Goal: Task Accomplishment & Management: Manage account settings

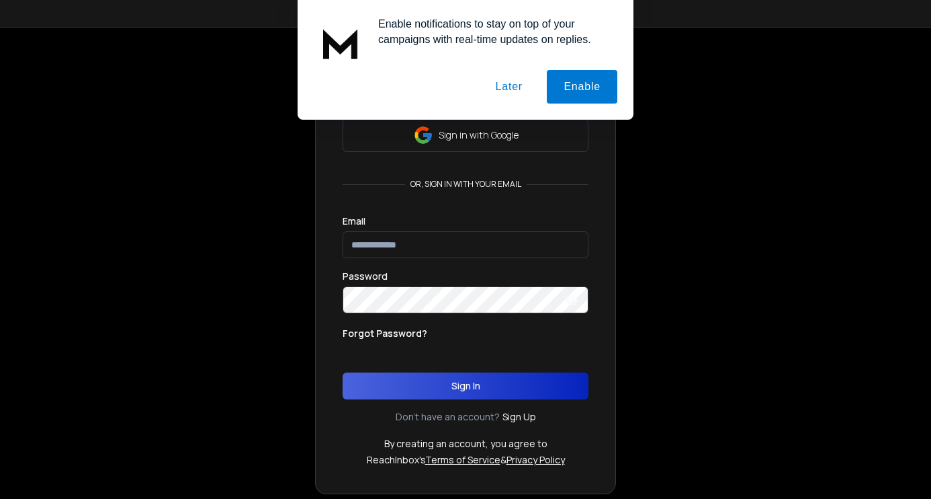
click at [435, 248] on input "email" at bounding box center [466, 244] width 246 height 27
paste input "**********"
type input "**********"
click at [515, 89] on button "Later" at bounding box center [508, 87] width 60 height 34
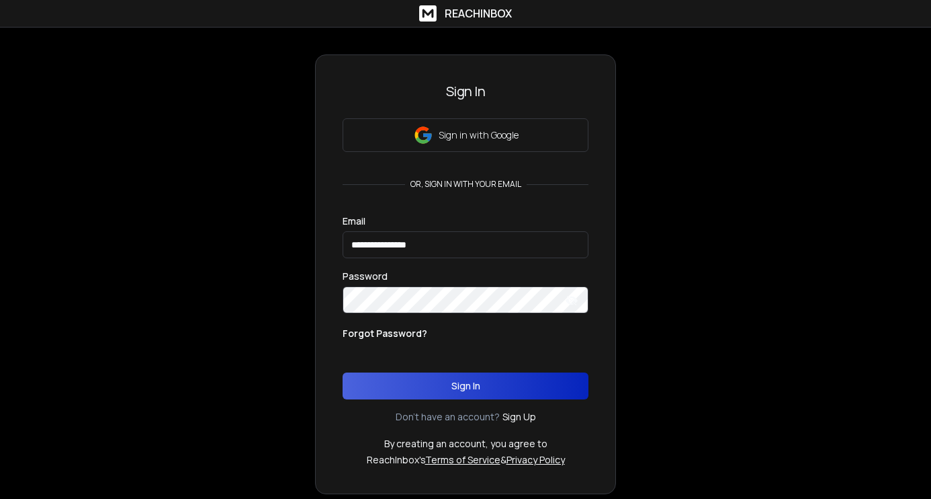
click at [417, 271] on form "**********" at bounding box center [466, 307] width 246 height 183
click at [470, 373] on button "Sign In" at bounding box center [466, 385] width 246 height 27
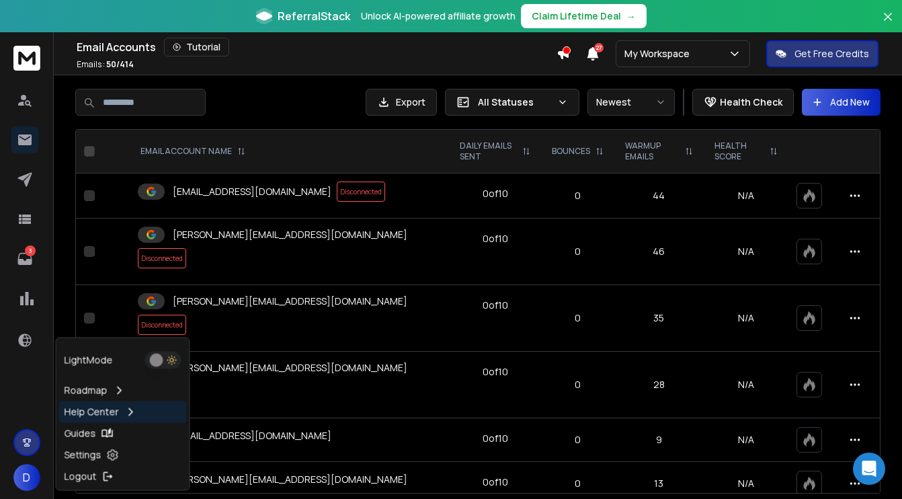
click at [165, 357] on button "button" at bounding box center [163, 359] width 36 height 17
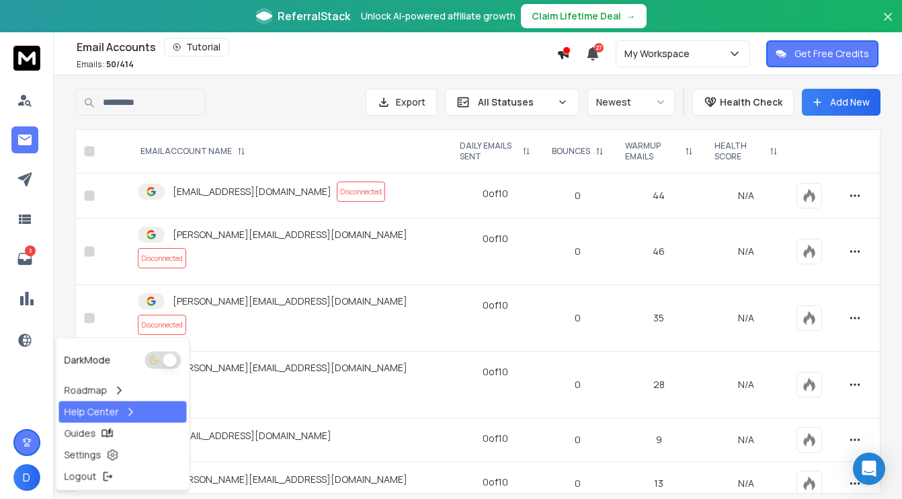
click at [551, 103] on p "All Statuses" at bounding box center [515, 101] width 74 height 13
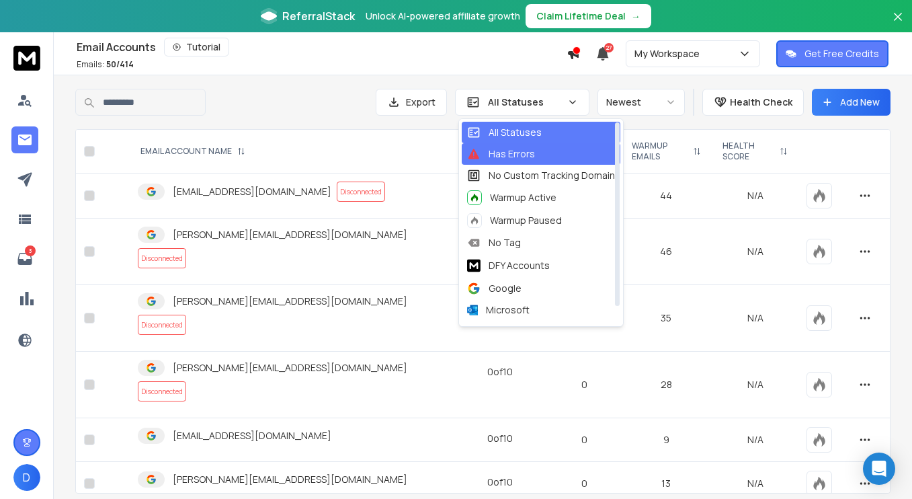
click at [561, 155] on div "Has Errors" at bounding box center [541, 153] width 159 height 21
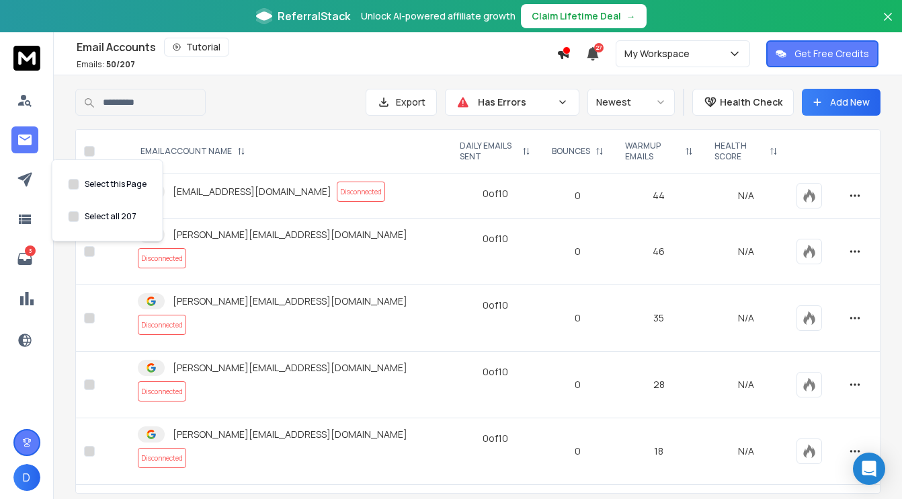
click at [74, 216] on button "Select this Page" at bounding box center [74, 216] width 11 height 11
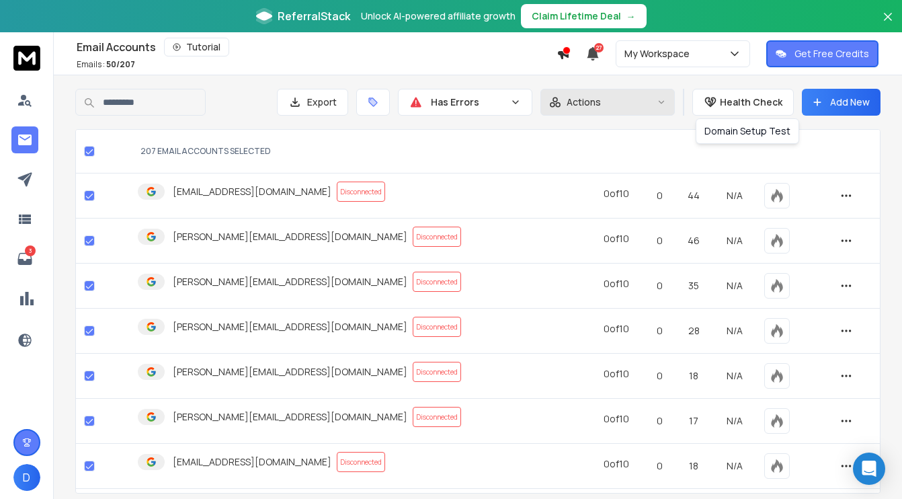
click at [632, 97] on div "Actions" at bounding box center [600, 101] width 102 height 13
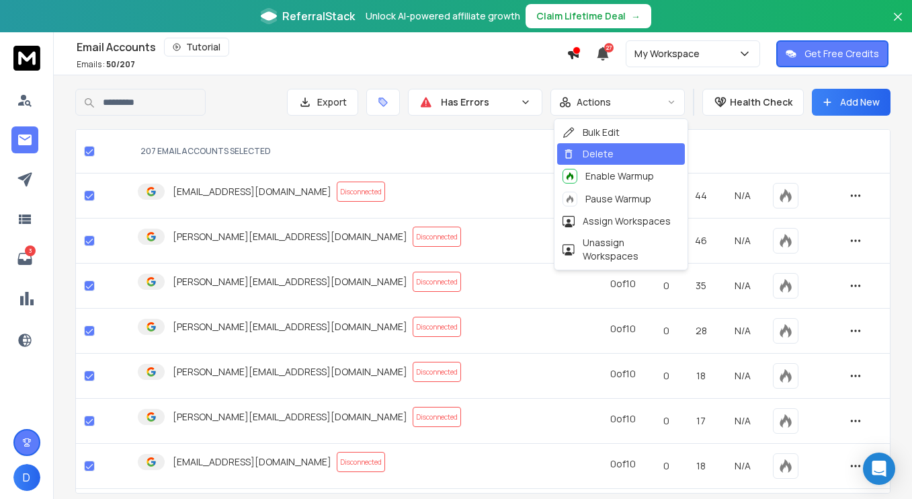
click at [606, 150] on div "Delete" at bounding box center [587, 153] width 51 height 13
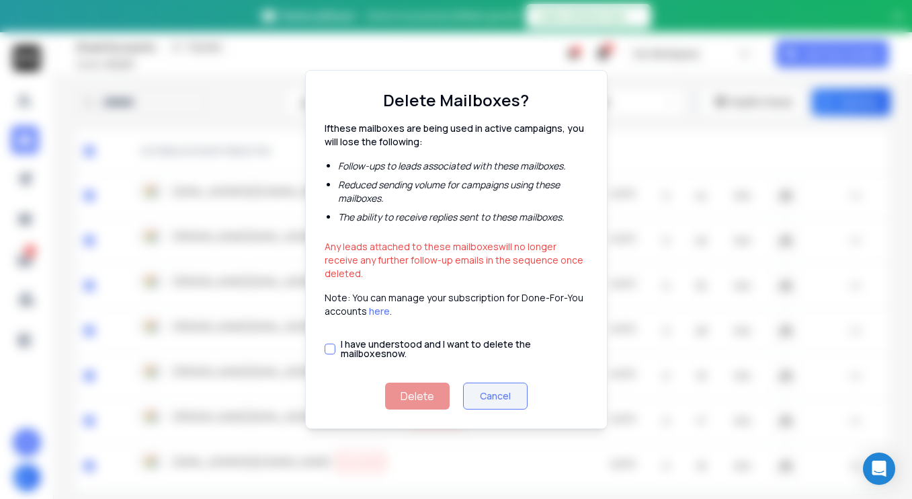
click at [330, 335] on div "I have understood and I want to delete the mailbox es now." at bounding box center [456, 344] width 263 height 30
click at [332, 343] on button "I have understood and I want to delete the mailbox es now." at bounding box center [330, 348] width 11 height 11
click at [418, 390] on button "Delete" at bounding box center [417, 395] width 64 height 27
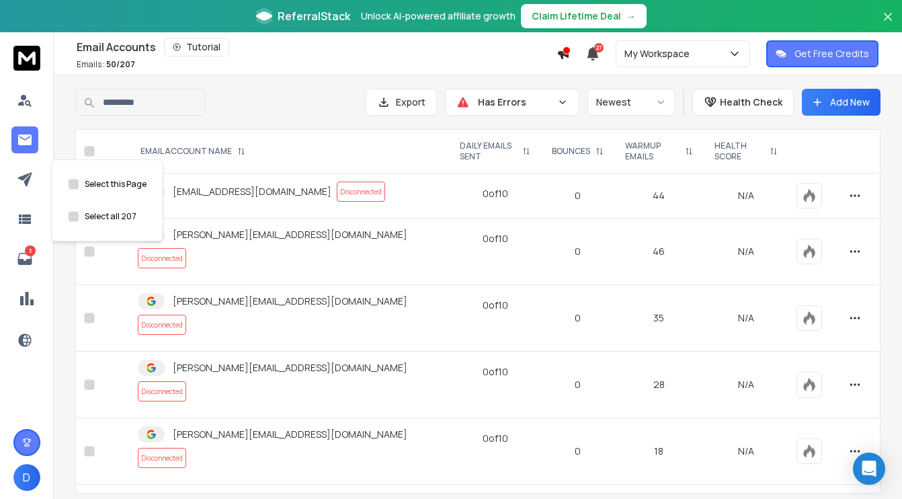
click at [88, 208] on div "Select all 207" at bounding box center [108, 216] width 78 height 27
click at [90, 216] on label "Select all 207" at bounding box center [111, 216] width 52 height 11
click at [80, 183] on div "Select this Page" at bounding box center [108, 184] width 78 height 11
click at [76, 183] on button "Select this Page" at bounding box center [74, 184] width 11 height 11
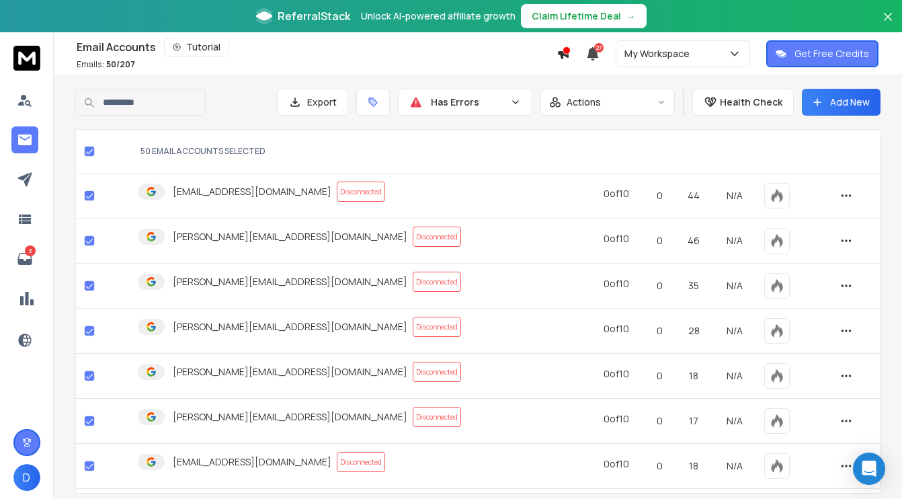
click at [505, 101] on p "Has Errors" at bounding box center [468, 101] width 74 height 13
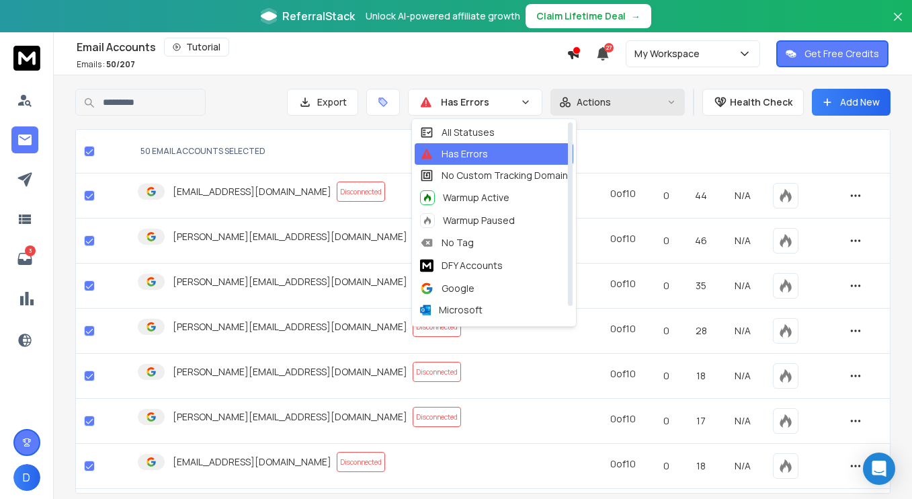
click at [603, 95] on button "Actions" at bounding box center [617, 102] width 134 height 27
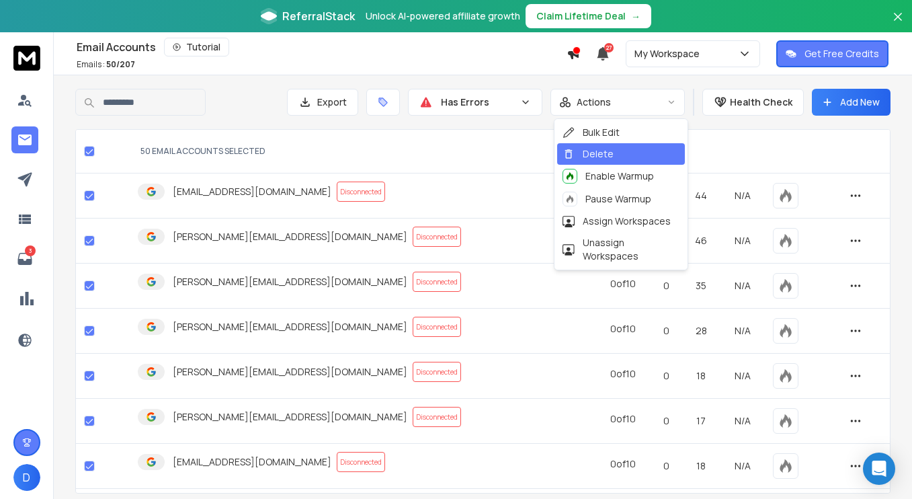
click at [600, 148] on div "Delete" at bounding box center [587, 153] width 51 height 13
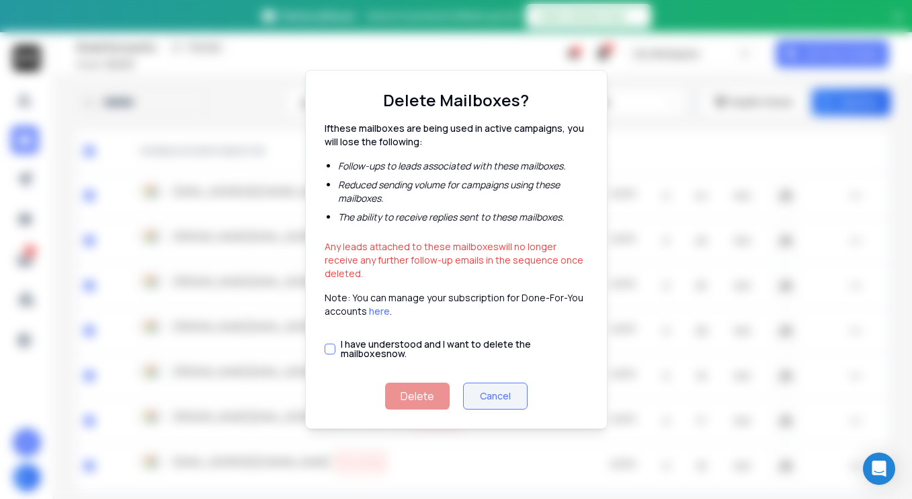
click at [326, 343] on button "I have understood and I want to delete the mailbox es now." at bounding box center [330, 348] width 11 height 11
click at [423, 391] on button "Delete" at bounding box center [417, 395] width 64 height 27
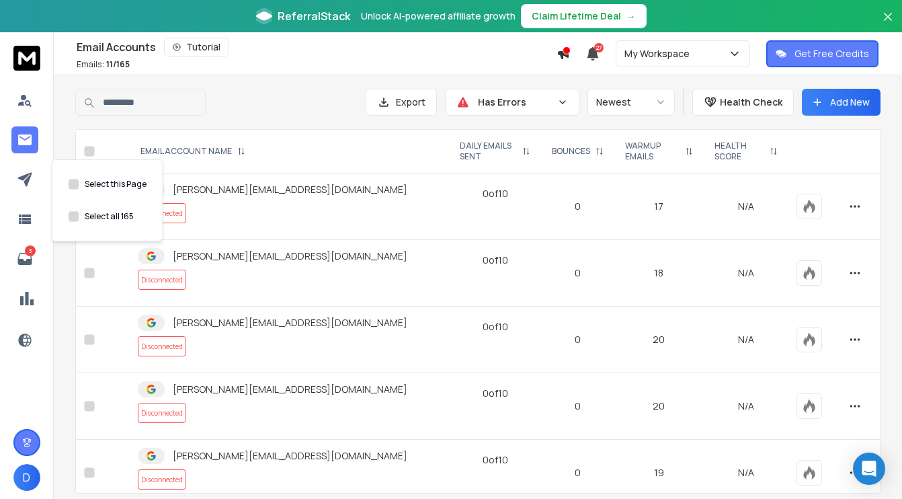
drag, startPoint x: 87, startPoint y: 149, endPoint x: 96, endPoint y: 147, distance: 9.0
click at [87, 149] on button "Select this Page" at bounding box center [89, 151] width 11 height 11
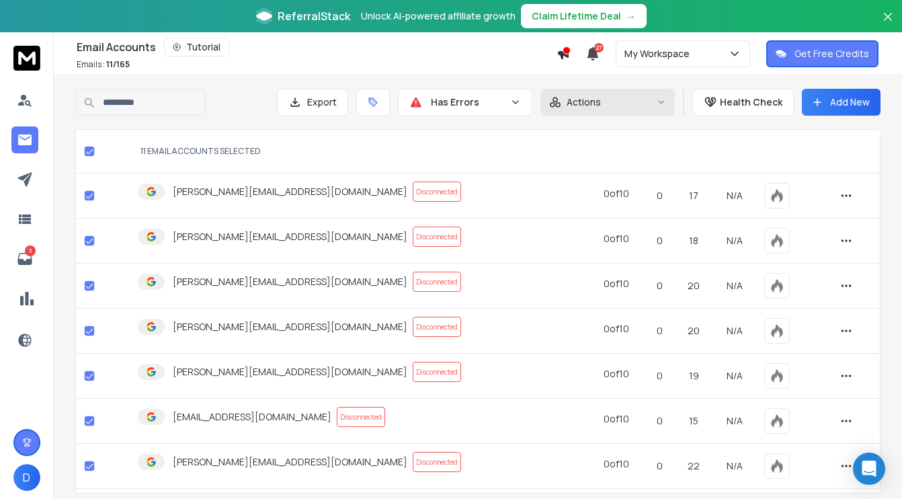
click at [589, 95] on p "Actions" at bounding box center [583, 101] width 34 height 13
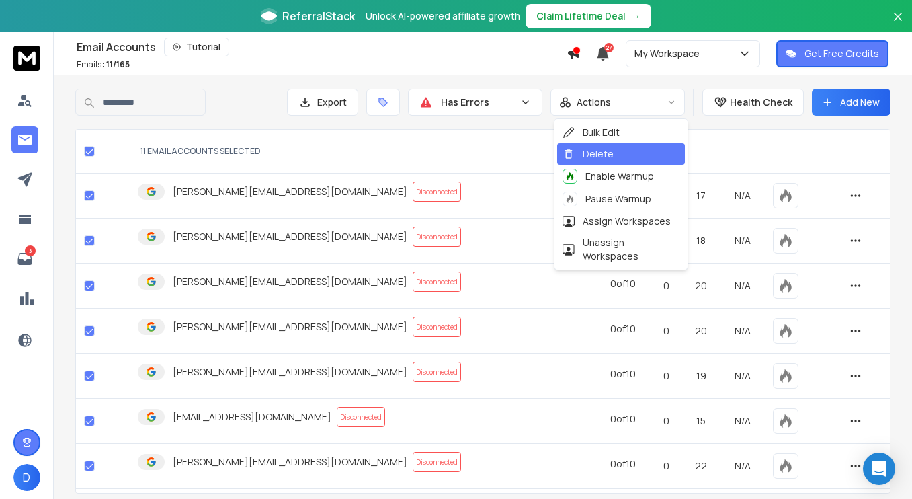
click at [605, 153] on div "Delete" at bounding box center [587, 153] width 51 height 13
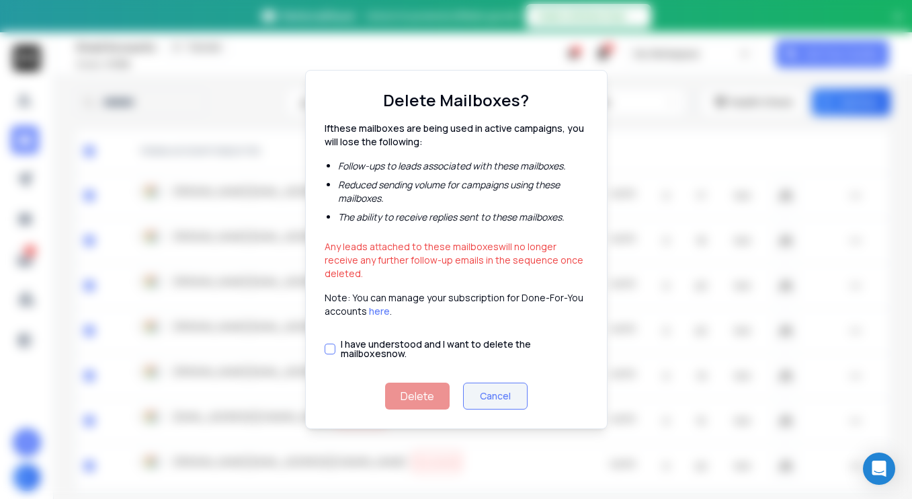
click at [318, 335] on div "Delete Mailboxes? If these mailboxes are being used in active campaigns, you wi…" at bounding box center [456, 249] width 302 height 359
click at [325, 343] on button "I have understood and I want to delete the mailbox es now." at bounding box center [330, 348] width 11 height 11
click at [420, 397] on button "Delete" at bounding box center [417, 395] width 64 height 27
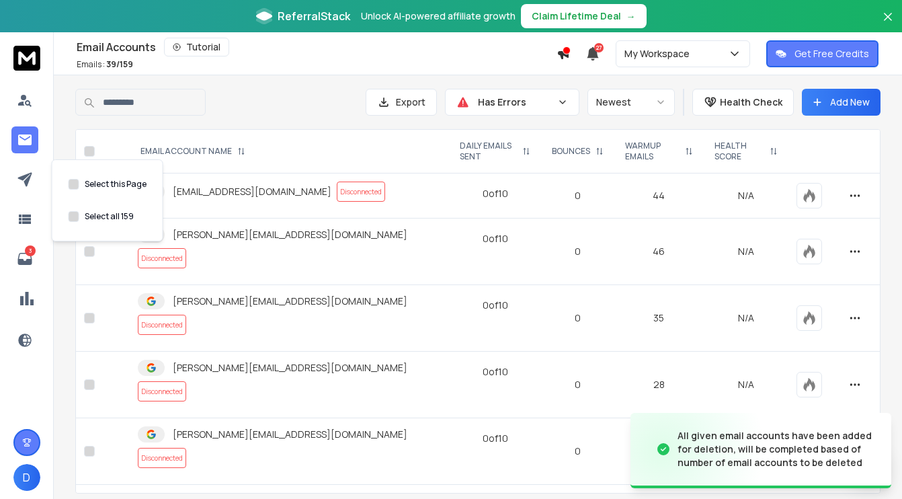
click at [75, 182] on button "Select this Page" at bounding box center [74, 184] width 11 height 11
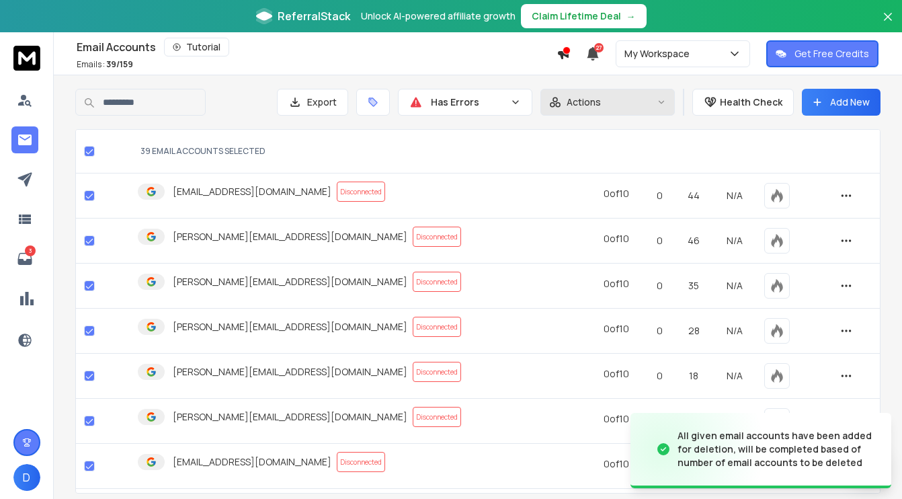
click at [622, 101] on div "Actions" at bounding box center [600, 101] width 102 height 13
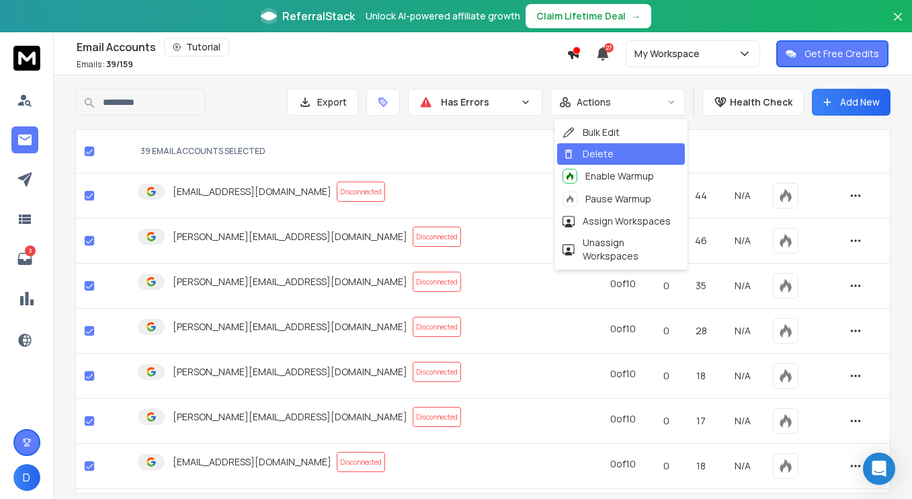
click at [601, 152] on div "Delete" at bounding box center [587, 153] width 51 height 13
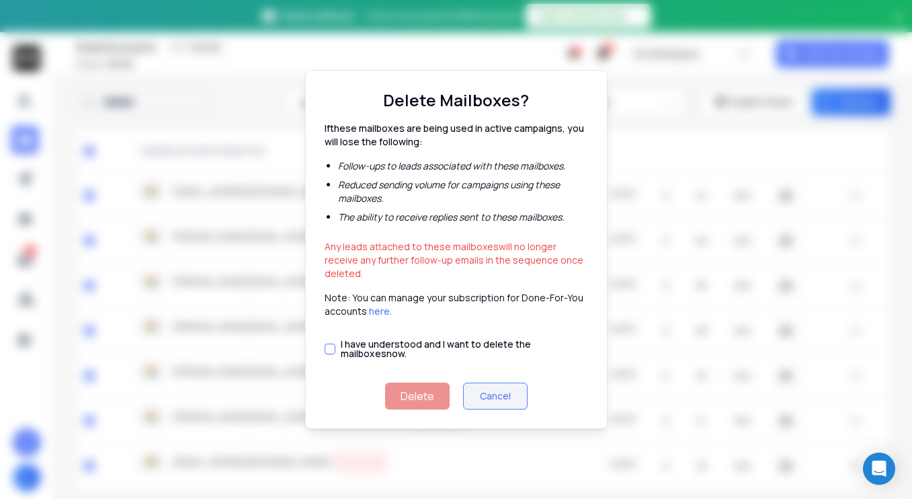
click at [338, 339] on div "I have understood and I want to delete the mailbox es now." at bounding box center [456, 344] width 263 height 30
click at [332, 343] on button "I have understood and I want to delete the mailbox es now." at bounding box center [330, 348] width 11 height 11
click at [421, 389] on button "Delete" at bounding box center [417, 395] width 64 height 27
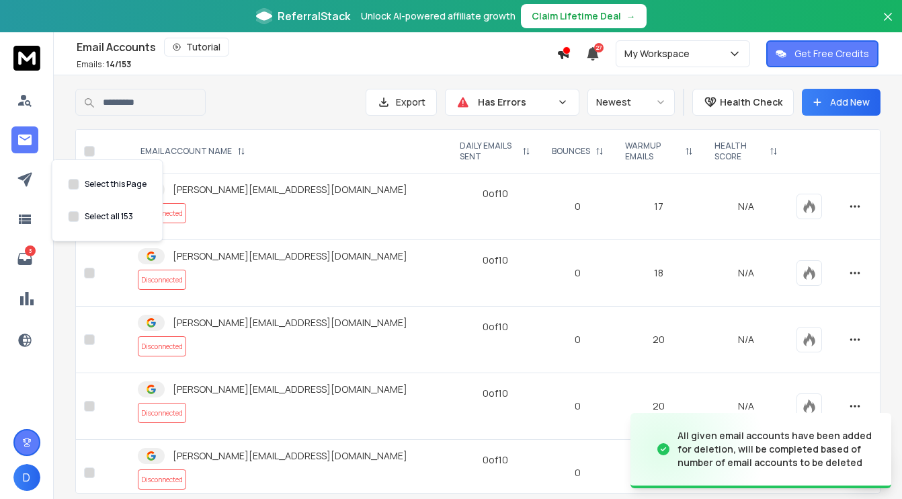
click at [72, 218] on button "Select this Page" at bounding box center [74, 216] width 11 height 11
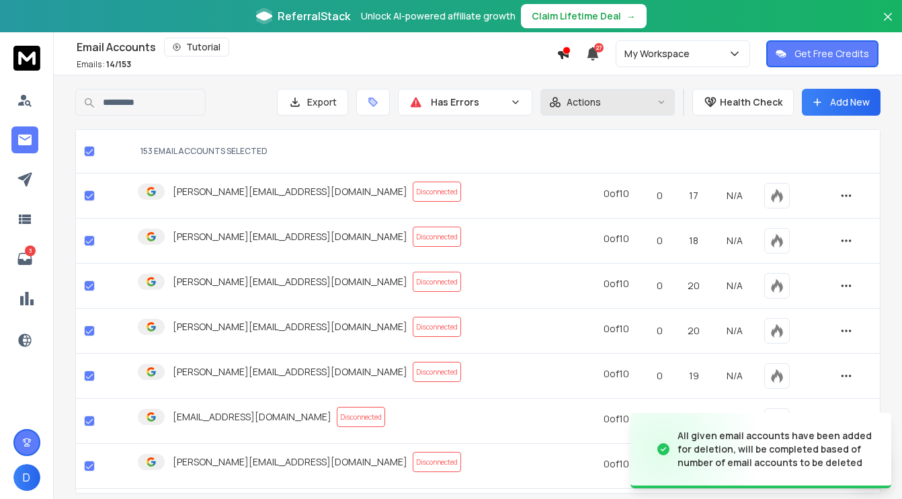
click at [582, 95] on p "Actions" at bounding box center [583, 101] width 34 height 13
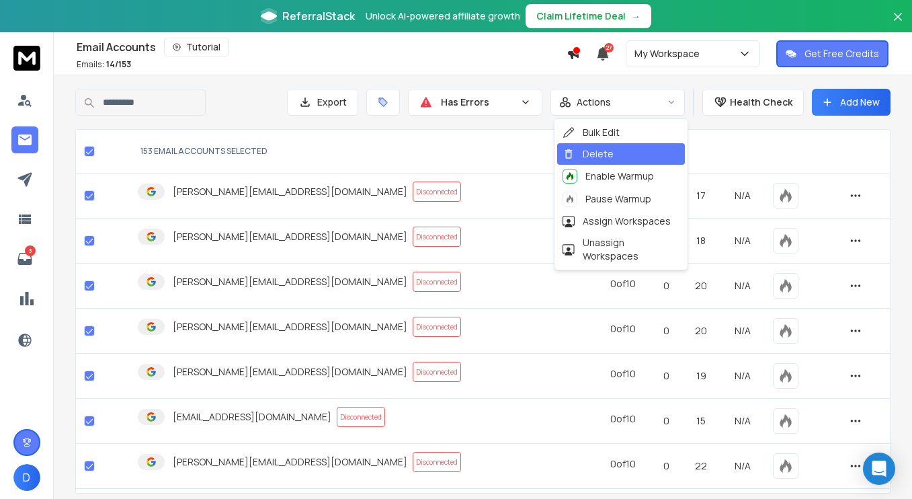
click at [597, 155] on div "Delete" at bounding box center [587, 153] width 51 height 13
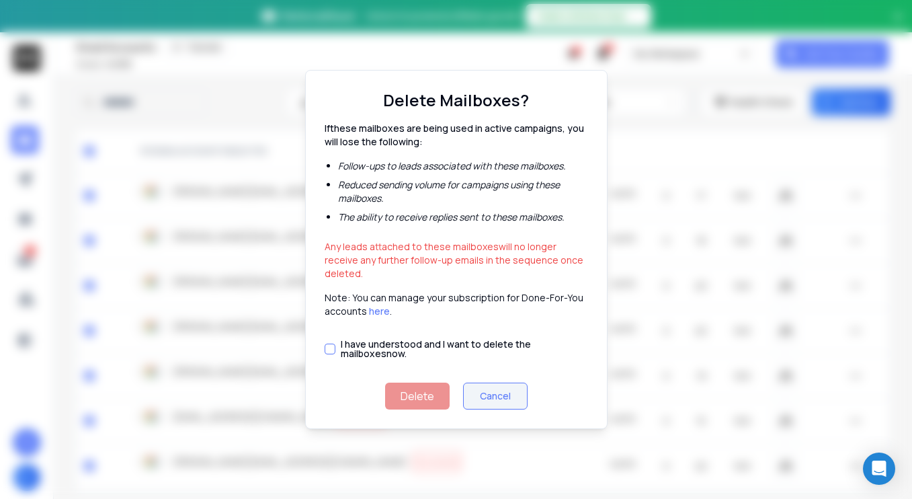
click at [327, 343] on button "I have understood and I want to delete the mailbox es now." at bounding box center [330, 348] width 11 height 11
click at [418, 392] on button "Delete" at bounding box center [417, 395] width 64 height 27
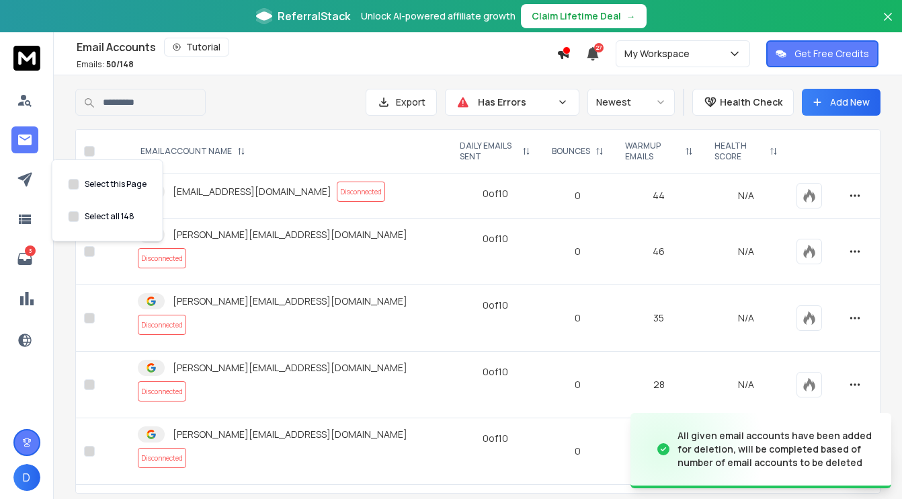
click at [74, 215] on button "Select this Page" at bounding box center [74, 216] width 11 height 11
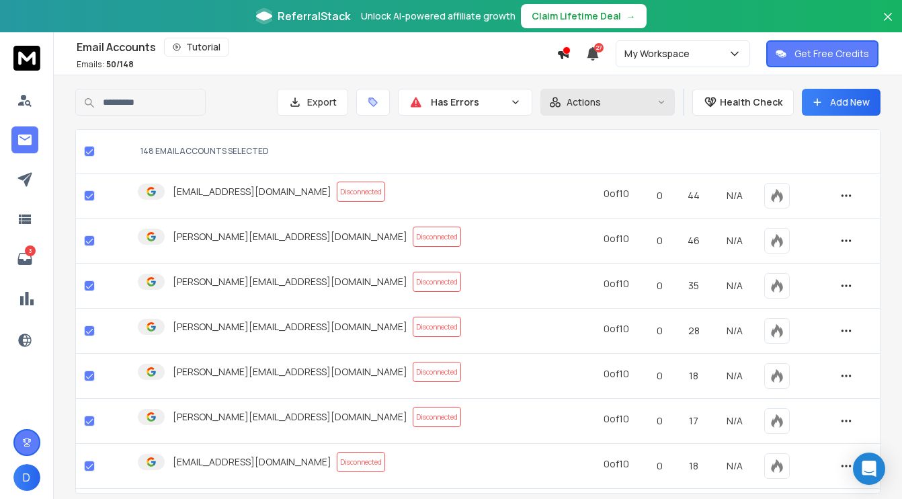
click at [577, 105] on p "Actions" at bounding box center [583, 101] width 34 height 13
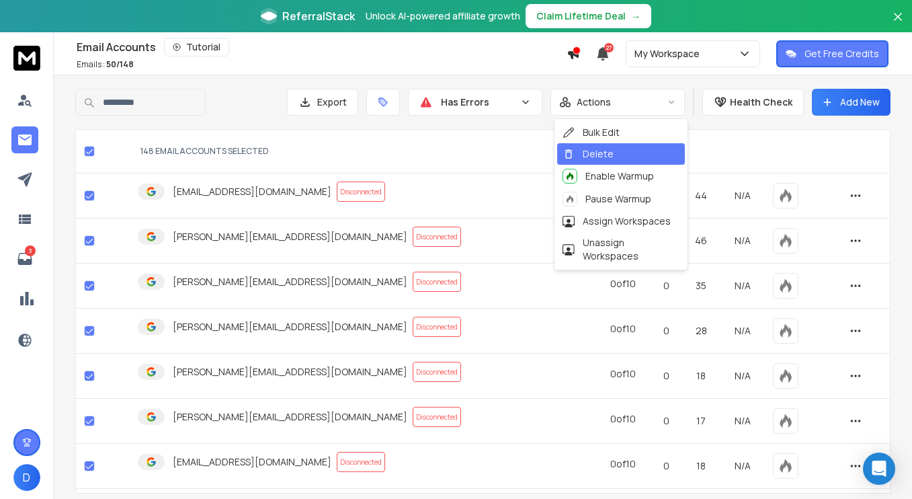
click at [574, 149] on icon at bounding box center [568, 154] width 12 height 12
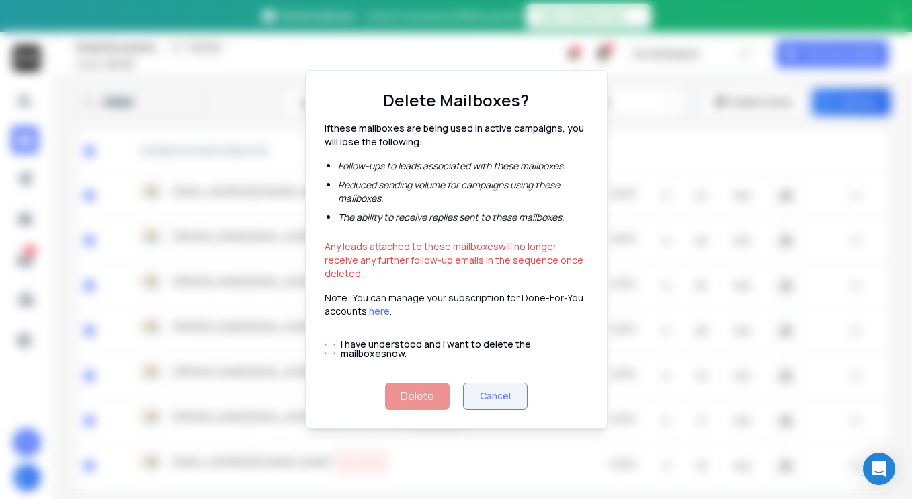
click at [331, 335] on div "I have understood and I want to delete the mailbox es now." at bounding box center [456, 344] width 263 height 30
click at [332, 343] on button "I have understood and I want to delete the mailbox es now." at bounding box center [330, 348] width 11 height 11
click at [423, 382] on button "Delete" at bounding box center [417, 395] width 64 height 27
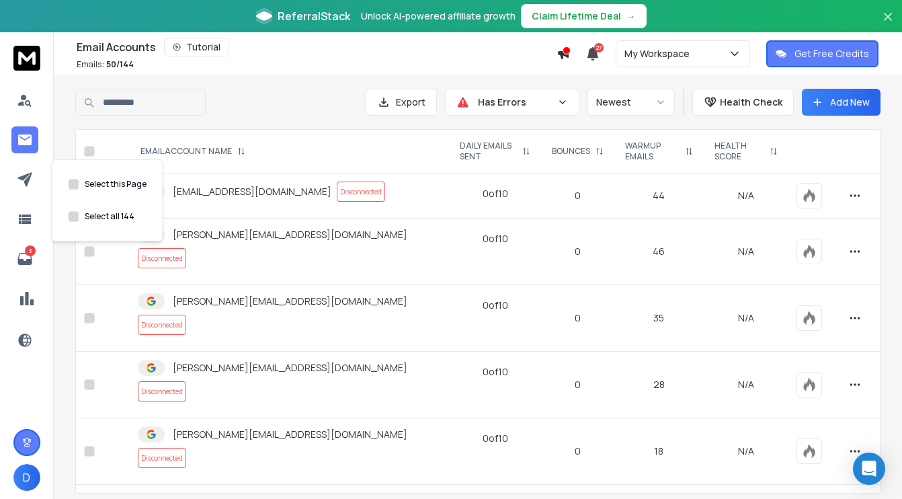
click at [75, 182] on button "Select this Page" at bounding box center [74, 184] width 11 height 11
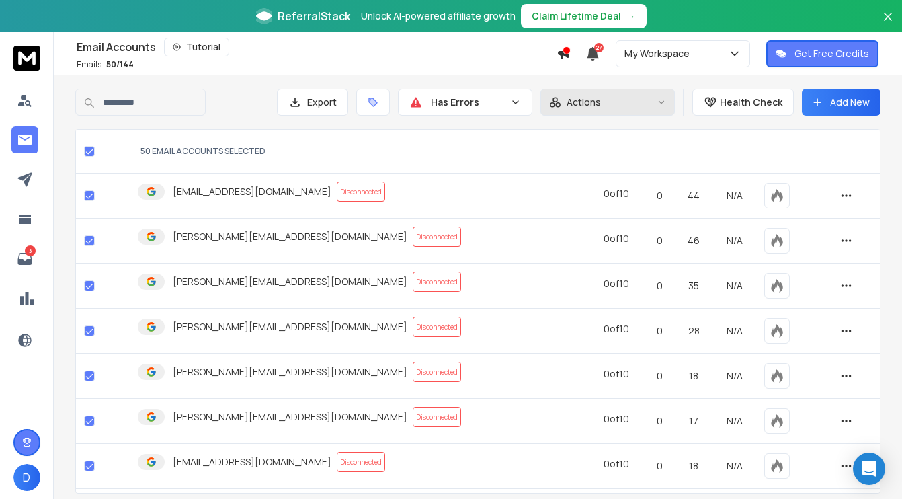
click at [637, 95] on div "Actions" at bounding box center [600, 101] width 102 height 13
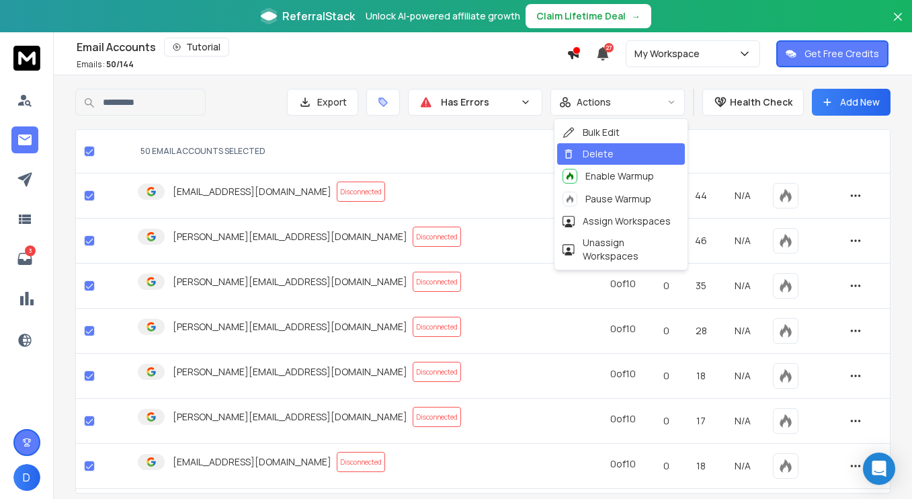
click at [613, 146] on div "Delete" at bounding box center [621, 153] width 128 height 21
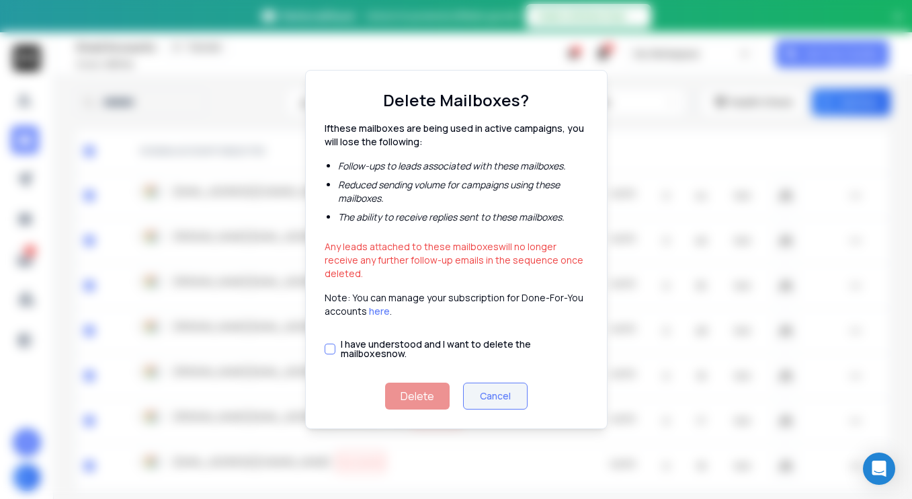
click at [334, 343] on button "I have understood and I want to delete the mailbox es now." at bounding box center [330, 348] width 11 height 11
click at [415, 388] on button "Delete" at bounding box center [417, 395] width 64 height 27
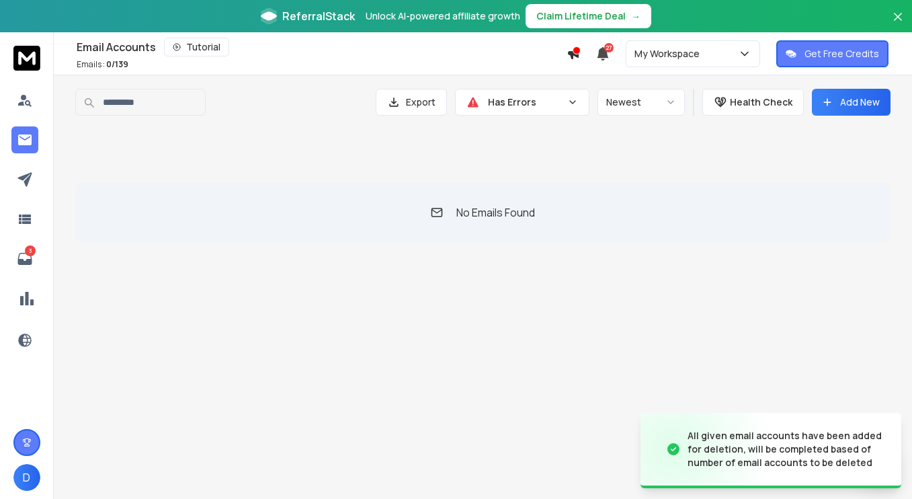
click at [541, 101] on p "Has Errors" at bounding box center [525, 101] width 74 height 13
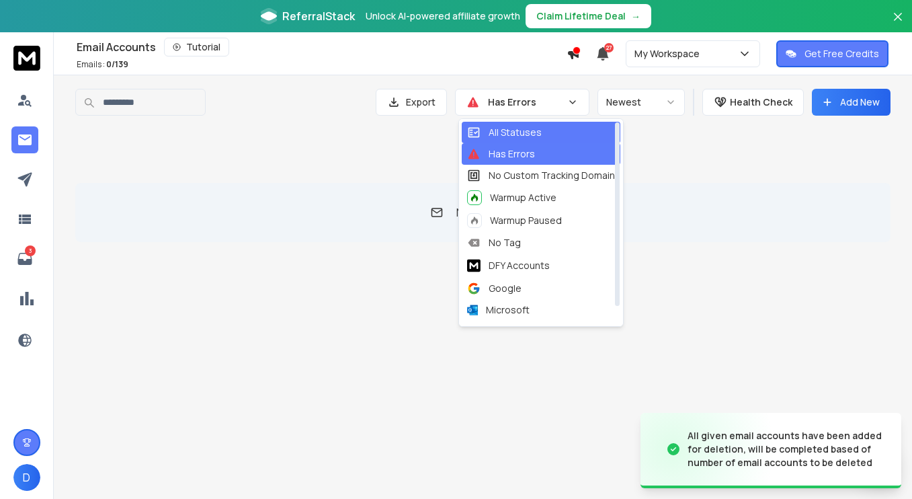
click at [505, 137] on div "All Statuses" at bounding box center [504, 132] width 75 height 13
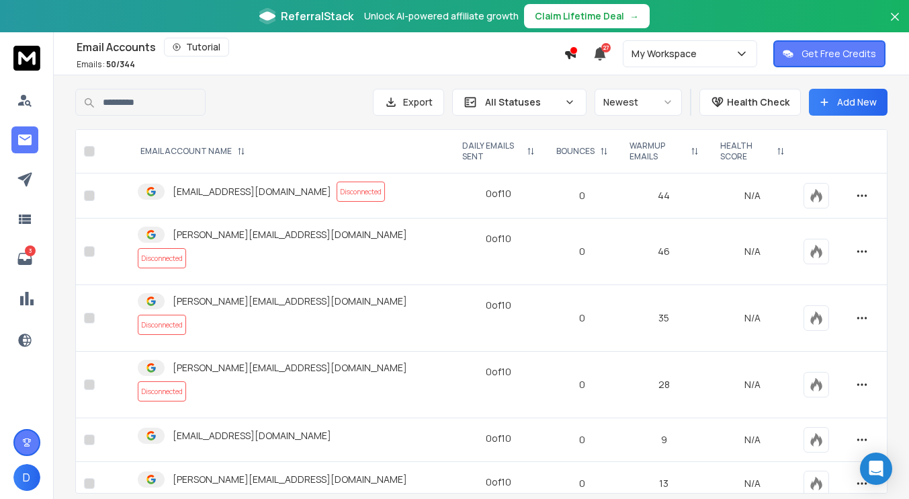
click at [559, 96] on p "All Statuses" at bounding box center [522, 101] width 74 height 13
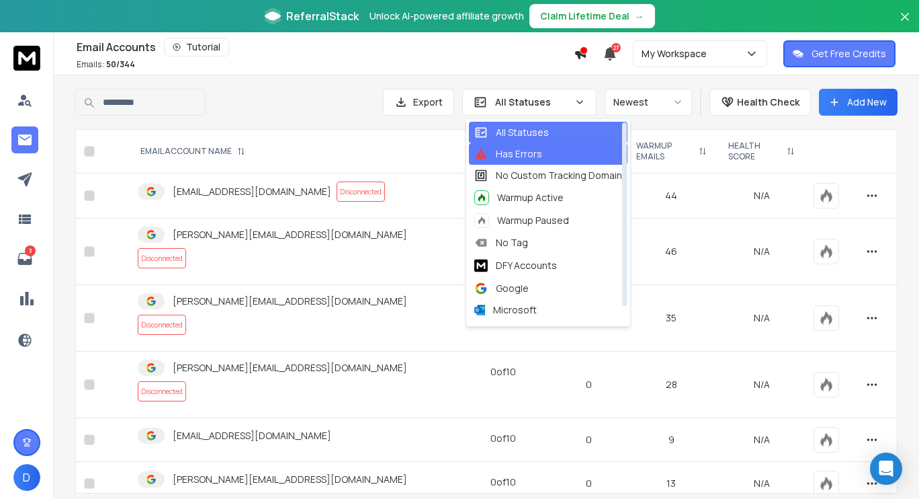
click at [549, 155] on div "Has Errors" at bounding box center [548, 153] width 159 height 21
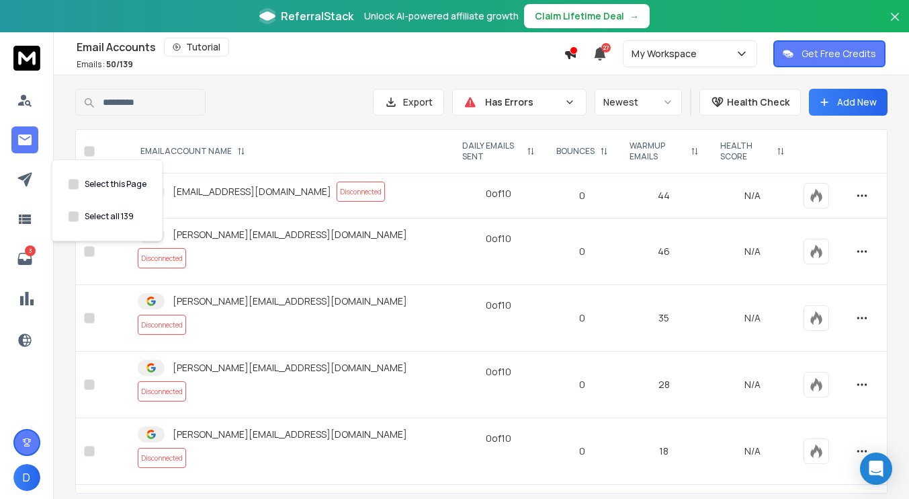
click at [73, 217] on button "Select this Page" at bounding box center [74, 216] width 11 height 11
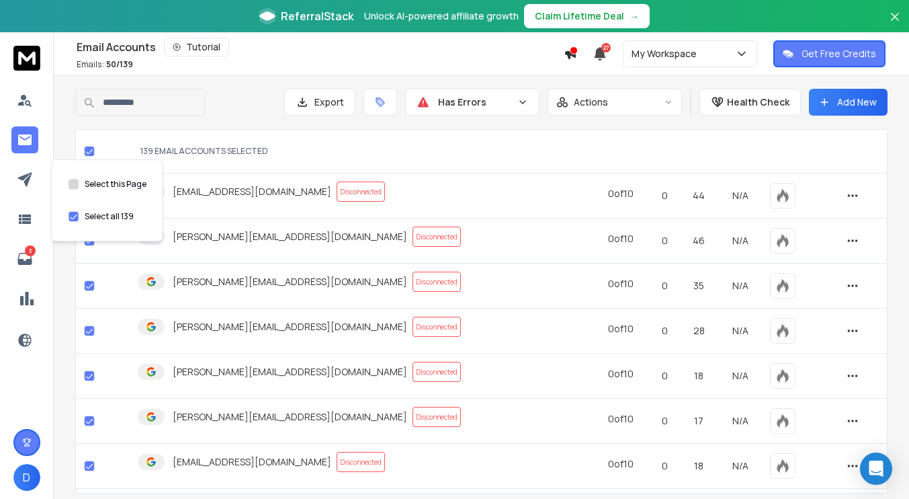
click at [75, 181] on button "Select this Page" at bounding box center [74, 184] width 11 height 11
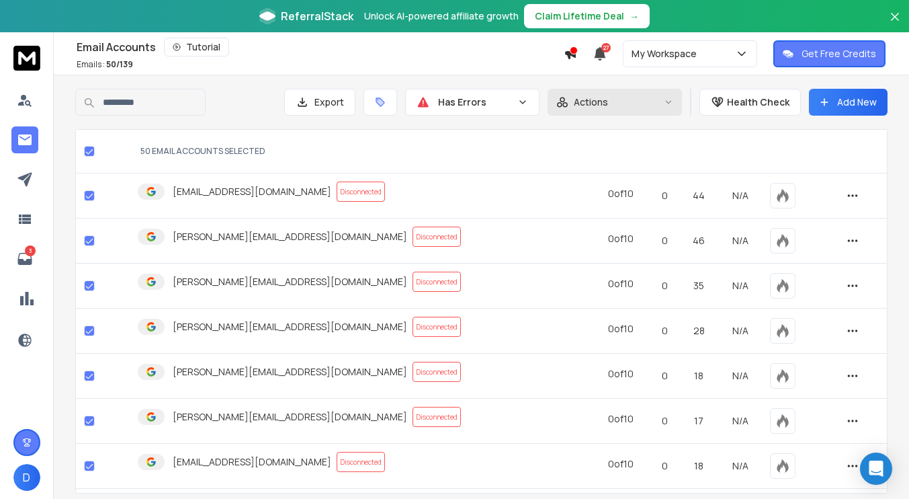
click at [642, 105] on div "Actions" at bounding box center [607, 101] width 102 height 13
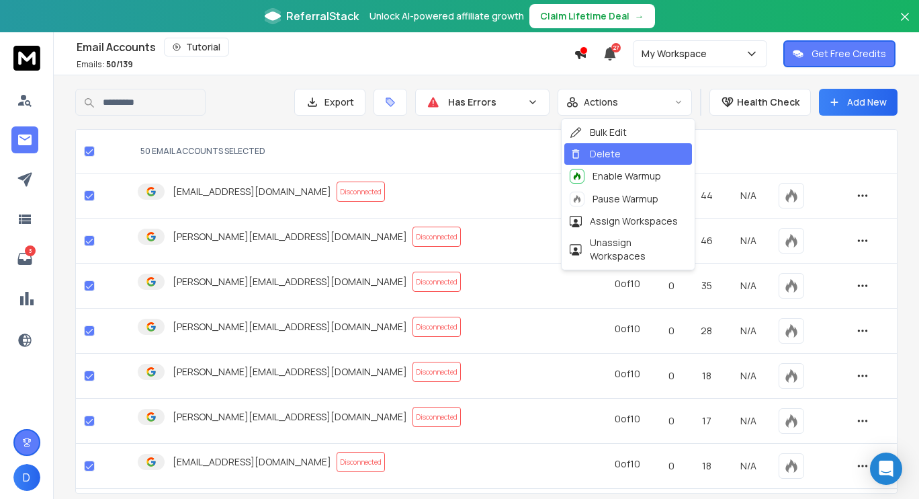
click at [612, 154] on div "Delete" at bounding box center [595, 153] width 51 height 13
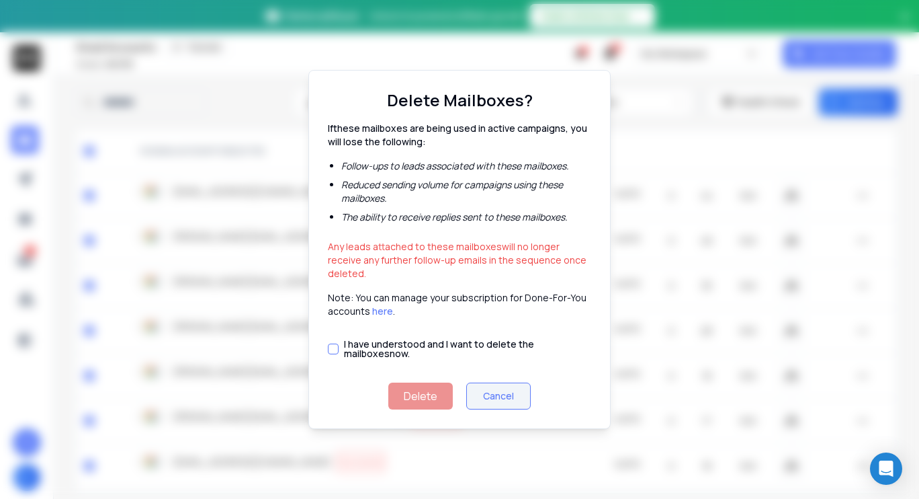
click at [339, 340] on div "I have understood and I want to delete the mailbox es now." at bounding box center [459, 344] width 263 height 30
click at [337, 343] on button "I have understood and I want to delete the mailbox es now." at bounding box center [333, 348] width 11 height 11
click at [411, 393] on button "Delete" at bounding box center [420, 395] width 64 height 27
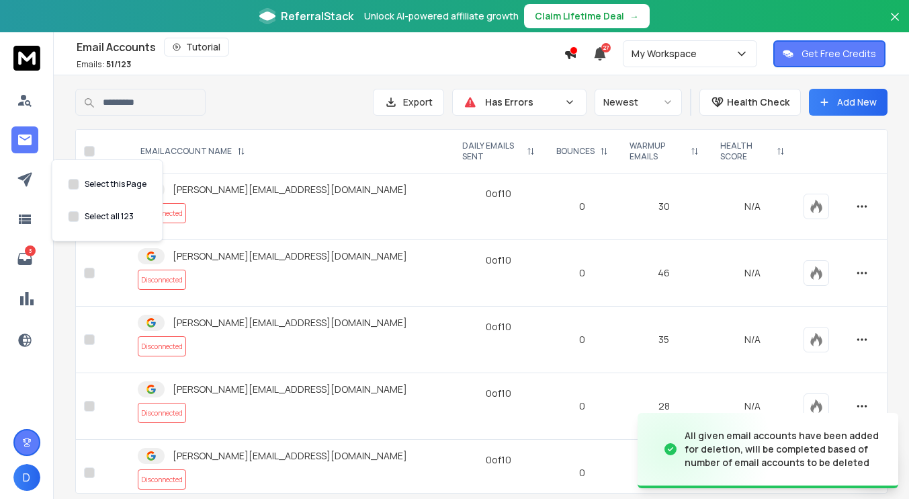
click at [101, 184] on label "Select this Page" at bounding box center [116, 184] width 62 height 11
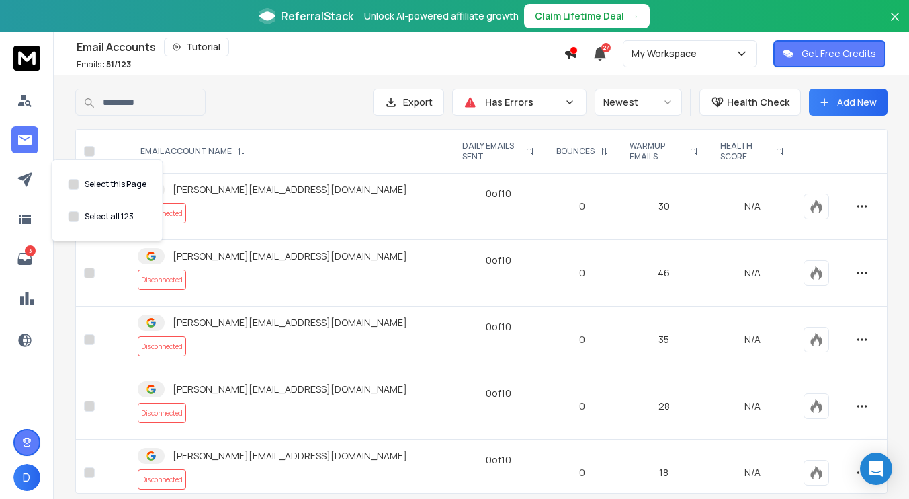
click at [76, 186] on button "Select this Page" at bounding box center [74, 184] width 11 height 11
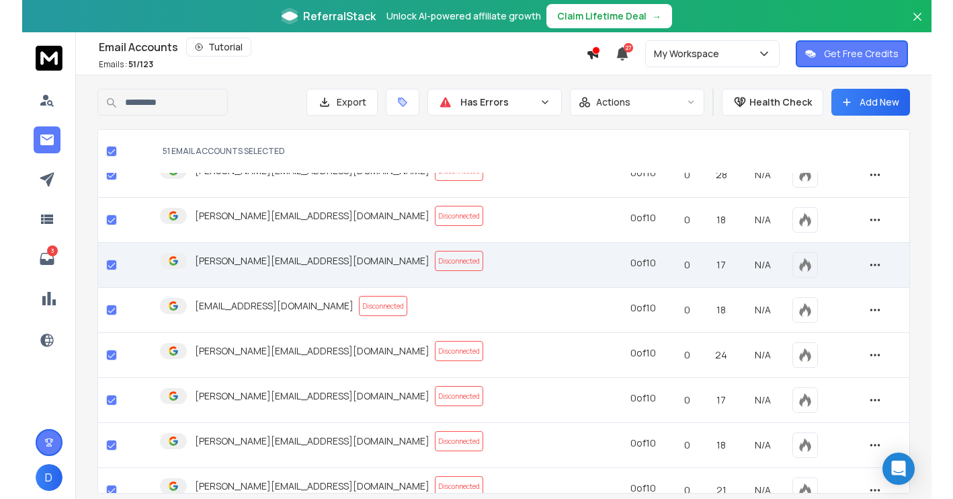
scroll to position [181, 0]
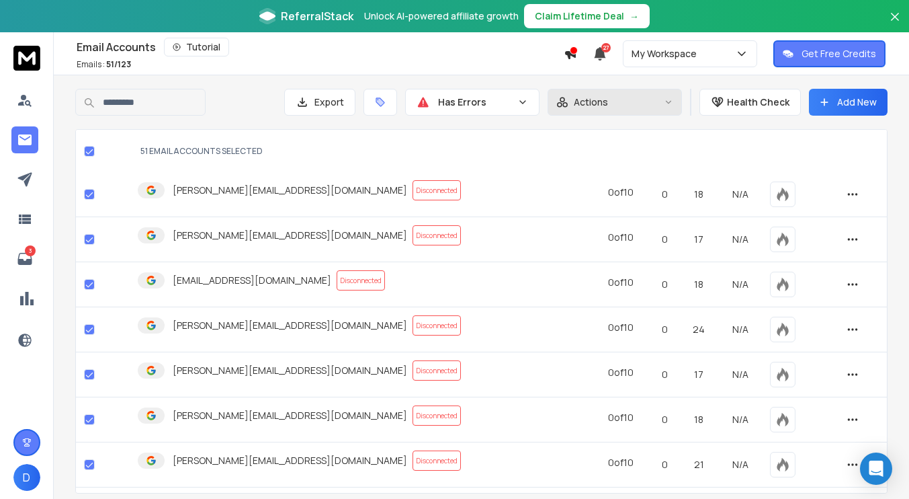
click at [650, 103] on div "Actions" at bounding box center [607, 101] width 102 height 13
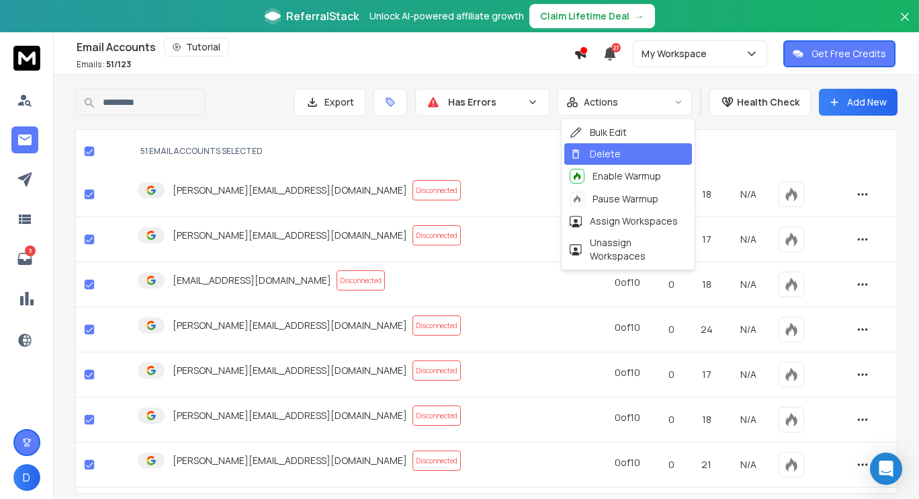
click at [607, 155] on div "Delete" at bounding box center [595, 153] width 51 height 13
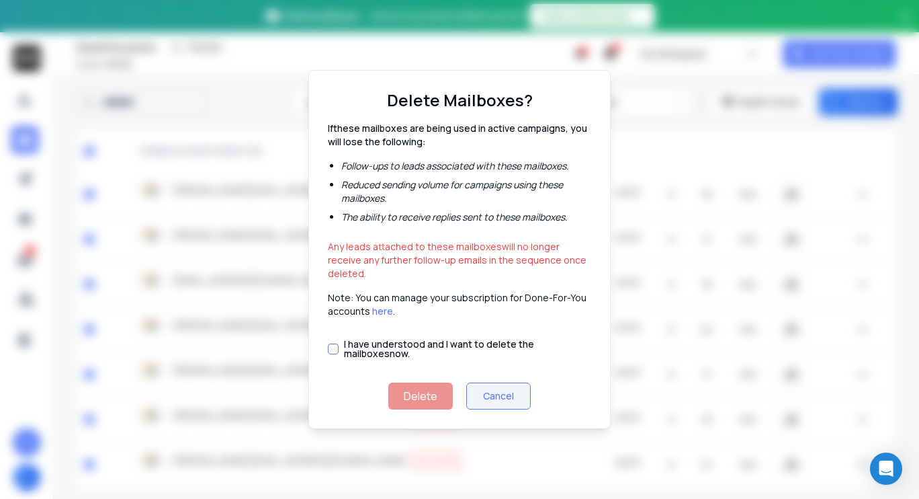
click at [333, 343] on button "I have understood and I want to delete the mailbox es now." at bounding box center [333, 348] width 11 height 11
click at [400, 388] on button "Delete" at bounding box center [420, 395] width 64 height 27
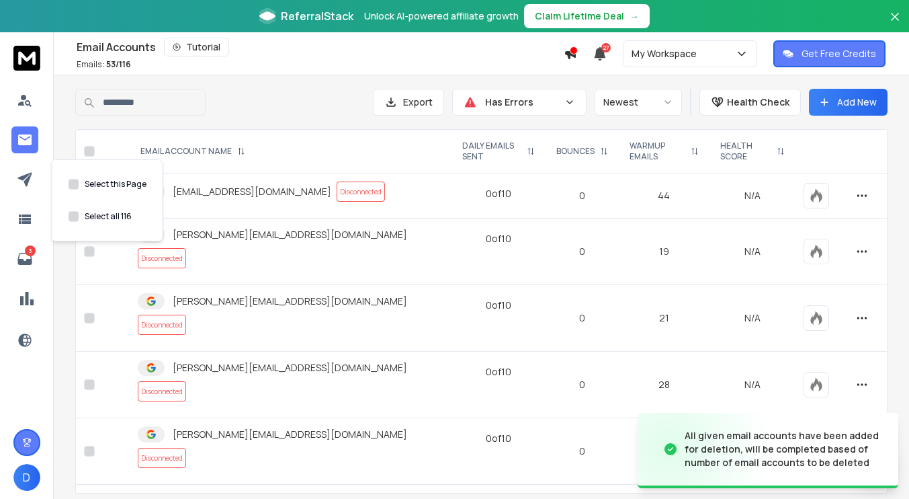
click at [75, 179] on button "Select this Page" at bounding box center [74, 184] width 11 height 11
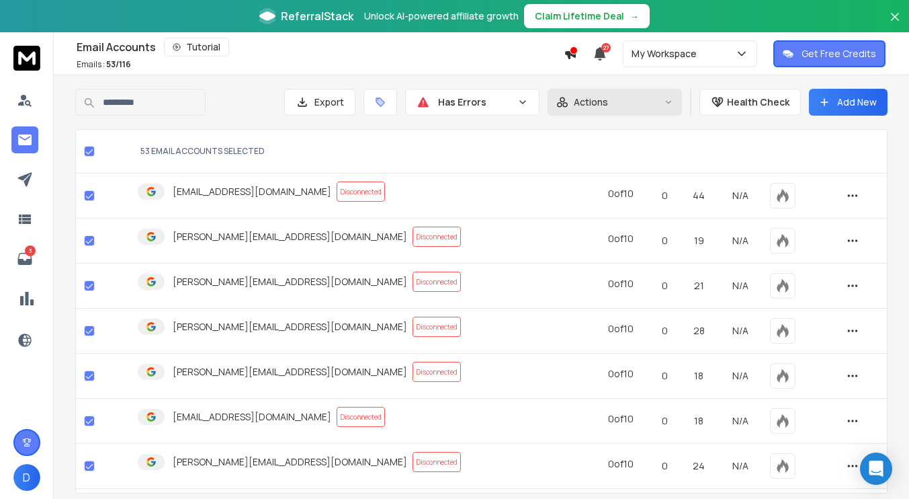
click at [588, 99] on p "Actions" at bounding box center [591, 101] width 34 height 13
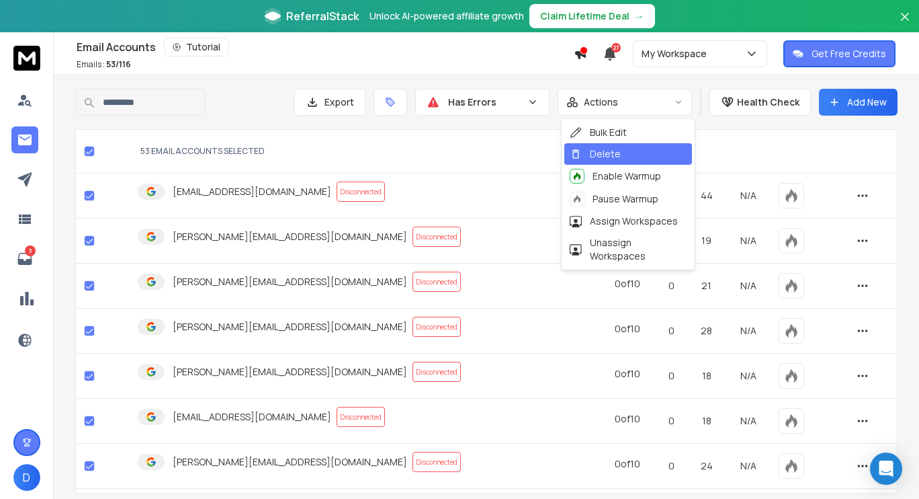
click at [592, 153] on div "Delete" at bounding box center [595, 153] width 51 height 13
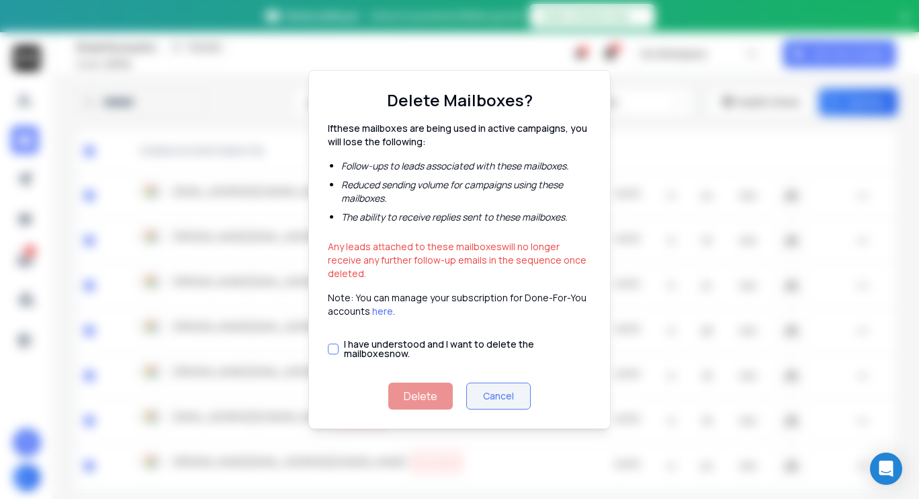
click at [335, 343] on button "I have understood and I want to delete the mailbox es now." at bounding box center [333, 348] width 11 height 11
click at [421, 389] on button "Delete" at bounding box center [420, 395] width 64 height 27
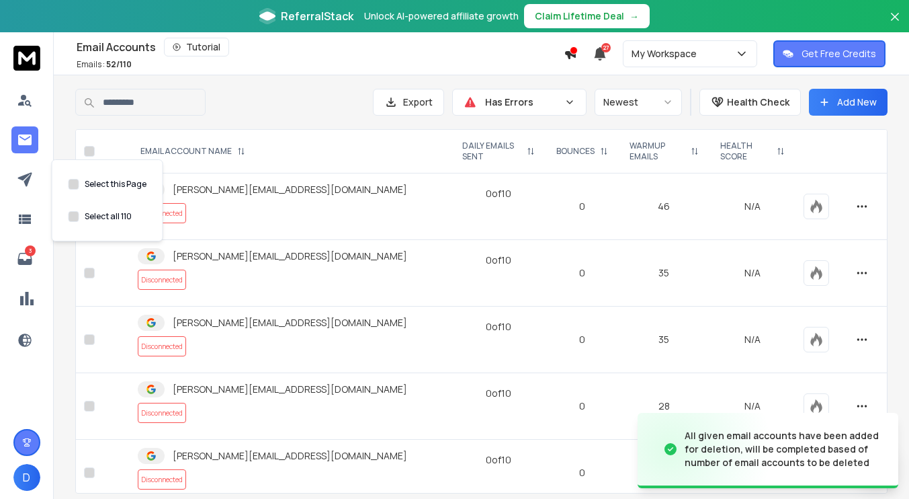
click at [79, 214] on div "Select all 110" at bounding box center [108, 216] width 78 height 11
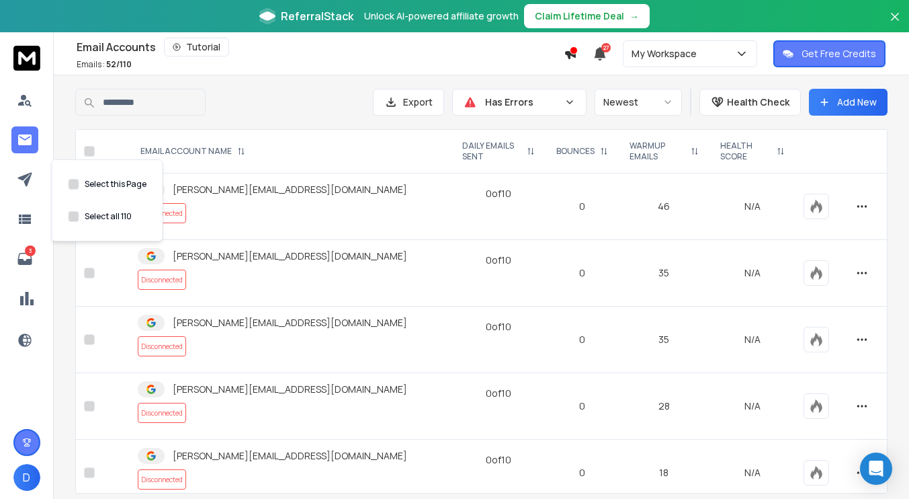
click at [75, 175] on div "Select this Page" at bounding box center [108, 184] width 78 height 27
click at [73, 179] on button "Select this Page" at bounding box center [74, 184] width 11 height 11
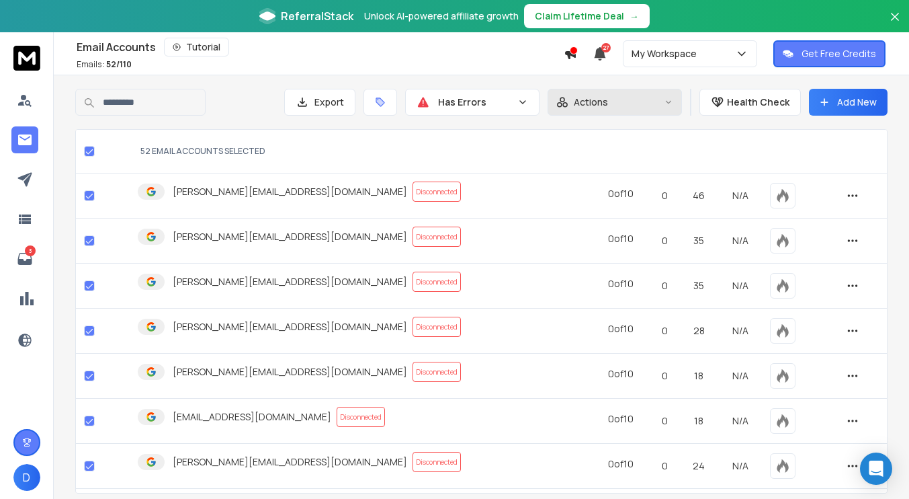
click at [604, 99] on p "Actions" at bounding box center [591, 101] width 34 height 13
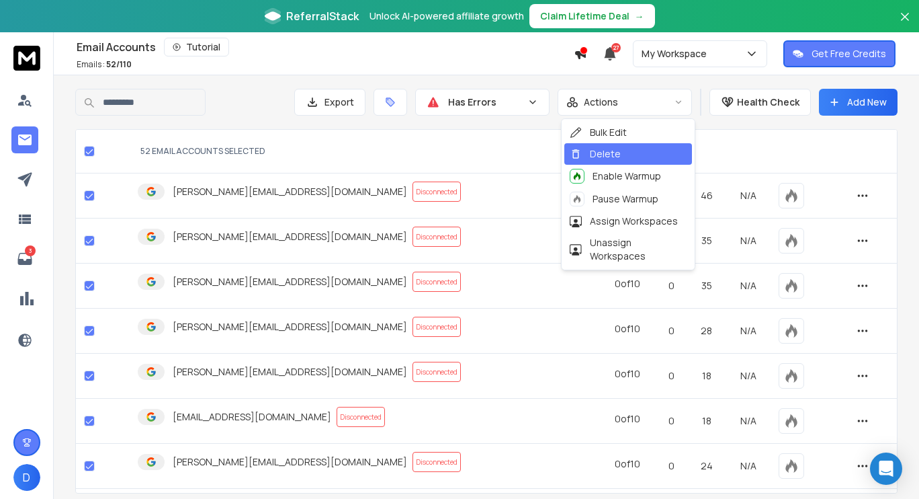
click at [603, 146] on div "Delete" at bounding box center [628, 153] width 128 height 21
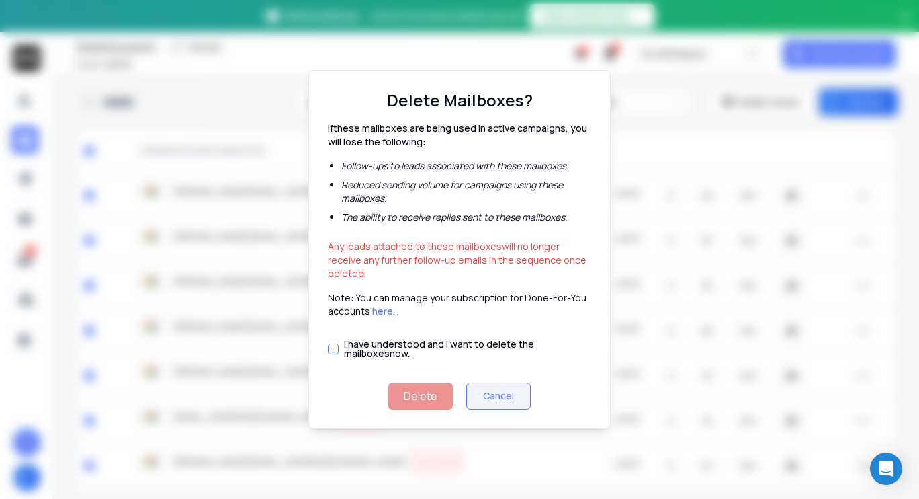
click at [334, 344] on button "I have understood and I want to delete the mailbox es now." at bounding box center [333, 348] width 11 height 11
click at [431, 382] on button "Delete" at bounding box center [420, 395] width 64 height 27
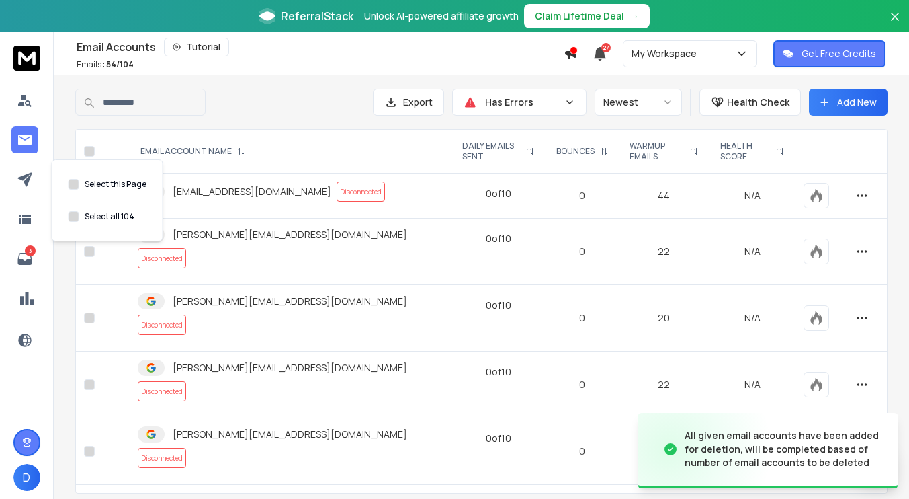
click at [98, 185] on label "Select this Page" at bounding box center [116, 184] width 62 height 11
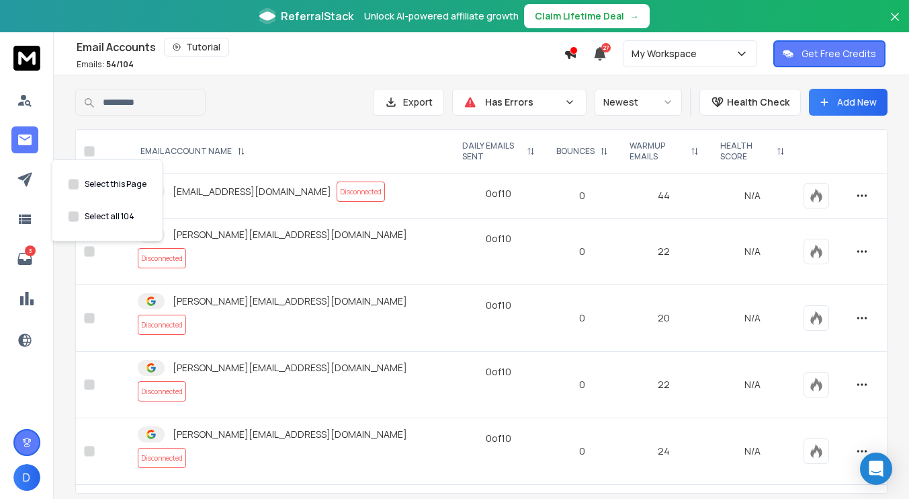
click at [74, 188] on button "Select this Page" at bounding box center [74, 184] width 11 height 11
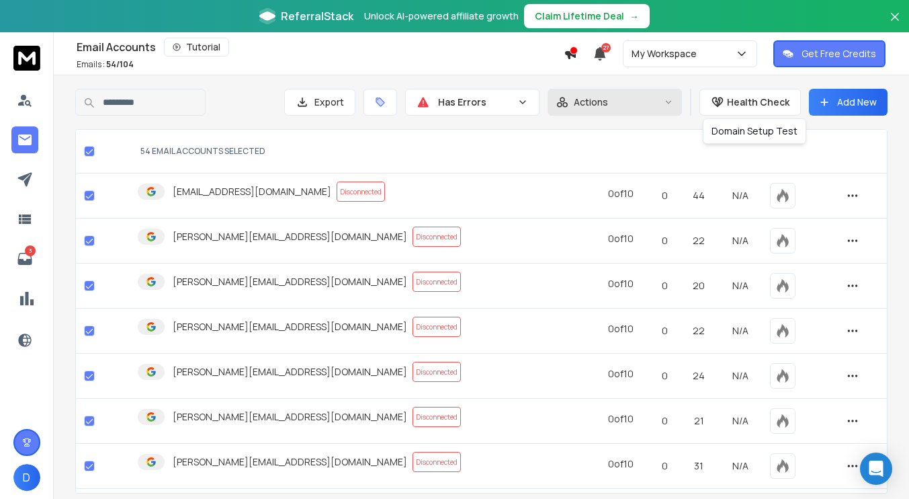
click at [621, 91] on button "Actions" at bounding box center [615, 102] width 134 height 27
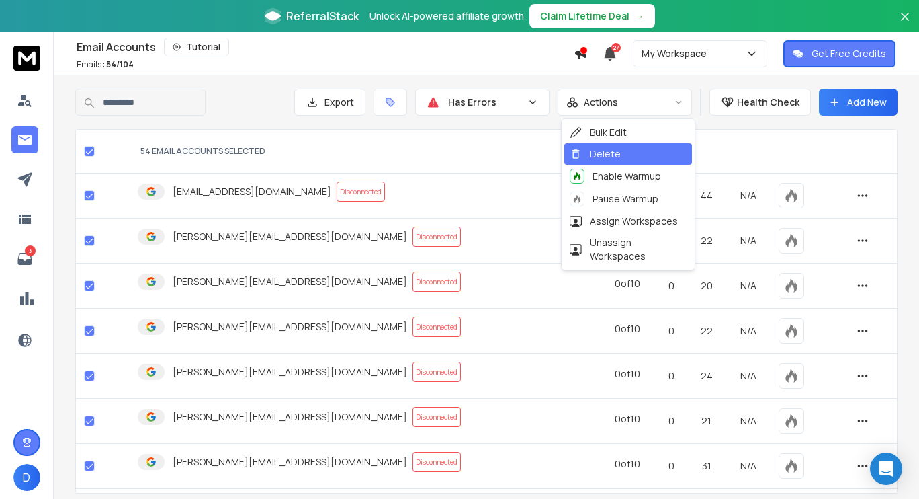
click at [587, 153] on div "Delete" at bounding box center [595, 153] width 51 height 13
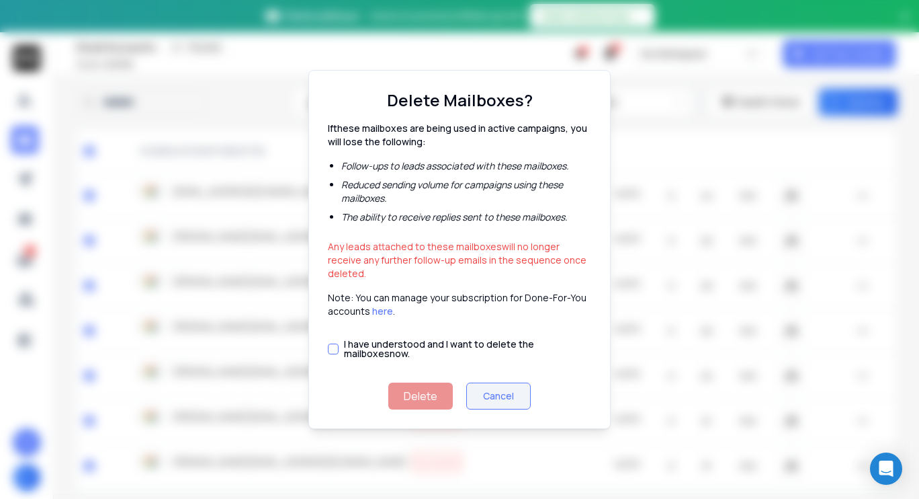
click at [331, 343] on button "I have understood and I want to delete the mailbox es now." at bounding box center [333, 348] width 11 height 11
click at [435, 383] on button "Delete" at bounding box center [420, 395] width 64 height 27
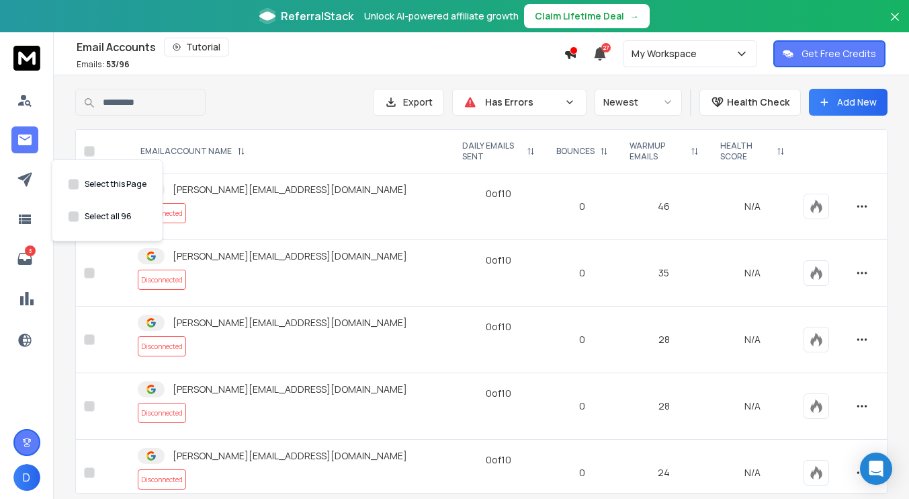
click at [72, 184] on button "Select this Page" at bounding box center [74, 184] width 11 height 11
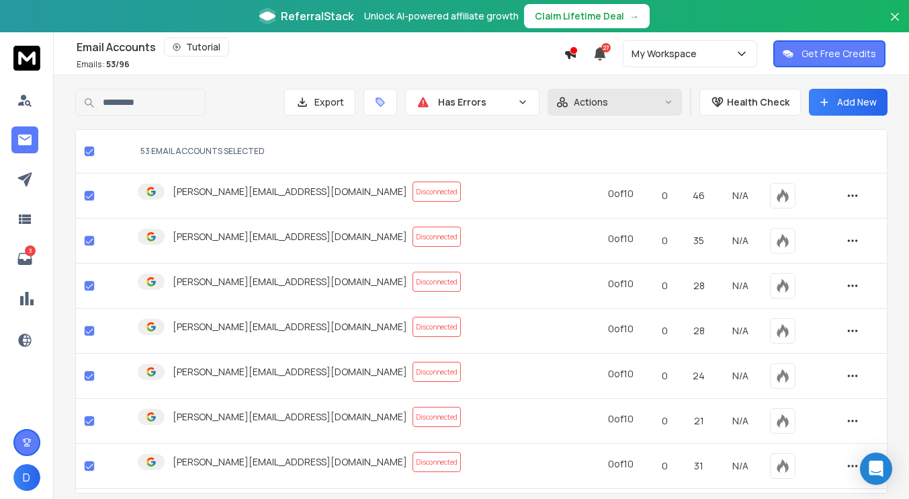
click at [646, 108] on div "Actions" at bounding box center [607, 101] width 102 height 13
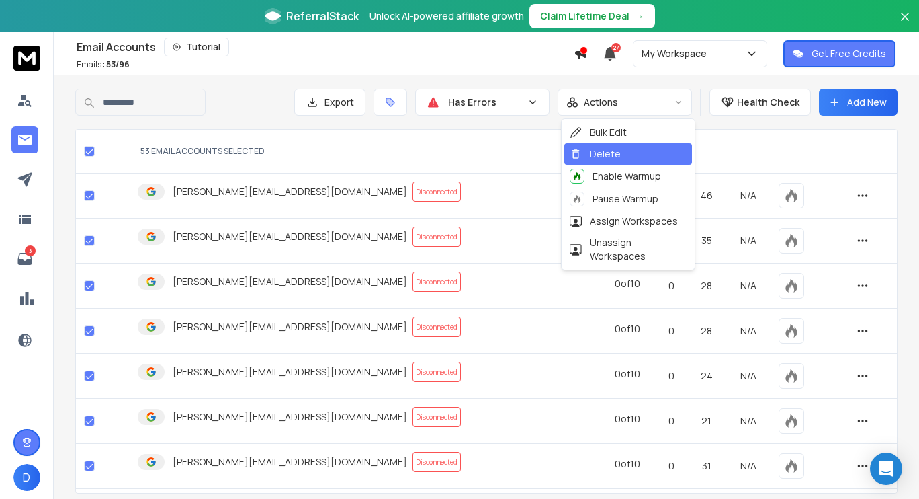
click at [609, 146] on div "Delete" at bounding box center [628, 153] width 128 height 21
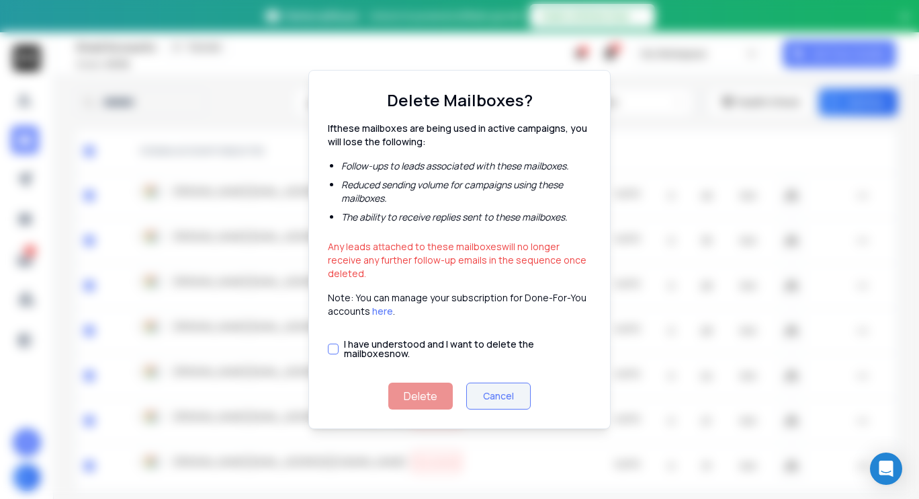
click at [335, 343] on button "I have understood and I want to delete the mailbox es now." at bounding box center [333, 348] width 11 height 11
click at [419, 388] on button "Delete" at bounding box center [420, 395] width 64 height 27
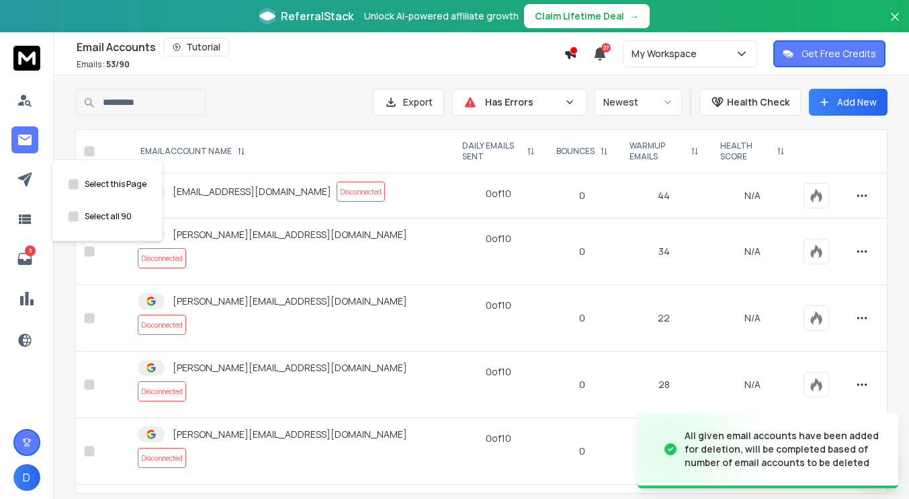
click at [108, 176] on div "Select this Page" at bounding box center [108, 184] width 78 height 27
click at [79, 183] on div "Select this Page" at bounding box center [108, 184] width 78 height 11
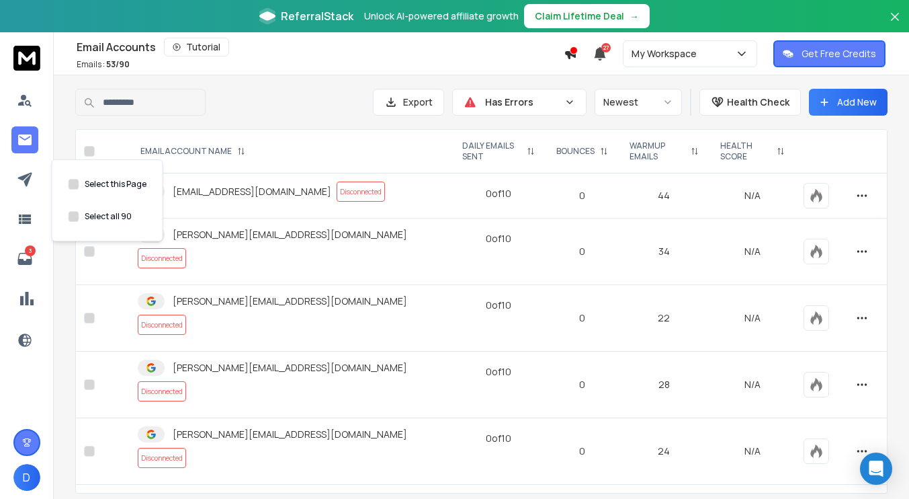
click at [75, 183] on button "Select this Page" at bounding box center [74, 184] width 11 height 11
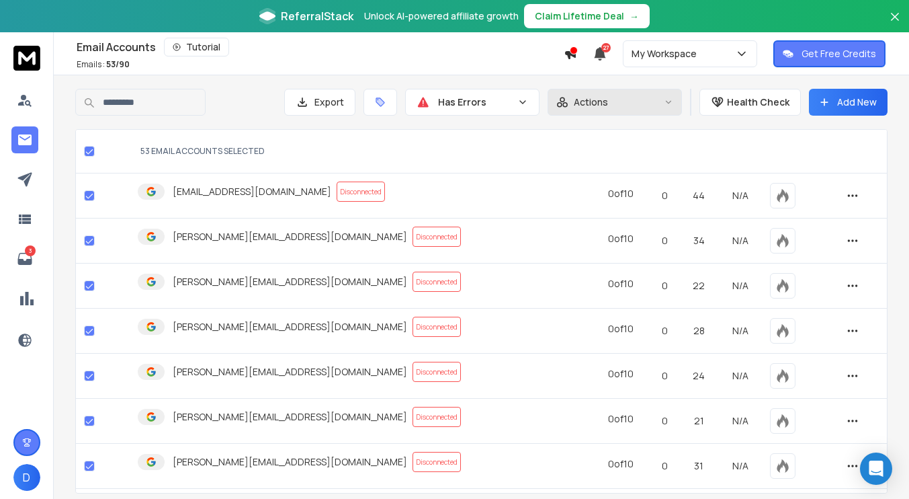
click at [608, 105] on p "Actions" at bounding box center [591, 101] width 34 height 13
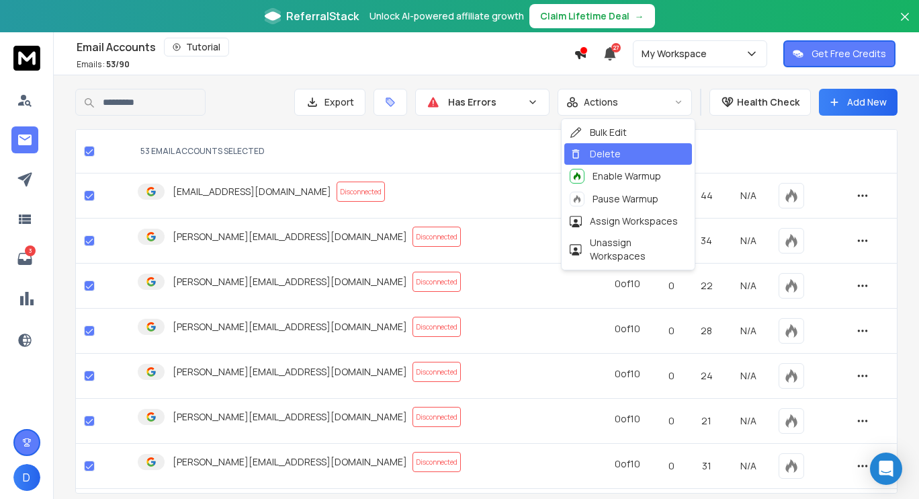
click at [608, 145] on div "Delete" at bounding box center [628, 153] width 128 height 21
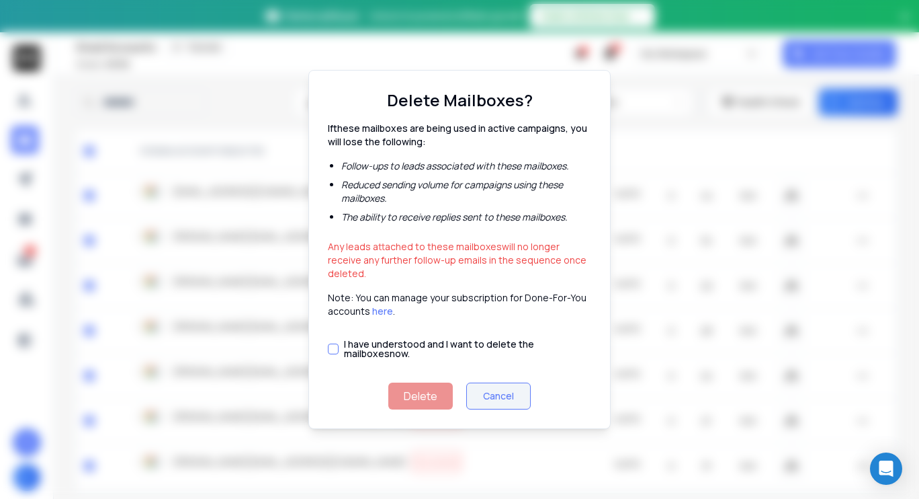
click at [335, 343] on button "I have understood and I want to delete the mailbox es now." at bounding box center [333, 348] width 11 height 11
click at [425, 385] on button "Delete" at bounding box center [420, 395] width 64 height 27
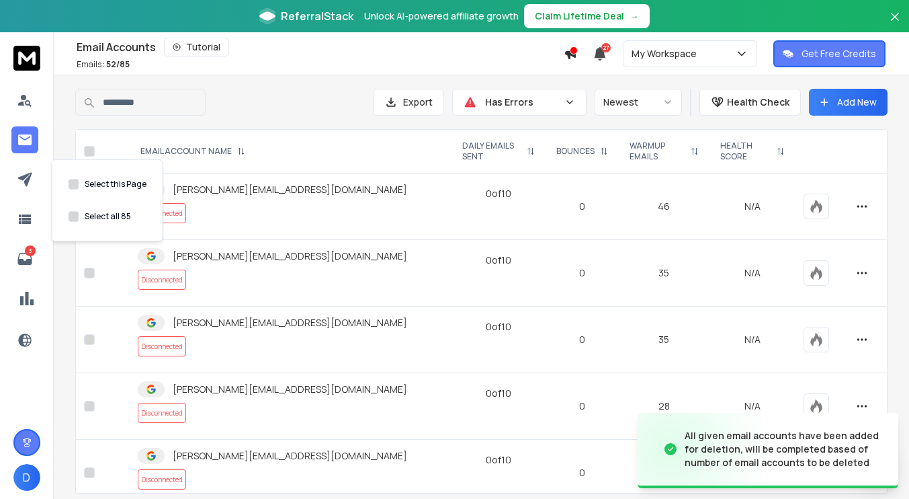
click at [87, 151] on button "Select this Page" at bounding box center [89, 151] width 11 height 11
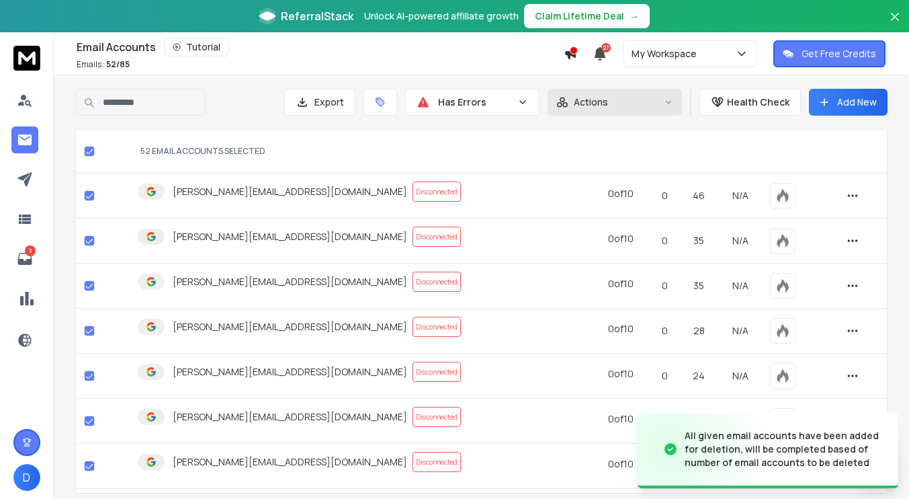
click at [605, 100] on p "Actions" at bounding box center [591, 101] width 34 height 13
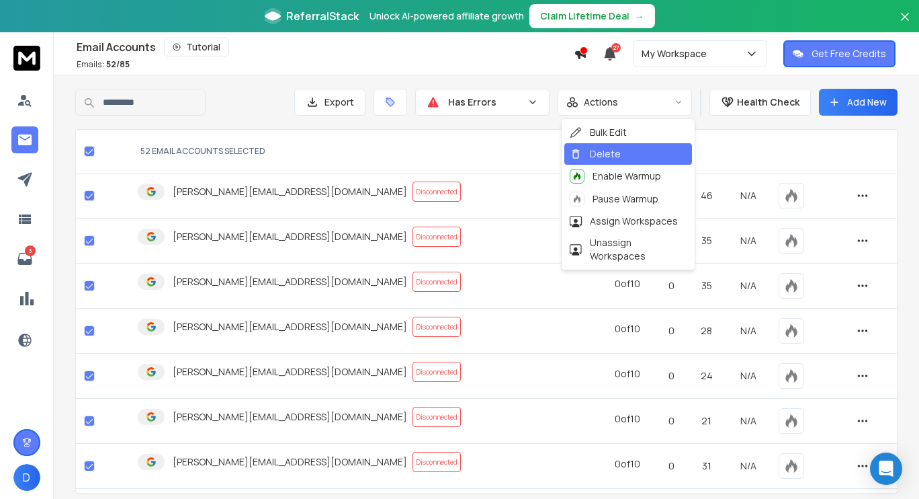
click at [587, 159] on div "Delete" at bounding box center [595, 153] width 51 height 13
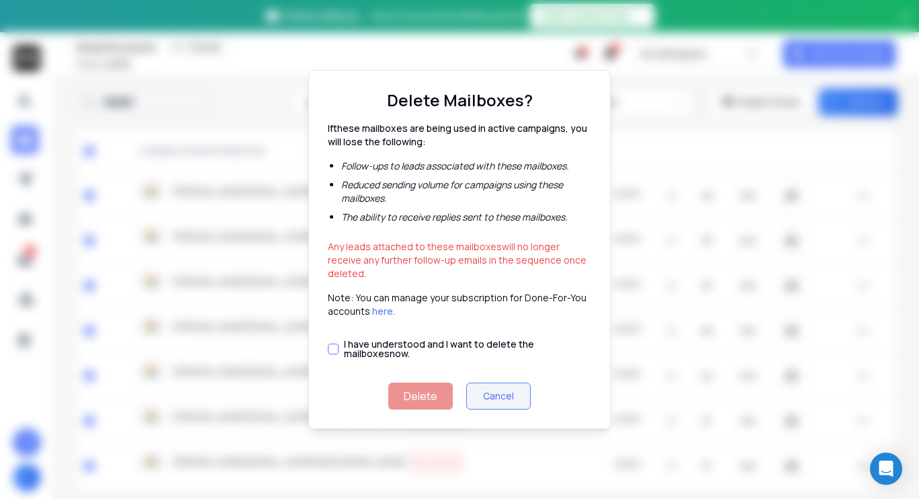
click at [339, 343] on div "I have understood and I want to delete the mailbox es now." at bounding box center [459, 344] width 263 height 30
click at [330, 343] on button "I have understood and I want to delete the mailbox es now." at bounding box center [333, 348] width 11 height 11
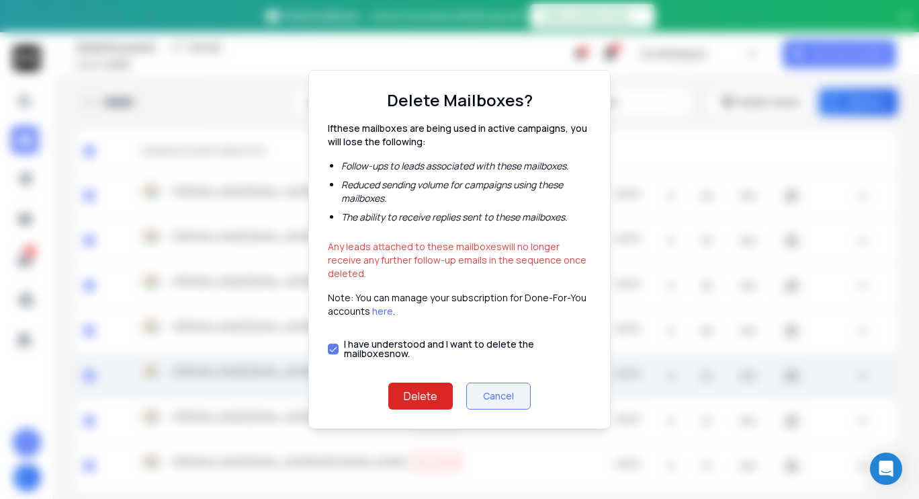
click at [413, 382] on button "Delete" at bounding box center [420, 395] width 64 height 27
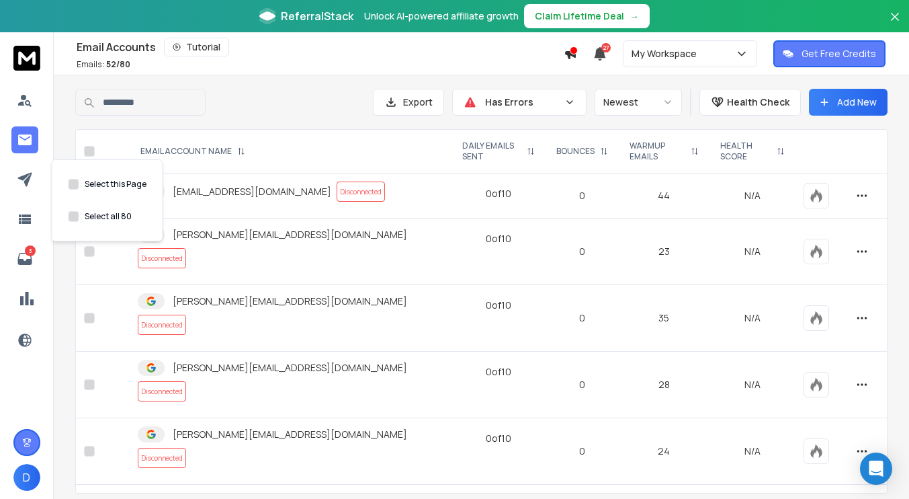
click at [70, 179] on div "Select this Page" at bounding box center [108, 184] width 78 height 27
click at [72, 181] on button "Select this Page" at bounding box center [74, 184] width 11 height 11
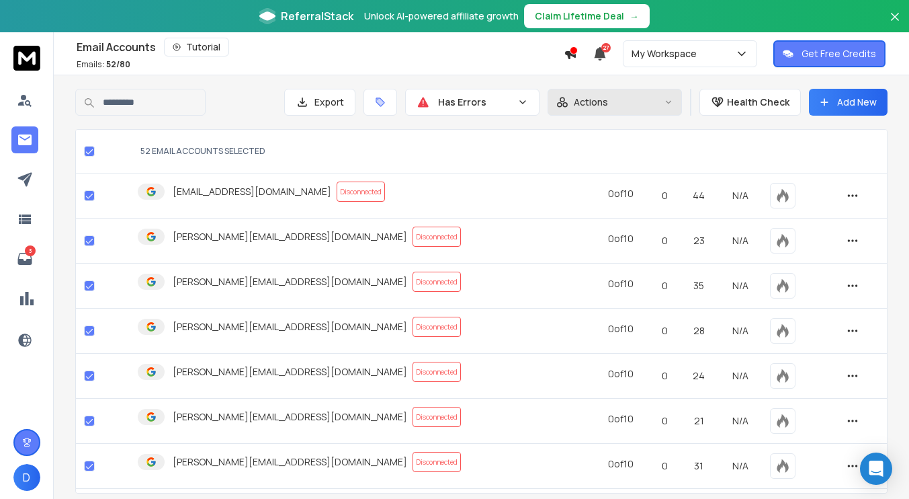
click at [647, 98] on div "Actions" at bounding box center [607, 101] width 102 height 13
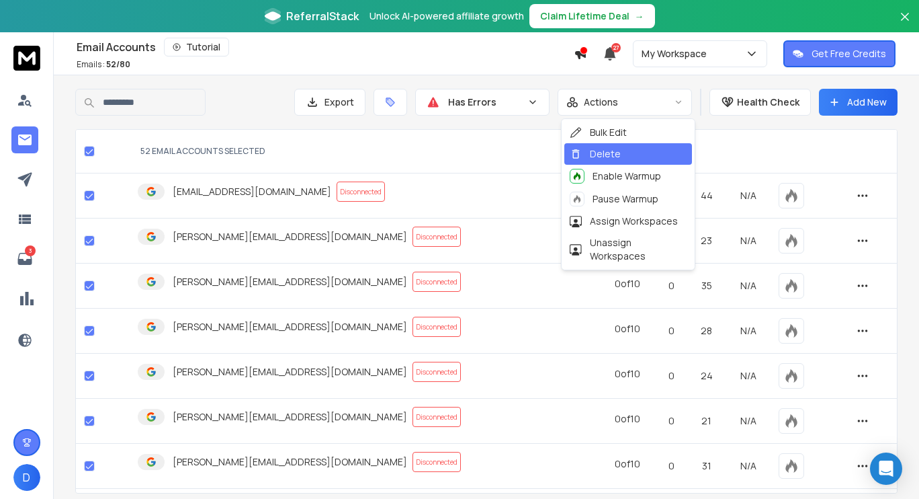
click at [617, 145] on div "Delete" at bounding box center [628, 153] width 128 height 21
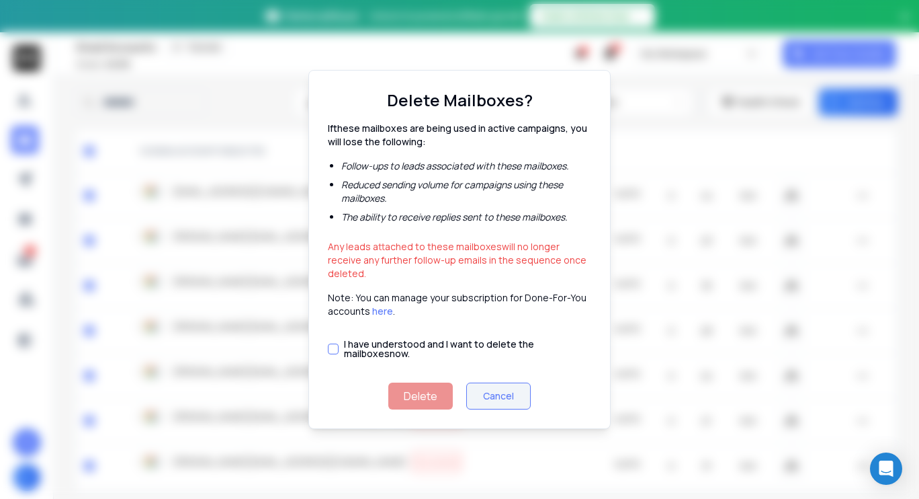
click at [331, 343] on button "I have understood and I want to delete the mailbox es now." at bounding box center [333, 348] width 11 height 11
click at [410, 399] on button "Delete" at bounding box center [420, 395] width 64 height 27
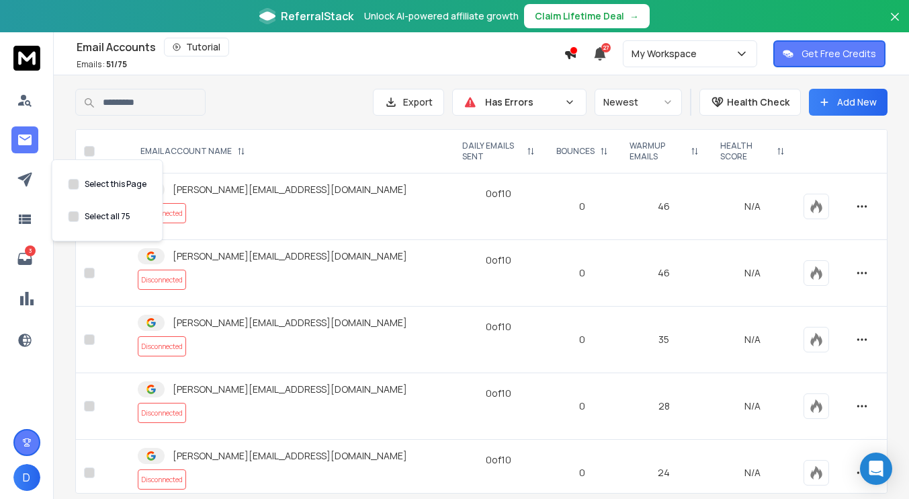
click at [74, 183] on button "Select this Page" at bounding box center [74, 184] width 11 height 11
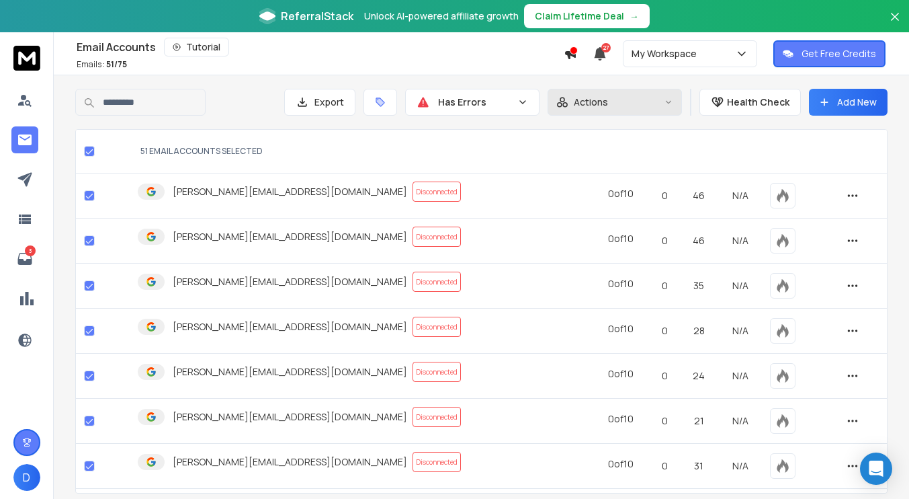
click at [592, 101] on p "Actions" at bounding box center [591, 101] width 34 height 13
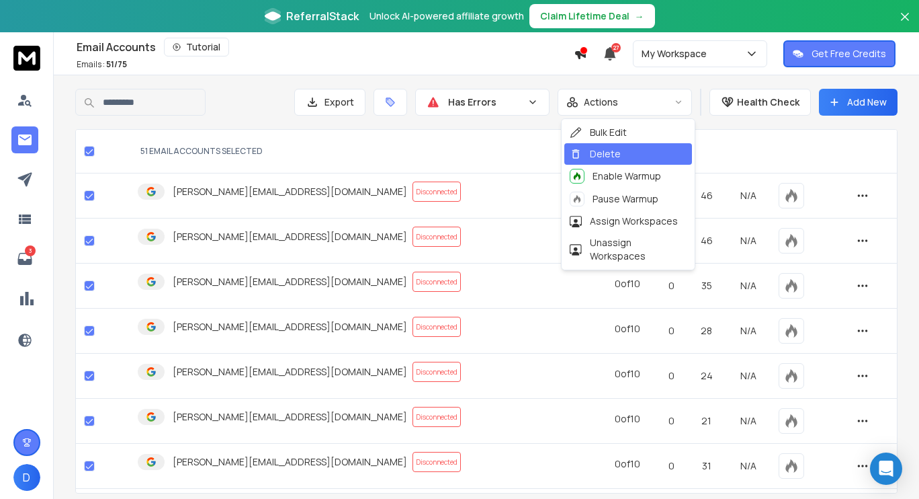
click at [595, 156] on div "Delete" at bounding box center [595, 153] width 51 height 13
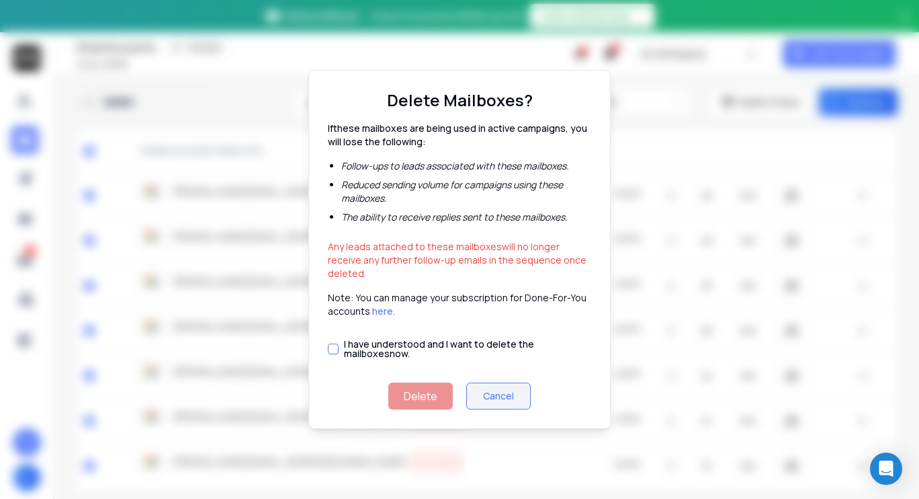
click at [341, 343] on div "I have understood and I want to delete the mailbox es now." at bounding box center [459, 344] width 263 height 30
drag, startPoint x: 332, startPoint y: 343, endPoint x: 381, endPoint y: 370, distance: 55.9
click at [332, 343] on button "I have understood and I want to delete the mailbox es now." at bounding box center [333, 348] width 11 height 11
click at [420, 384] on button "Delete" at bounding box center [420, 395] width 64 height 27
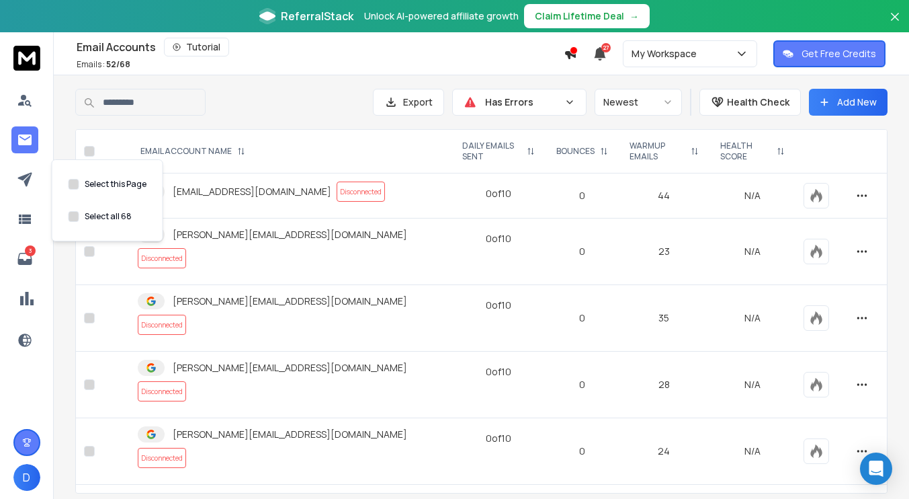
click at [75, 182] on button "Select this Page" at bounding box center [74, 184] width 11 height 11
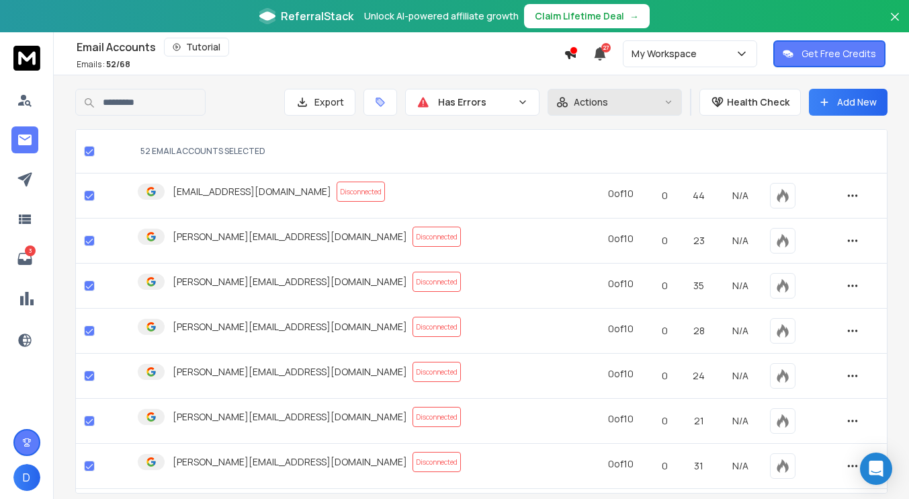
click at [636, 99] on div "Actions" at bounding box center [607, 101] width 102 height 13
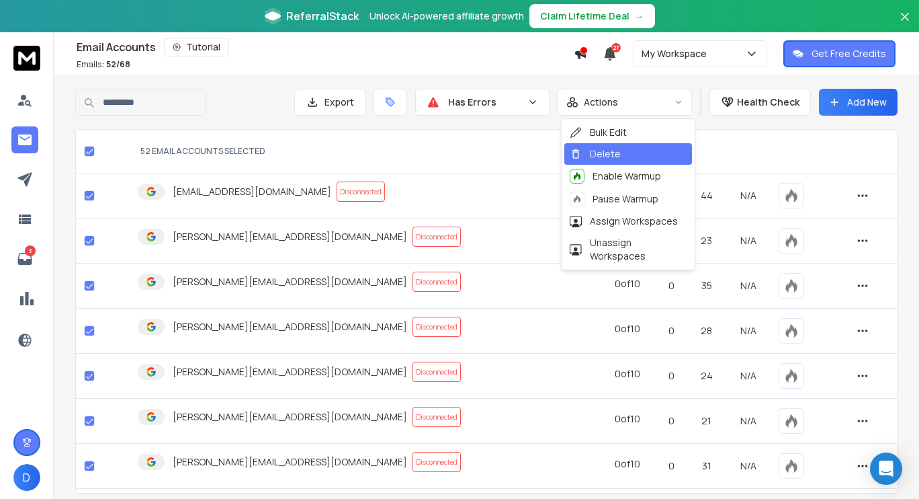
click at [593, 143] on div "Delete" at bounding box center [628, 153] width 128 height 21
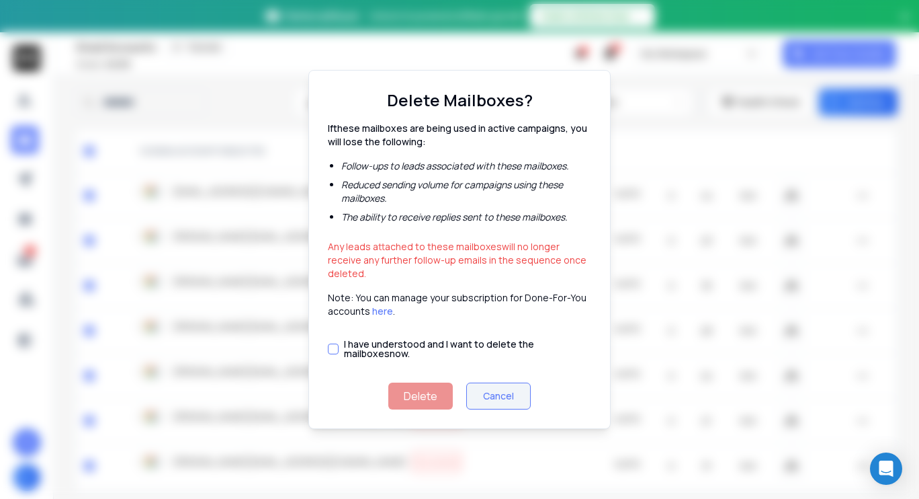
click at [339, 339] on div "I have understood and I want to delete the mailbox es now." at bounding box center [459, 344] width 263 height 30
click at [339, 343] on div "I have understood and I want to delete the mailbox es now." at bounding box center [459, 344] width 263 height 30
click at [336, 343] on button "I have understood and I want to delete the mailbox es now." at bounding box center [333, 348] width 11 height 11
click at [411, 384] on button "Delete" at bounding box center [420, 395] width 64 height 27
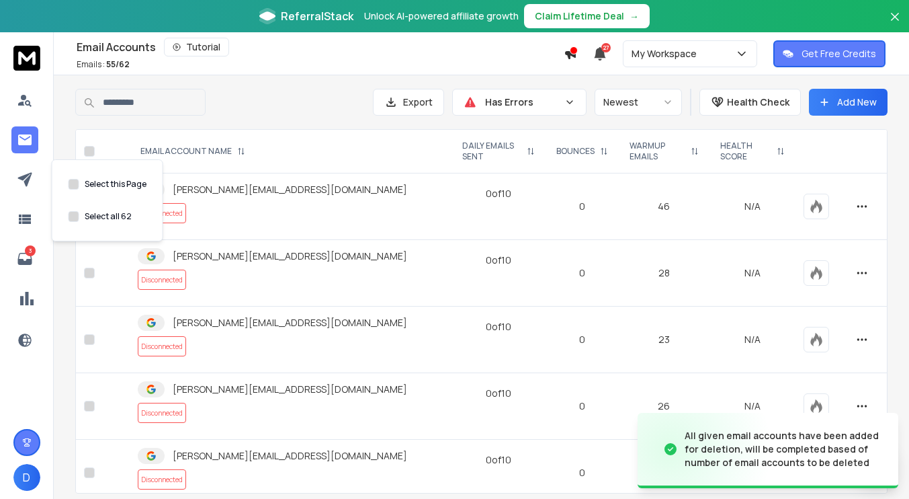
click at [71, 186] on button "Select this Page" at bounding box center [74, 184] width 11 height 11
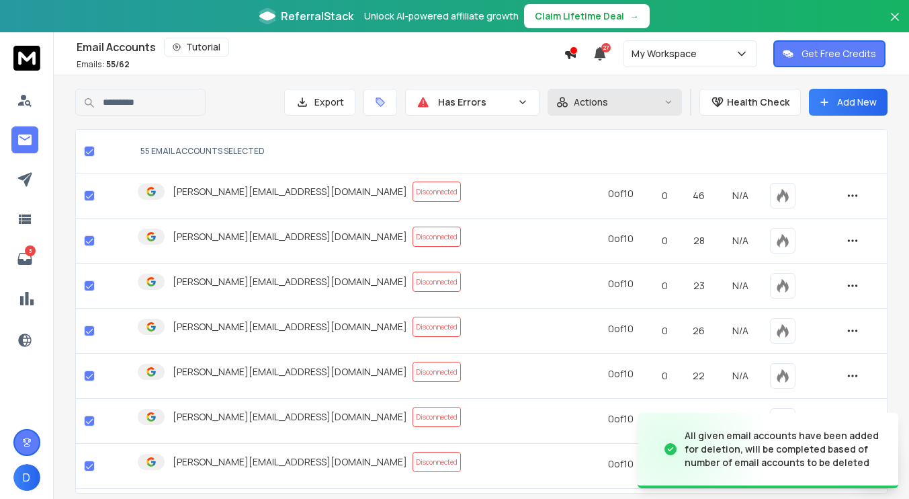
click at [646, 97] on div "Actions" at bounding box center [607, 101] width 102 height 13
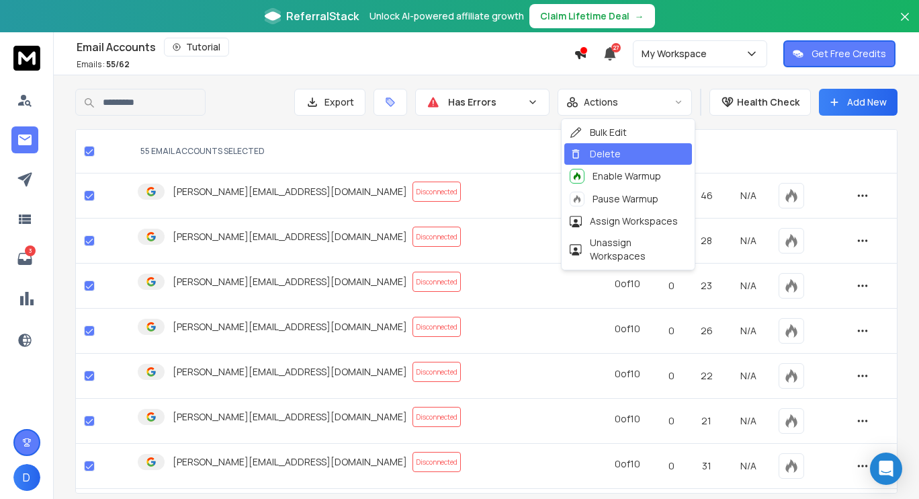
click at [614, 159] on div "Delete" at bounding box center [595, 153] width 51 height 13
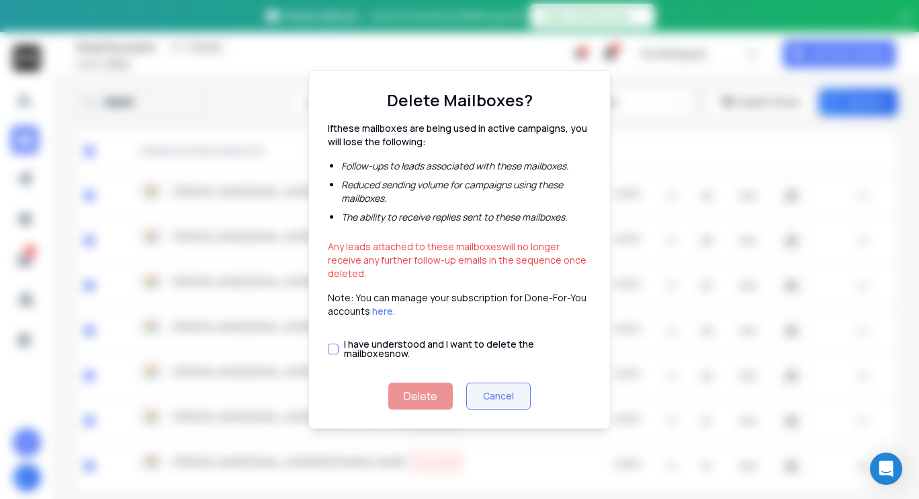
click at [333, 343] on button "I have understood and I want to delete the mailbox es now." at bounding box center [333, 348] width 11 height 11
click at [428, 389] on button "Delete" at bounding box center [420, 395] width 64 height 27
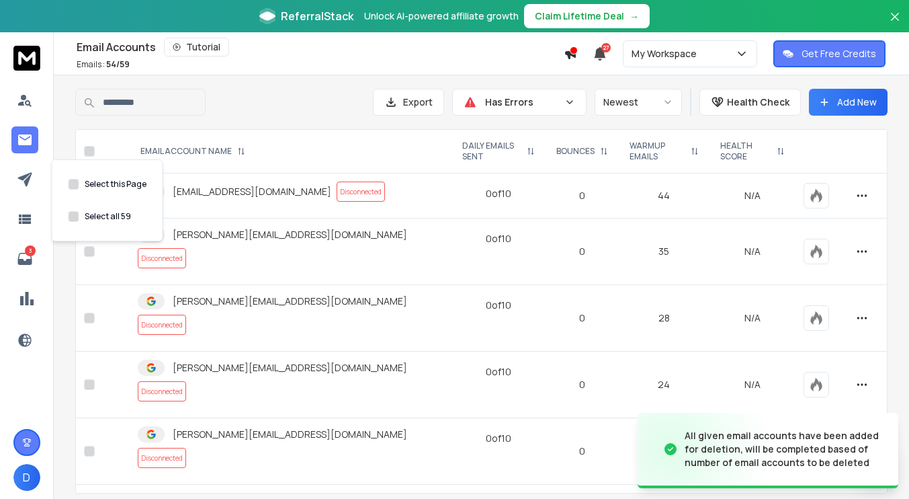
click at [75, 183] on button "Select this Page" at bounding box center [74, 184] width 11 height 11
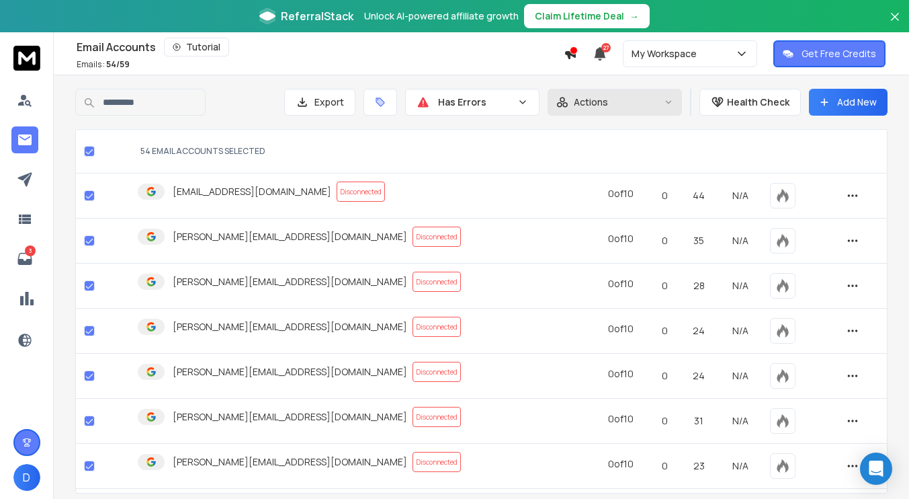
click at [634, 112] on button "Actions" at bounding box center [615, 102] width 134 height 27
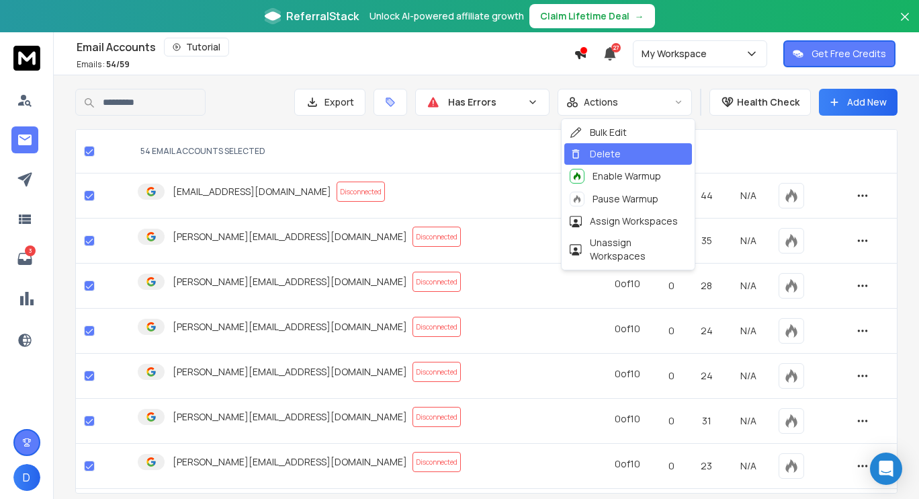
click at [588, 156] on div "Delete" at bounding box center [595, 153] width 51 height 13
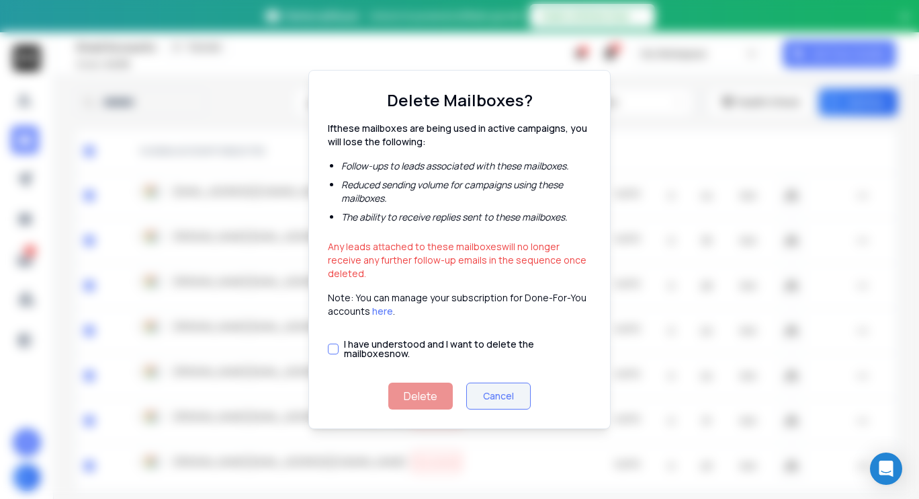
click at [345, 339] on label "I have understood and I want to delete the mailbox es now." at bounding box center [467, 348] width 247 height 19
click at [339, 343] on button "I have understood and I want to delete the mailbox es now." at bounding box center [333, 348] width 11 height 11
click at [417, 396] on button "Delete" at bounding box center [420, 395] width 64 height 27
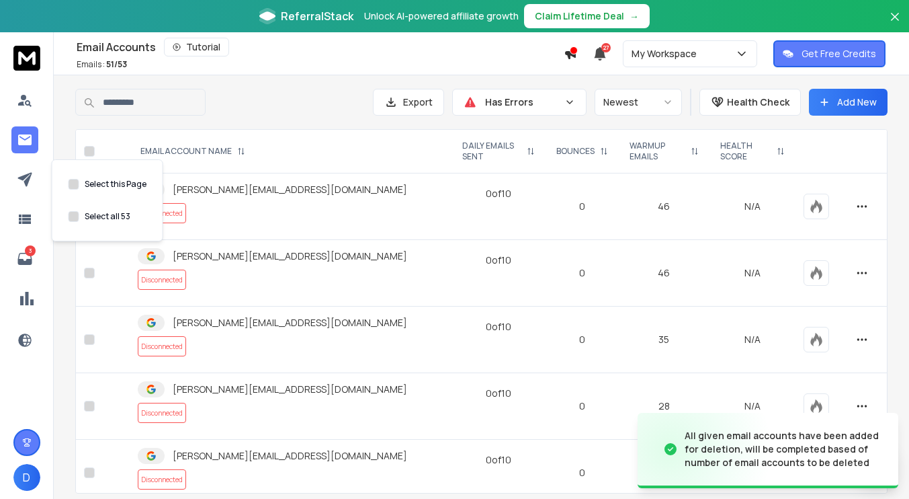
click at [94, 150] on button "Select this Page" at bounding box center [89, 151] width 11 height 11
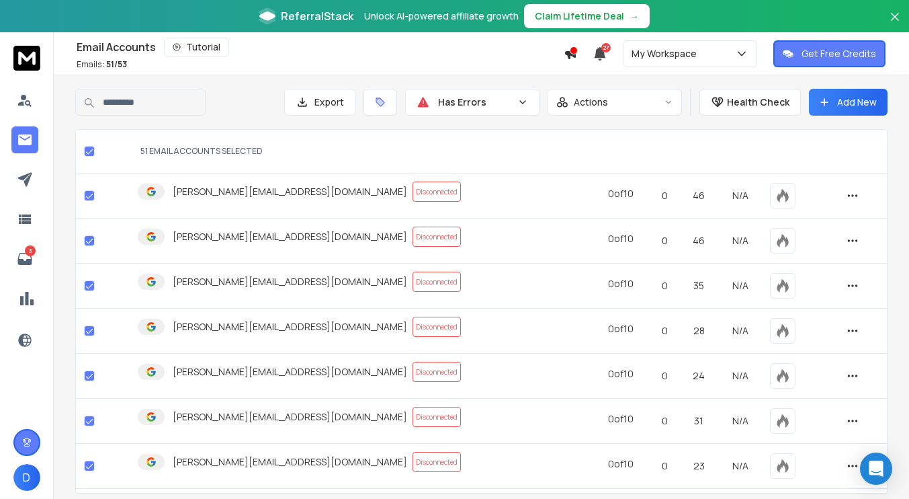
click at [545, 118] on div "Export Has Errors Actions Health Check Add New 51 EMAIL ACCOUNTS SELECTED jon@j…" at bounding box center [481, 291] width 812 height 404
click at [570, 110] on button "Actions" at bounding box center [615, 102] width 134 height 27
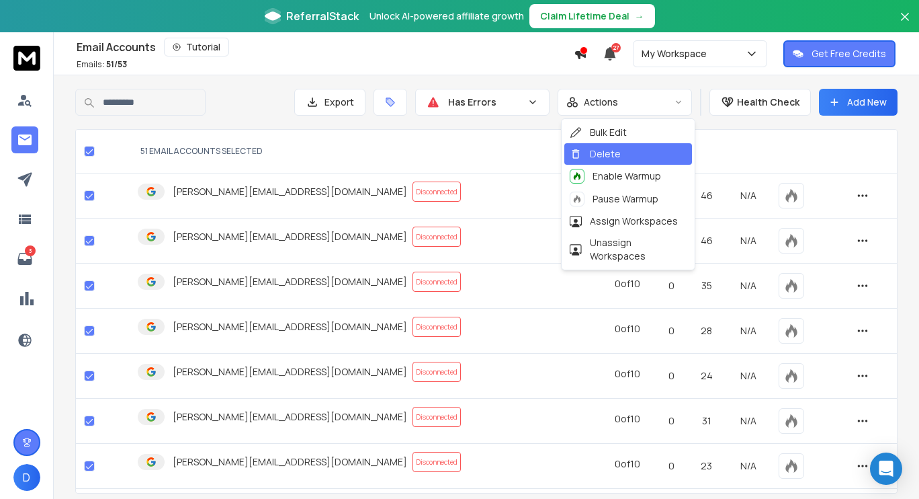
click at [608, 156] on div "Delete" at bounding box center [595, 153] width 51 height 13
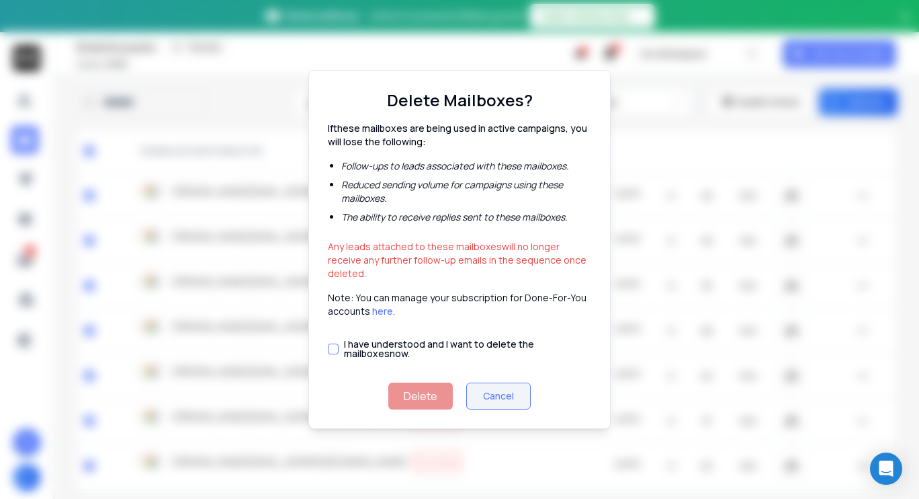
click at [333, 344] on button "I have understood and I want to delete the mailbox es now." at bounding box center [333, 348] width 11 height 11
click at [420, 399] on button "Delete" at bounding box center [420, 395] width 64 height 27
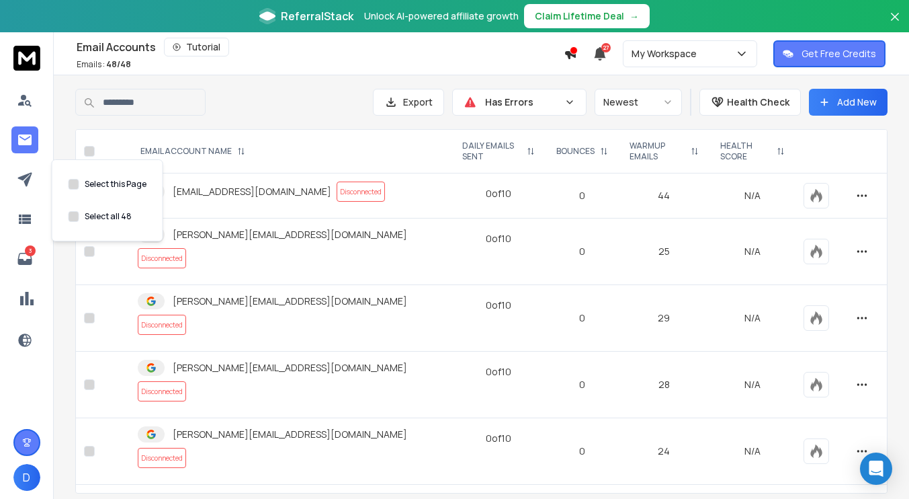
click at [69, 185] on button "Select this Page" at bounding box center [74, 184] width 11 height 11
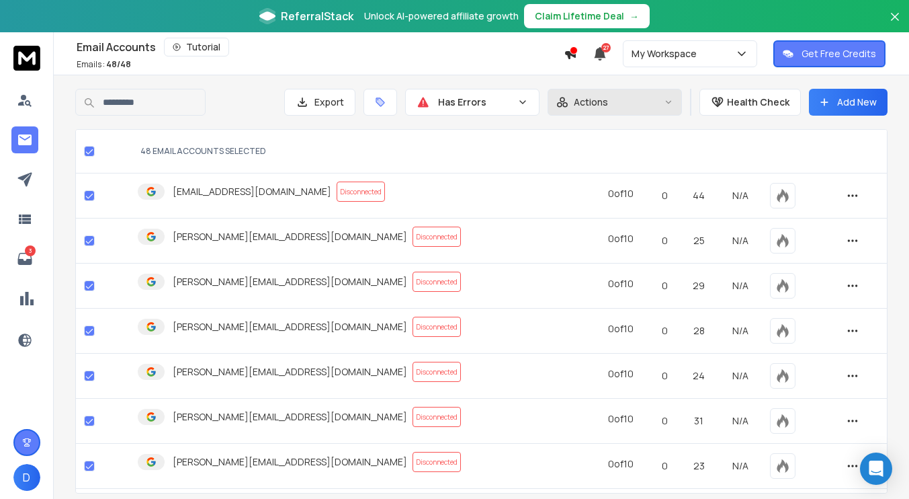
click at [616, 110] on button "Actions" at bounding box center [615, 102] width 134 height 27
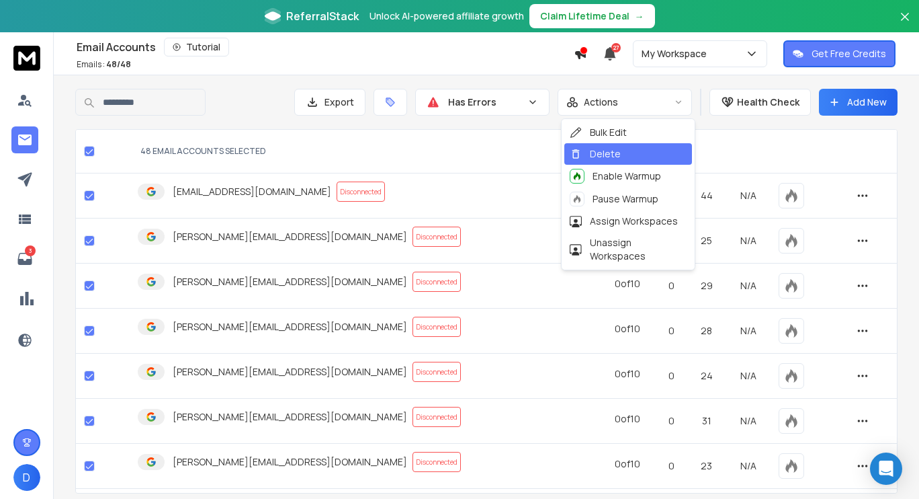
click at [609, 147] on div "Delete" at bounding box center [595, 153] width 51 height 13
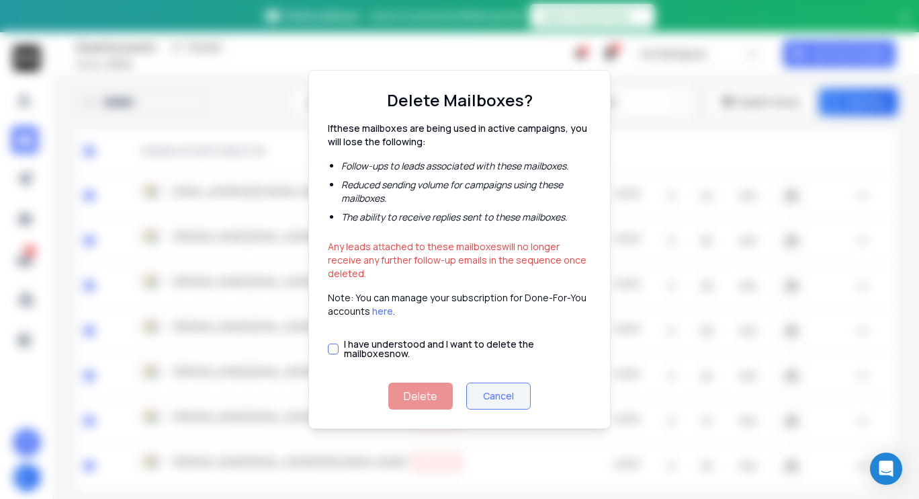
click at [329, 343] on button "I have understood and I want to delete the mailbox es now." at bounding box center [333, 348] width 11 height 11
click at [423, 376] on div "Delete Mailboxes? If these mailboxes are being used in active campaigns, you wi…" at bounding box center [459, 249] width 263 height 320
click at [425, 382] on button "Delete" at bounding box center [420, 395] width 64 height 27
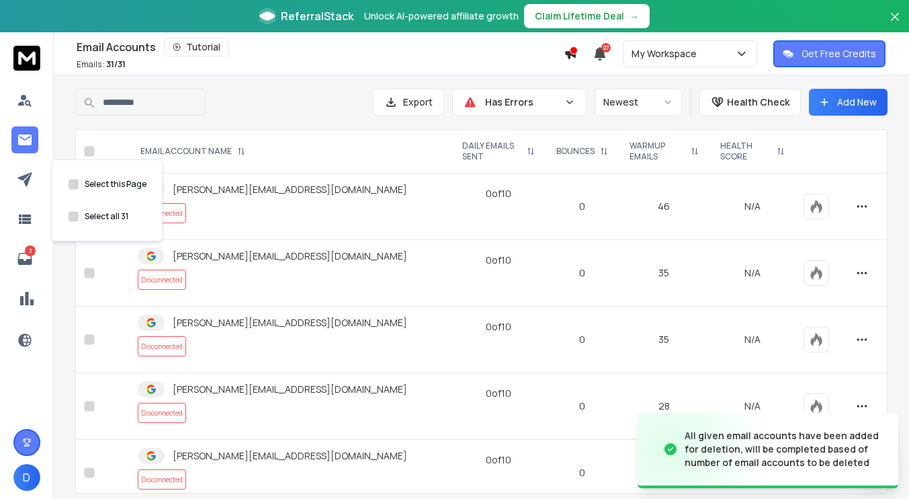
click at [70, 189] on button "Select this Page" at bounding box center [74, 184] width 11 height 11
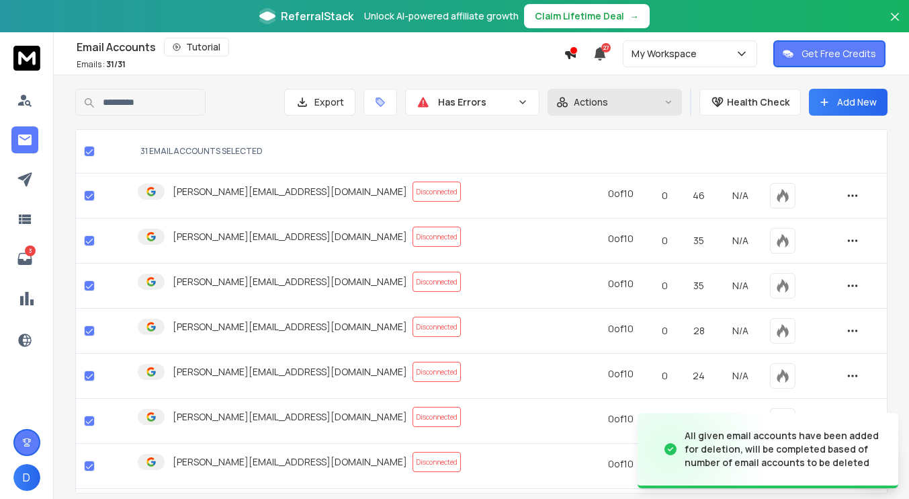
click at [613, 98] on div "Actions" at bounding box center [607, 101] width 102 height 13
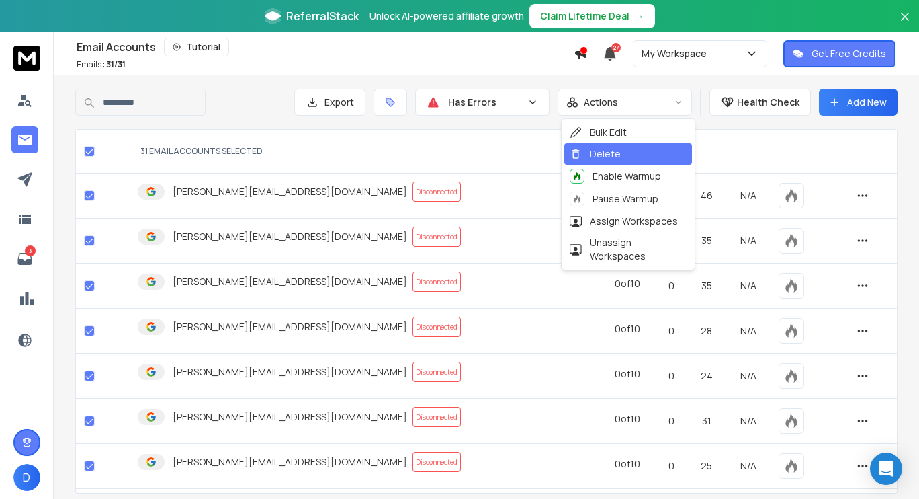
click at [601, 150] on div "Delete" at bounding box center [595, 153] width 51 height 13
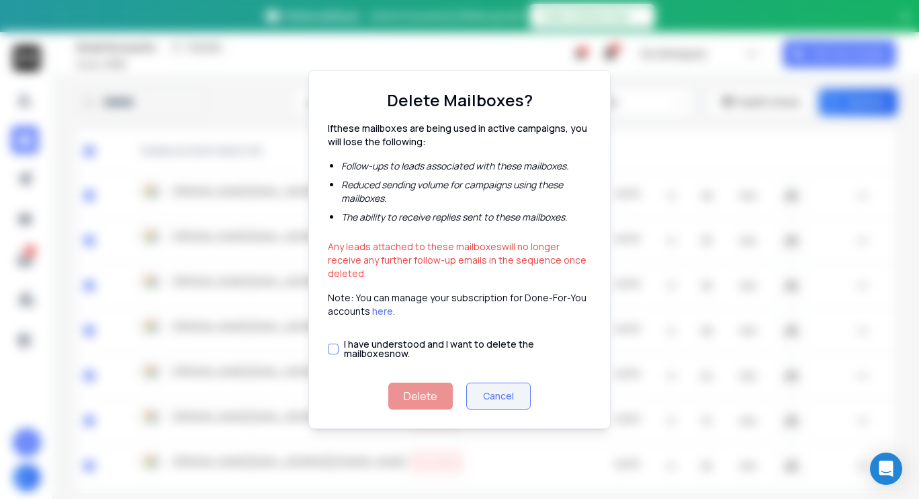
click at [329, 343] on button "I have understood and I want to delete the mailbox es now." at bounding box center [333, 348] width 11 height 11
click at [411, 374] on div "Delete Mailboxes? If these mailboxes are being used in active campaigns, you wi…" at bounding box center [459, 249] width 263 height 320
click at [413, 382] on button "Delete" at bounding box center [420, 395] width 64 height 27
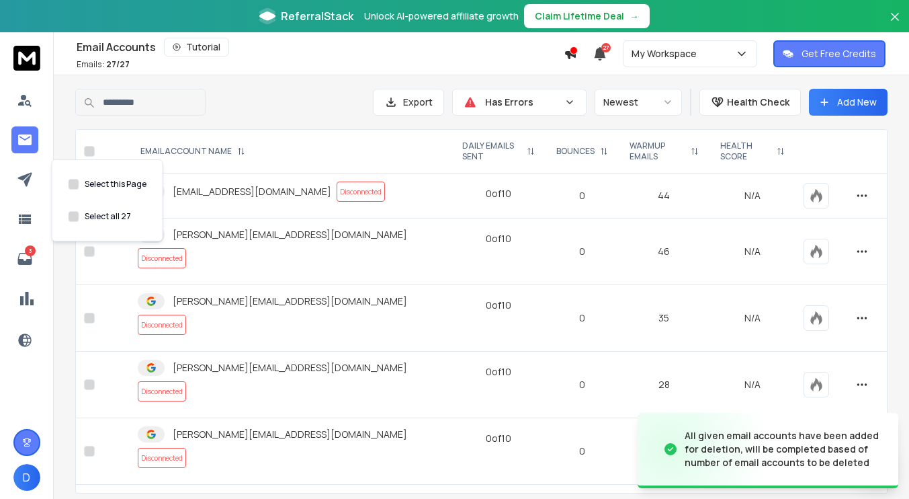
click at [80, 184] on div "Select this Page" at bounding box center [108, 184] width 78 height 11
click at [79, 185] on button "Select this Page" at bounding box center [74, 184] width 11 height 11
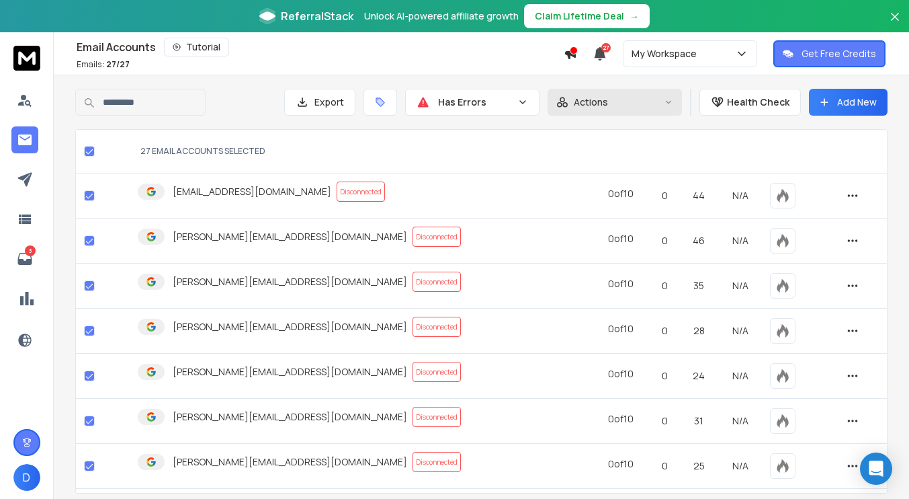
click at [640, 95] on div "Actions" at bounding box center [607, 101] width 102 height 13
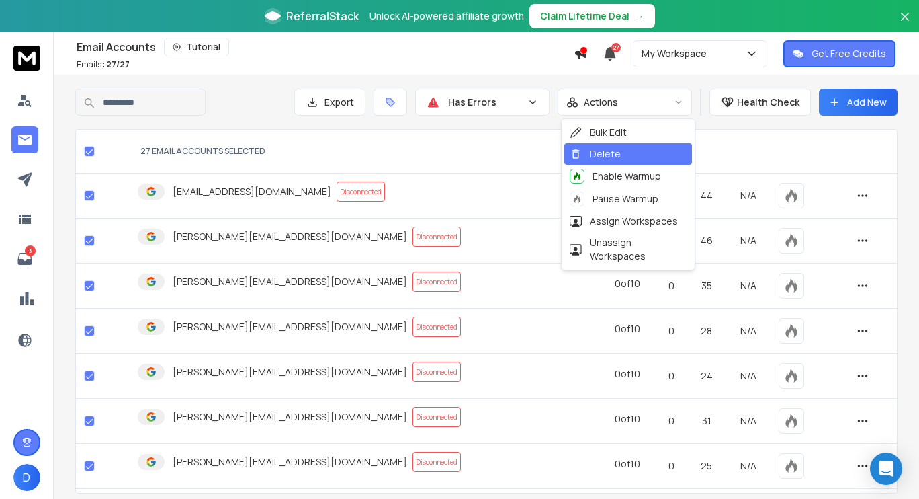
click at [617, 158] on div "Delete" at bounding box center [595, 153] width 51 height 13
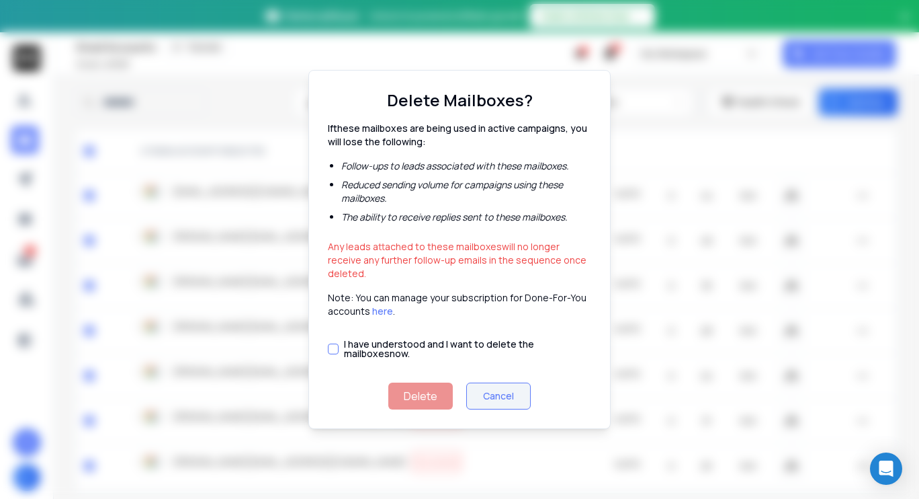
click at [334, 345] on button "I have understood and I want to delete the mailbox es now." at bounding box center [333, 348] width 11 height 11
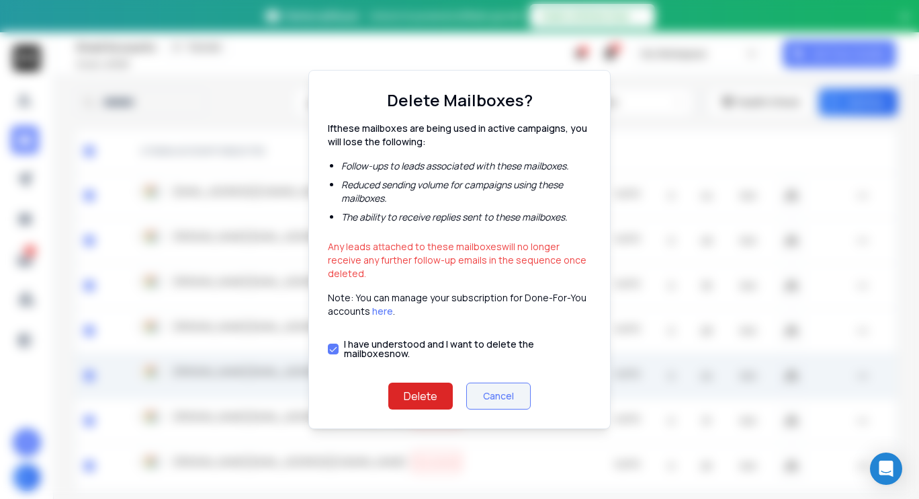
click at [418, 388] on button "Delete" at bounding box center [420, 395] width 64 height 27
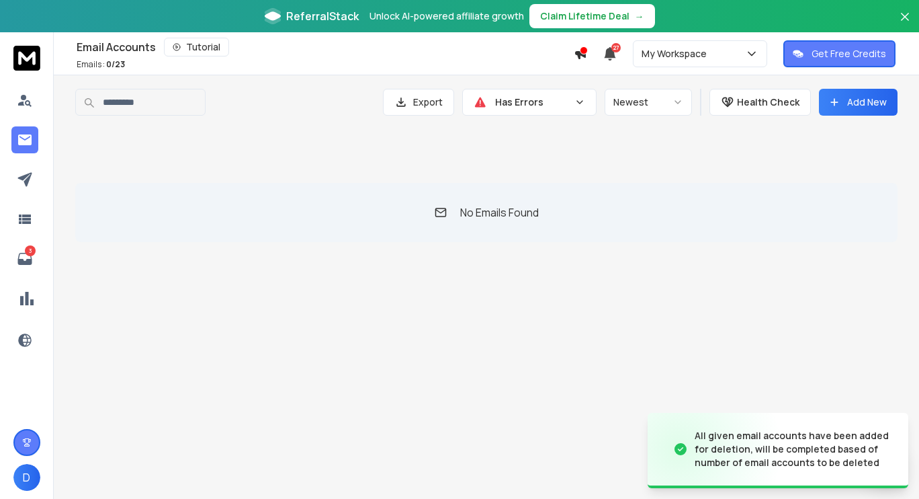
click at [507, 100] on p "Has Errors" at bounding box center [532, 101] width 74 height 13
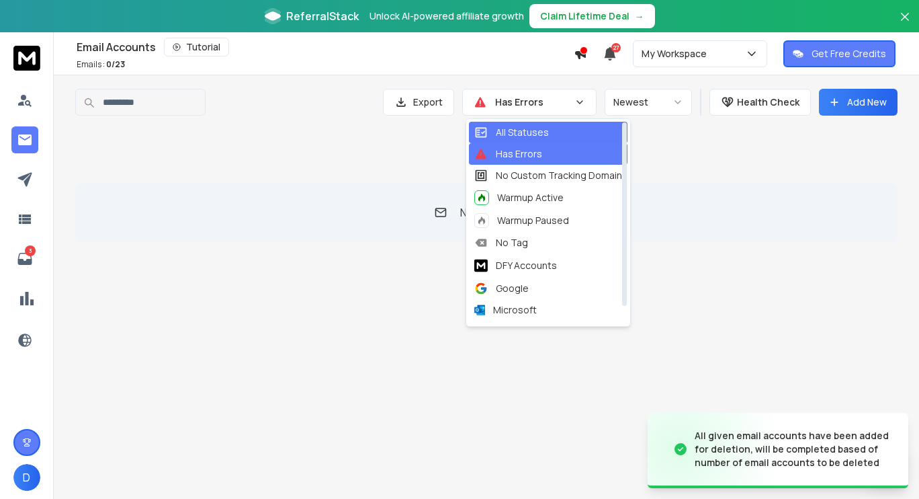
click at [521, 136] on div "All Statuses" at bounding box center [511, 132] width 75 height 13
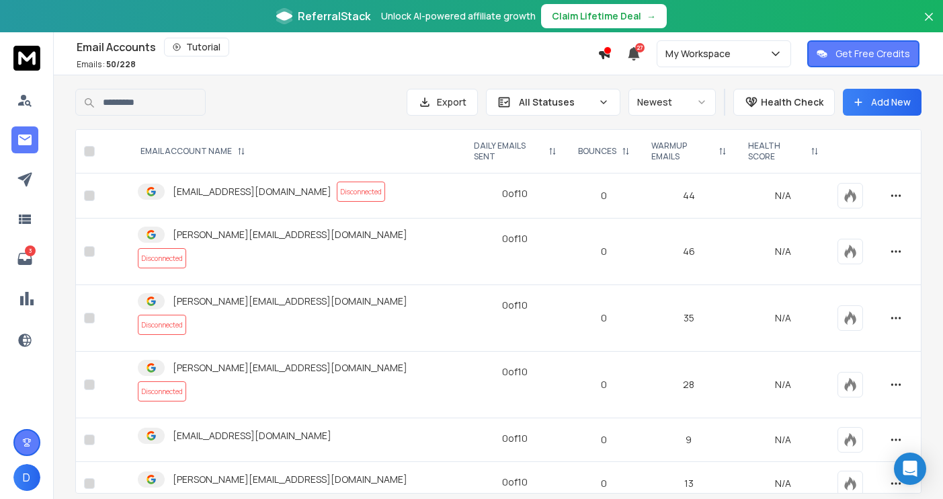
click at [196, 96] on input at bounding box center [140, 102] width 130 height 27
paste input "**********"
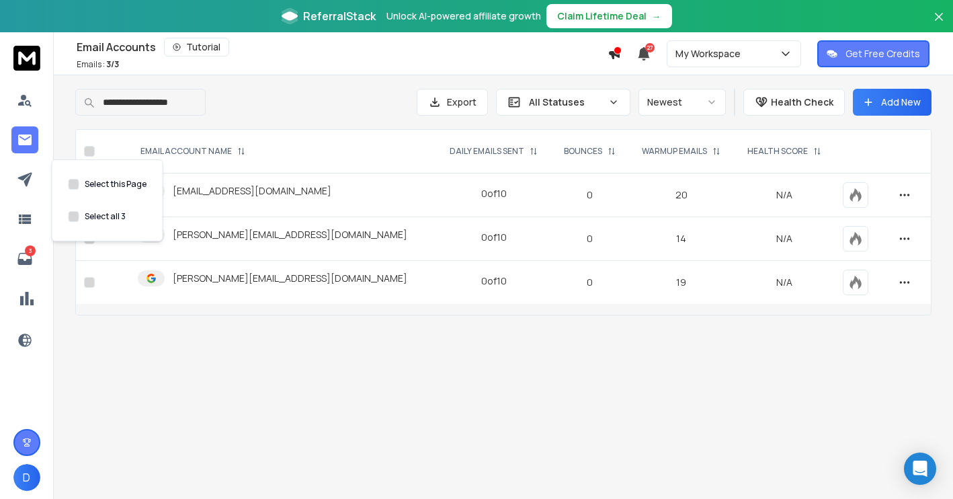
type input "**********"
click at [89, 148] on button "Select this Page" at bounding box center [89, 151] width 11 height 11
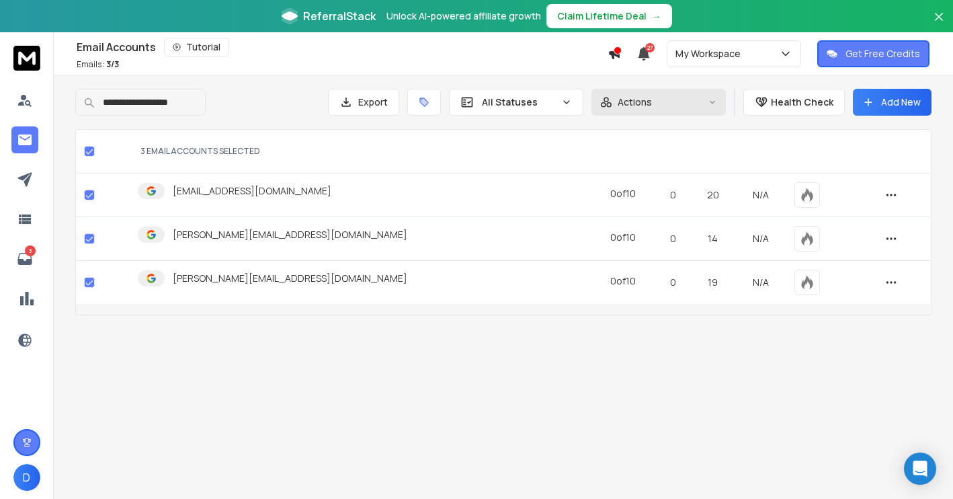
click at [630, 103] on p "Actions" at bounding box center [634, 101] width 34 height 13
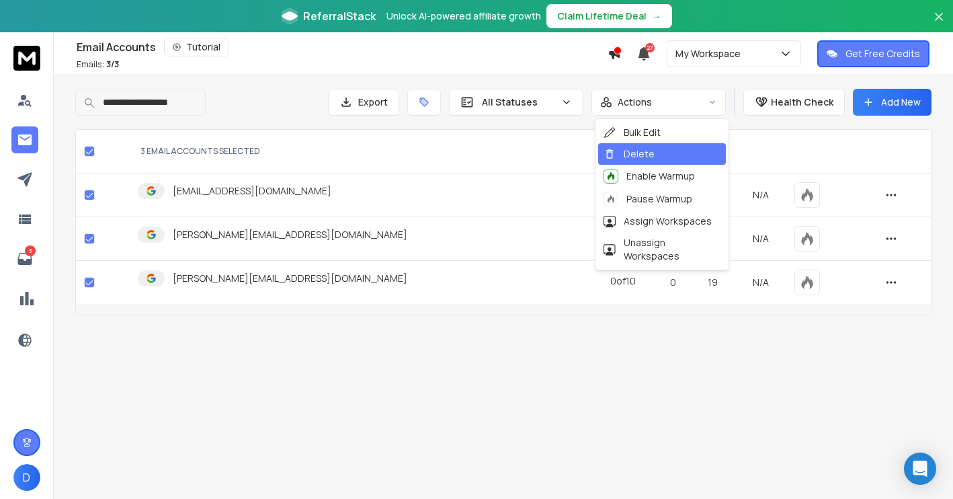
click at [635, 147] on div "Delete" at bounding box center [628, 153] width 51 height 13
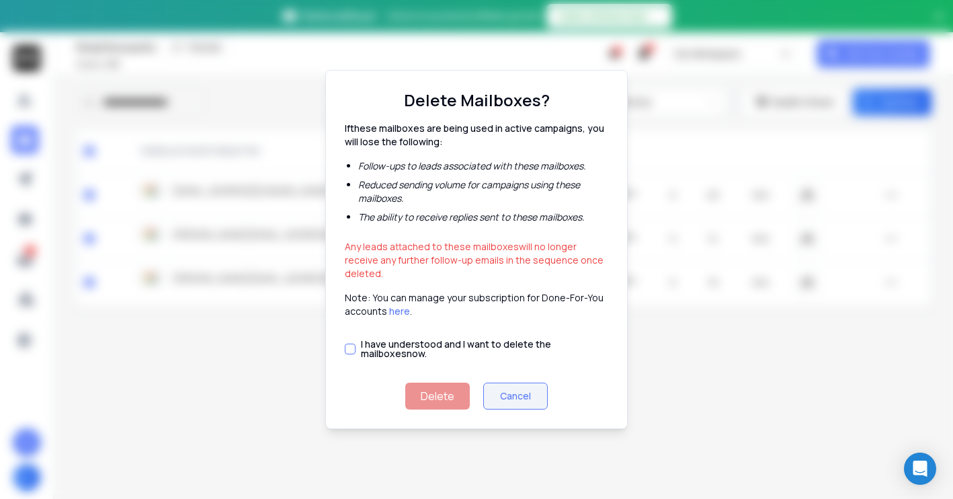
click at [351, 343] on button "I have understood and I want to delete the mailbox es now." at bounding box center [350, 348] width 11 height 11
click at [441, 384] on button "Delete" at bounding box center [437, 395] width 64 height 27
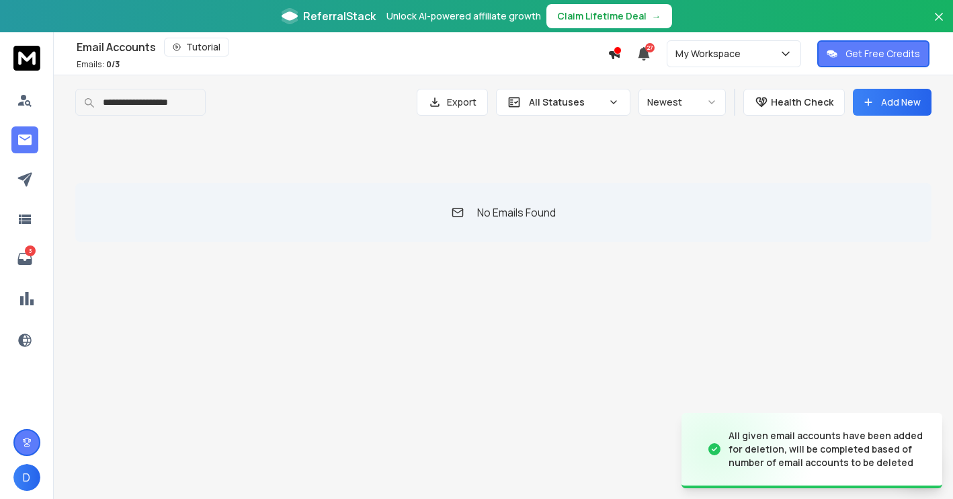
drag, startPoint x: 206, startPoint y: 99, endPoint x: 110, endPoint y: 102, distance: 95.4
click at [110, 102] on input "**********" at bounding box center [140, 102] width 130 height 27
paste input
type input "**********"
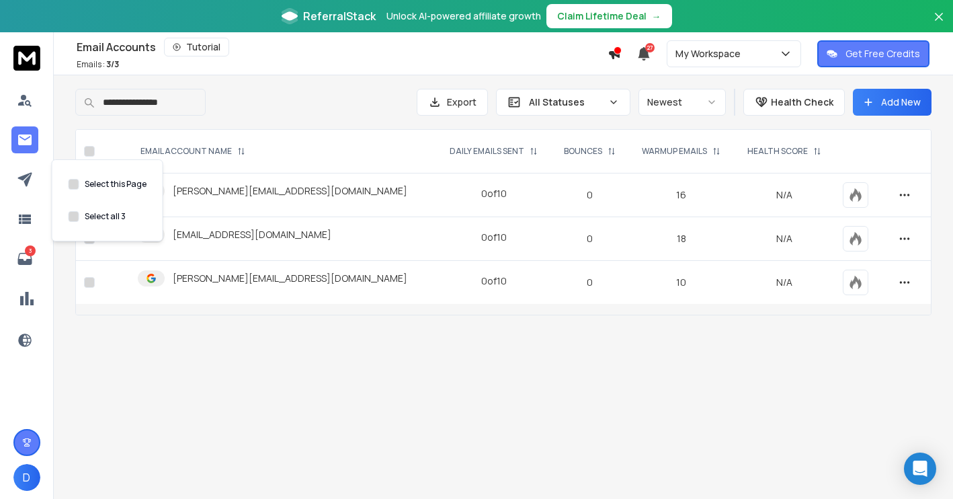
click at [87, 153] on button "Select this Page" at bounding box center [89, 151] width 11 height 11
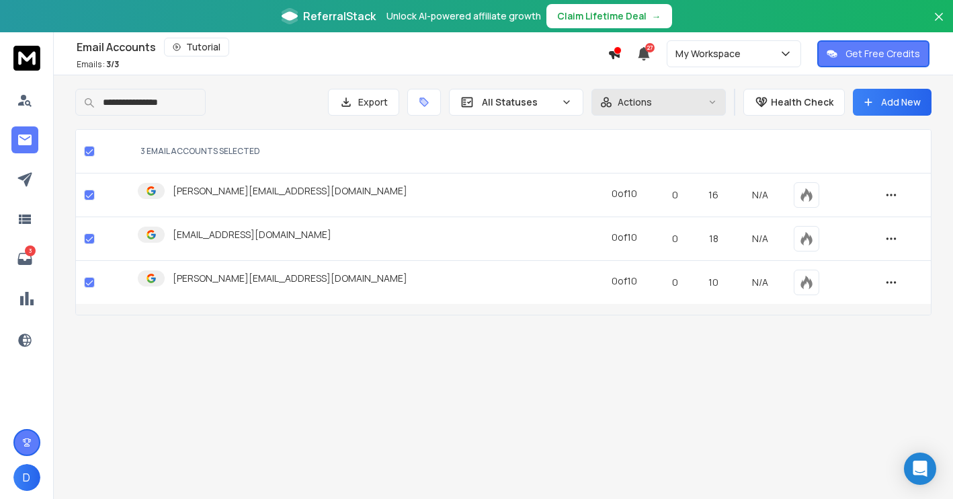
click at [649, 104] on p "Actions" at bounding box center [634, 101] width 34 height 13
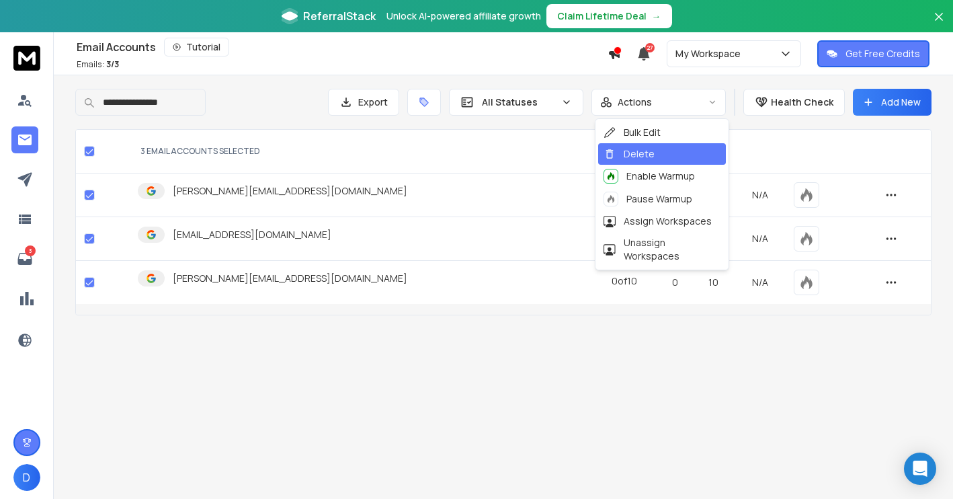
click at [646, 156] on div "Delete" at bounding box center [628, 153] width 51 height 13
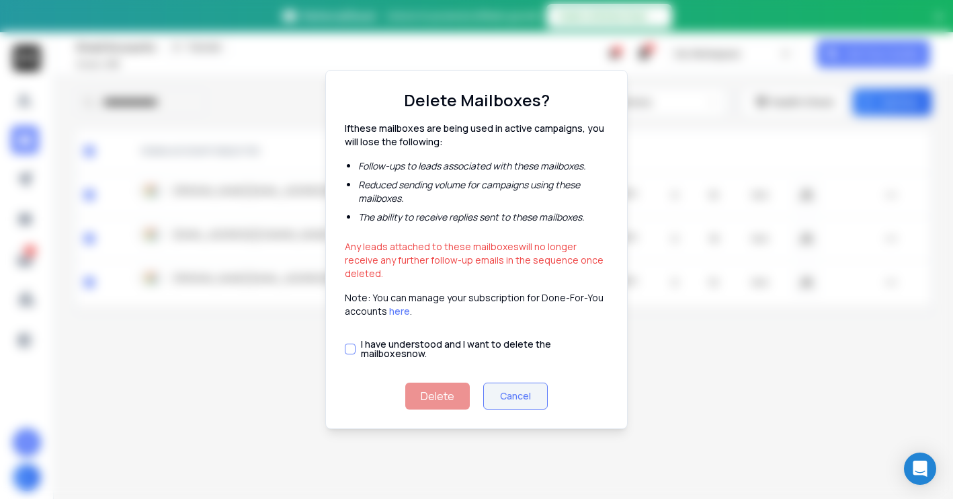
click at [343, 332] on div "Delete Mailboxes? If these mailboxes are being used in active campaigns, you wi…" at bounding box center [476, 249] width 302 height 359
click at [350, 343] on button "I have understood and I want to delete the mailbox es now." at bounding box center [350, 348] width 11 height 11
click at [445, 391] on button "Delete" at bounding box center [437, 395] width 64 height 27
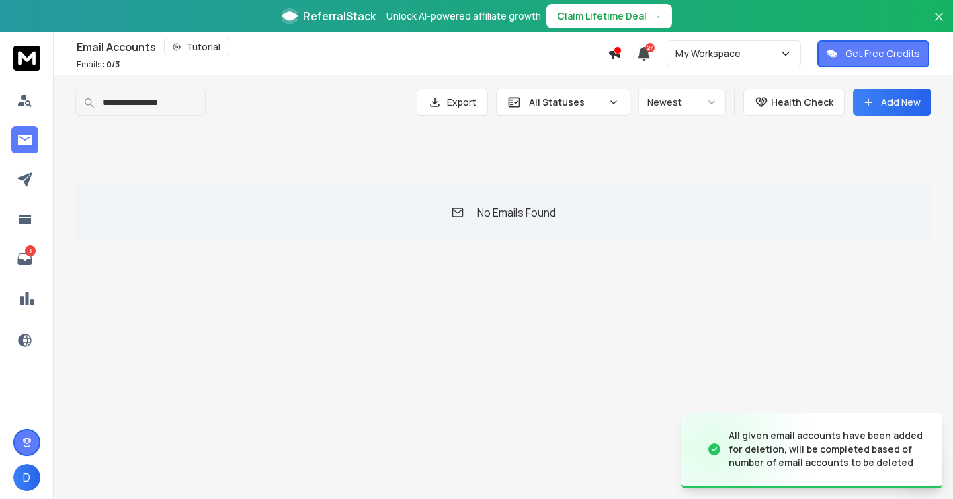
drag, startPoint x: 196, startPoint y: 95, endPoint x: 185, endPoint y: 100, distance: 12.0
click at [186, 99] on input "**********" at bounding box center [140, 102] width 130 height 27
click at [186, 101] on input "**********" at bounding box center [140, 102] width 130 height 27
drag, startPoint x: 126, startPoint y: 101, endPoint x: 112, endPoint y: 101, distance: 14.8
click at [112, 101] on input "**********" at bounding box center [140, 102] width 130 height 27
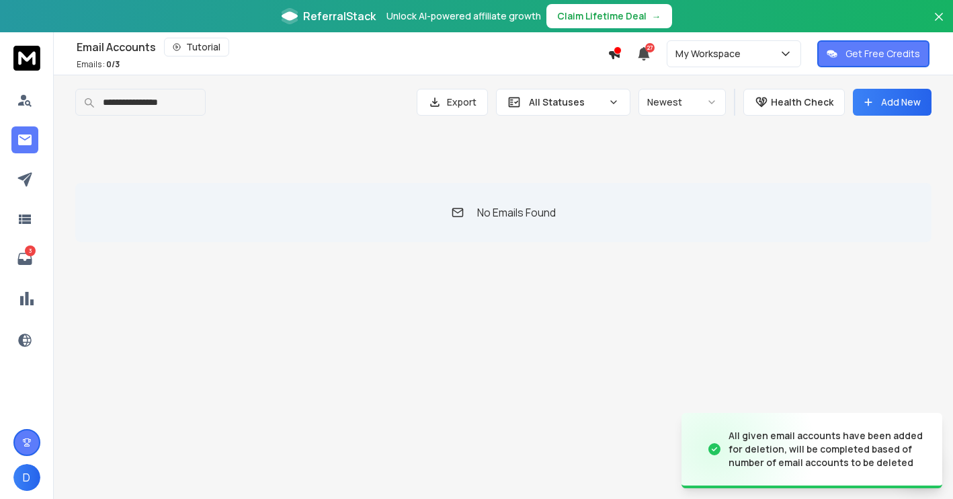
paste input
type input "**********"
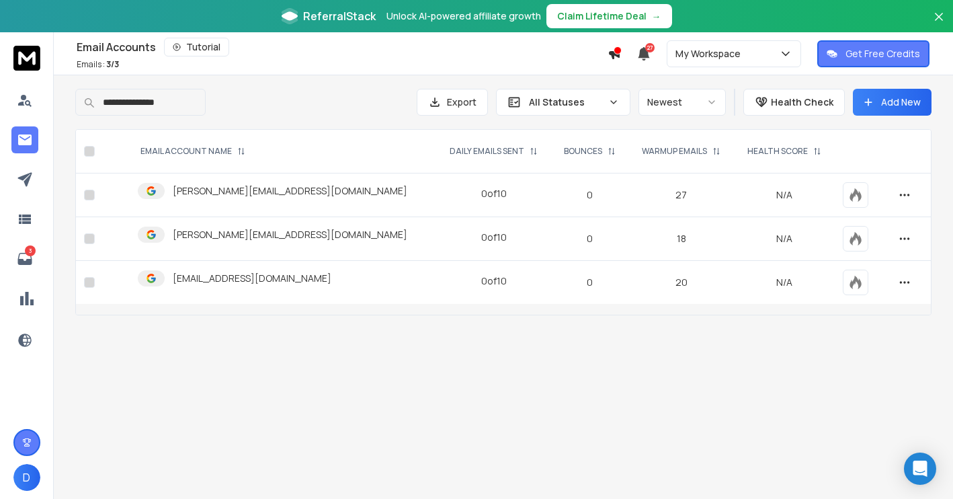
click at [89, 154] on button "button" at bounding box center [89, 151] width 11 height 11
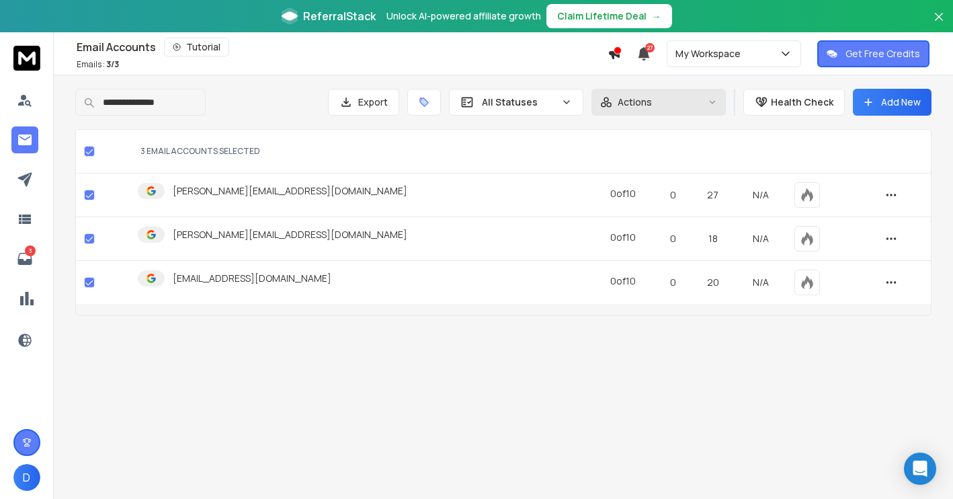
click at [634, 97] on p "Actions" at bounding box center [634, 101] width 34 height 13
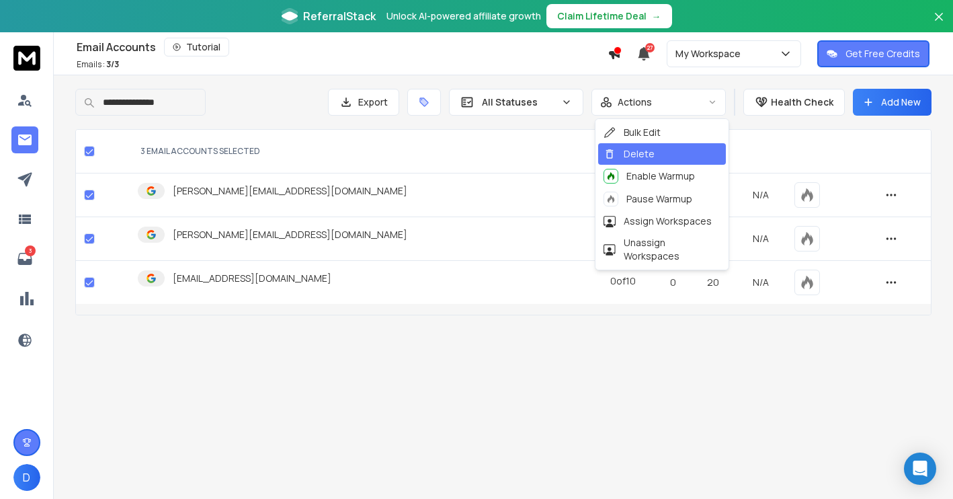
click at [634, 153] on div "Delete" at bounding box center [628, 153] width 51 height 13
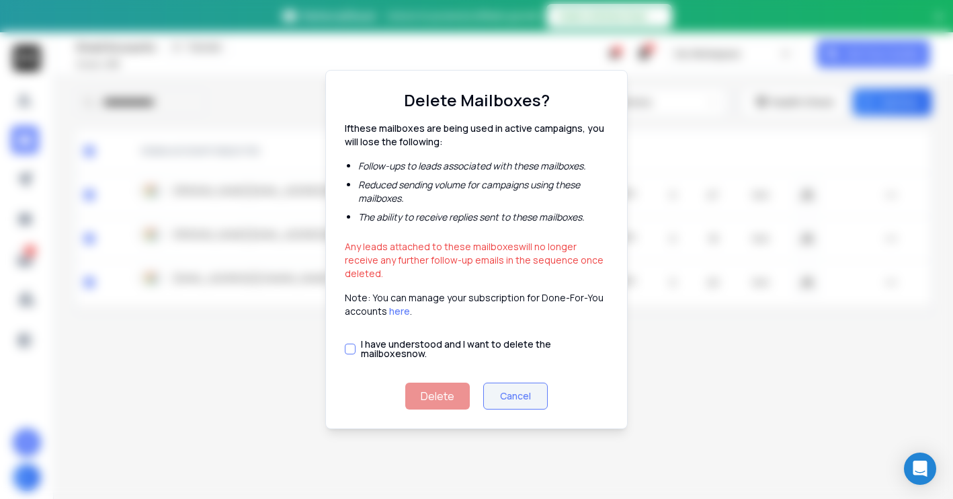
click at [355, 338] on div "I have understood and I want to delete the mailbox es now." at bounding box center [476, 344] width 263 height 30
click at [350, 343] on button "I have understood and I want to delete the mailbox es now." at bounding box center [350, 348] width 11 height 11
click at [431, 382] on button "Delete" at bounding box center [437, 395] width 64 height 27
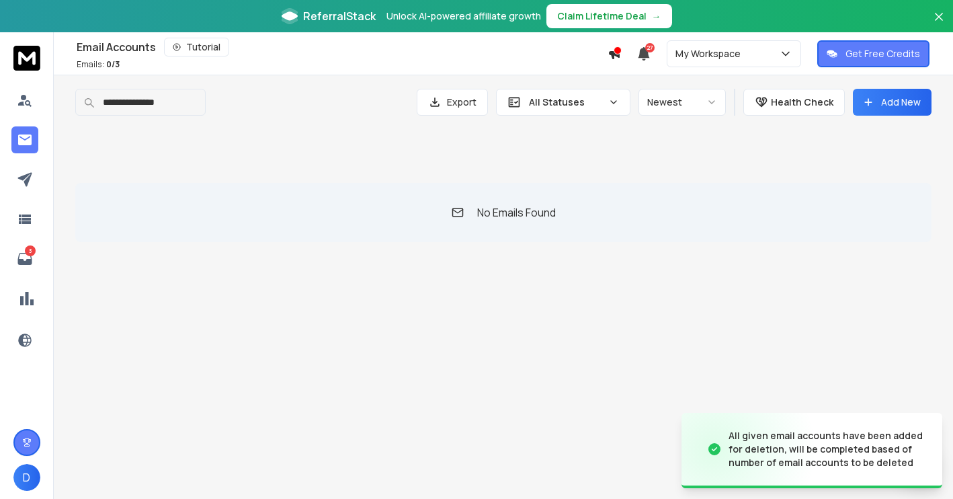
drag, startPoint x: 208, startPoint y: 107, endPoint x: 109, endPoint y: 105, distance: 98.8
click at [109, 105] on input "**********" at bounding box center [140, 102] width 130 height 27
paste input
type input "**********"
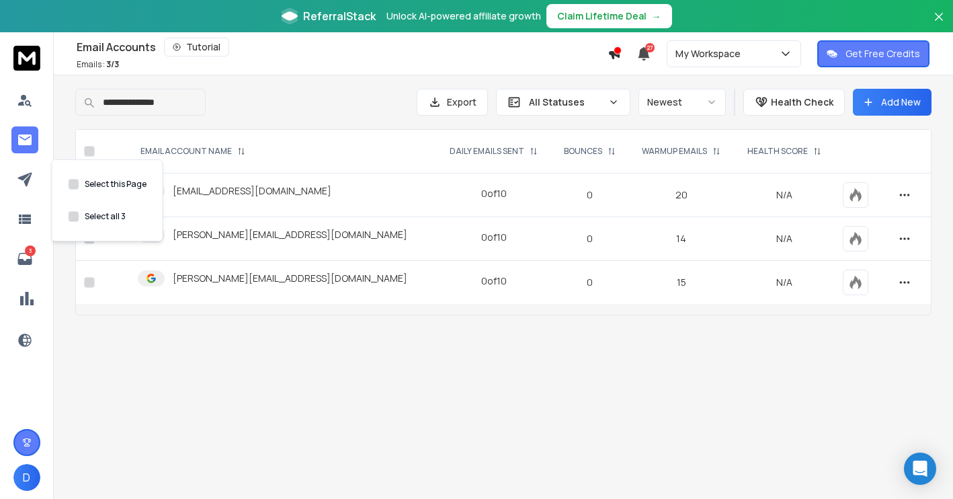
click at [91, 149] on button "Select this Page" at bounding box center [89, 151] width 11 height 11
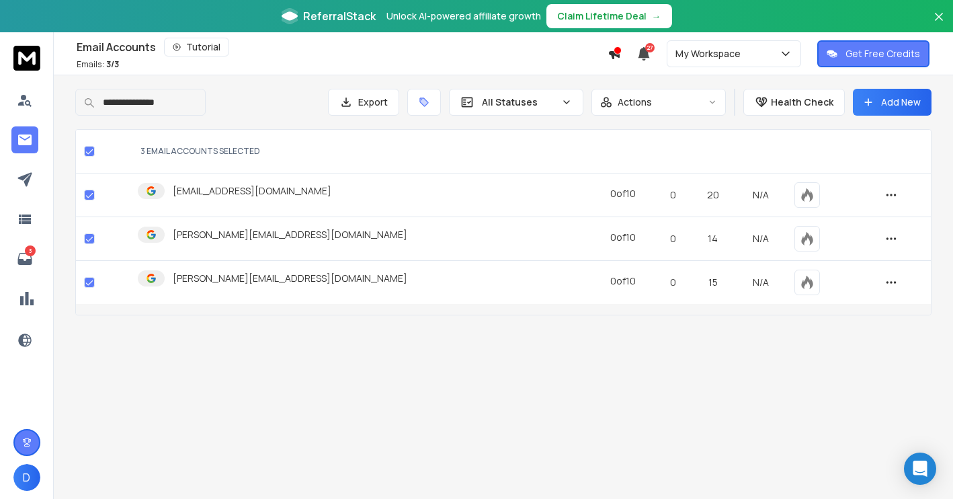
click at [675, 88] on div "**********" at bounding box center [503, 201] width 899 height 253
click at [675, 97] on div "Actions" at bounding box center [651, 101] width 102 height 13
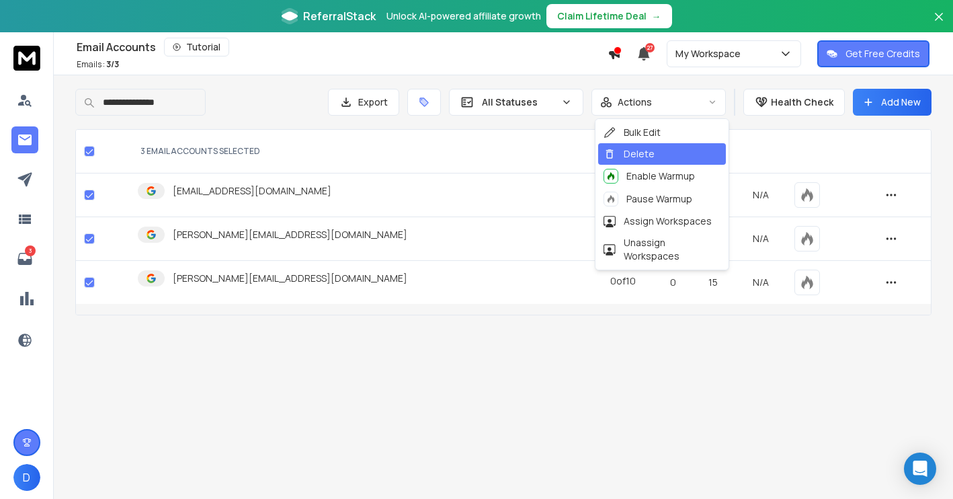
click at [654, 146] on div "Delete" at bounding box center [662, 153] width 128 height 21
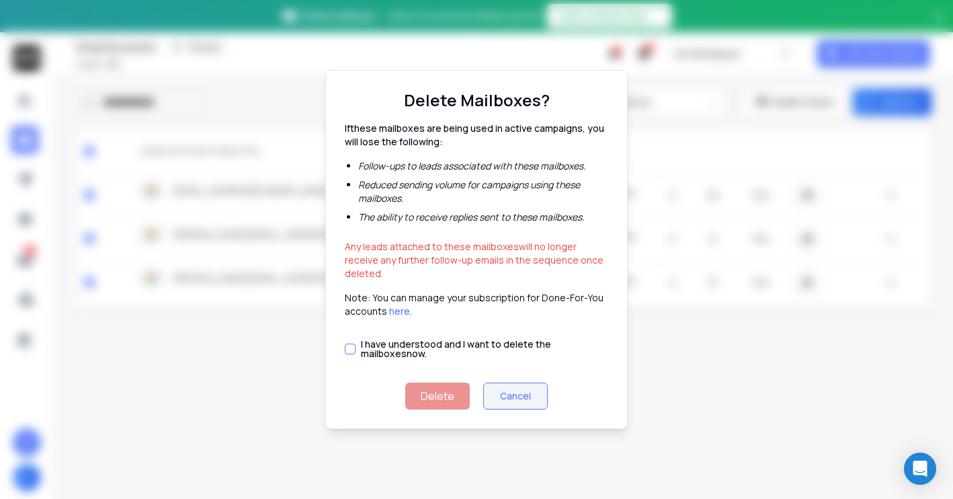
click at [349, 343] on button "I have understood and I want to delete the mailbox es now." at bounding box center [350, 348] width 11 height 11
click at [440, 391] on button "Delete" at bounding box center [437, 395] width 64 height 27
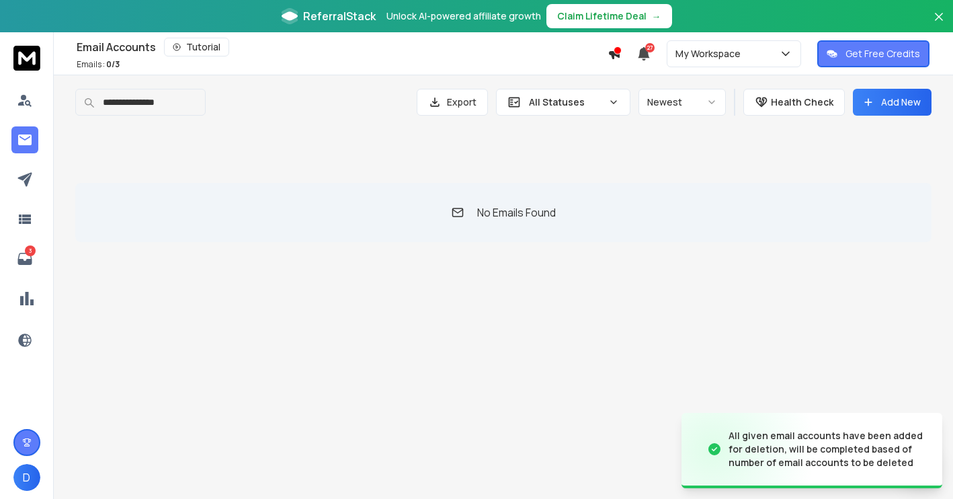
click at [206, 98] on input "**********" at bounding box center [140, 102] width 130 height 27
drag, startPoint x: 199, startPoint y: 101, endPoint x: 110, endPoint y: 106, distance: 89.5
click at [110, 106] on input "**********" at bounding box center [140, 102] width 130 height 27
paste input "*******"
type input "**********"
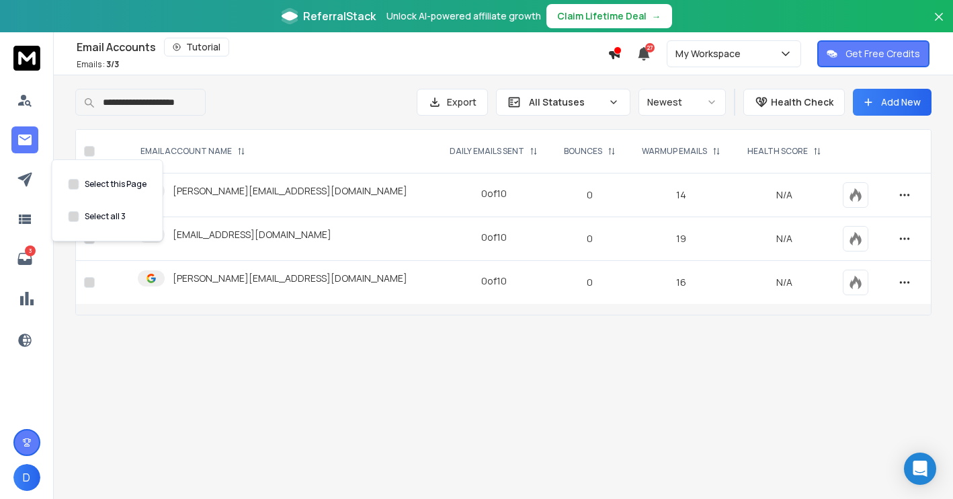
click at [90, 153] on button "Select this Page" at bounding box center [89, 151] width 11 height 11
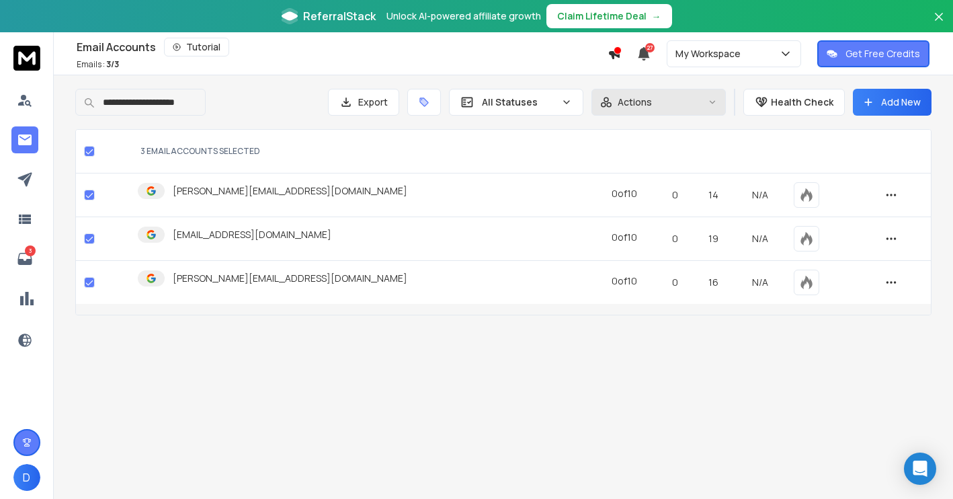
click at [691, 97] on div "Actions" at bounding box center [651, 101] width 102 height 13
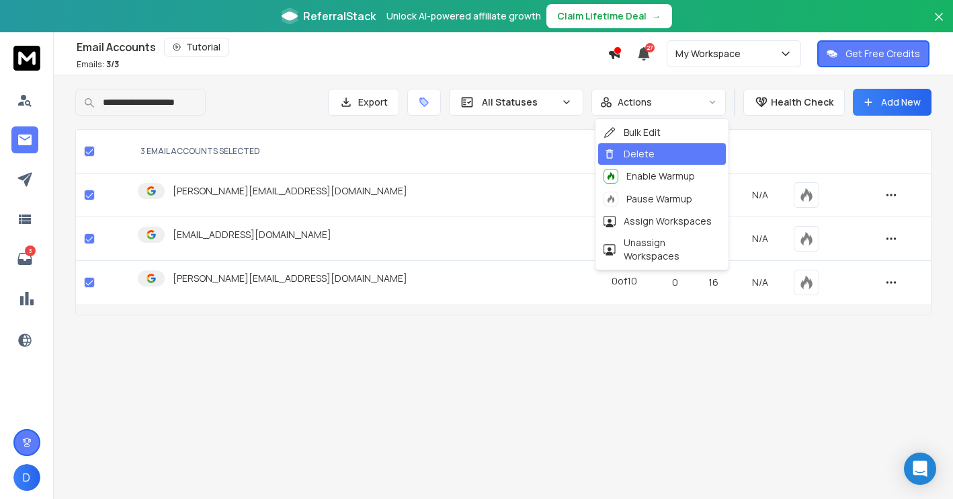
click at [656, 152] on div "Delete" at bounding box center [662, 153] width 128 height 21
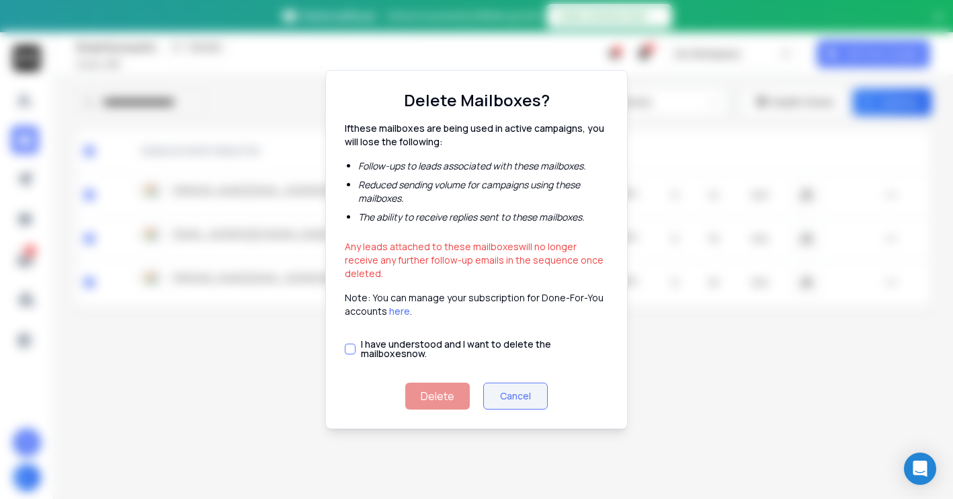
click at [354, 343] on button "I have understood and I want to delete the mailbox es now." at bounding box center [350, 348] width 11 height 11
click at [423, 382] on button "Delete" at bounding box center [437, 395] width 64 height 27
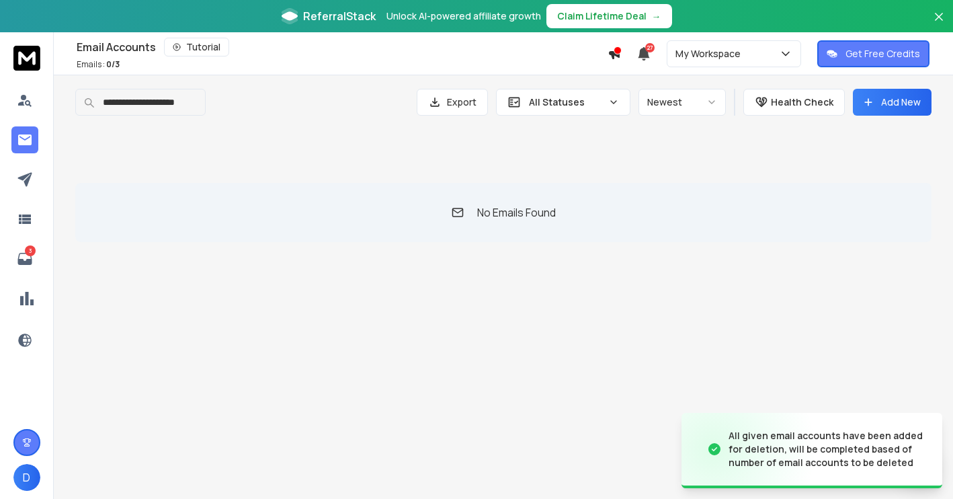
drag, startPoint x: 203, startPoint y: 107, endPoint x: 108, endPoint y: 104, distance: 94.8
click at [108, 104] on input "**********" at bounding box center [140, 102] width 130 height 27
paste input
type input "**********"
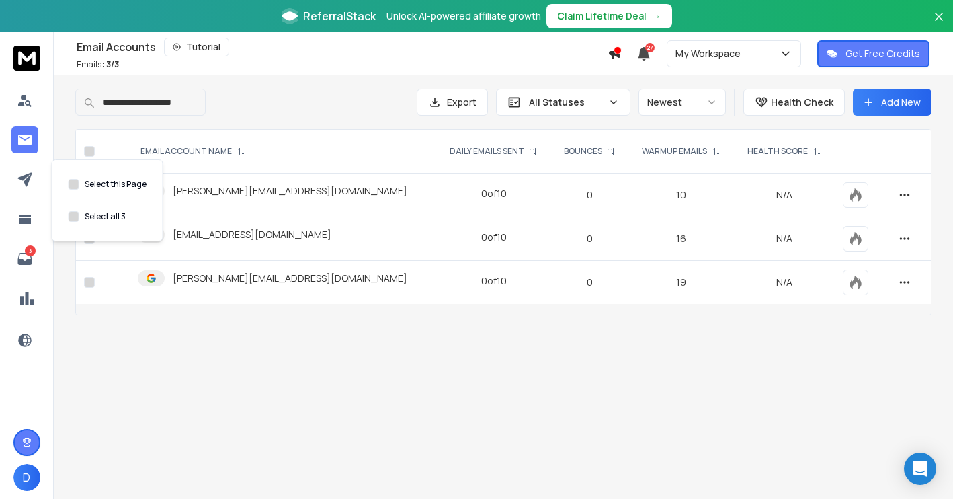
click at [89, 148] on button "Select this Page" at bounding box center [89, 151] width 11 height 11
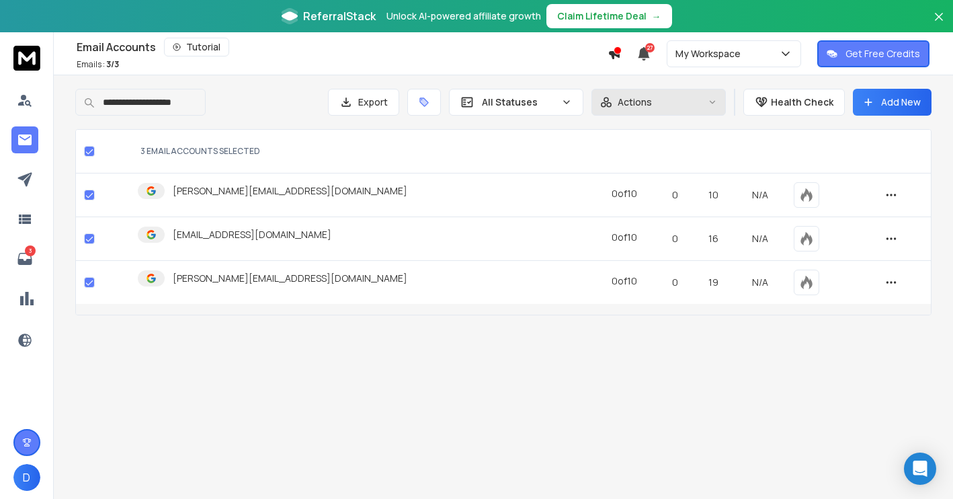
click at [652, 103] on p "Actions" at bounding box center [634, 101] width 34 height 13
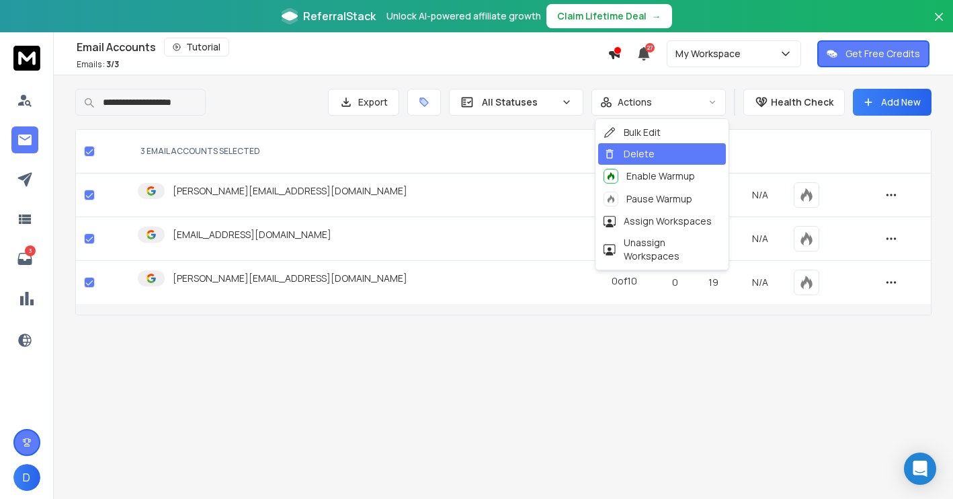
click at [662, 155] on div "Delete" at bounding box center [662, 153] width 128 height 21
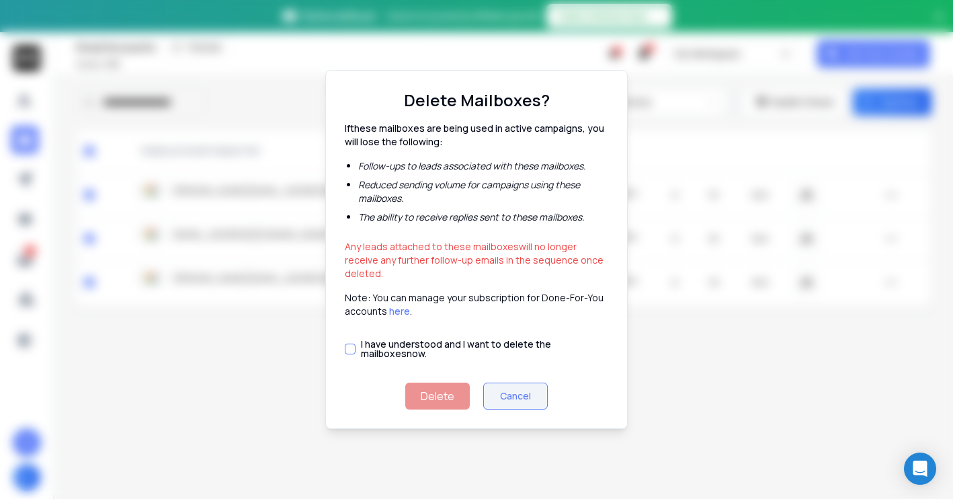
drag, startPoint x: 348, startPoint y: 342, endPoint x: 402, endPoint y: 378, distance: 64.8
click at [348, 343] on button "I have understood and I want to delete the mailbox es now." at bounding box center [350, 348] width 11 height 11
click at [426, 390] on button "Delete" at bounding box center [437, 395] width 64 height 27
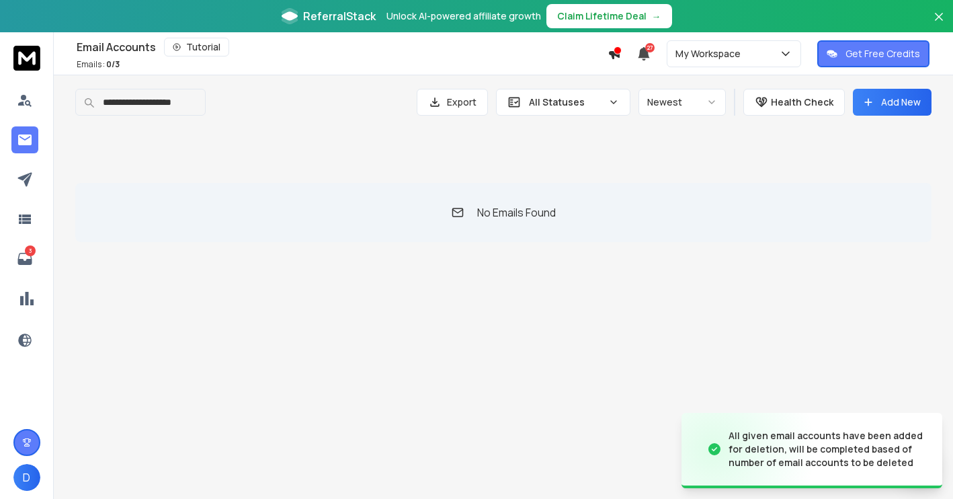
click at [195, 103] on input "**********" at bounding box center [140, 102] width 130 height 27
drag, startPoint x: 210, startPoint y: 103, endPoint x: 109, endPoint y: 103, distance: 101.5
click at [109, 103] on input "**********" at bounding box center [140, 102] width 130 height 27
paste input "*******"
type input "**********"
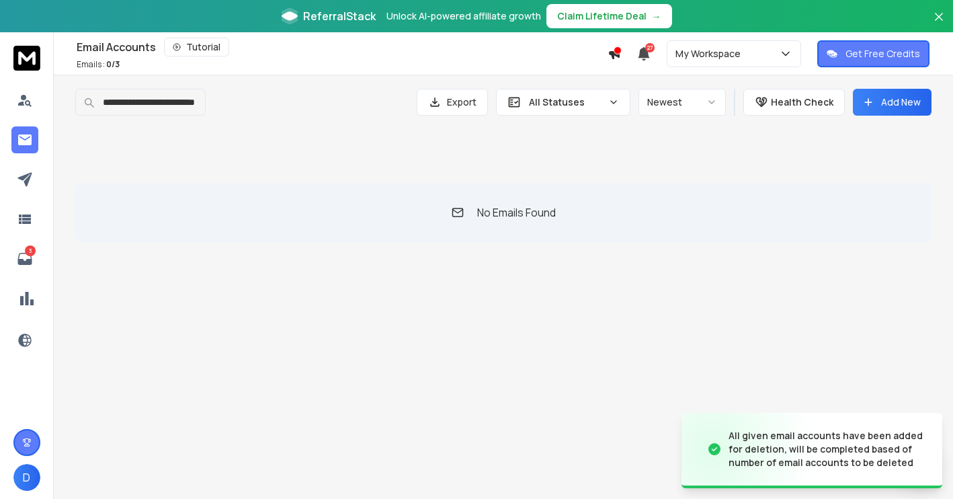
scroll to position [0, 9]
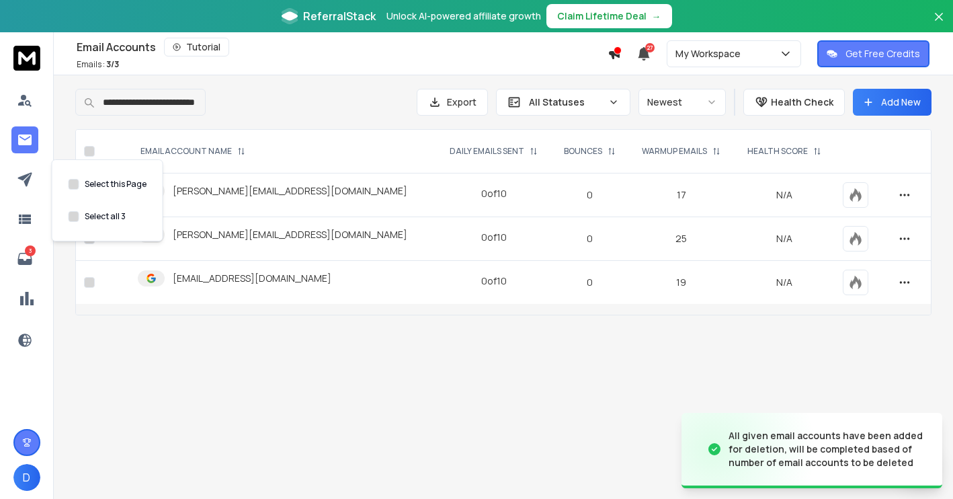
click at [91, 146] on th at bounding box center [103, 152] width 54 height 44
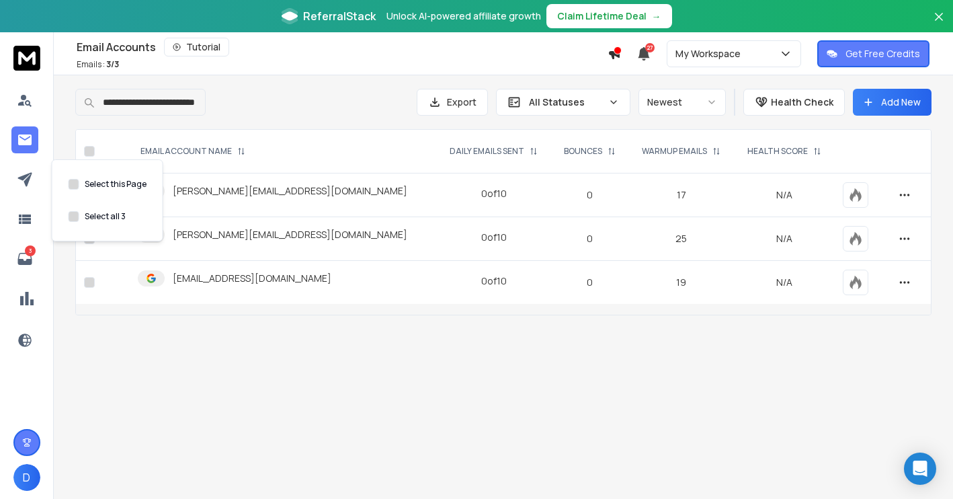
click at [87, 147] on button "Select this Page" at bounding box center [89, 151] width 11 height 11
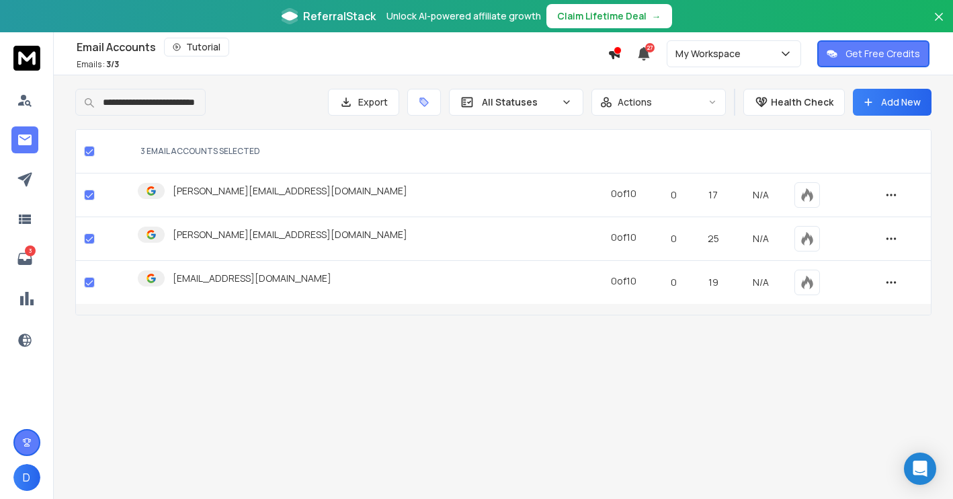
click at [542, 89] on div "All Statuses" at bounding box center [516, 102] width 134 height 27
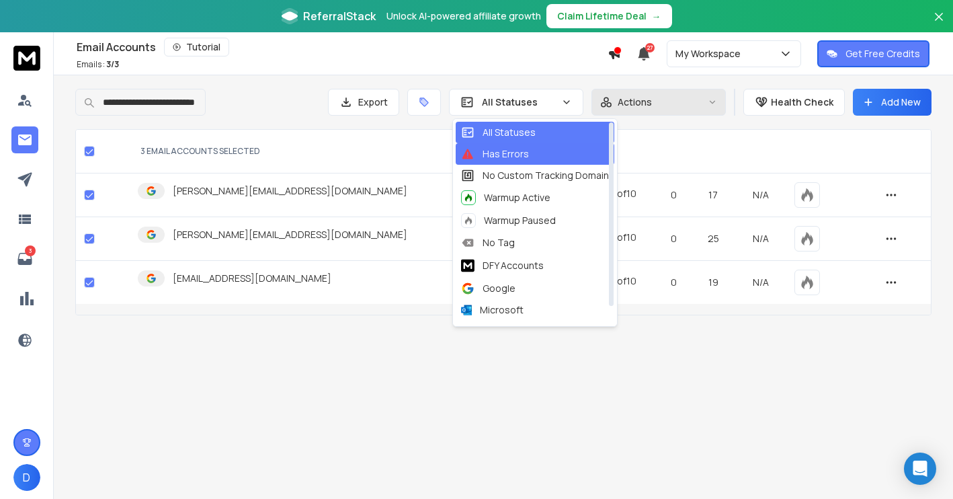
click at [656, 109] on div "Actions" at bounding box center [651, 101] width 102 height 13
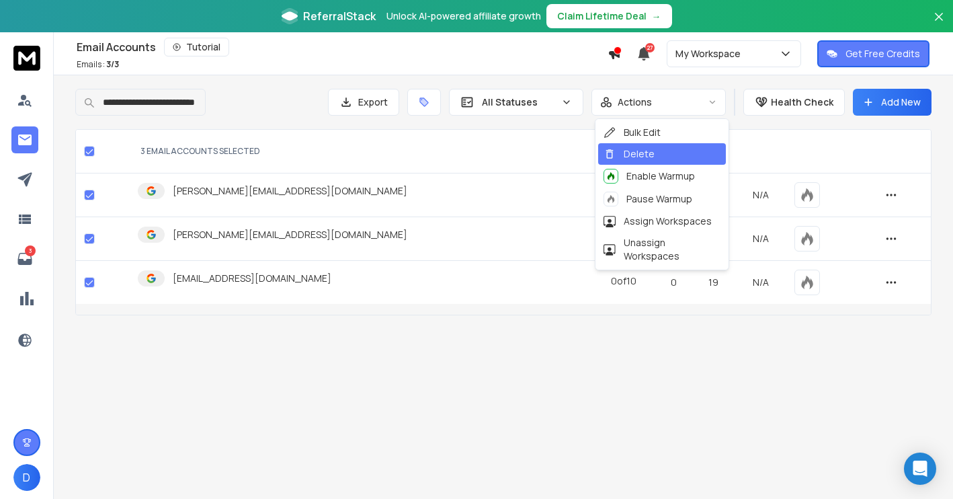
click at [611, 162] on div "Delete" at bounding box center [662, 153] width 128 height 21
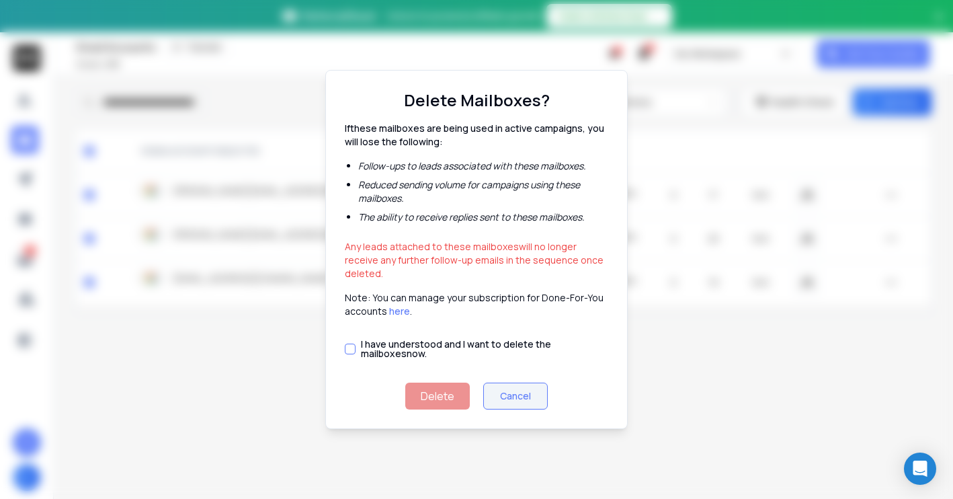
click at [356, 341] on div "I have understood and I want to delete the mailbox es now." at bounding box center [476, 344] width 263 height 30
click at [353, 343] on button "I have understood and I want to delete the mailbox es now." at bounding box center [350, 348] width 11 height 11
click at [434, 382] on button "Delete" at bounding box center [437, 395] width 64 height 27
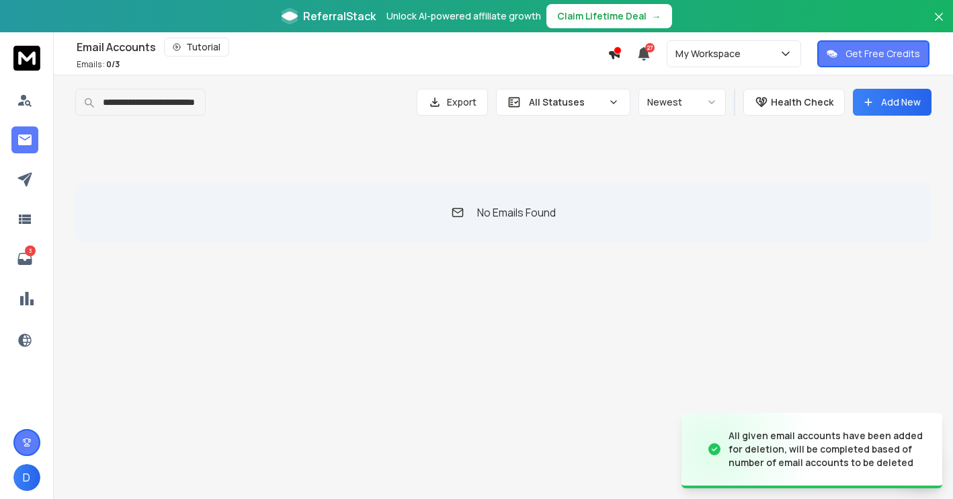
click at [206, 97] on input "**********" at bounding box center [140, 102] width 130 height 27
drag, startPoint x: 112, startPoint y: 103, endPoint x: 259, endPoint y: 117, distance: 147.1
click at [235, 116] on input "**********" at bounding box center [155, 102] width 160 height 27
paste input
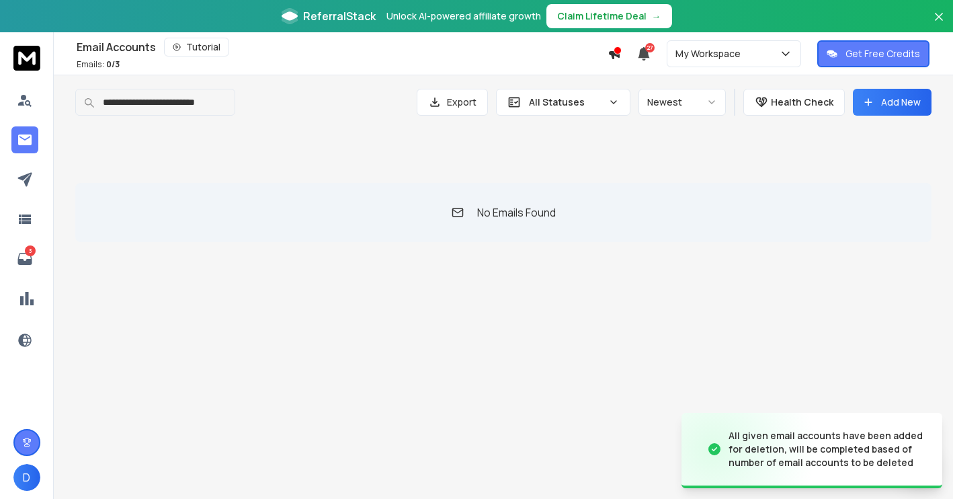
type input "**********"
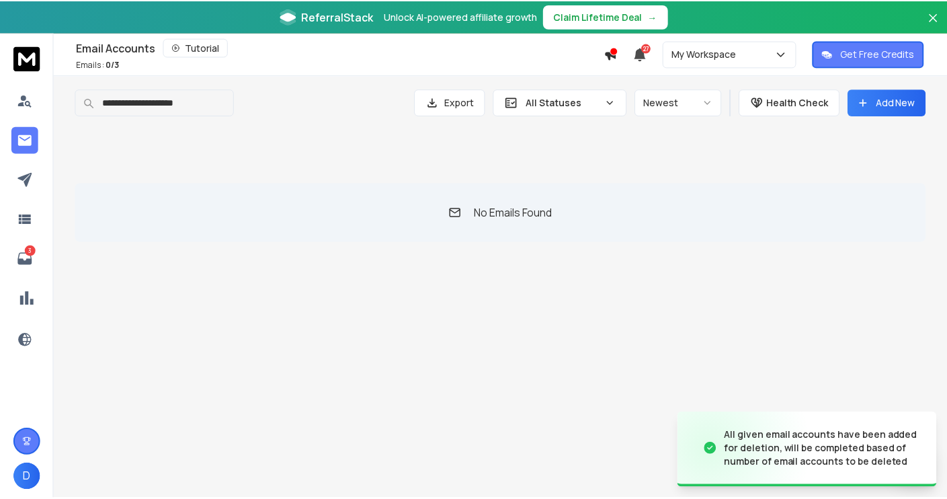
scroll to position [0, 0]
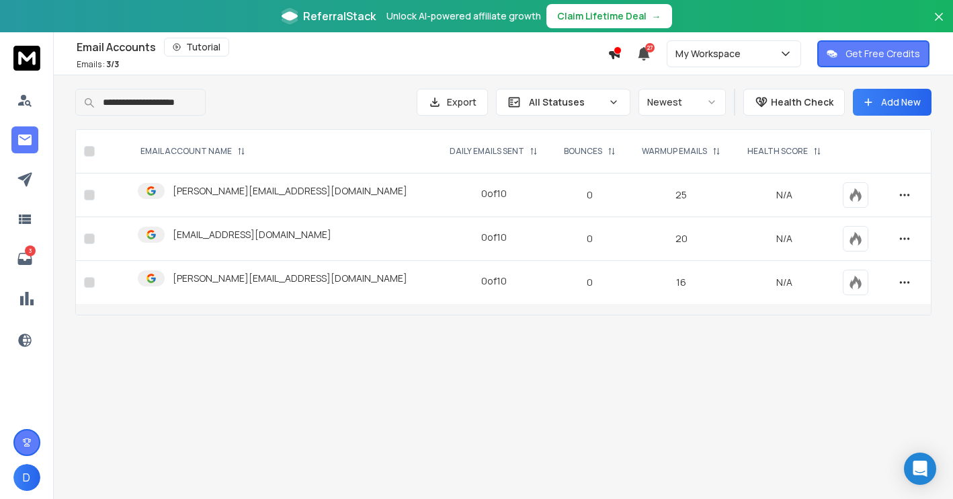
click at [89, 149] on button "button" at bounding box center [89, 151] width 11 height 11
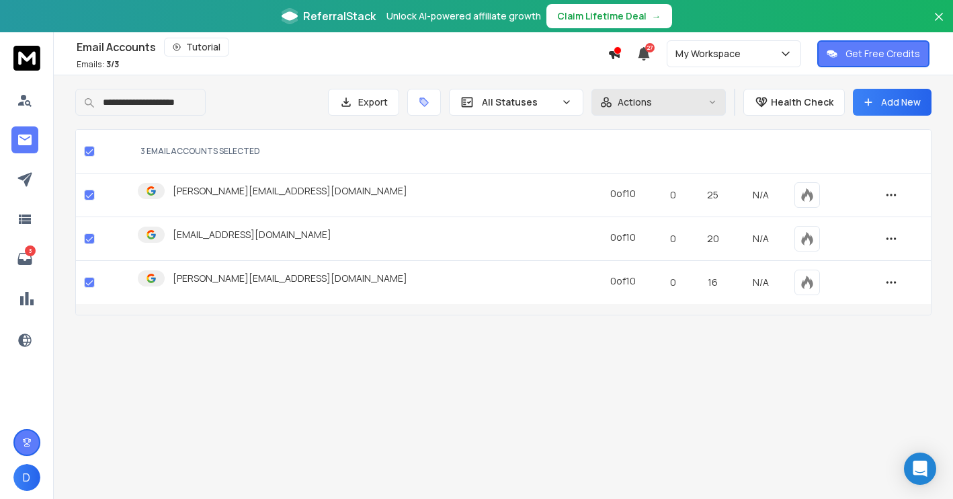
click at [638, 89] on button "Actions" at bounding box center [658, 102] width 134 height 27
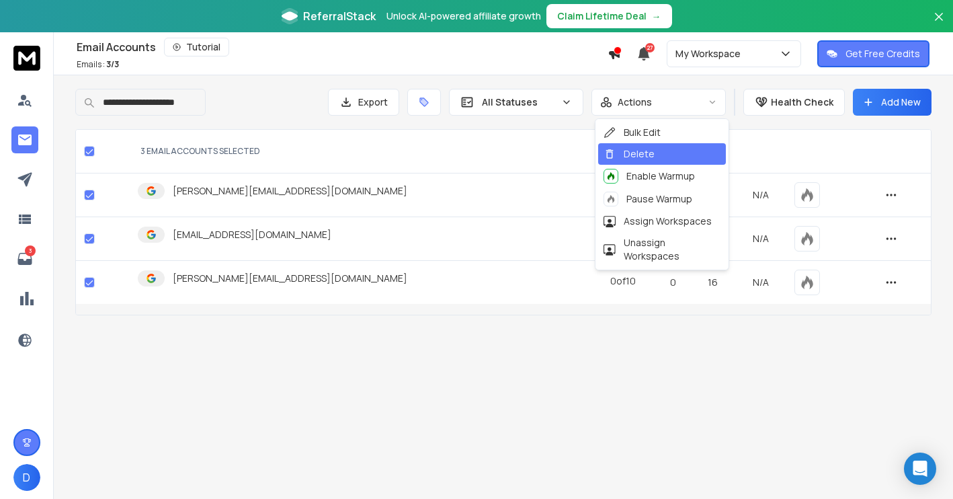
click at [659, 153] on div "Delete" at bounding box center [662, 153] width 128 height 21
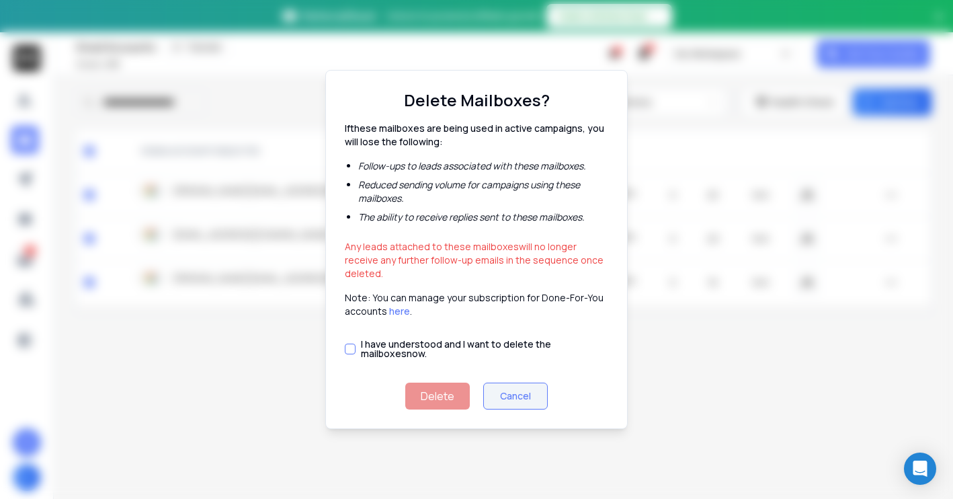
click at [341, 343] on div "Delete Mailboxes? If these mailboxes are being used in active campaigns, you wi…" at bounding box center [476, 249] width 302 height 359
click at [347, 344] on button "I have understood and I want to delete the mailbox es now." at bounding box center [350, 348] width 11 height 11
click at [435, 393] on button "Delete" at bounding box center [437, 395] width 64 height 27
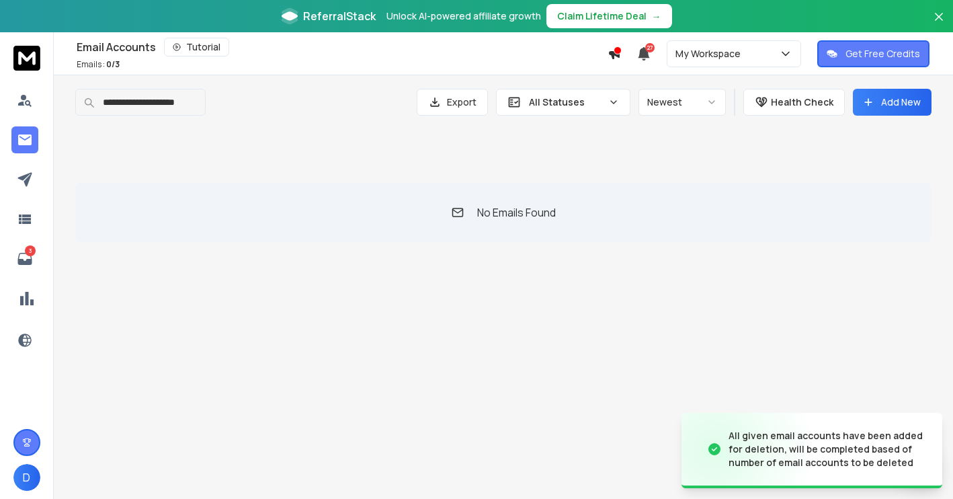
drag, startPoint x: 204, startPoint y: 101, endPoint x: 110, endPoint y: 106, distance: 93.5
click at [110, 106] on input "**********" at bounding box center [140, 102] width 130 height 27
paste input
type input "**********"
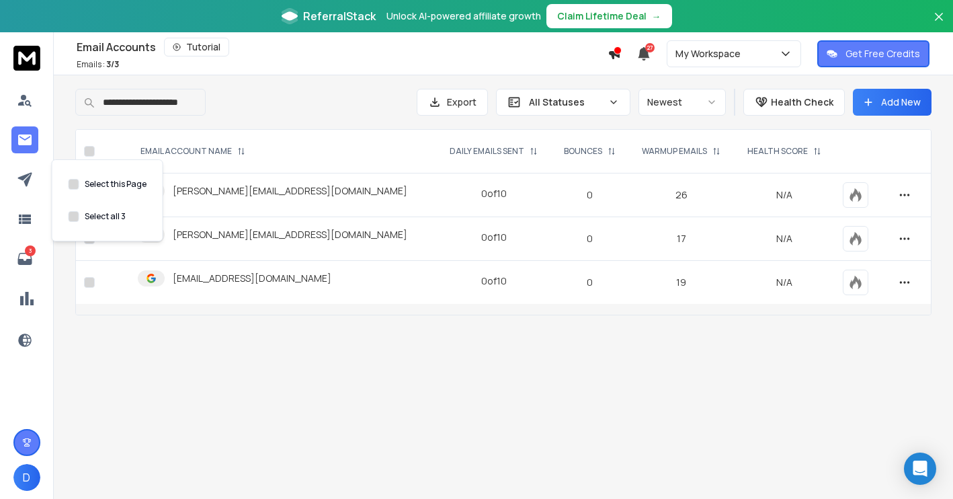
click at [86, 153] on button "Select this Page" at bounding box center [89, 151] width 11 height 11
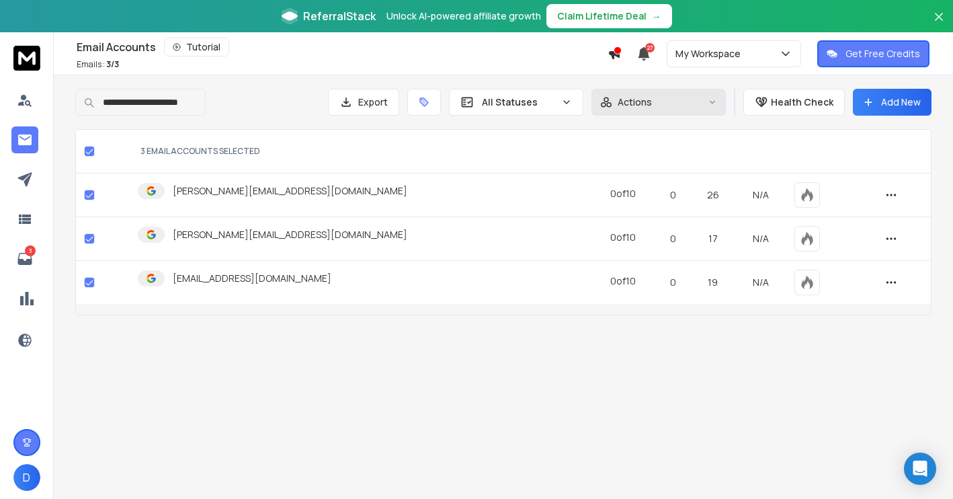
drag, startPoint x: 624, startPoint y: 99, endPoint x: 626, endPoint y: 106, distance: 7.0
click at [625, 99] on p "Actions" at bounding box center [634, 101] width 34 height 13
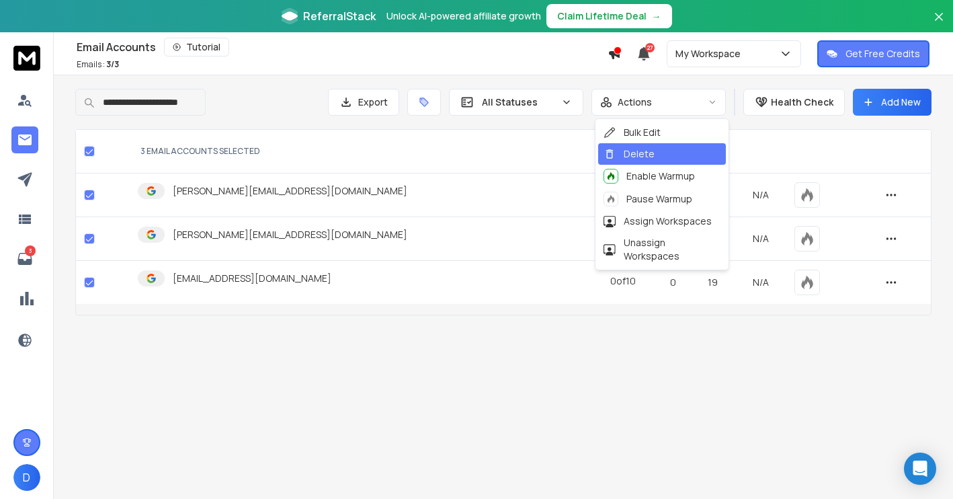
click at [631, 148] on div "Delete" at bounding box center [628, 153] width 51 height 13
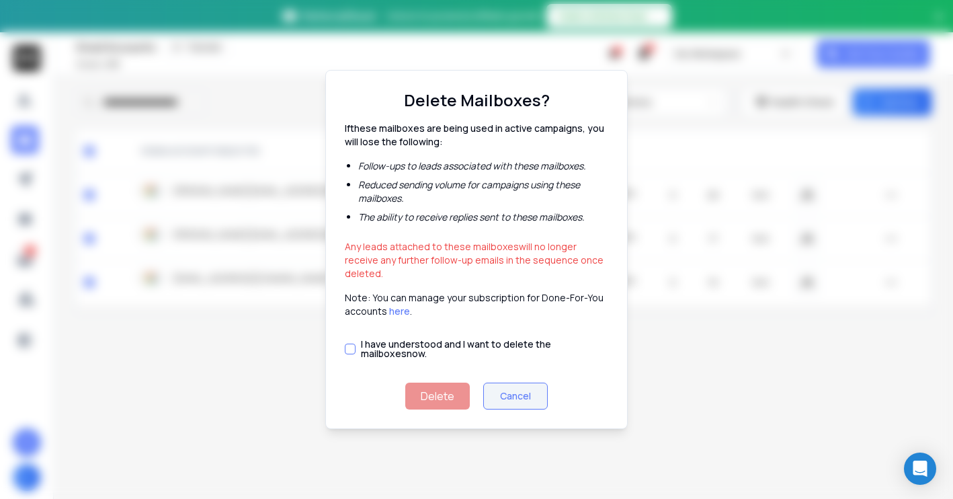
click at [347, 343] on button "I have understood and I want to delete the mailbox es now." at bounding box center [350, 348] width 11 height 11
click at [433, 388] on button "Delete" at bounding box center [437, 395] width 64 height 27
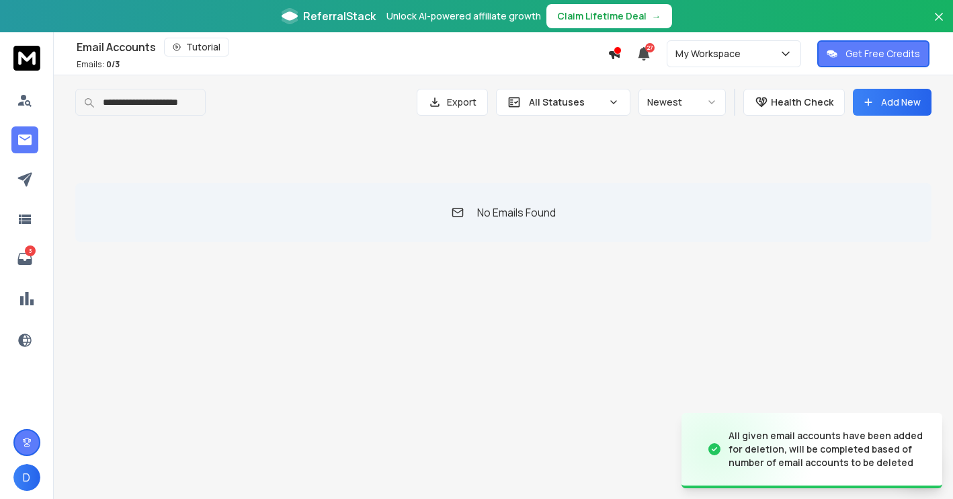
drag, startPoint x: 213, startPoint y: 108, endPoint x: 110, endPoint y: 105, distance: 102.8
click at [110, 105] on input "**********" at bounding box center [140, 102] width 130 height 27
paste input "*"
type input "**********"
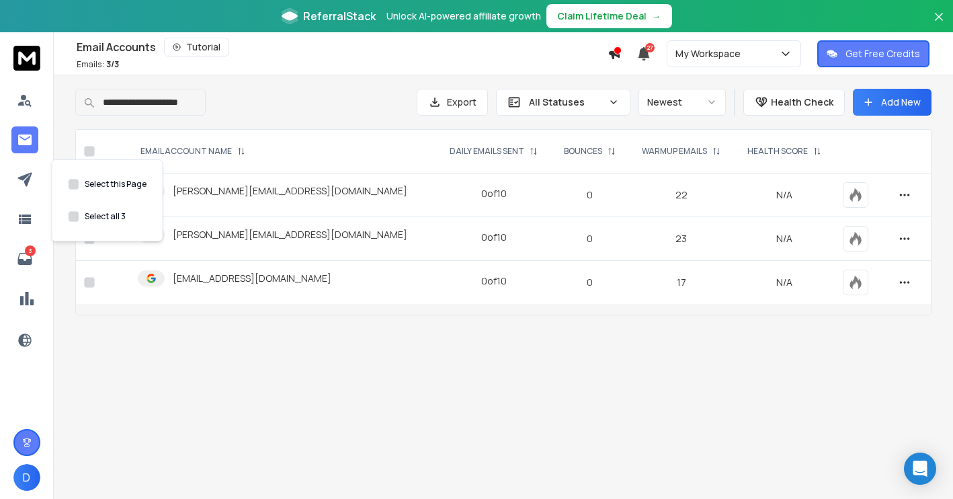
click at [86, 155] on button "Select this Page" at bounding box center [89, 151] width 11 height 11
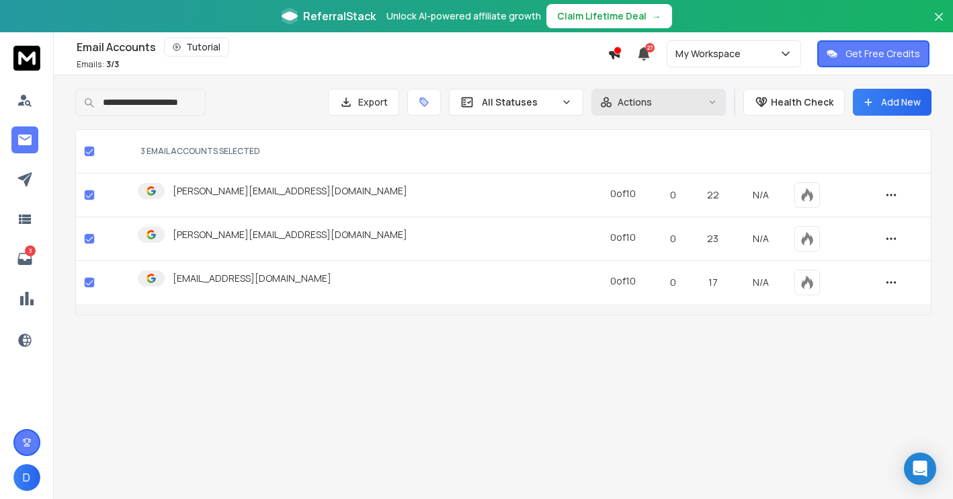
click at [635, 98] on p "Actions" at bounding box center [634, 101] width 34 height 13
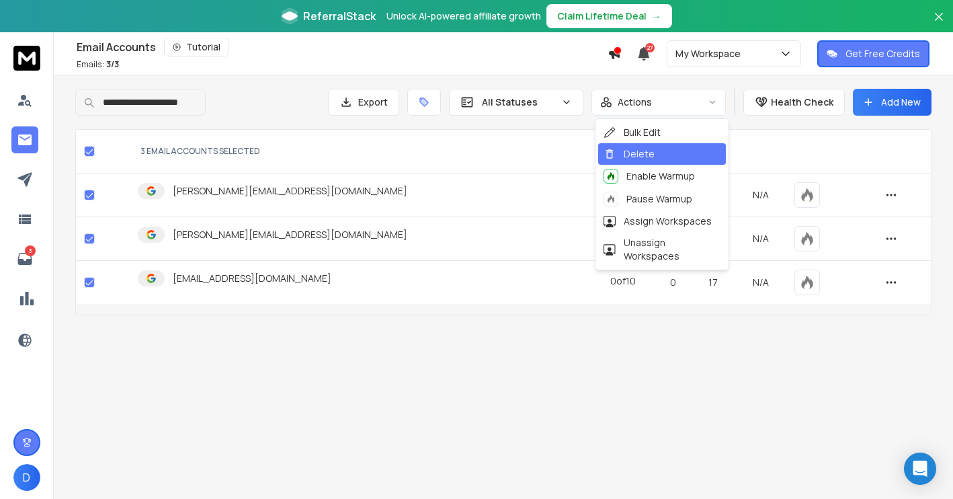
click at [650, 153] on div "Delete" at bounding box center [628, 153] width 51 height 13
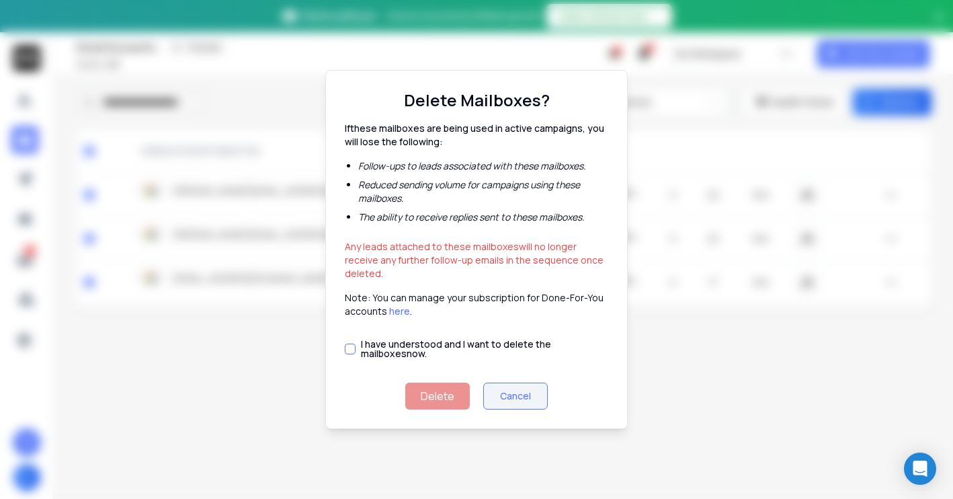
click at [353, 345] on button "I have understood and I want to delete the mailbox es now." at bounding box center [350, 348] width 11 height 11
click at [446, 389] on button "Delete" at bounding box center [437, 395] width 64 height 27
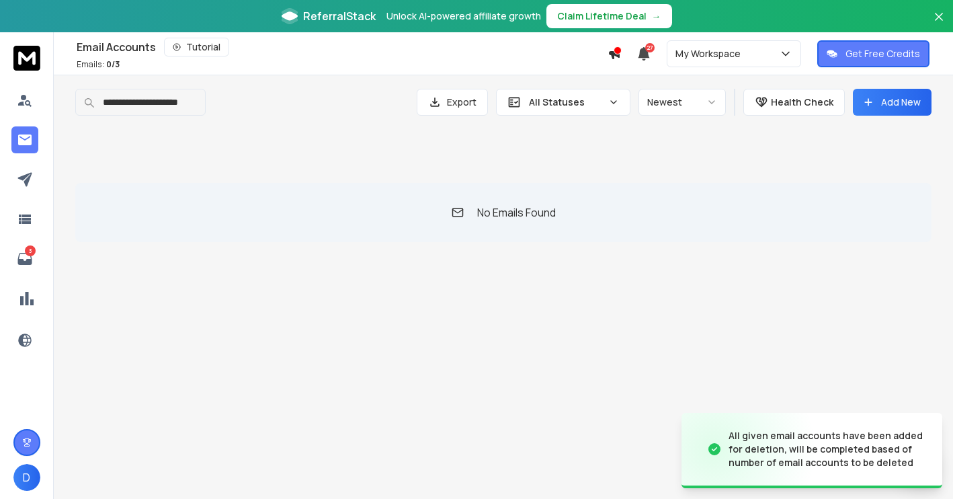
drag, startPoint x: 189, startPoint y: 103, endPoint x: 109, endPoint y: 101, distance: 80.0
click at [109, 101] on input "**********" at bounding box center [140, 102] width 130 height 27
paste input
type input "**********"
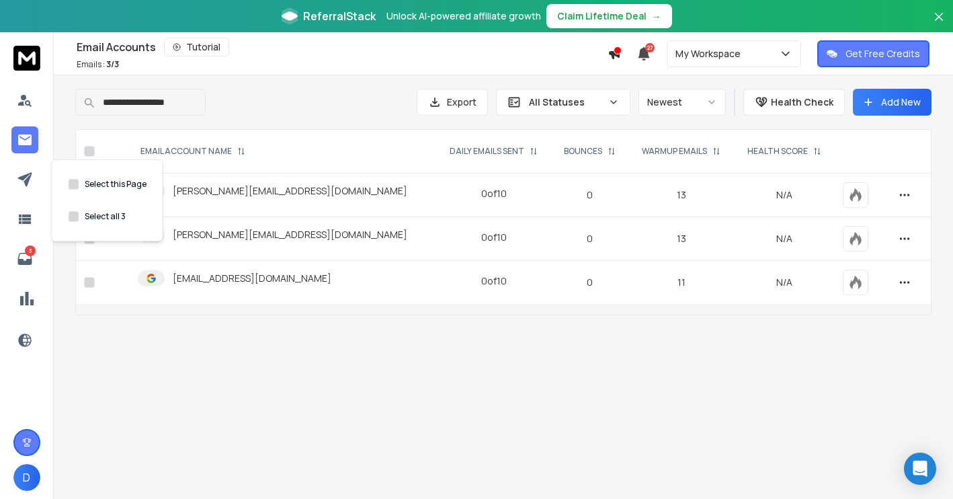
click at [90, 153] on button "Select this Page" at bounding box center [89, 151] width 11 height 11
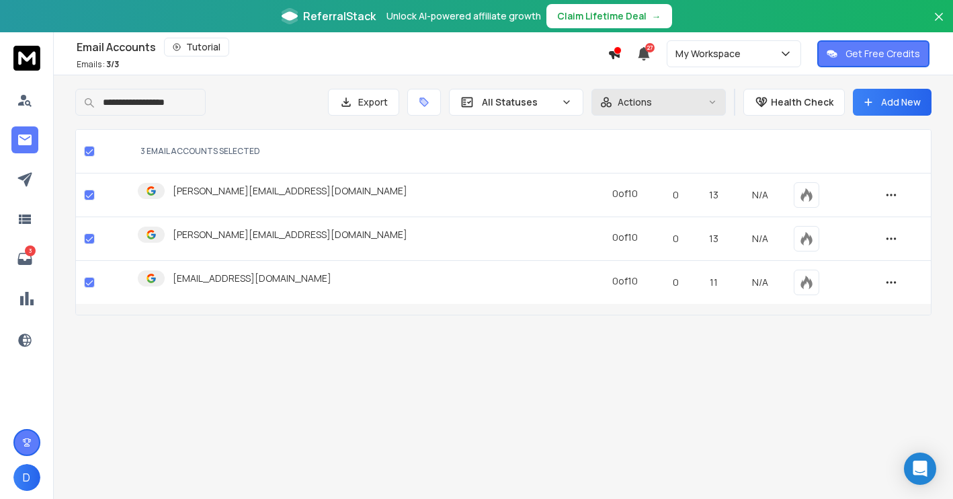
click at [657, 99] on div "Actions" at bounding box center [651, 101] width 102 height 13
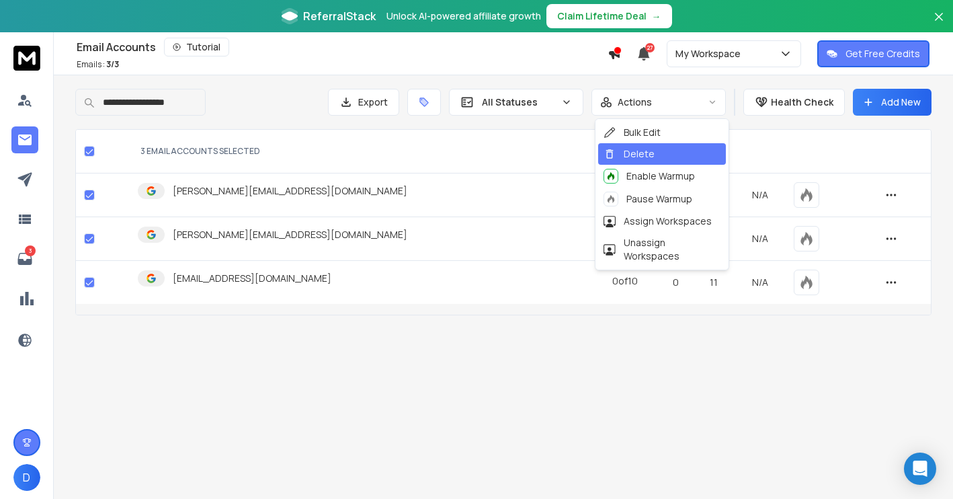
click at [637, 153] on div "Delete" at bounding box center [628, 153] width 51 height 13
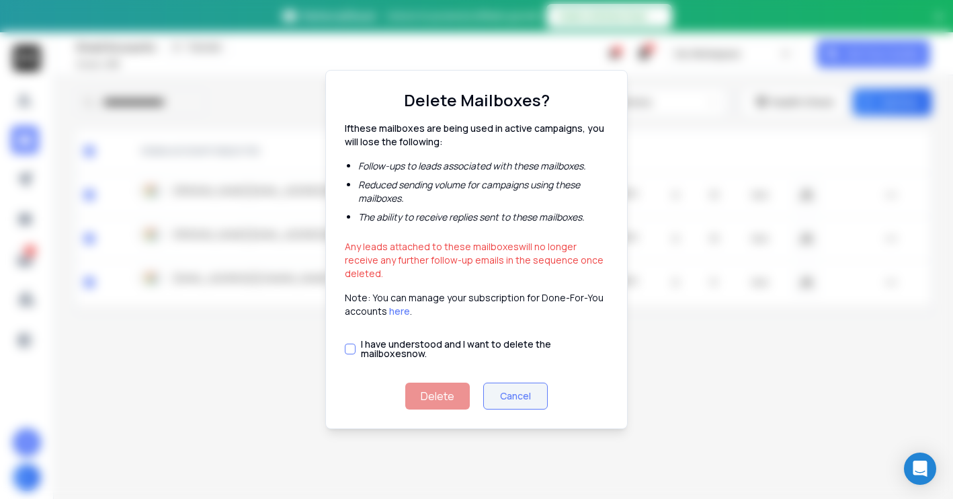
click at [349, 347] on button "I have understood and I want to delete the mailbox es now." at bounding box center [350, 348] width 11 height 11
click at [429, 384] on button "Delete" at bounding box center [437, 395] width 64 height 27
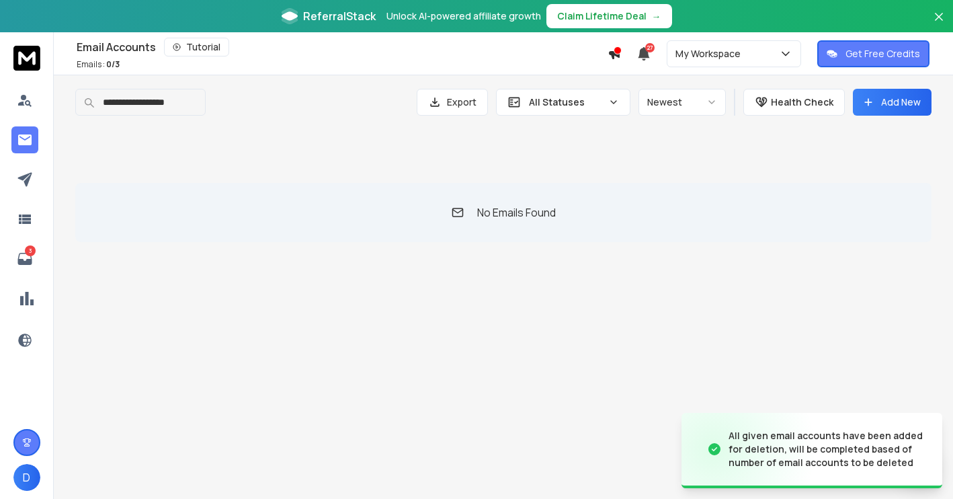
drag, startPoint x: 200, startPoint y: 101, endPoint x: 110, endPoint y: 101, distance: 90.0
click at [110, 101] on input "**********" at bounding box center [140, 102] width 130 height 27
paste input "**"
type input "**********"
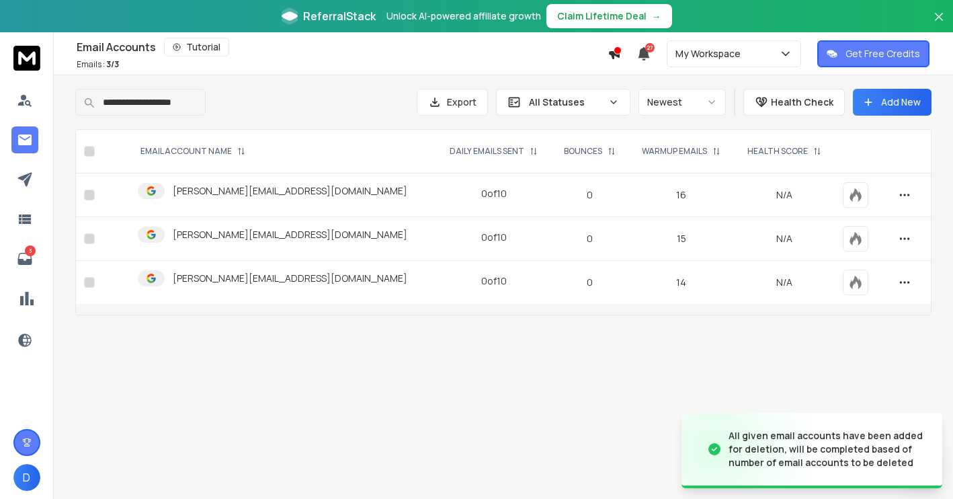
click at [87, 155] on button "button" at bounding box center [89, 151] width 11 height 11
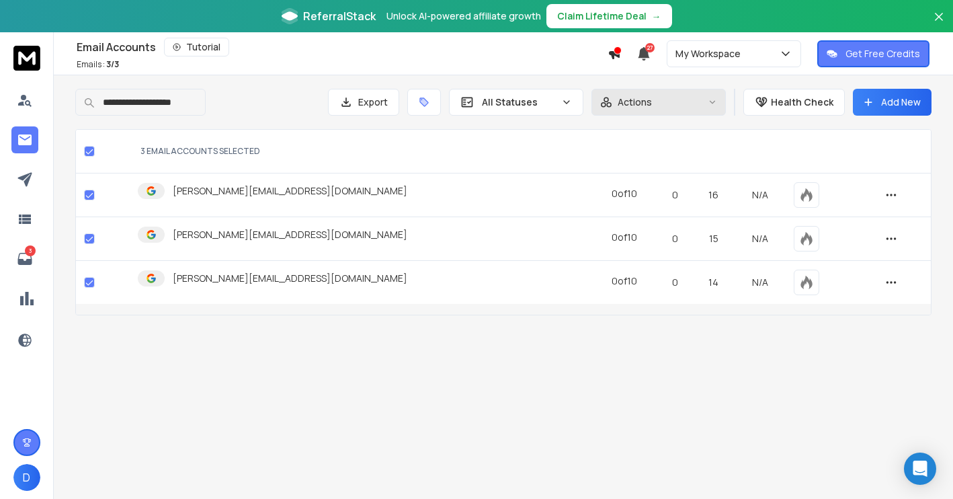
click at [665, 101] on div "Actions" at bounding box center [651, 101] width 102 height 13
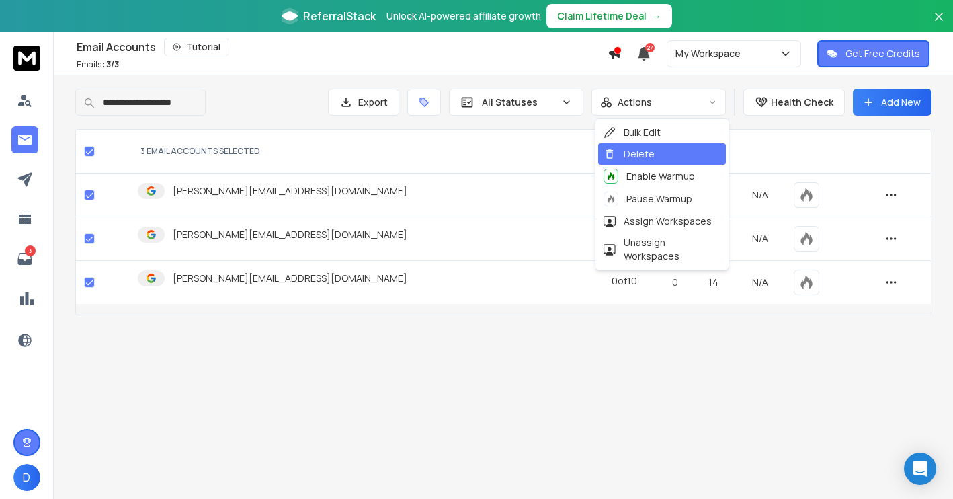
click at [636, 146] on div "Delete" at bounding box center [662, 153] width 128 height 21
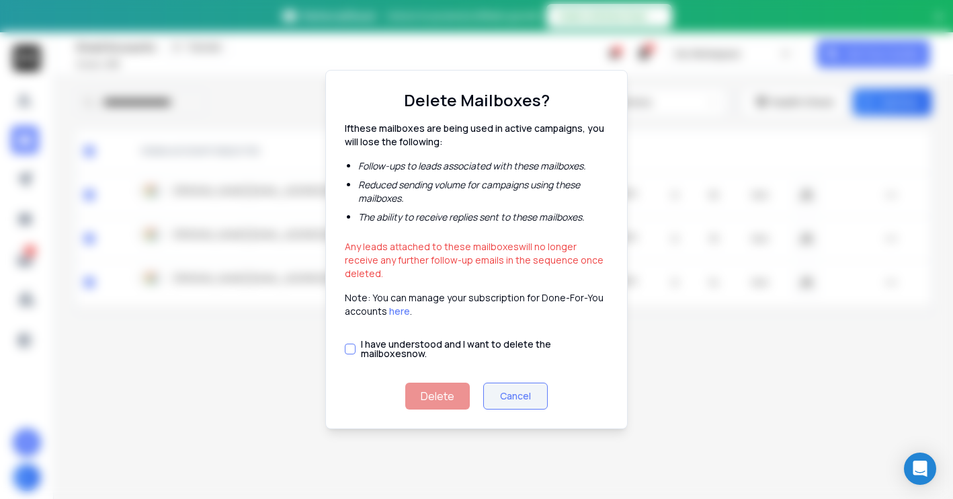
drag, startPoint x: 354, startPoint y: 343, endPoint x: 367, endPoint y: 350, distance: 14.4
click at [354, 343] on button "I have understood and I want to delete the mailbox es now." at bounding box center [350, 348] width 11 height 11
click at [441, 384] on button "Delete" at bounding box center [437, 395] width 64 height 27
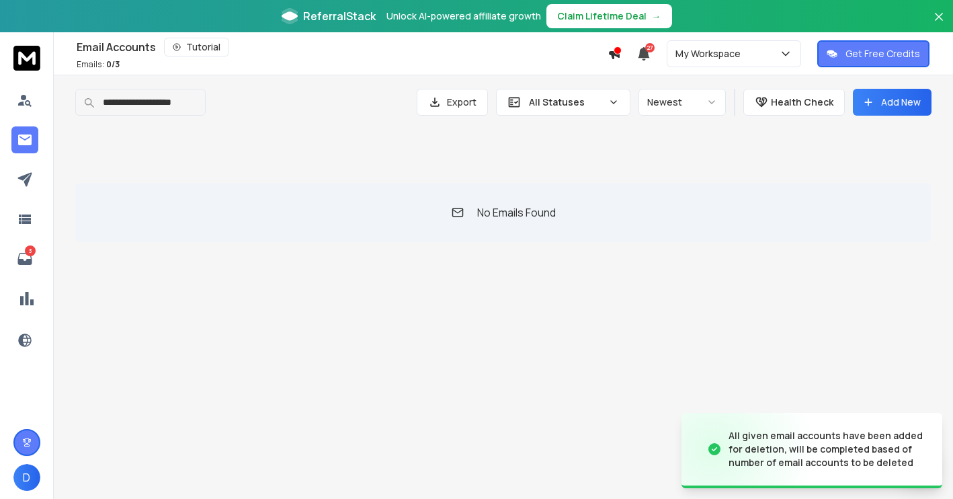
drag, startPoint x: 207, startPoint y: 105, endPoint x: 110, endPoint y: 105, distance: 96.7
click at [110, 105] on input "**********" at bounding box center [140, 102] width 130 height 27
paste input
type input "**********"
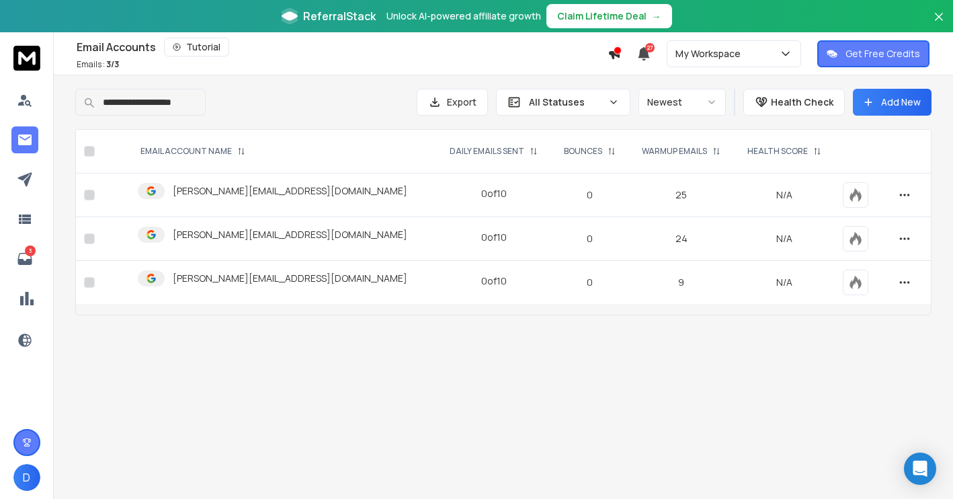
click at [91, 151] on button "button" at bounding box center [89, 151] width 11 height 11
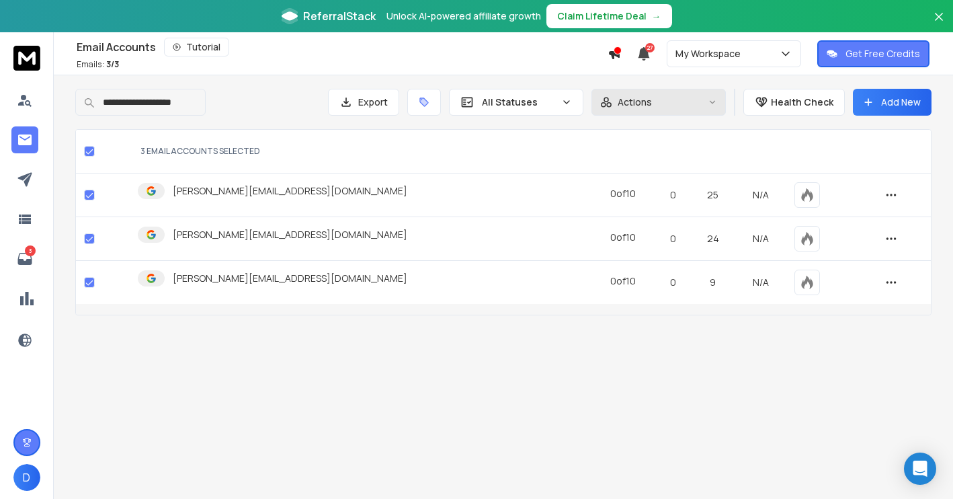
click at [644, 110] on button "Actions" at bounding box center [658, 102] width 134 height 27
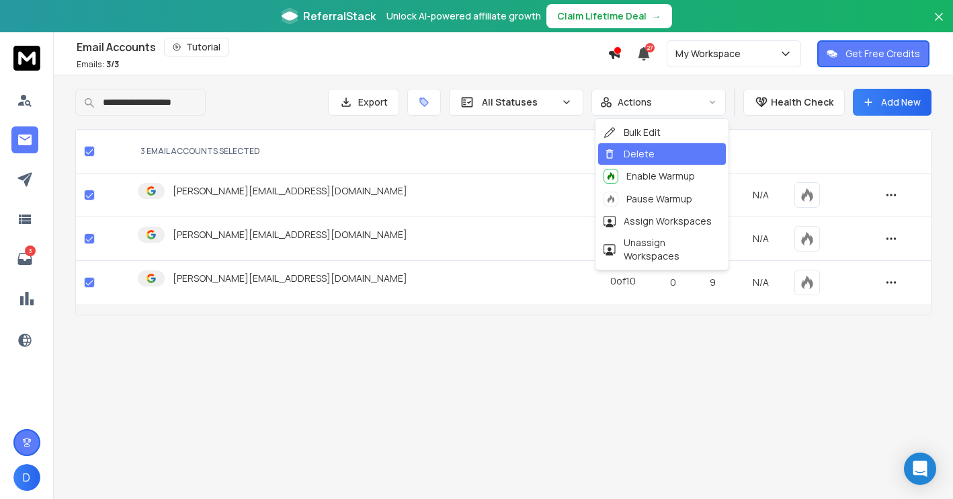
click at [644, 150] on div "Delete" at bounding box center [628, 153] width 51 height 13
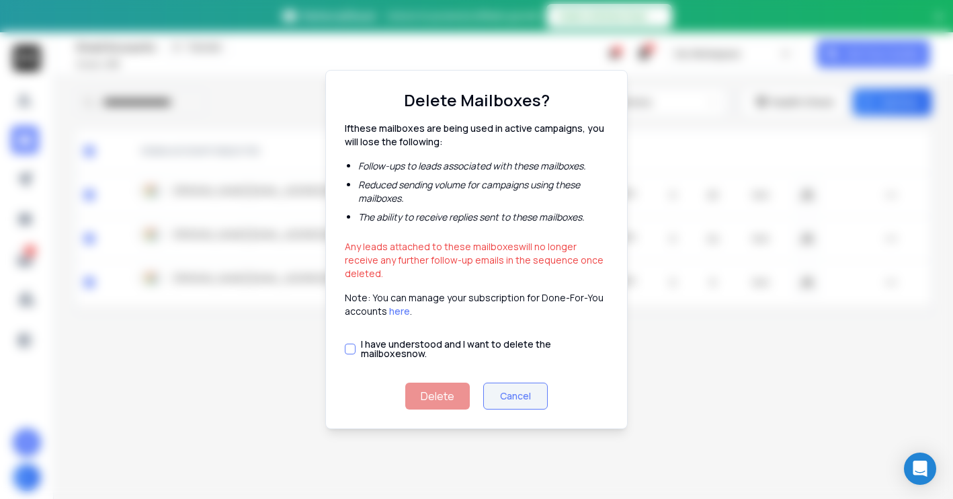
drag, startPoint x: 346, startPoint y: 340, endPoint x: 397, endPoint y: 364, distance: 56.5
click at [346, 343] on button "I have understood and I want to delete the mailbox es now." at bounding box center [350, 348] width 11 height 11
click at [427, 383] on button "Delete" at bounding box center [437, 395] width 64 height 27
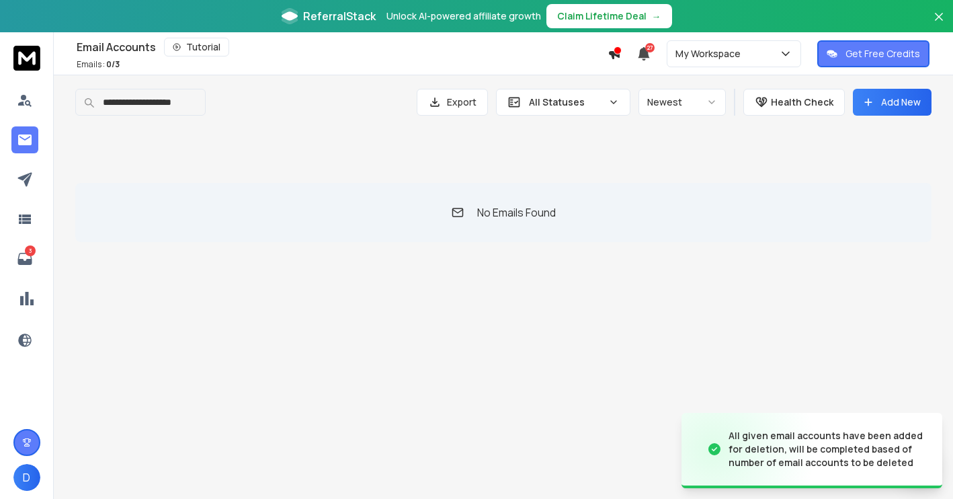
drag, startPoint x: 209, startPoint y: 99, endPoint x: 110, endPoint y: 104, distance: 99.6
click at [110, 104] on input "**********" at bounding box center [140, 102] width 130 height 27
paste input
type input "**********"
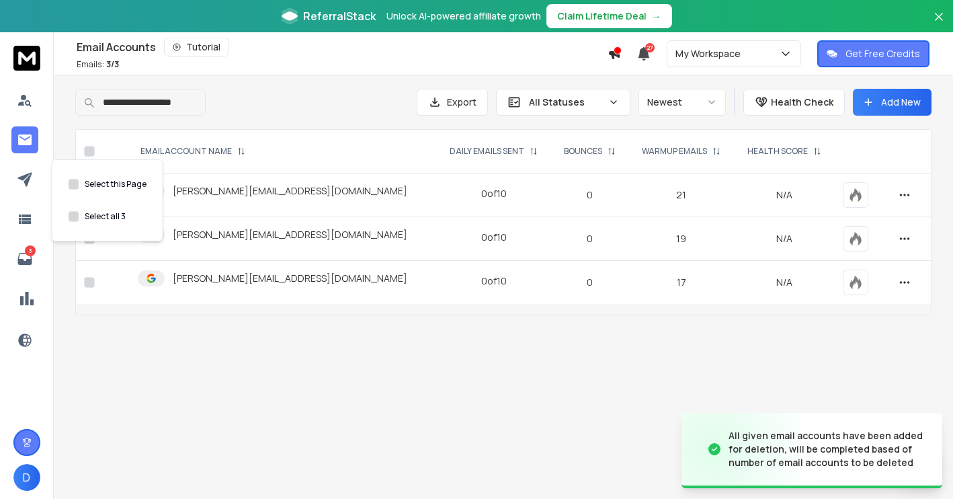
click at [85, 152] on button "Select this Page" at bounding box center [89, 151] width 11 height 11
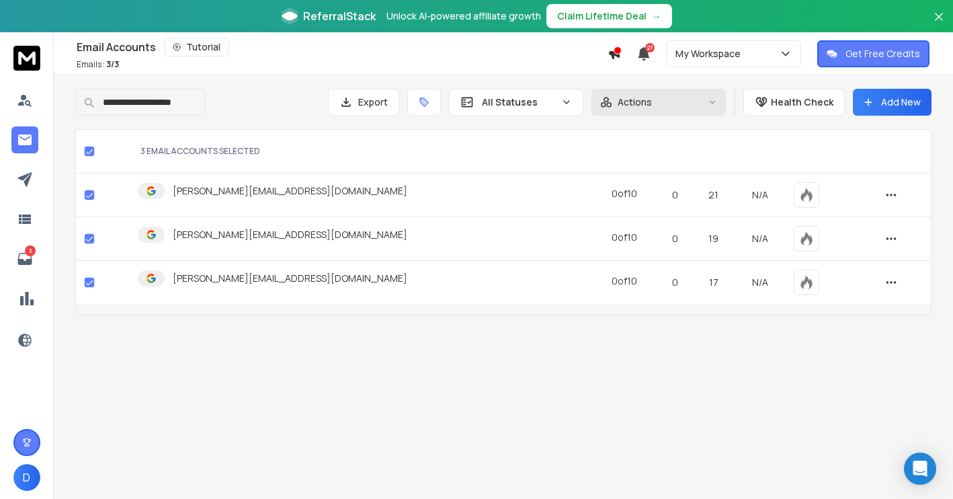
click at [642, 95] on button "Actions" at bounding box center [658, 102] width 134 height 27
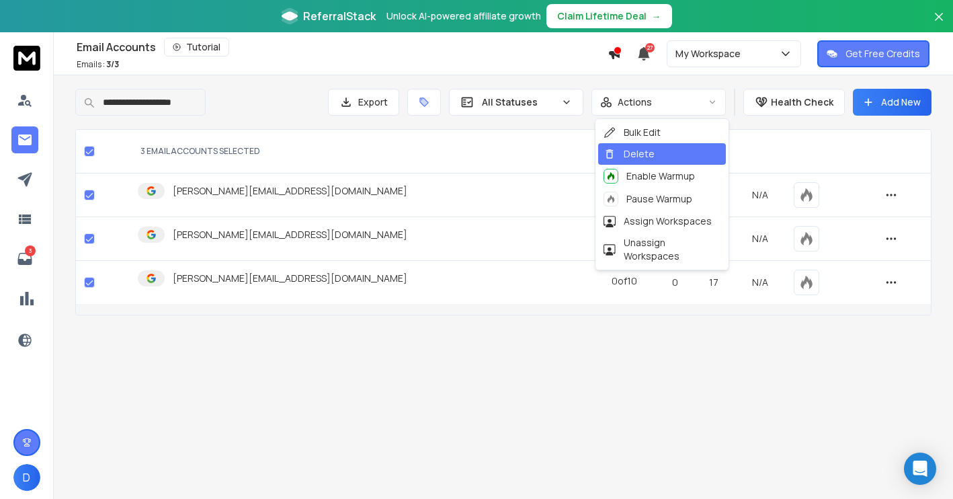
click at [642, 162] on div "Delete" at bounding box center [662, 153] width 128 height 21
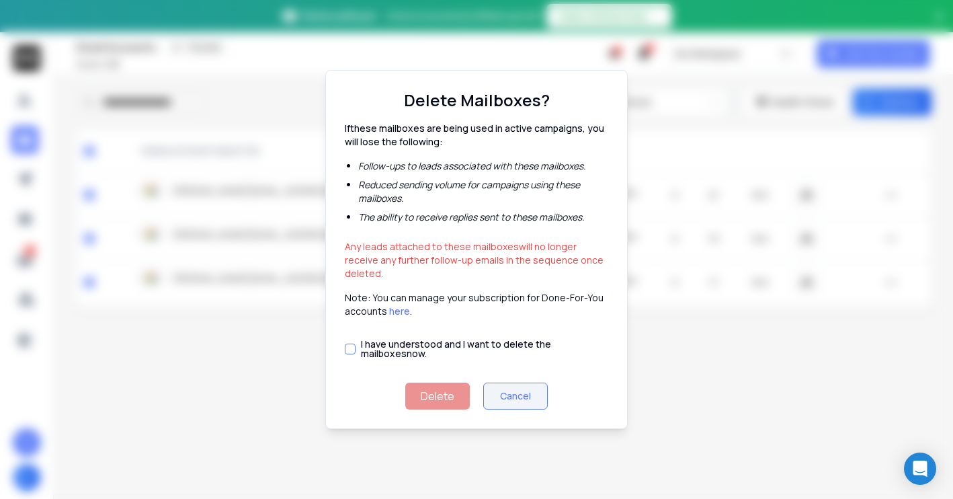
click at [354, 343] on button "I have understood and I want to delete the mailbox es now." at bounding box center [350, 348] width 11 height 11
click at [439, 382] on button "Delete" at bounding box center [437, 395] width 64 height 27
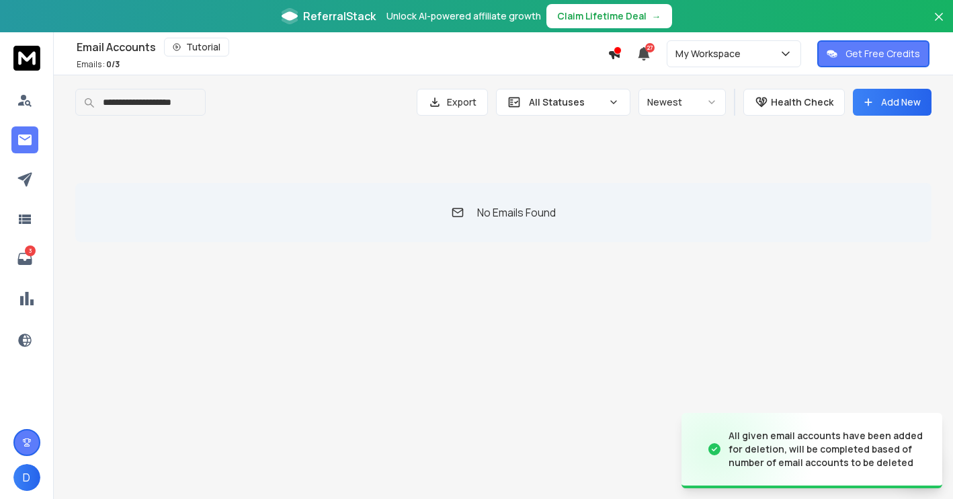
drag, startPoint x: 163, startPoint y: 105, endPoint x: 112, endPoint y: 102, distance: 50.5
click at [112, 102] on input "**********" at bounding box center [140, 102] width 130 height 27
paste input "*"
type input "**********"
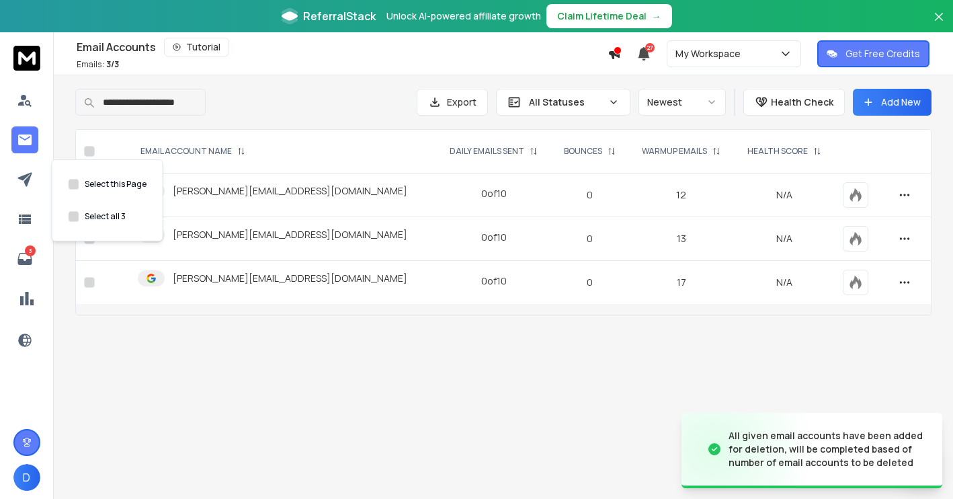
click at [87, 153] on button "Select this Page" at bounding box center [89, 151] width 11 height 11
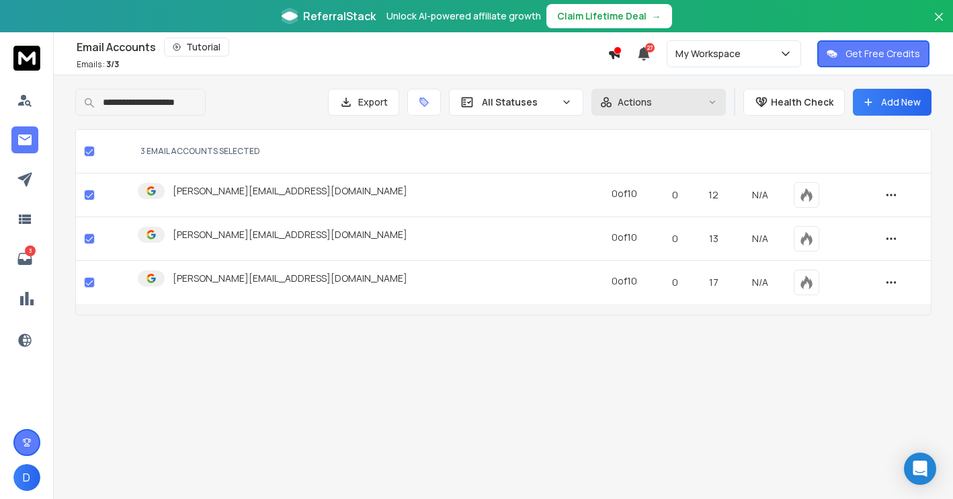
click at [652, 95] on button "Actions" at bounding box center [658, 102] width 134 height 27
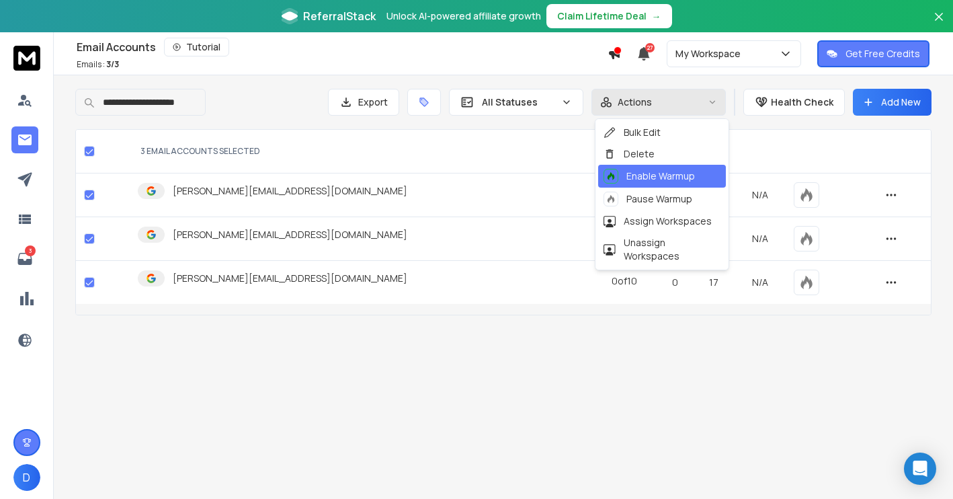
click at [635, 167] on div "Enable Warmup" at bounding box center [662, 176] width 128 height 23
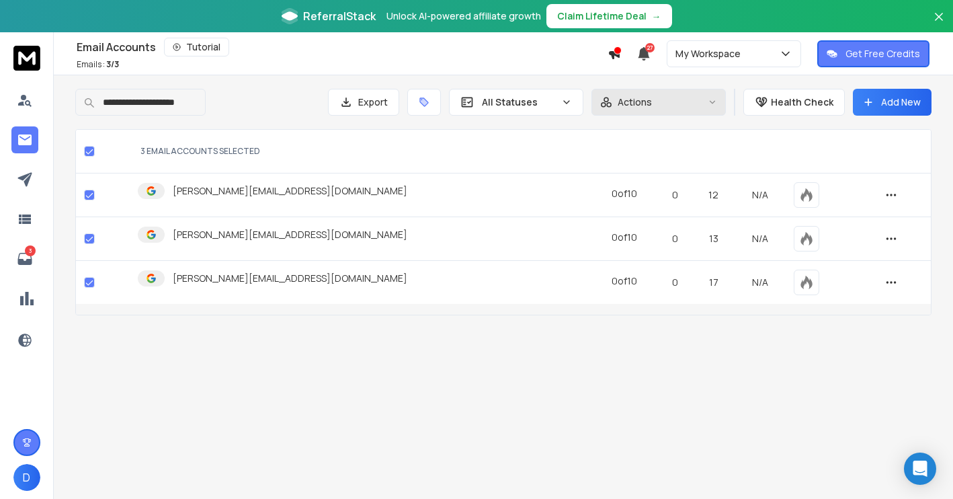
click at [683, 101] on div "Actions" at bounding box center [651, 101] width 102 height 13
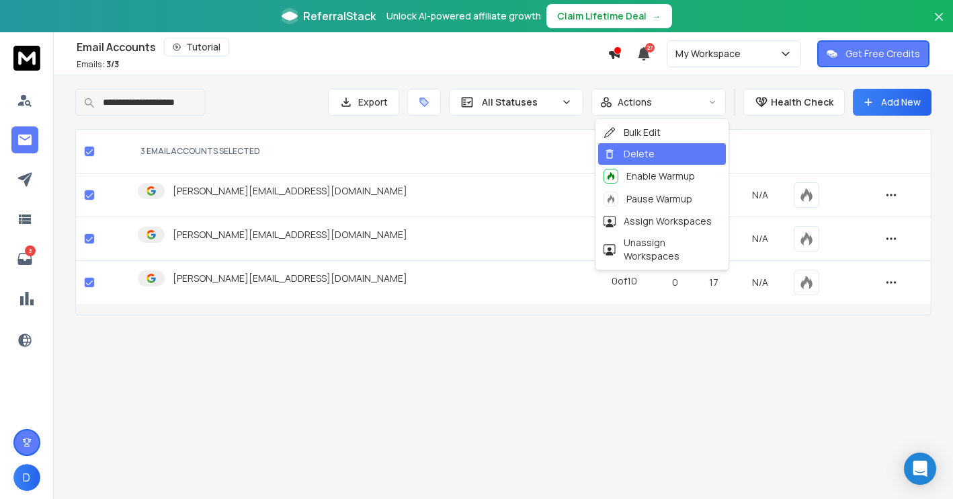
click at [636, 155] on div "Delete" at bounding box center [628, 153] width 51 height 13
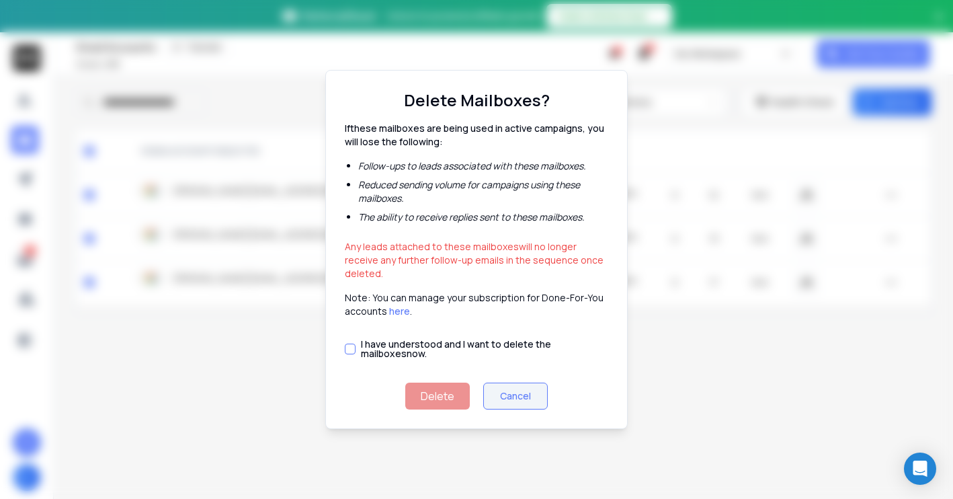
click at [353, 345] on button "I have understood and I want to delete the mailbox es now." at bounding box center [350, 348] width 11 height 11
click at [430, 382] on button "Delete" at bounding box center [437, 395] width 64 height 27
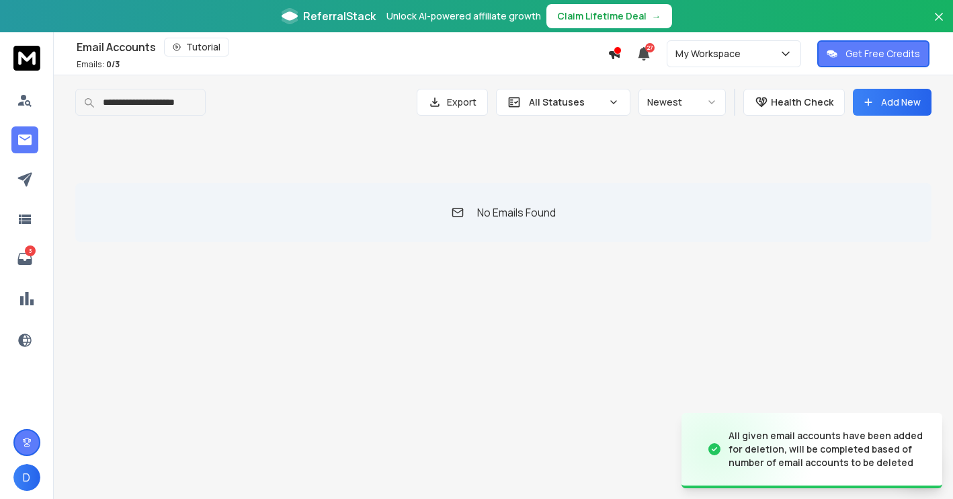
drag, startPoint x: 217, startPoint y: 102, endPoint x: 112, endPoint y: 99, distance: 105.5
click at [112, 99] on input "**********" at bounding box center [140, 102] width 130 height 27
paste input
type input "**********"
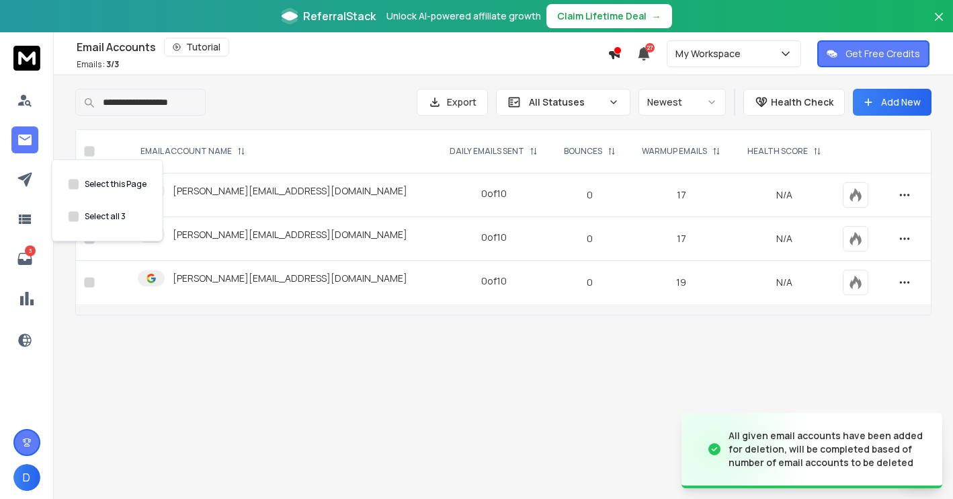
click at [89, 147] on button "Select this Page" at bounding box center [89, 151] width 11 height 11
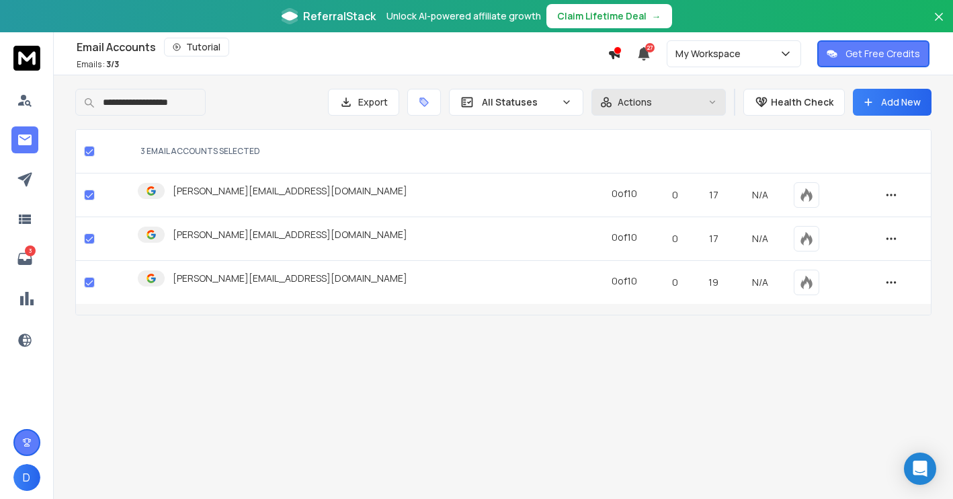
drag, startPoint x: 638, startPoint y: 99, endPoint x: 632, endPoint y: 112, distance: 15.0
click at [638, 99] on p "Actions" at bounding box center [634, 101] width 34 height 13
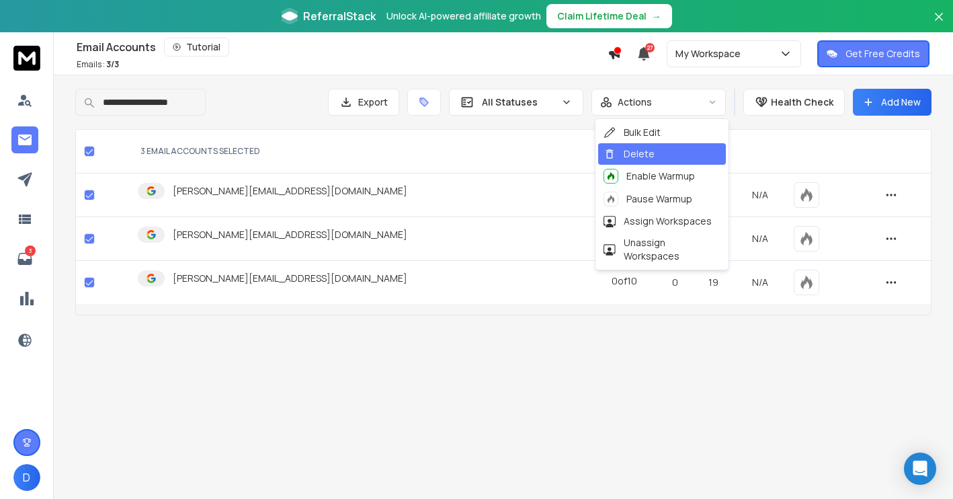
click at [623, 157] on div "Delete" at bounding box center [628, 153] width 51 height 13
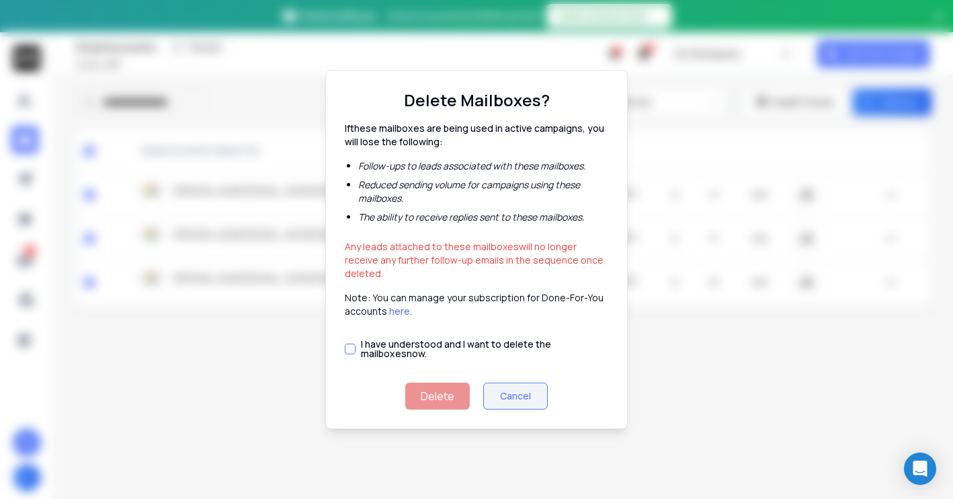
click at [347, 348] on div "I have understood and I want to delete the mailbox es now." at bounding box center [476, 344] width 263 height 30
click at [354, 343] on button "I have understood and I want to delete the mailbox es now." at bounding box center [350, 348] width 11 height 11
click at [438, 382] on button "Delete" at bounding box center [437, 395] width 64 height 27
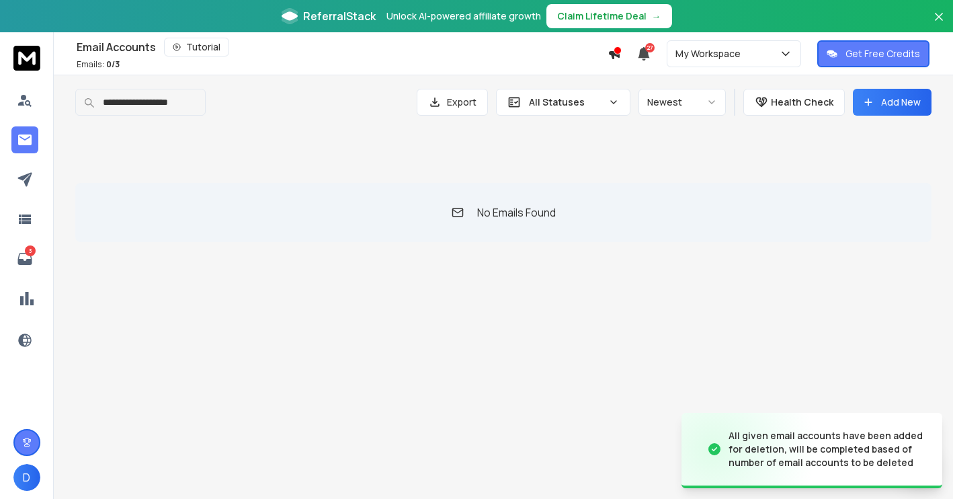
drag, startPoint x: 217, startPoint y: 104, endPoint x: 111, endPoint y: 106, distance: 106.2
click at [111, 106] on input "**********" at bounding box center [140, 102] width 130 height 27
paste input "*"
type input "**********"
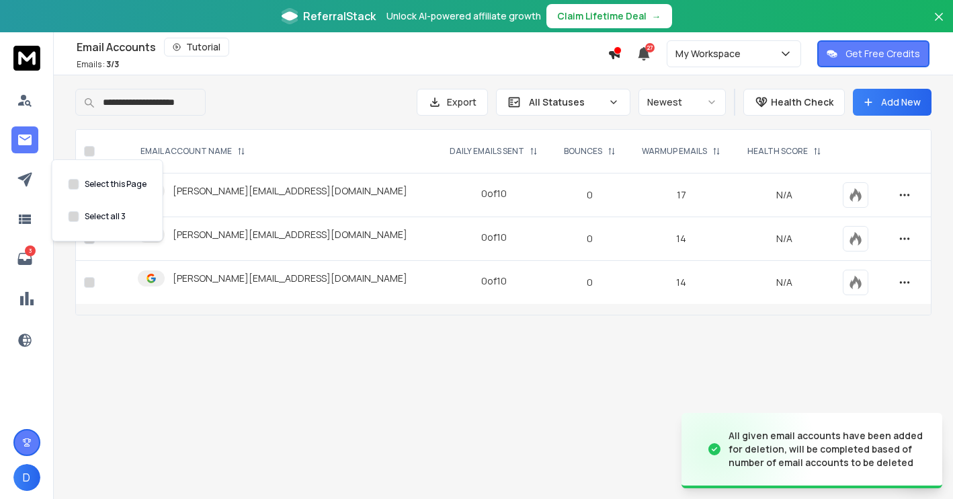
click at [90, 150] on button "Select this Page" at bounding box center [89, 151] width 11 height 11
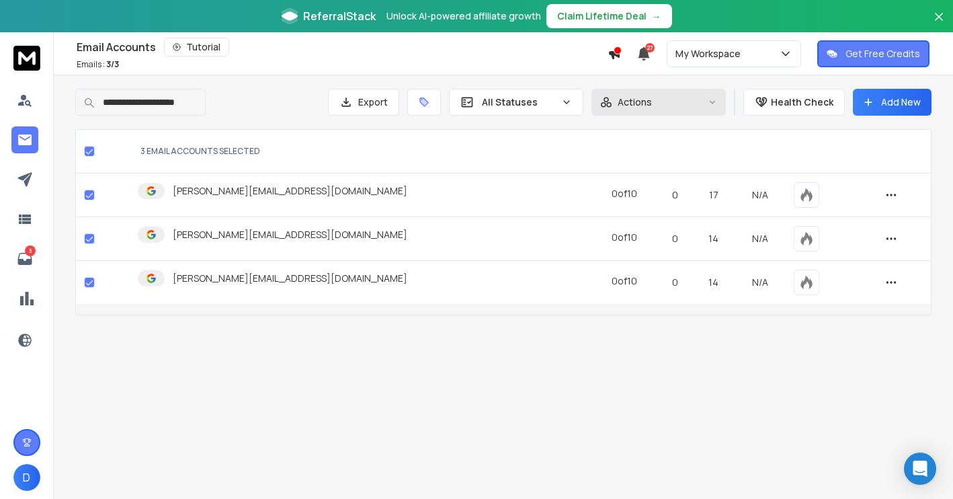
click at [636, 105] on p "Actions" at bounding box center [634, 101] width 34 height 13
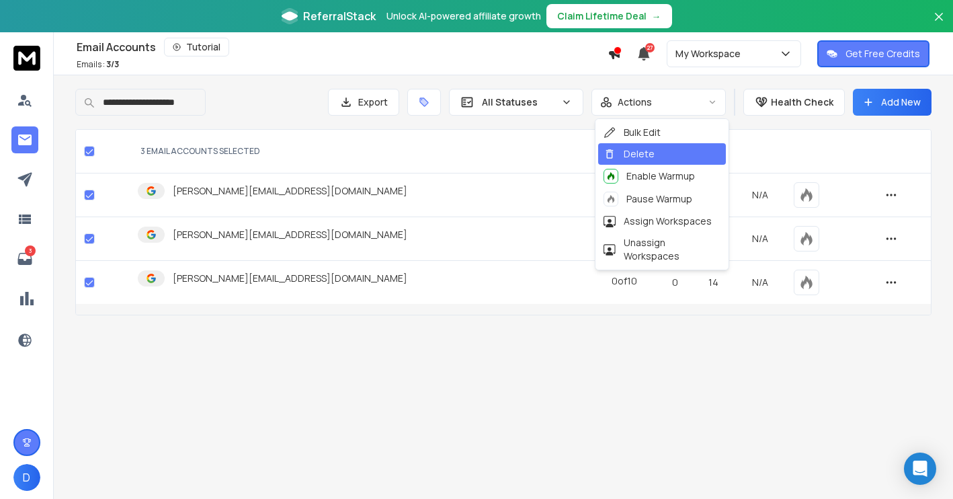
click at [632, 158] on div "Delete" at bounding box center [628, 153] width 51 height 13
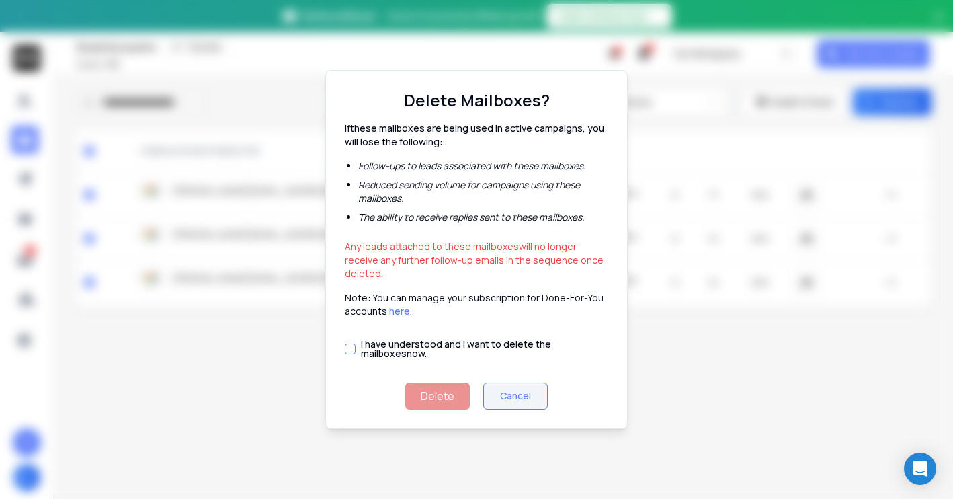
click at [352, 343] on button "I have understood and I want to delete the mailbox es now." at bounding box center [350, 348] width 11 height 11
click at [435, 392] on button "Delete" at bounding box center [437, 395] width 64 height 27
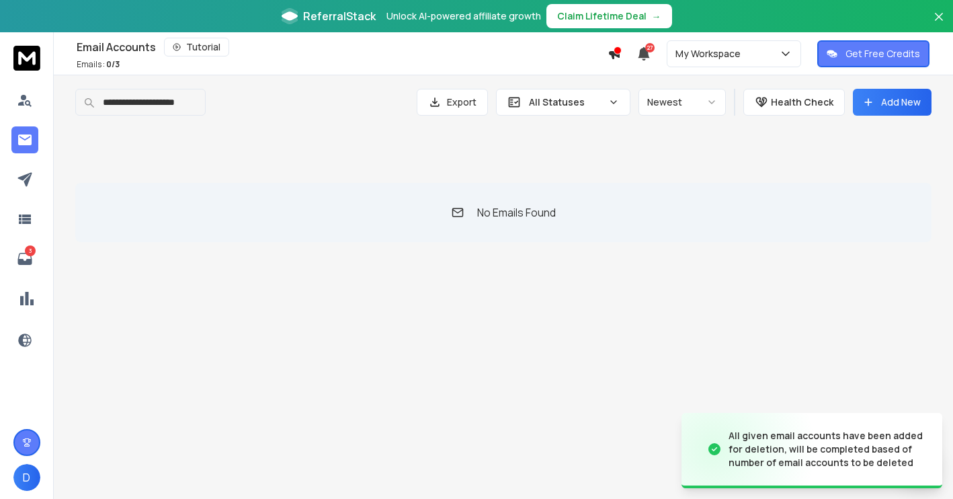
drag, startPoint x: 219, startPoint y: 90, endPoint x: 200, endPoint y: 99, distance: 21.0
click at [202, 98] on input "**********" at bounding box center [140, 102] width 130 height 27
drag, startPoint x: 206, startPoint y: 104, endPoint x: 179, endPoint y: 104, distance: 26.9
click at [179, 104] on input "**********" at bounding box center [140, 102] width 130 height 27
click at [175, 104] on input "**********" at bounding box center [140, 102] width 130 height 27
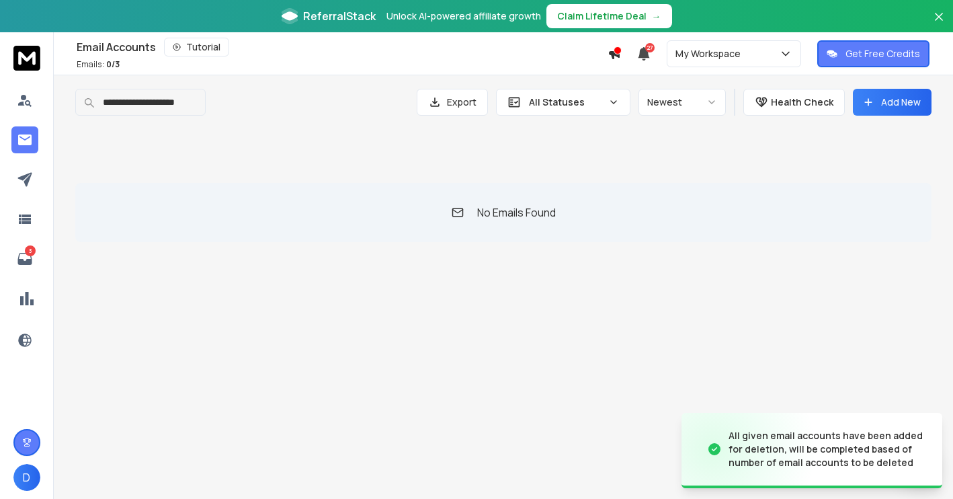
click at [200, 101] on input "**********" at bounding box center [140, 102] width 130 height 27
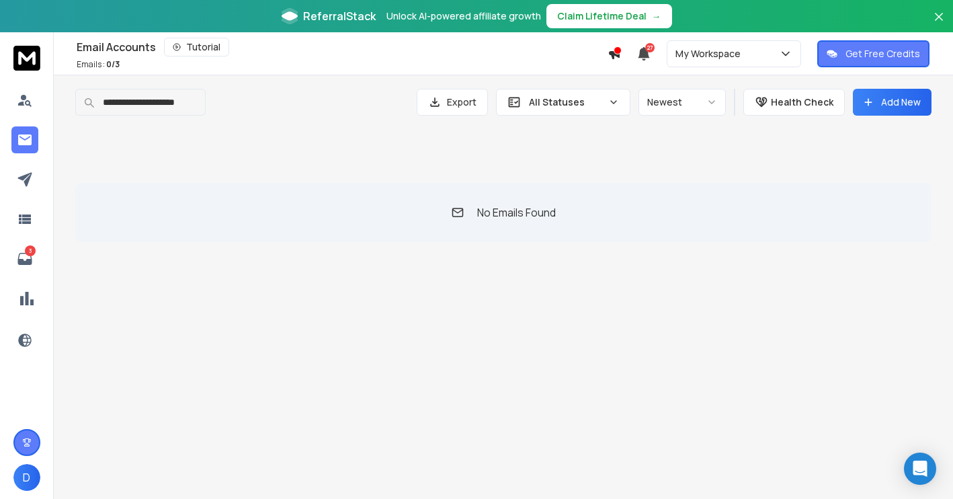
drag, startPoint x: 210, startPoint y: 101, endPoint x: 114, endPoint y: 101, distance: 96.1
click at [114, 101] on input "**********" at bounding box center [140, 102] width 130 height 27
paste input
type input "**********"
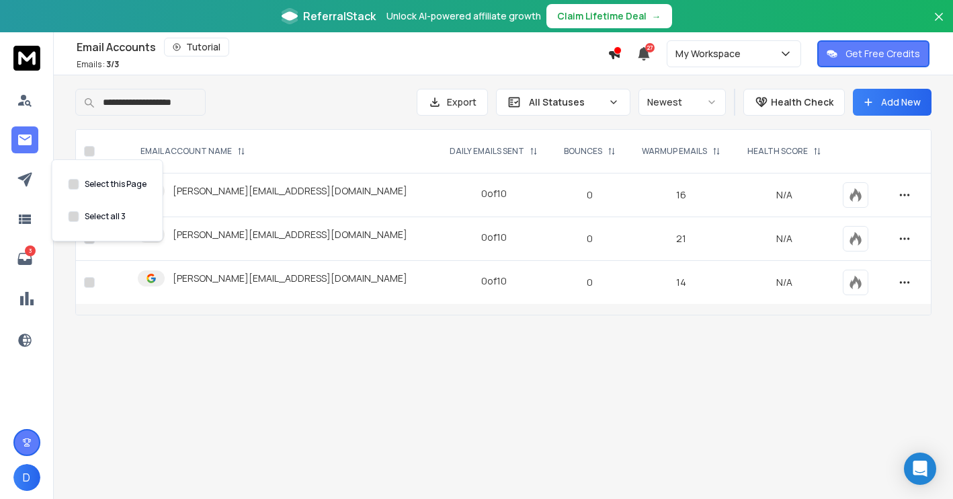
click at [88, 150] on button "Select this Page" at bounding box center [89, 151] width 11 height 11
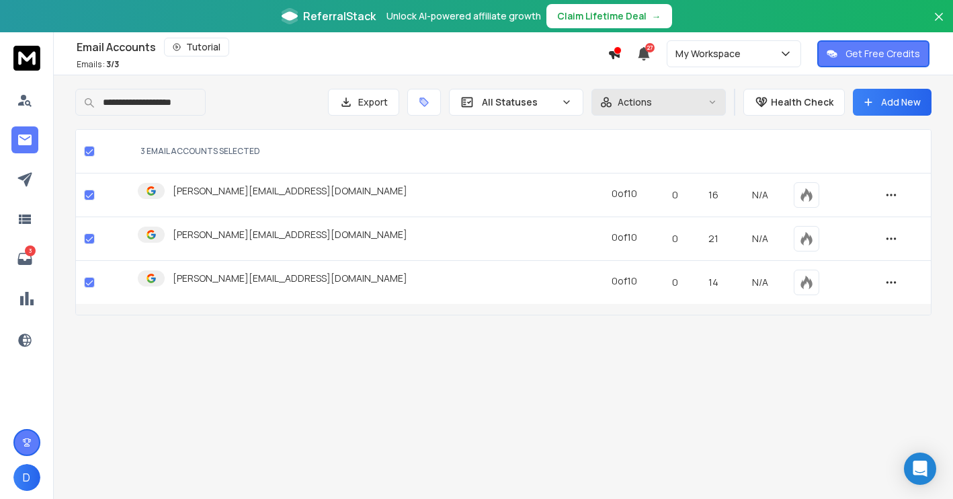
click at [647, 103] on p "Actions" at bounding box center [634, 101] width 34 height 13
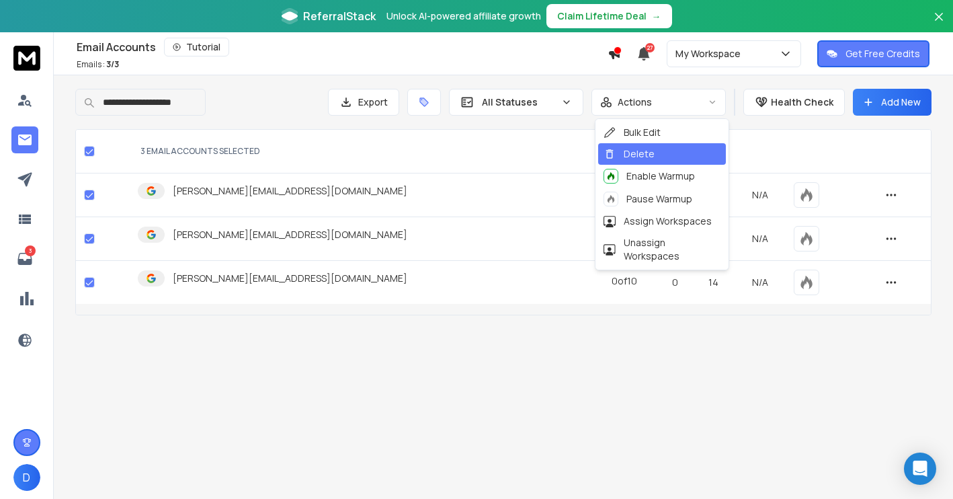
click at [662, 153] on div "Delete" at bounding box center [662, 153] width 128 height 21
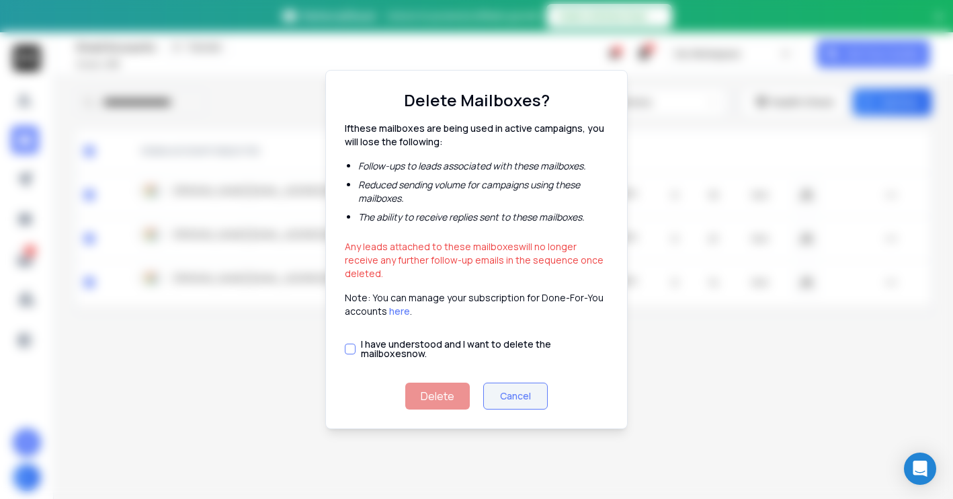
click at [354, 343] on button "I have understood and I want to delete the mailbox es now." at bounding box center [350, 348] width 11 height 11
click at [447, 387] on button "Delete" at bounding box center [437, 395] width 64 height 27
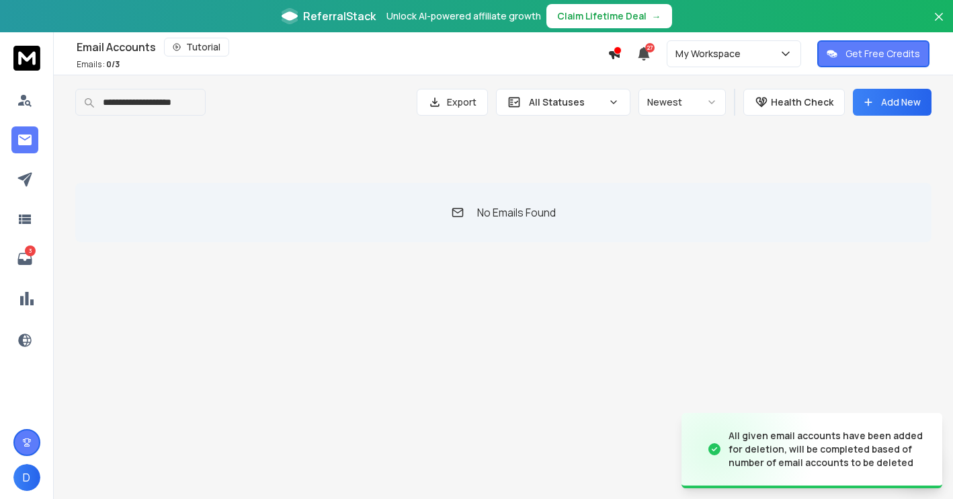
drag, startPoint x: 219, startPoint y: 96, endPoint x: 121, endPoint y: 103, distance: 98.4
click at [121, 103] on input "**********" at bounding box center [140, 102] width 130 height 27
click at [118, 104] on input "**********" at bounding box center [140, 102] width 130 height 27
drag, startPoint x: 112, startPoint y: 103, endPoint x: 230, endPoint y: 105, distance: 118.3
click at [206, 105] on input "**********" at bounding box center [140, 102] width 130 height 27
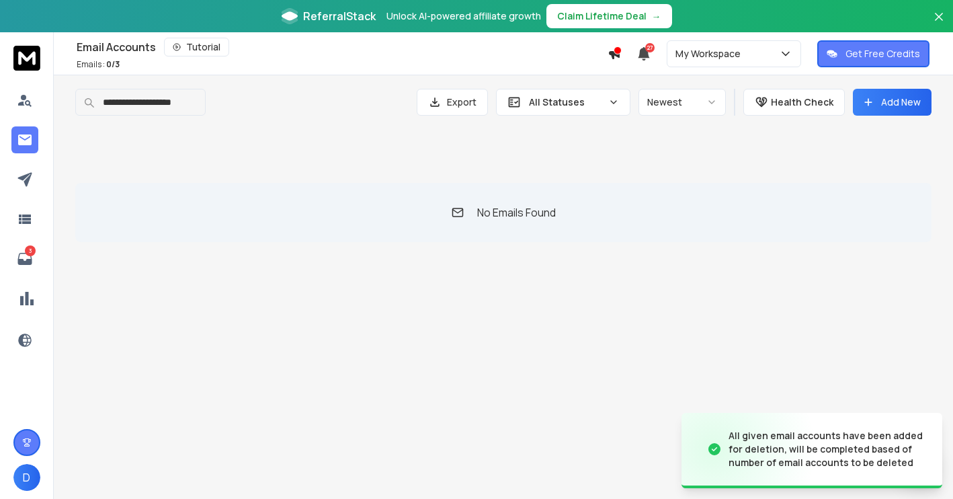
paste input "*"
type input "**********"
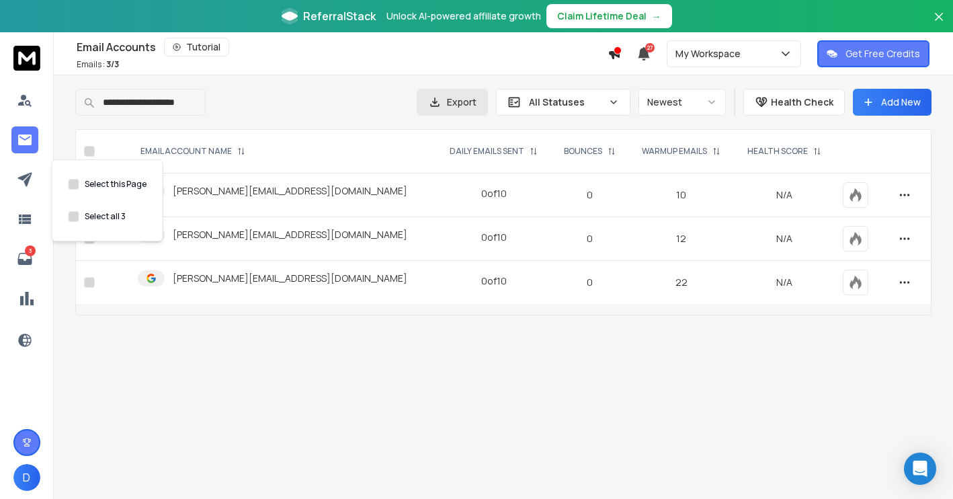
drag, startPoint x: 91, startPoint y: 152, endPoint x: 400, endPoint y: 95, distance: 314.2
click at [91, 152] on button "Select this Page" at bounding box center [89, 151] width 11 height 11
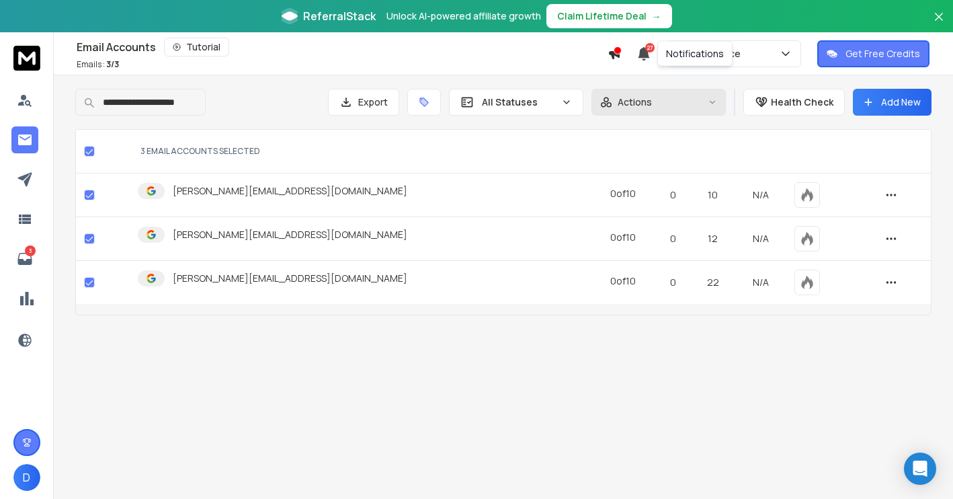
click at [659, 97] on div "Actions" at bounding box center [651, 101] width 102 height 13
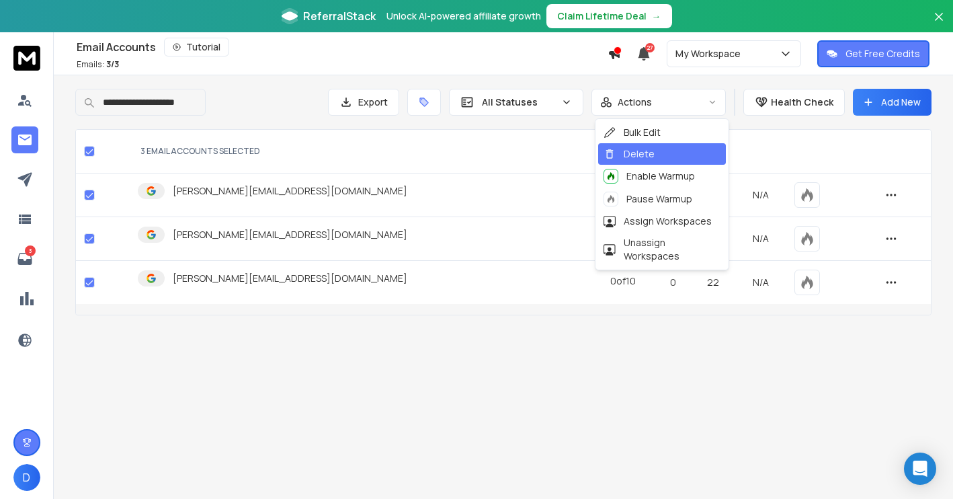
click at [624, 157] on div "Delete" at bounding box center [628, 153] width 51 height 13
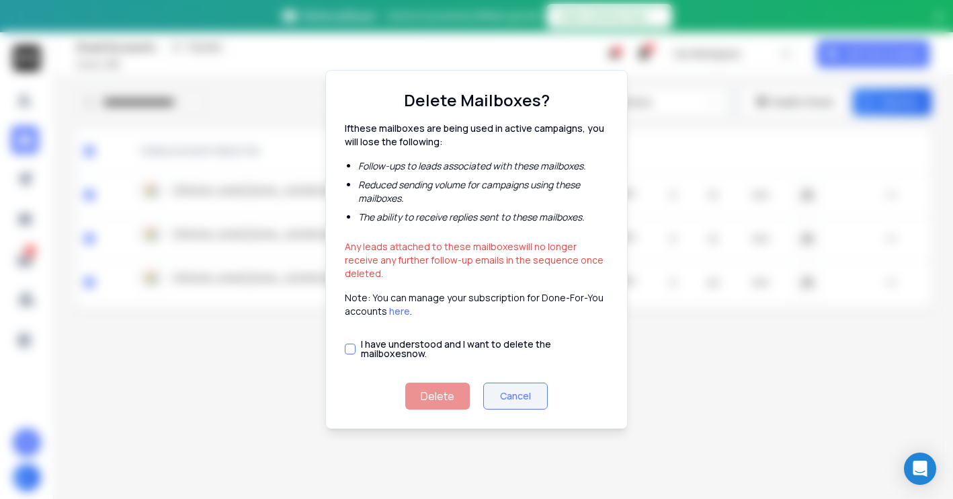
click at [354, 334] on div "I have understood and I want to delete the mailbox es now." at bounding box center [476, 344] width 263 height 30
click at [357, 342] on div "I have understood and I want to delete the mailbox es now." at bounding box center [476, 344] width 263 height 30
click at [356, 343] on div "I have understood and I want to delete the mailbox es now." at bounding box center [476, 344] width 263 height 30
click at [349, 345] on button "I have understood and I want to delete the mailbox es now." at bounding box center [350, 348] width 11 height 11
click at [437, 388] on button "Delete" at bounding box center [437, 395] width 64 height 27
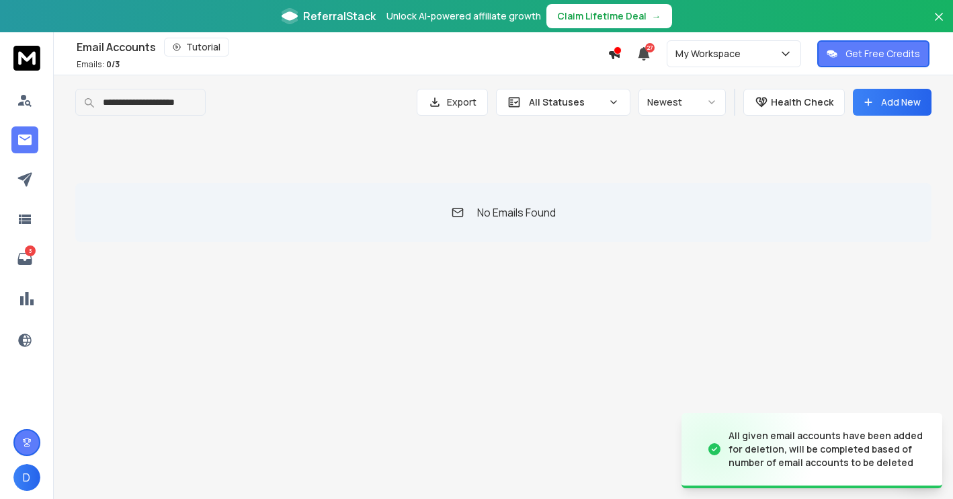
drag, startPoint x: 214, startPoint y: 103, endPoint x: 112, endPoint y: 103, distance: 102.1
click at [112, 103] on input "**********" at bounding box center [140, 102] width 130 height 27
paste input
type input "**********"
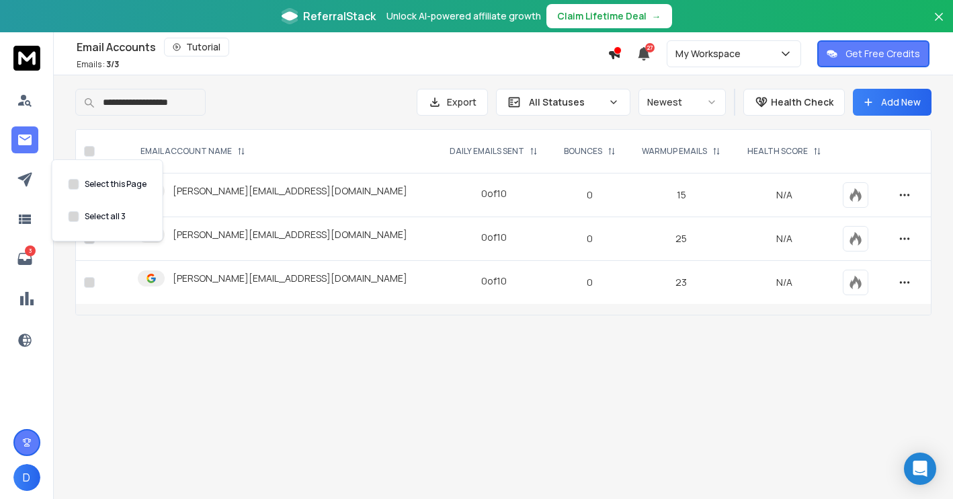
click at [92, 150] on button "Select this Page" at bounding box center [89, 151] width 11 height 11
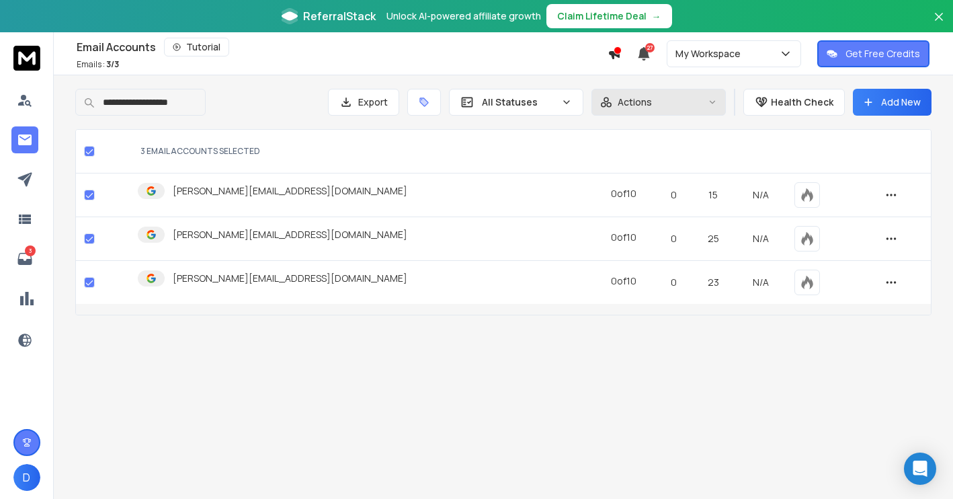
click at [634, 95] on button "Actions" at bounding box center [658, 102] width 134 height 27
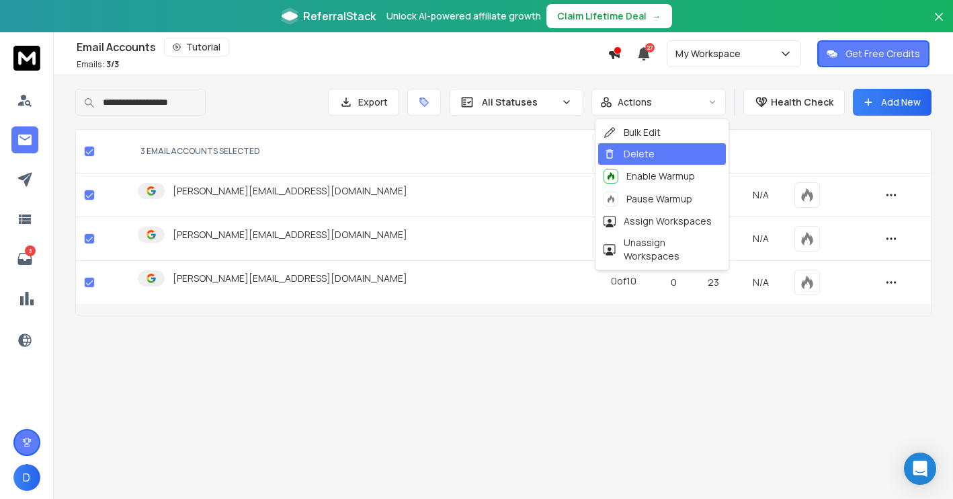
click at [626, 161] on div "Delete" at bounding box center [662, 153] width 128 height 21
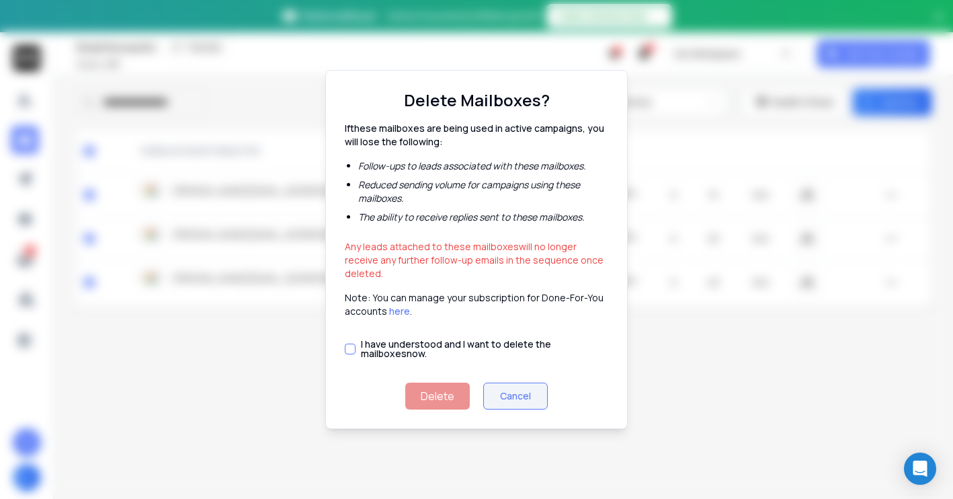
click at [352, 343] on button "I have understood and I want to delete the mailbox es now." at bounding box center [350, 348] width 11 height 11
click at [435, 388] on button "Delete" at bounding box center [437, 395] width 64 height 27
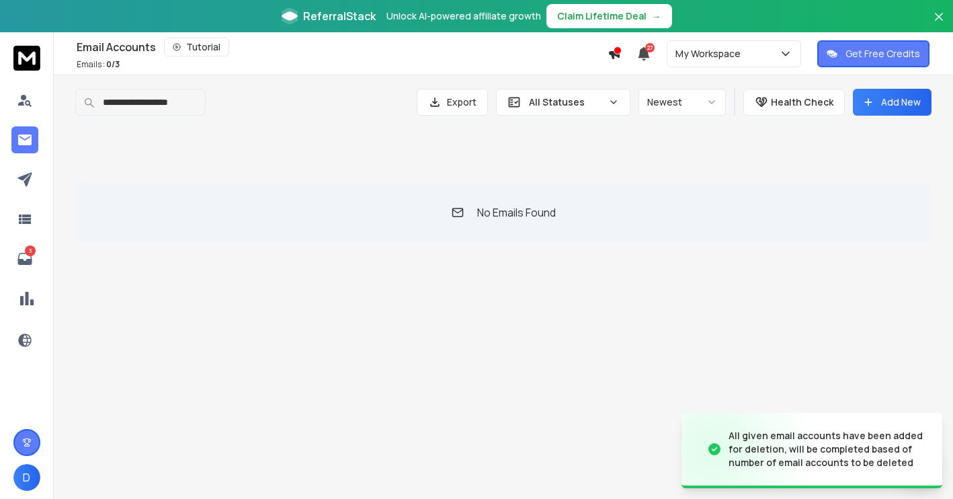
drag, startPoint x: 212, startPoint y: 108, endPoint x: 110, endPoint y: 101, distance: 102.3
click at [110, 101] on input "**********" at bounding box center [140, 102] width 130 height 27
paste input "*"
type input "**********"
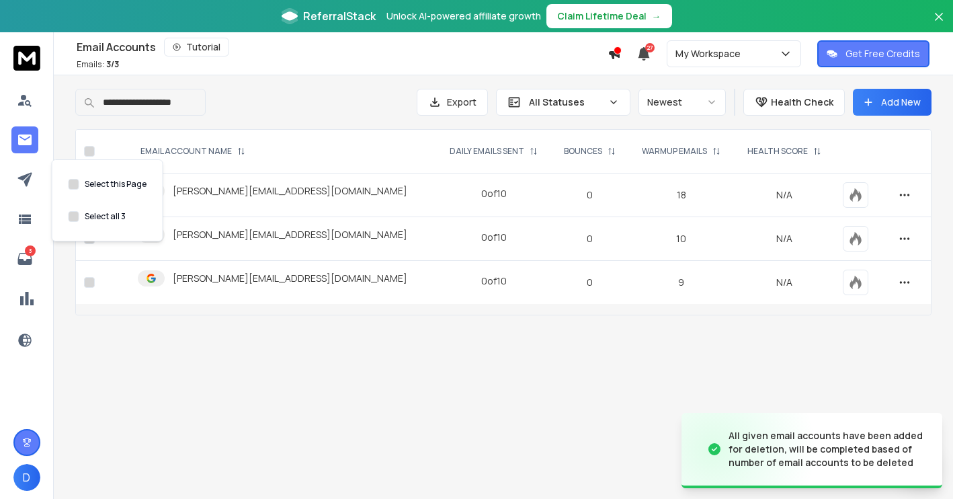
click at [87, 154] on button "Select this Page" at bounding box center [89, 151] width 11 height 11
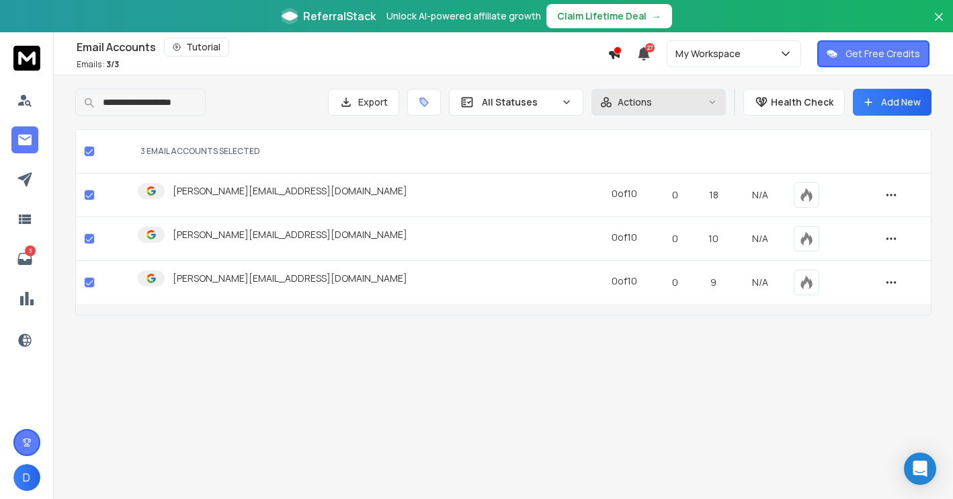
click at [634, 95] on p "Actions" at bounding box center [634, 101] width 34 height 13
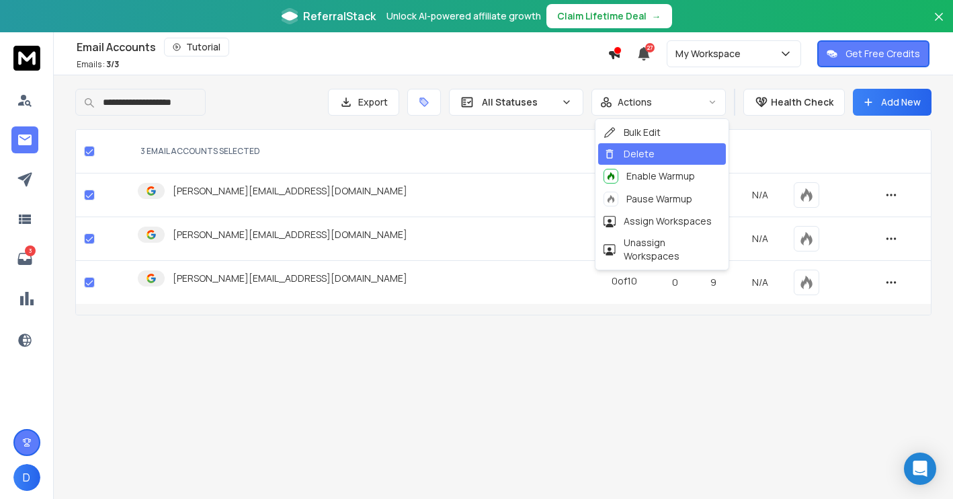
click at [626, 161] on div "Delete" at bounding box center [662, 153] width 128 height 21
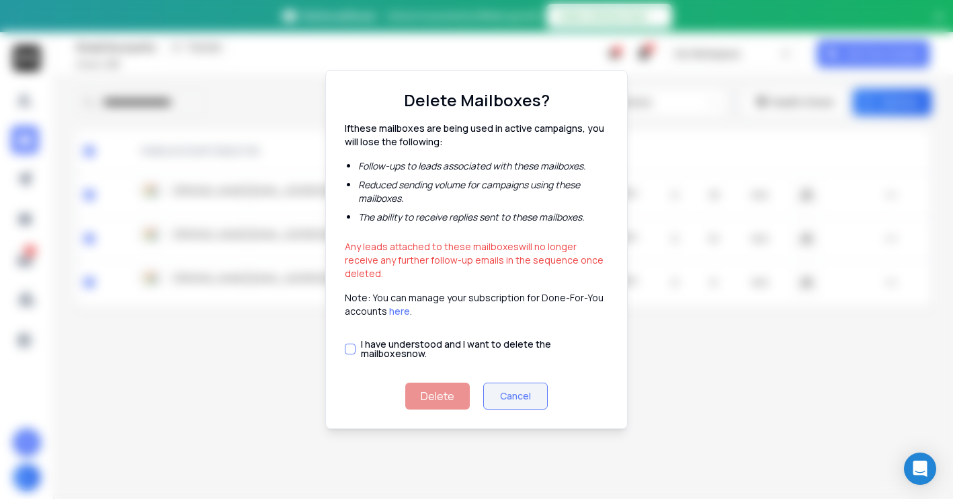
click at [360, 347] on div "I have understood and I want to delete the mailbox es now." at bounding box center [476, 344] width 263 height 30
click at [349, 343] on button "I have understood and I want to delete the mailbox es now." at bounding box center [350, 348] width 11 height 11
click at [427, 388] on button "Delete" at bounding box center [437, 395] width 64 height 27
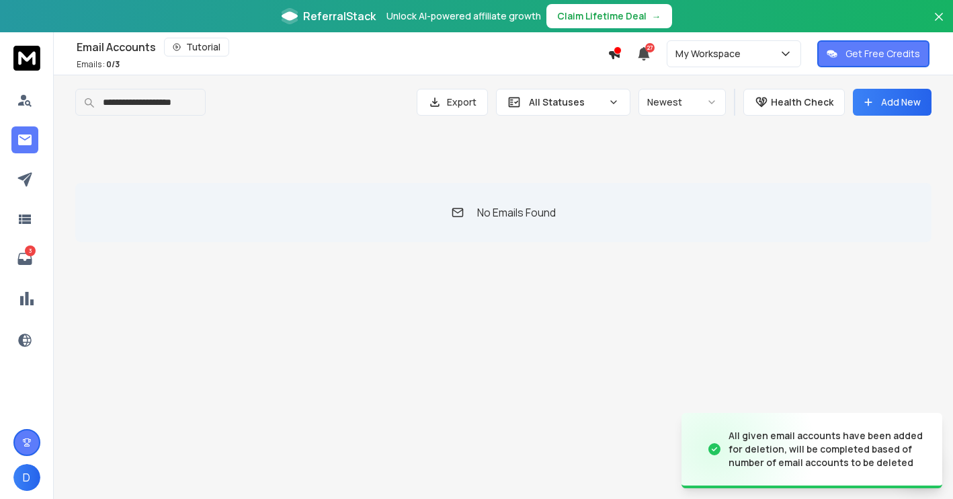
drag, startPoint x: 214, startPoint y: 97, endPoint x: 107, endPoint y: 105, distance: 107.1
click at [107, 105] on input "**********" at bounding box center [140, 102] width 130 height 27
paste input
type input "**********"
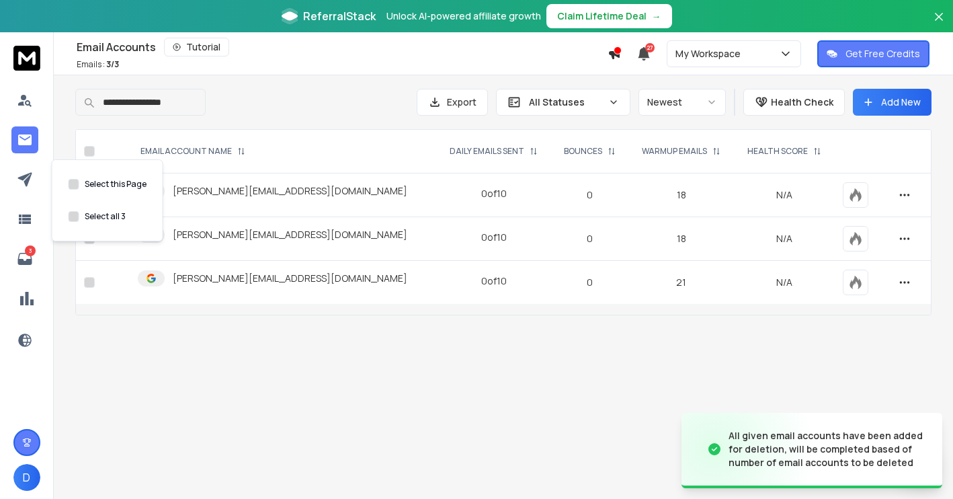
click at [89, 150] on button "Select this Page" at bounding box center [89, 151] width 11 height 11
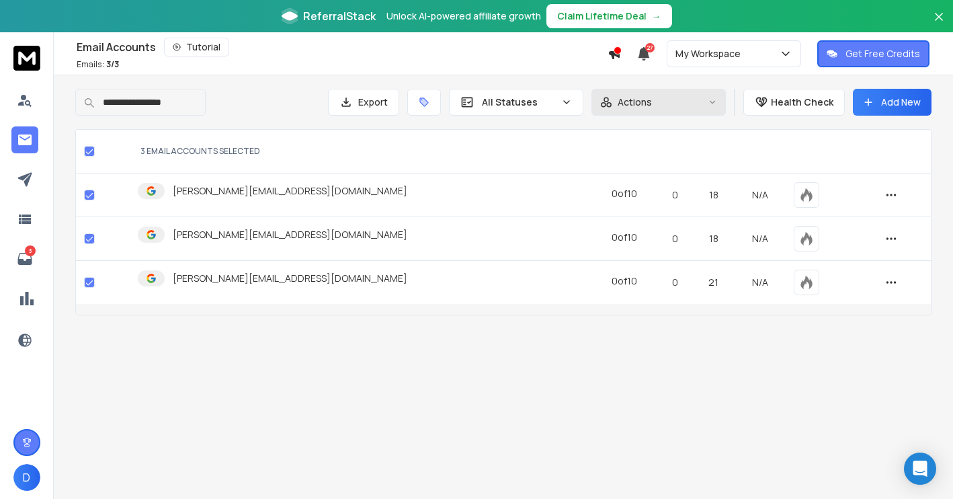
drag, startPoint x: 626, startPoint y: 105, endPoint x: 624, endPoint y: 116, distance: 10.8
click at [626, 105] on p "Actions" at bounding box center [634, 101] width 34 height 13
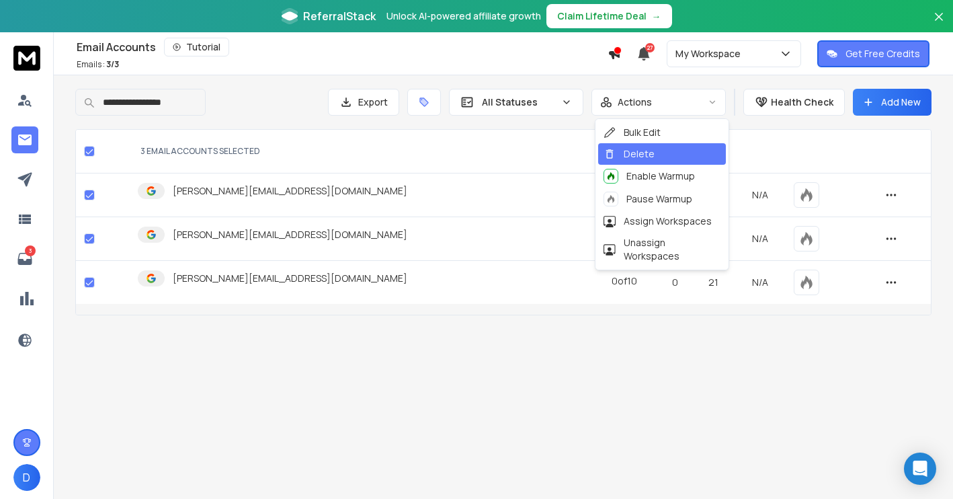
click at [626, 156] on div "Delete" at bounding box center [628, 153] width 51 height 13
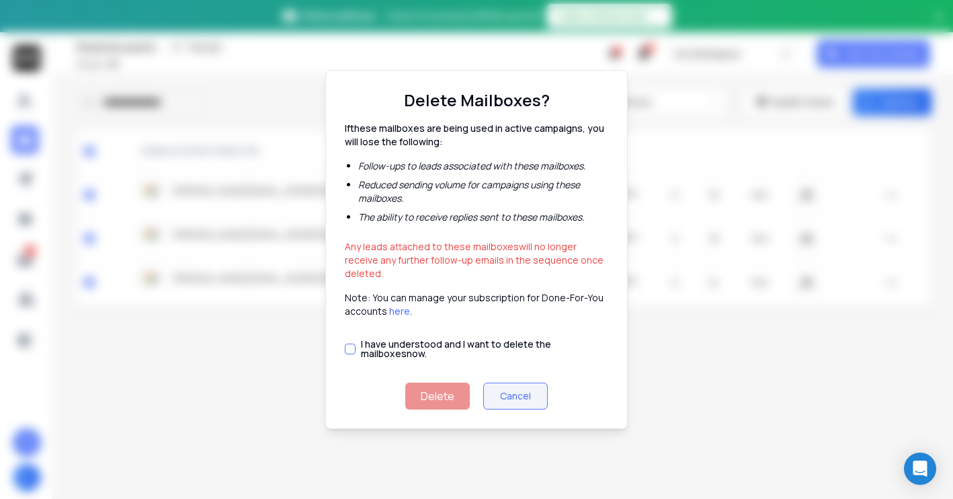
click at [357, 341] on div "I have understood and I want to delete the mailbox es now." at bounding box center [476, 344] width 263 height 30
drag, startPoint x: 351, startPoint y: 346, endPoint x: 384, endPoint y: 367, distance: 38.4
click at [353, 347] on button "I have understood and I want to delete the mailbox es now." at bounding box center [350, 348] width 11 height 11
click at [429, 385] on button "Delete" at bounding box center [437, 395] width 64 height 27
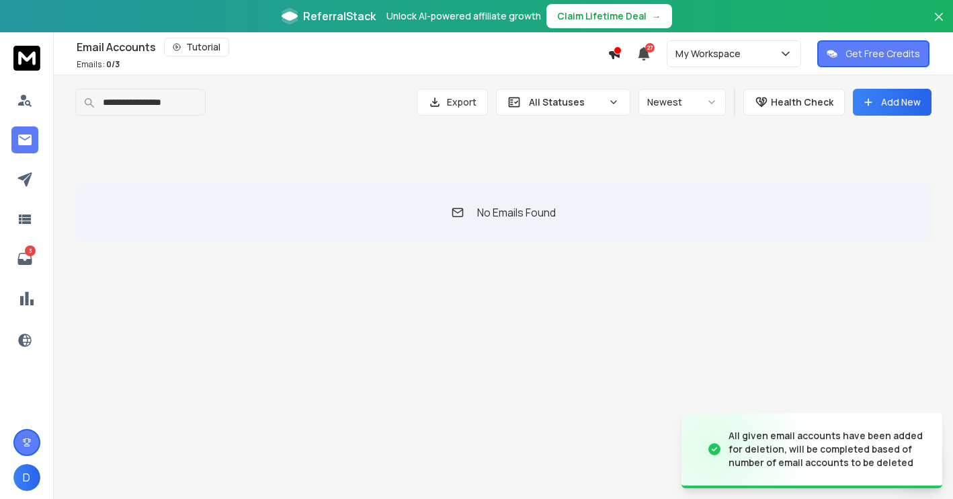
drag, startPoint x: 191, startPoint y: 105, endPoint x: 108, endPoint y: 103, distance: 83.3
click at [108, 103] on input "**********" at bounding box center [140, 102] width 130 height 27
paste input "***"
type input "**********"
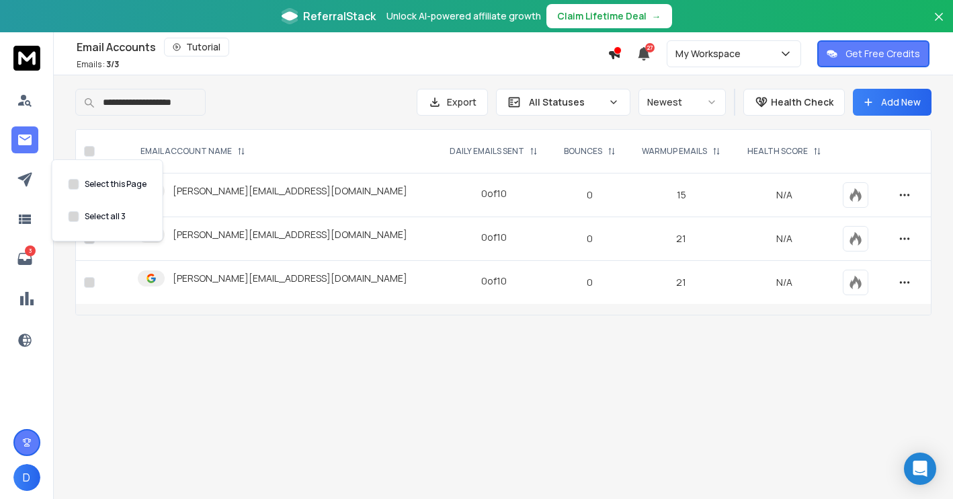
click at [89, 150] on button "Select this Page" at bounding box center [89, 151] width 11 height 11
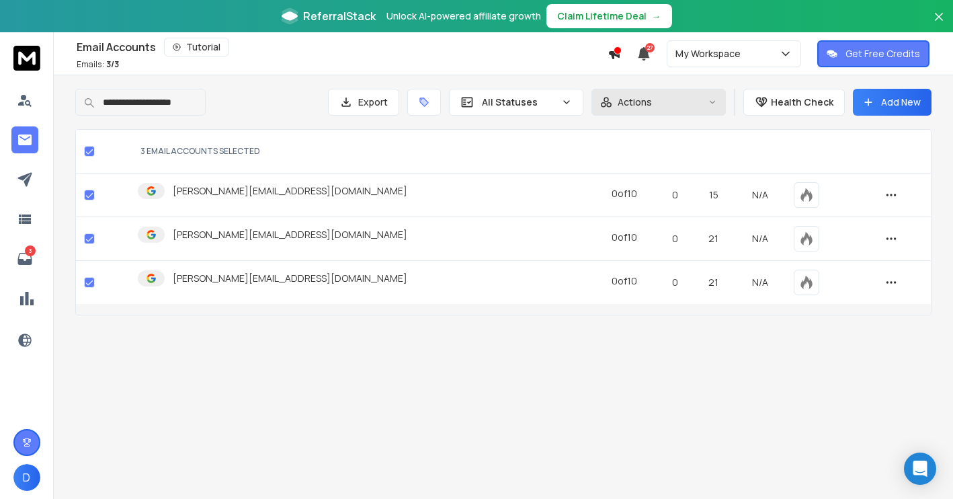
click at [633, 103] on p "Actions" at bounding box center [634, 101] width 34 height 13
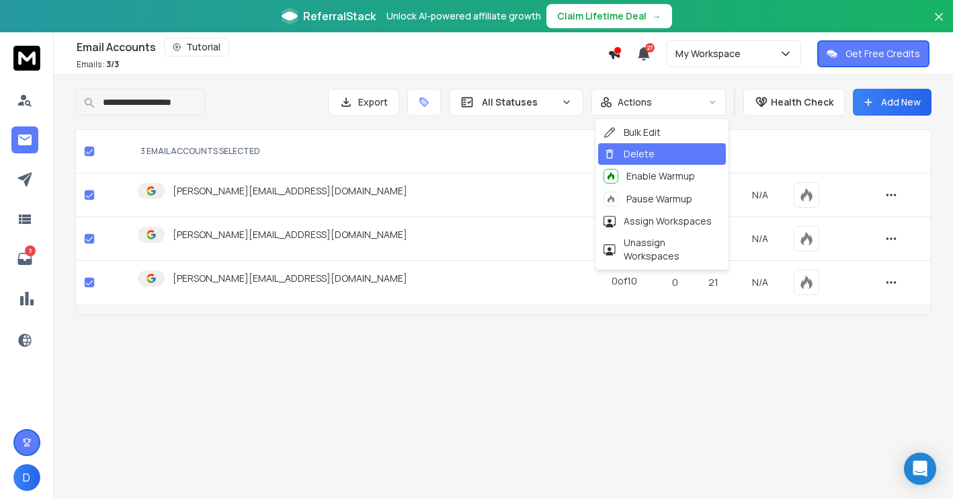
click at [623, 150] on div "Delete" at bounding box center [628, 153] width 51 height 13
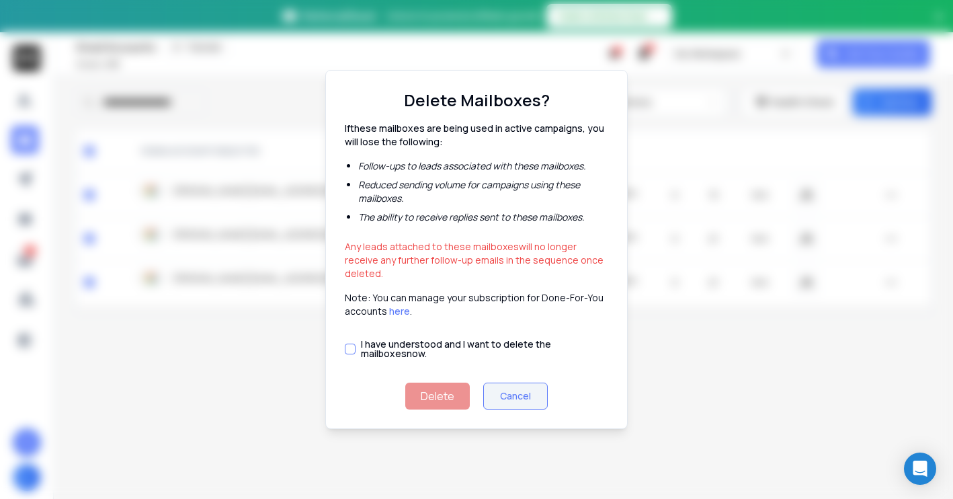
click at [347, 343] on button "I have understood and I want to delete the mailbox es now." at bounding box center [350, 348] width 11 height 11
click at [451, 393] on button "Delete" at bounding box center [437, 395] width 64 height 27
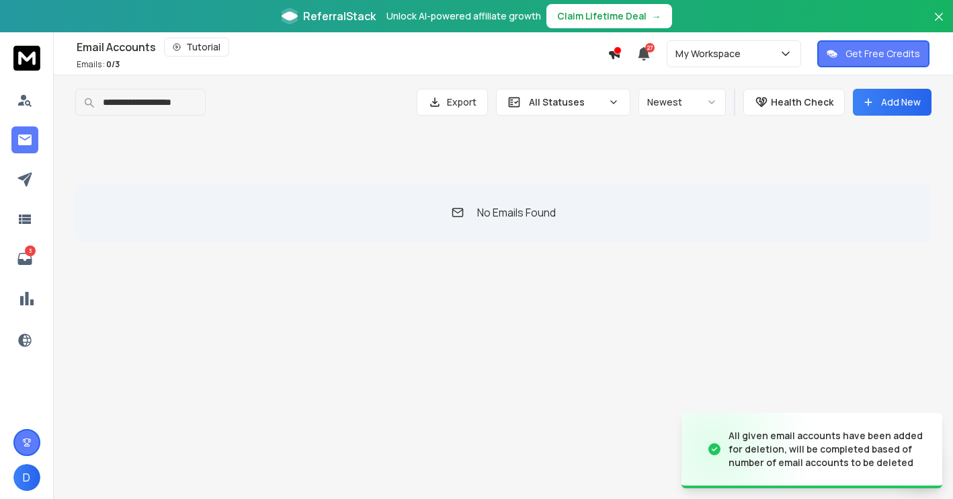
drag, startPoint x: 189, startPoint y: 108, endPoint x: 112, endPoint y: 110, distance: 77.9
click at [112, 110] on input "**********" at bounding box center [140, 102] width 130 height 27
paste input "*"
type input "**********"
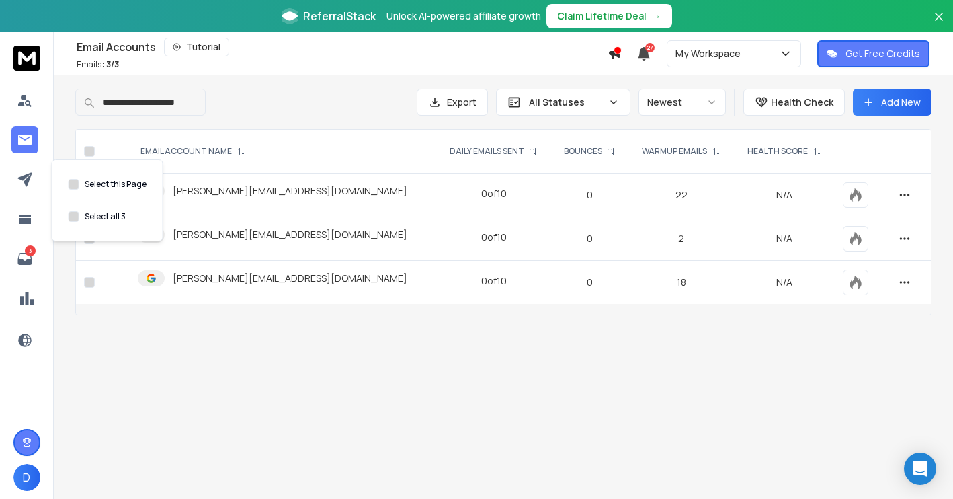
click at [89, 151] on button "Select this Page" at bounding box center [89, 151] width 11 height 11
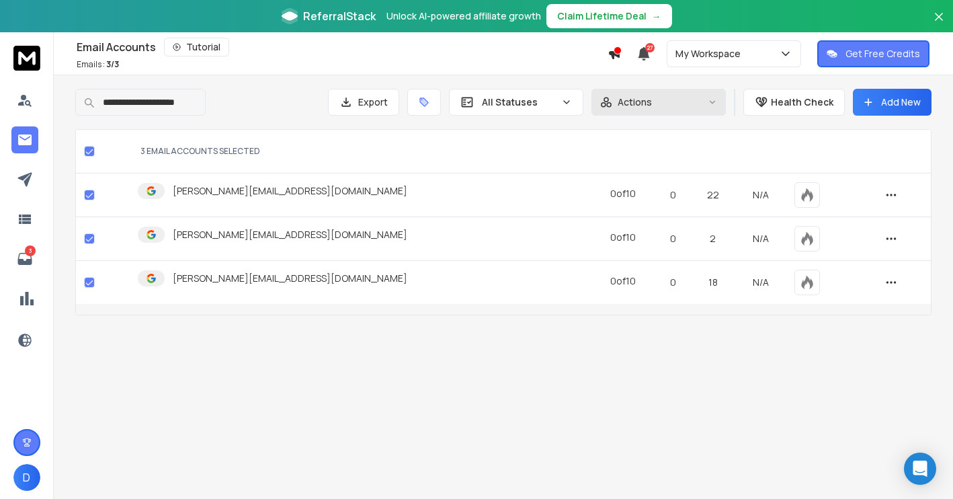
click at [634, 96] on p "Actions" at bounding box center [634, 101] width 34 height 13
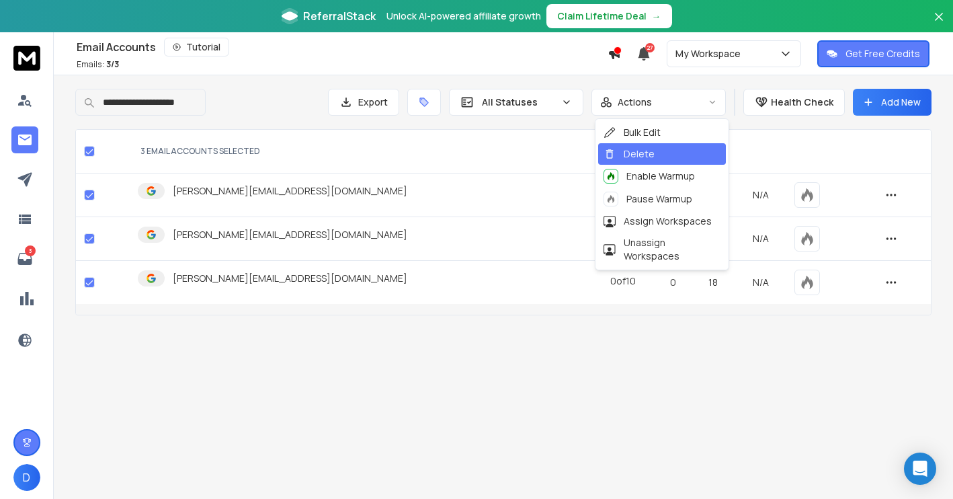
click at [628, 149] on div "Delete" at bounding box center [628, 153] width 51 height 13
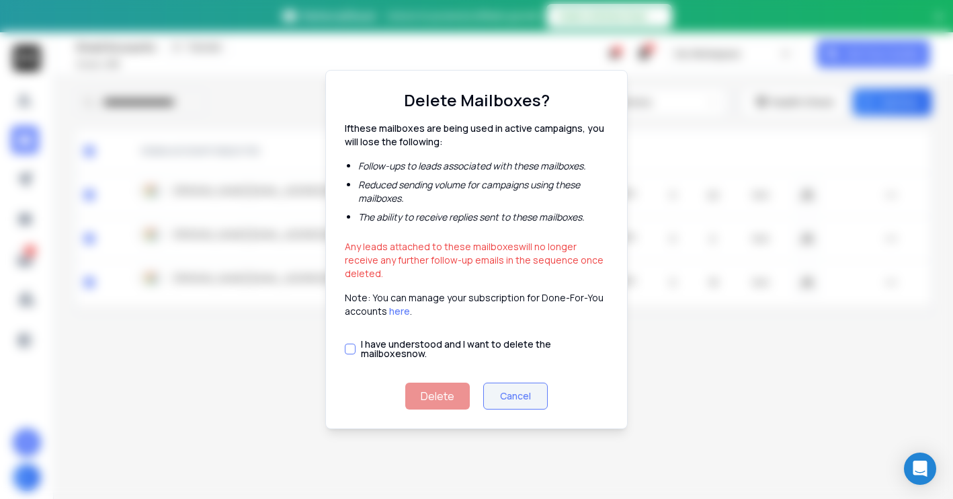
click at [359, 339] on div "I have understood and I want to delete the mailbox es now." at bounding box center [476, 344] width 263 height 30
click at [356, 341] on div "I have understood and I want to delete the mailbox es now." at bounding box center [476, 344] width 263 height 30
click at [419, 383] on button "Delete" at bounding box center [437, 395] width 64 height 27
click at [350, 343] on button "I have understood and I want to delete the mailbox es now." at bounding box center [350, 348] width 11 height 11
click at [443, 382] on button "Delete" at bounding box center [437, 395] width 64 height 27
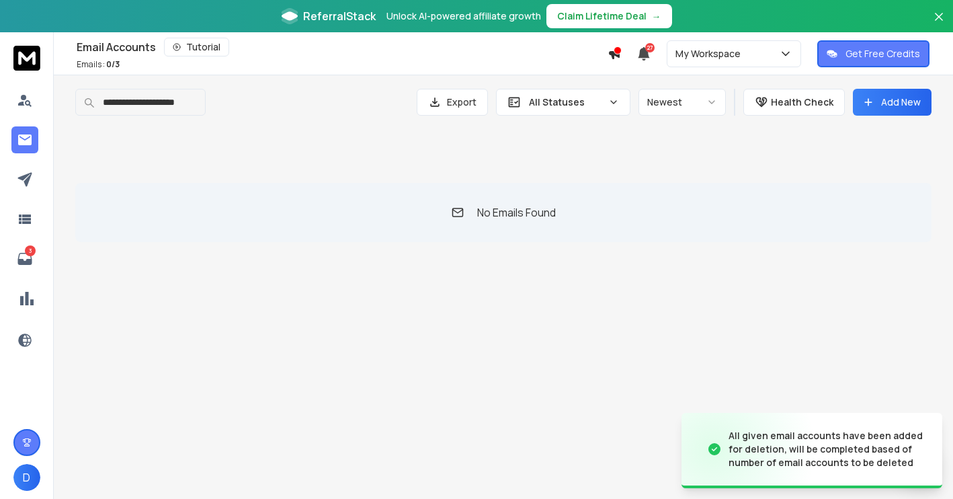
drag, startPoint x: 199, startPoint y: 101, endPoint x: 110, endPoint y: 102, distance: 88.7
click at [110, 102] on input "**********" at bounding box center [140, 102] width 130 height 27
paste input
type input "**********"
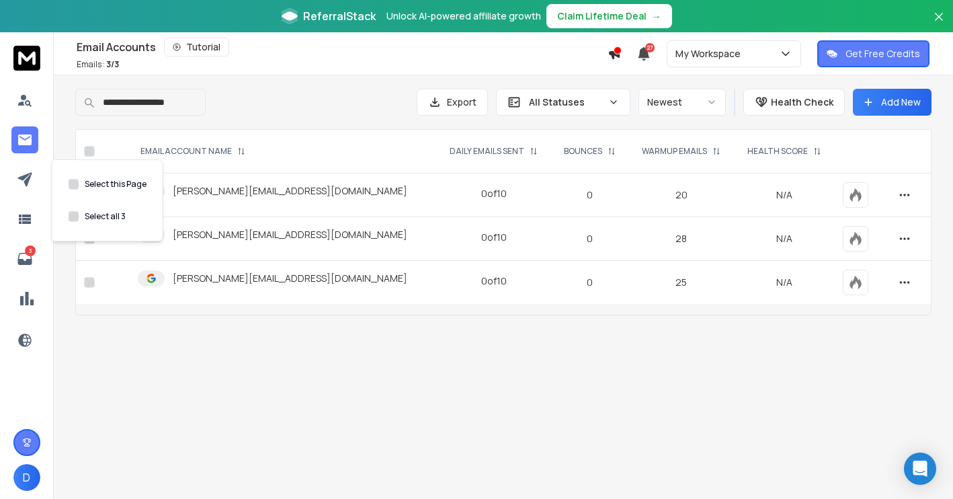
click at [85, 151] on button "Select this Page" at bounding box center [89, 151] width 11 height 11
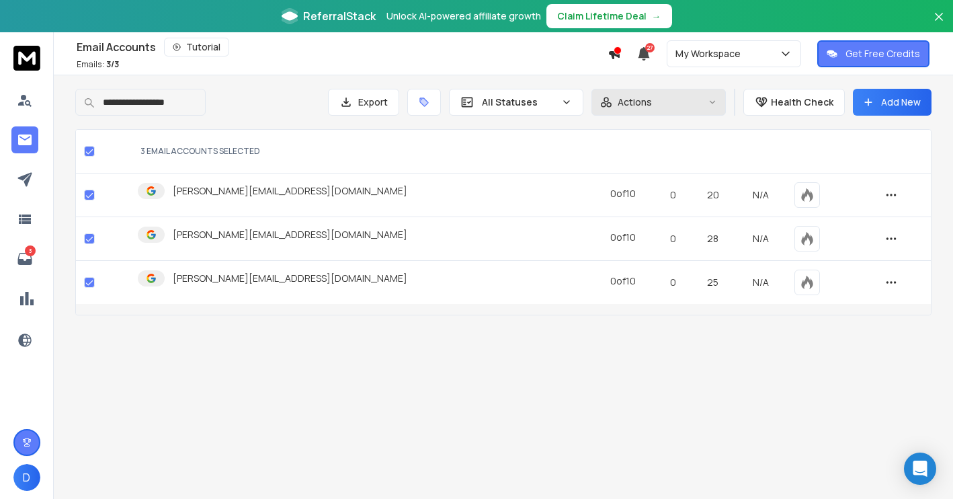
click at [644, 103] on p "Actions" at bounding box center [634, 101] width 34 height 13
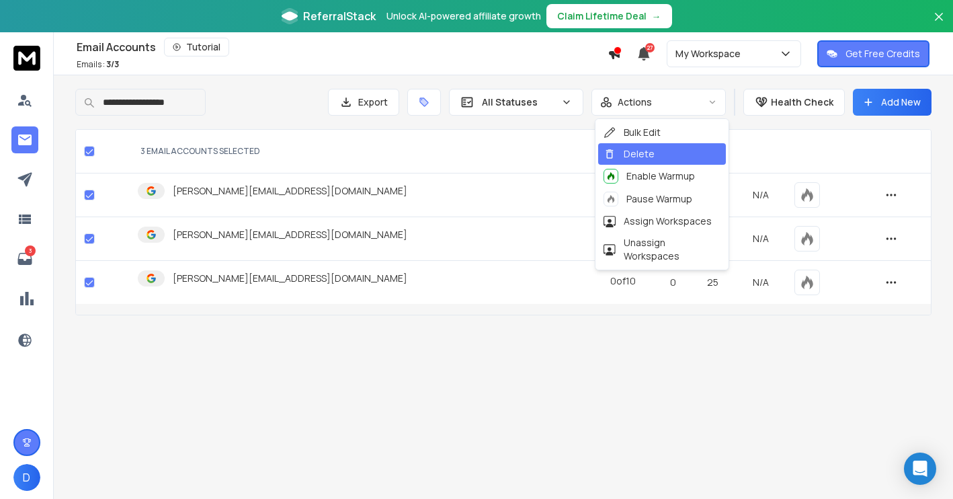
click at [650, 157] on div "Delete" at bounding box center [628, 153] width 51 height 13
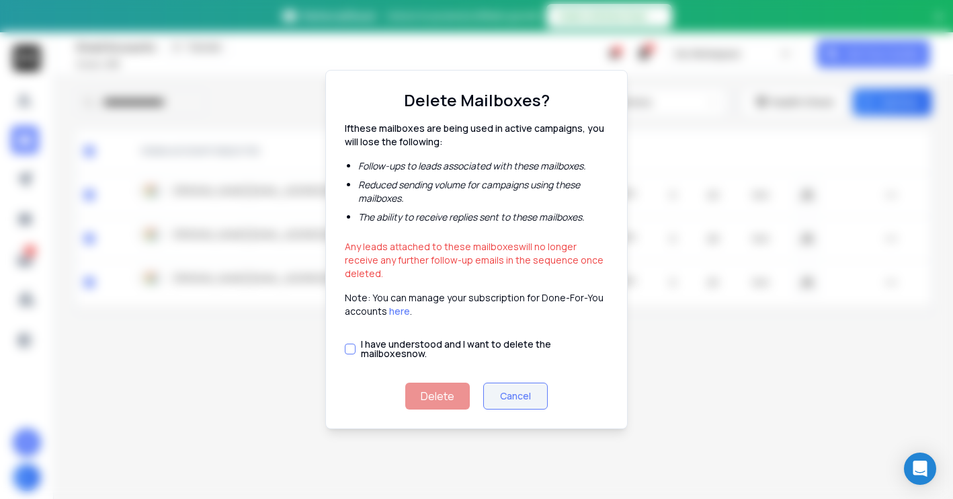
click at [353, 351] on div "I have understood and I want to delete the mailbox es now." at bounding box center [476, 344] width 263 height 30
click at [351, 343] on button "I have understood and I want to delete the mailbox es now." at bounding box center [350, 348] width 11 height 11
click at [422, 398] on button "Delete" at bounding box center [437, 395] width 64 height 27
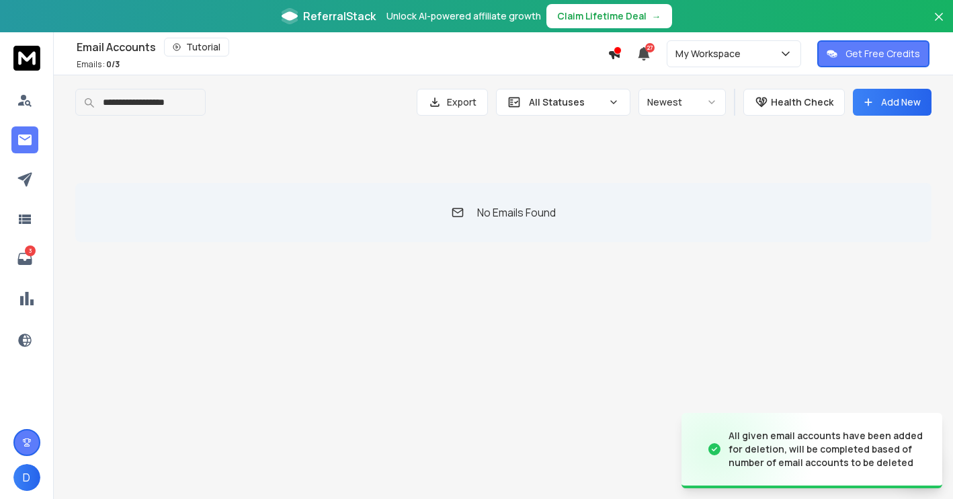
drag, startPoint x: 198, startPoint y: 106, endPoint x: 110, endPoint y: 103, distance: 87.4
click at [110, 103] on input "**********" at bounding box center [140, 102] width 130 height 27
paste input
type input "**********"
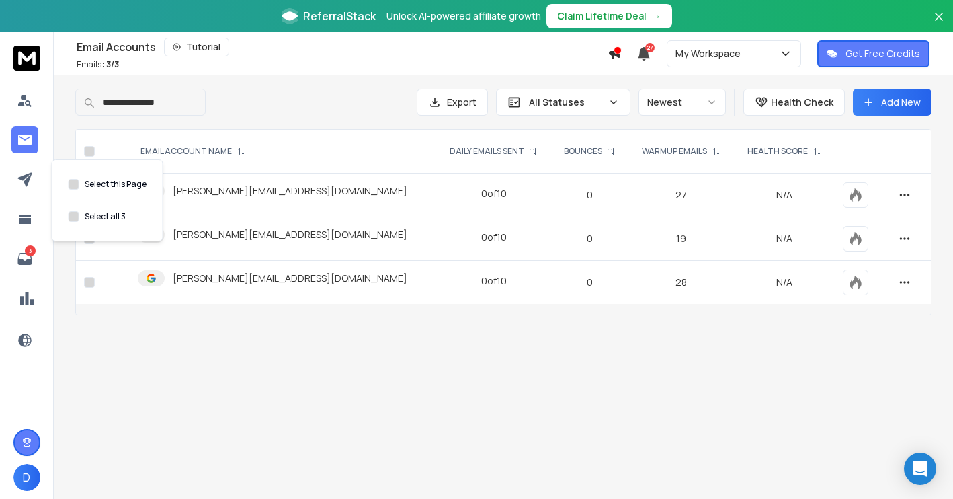
click at [85, 153] on button "Select this Page" at bounding box center [89, 151] width 11 height 11
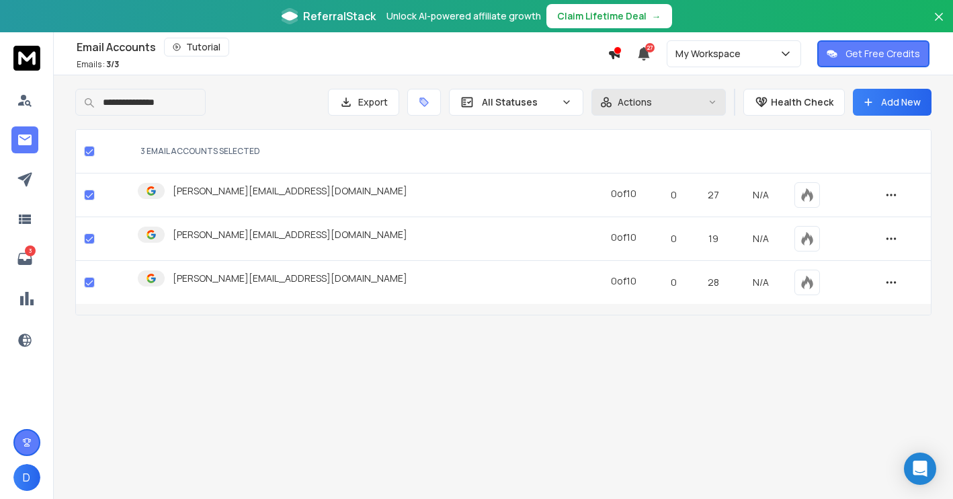
click at [626, 99] on p "Actions" at bounding box center [634, 101] width 34 height 13
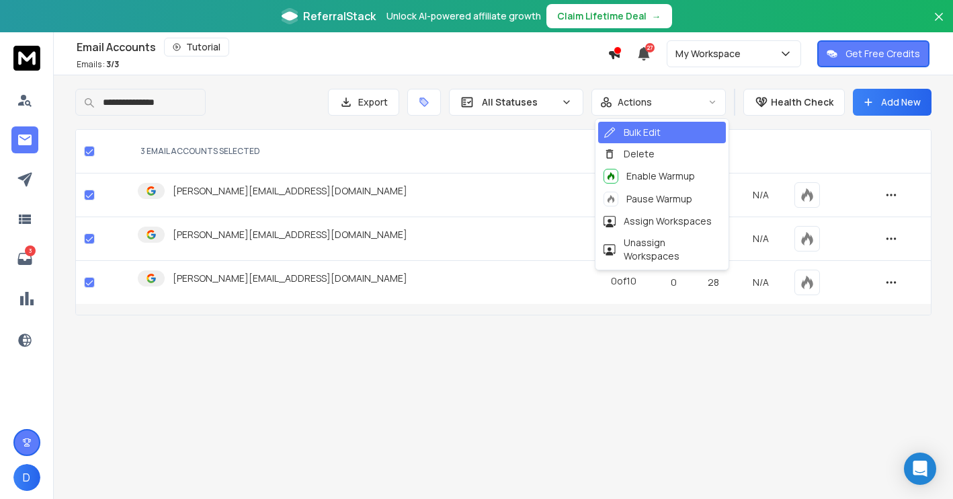
click at [628, 146] on div "Delete" at bounding box center [662, 153] width 128 height 21
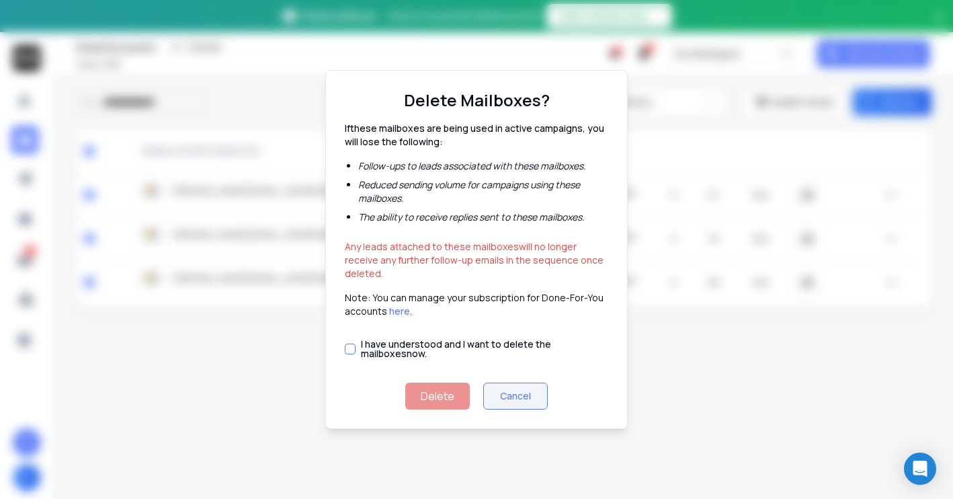
drag, startPoint x: 370, startPoint y: 335, endPoint x: 376, endPoint y: 343, distance: 10.5
click at [369, 339] on label "I have understood and I want to delete the mailbox es now." at bounding box center [484, 348] width 247 height 19
click at [355, 343] on button "I have understood and I want to delete the mailbox es now." at bounding box center [350, 348] width 11 height 11
click at [427, 391] on button "Delete" at bounding box center [437, 395] width 64 height 27
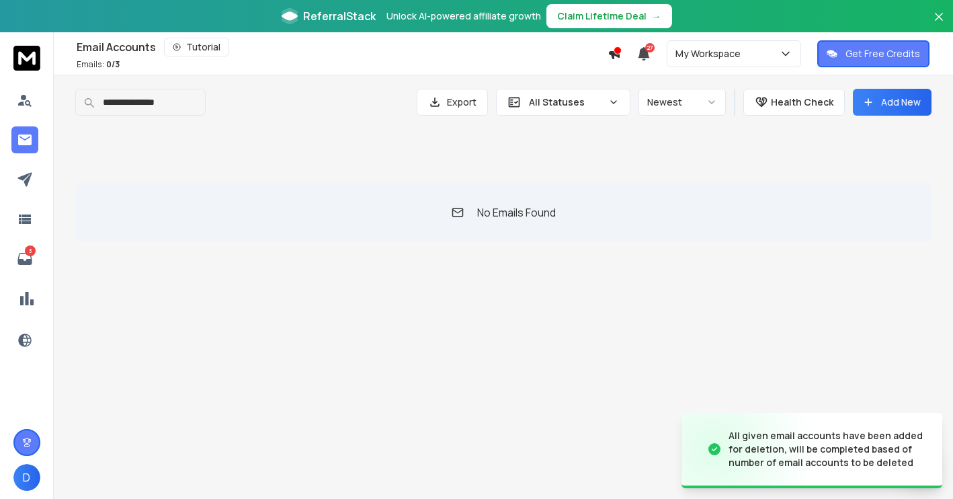
drag, startPoint x: 196, startPoint y: 99, endPoint x: 110, endPoint y: 101, distance: 86.0
click at [110, 101] on input "**********" at bounding box center [140, 102] width 130 height 27
paste input "****"
type input "**********"
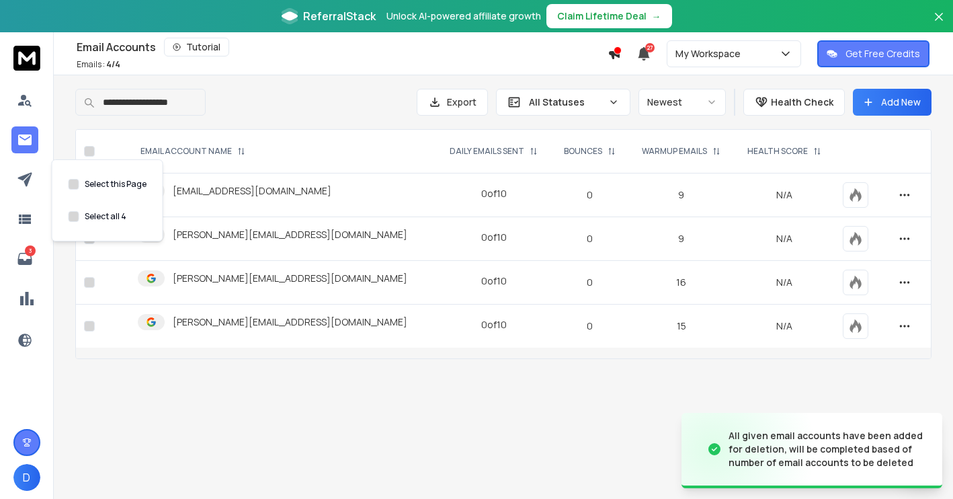
click at [89, 150] on button "Select this Page" at bounding box center [89, 151] width 11 height 11
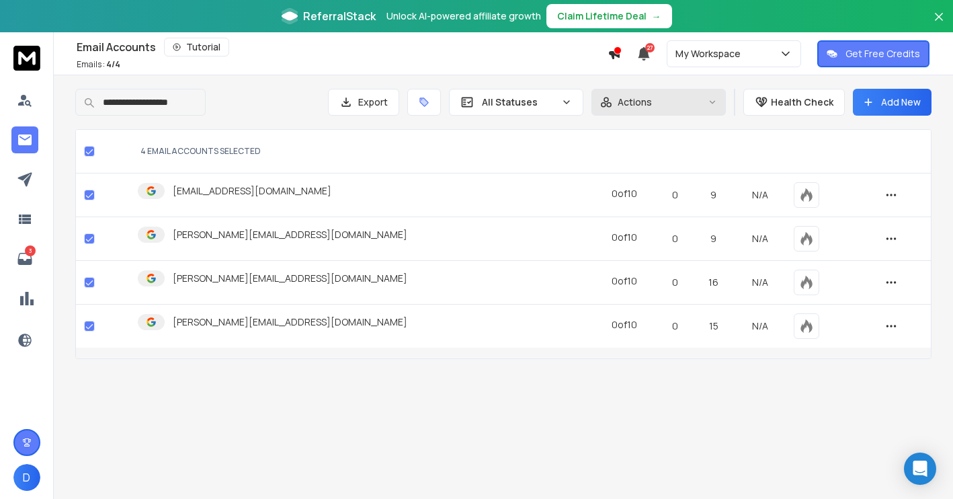
click at [648, 103] on p "Actions" at bounding box center [634, 101] width 34 height 13
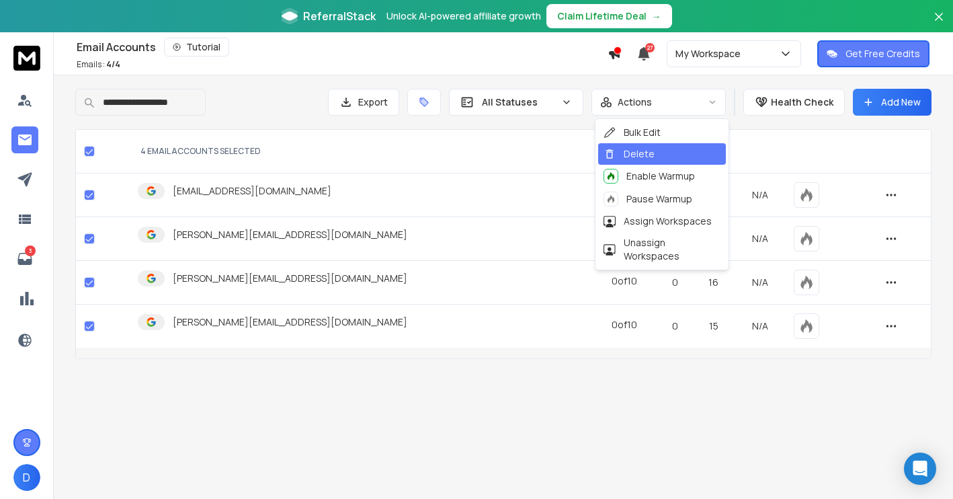
click at [648, 147] on div "Delete" at bounding box center [628, 153] width 51 height 13
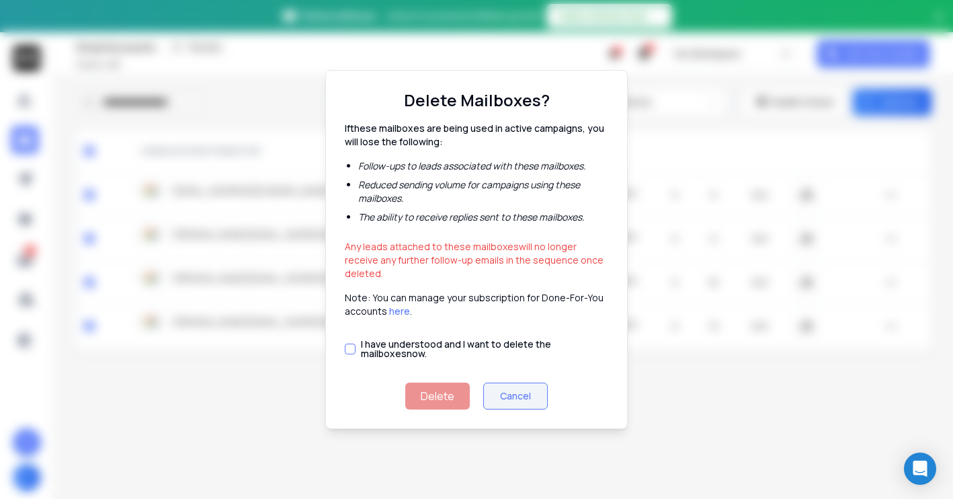
click at [355, 332] on div "I have understood and I want to delete the mailbox es now." at bounding box center [476, 344] width 263 height 30
click at [354, 343] on button "I have understood and I want to delete the mailbox es now." at bounding box center [350, 348] width 11 height 11
click at [422, 382] on button "Delete" at bounding box center [437, 395] width 64 height 27
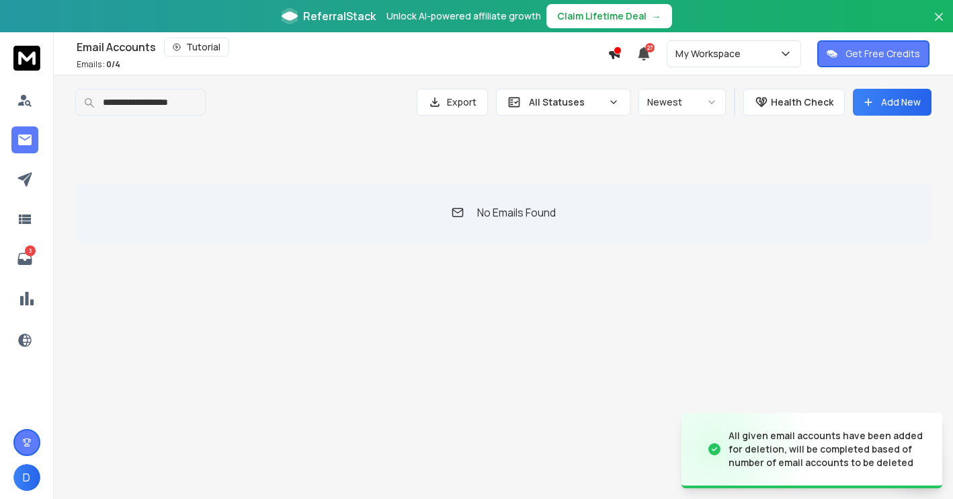
drag, startPoint x: 212, startPoint y: 105, endPoint x: 110, endPoint y: 107, distance: 102.8
click at [110, 107] on input "**********" at bounding box center [140, 102] width 130 height 27
paste input
type input "**********"
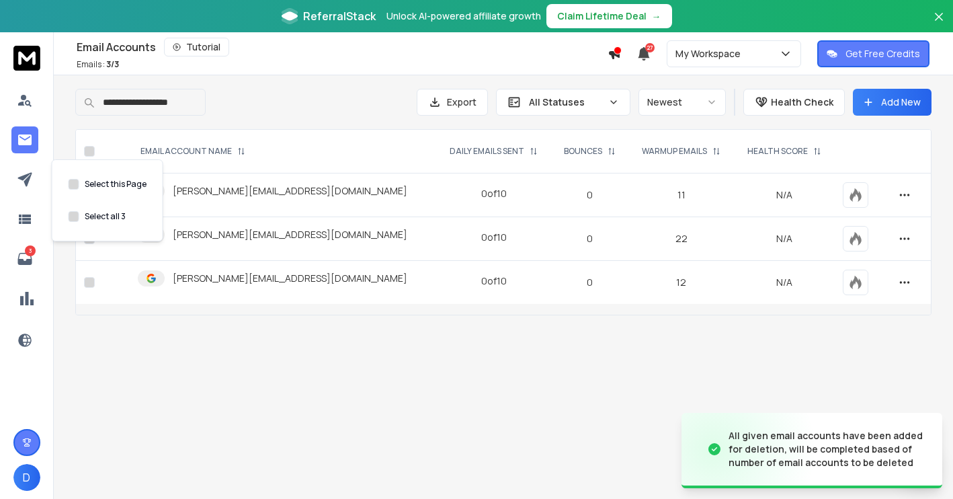
click at [89, 150] on button "Select this Page" at bounding box center [89, 151] width 11 height 11
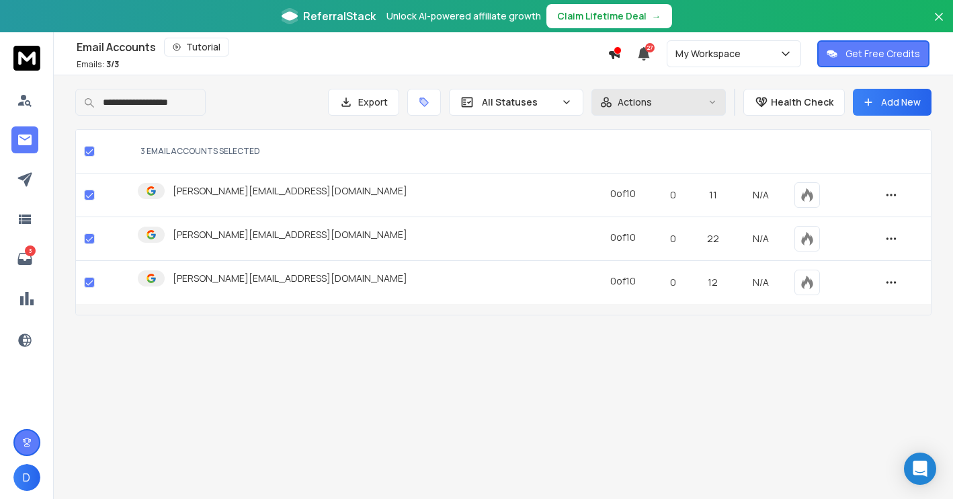
click at [628, 103] on p "Actions" at bounding box center [634, 101] width 34 height 13
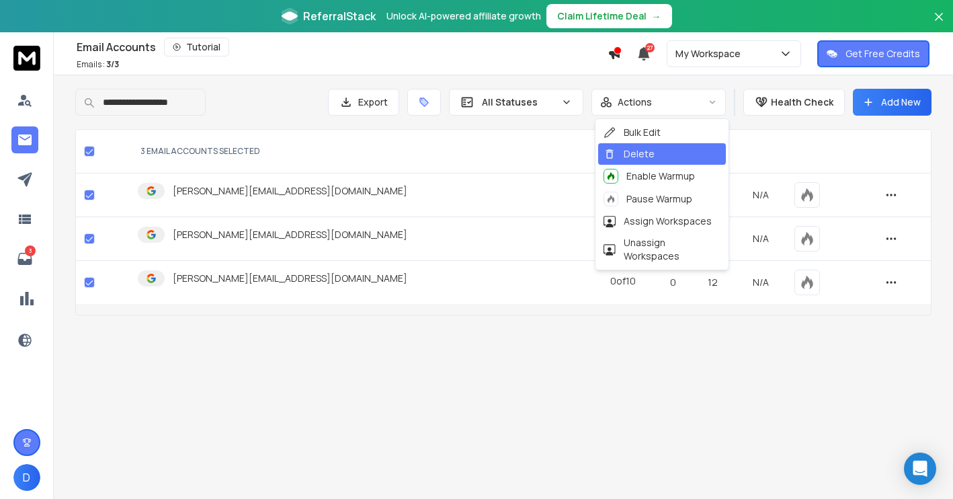
drag, startPoint x: 633, startPoint y: 160, endPoint x: 613, endPoint y: 161, distance: 19.5
click at [633, 160] on div "Delete" at bounding box center [628, 153] width 51 height 13
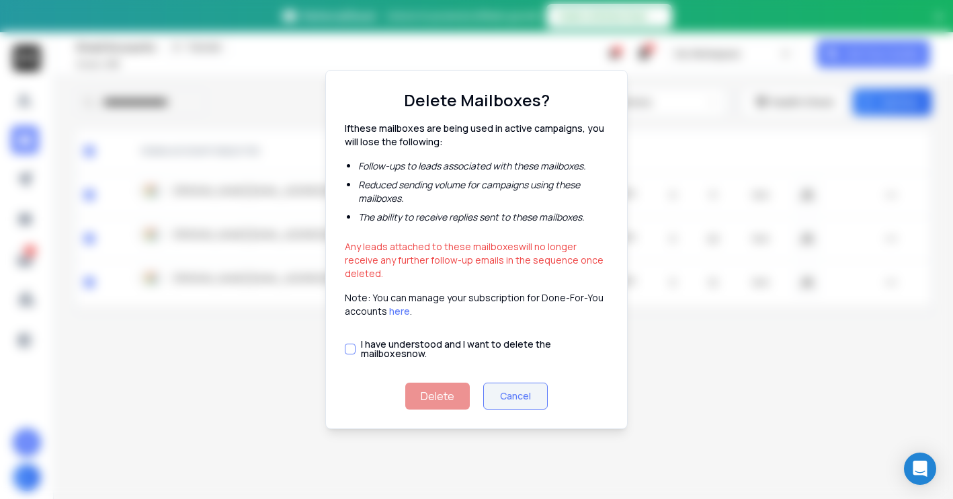
click at [358, 347] on div "I have understood and I want to delete the mailbox es now." at bounding box center [476, 344] width 263 height 30
click at [350, 344] on button "I have understood and I want to delete the mailbox es now." at bounding box center [350, 348] width 11 height 11
click at [433, 397] on button "Delete" at bounding box center [437, 395] width 64 height 27
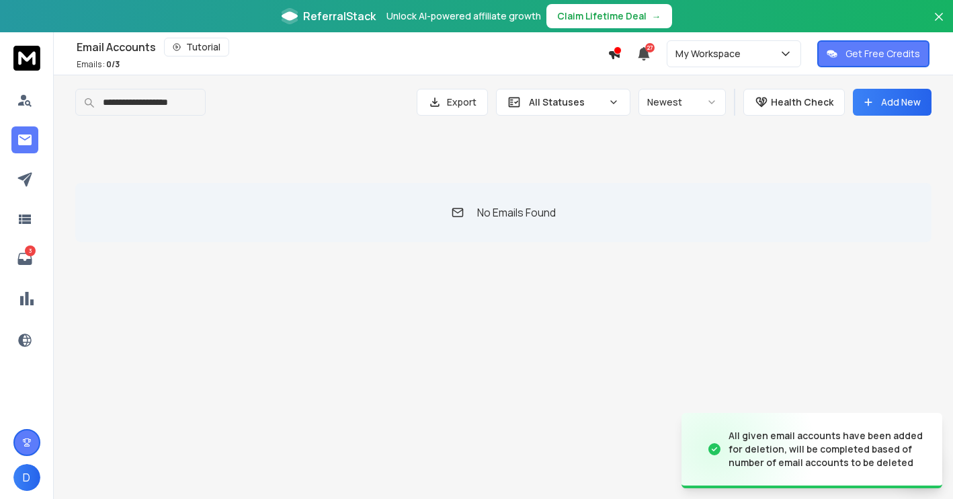
drag, startPoint x: 217, startPoint y: 97, endPoint x: 108, endPoint y: 106, distance: 109.2
click at [108, 106] on input "**********" at bounding box center [140, 102] width 130 height 27
paste input
type input "**********"
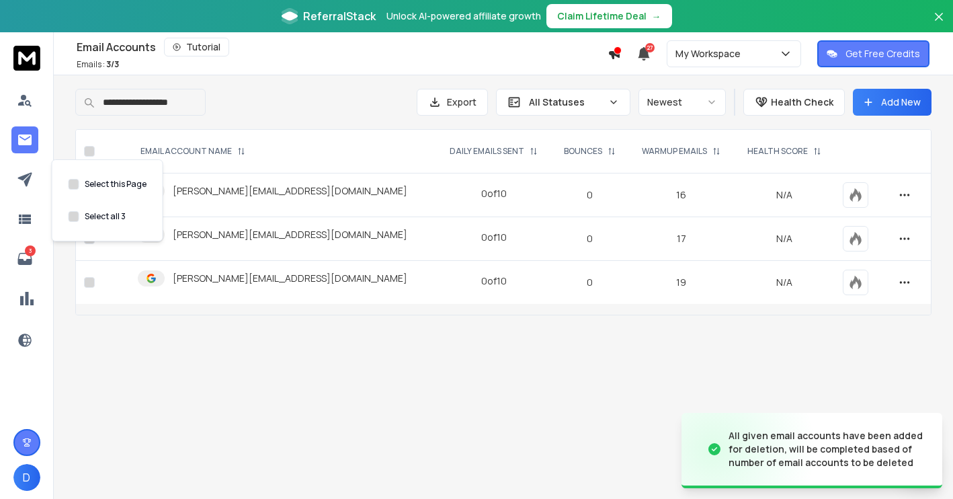
click at [93, 151] on button "Select this Page" at bounding box center [89, 151] width 11 height 11
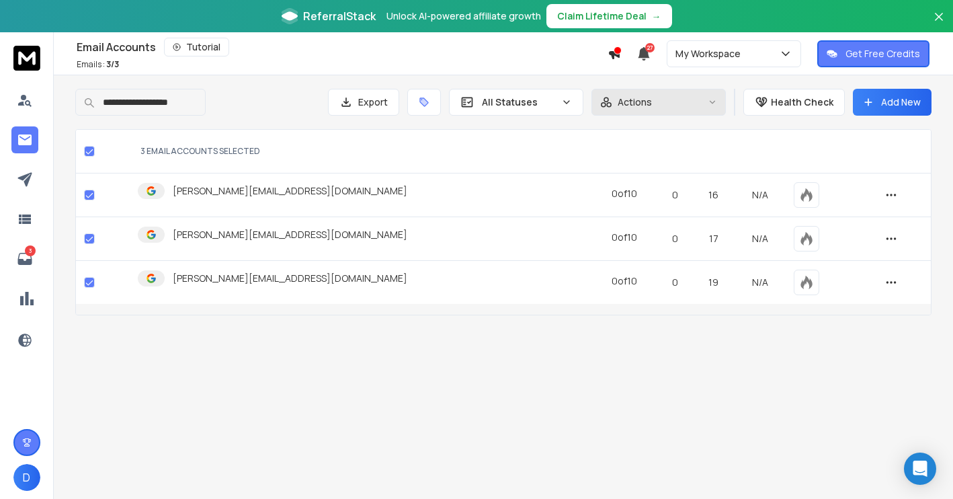
drag, startPoint x: 652, startPoint y: 92, endPoint x: 642, endPoint y: 103, distance: 14.7
click at [651, 92] on button "Actions" at bounding box center [658, 102] width 134 height 27
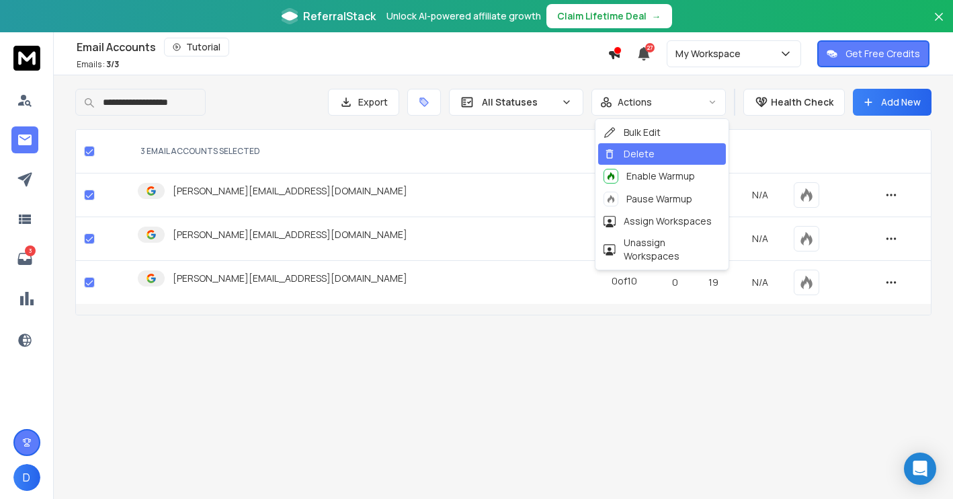
click at [627, 157] on div "Delete" at bounding box center [628, 153] width 51 height 13
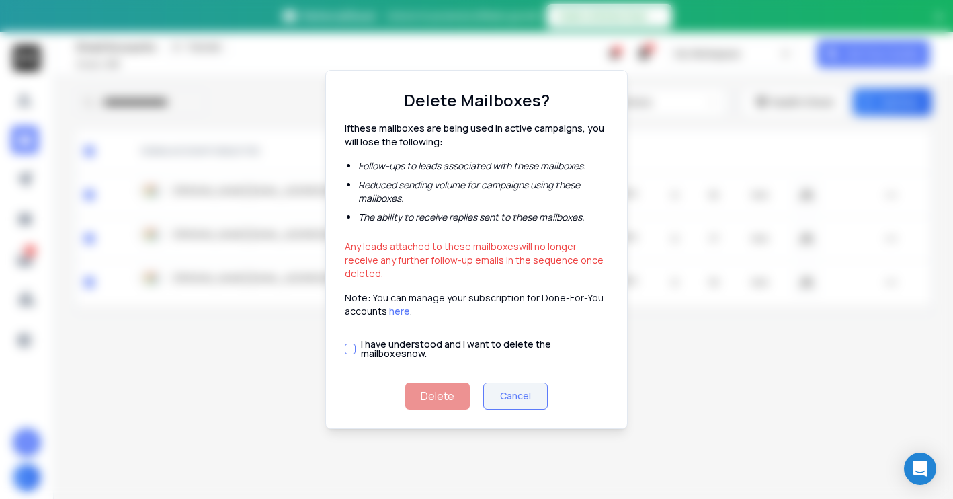
click at [341, 331] on div "Delete Mailboxes? If these mailboxes are being used in active campaigns, you wi…" at bounding box center [476, 249] width 302 height 359
click at [349, 343] on button "I have understood and I want to delete the mailbox es now." at bounding box center [350, 348] width 11 height 11
click at [413, 386] on button "Delete" at bounding box center [437, 395] width 64 height 27
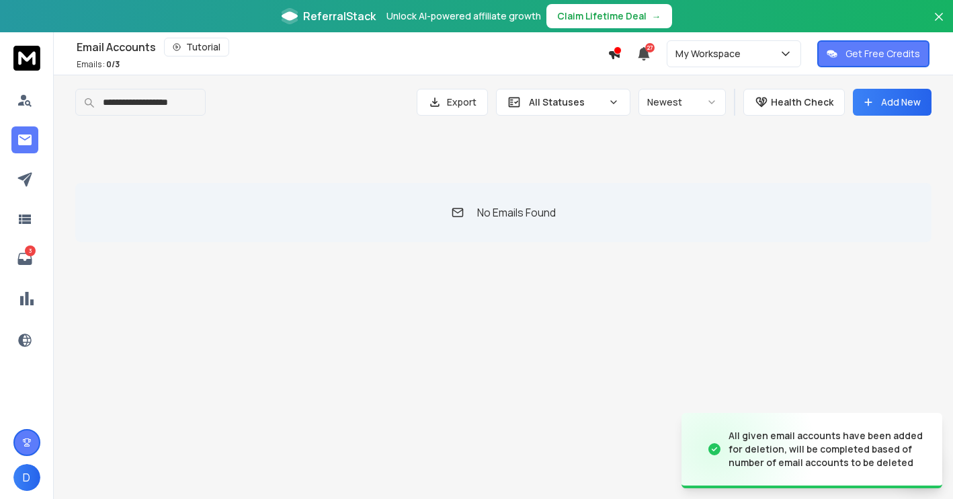
drag, startPoint x: 150, startPoint y: 103, endPoint x: 112, endPoint y: 103, distance: 38.3
click at [112, 103] on input "**********" at bounding box center [140, 102] width 130 height 27
paste input
type input "**********"
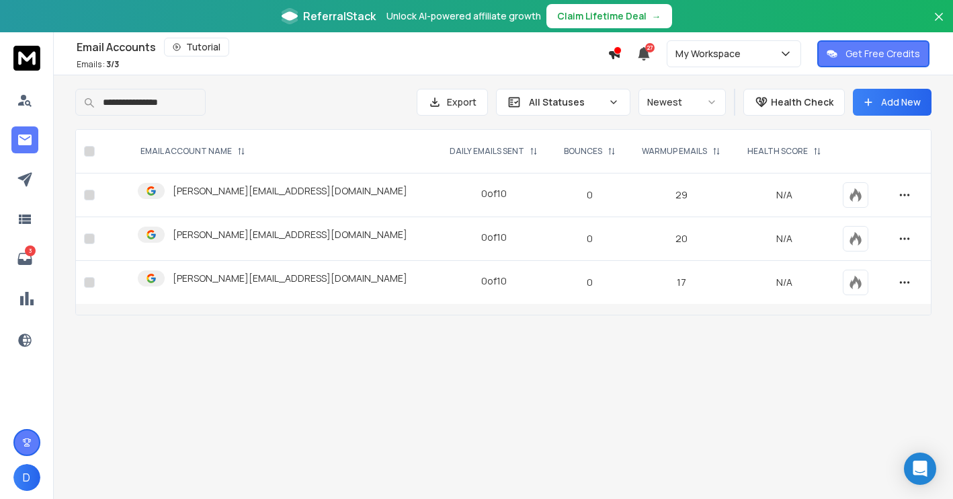
click at [89, 148] on button "button" at bounding box center [89, 151] width 11 height 11
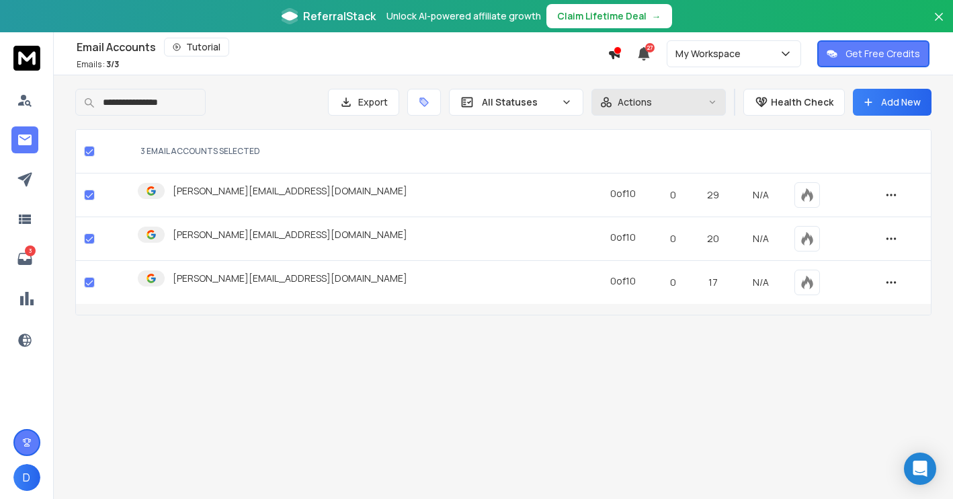
click at [627, 108] on p "Actions" at bounding box center [634, 101] width 34 height 13
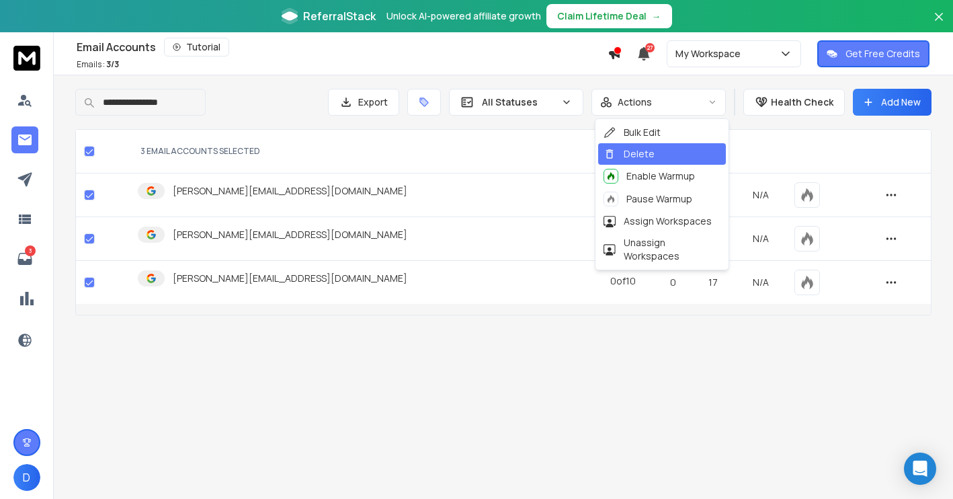
click at [632, 153] on div "Delete" at bounding box center [628, 153] width 51 height 13
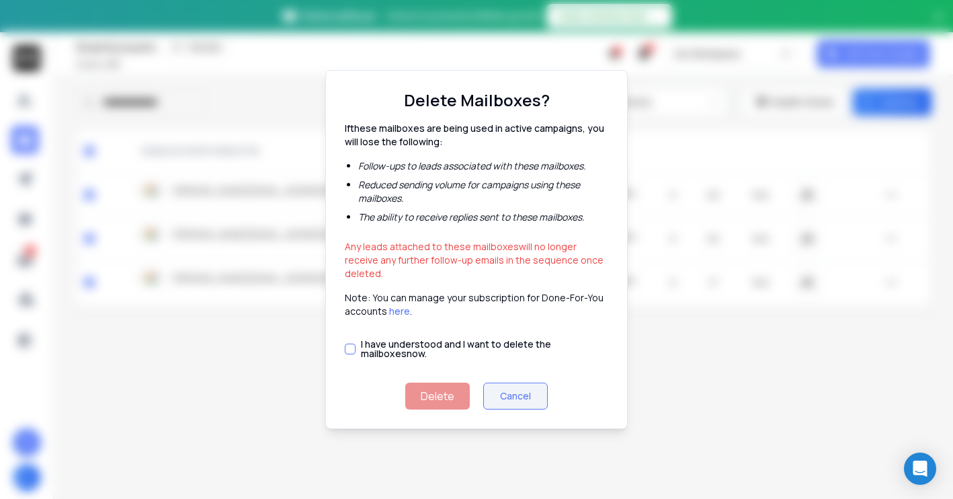
click at [355, 343] on div "I have understood and I want to delete the mailbox es now." at bounding box center [476, 344] width 263 height 30
click at [349, 343] on button "I have understood and I want to delete the mailbox es now." at bounding box center [350, 348] width 11 height 11
click at [418, 376] on div "Delete Mailboxes? If these mailboxes are being used in active campaigns, you wi…" at bounding box center [476, 249] width 263 height 320
click at [439, 394] on button "Delete" at bounding box center [437, 395] width 64 height 27
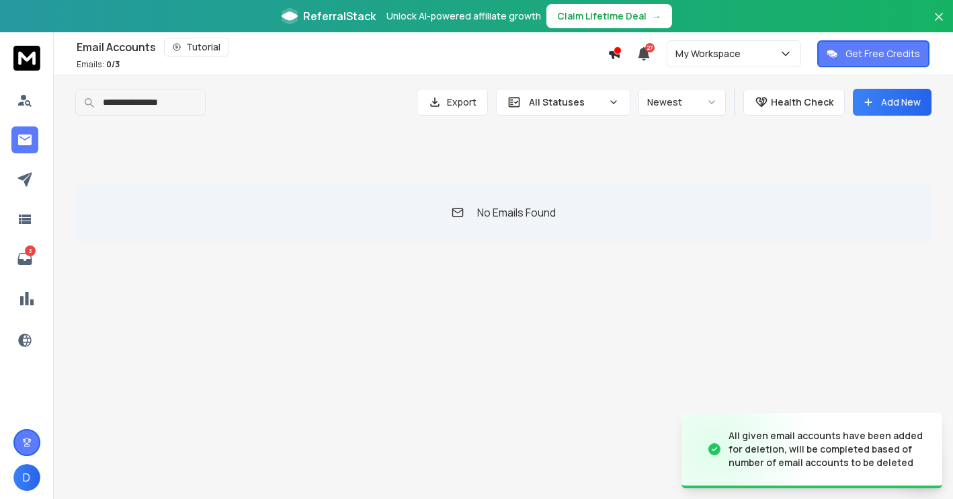
drag, startPoint x: 164, startPoint y: 101, endPoint x: 111, endPoint y: 99, distance: 53.1
click at [111, 99] on input "**********" at bounding box center [140, 102] width 130 height 27
paste input "*"
type input "**********"
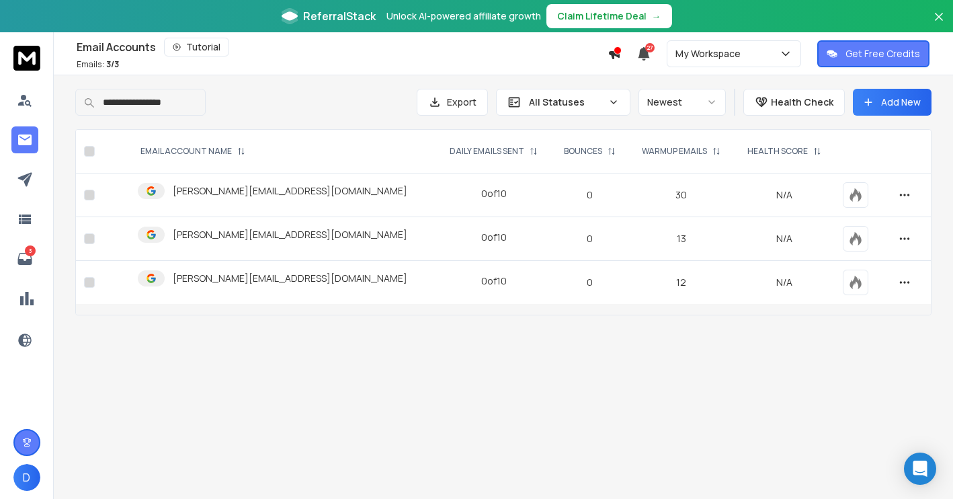
click at [92, 148] on button "button" at bounding box center [89, 151] width 11 height 11
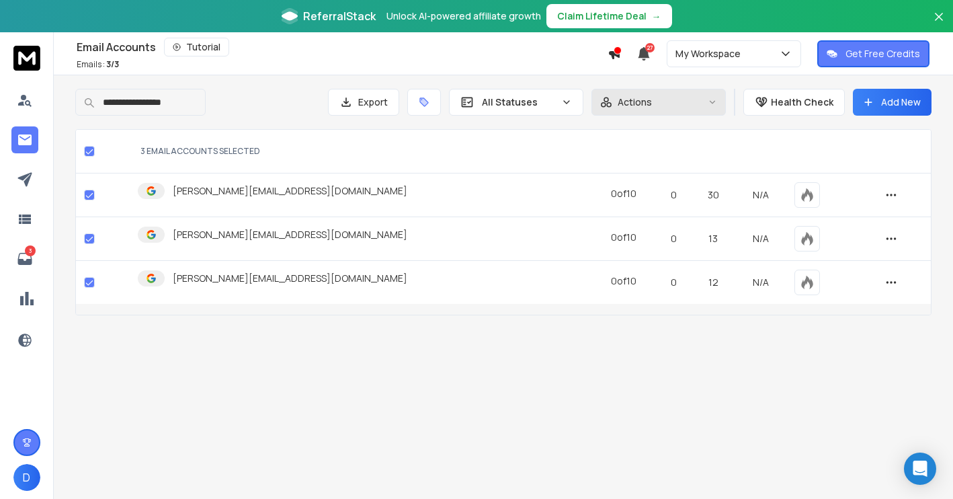
click at [669, 95] on button "Actions" at bounding box center [658, 102] width 134 height 27
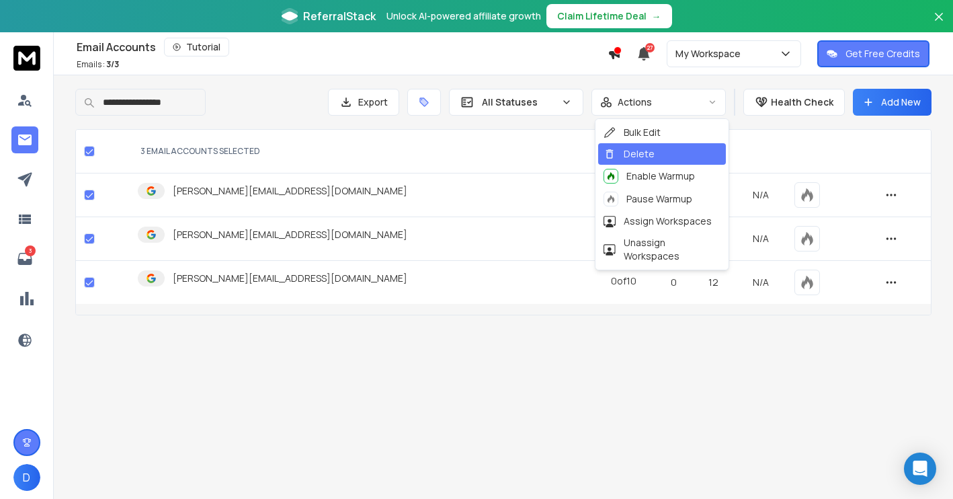
click at [638, 155] on div "Delete" at bounding box center [628, 153] width 51 height 13
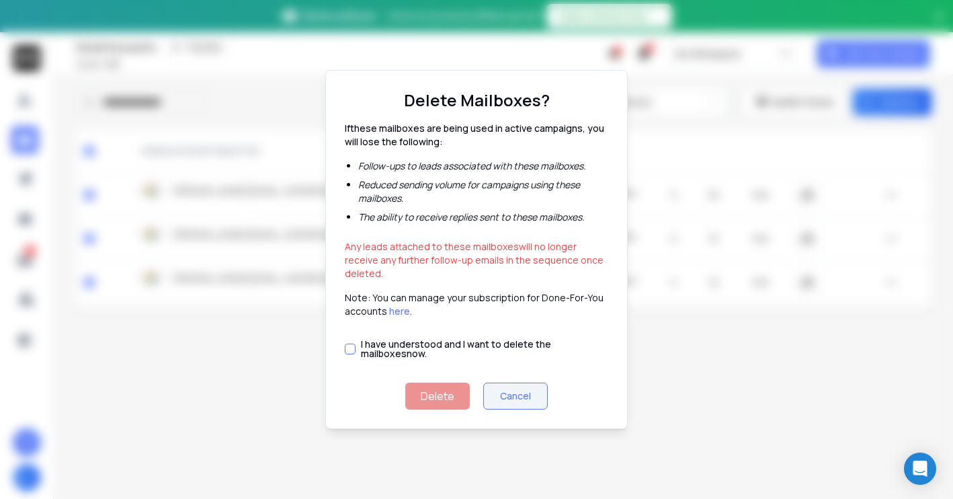
click at [359, 348] on div "I have understood and I want to delete the mailbox es now." at bounding box center [476, 344] width 263 height 30
click at [358, 346] on div "I have understood and I want to delete the mailbox es now." at bounding box center [476, 344] width 263 height 30
click at [352, 343] on button "I have understood and I want to delete the mailbox es now." at bounding box center [350, 348] width 11 height 11
click at [425, 395] on button "Delete" at bounding box center [437, 395] width 64 height 27
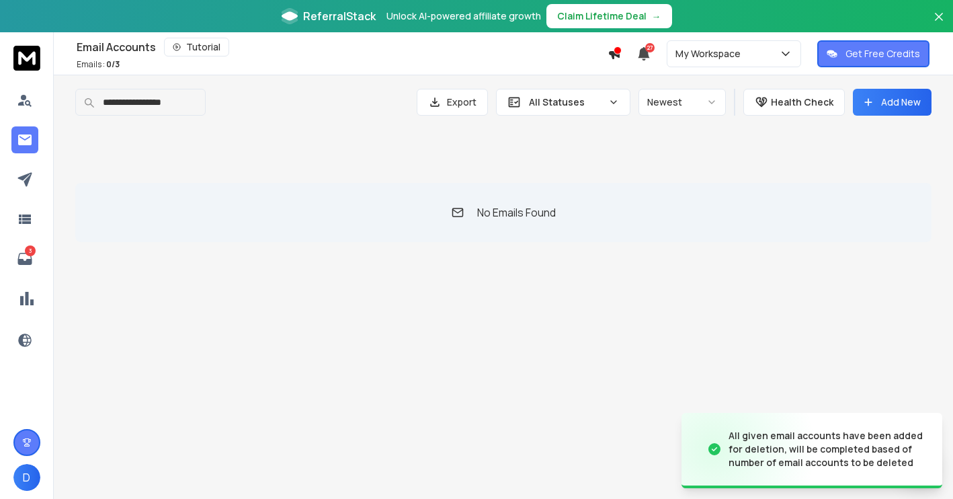
drag, startPoint x: 200, startPoint y: 105, endPoint x: 111, endPoint y: 105, distance: 89.4
click at [111, 105] on input "**********" at bounding box center [140, 102] width 130 height 27
paste input
type input "**********"
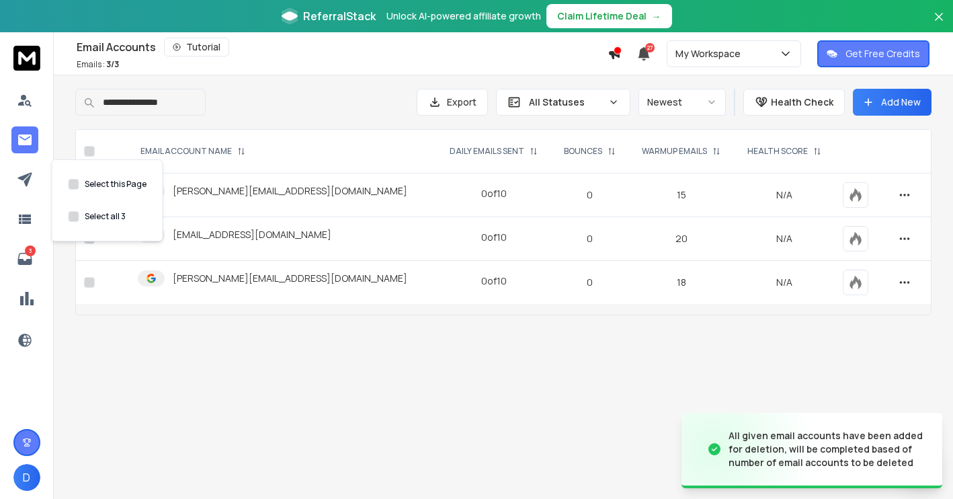
click at [85, 150] on button "Select this Page" at bounding box center [89, 151] width 11 height 11
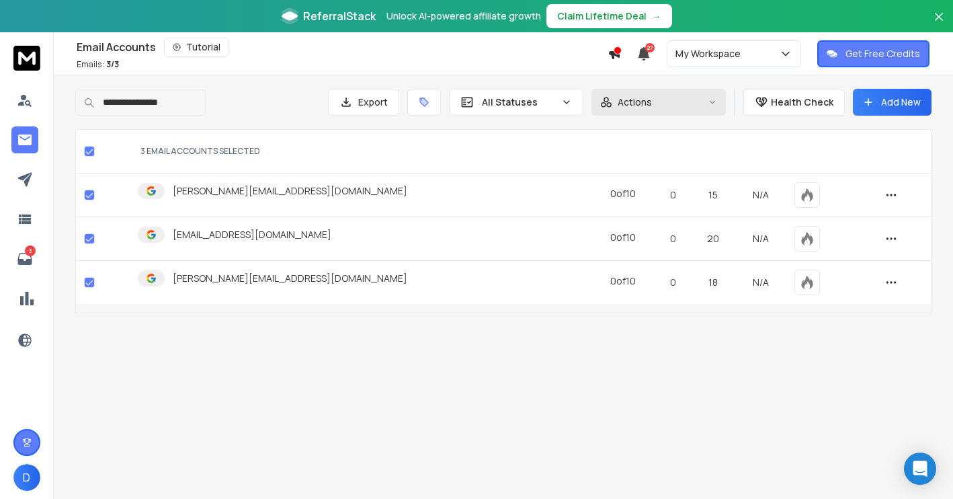
click at [635, 100] on p "Actions" at bounding box center [634, 101] width 34 height 13
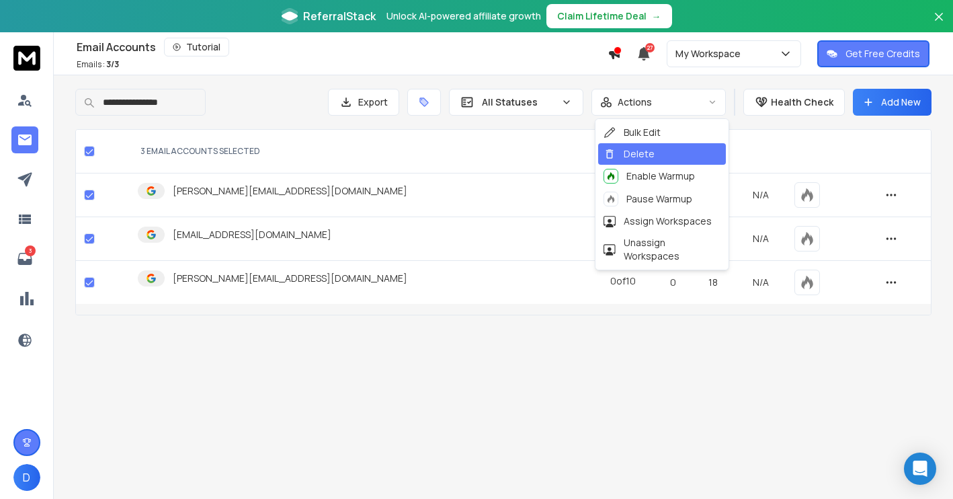
click at [630, 162] on div "Delete" at bounding box center [662, 153] width 128 height 21
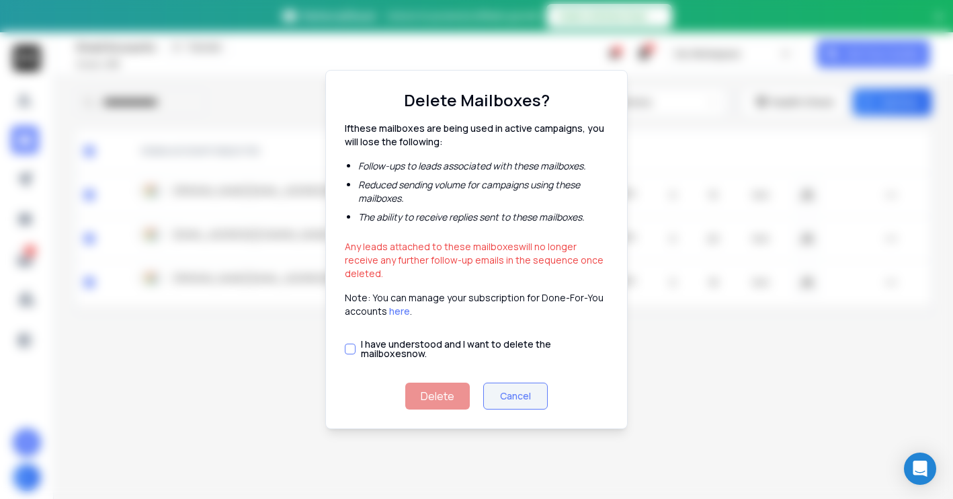
drag, startPoint x: 347, startPoint y: 340, endPoint x: 371, endPoint y: 356, distance: 28.5
click at [347, 343] on button "I have understood and I want to delete the mailbox es now." at bounding box center [350, 348] width 11 height 11
click at [430, 393] on button "Delete" at bounding box center [437, 395] width 64 height 27
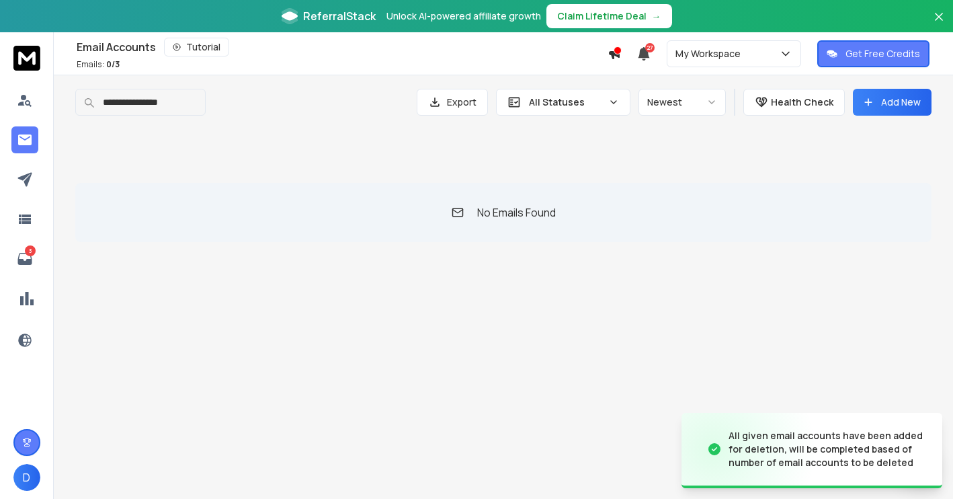
click at [154, 105] on input "**********" at bounding box center [140, 102] width 130 height 27
click at [15, 179] on link at bounding box center [24, 179] width 27 height 27
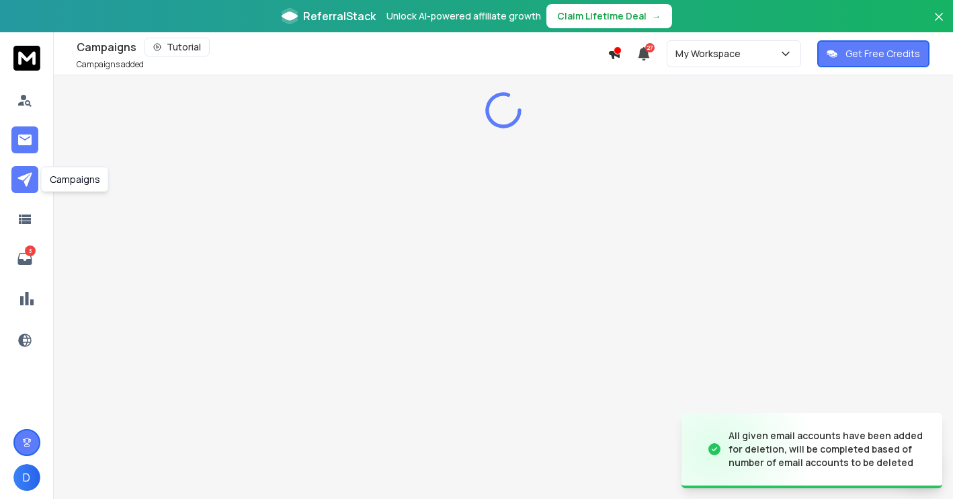
click at [22, 150] on link at bounding box center [24, 139] width 27 height 27
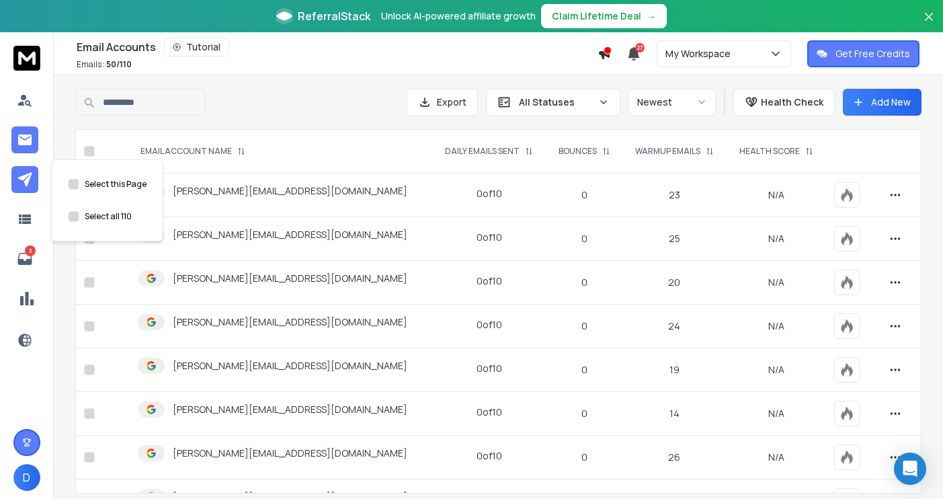
click at [24, 180] on icon at bounding box center [25, 179] width 16 height 16
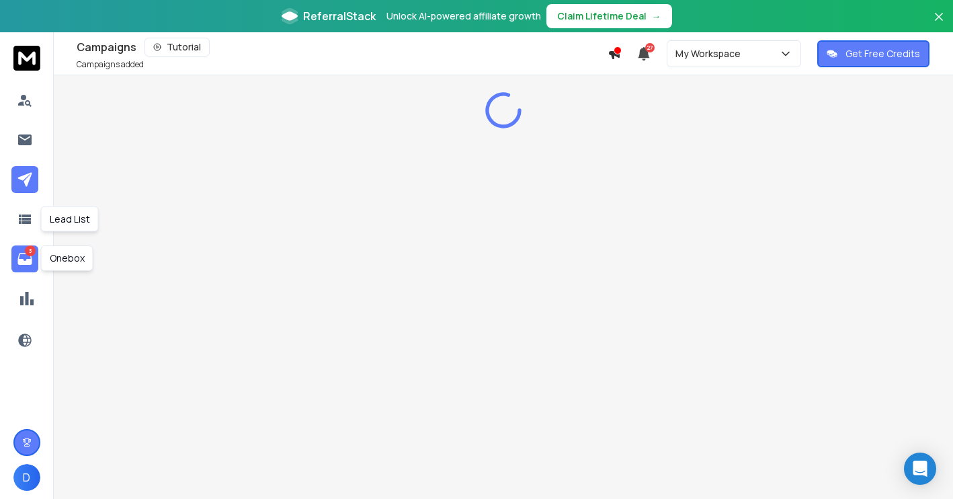
click at [28, 257] on icon at bounding box center [25, 259] width 16 height 16
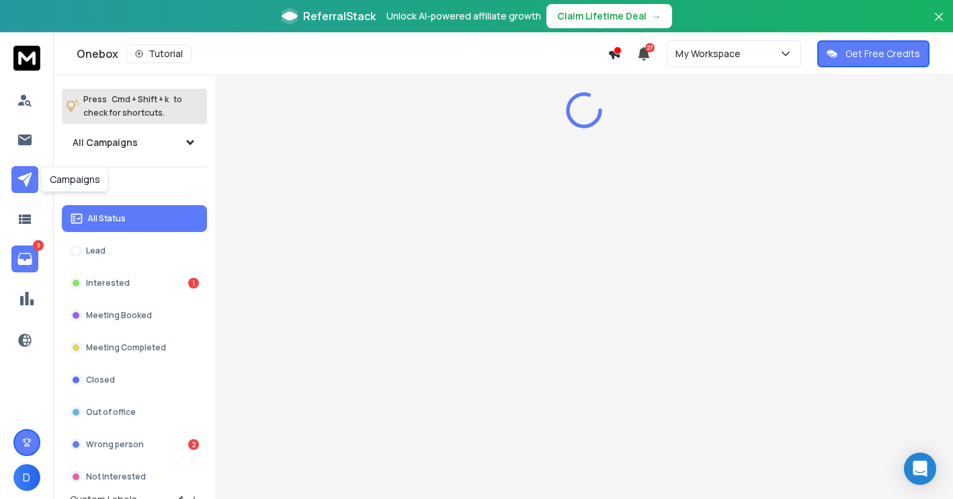
click at [22, 176] on icon at bounding box center [24, 180] width 14 height 14
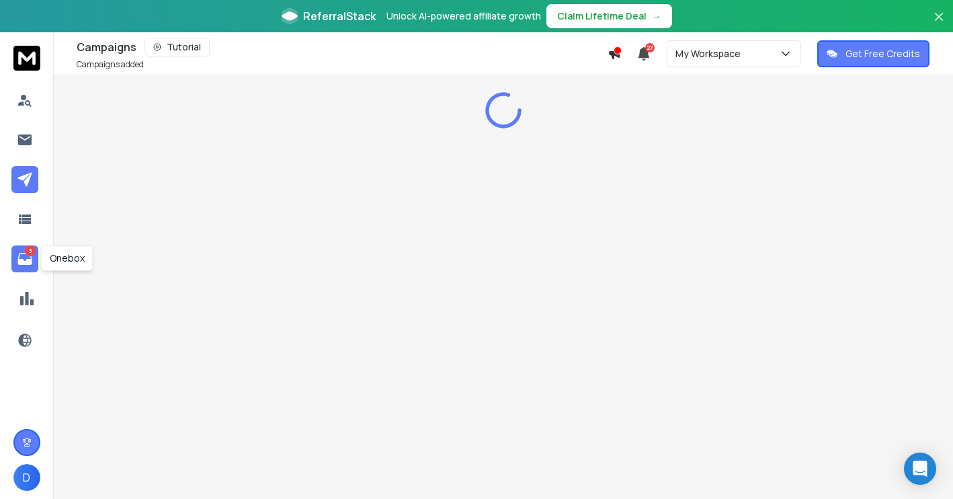
click at [34, 256] on link "3" at bounding box center [24, 258] width 27 height 27
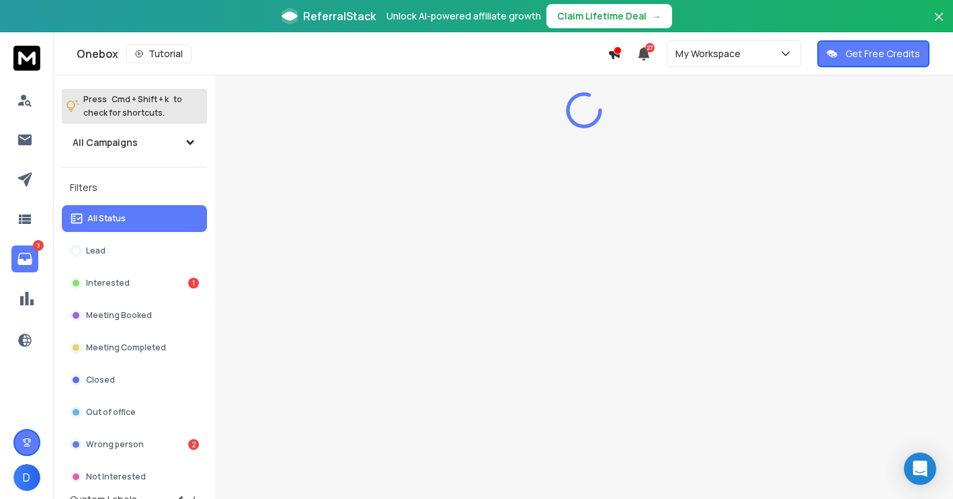
click at [918, 17] on div "ReferralStack Unlock AI-powered affiliate growth Lifetime Deals available! Clai…" at bounding box center [476, 16] width 953 height 32
click at [918, 15] on icon "Close banner" at bounding box center [939, 17] width 12 height 12
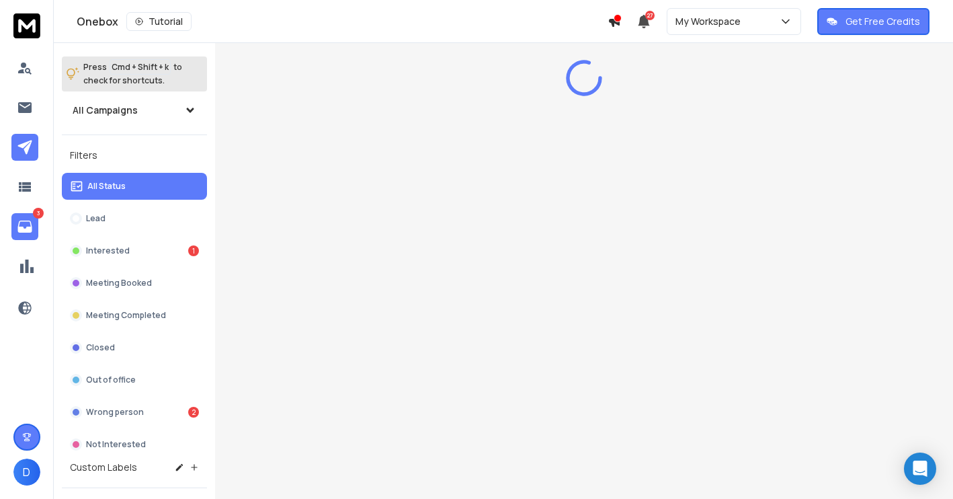
click at [25, 144] on icon at bounding box center [24, 147] width 14 height 14
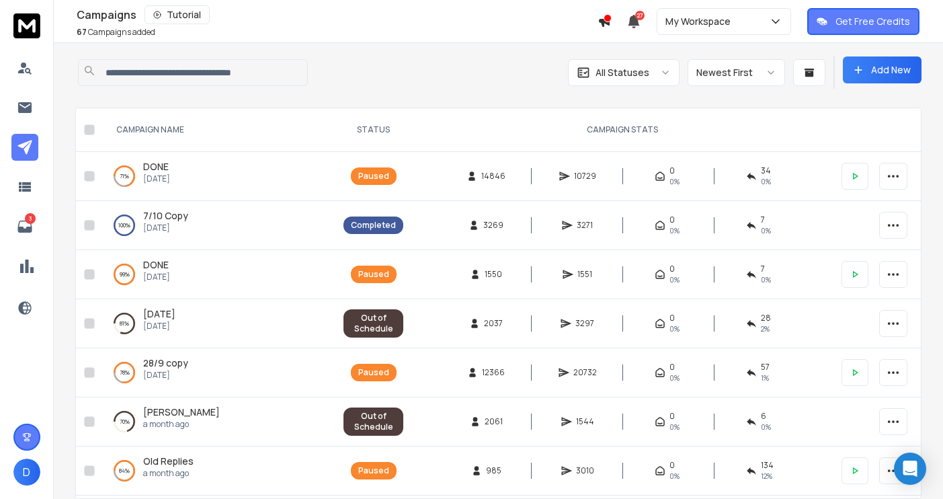
click at [891, 73] on button "Add New" at bounding box center [882, 69] width 79 height 27
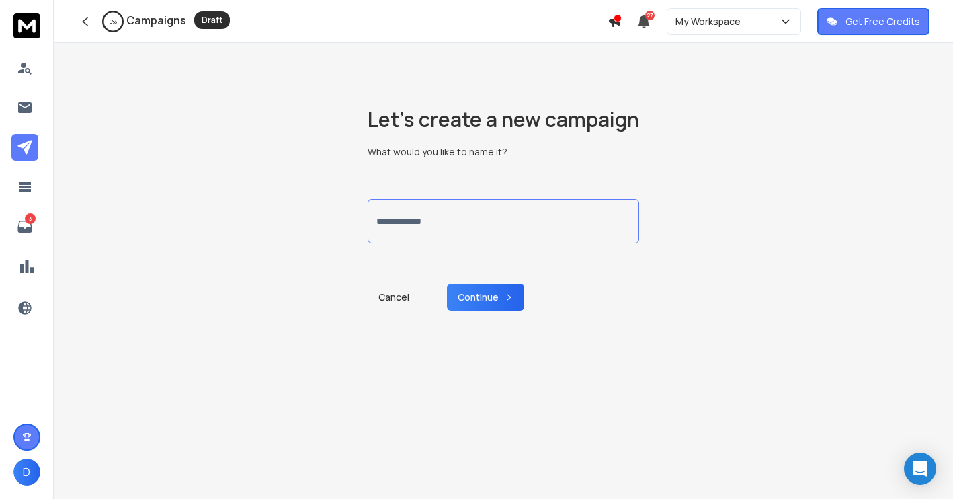
click at [456, 233] on input at bounding box center [503, 221] width 271 height 44
type input "**********"
click at [487, 302] on button "Continue" at bounding box center [485, 297] width 77 height 27
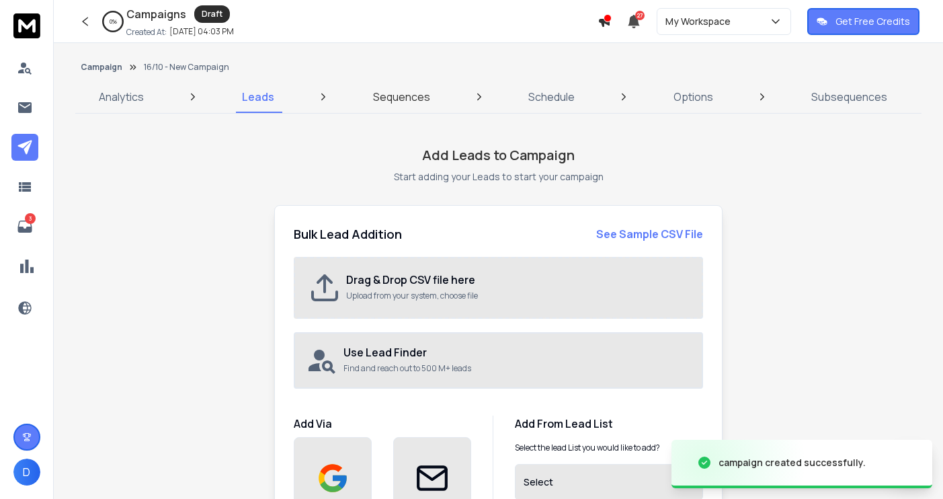
click at [390, 88] on link "Sequences" at bounding box center [401, 97] width 73 height 32
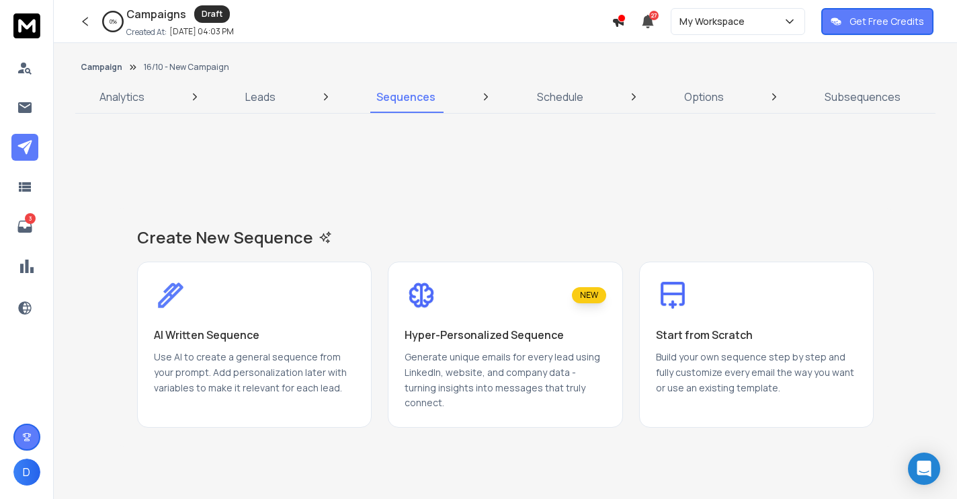
click at [697, 333] on h3 "Start from Scratch" at bounding box center [704, 334] width 97 height 13
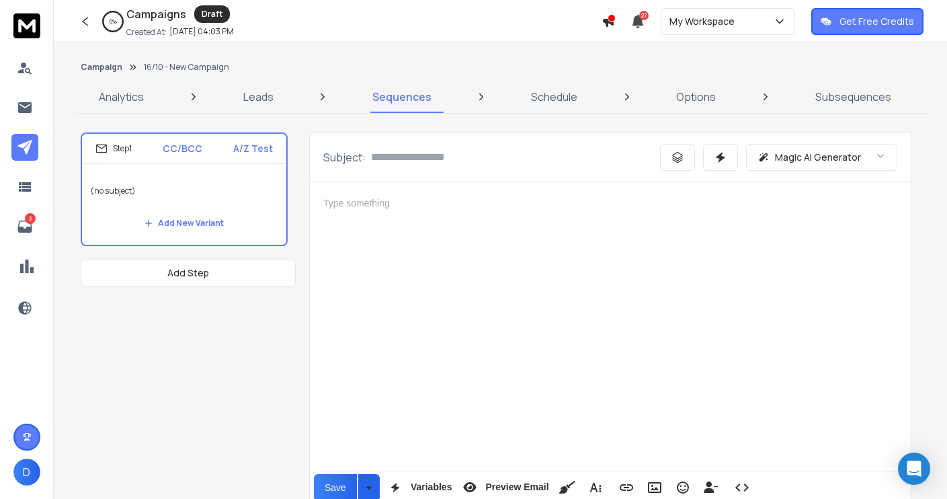
click at [437, 229] on div at bounding box center [610, 325] width 601 height 286
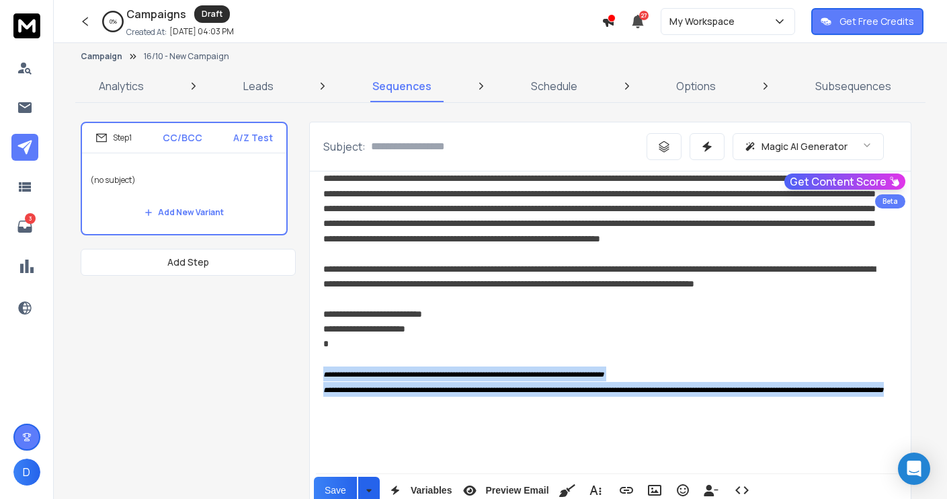
scroll to position [17, 0]
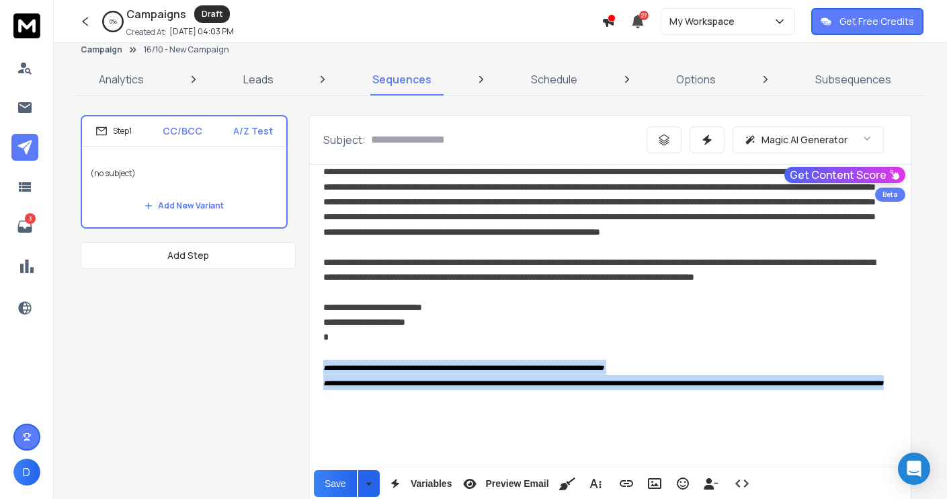
drag, startPoint x: 322, startPoint y: 425, endPoint x: 427, endPoint y: 500, distance: 129.2
click at [427, 464] on div "**********" at bounding box center [610, 314] width 601 height 299
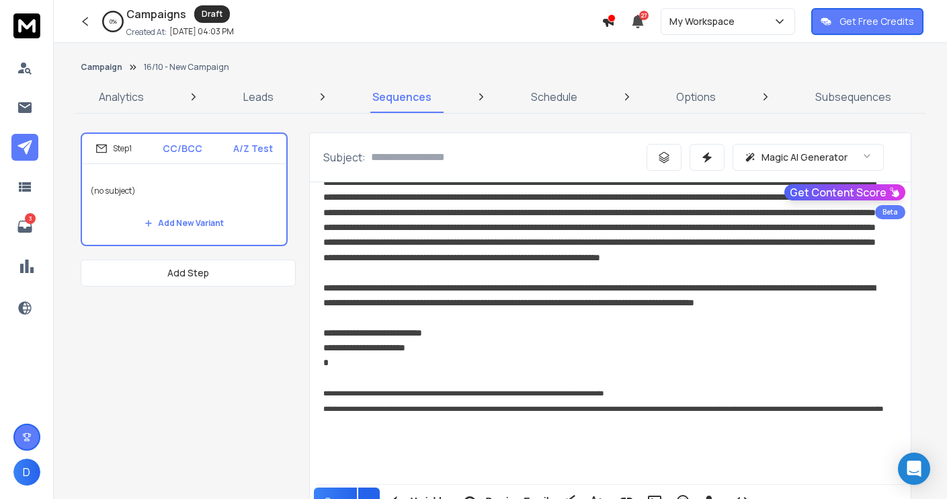
scroll to position [49, 0]
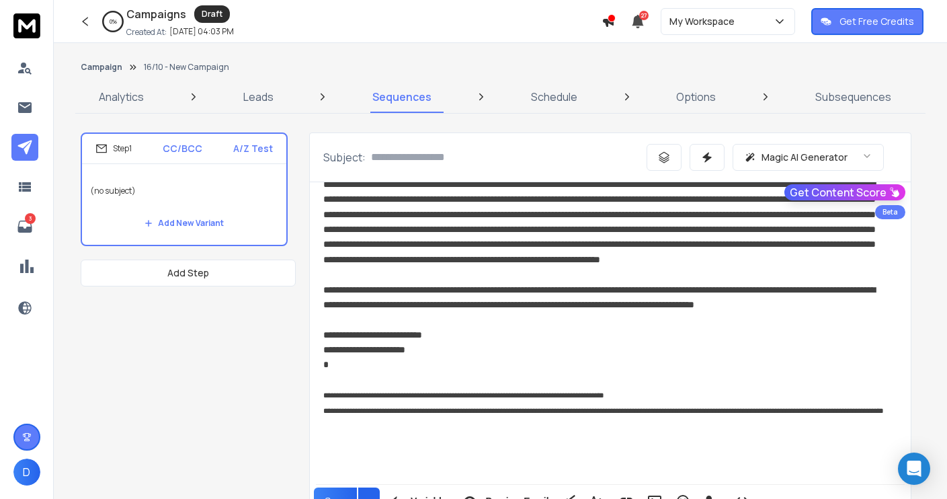
click at [393, 159] on input at bounding box center [502, 157] width 262 height 16
paste input "**********"
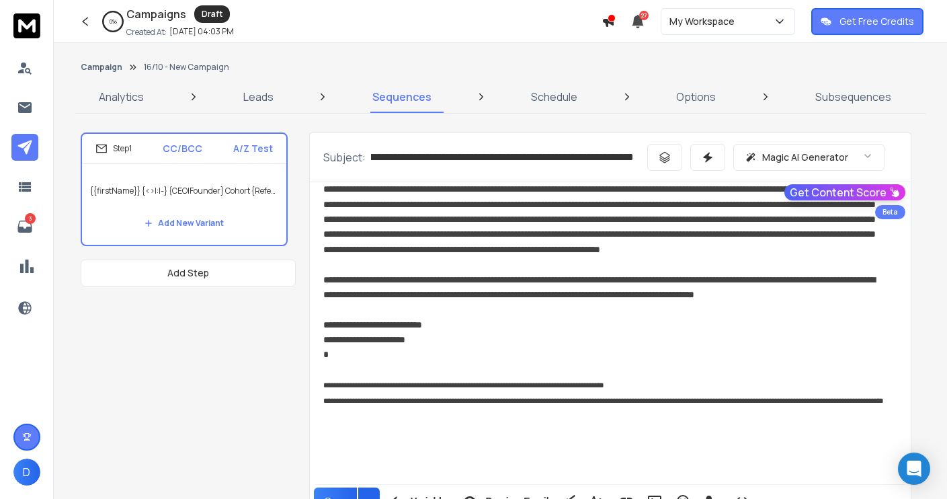
scroll to position [40, 0]
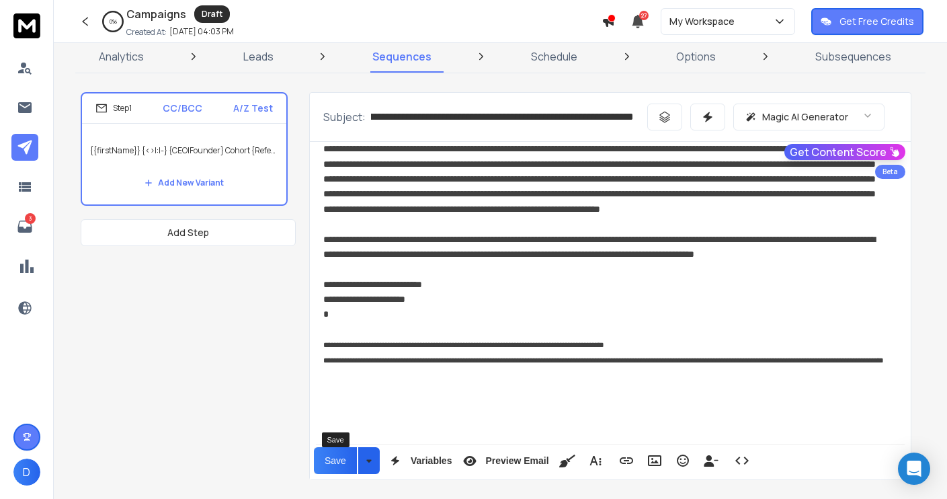
type input "**********"
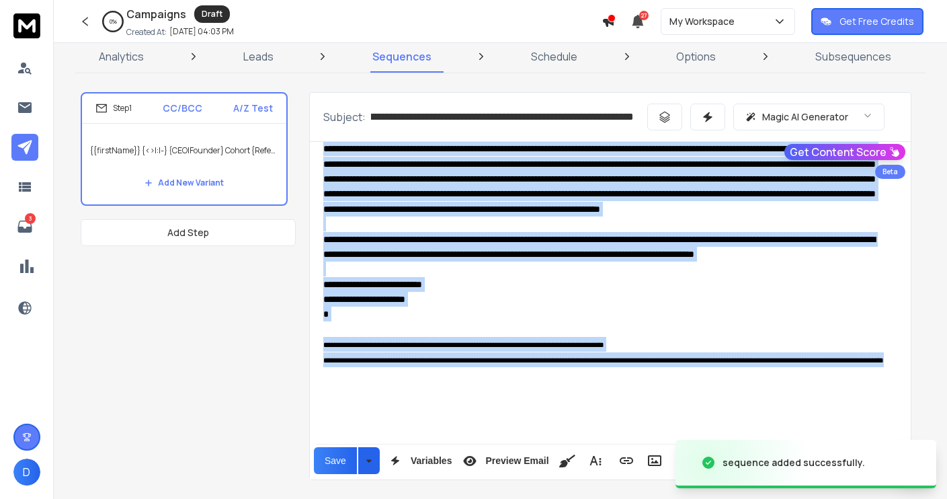
scroll to position [0, 0]
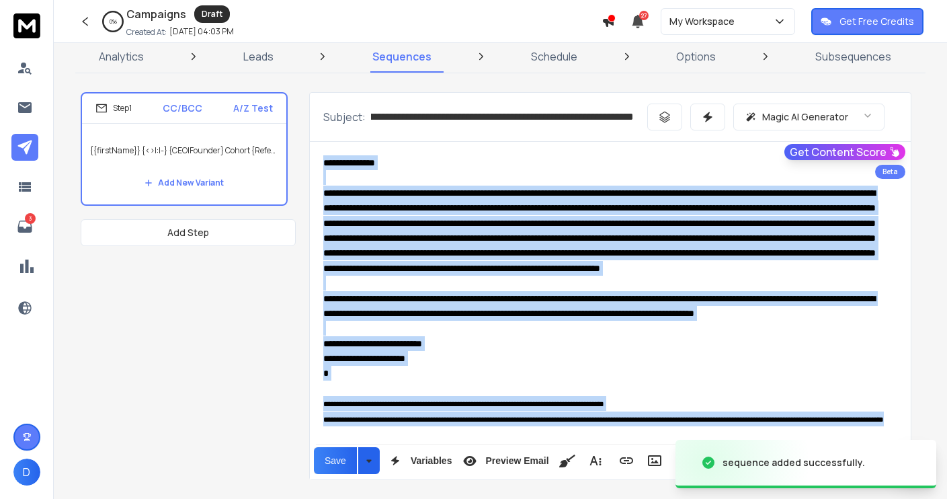
drag, startPoint x: 406, startPoint y: 421, endPoint x: 286, endPoint y: 99, distance: 343.8
click at [310, 142] on div "**********" at bounding box center [610, 291] width 601 height 299
copy div "**********"
click at [216, 178] on button "Add New Variant" at bounding box center [184, 182] width 101 height 27
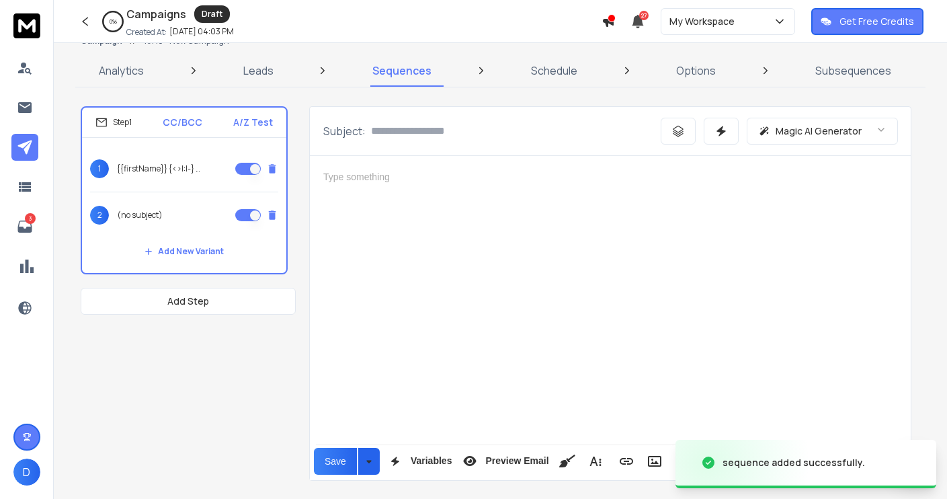
click at [364, 159] on div at bounding box center [610, 299] width 601 height 286
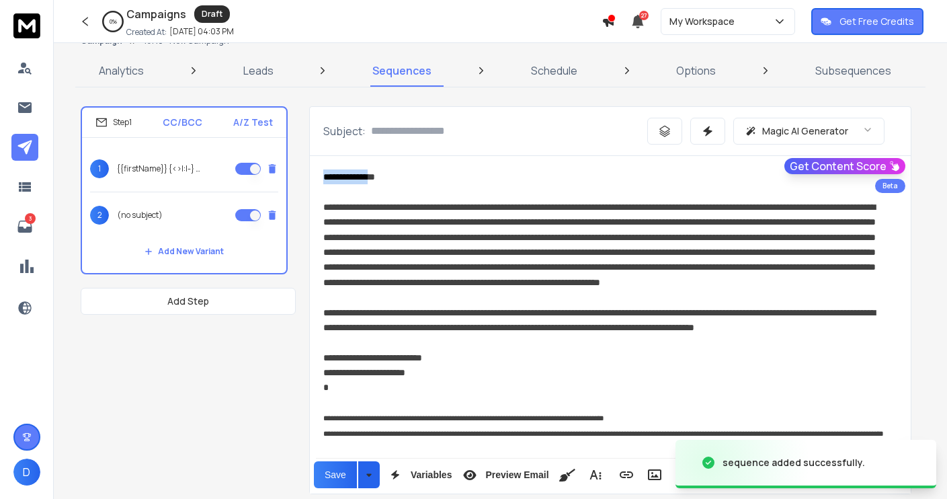
drag, startPoint x: 376, startPoint y: 171, endPoint x: 357, endPoint y: 140, distance: 35.6
click at [310, 167] on div "**********" at bounding box center [610, 305] width 601 height 299
copy div "**********"
drag, startPoint x: 364, startPoint y: 136, endPoint x: 371, endPoint y: 134, distance: 7.0
click at [365, 136] on div "Subject:" at bounding box center [478, 131] width 310 height 16
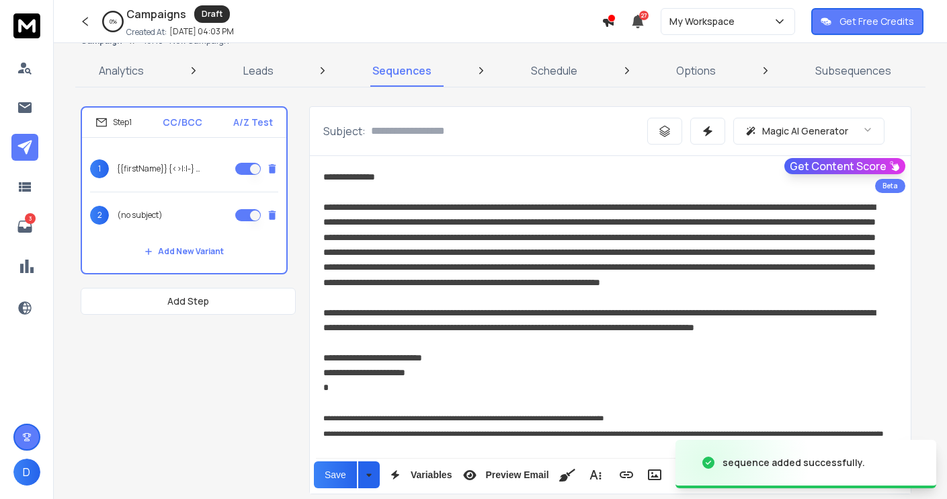
click at [396, 131] on input at bounding box center [502, 131] width 263 height 16
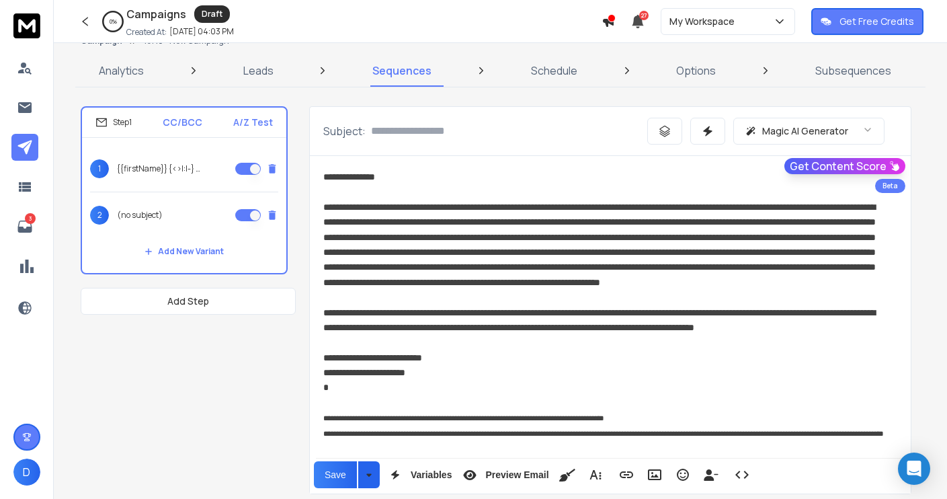
paste input "**********"
type input "**********"
drag, startPoint x: 394, startPoint y: 169, endPoint x: 376, endPoint y: 169, distance: 18.8
click at [376, 169] on div "**********" at bounding box center [605, 334] width 564 height 331
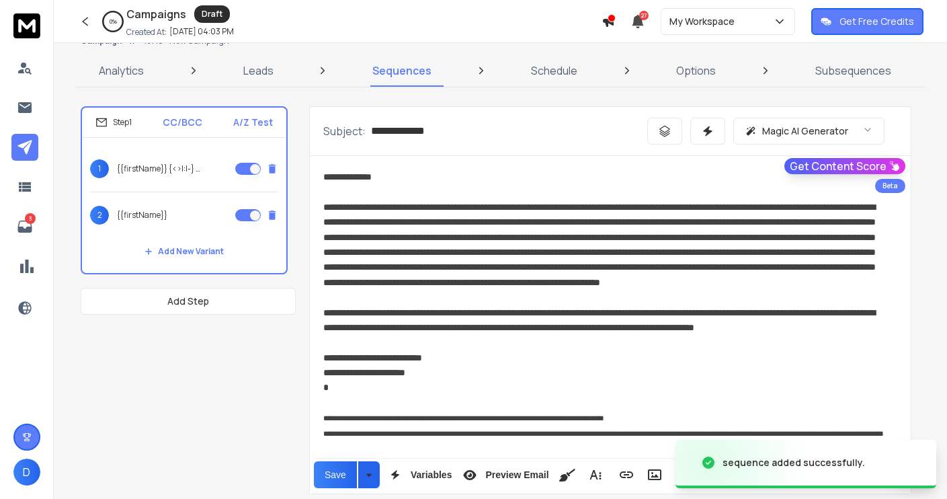
click at [180, 268] on div "1 {{firstName}} {<>|:|-} {CEO|Founder} Cohort {Referral|Introduction|Reference|…" at bounding box center [184, 205] width 204 height 135
type input "**********"
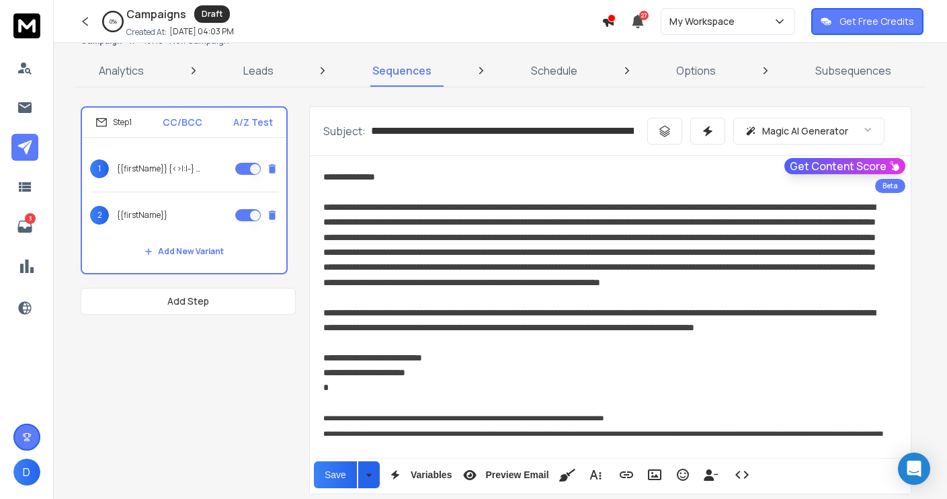
click at [362, 211] on div "**********" at bounding box center [605, 334] width 564 height 331
click at [193, 250] on button "Add New Variant" at bounding box center [184, 251] width 101 height 27
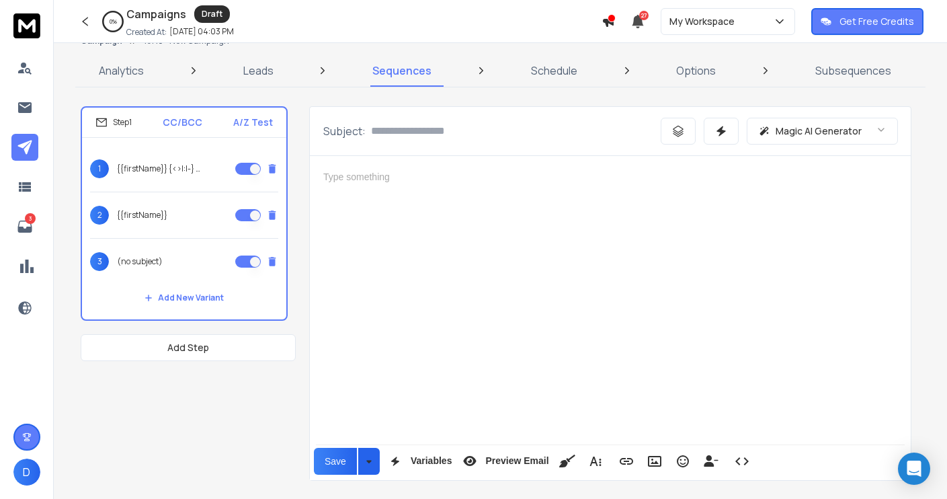
click at [352, 196] on div at bounding box center [610, 299] width 601 height 286
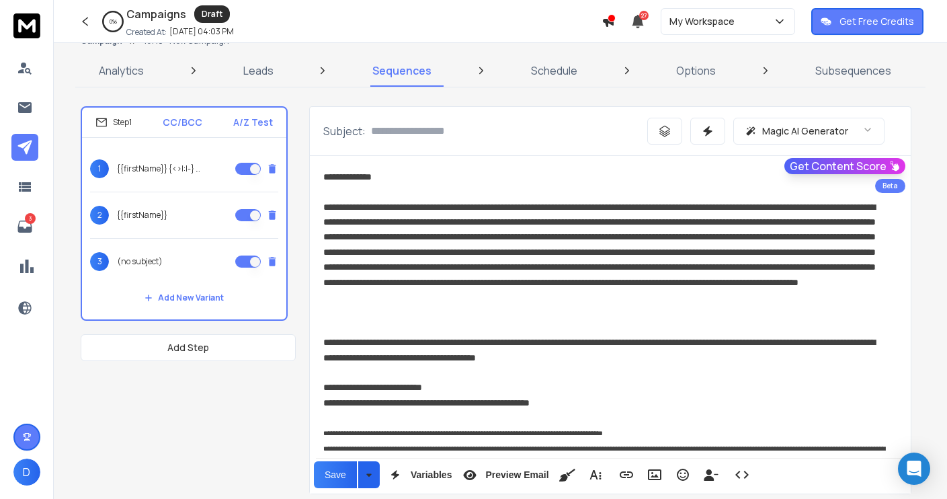
click at [195, 206] on div "2 {{firstName}}" at bounding box center [184, 215] width 188 height 46
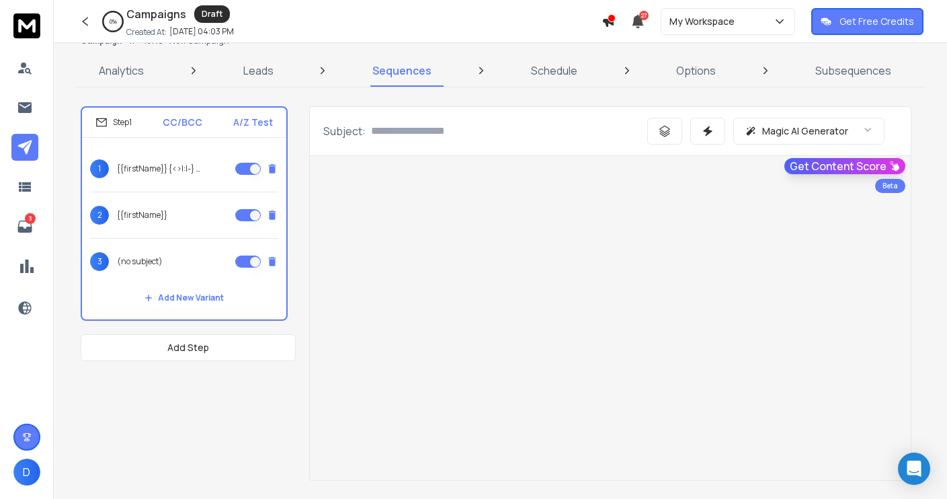
type input "**********"
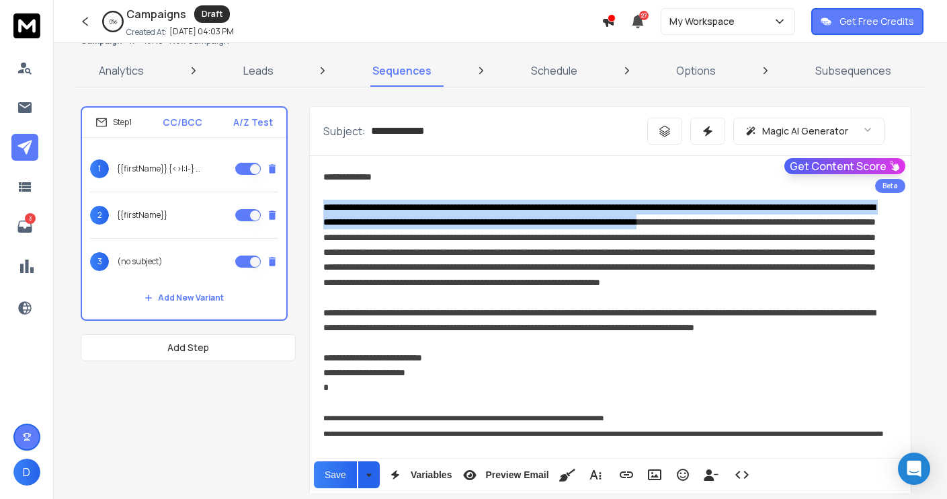
drag, startPoint x: 341, startPoint y: 202, endPoint x: 820, endPoint y: 216, distance: 479.3
click at [820, 216] on div "**********" at bounding box center [610, 305] width 601 height 299
copy div "**********"
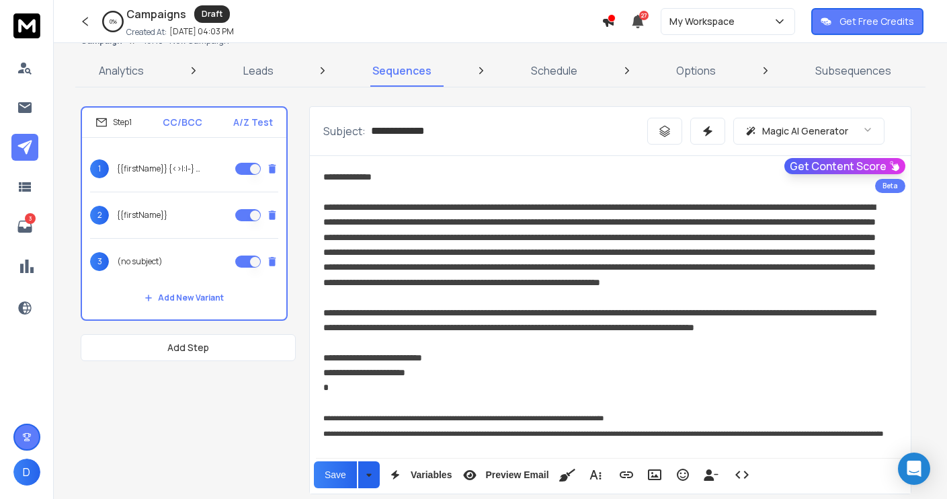
click at [143, 258] on p "(no subject)" at bounding box center [140, 261] width 46 height 11
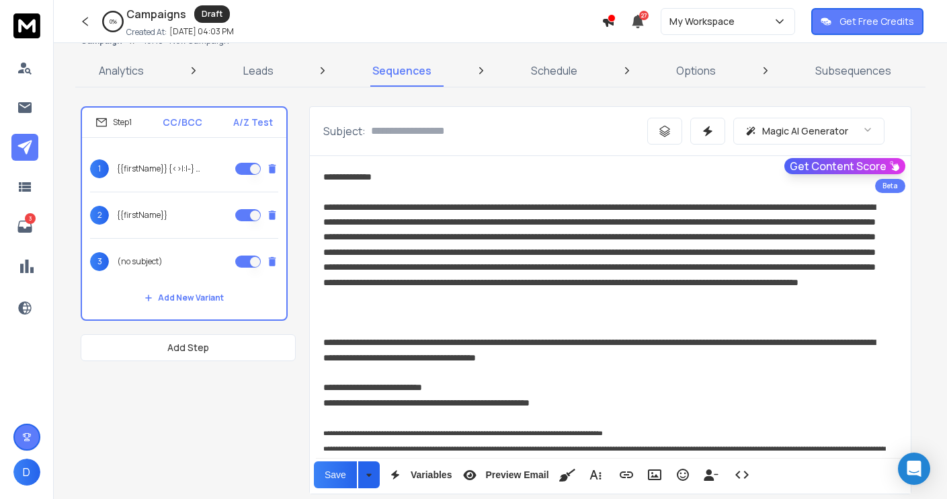
click at [316, 205] on div "**********" at bounding box center [610, 305] width 601 height 299
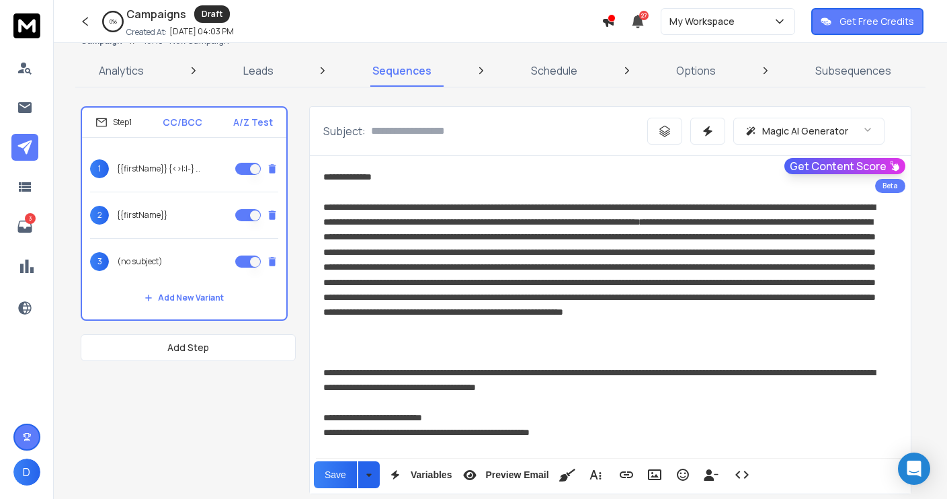
scroll to position [74, 0]
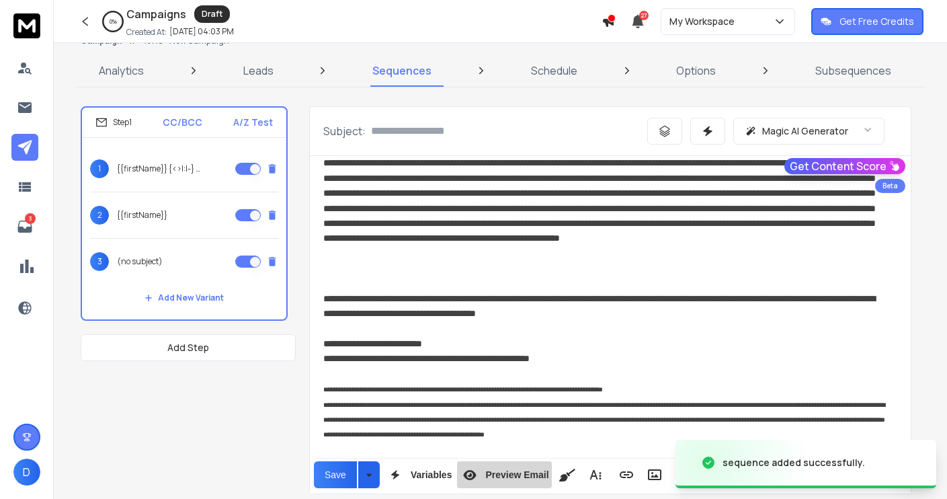
click at [513, 470] on span "Preview Email" at bounding box center [516, 474] width 69 height 11
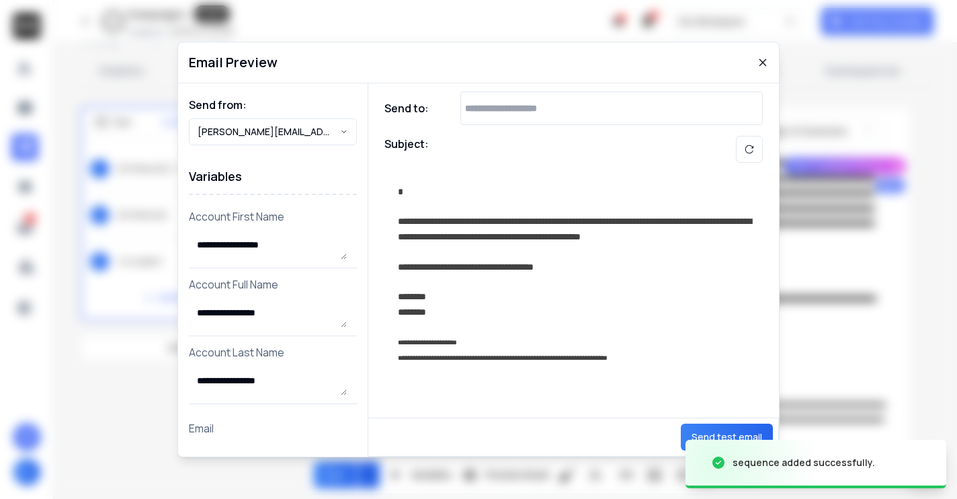
click at [757, 66] on div "Email Preview" at bounding box center [478, 62] width 601 height 40
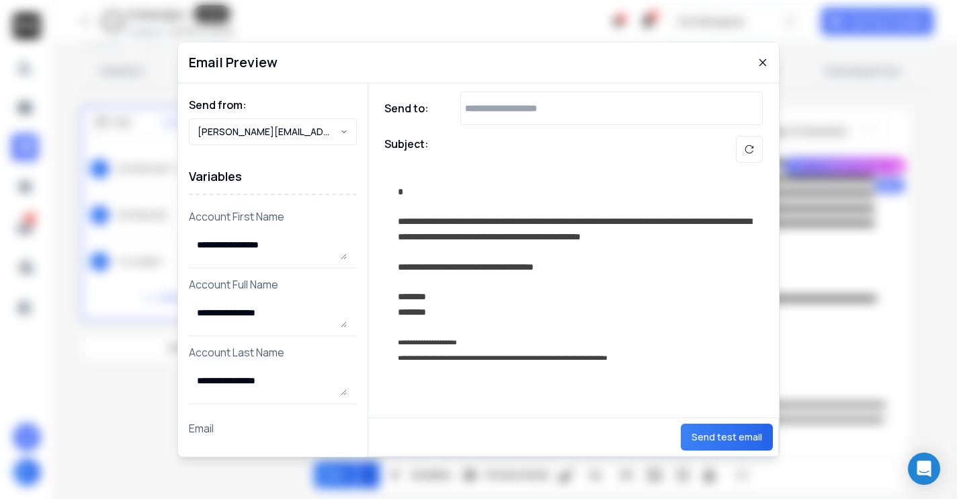
click at [150, 232] on div "**********" at bounding box center [478, 249] width 957 height 443
click at [762, 61] on icon at bounding box center [762, 62] width 11 height 11
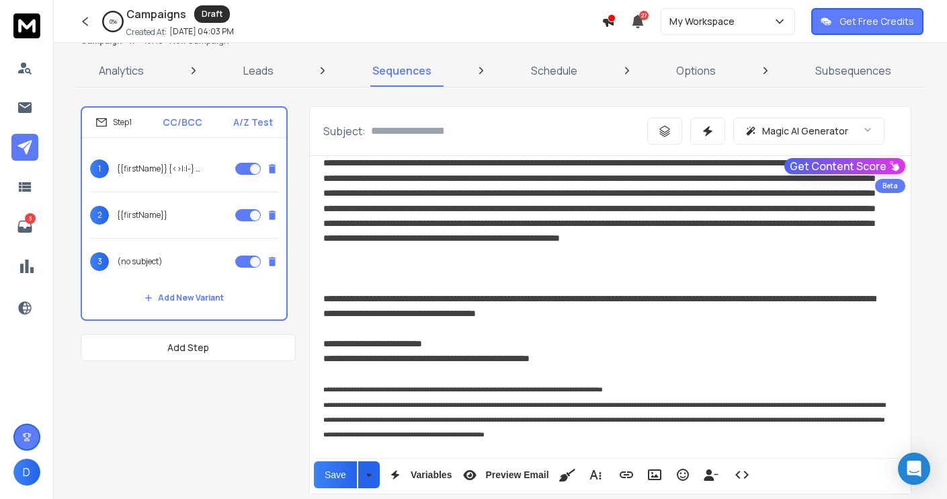
click at [155, 206] on div "2 {{firstName}}" at bounding box center [128, 215] width 77 height 19
type input "**********"
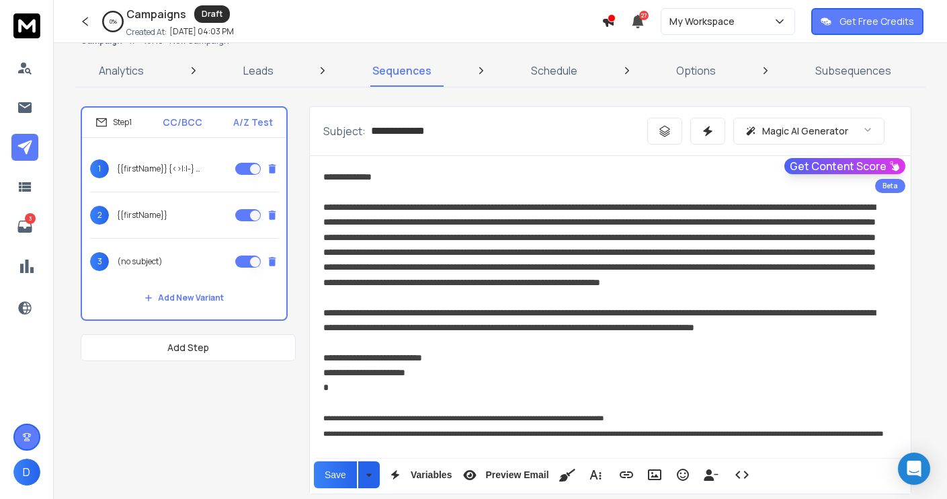
drag, startPoint x: 442, startPoint y: 130, endPoint x: 333, endPoint y: 124, distance: 109.0
click at [371, 123] on input "**********" at bounding box center [502, 131] width 263 height 16
click at [165, 257] on div "3 (no subject)" at bounding box center [184, 262] width 188 height 46
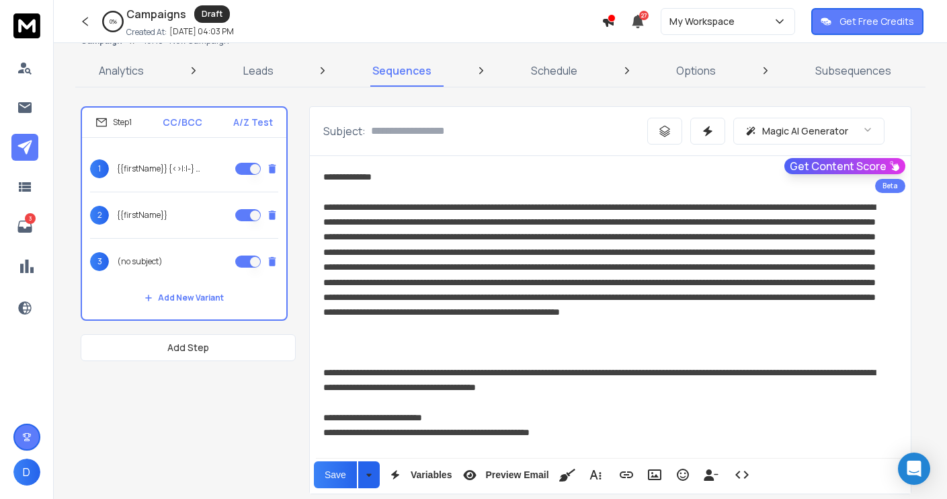
click at [396, 122] on div "Subject: Magic AI Generator Get Content Score Beta" at bounding box center [610, 131] width 601 height 49
click at [396, 128] on input at bounding box center [502, 131] width 263 height 16
paste input "**********"
click at [150, 225] on div "2 {{firstName}}" at bounding box center [184, 215] width 188 height 46
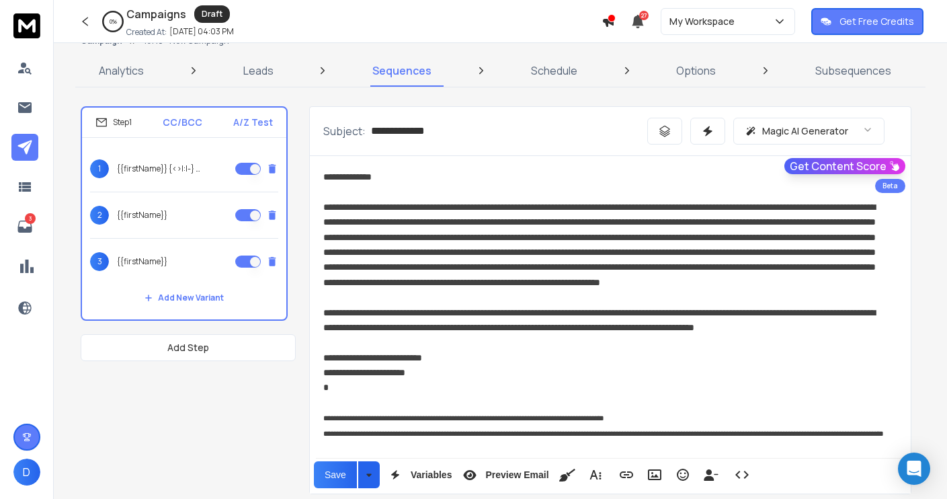
click at [161, 261] on p "{{firstName}}" at bounding box center [142, 261] width 50 height 11
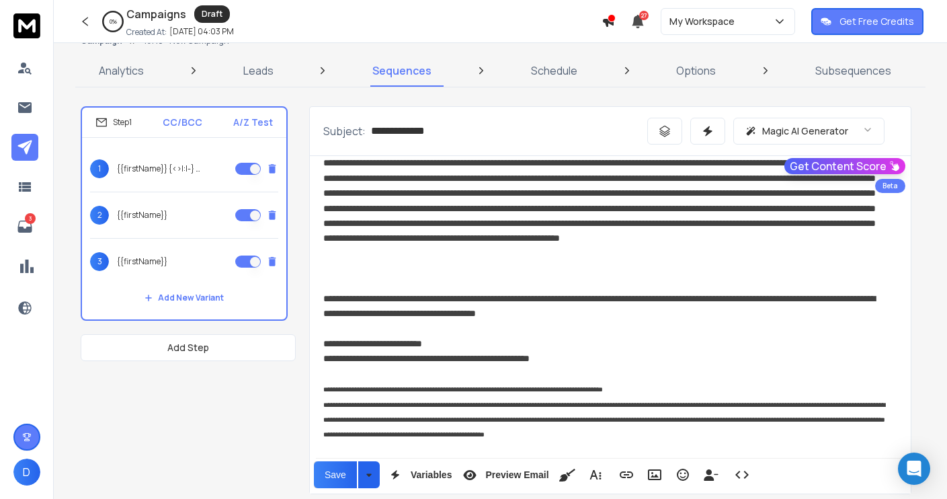
type input "**********"
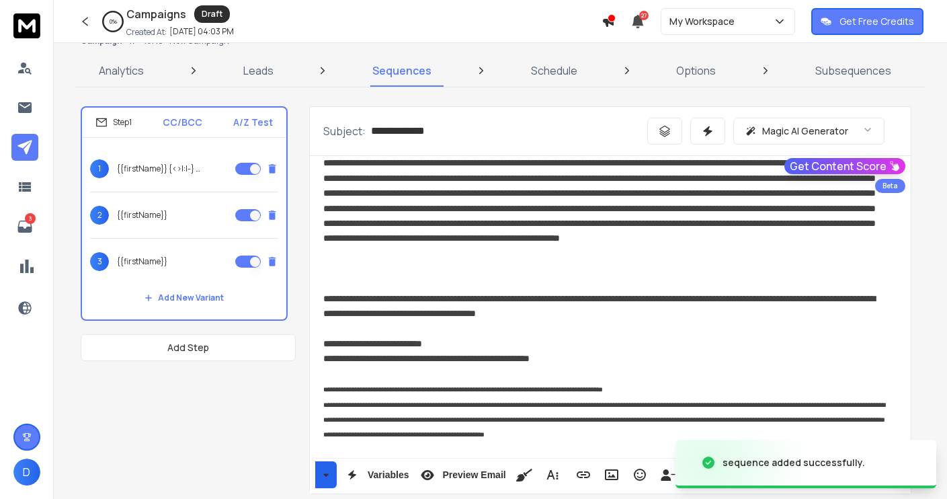
scroll to position [0, 0]
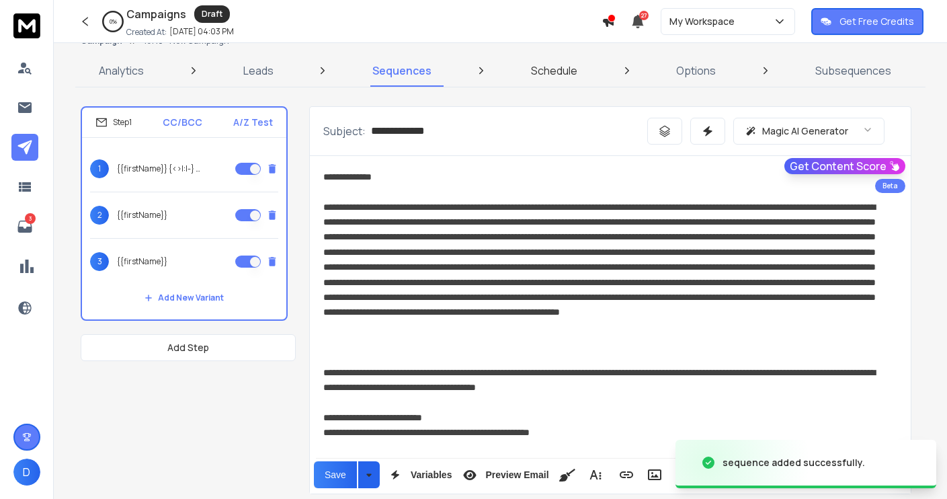
click at [538, 69] on p "Schedule" at bounding box center [554, 70] width 46 height 16
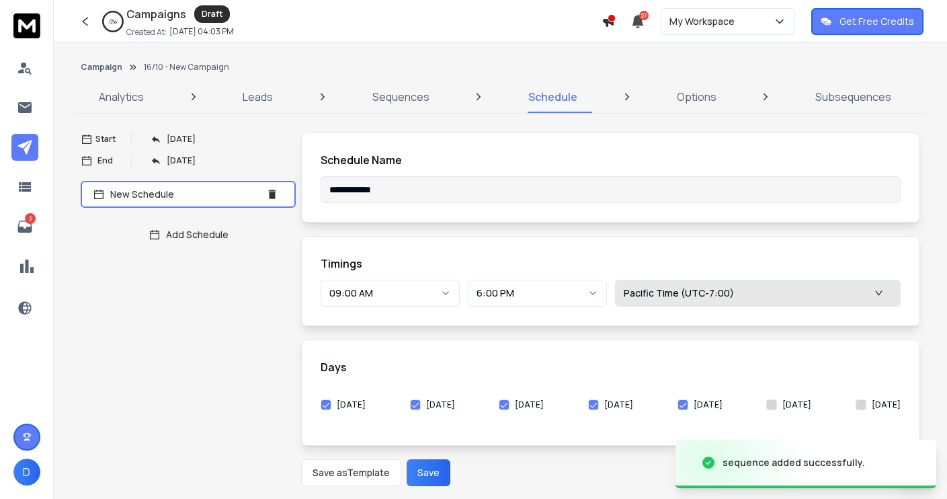
click at [689, 288] on p "Pacific Time (UTC-7:00)" at bounding box center [681, 292] width 116 height 13
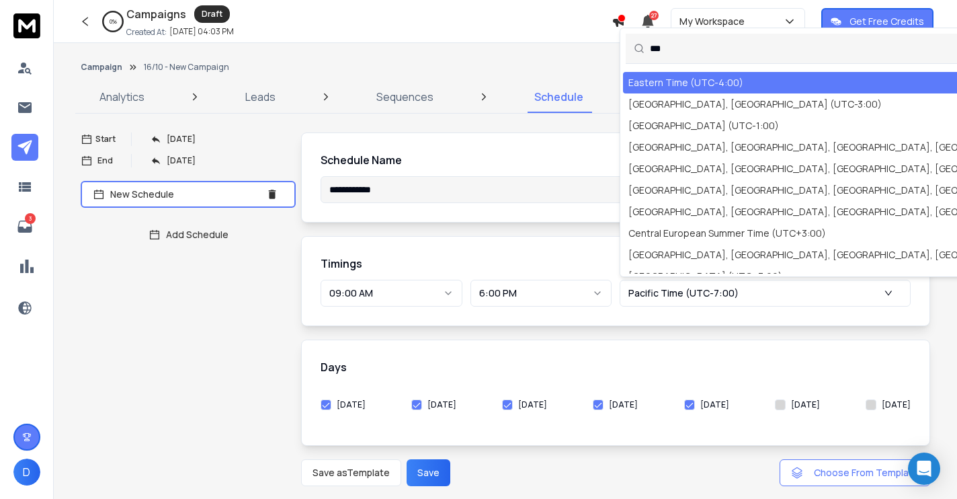
type input "***"
click at [687, 76] on div "Eastern Time (UTC-4:00)" at bounding box center [685, 82] width 115 height 13
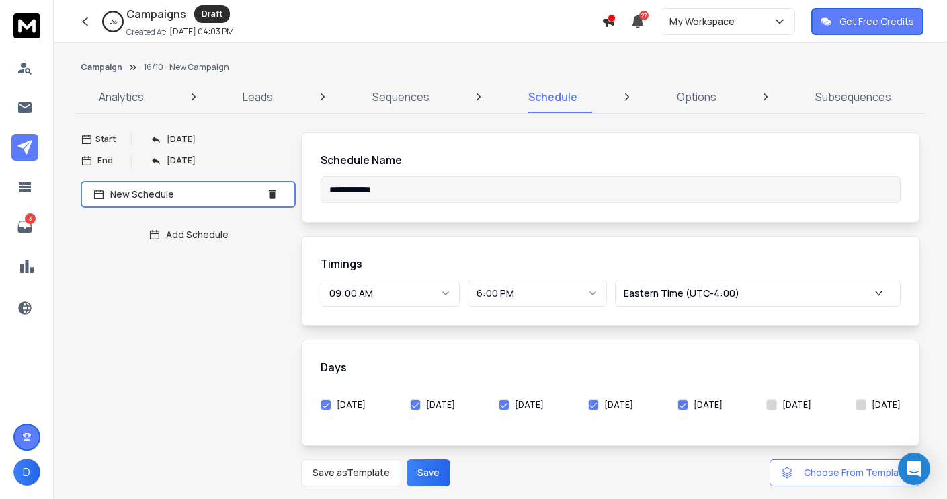
click at [523, 293] on button "6:00 PM" at bounding box center [537, 292] width 139 height 27
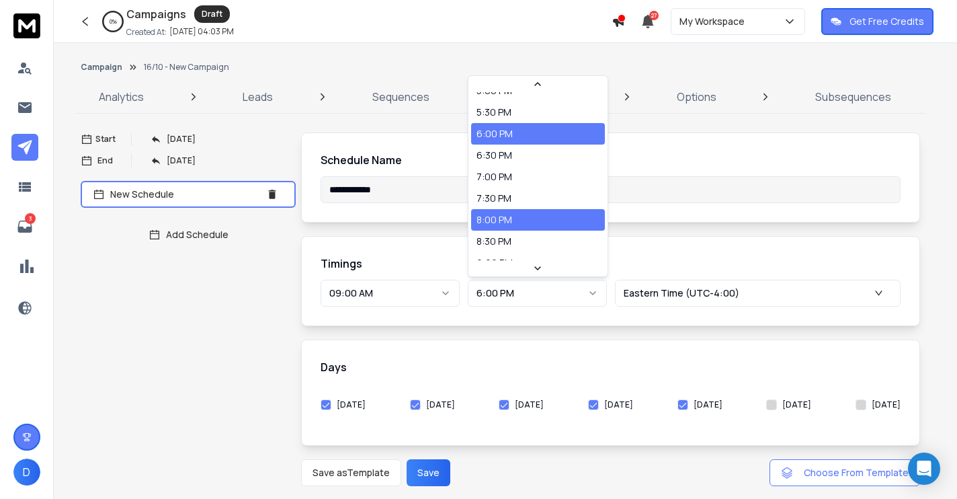
scroll to position [343, 0]
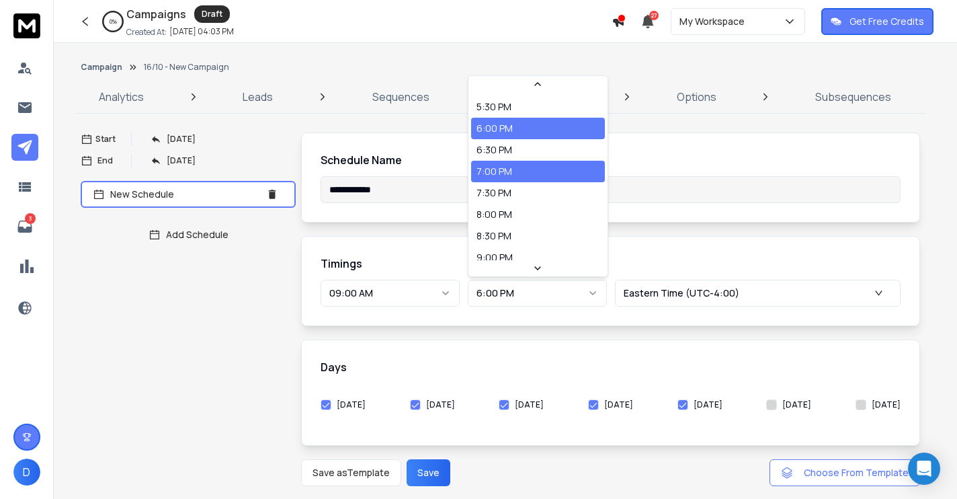
select select "********"
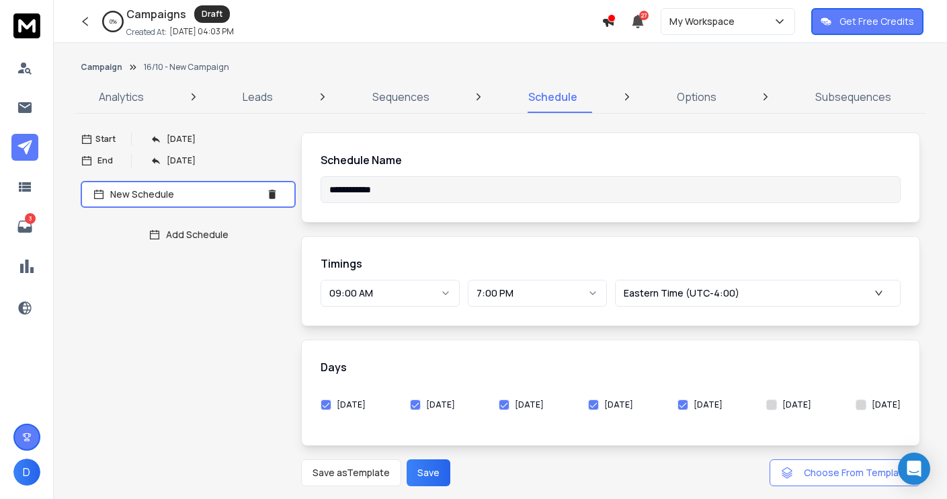
click at [424, 461] on button "Save" at bounding box center [428, 472] width 44 height 27
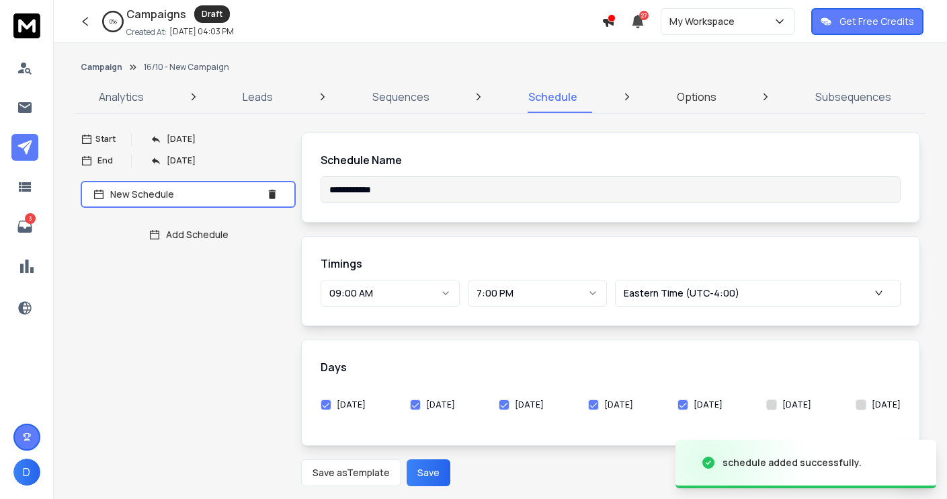
click at [673, 95] on link "Options" at bounding box center [697, 97] width 56 height 32
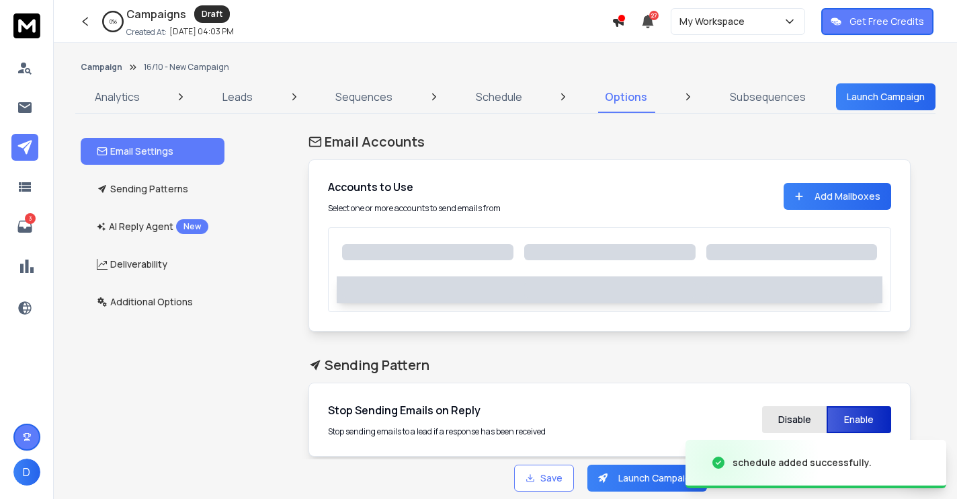
click at [795, 185] on button "Add Mailboxes" at bounding box center [836, 196] width 107 height 27
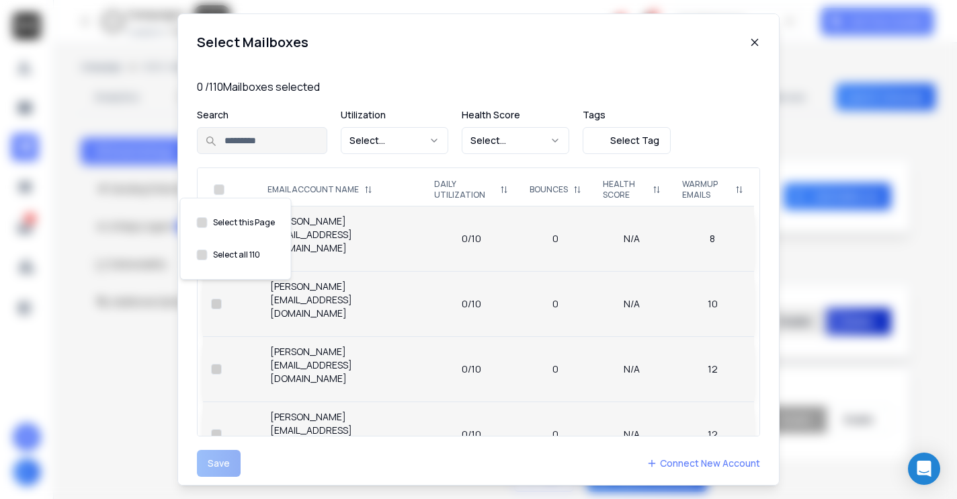
click at [204, 256] on button "Select this Page" at bounding box center [202, 254] width 11 height 11
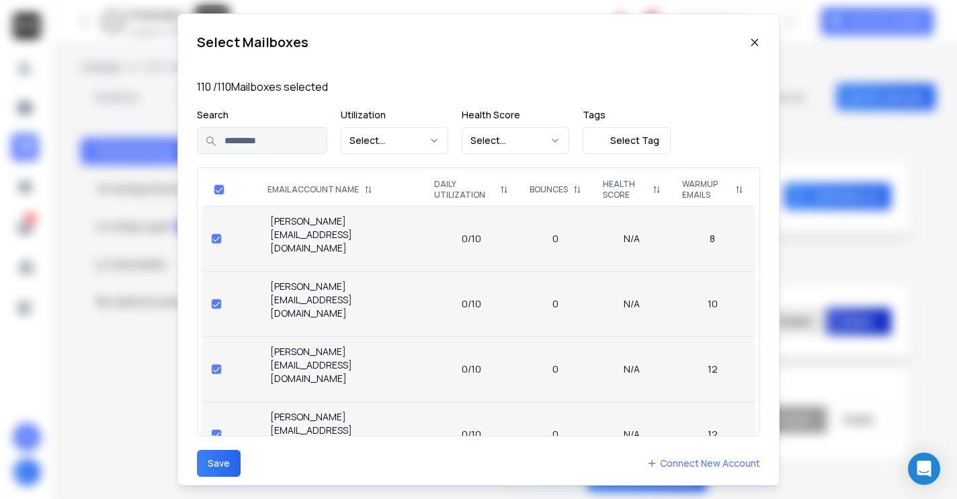
click at [219, 454] on button "Save" at bounding box center [219, 462] width 44 height 27
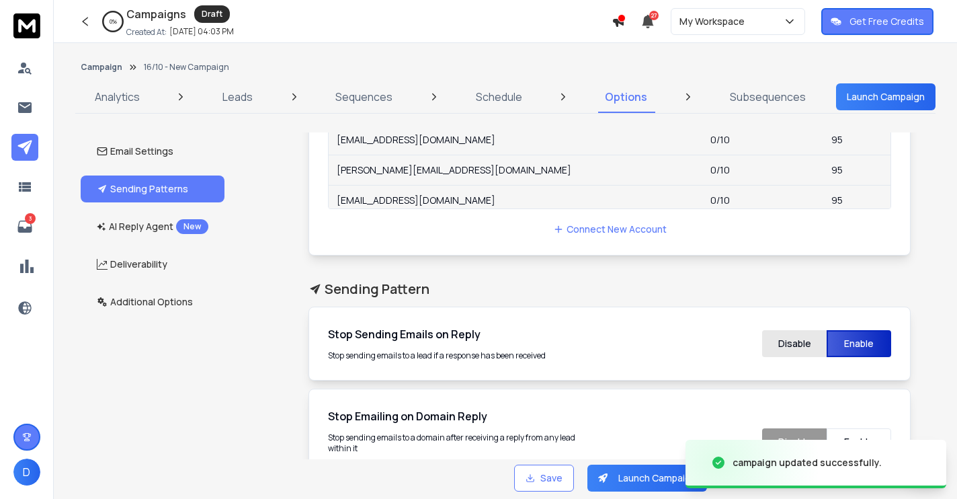
scroll to position [816, 0]
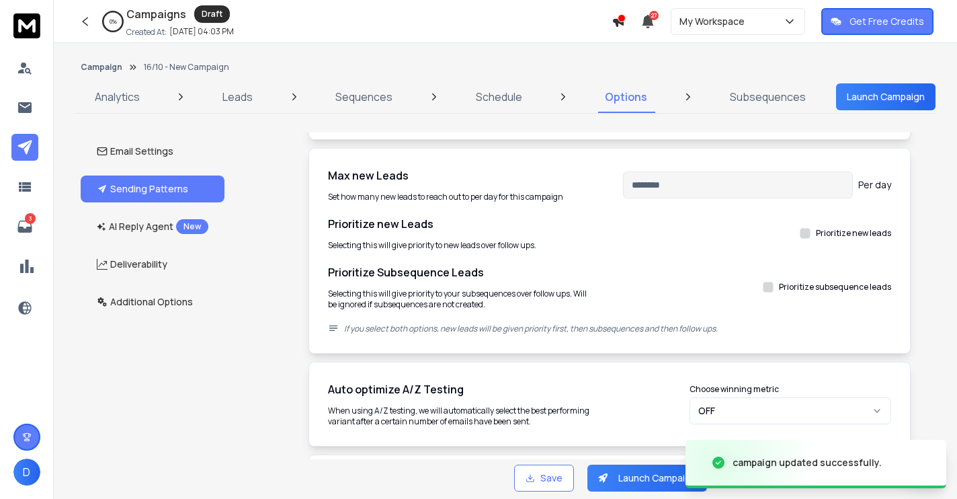
drag, startPoint x: 666, startPoint y: 179, endPoint x: 605, endPoint y: 173, distance: 61.4
click at [623, 173] on input "***" at bounding box center [738, 184] width 230 height 27
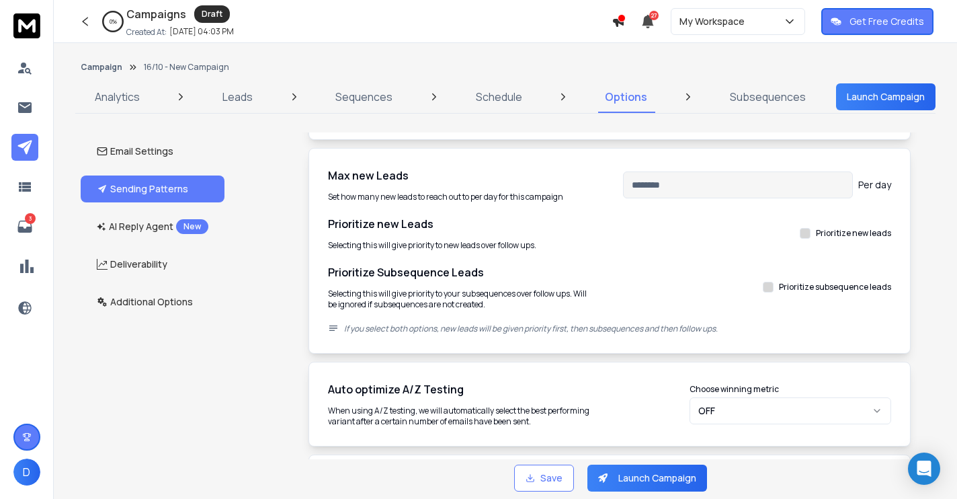
scroll to position [619, 0]
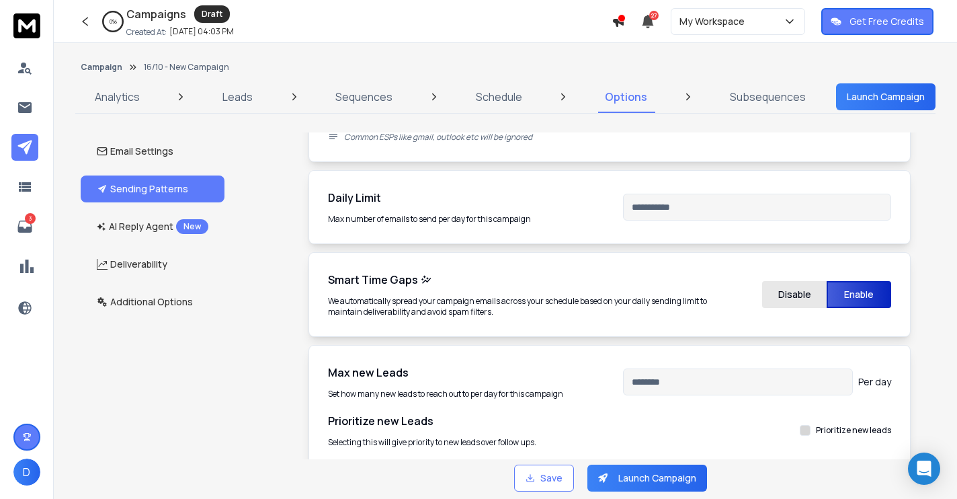
type input "****"
click at [681, 216] on input "***" at bounding box center [757, 206] width 268 height 27
type input "****"
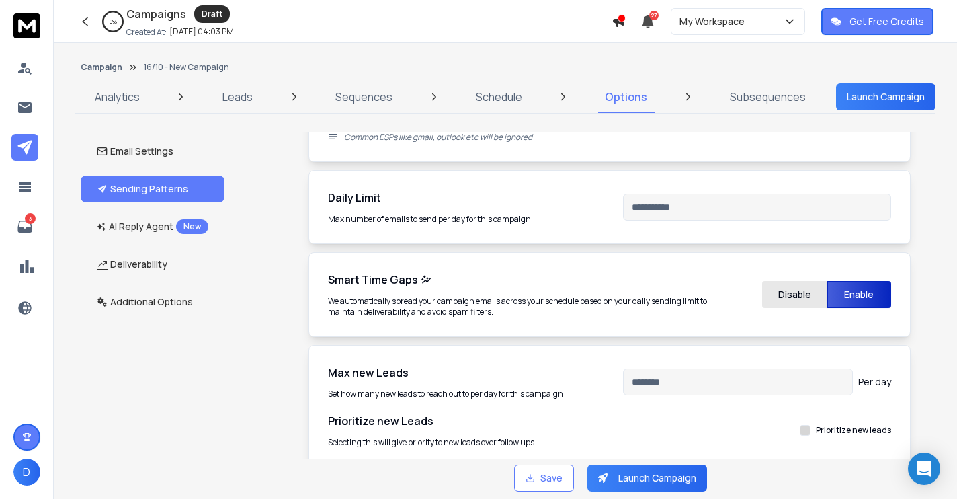
click at [867, 254] on div "Smart Time Gaps We automatically spread your campaign emails across your schedu…" at bounding box center [609, 294] width 602 height 85
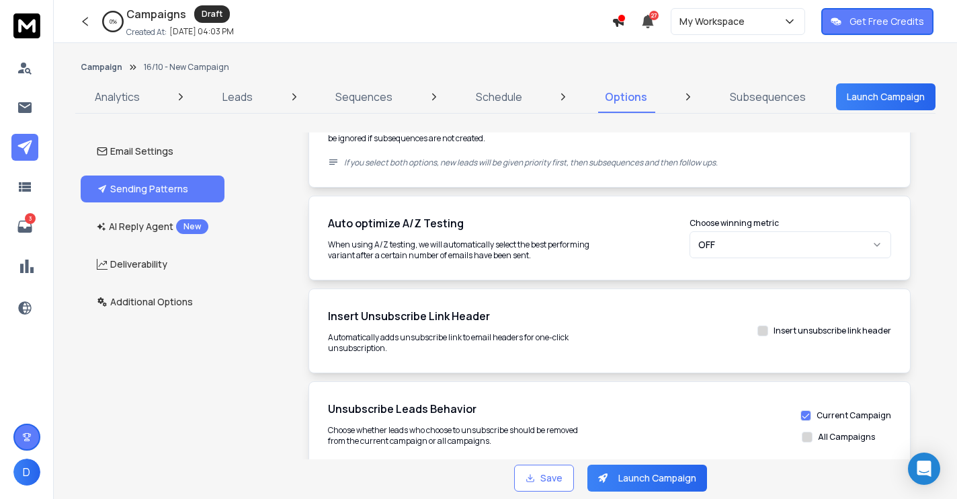
scroll to position [801, 0]
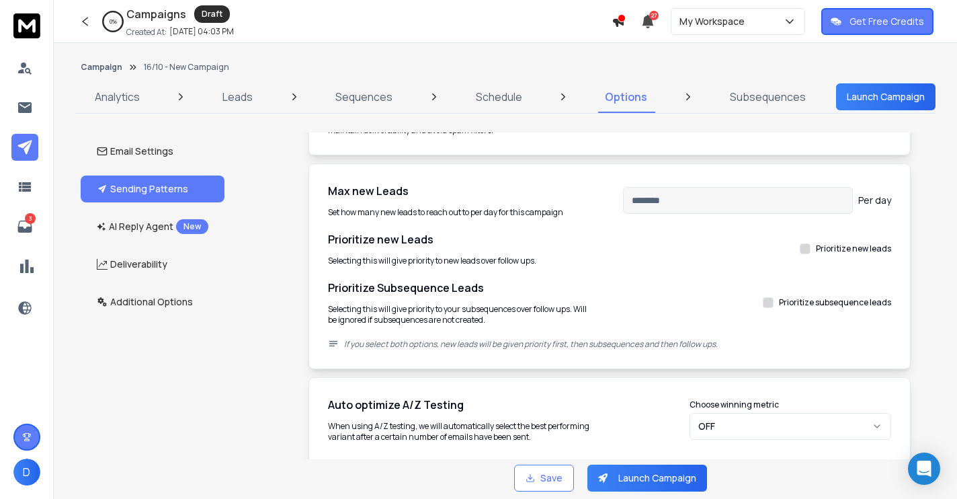
click at [769, 303] on button "Prioritize new leads" at bounding box center [768, 302] width 11 height 11
click at [802, 245] on button "Prioritize new leads" at bounding box center [805, 248] width 11 height 11
click at [767, 303] on button "Prioritize new leads" at bounding box center [768, 302] width 11 height 11
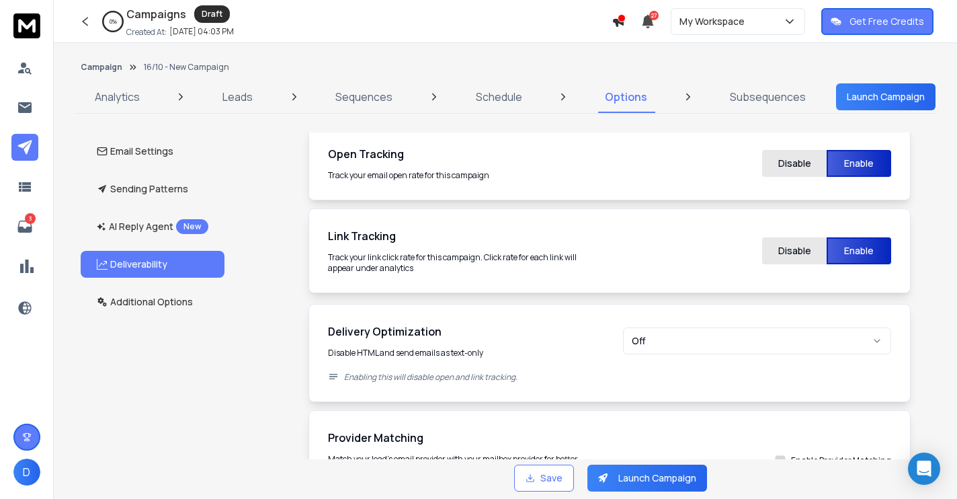
scroll to position [1512, 0]
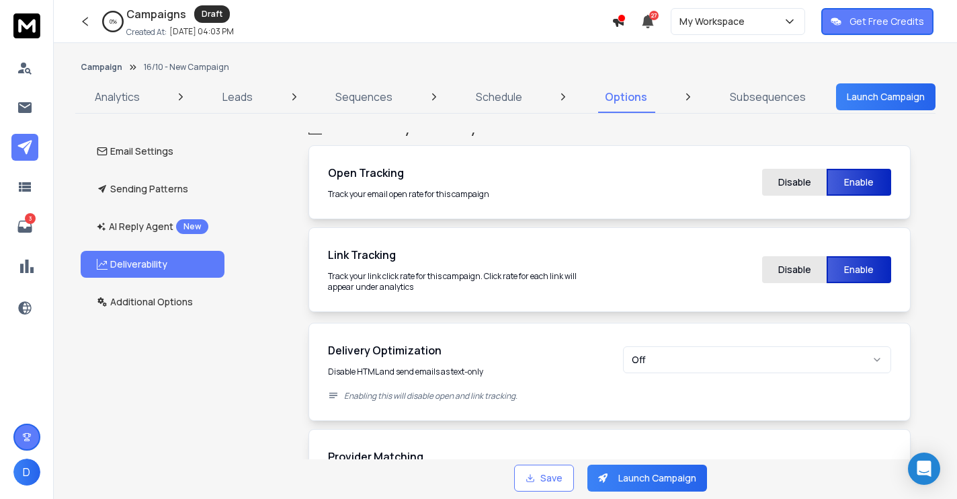
click at [797, 187] on button "Disable" at bounding box center [794, 182] width 64 height 27
click at [806, 256] on div "Link Tracking Track your link click rate for this campaign. Click rate for each…" at bounding box center [609, 270] width 563 height 46
click at [806, 271] on button "Disable" at bounding box center [794, 269] width 64 height 27
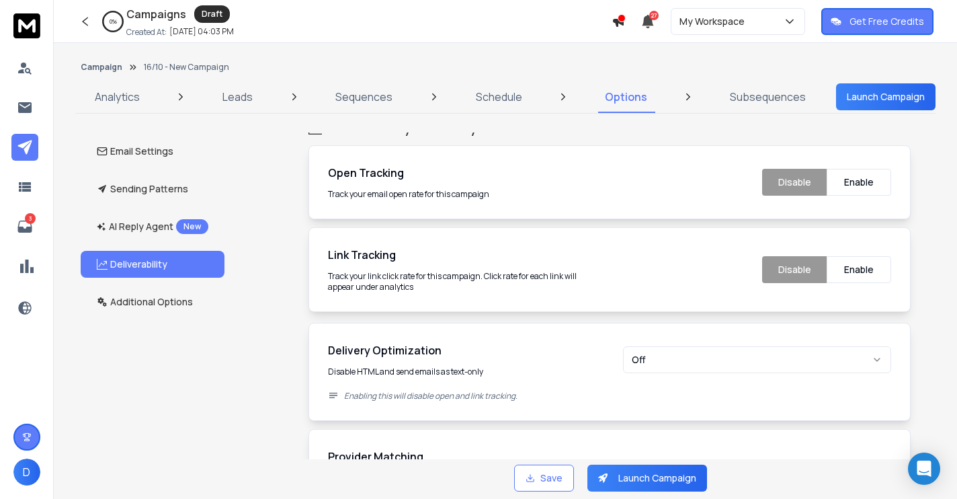
scroll to position [1950, 0]
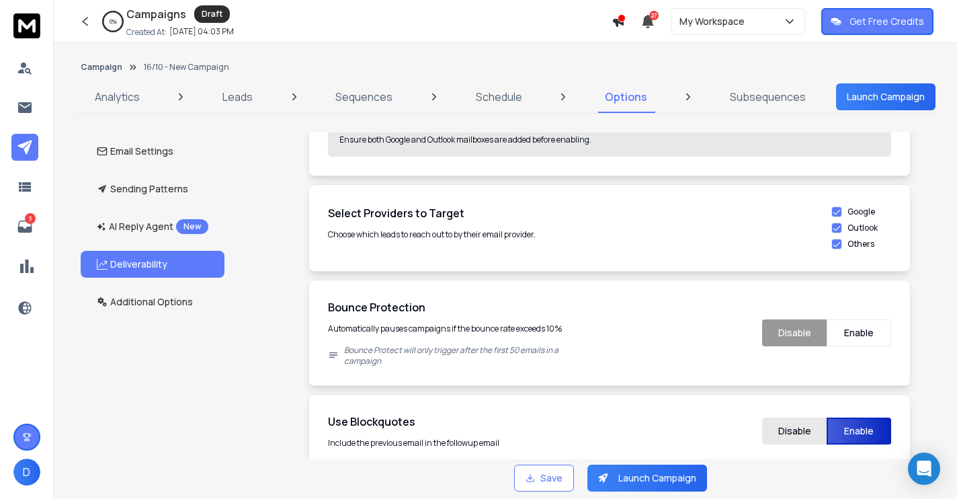
click at [833, 221] on div "Google Outlook Others" at bounding box center [757, 228] width 268 height 48
click at [832, 235] on div "Google Outlook Others" at bounding box center [757, 228] width 268 height 48
click at [832, 241] on button "Others" at bounding box center [836, 244] width 11 height 11
click at [833, 223] on button "Outlook" at bounding box center [836, 227] width 11 height 11
click at [537, 475] on button "Save" at bounding box center [544, 477] width 60 height 27
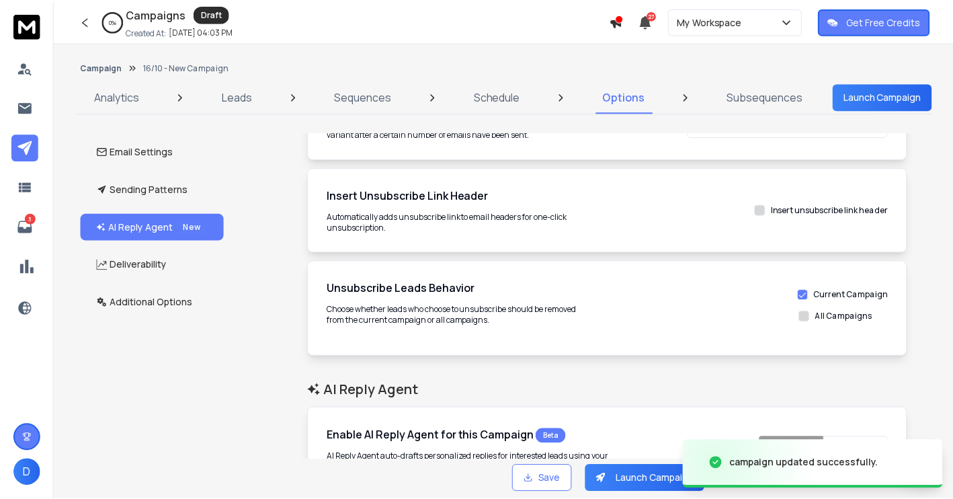
scroll to position [816, 0]
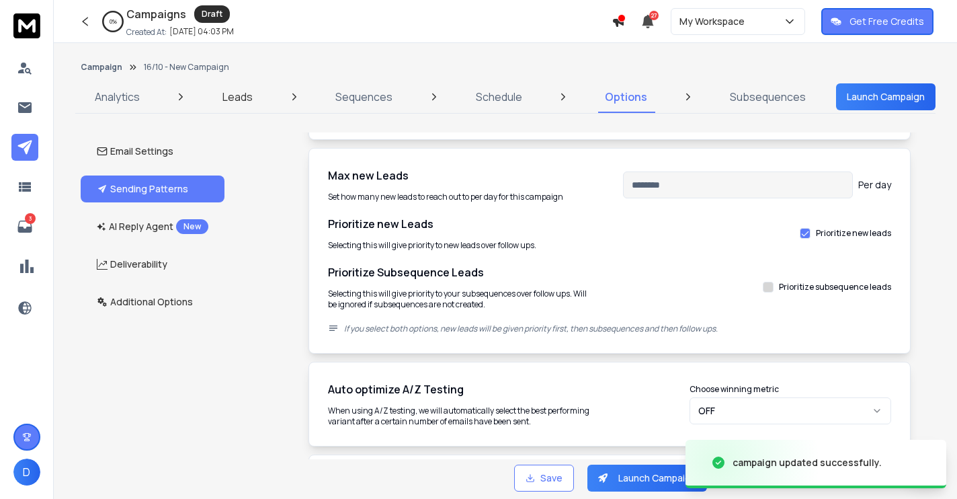
click at [247, 102] on p "Leads" at bounding box center [237, 97] width 30 height 16
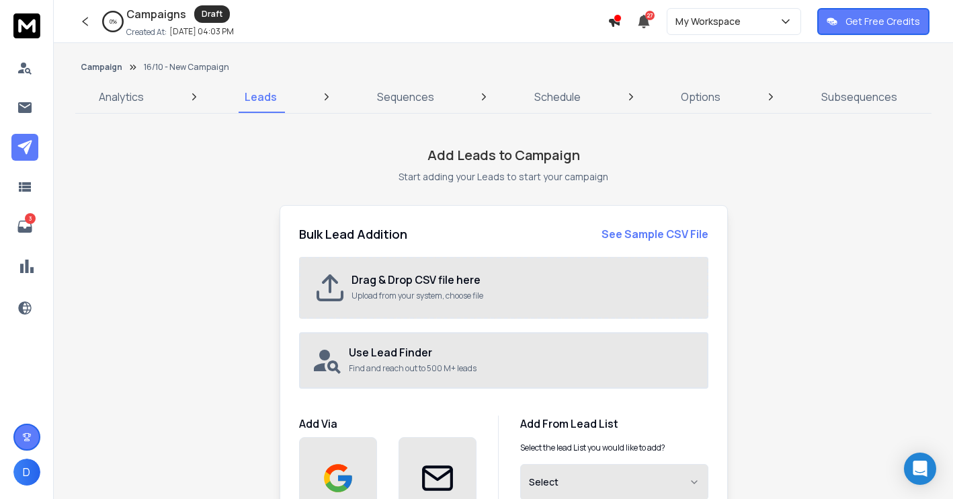
click at [460, 266] on div "Drag & Drop CSV file here Upload from your system, choose file" at bounding box center [503, 288] width 409 height 62
type input "**********"
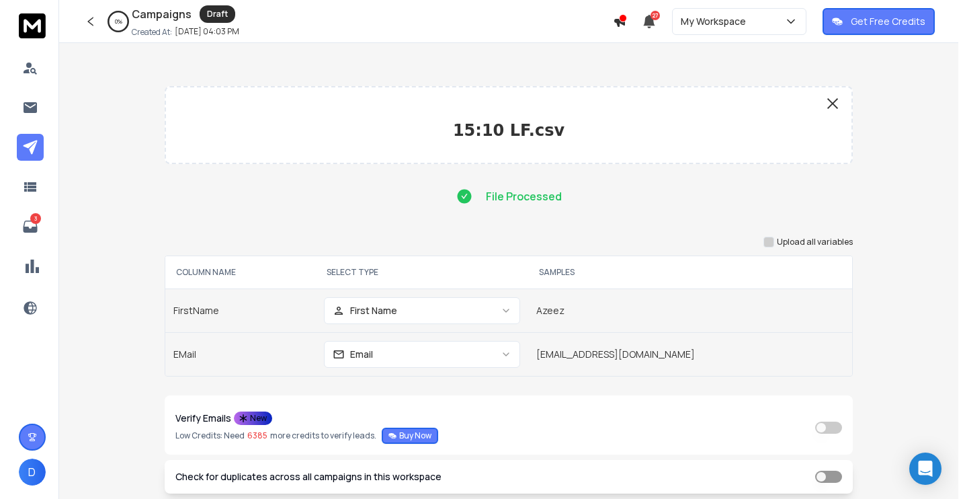
scroll to position [86, 0]
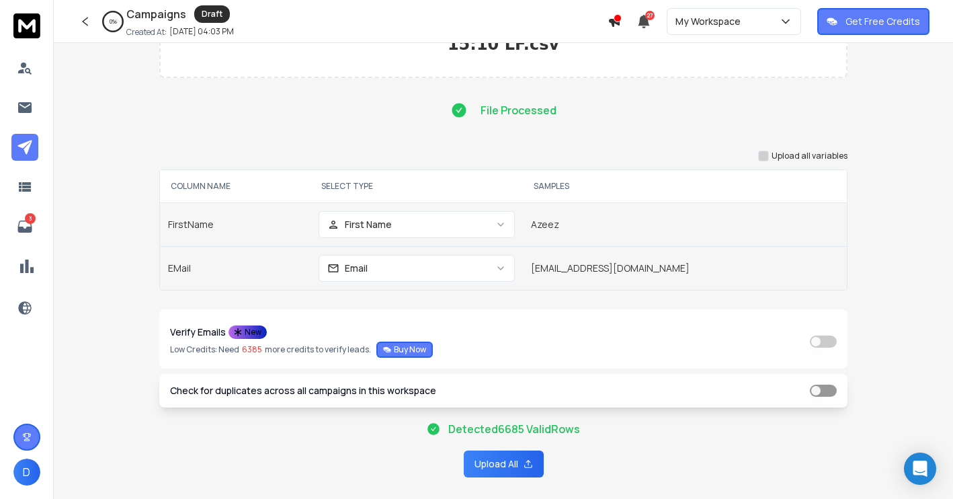
click at [499, 466] on button "Upload All" at bounding box center [504, 463] width 80 height 27
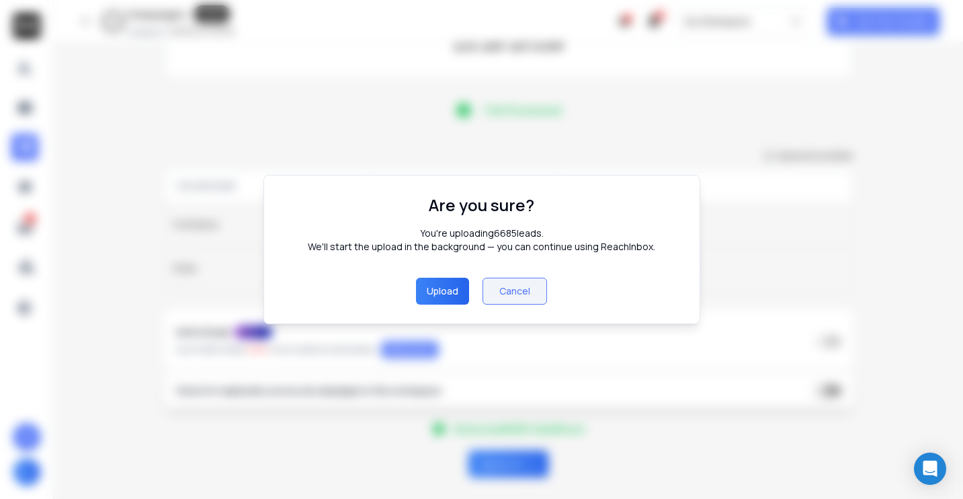
click at [445, 302] on button "Upload" at bounding box center [442, 290] width 53 height 27
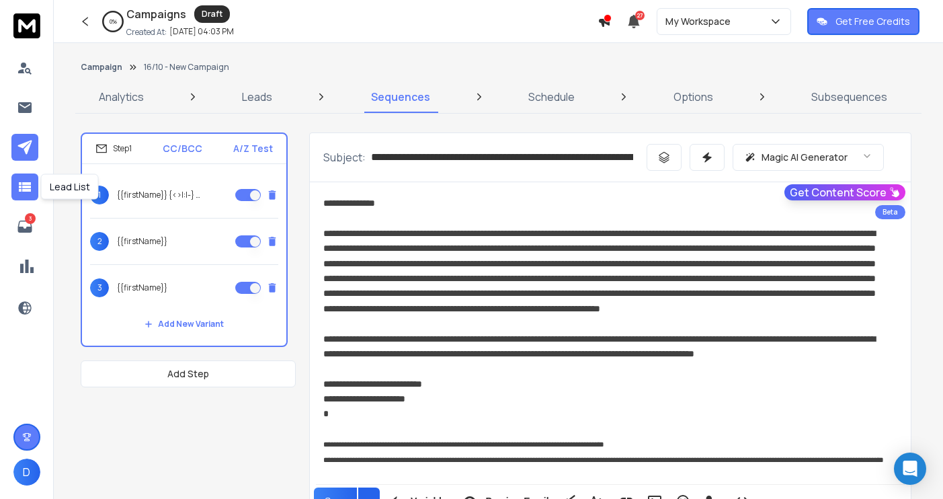
click at [16, 187] on link at bounding box center [24, 186] width 27 height 27
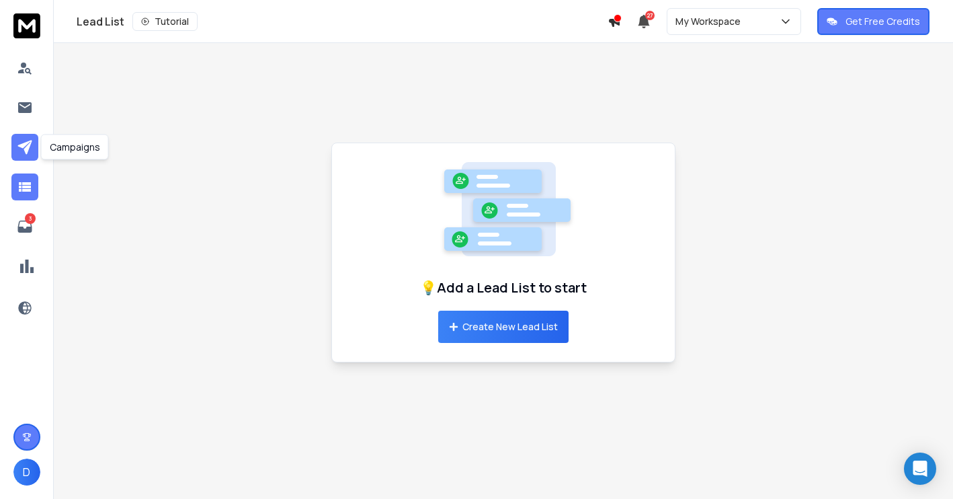
click at [24, 148] on icon at bounding box center [24, 147] width 14 height 14
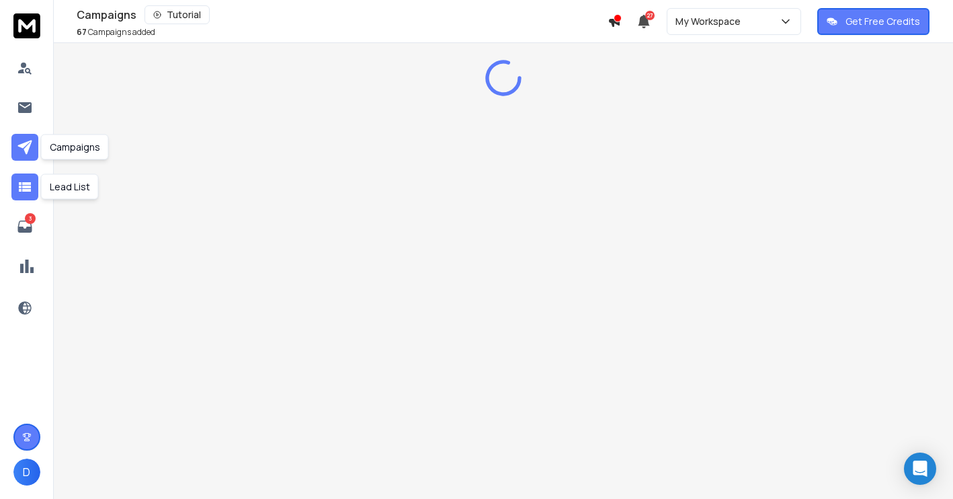
click at [25, 188] on icon at bounding box center [25, 186] width 12 height 9
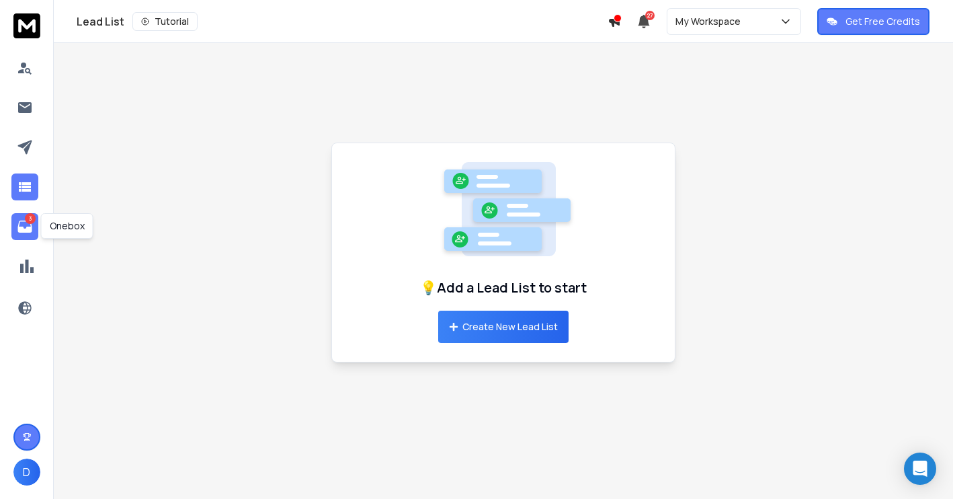
click at [25, 223] on icon at bounding box center [25, 226] width 16 height 16
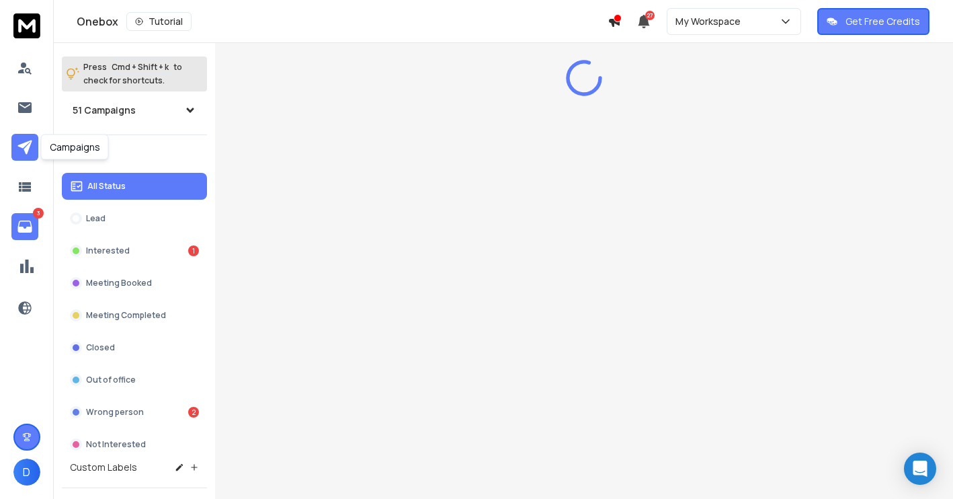
click at [32, 143] on icon at bounding box center [25, 147] width 16 height 16
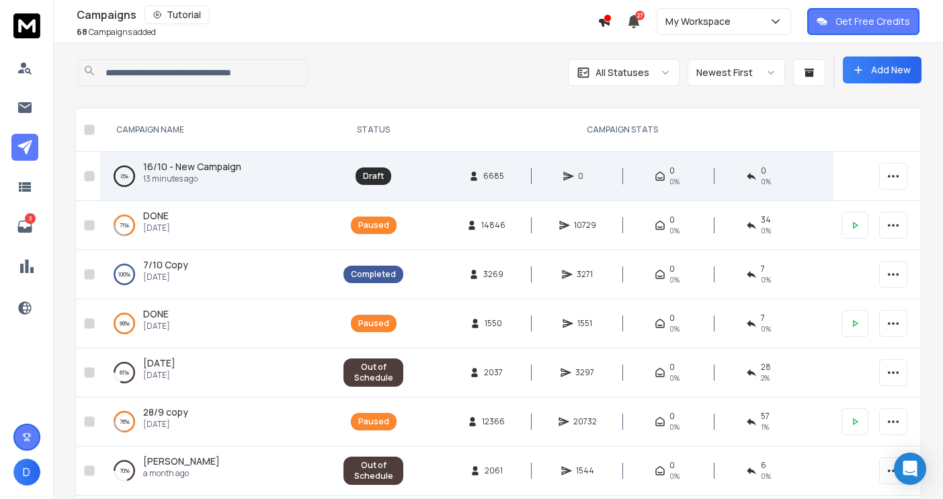
click at [185, 157] on td "0 % 16/10 - New Campaign 13 minutes ago" at bounding box center [217, 176] width 235 height 49
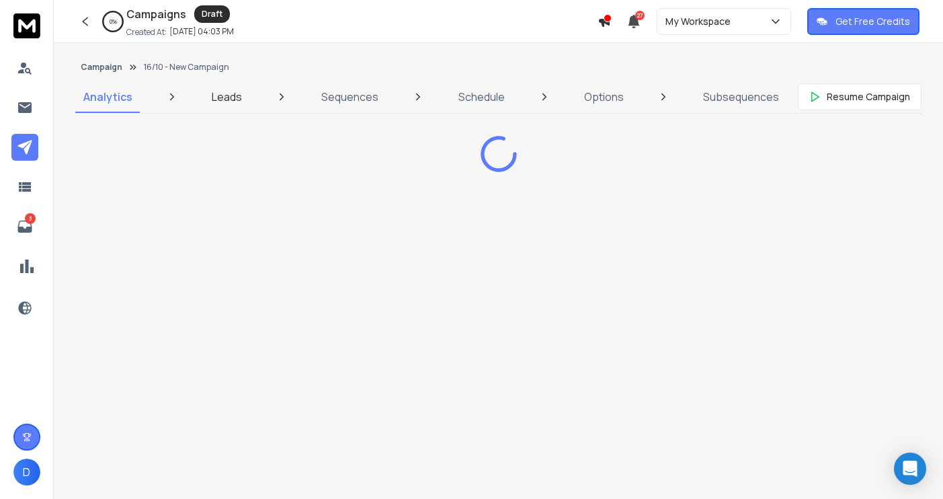
click at [246, 93] on link "Leads" at bounding box center [227, 97] width 46 height 32
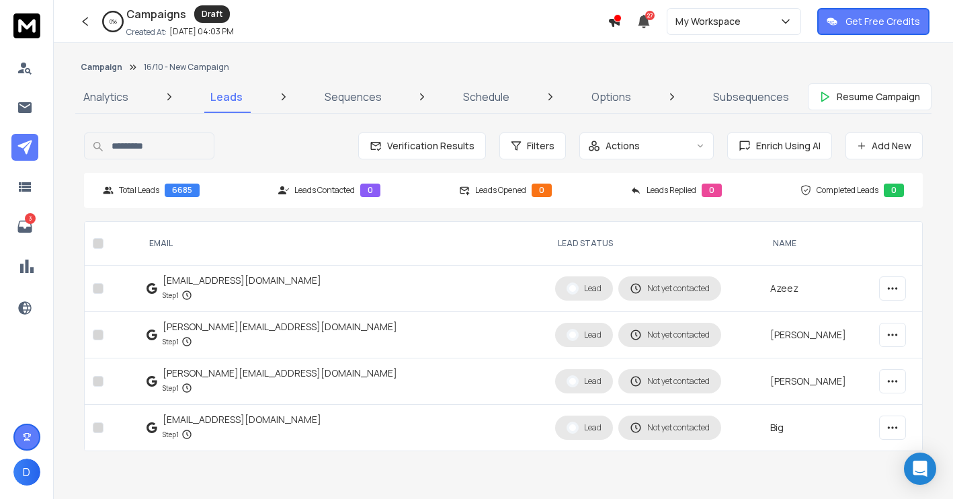
click at [176, 144] on input at bounding box center [149, 145] width 130 height 27
type input "****"
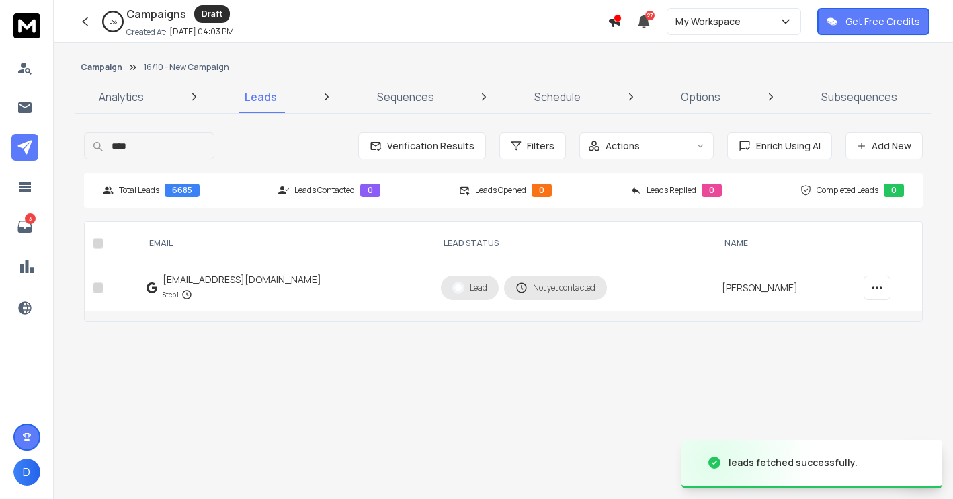
click at [175, 148] on input "****" at bounding box center [149, 145] width 130 height 27
type input "****"
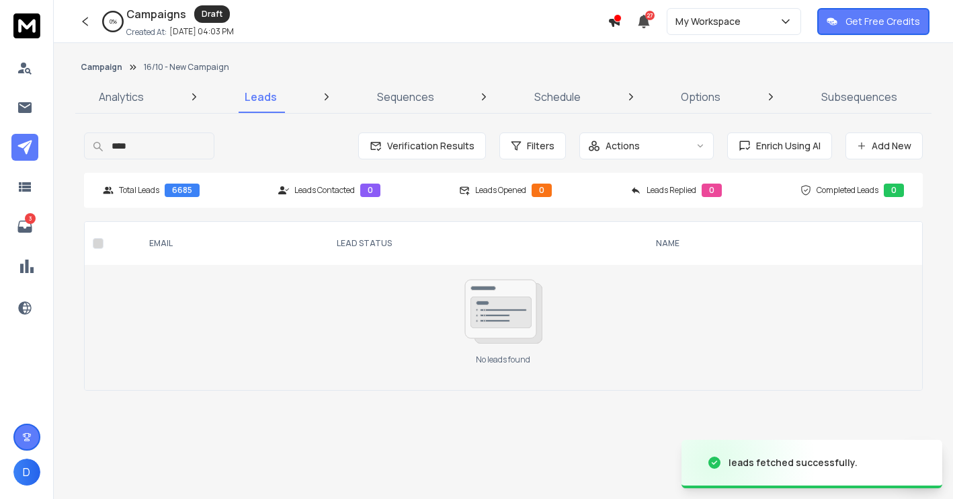
click at [175, 148] on input "****" at bounding box center [149, 145] width 130 height 27
type input "******"
click at [143, 162] on div "****** Verification Results Filters Actions Enrich Using AI Add New Total Leads…" at bounding box center [503, 254] width 838 height 245
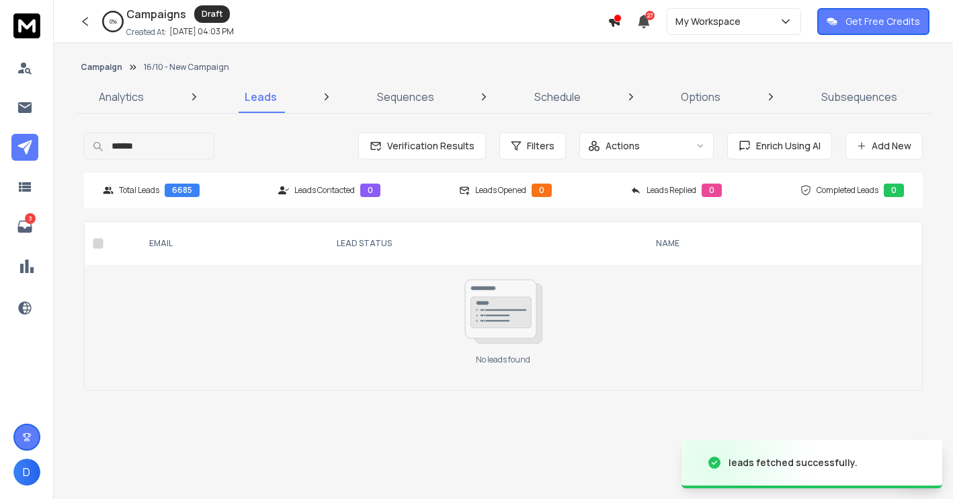
click at [143, 162] on div "****** Verification Results Filters Actions Enrich Using AI Add New Total Leads…" at bounding box center [503, 254] width 838 height 245
click at [159, 144] on input "******" at bounding box center [149, 145] width 130 height 27
type input "*****"
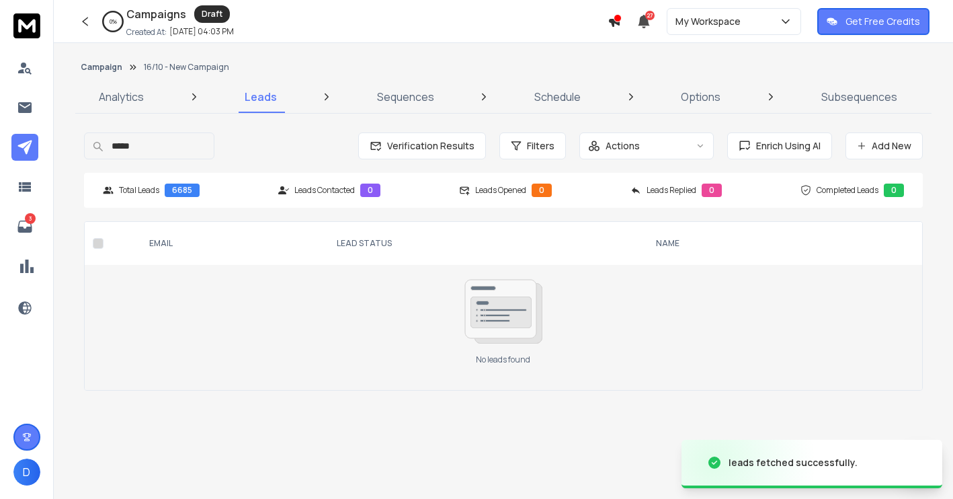
click at [156, 135] on input "*****" at bounding box center [149, 145] width 130 height 27
click at [156, 137] on input "*****" at bounding box center [149, 145] width 130 height 27
click at [574, 104] on p "Schedule" at bounding box center [557, 97] width 46 height 16
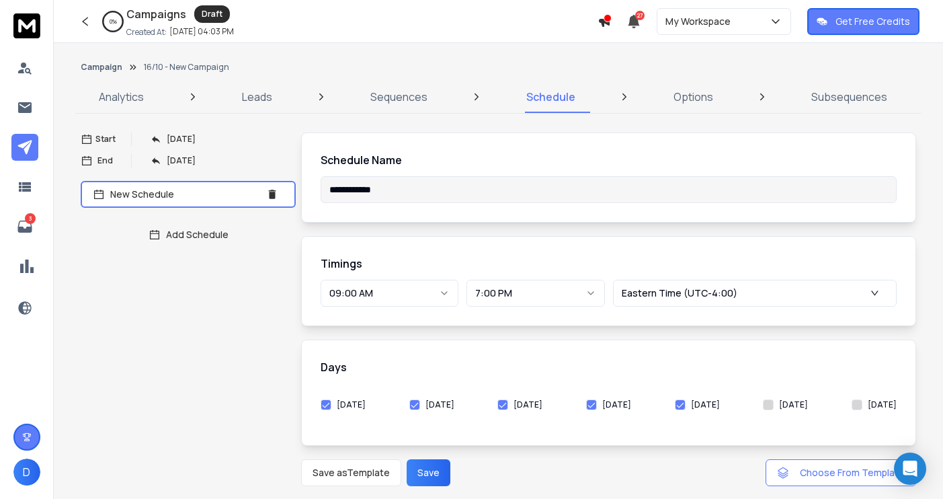
scroll to position [6, 0]
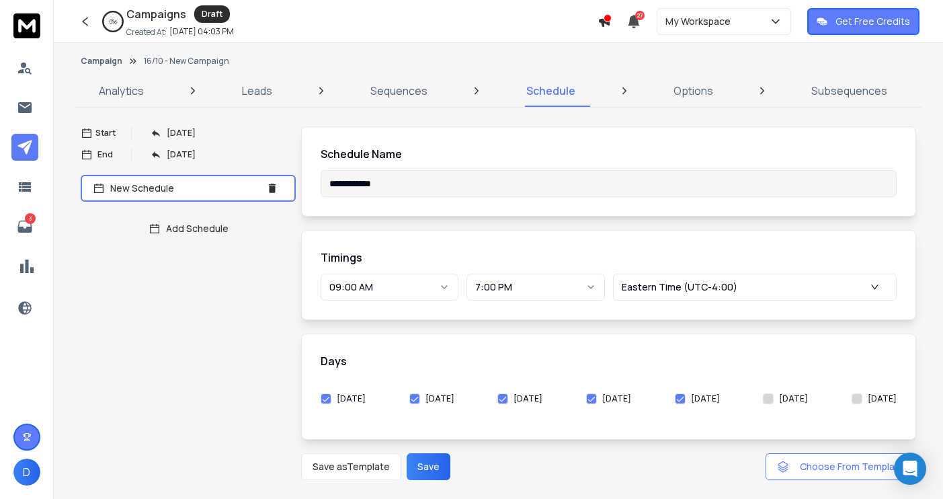
click at [430, 465] on button "Save" at bounding box center [428, 466] width 44 height 27
click at [685, 88] on p "Options" at bounding box center [693, 91] width 40 height 16
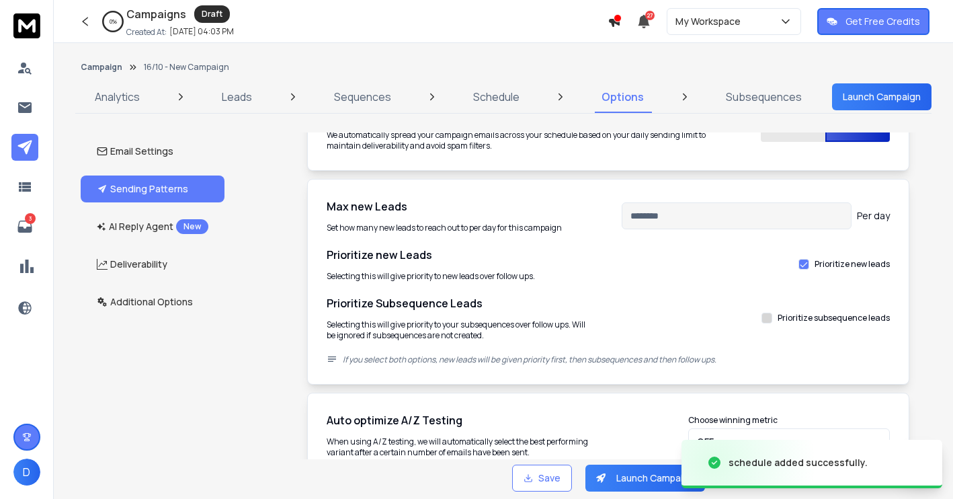
click at [629, 471] on button "Launch Campaign" at bounding box center [645, 477] width 120 height 27
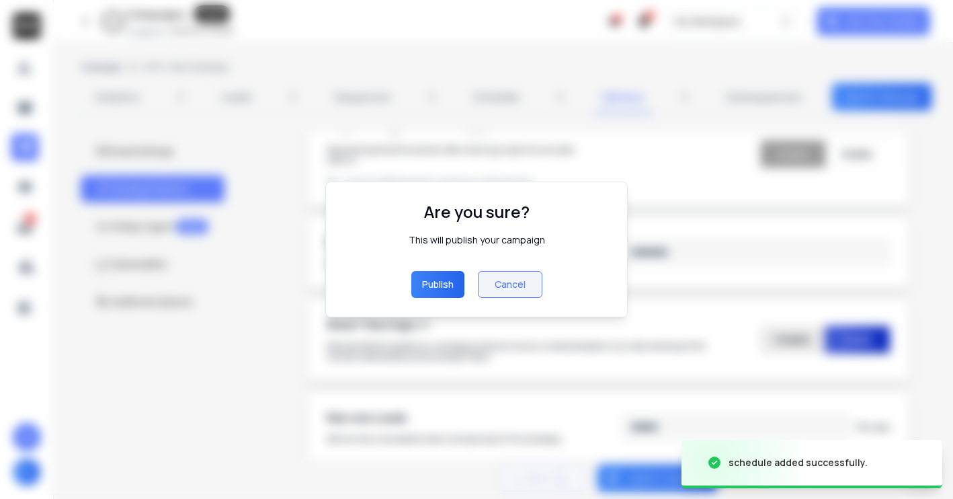
scroll to position [785, 0]
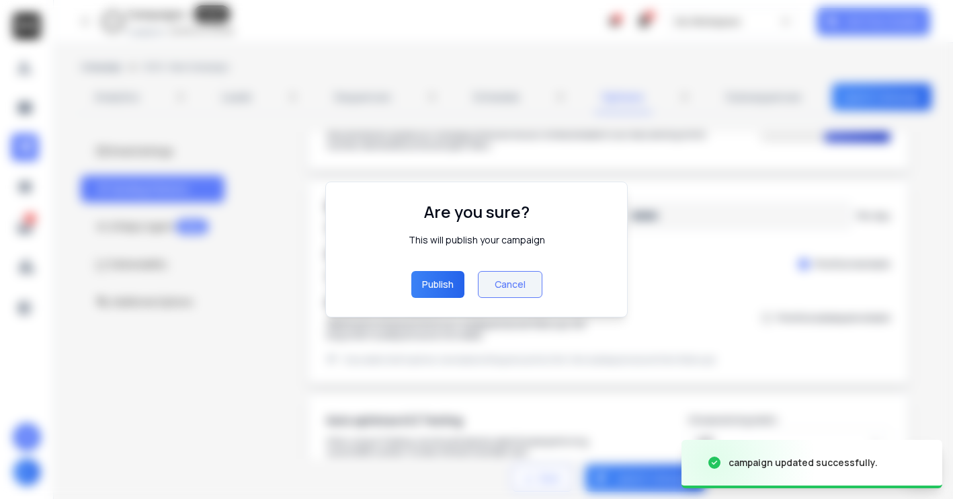
click at [438, 284] on button "Publish" at bounding box center [437, 284] width 53 height 27
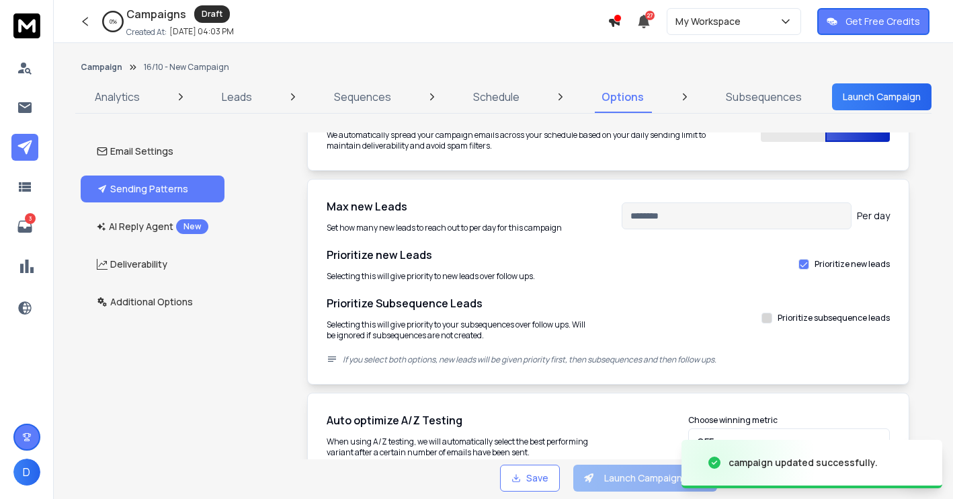
click at [631, 103] on p "Options" at bounding box center [622, 97] width 42 height 16
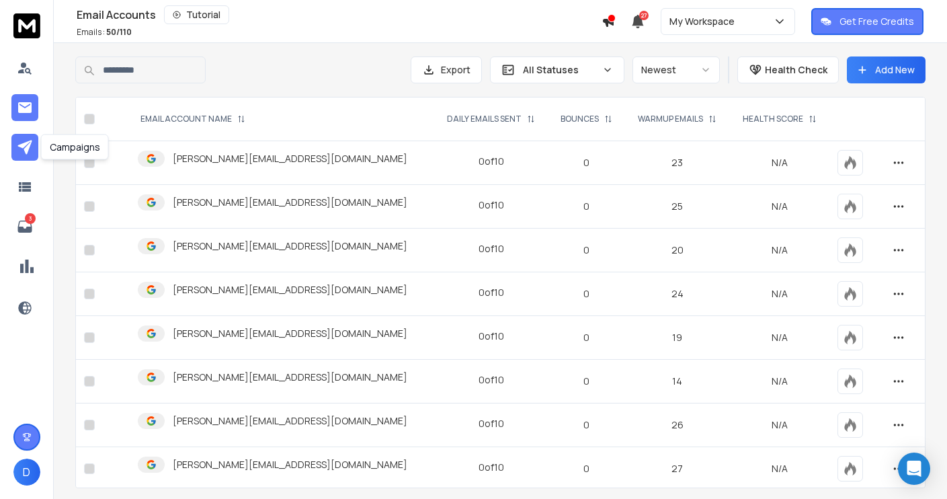
click at [24, 142] on icon at bounding box center [25, 147] width 16 height 16
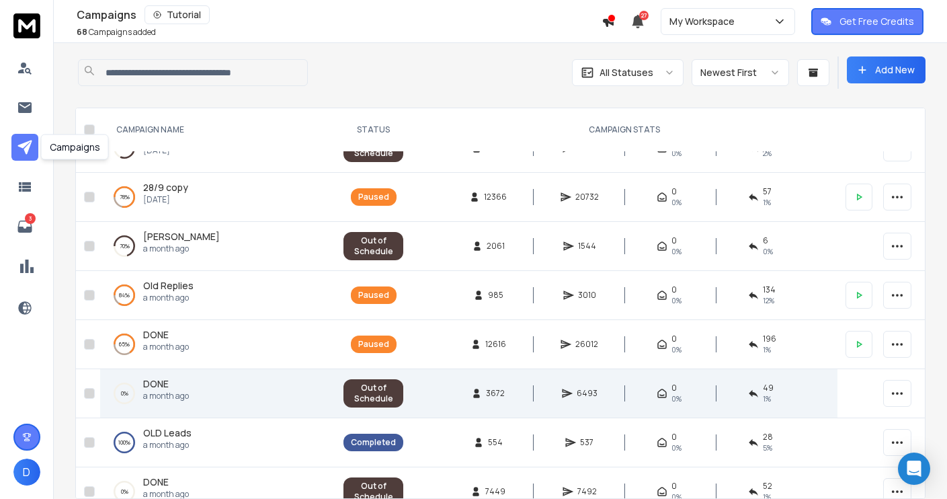
scroll to position [302, 0]
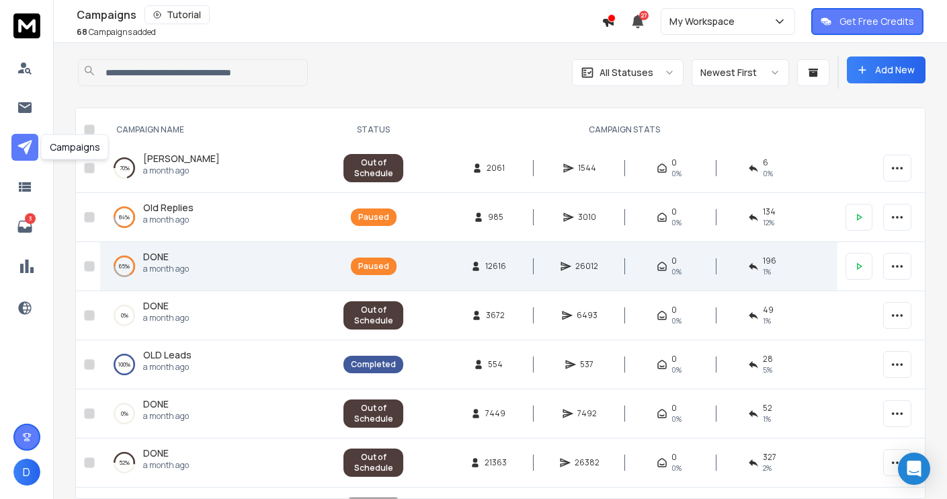
click at [160, 254] on span "DONE" at bounding box center [156, 256] width 26 height 13
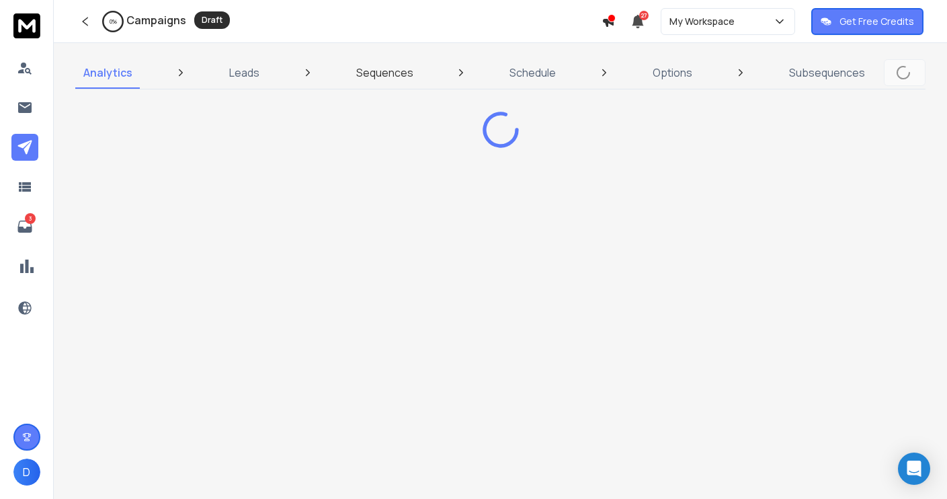
click at [381, 77] on p "Sequences" at bounding box center [384, 72] width 57 height 16
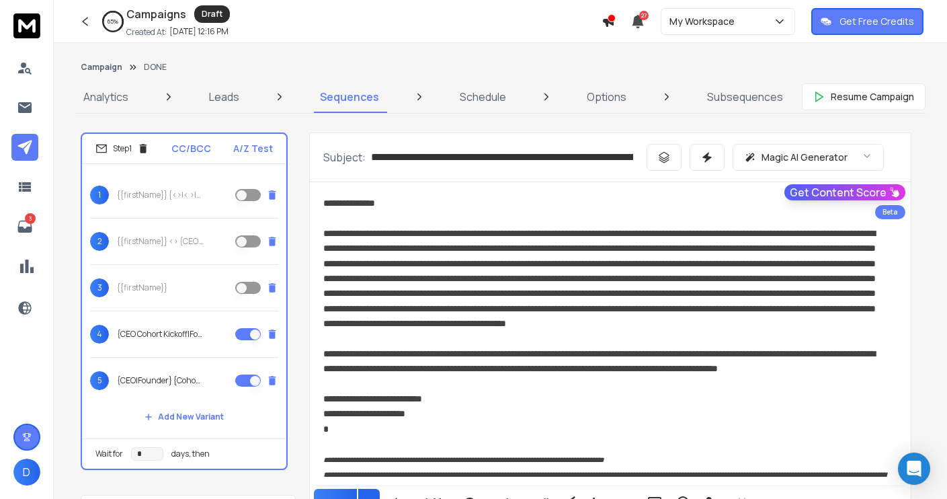
click at [169, 238] on p "{{firstName}} <> {CEO Cohort Kickoff|Founder Cohort Kickoff|CEO Cohort Invite|F…" at bounding box center [160, 241] width 86 height 11
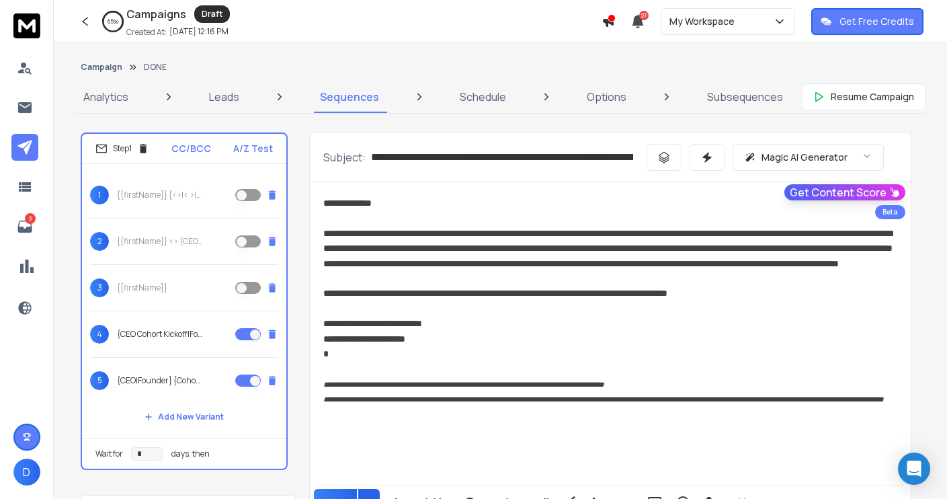
click at [155, 296] on div "3 {{firstName}}" at bounding box center [128, 287] width 77 height 19
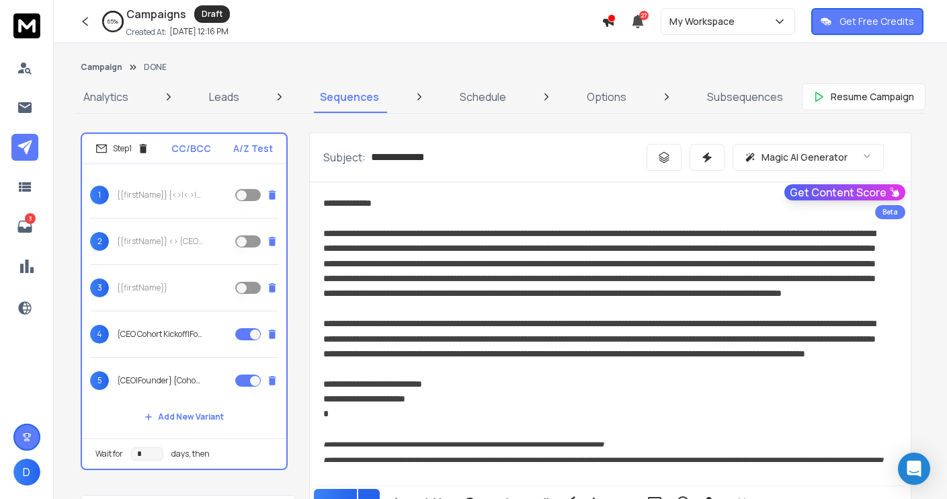
click at [158, 334] on p "{CEO Cohort Kickoff|Founder Cohort Kickoff|CEO Cohort Invite|Founder Cohort Inv…" at bounding box center [160, 334] width 86 height 11
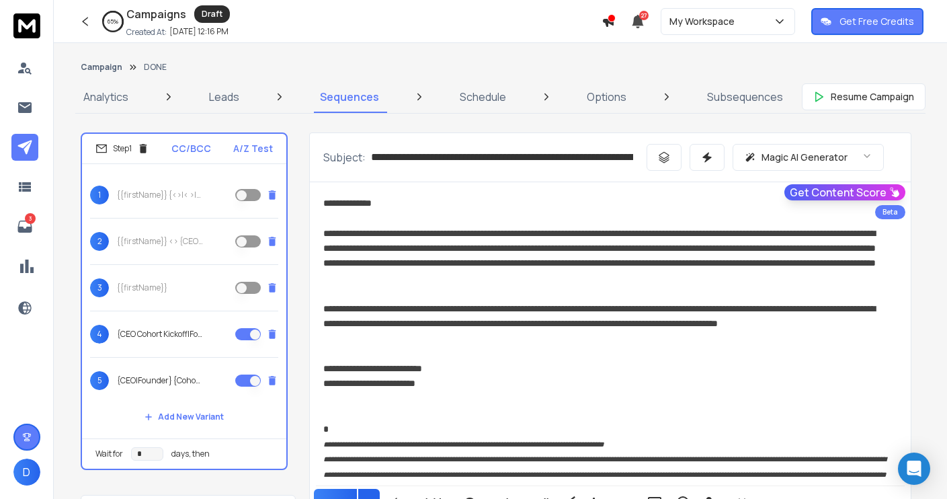
click at [174, 388] on div "5 {CEO|Founder} {Cohort|Masterclass} {Invite|Invitation}" at bounding box center [146, 380] width 113 height 19
type input "**********"
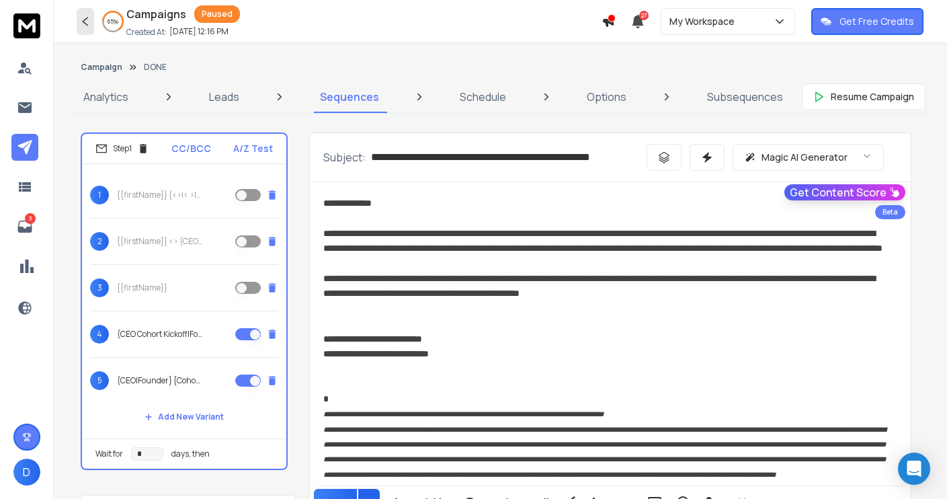
click at [85, 24] on icon at bounding box center [85, 21] width 12 height 12
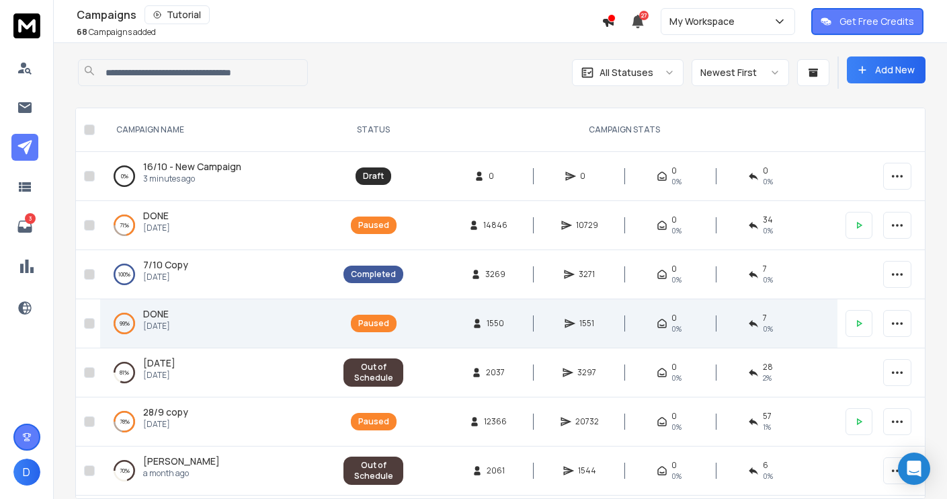
click at [159, 325] on p "[DATE]" at bounding box center [156, 325] width 27 height 11
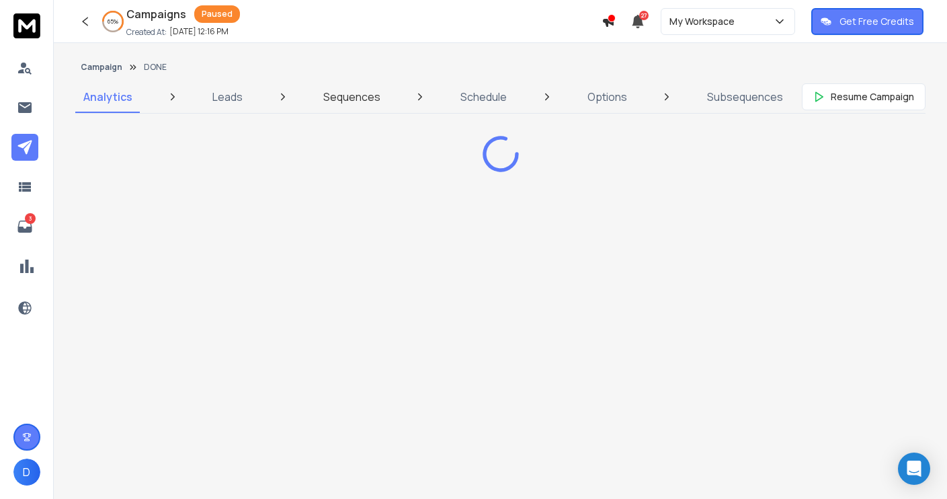
click at [342, 103] on p "Sequences" at bounding box center [351, 97] width 57 height 16
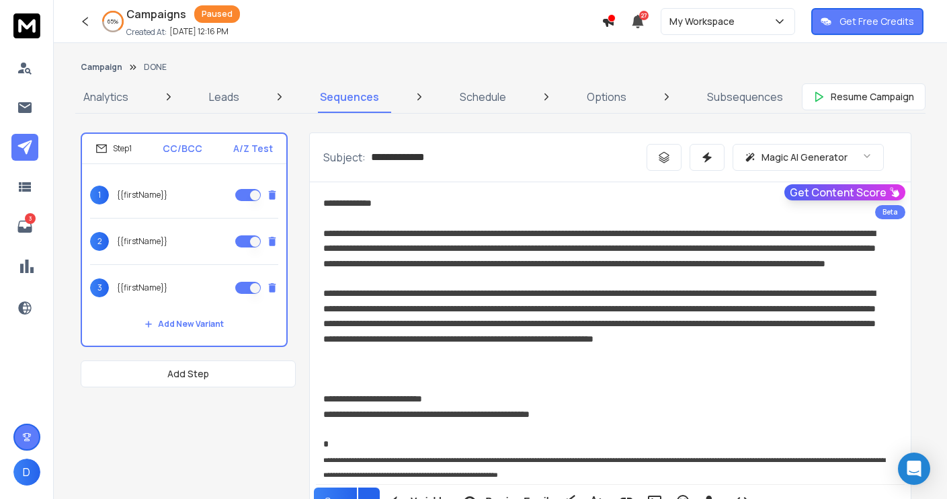
click at [189, 233] on div "2 {{firstName}}" at bounding box center [184, 241] width 188 height 46
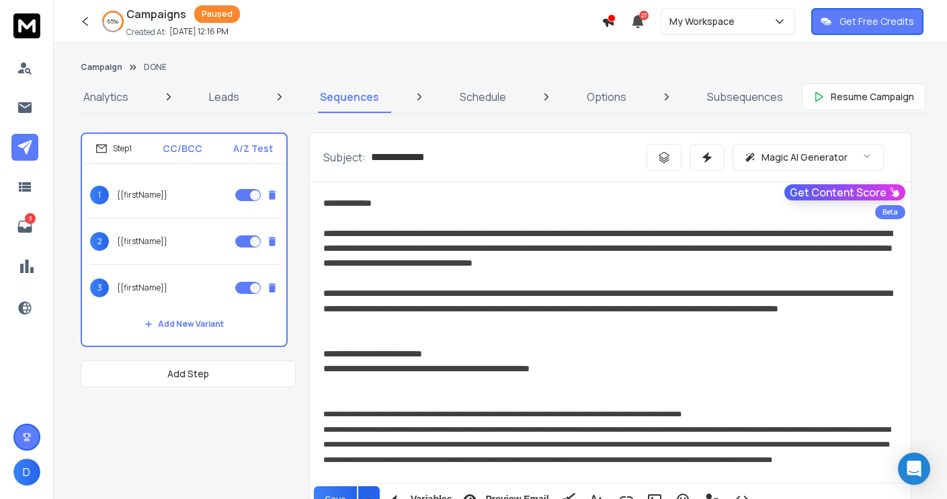
click at [162, 283] on p "{{firstName}}" at bounding box center [142, 287] width 50 height 11
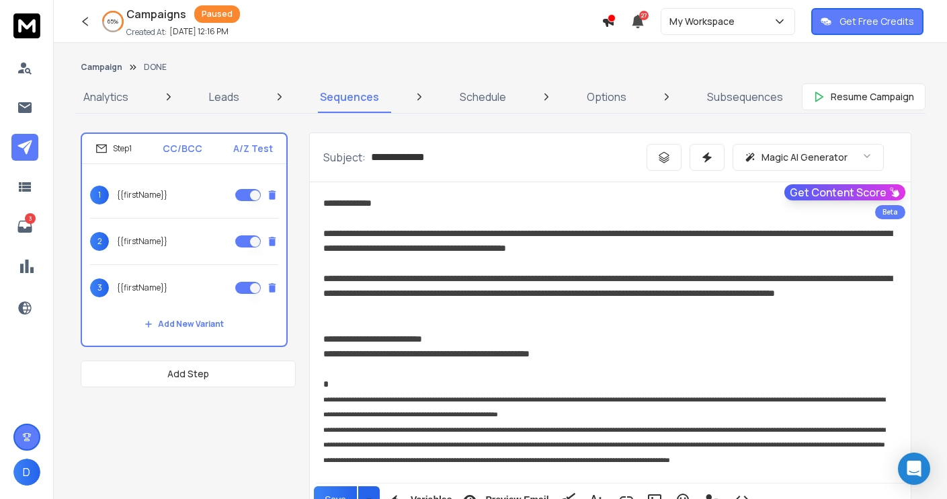
click at [77, 23] on div "65 % Campaigns Paused Created At: Sep 16, 2025, 12:16 PM 27 My Workspace Get Fr…" at bounding box center [473, 21] width 947 height 43
click at [82, 21] on icon at bounding box center [85, 21] width 12 height 12
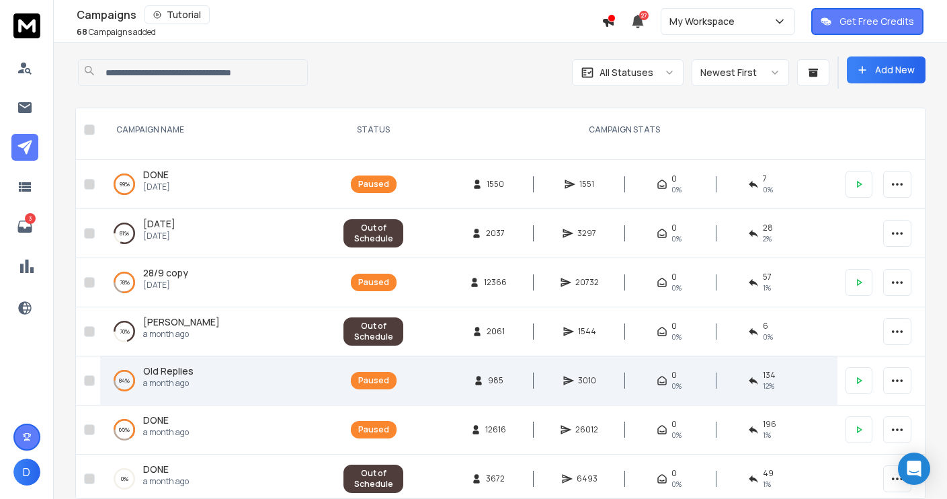
scroll to position [151, 0]
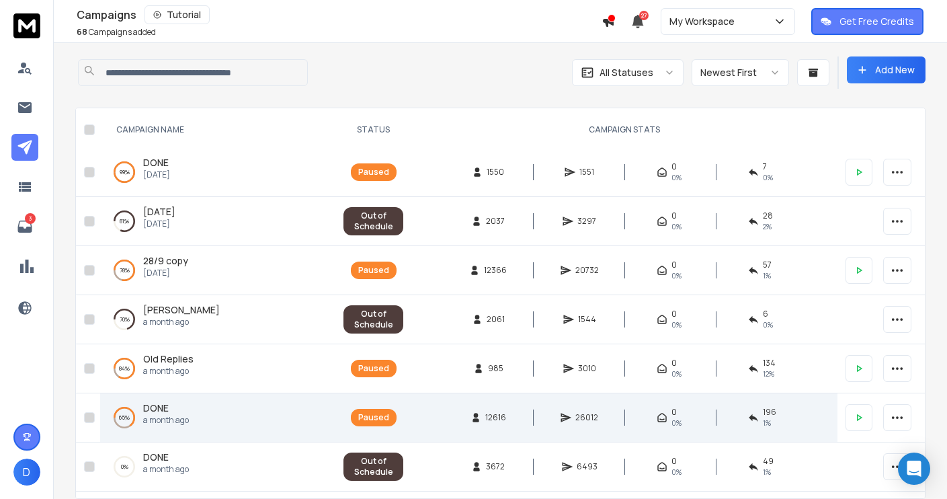
click at [148, 406] on span "DONE" at bounding box center [156, 407] width 26 height 13
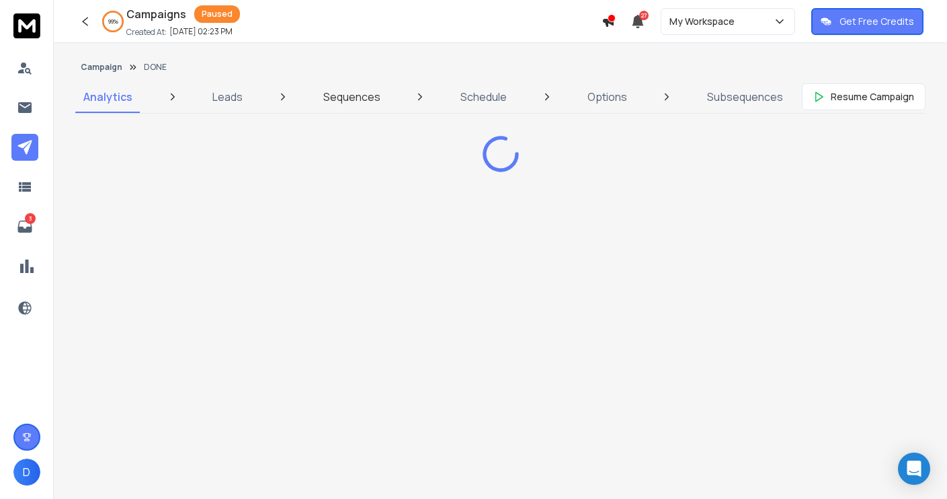
click at [357, 97] on p "Sequences" at bounding box center [351, 97] width 57 height 16
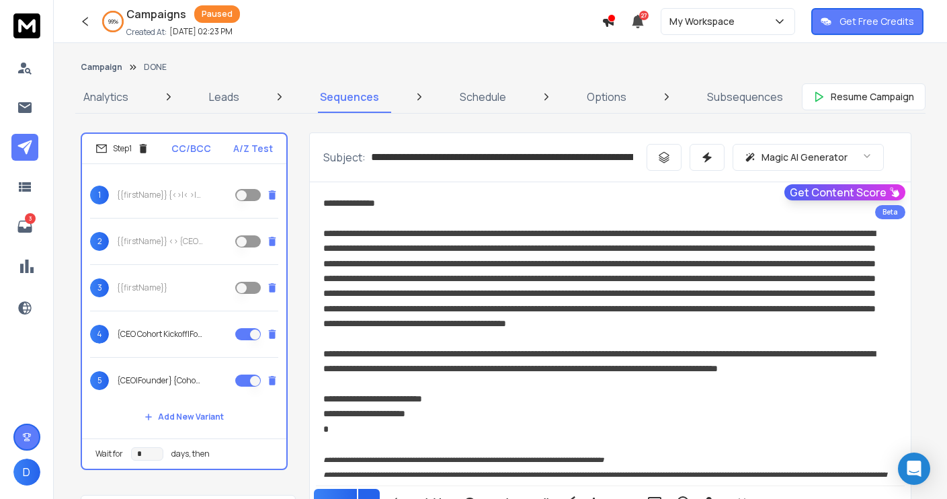
click at [151, 241] on p "{{firstName}} <> {CEO Cohort Kickoff|Founder Cohort Kickoff|CEO Cohort Invite|F…" at bounding box center [160, 241] width 86 height 11
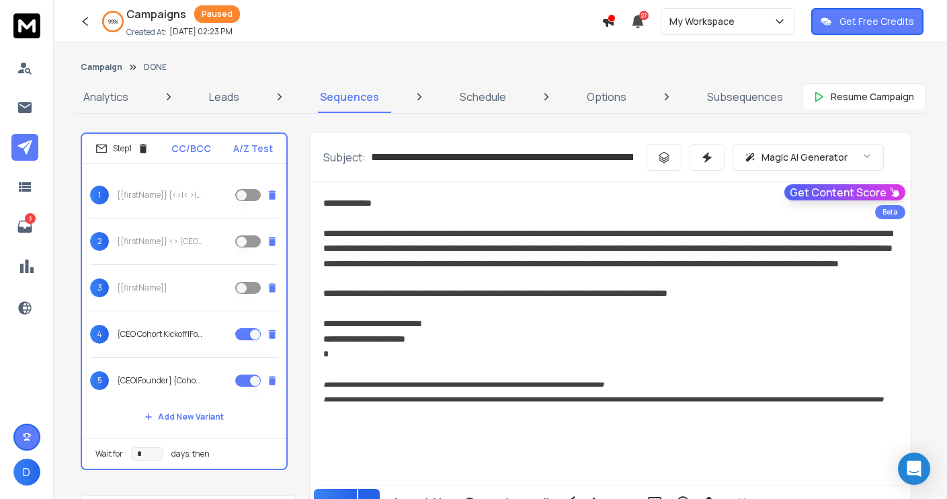
click at [150, 195] on p "{{firstName}} {<>|< >|-} {CEO Cohort Kickoff|Founder Cohort Kickoff|CEO Cohort …" at bounding box center [160, 194] width 86 height 11
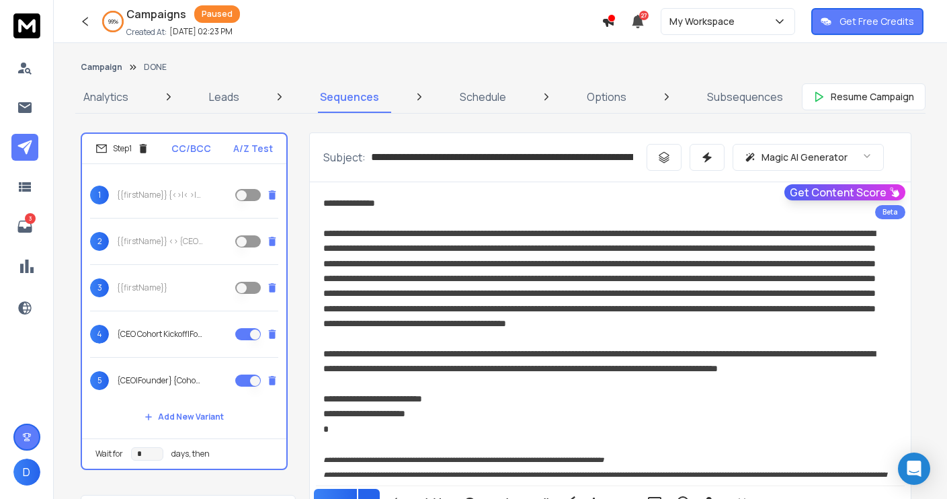
click at [130, 292] on p "{{firstName}}" at bounding box center [142, 287] width 50 height 11
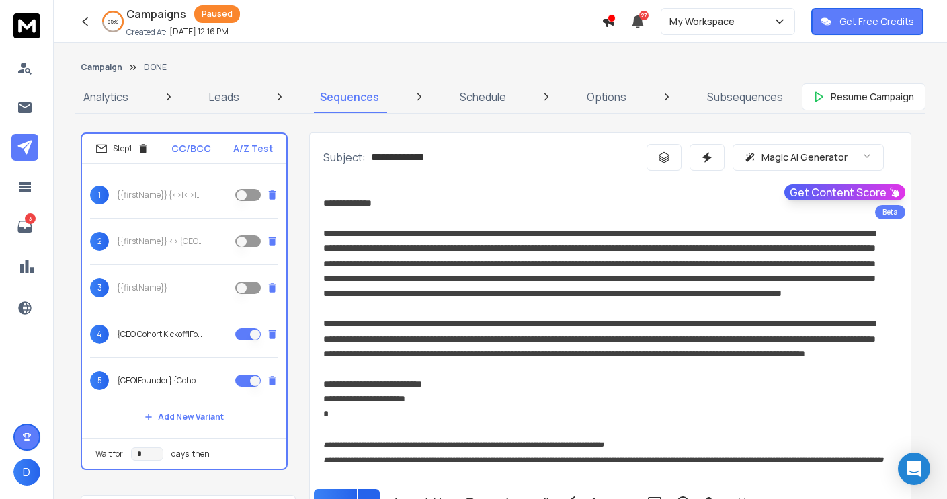
click at [159, 339] on p "{CEO Cohort Kickoff|Founder Cohort Kickoff|CEO Cohort Invite|Founder Cohort Inv…" at bounding box center [160, 334] width 86 height 11
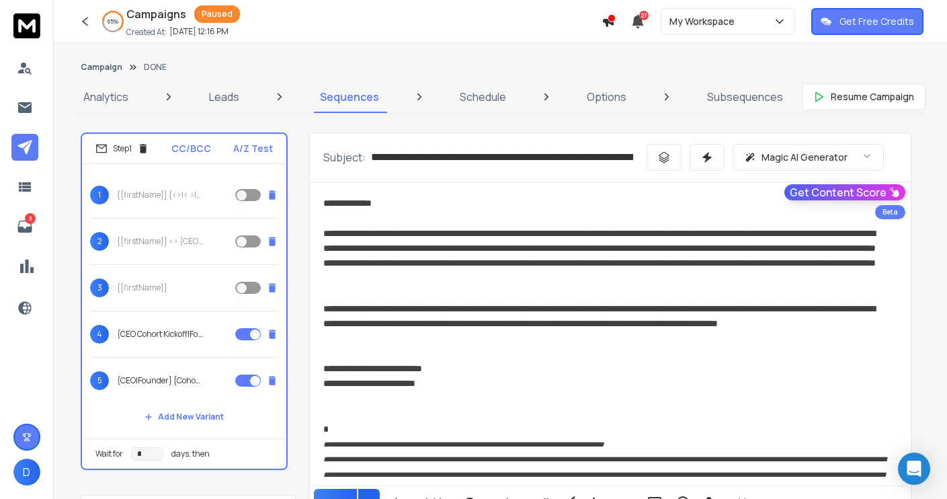
click at [157, 364] on div "5 {CEO|Founder} {Cohort|Masterclass} {Invite|Invitation}" at bounding box center [184, 380] width 188 height 46
type input "**********"
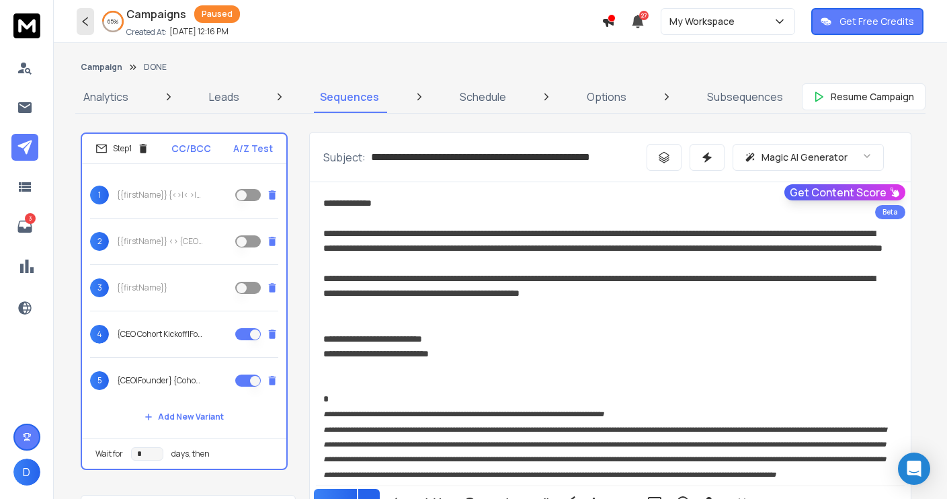
click at [79, 24] on button at bounding box center [85, 21] width 17 height 27
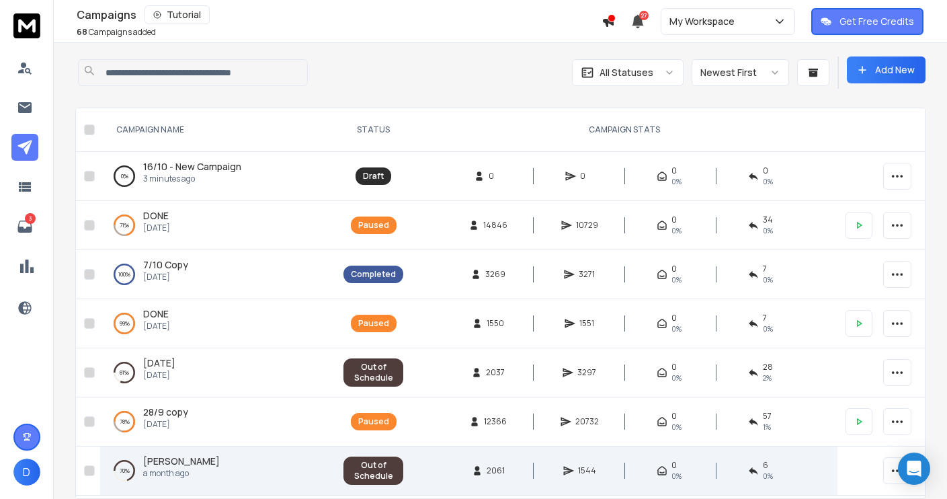
click at [179, 459] on h1 "[PERSON_NAME]" at bounding box center [181, 460] width 77 height 13
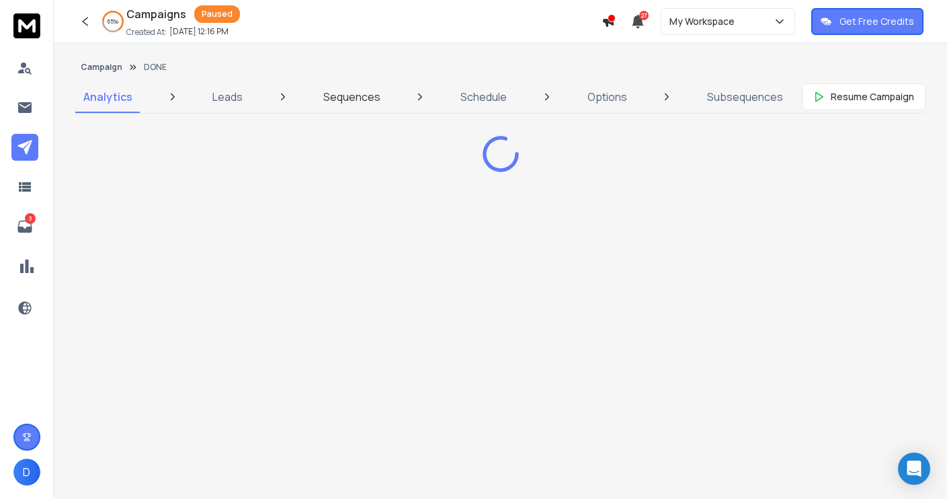
click at [361, 109] on link "Sequences" at bounding box center [351, 97] width 73 height 32
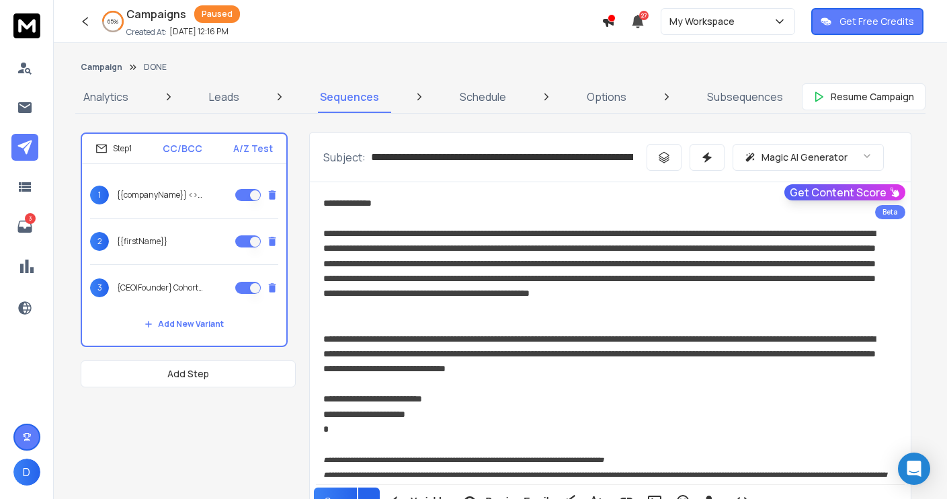
click at [165, 237] on p "{{firstName}}" at bounding box center [142, 241] width 50 height 11
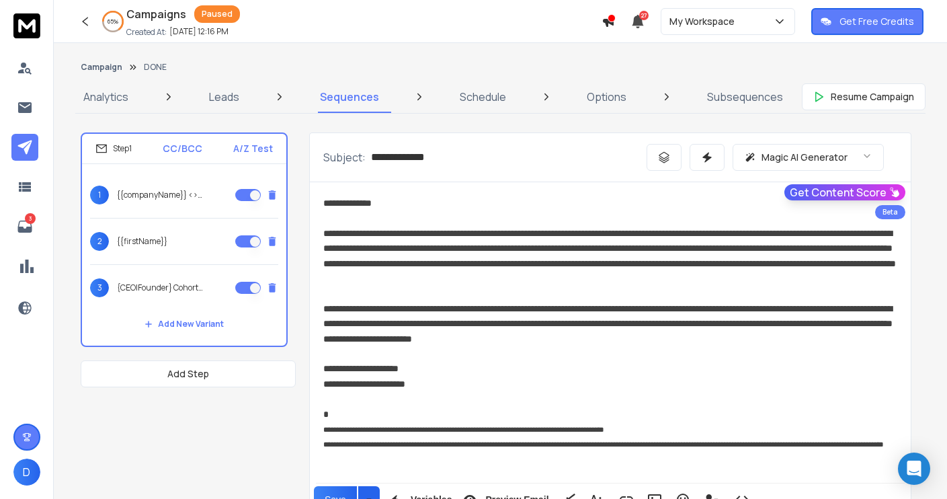
click at [173, 298] on div "3 {CEO|Founder} Cohort {kickoff||Masterclass} Invite <> {{companyName}}" at bounding box center [184, 288] width 188 height 46
type input "**********"
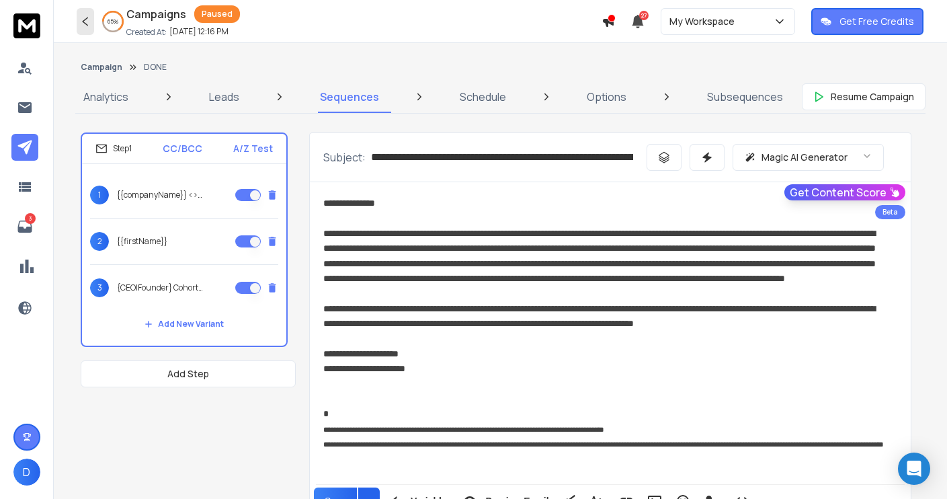
click at [83, 17] on icon at bounding box center [85, 21] width 12 height 12
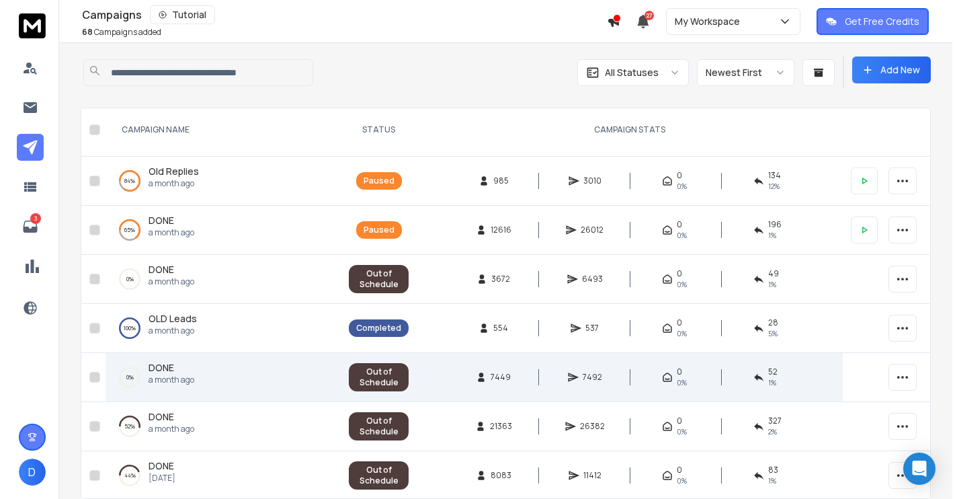
scroll to position [363, 0]
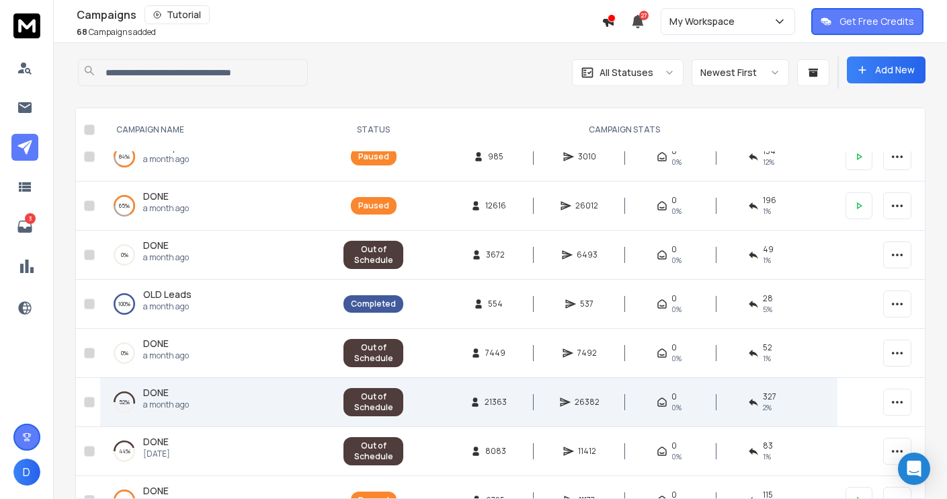
click at [158, 391] on span "DONE" at bounding box center [156, 392] width 26 height 13
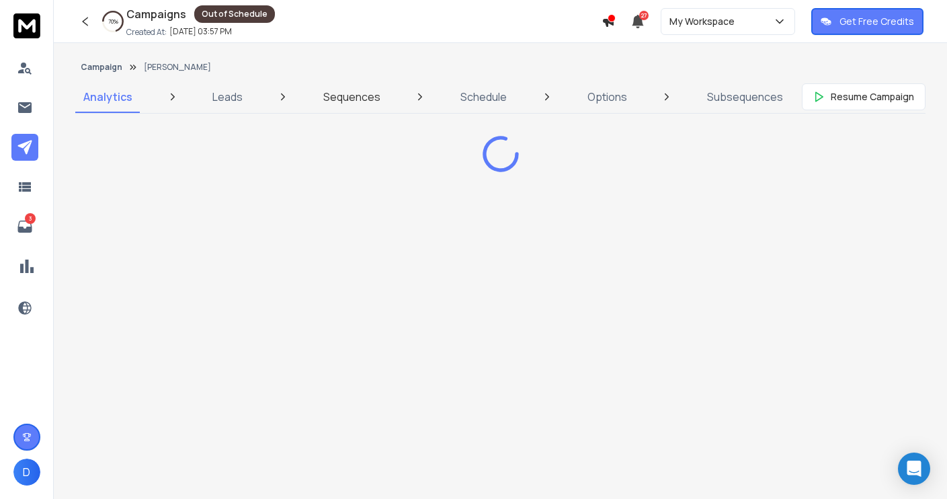
click at [351, 101] on p "Sequences" at bounding box center [351, 97] width 57 height 16
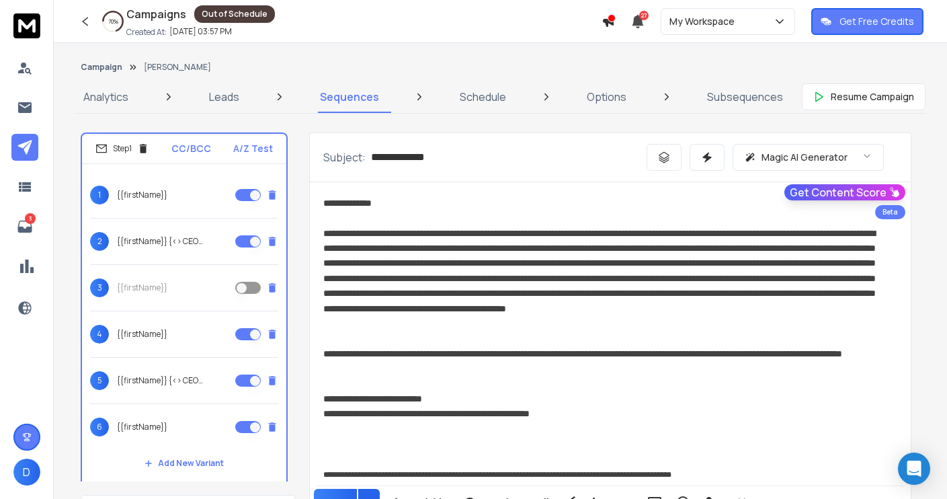
click at [159, 236] on p "{{firstName}} {<> CEO Batch Invite|<> Founder Cohort Invitation|<> CEO Batch In…" at bounding box center [160, 241] width 86 height 11
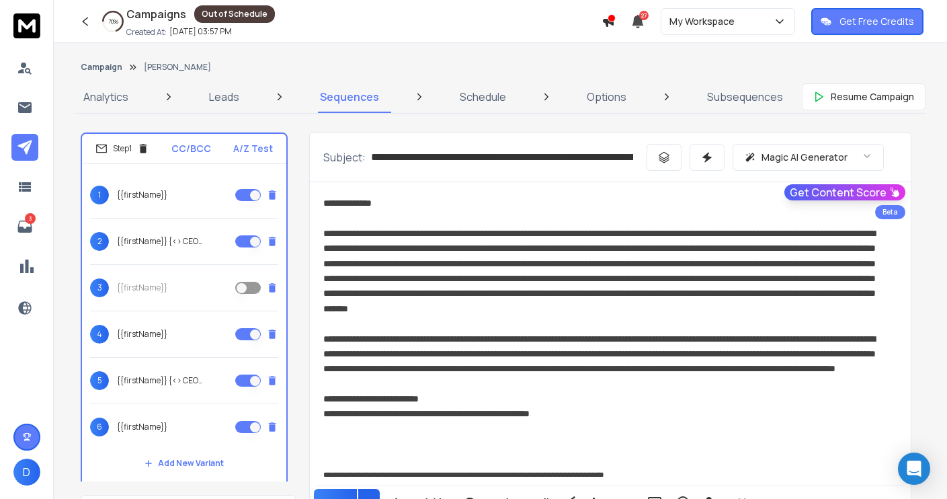
click at [152, 283] on p "{{firstName}}" at bounding box center [142, 287] width 50 height 11
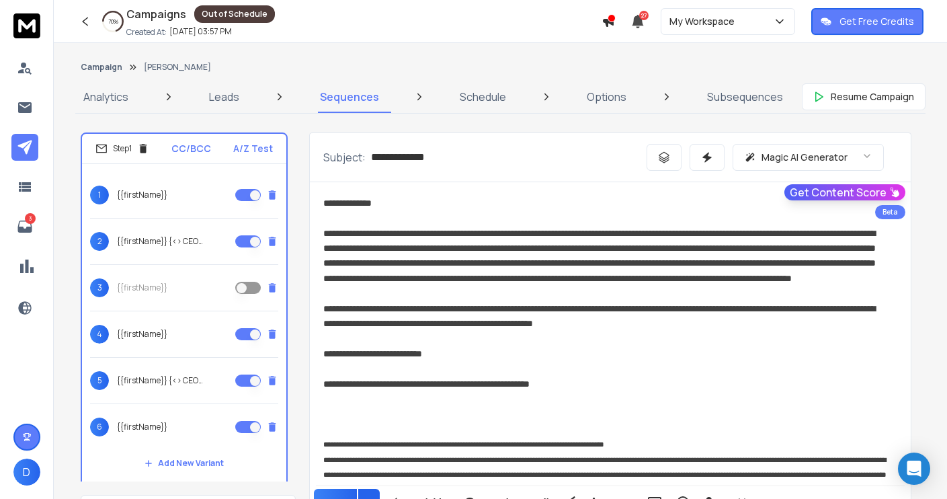
click at [146, 326] on div "4 {{firstName}}" at bounding box center [128, 334] width 77 height 19
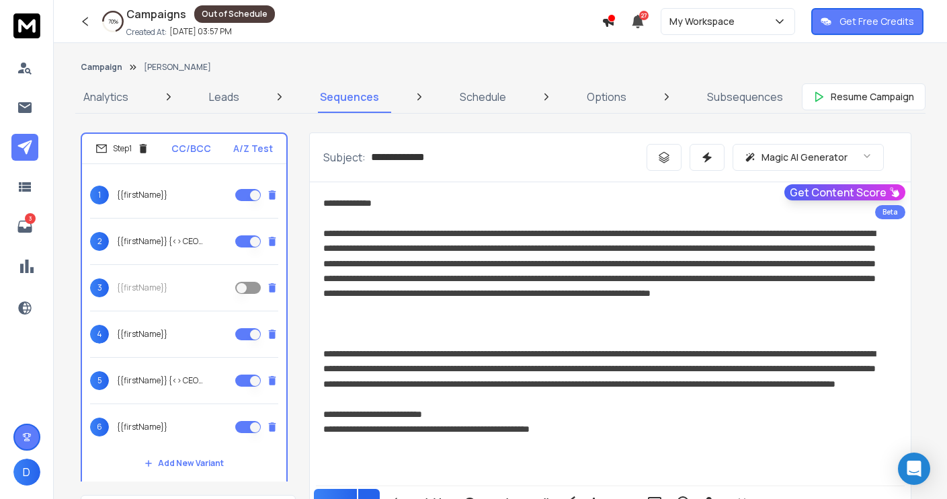
click at [154, 382] on p "{{firstName}} {<> CEO Executive Invitation|<> CEO Cohort Invite|<> CEO Mastercl…" at bounding box center [160, 380] width 86 height 11
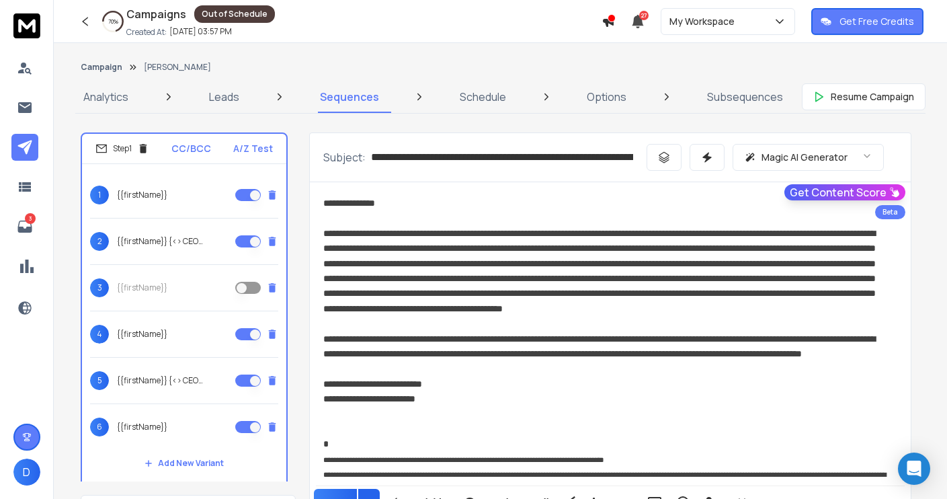
click at [153, 421] on p "{{firstName}}" at bounding box center [142, 426] width 50 height 11
type input "**********"
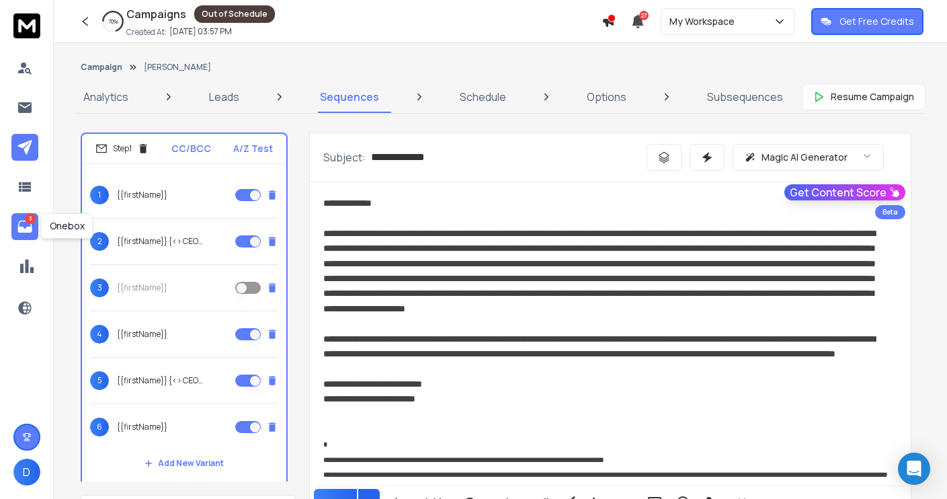
click at [17, 228] on icon at bounding box center [24, 226] width 14 height 12
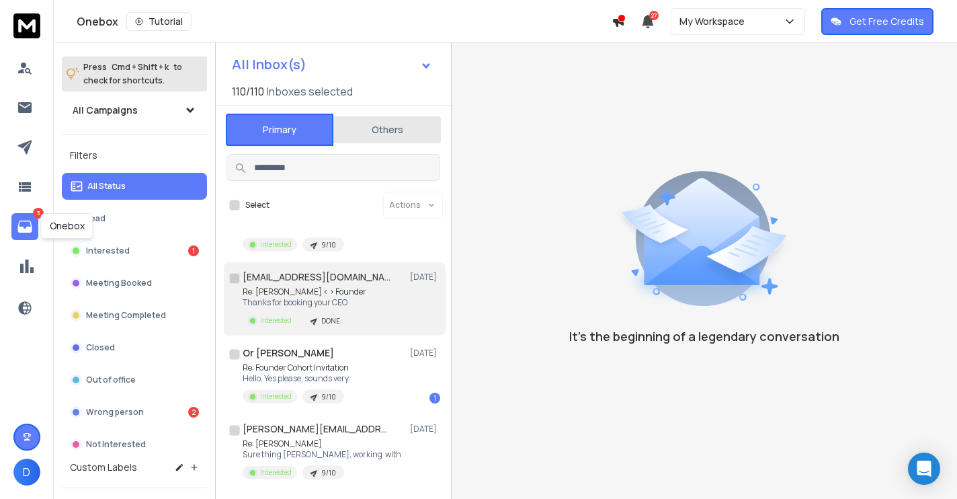
scroll to position [272, 0]
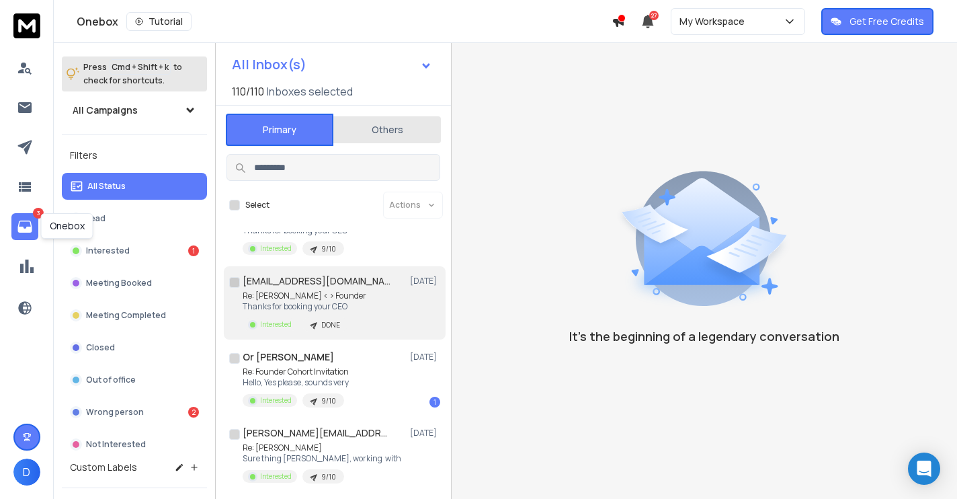
click at [366, 296] on div "Re: James < > Founder Thanks for booking your CEO Interested DONE" at bounding box center [342, 310] width 198 height 41
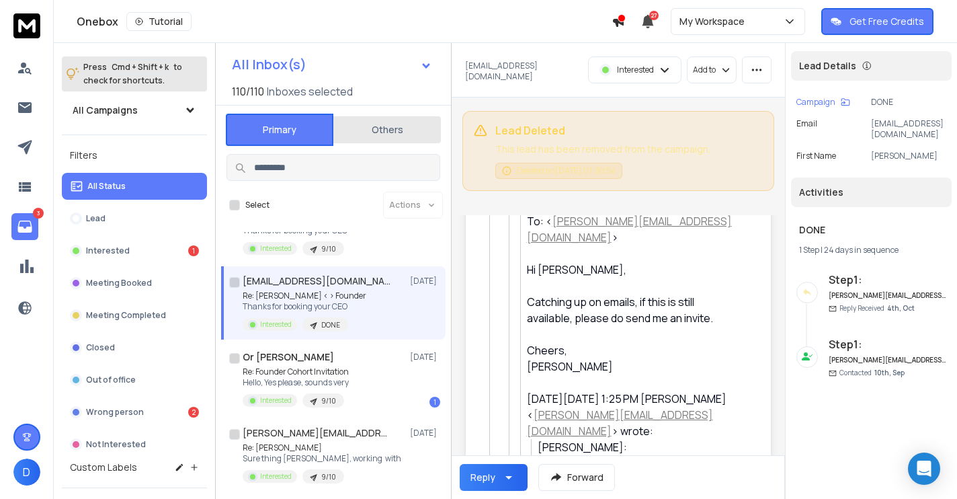
scroll to position [1993, 0]
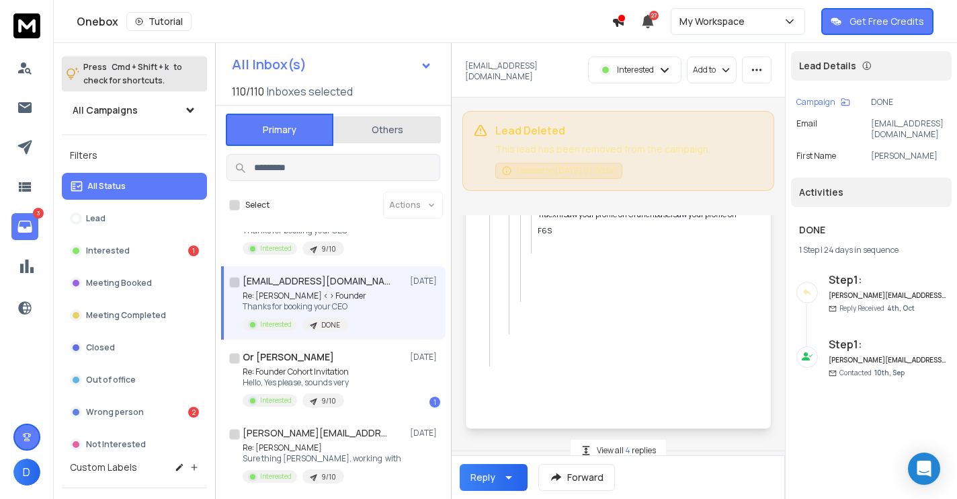
click at [599, 445] on p "View all 4 replies" at bounding box center [626, 450] width 59 height 11
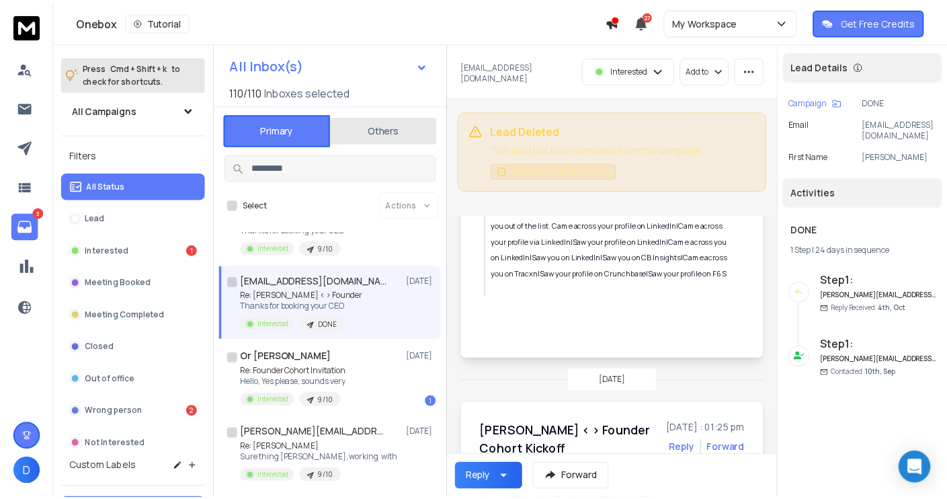
scroll to position [5640, 0]
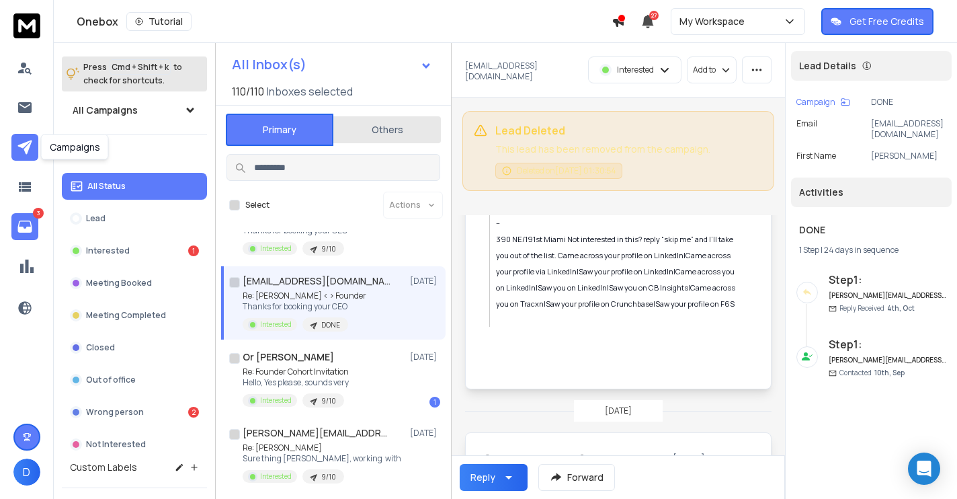
click at [27, 151] on icon at bounding box center [24, 147] width 14 height 14
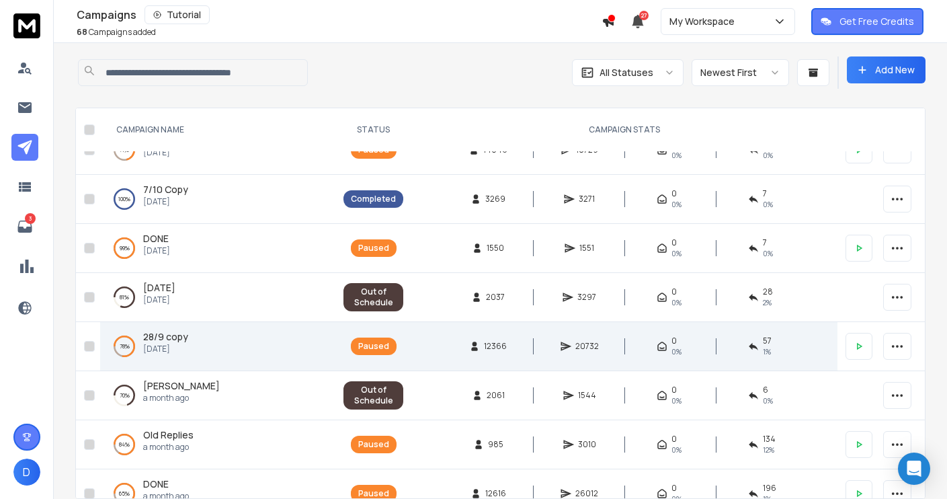
scroll to position [272, 0]
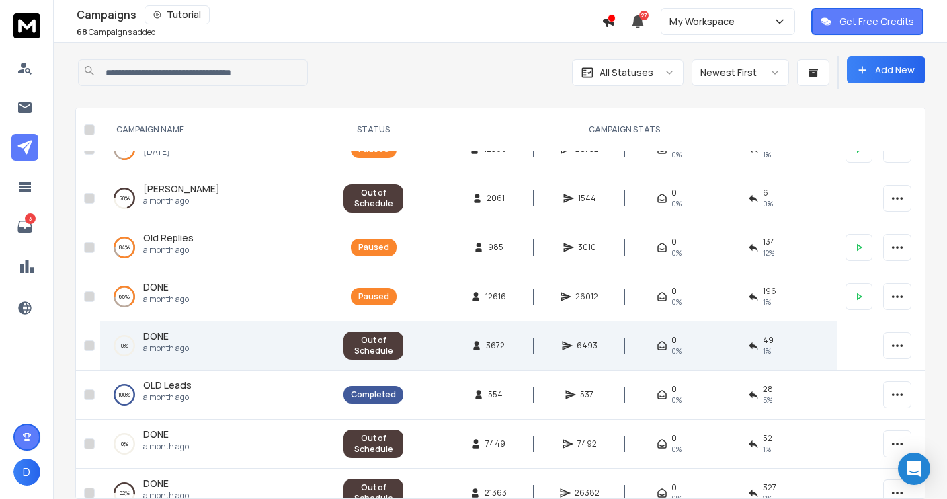
click at [151, 349] on p "a month ago" at bounding box center [166, 348] width 46 height 11
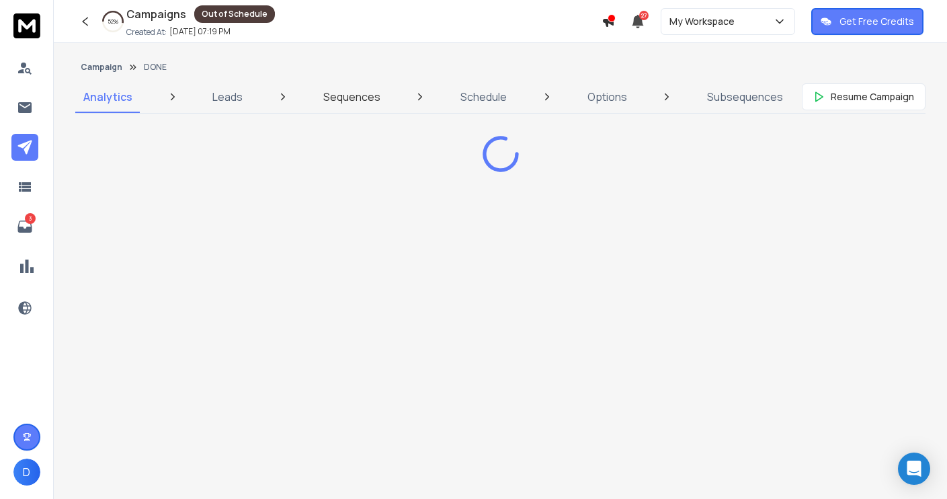
click at [353, 105] on p "Sequences" at bounding box center [351, 97] width 57 height 16
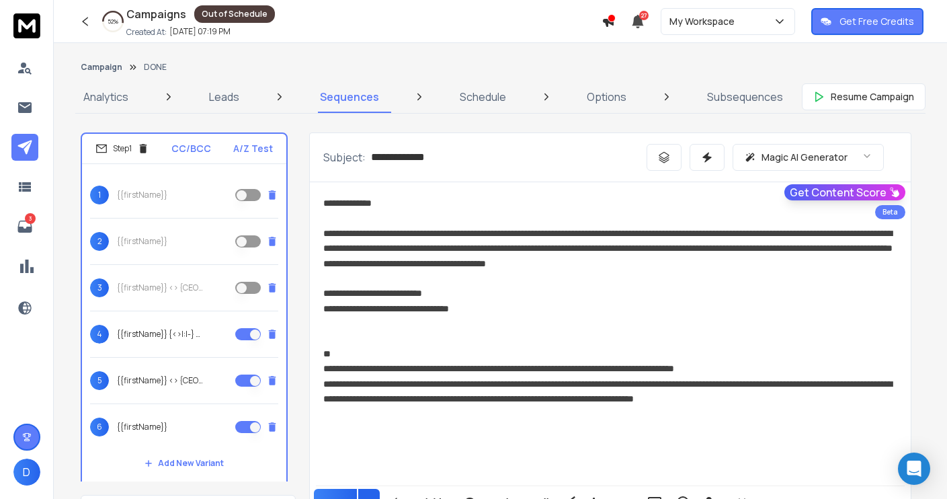
click at [181, 376] on p "{{firstName}} <> {CEO Cohort Kickoff|Founder Cohort Kickoff|CEO Cohort Invite|F…" at bounding box center [160, 380] width 86 height 11
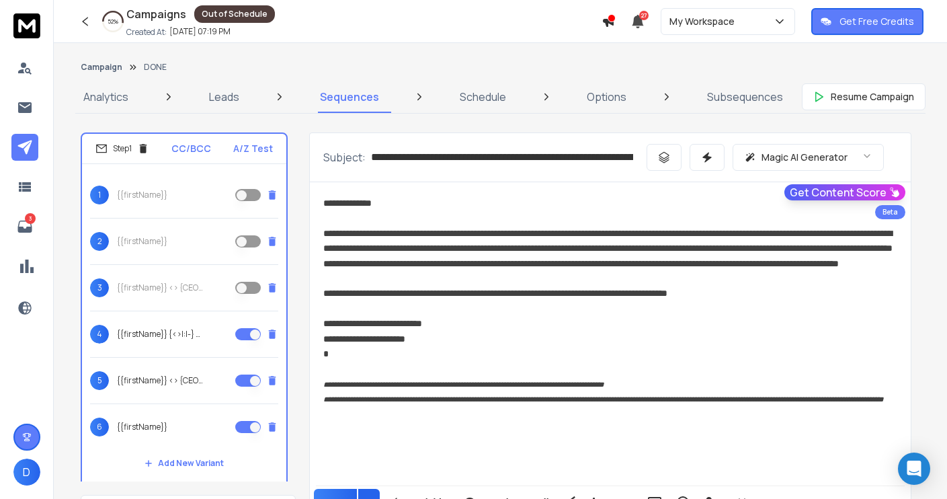
click at [173, 336] on p "{{firstName}} {<>|:|-} {CEO|Founder} Cohort {Referral|Introduction|Reference|No…" at bounding box center [160, 334] width 86 height 11
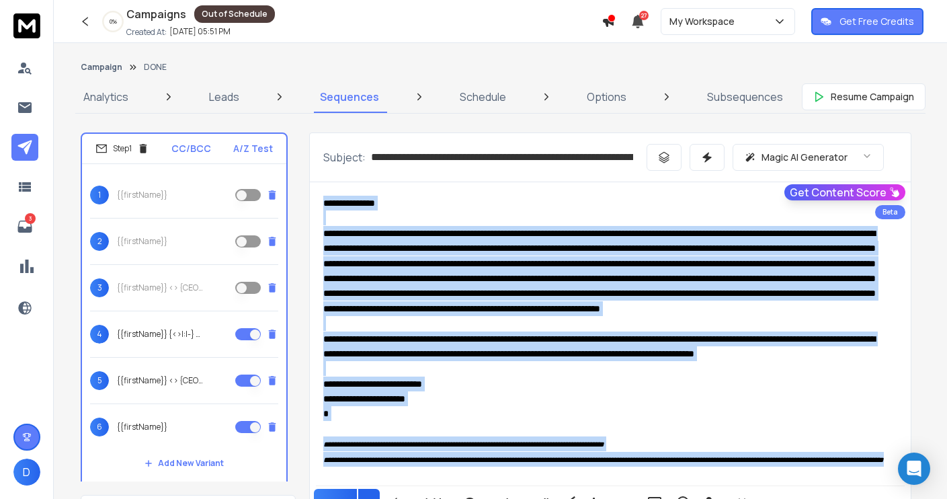
drag, startPoint x: 420, startPoint y: 461, endPoint x: 287, endPoint y: 124, distance: 361.9
click at [310, 182] on div "**********" at bounding box center [610, 331] width 601 height 299
copy div "**********"
click at [426, 159] on input "**********" at bounding box center [502, 157] width 262 height 16
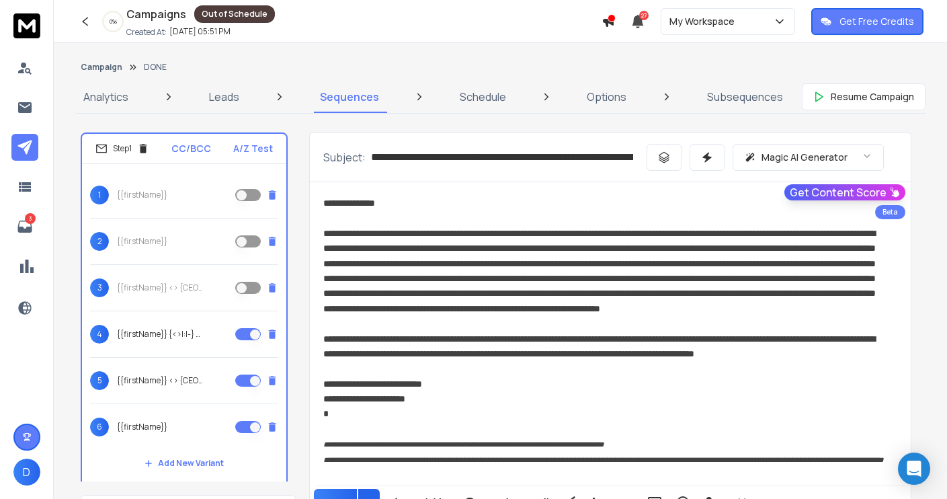
click at [426, 159] on input "**********" at bounding box center [502, 157] width 262 height 16
click at [154, 419] on div "6 {{firstName}}" at bounding box center [128, 426] width 77 height 19
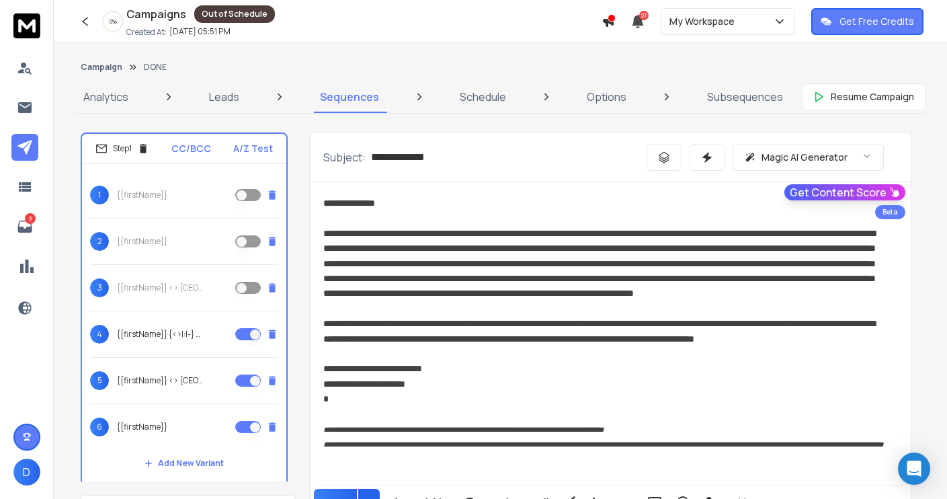
click at [157, 386] on div "5 {{firstName}} <> {CEO Cohort Kickoff|Founder Cohort Kickoff|CEO Cohort Invite…" at bounding box center [146, 380] width 113 height 19
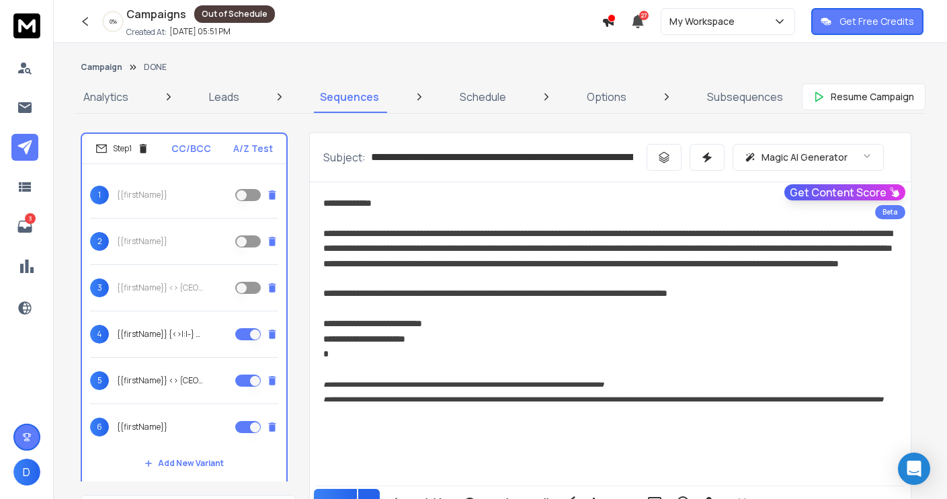
click at [158, 333] on p "{{firstName}} {<>|:|-} {CEO|Founder} Cohort {Referral|Introduction|Reference|No…" at bounding box center [160, 334] width 86 height 11
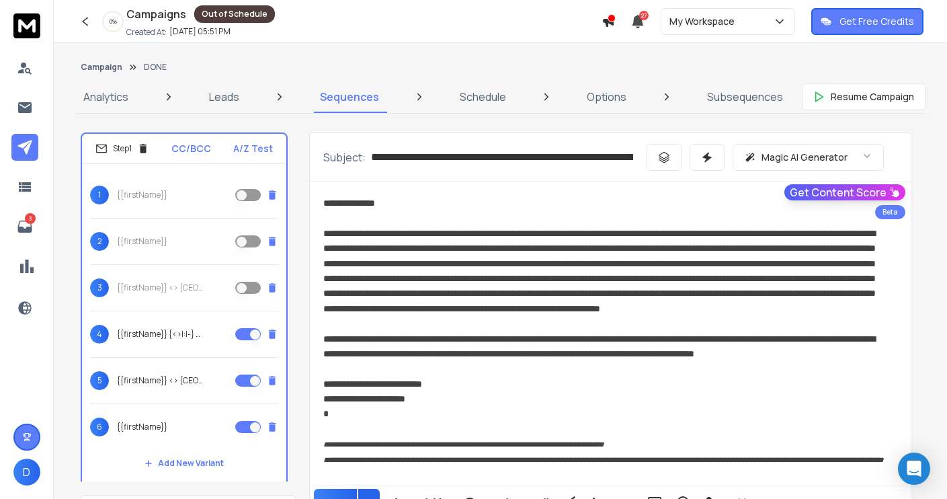
click at [161, 374] on div "5 {{firstName}} <> {CEO Cohort Kickoff|Founder Cohort Kickoff|CEO Cohort Invite…" at bounding box center [146, 380] width 113 height 19
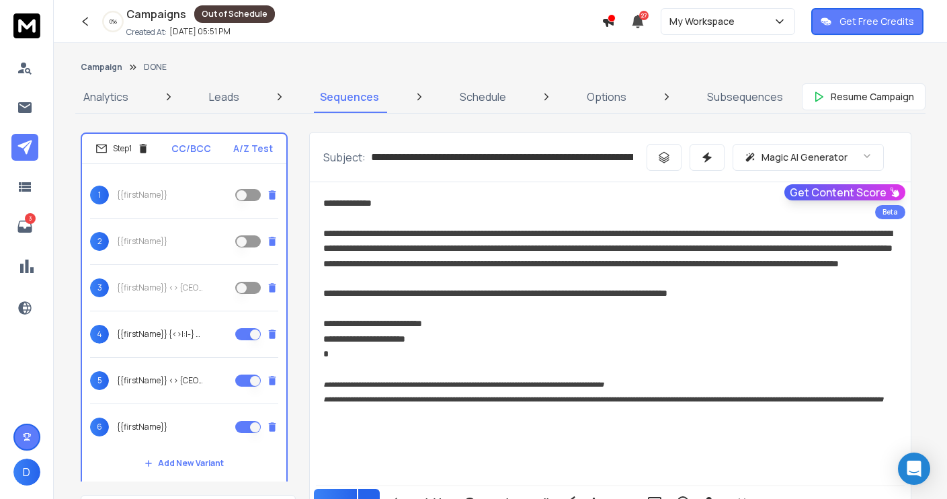
click at [169, 341] on div "4 {{firstName}} {<>|:|-} {CEO|Founder} Cohort {Referral|Introduction|Reference|…" at bounding box center [146, 334] width 113 height 19
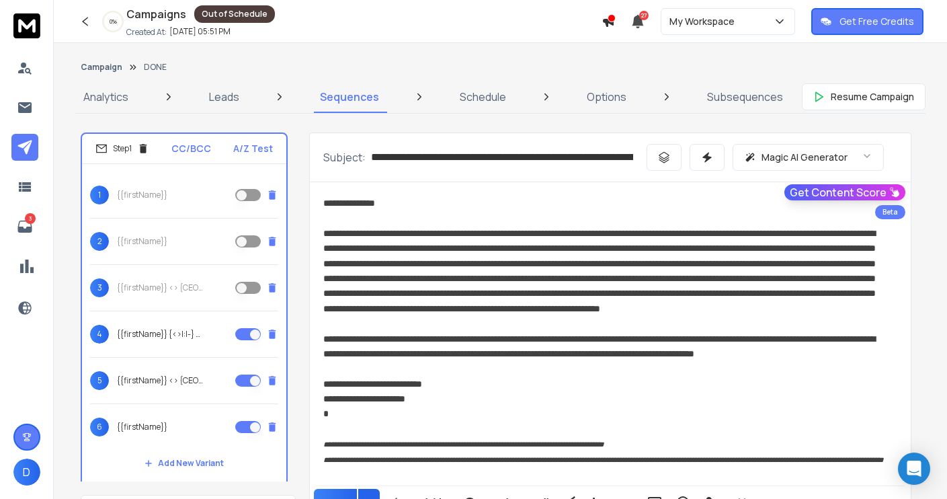
click at [179, 378] on p "{{firstName}} <> {CEO Cohort Kickoff|Founder Cohort Kickoff|CEO Cohort Invite|F…" at bounding box center [160, 380] width 86 height 11
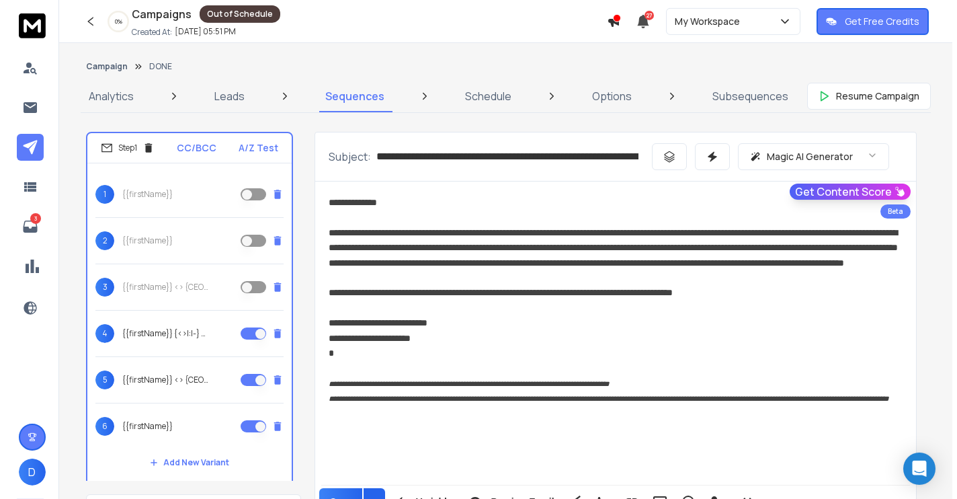
scroll to position [42, 0]
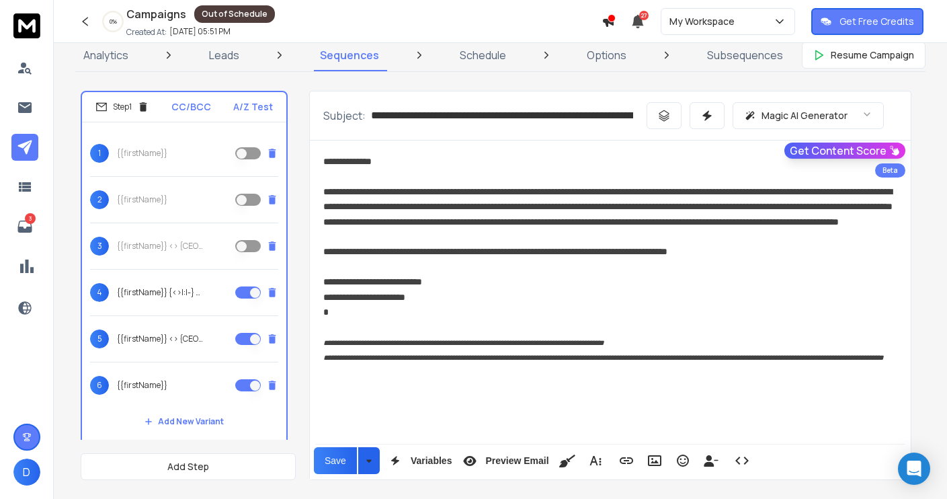
click at [497, 415] on div "**********" at bounding box center [610, 289] width 601 height 299
click at [489, 408] on div "**********" at bounding box center [610, 289] width 601 height 299
click at [179, 285] on div "4 {{firstName}} {<>|:|-} {CEO|Founder} Cohort {Referral|Introduction|Reference|…" at bounding box center [146, 292] width 113 height 19
type input "**********"
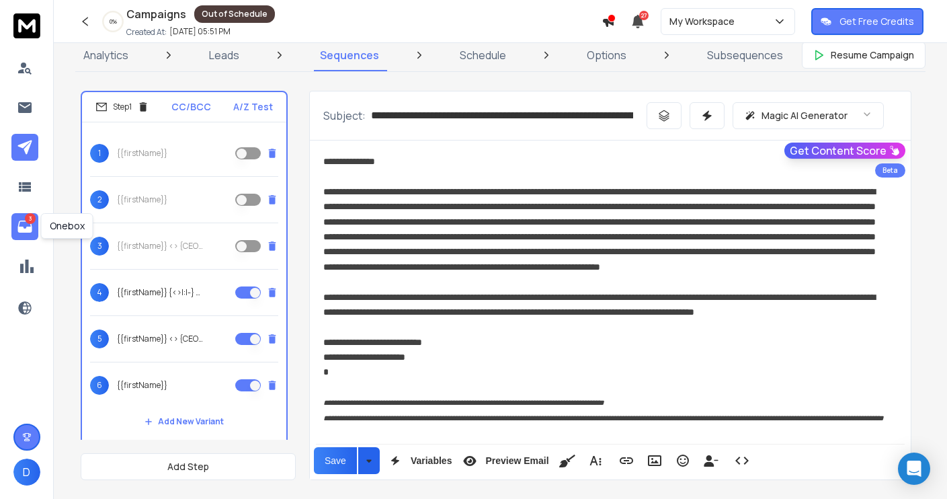
click at [32, 228] on icon at bounding box center [24, 226] width 14 height 12
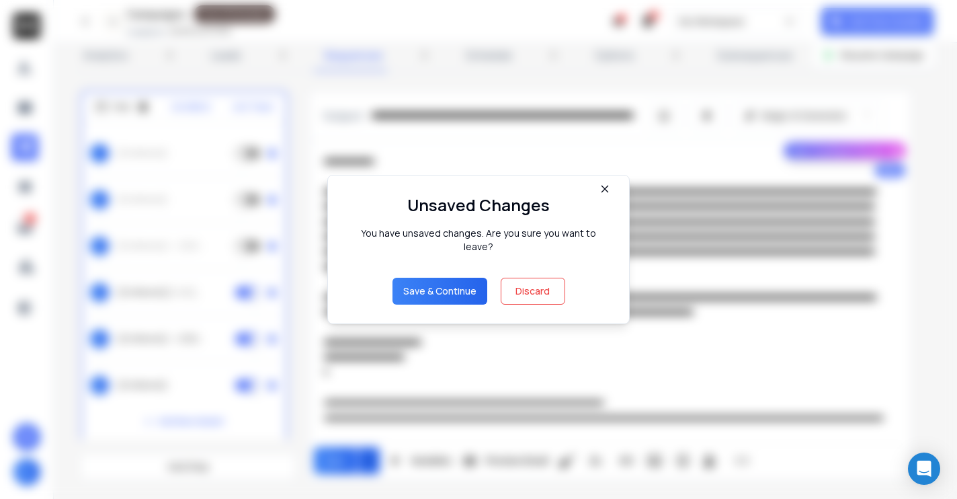
click at [443, 288] on button "Save & Continue" at bounding box center [439, 290] width 95 height 27
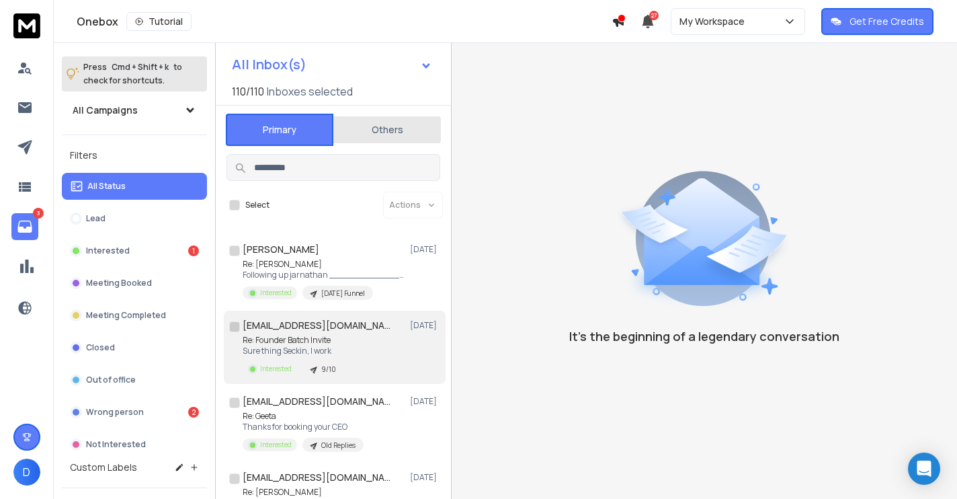
scroll to position [287, 0]
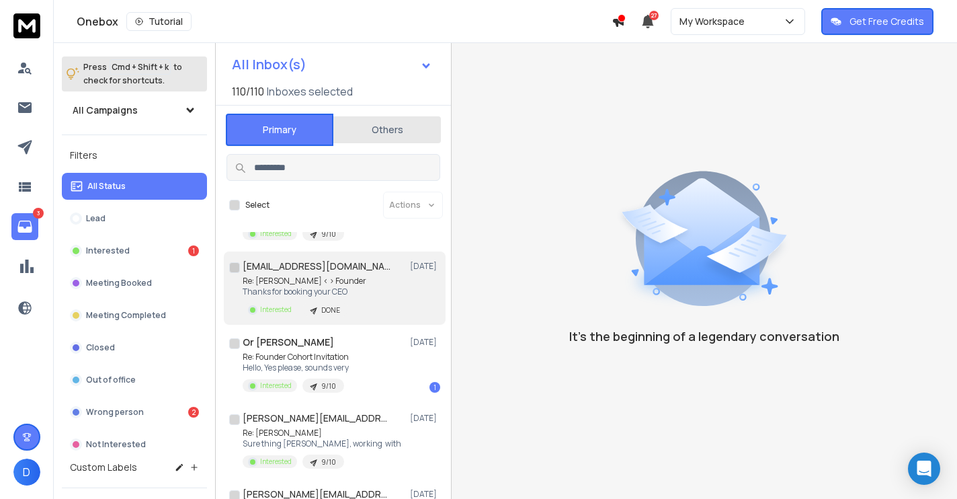
click at [368, 291] on div "Re: James < > Founder Thanks for booking your CEO Interested DONE" at bounding box center [342, 295] width 198 height 41
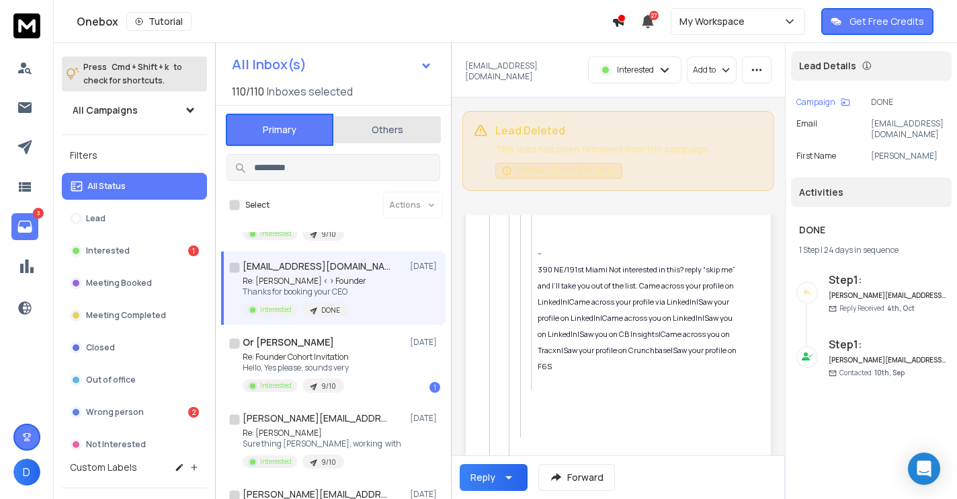
scroll to position [1993, 0]
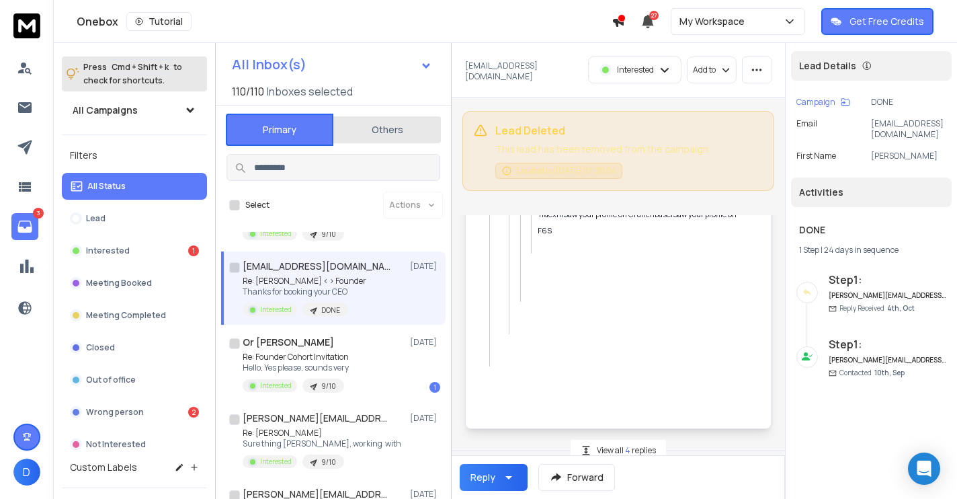
click at [628, 439] on div "View all 4 replies" at bounding box center [618, 449] width 96 height 21
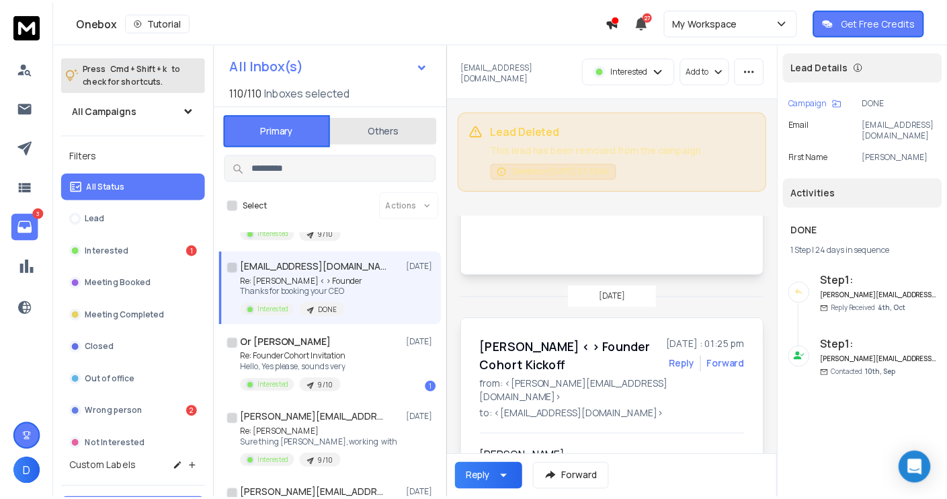
scroll to position [5716, 0]
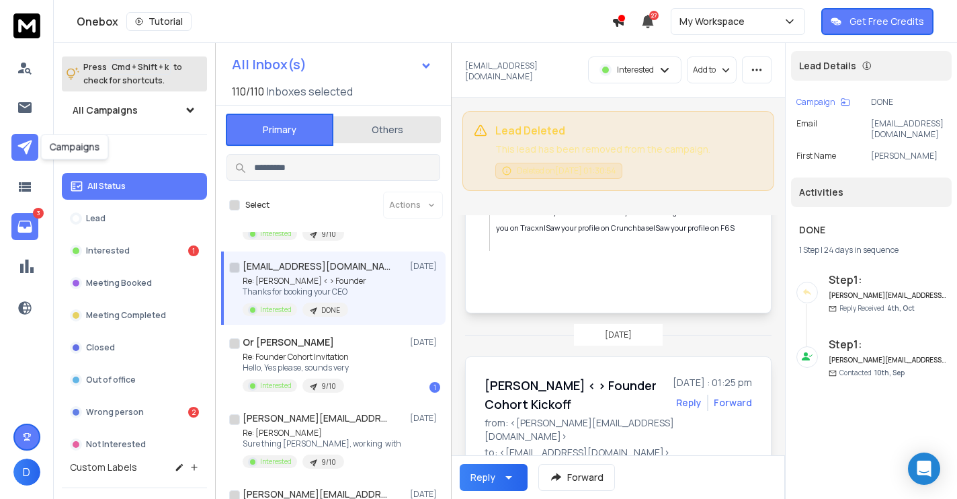
click at [21, 146] on icon at bounding box center [24, 147] width 14 height 14
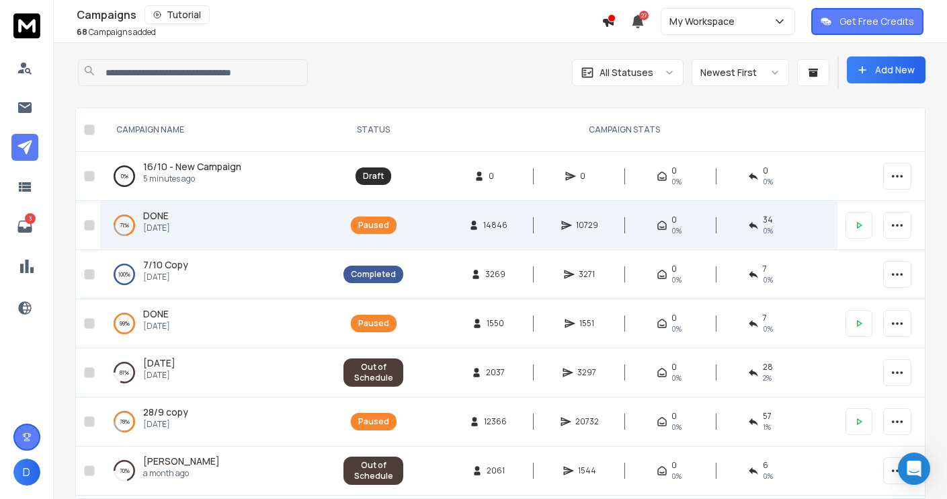
click at [163, 213] on span "DONE" at bounding box center [156, 215] width 26 height 13
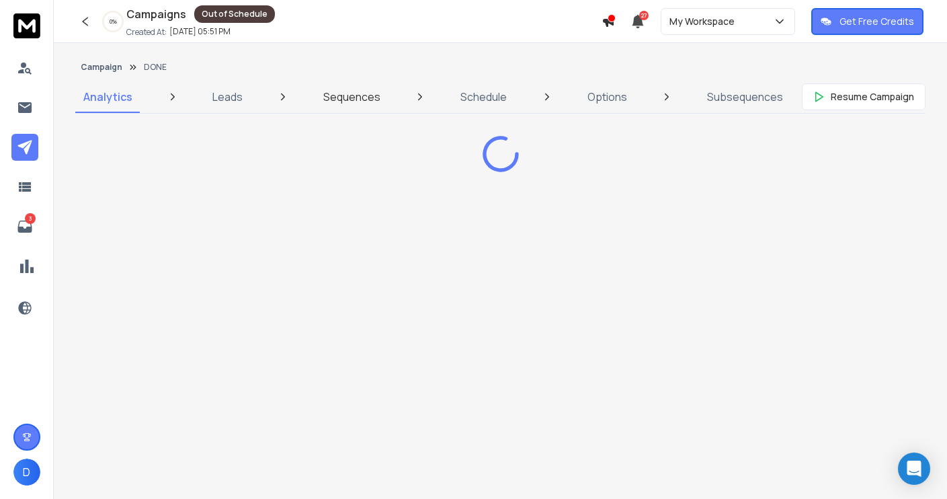
click at [347, 99] on p "Sequences" at bounding box center [351, 97] width 57 height 16
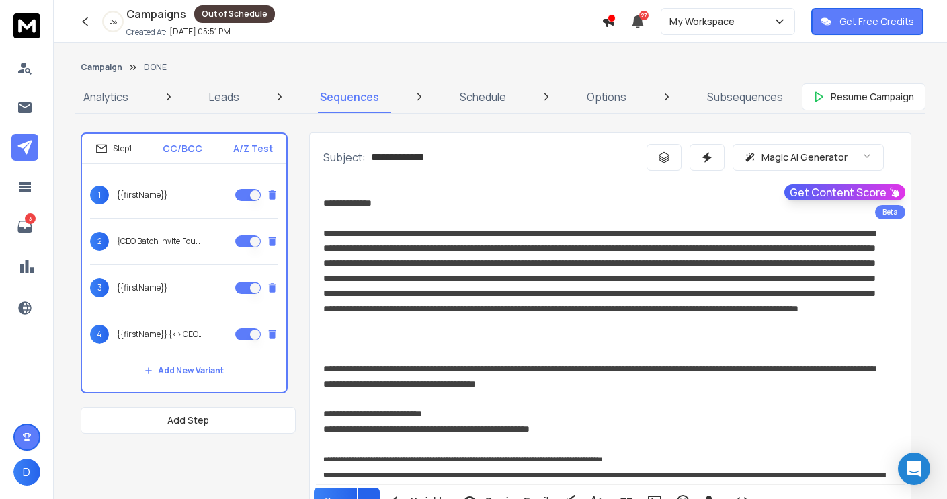
click at [472, 314] on div "**********" at bounding box center [605, 286] width 564 height 120
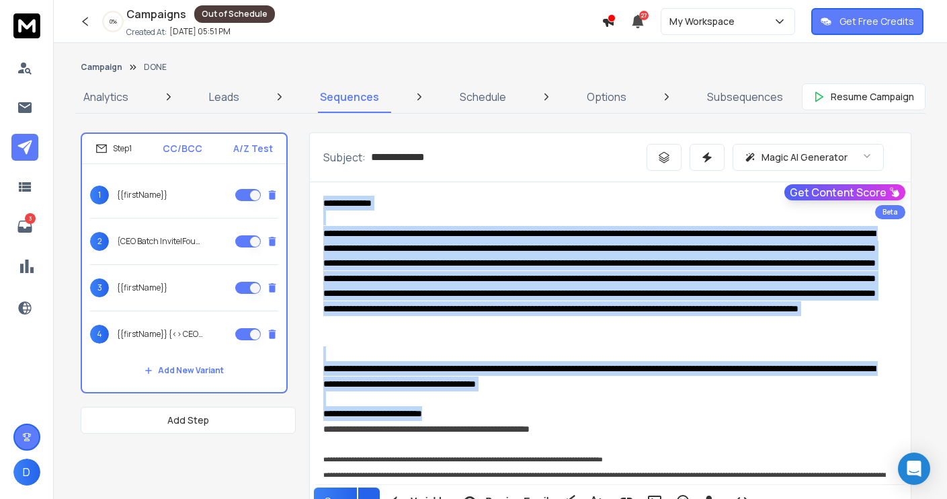
copy div "**********"
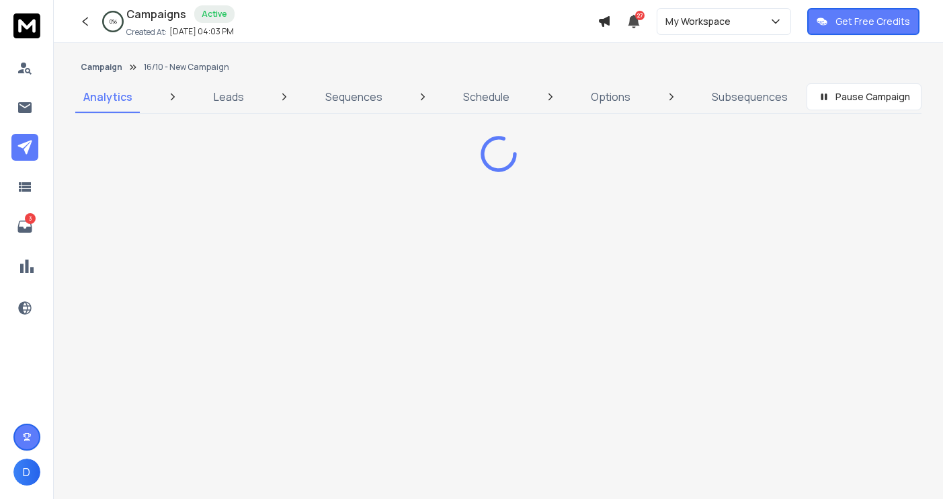
click at [665, 68] on div "Campaign 16/10 - New Campaign" at bounding box center [498, 67] width 835 height 11
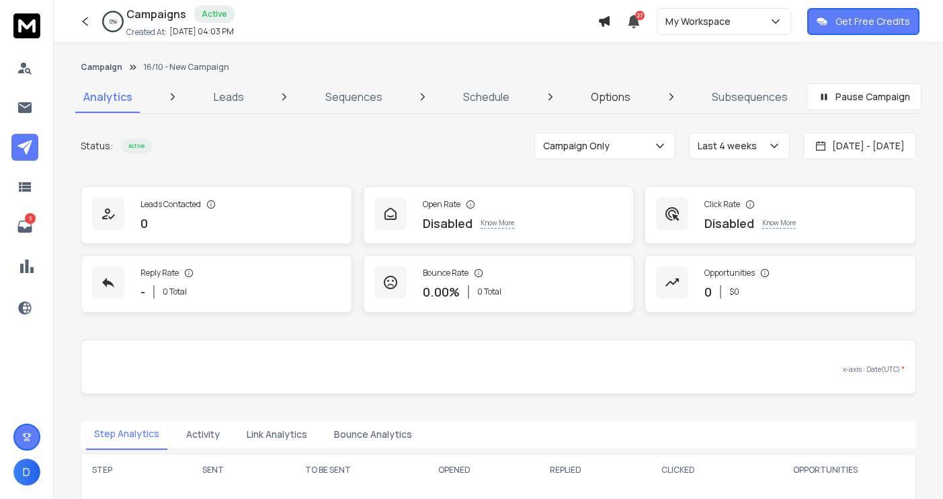
click at [598, 103] on p "Options" at bounding box center [611, 97] width 40 height 16
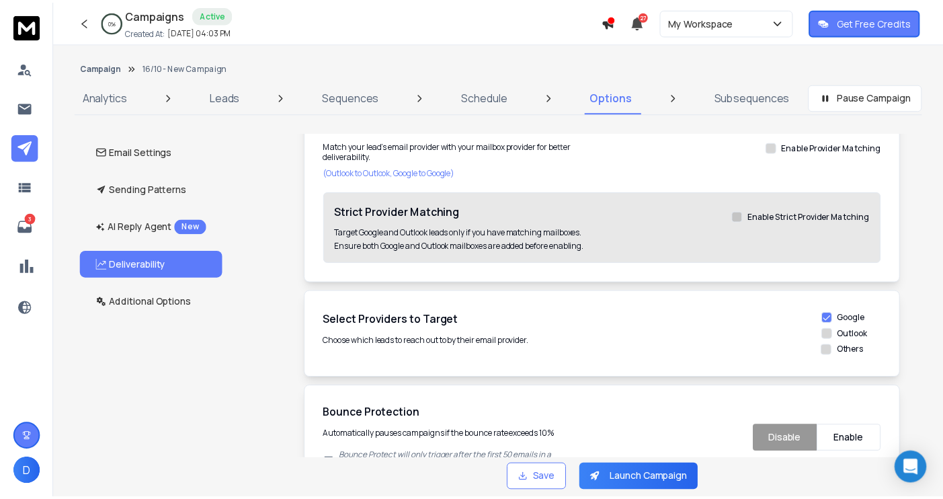
scroll to position [2267, 0]
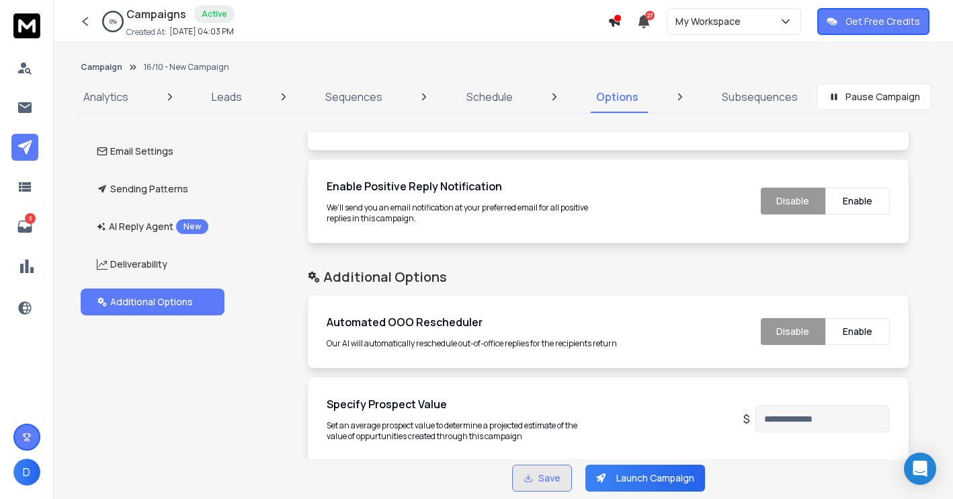
click at [546, 466] on button "Save" at bounding box center [542, 477] width 60 height 27
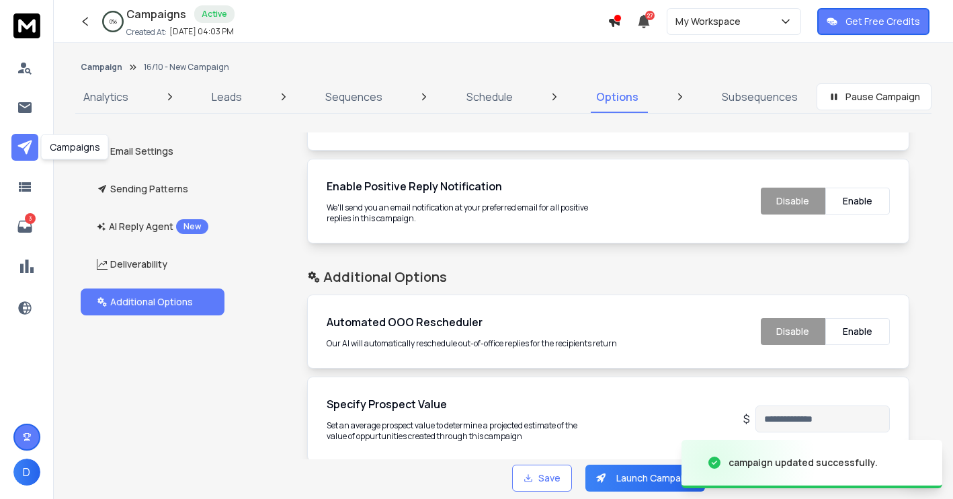
click at [12, 152] on link at bounding box center [24, 147] width 27 height 27
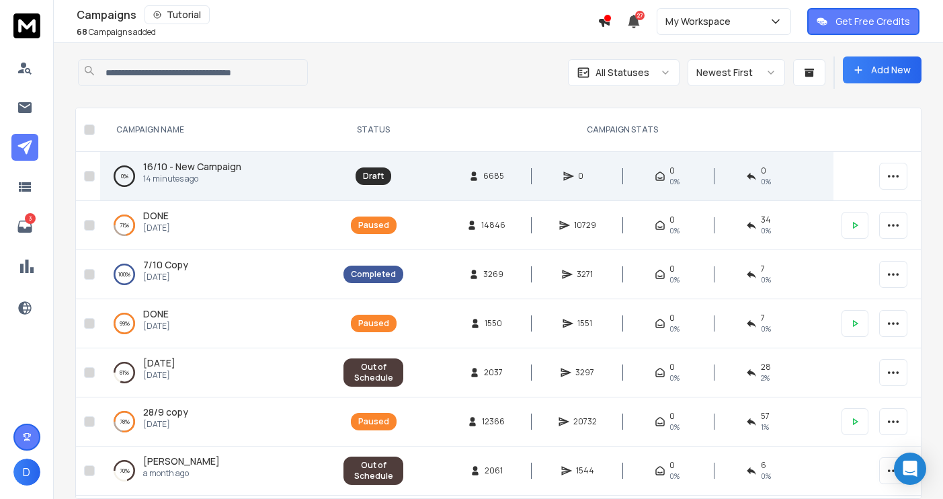
click at [161, 161] on span "16/10 - New Campaign" at bounding box center [192, 166] width 98 height 13
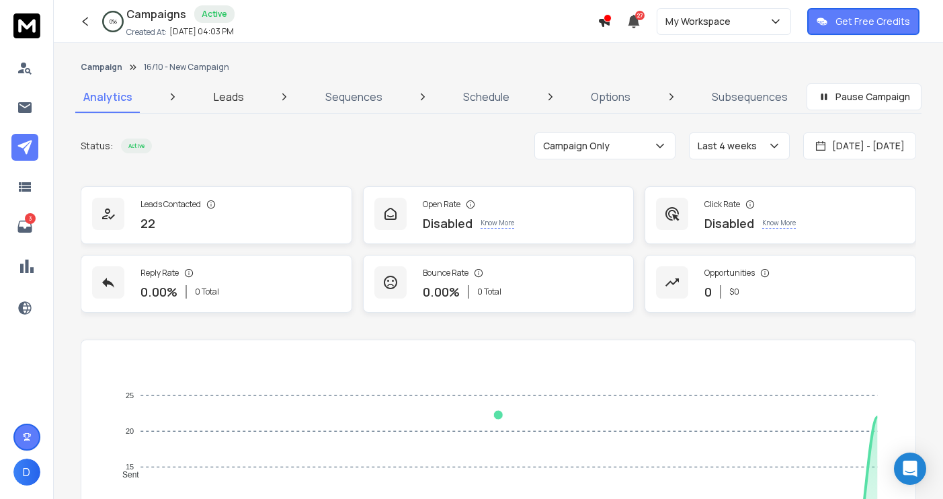
click at [207, 101] on link "Leads" at bounding box center [229, 97] width 46 height 32
click at [232, 94] on p "Leads" at bounding box center [229, 97] width 30 height 16
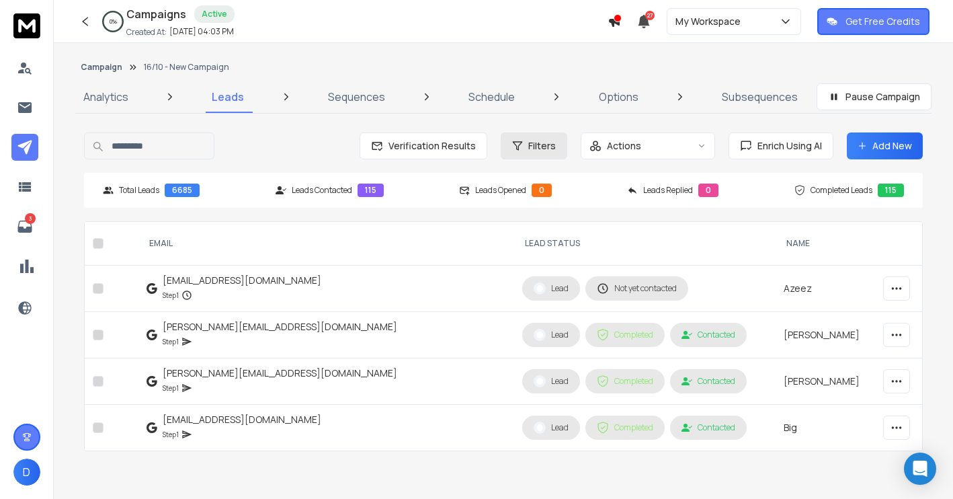
click at [533, 148] on span "Filters" at bounding box center [542, 145] width 28 height 13
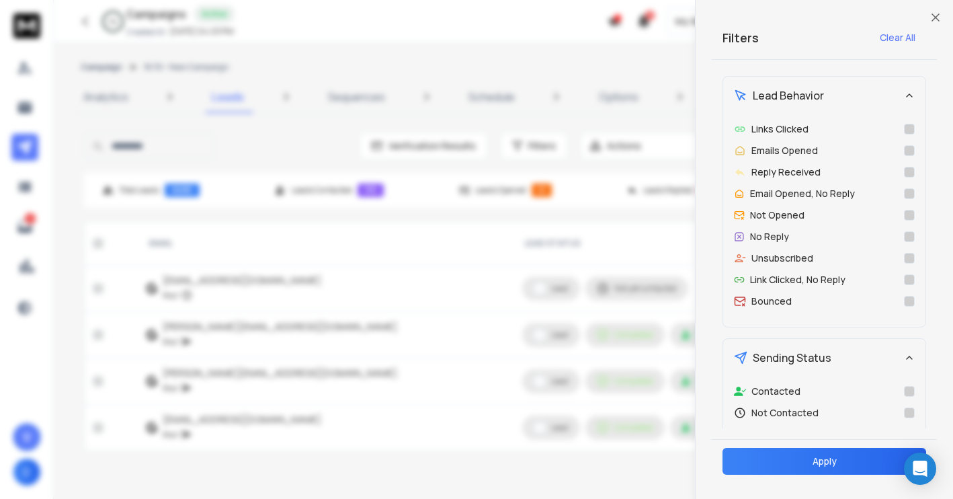
scroll to position [196, 0]
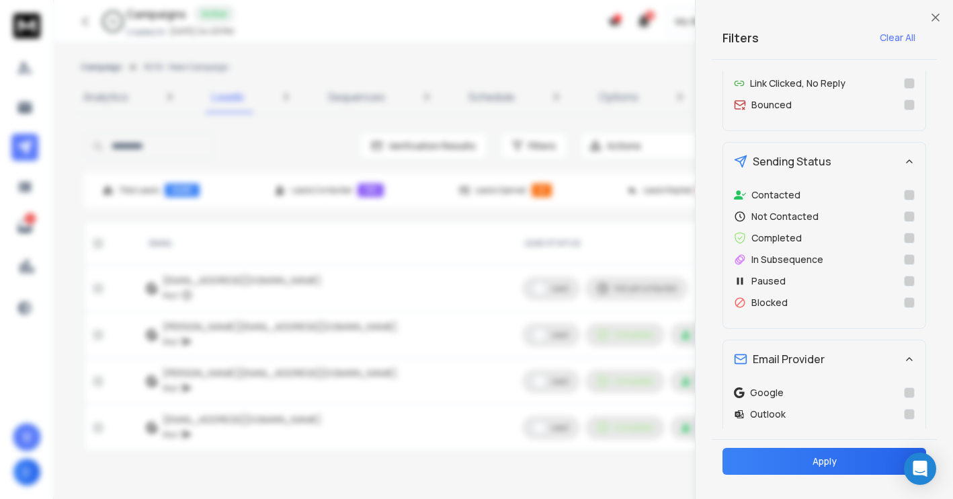
click at [904, 304] on button "Blocked" at bounding box center [909, 302] width 11 height 11
click at [849, 451] on button "Apply" at bounding box center [824, 460] width 204 height 27
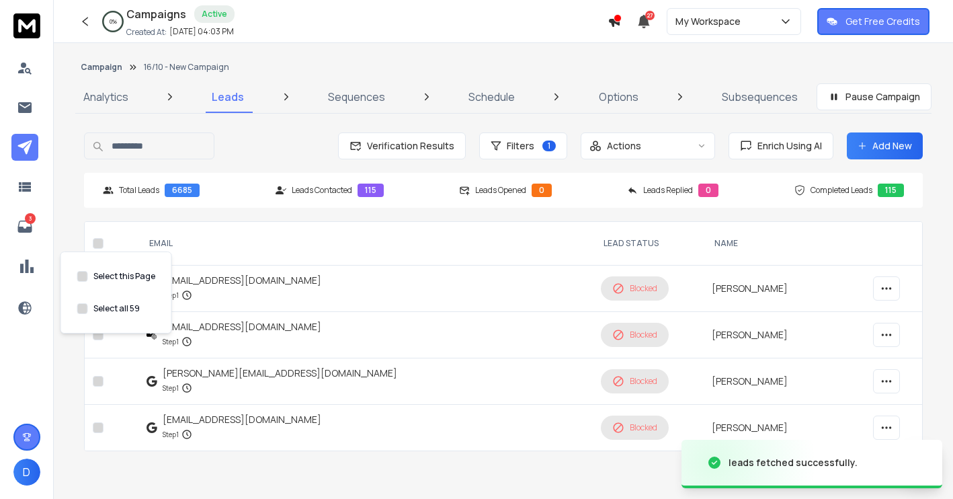
click at [79, 307] on button "Select this Page" at bounding box center [82, 308] width 11 height 11
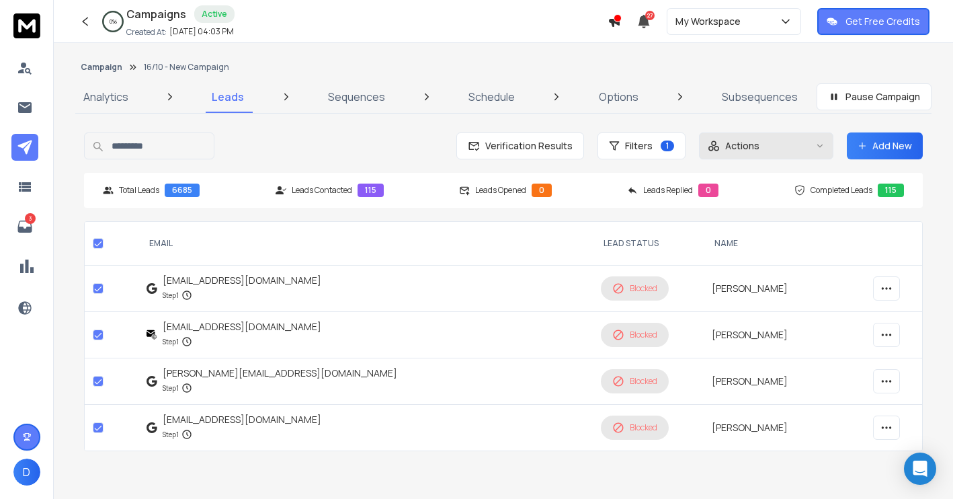
click at [755, 145] on p "Actions" at bounding box center [742, 145] width 34 height 13
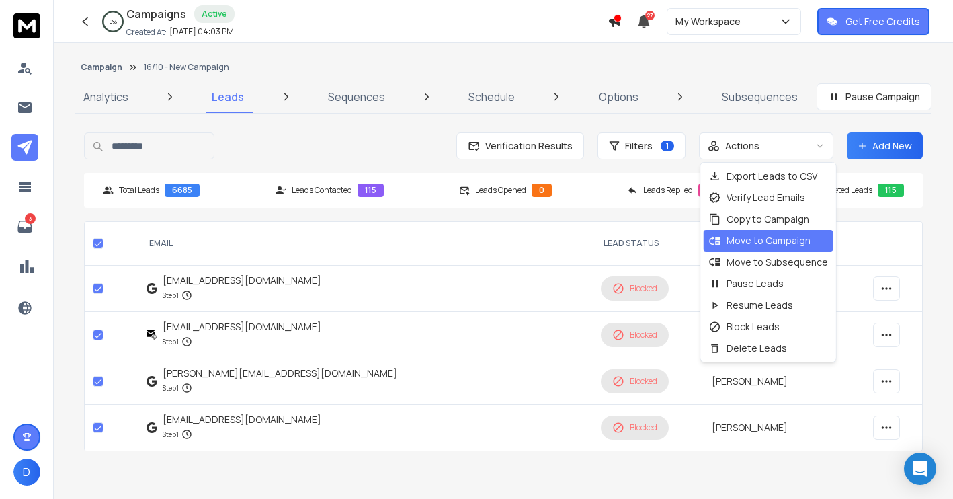
click at [632, 129] on div "Verification Results Filters 1 Actions Add New Total Leads 6685 Leads Contacted…" at bounding box center [503, 285] width 856 height 316
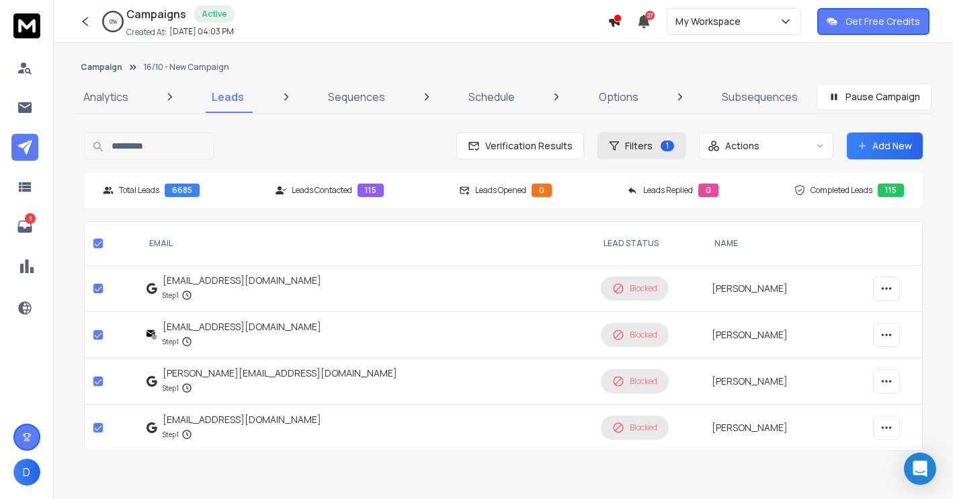
click at [634, 142] on span "Filters" at bounding box center [639, 145] width 28 height 13
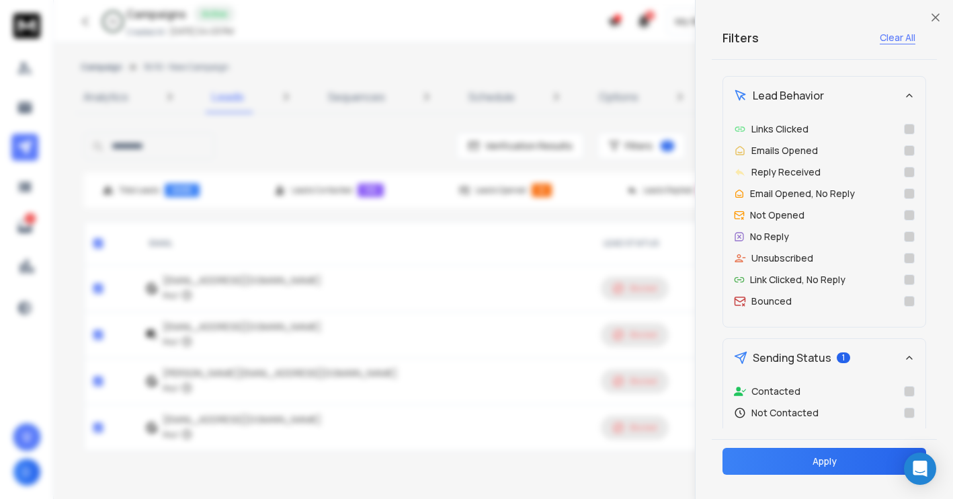
click at [899, 34] on button "Clear All" at bounding box center [897, 37] width 57 height 27
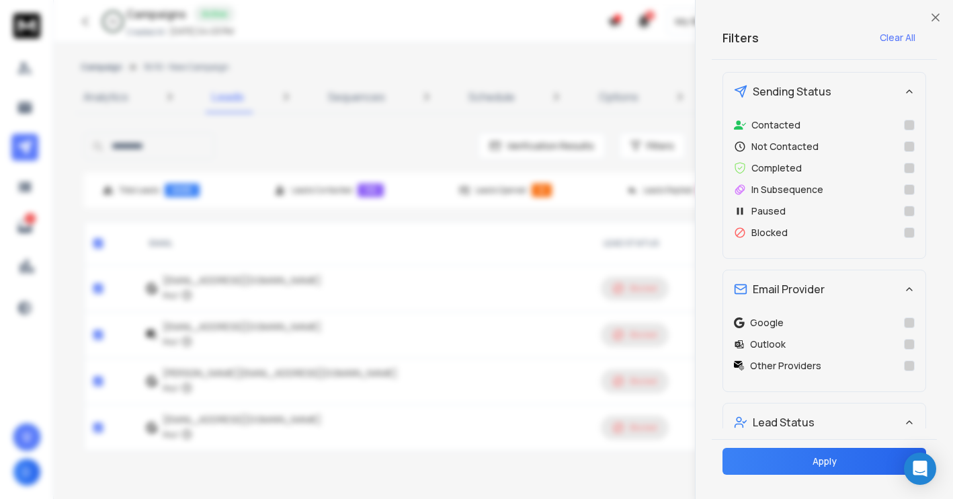
scroll to position [287, 0]
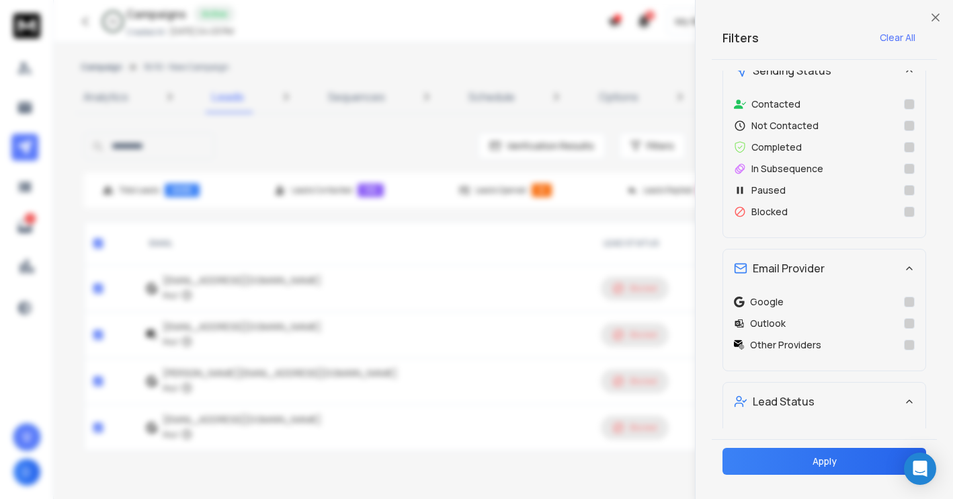
click at [904, 323] on button "Outlook" at bounding box center [909, 323] width 11 height 11
click at [904, 343] on button "Other Providers" at bounding box center [909, 344] width 11 height 11
click at [859, 450] on button "Apply" at bounding box center [824, 460] width 204 height 27
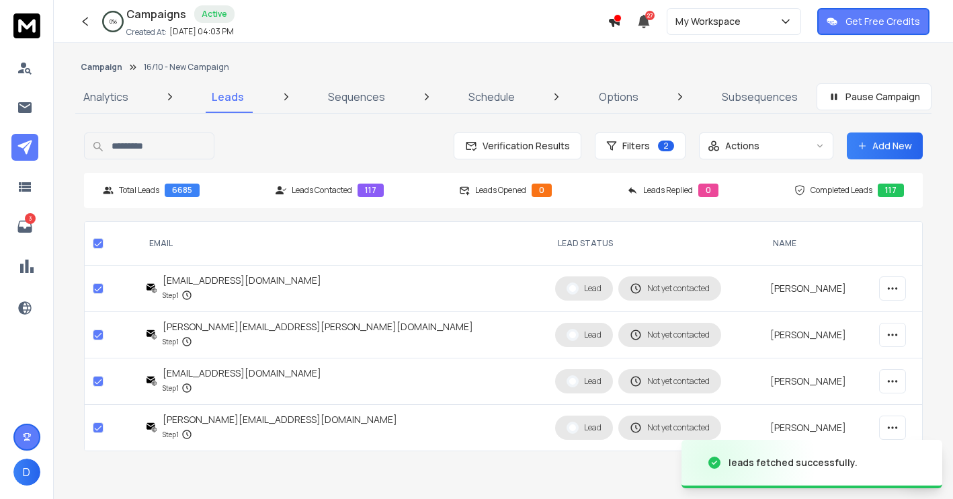
click at [94, 241] on button "button" at bounding box center [98, 243] width 11 height 11
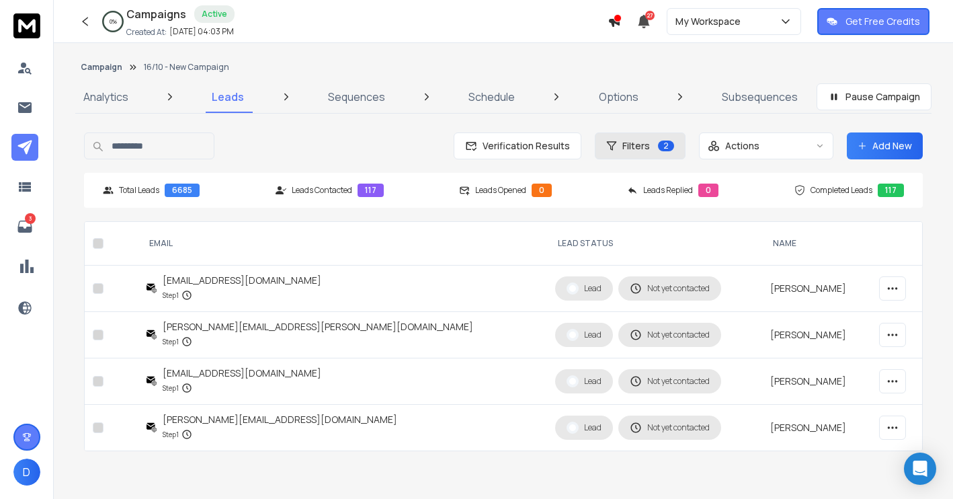
click at [644, 149] on span "Filters" at bounding box center [636, 145] width 28 height 13
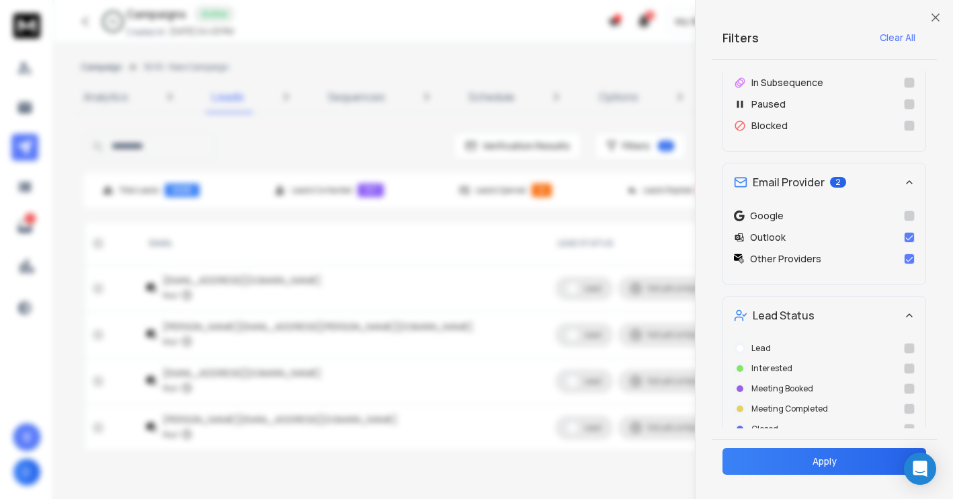
scroll to position [339, 0]
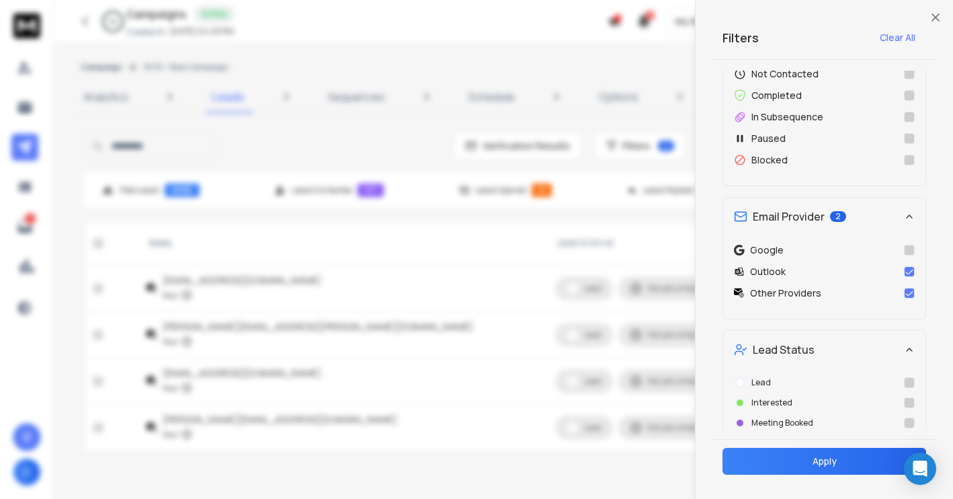
click at [818, 461] on button "Apply" at bounding box center [824, 460] width 204 height 27
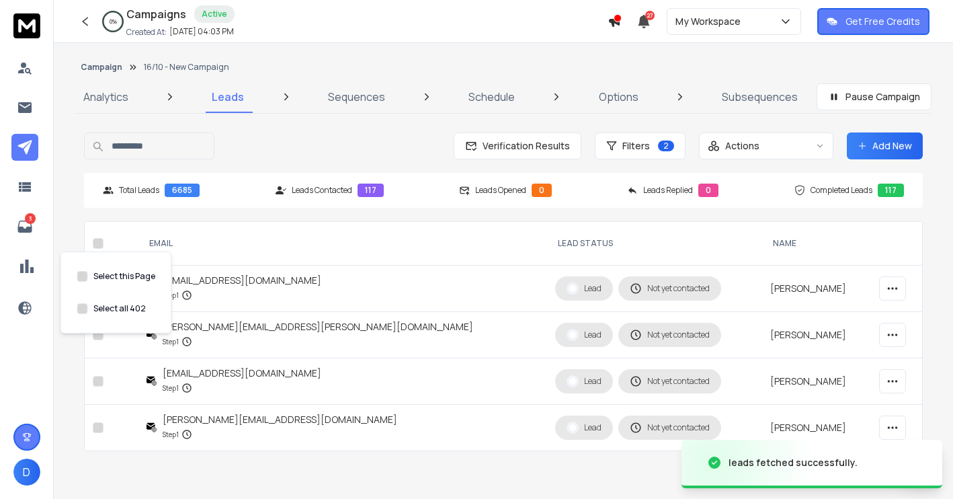
click at [85, 308] on button "Select this Page" at bounding box center [82, 308] width 11 height 11
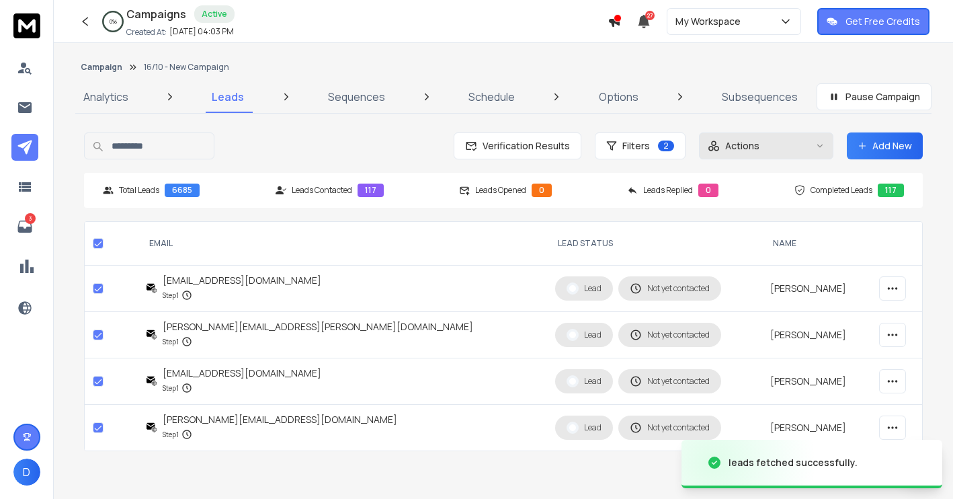
click at [775, 144] on div "Actions" at bounding box center [758, 145] width 102 height 13
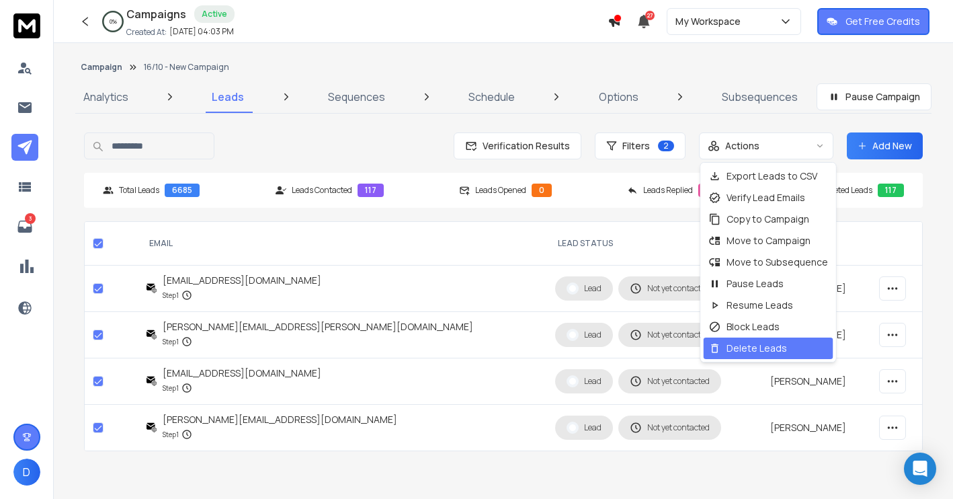
click at [777, 344] on p "Delete Leads" at bounding box center [756, 347] width 60 height 13
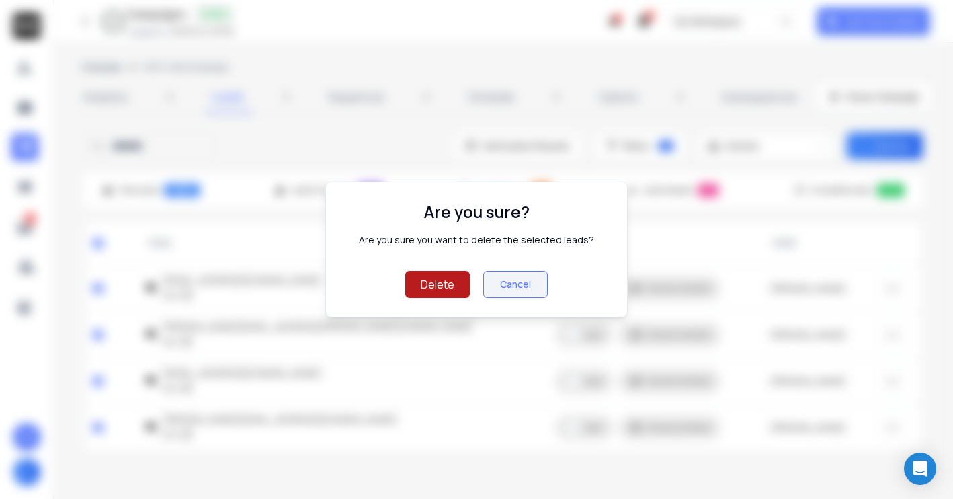
click at [437, 290] on button "Delete" at bounding box center [437, 284] width 64 height 27
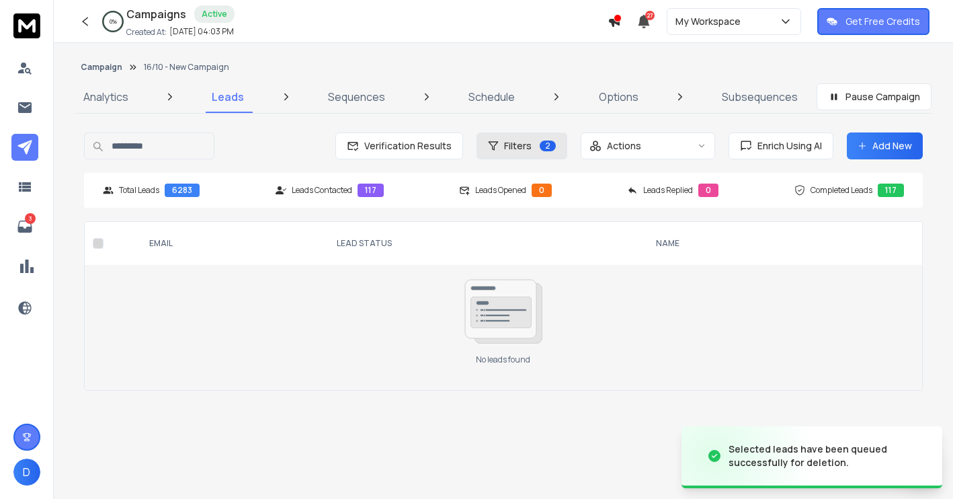
click at [521, 136] on button "Filters 2" at bounding box center [521, 145] width 91 height 27
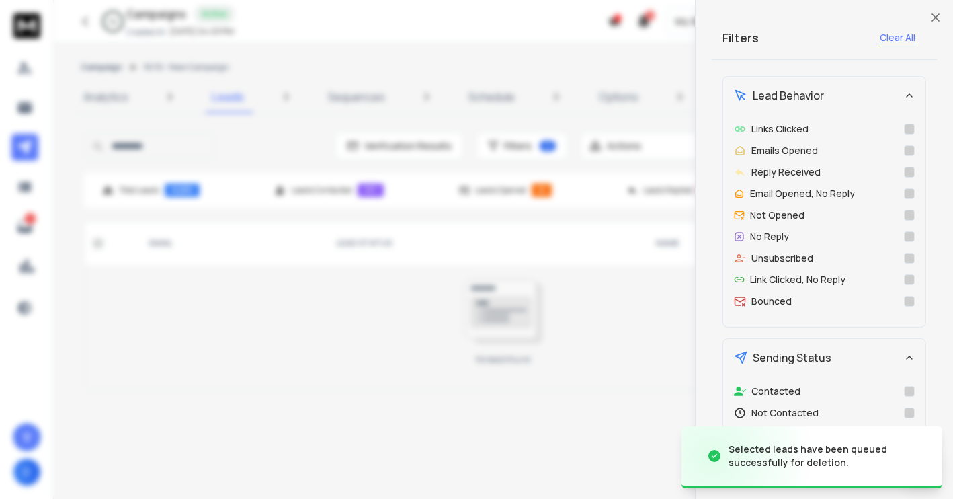
click at [901, 37] on button "Clear All" at bounding box center [897, 37] width 57 height 27
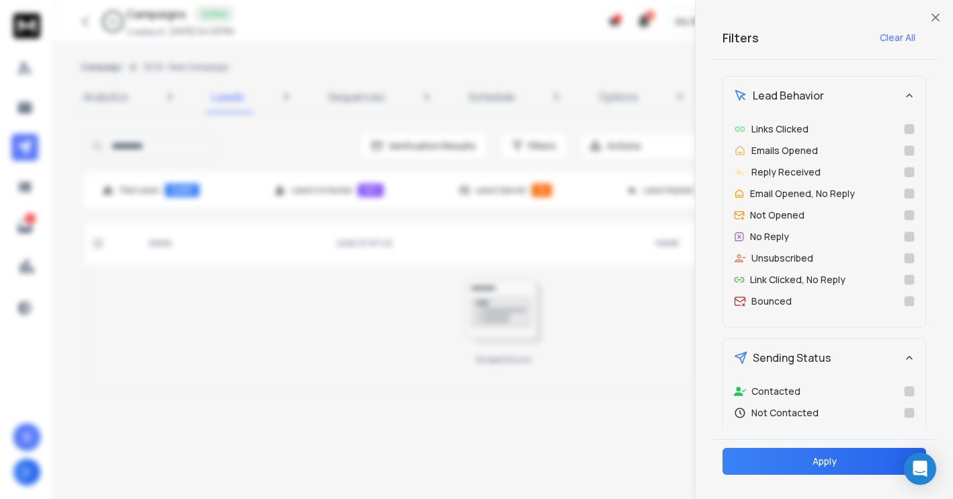
click at [838, 462] on button "Apply" at bounding box center [824, 460] width 204 height 27
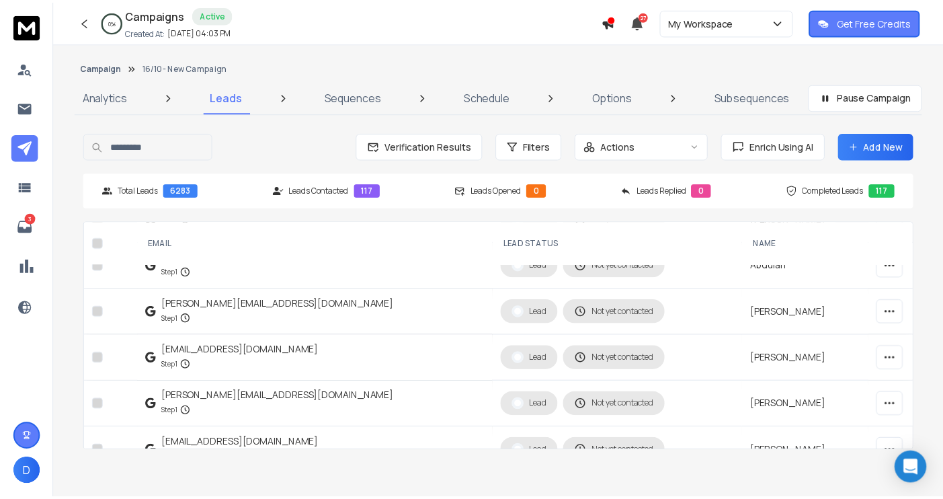
scroll to position [2687, 0]
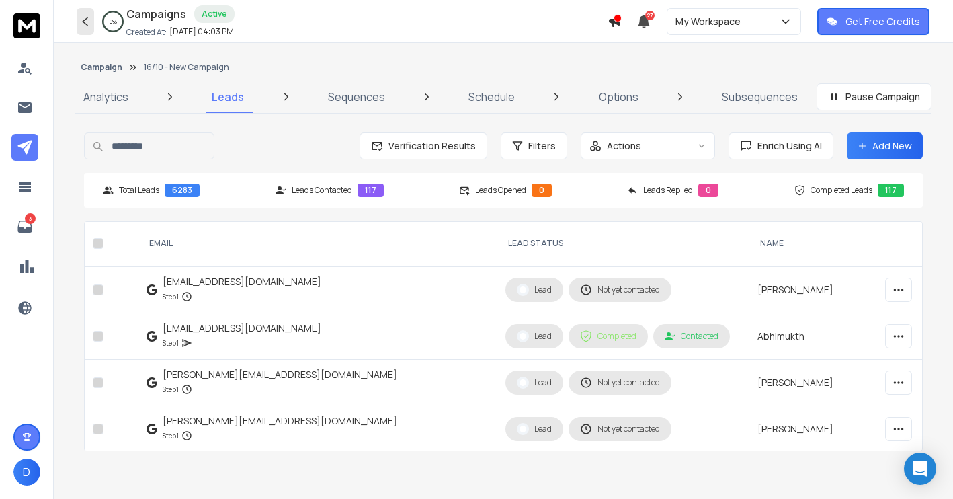
click at [87, 20] on icon at bounding box center [85, 21] width 12 height 12
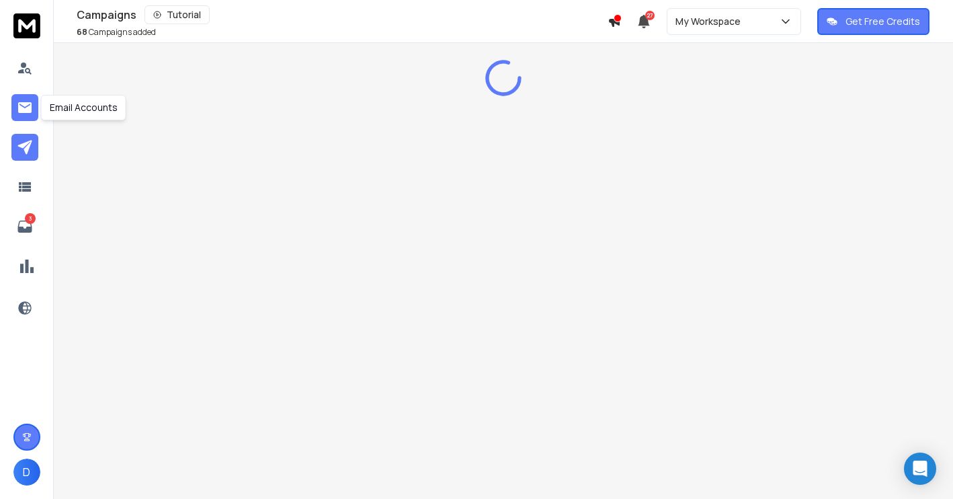
click at [34, 103] on link at bounding box center [24, 107] width 27 height 27
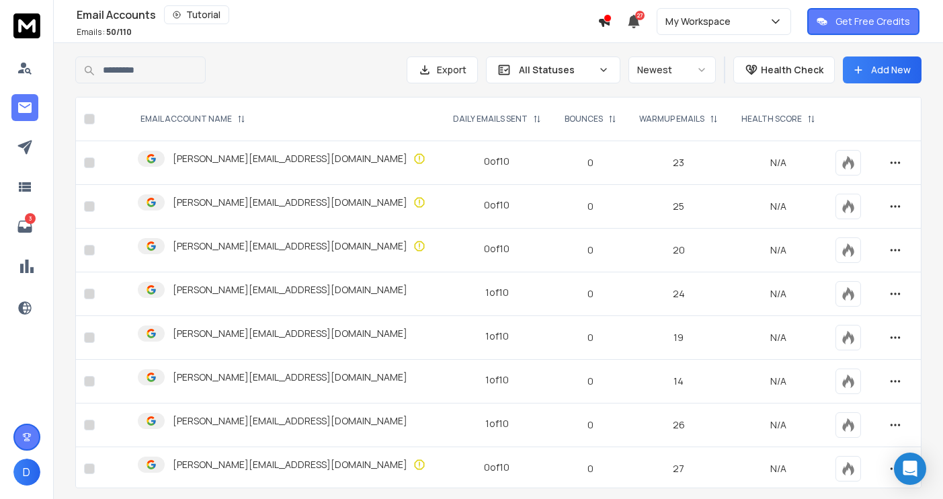
click at [571, 75] on p "All Statuses" at bounding box center [556, 69] width 74 height 13
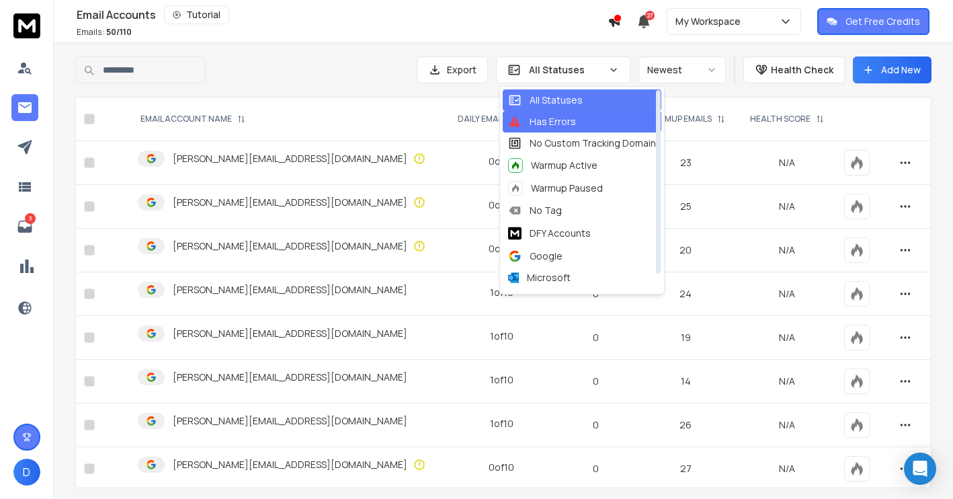
click at [596, 126] on div "Has Errors" at bounding box center [582, 121] width 159 height 21
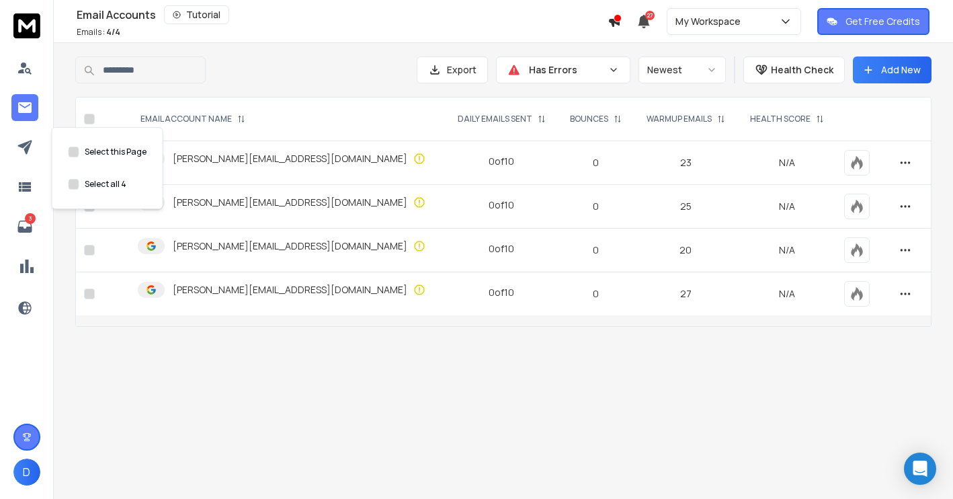
click at [91, 120] on button "Select this Page" at bounding box center [89, 119] width 11 height 11
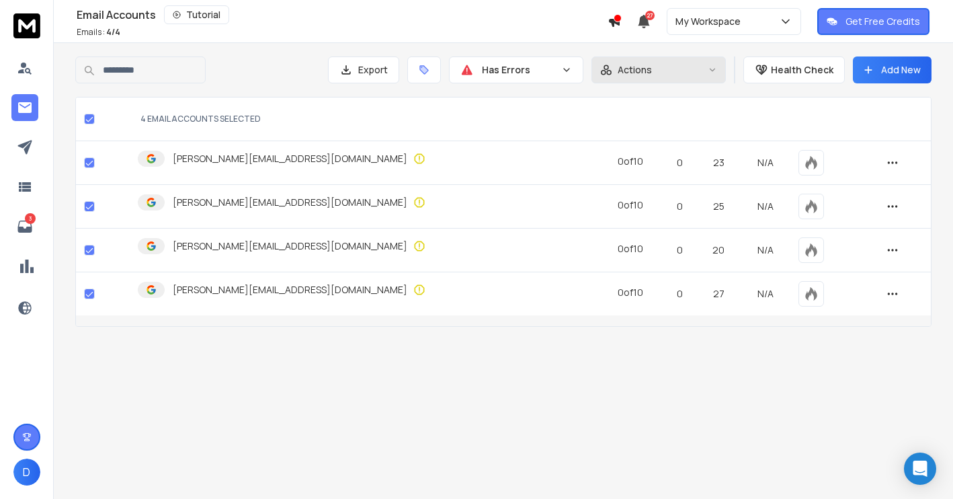
click at [632, 76] on p "Actions" at bounding box center [634, 69] width 34 height 13
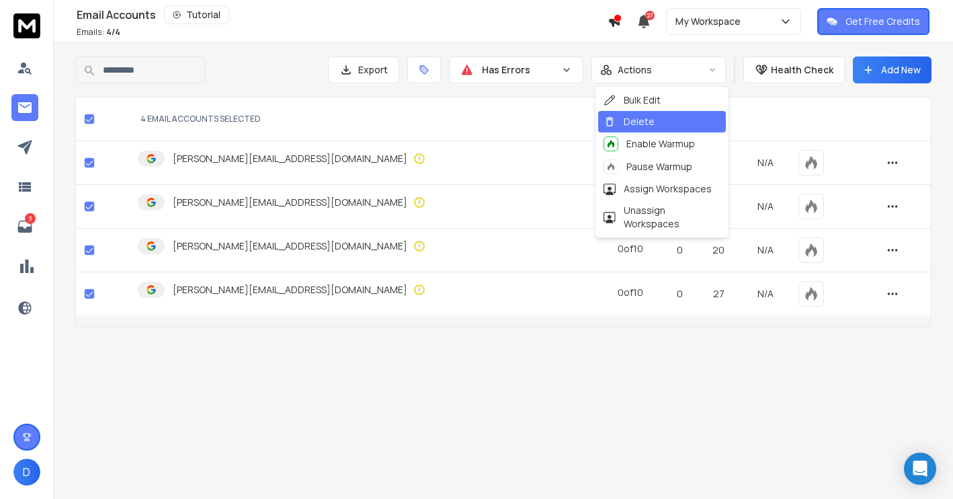
click at [647, 120] on div "Delete" at bounding box center [628, 121] width 51 height 13
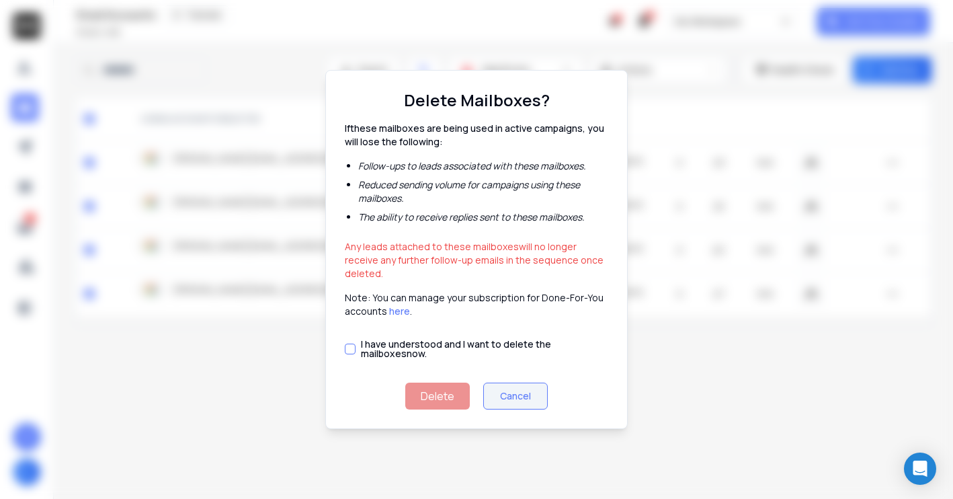
click at [354, 343] on button "I have understood and I want to delete the mailbox es now." at bounding box center [350, 348] width 11 height 11
click at [431, 382] on button "Delete" at bounding box center [437, 395] width 64 height 27
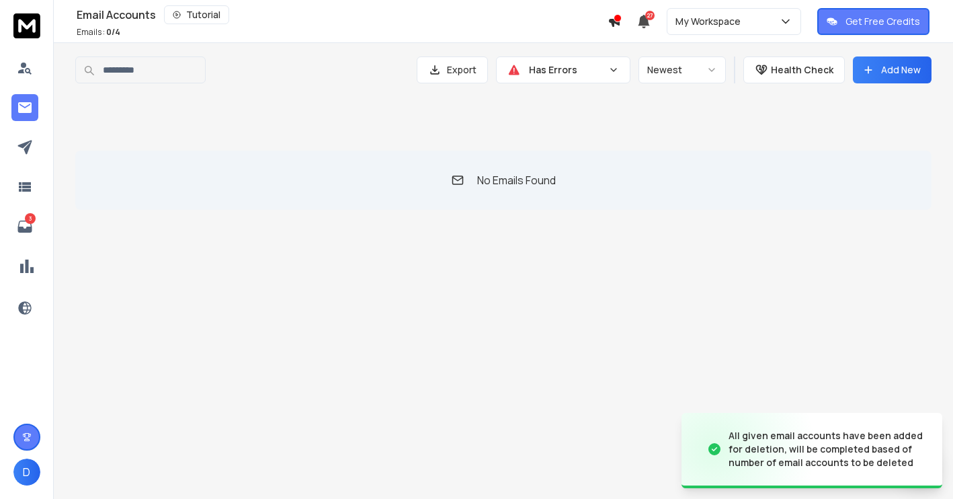
click at [533, 65] on p "Has Errors" at bounding box center [566, 69] width 74 height 13
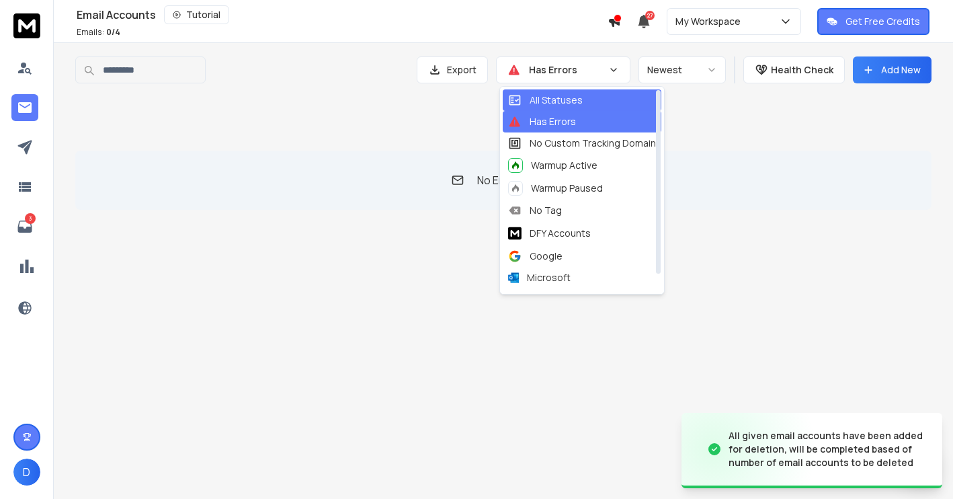
click at [548, 98] on div "All Statuses" at bounding box center [545, 99] width 75 height 13
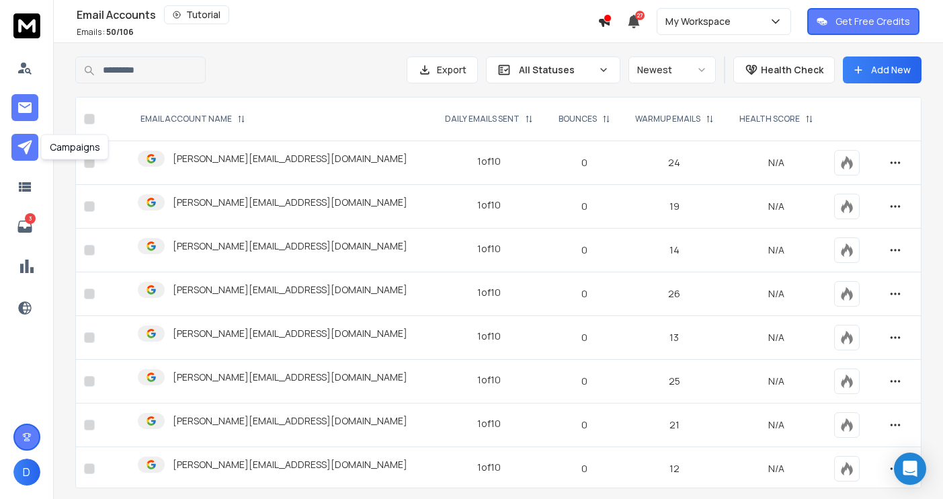
click at [25, 159] on link at bounding box center [24, 147] width 27 height 27
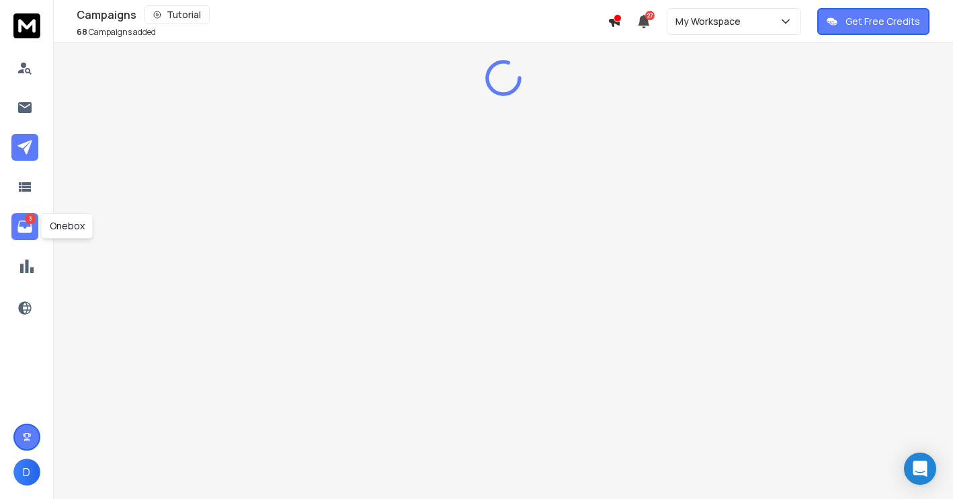
click at [36, 220] on link "3" at bounding box center [24, 226] width 27 height 27
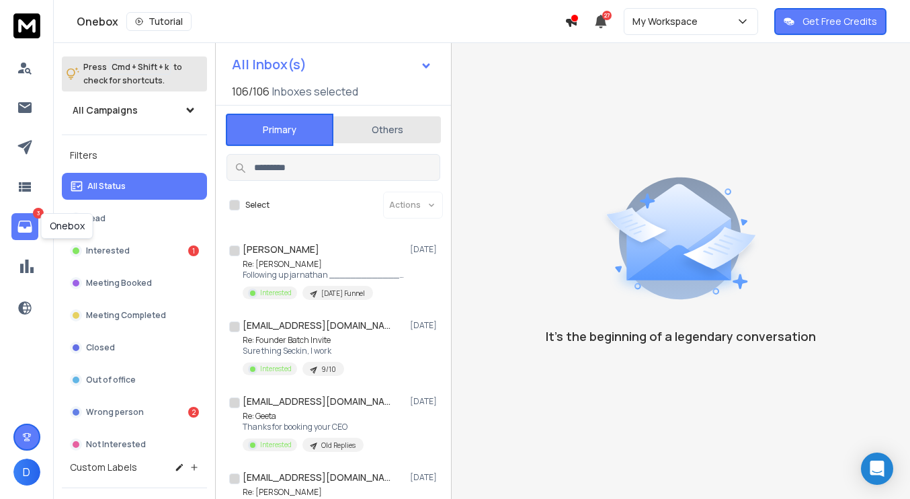
click at [373, 113] on div "All Inbox(s) 106 / 106 Inboxes selected Primary Others Select Actions Erik Brau…" at bounding box center [333, 292] width 235 height 499
click at [374, 122] on button "Others" at bounding box center [386, 130] width 107 height 30
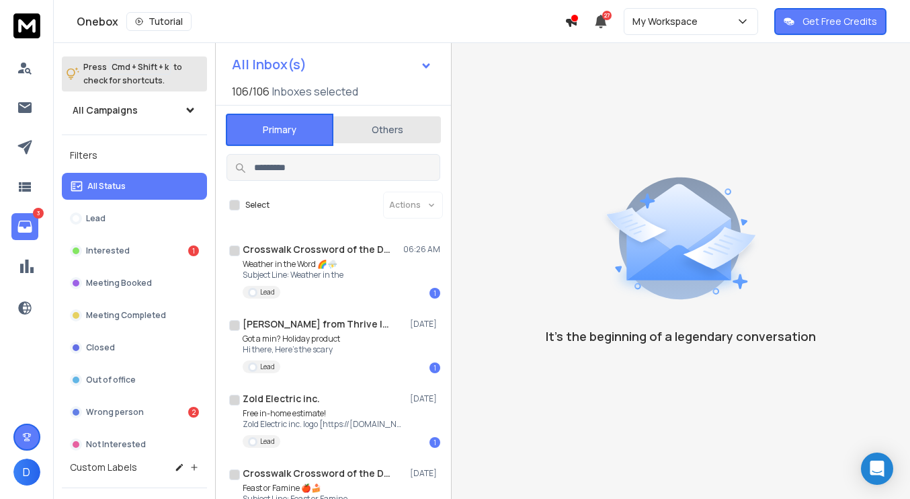
click at [277, 135] on button "Primary" at bounding box center [279, 130] width 107 height 32
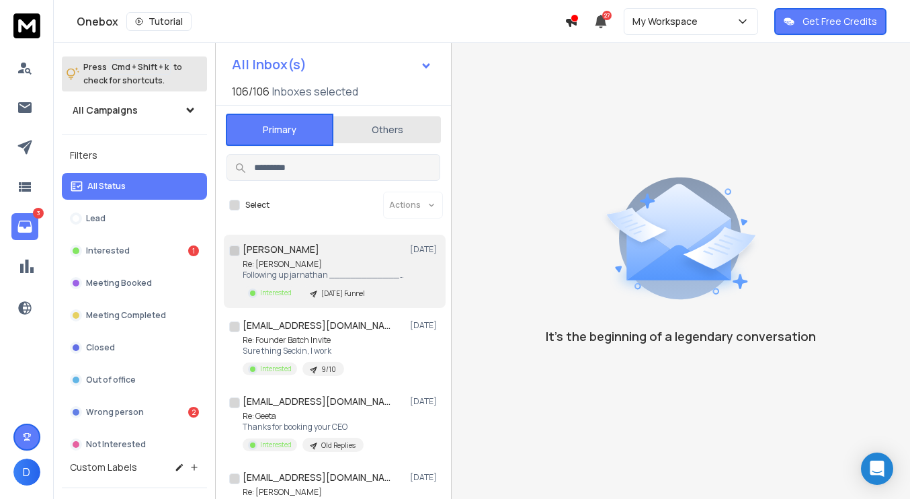
click at [354, 257] on div "Erik Braund 14 Oct Re: Erik Following up jarnathan _________________________ Er…" at bounding box center [342, 271] width 198 height 57
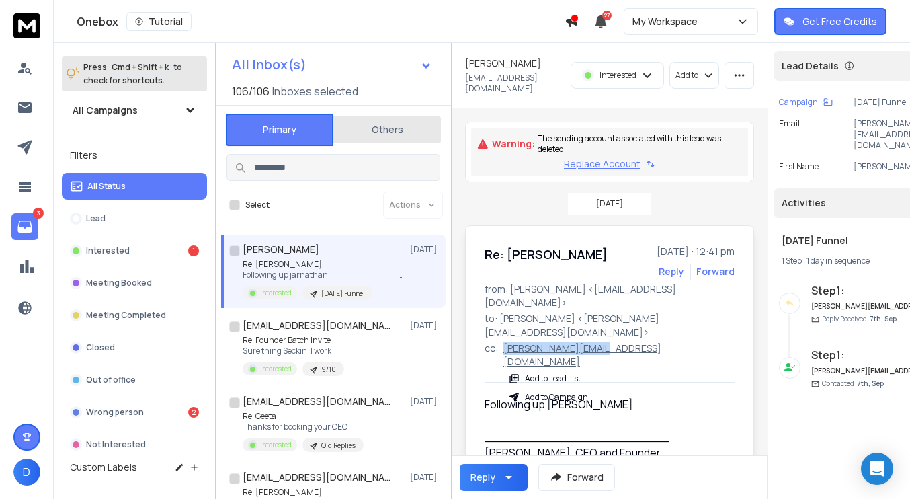
drag, startPoint x: 611, startPoint y: 308, endPoint x: 505, endPoint y: 304, distance: 106.9
copy p "erik@katmaitech.com"
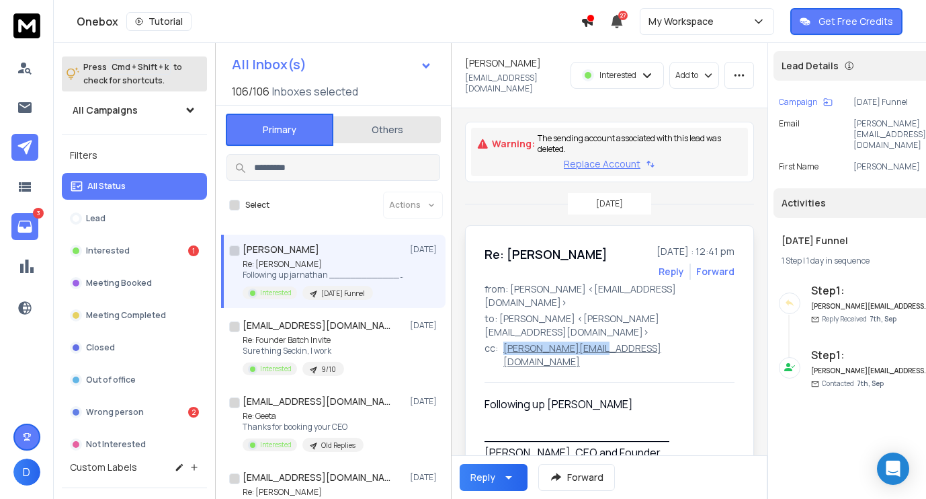
click at [29, 140] on icon at bounding box center [25, 147] width 16 height 16
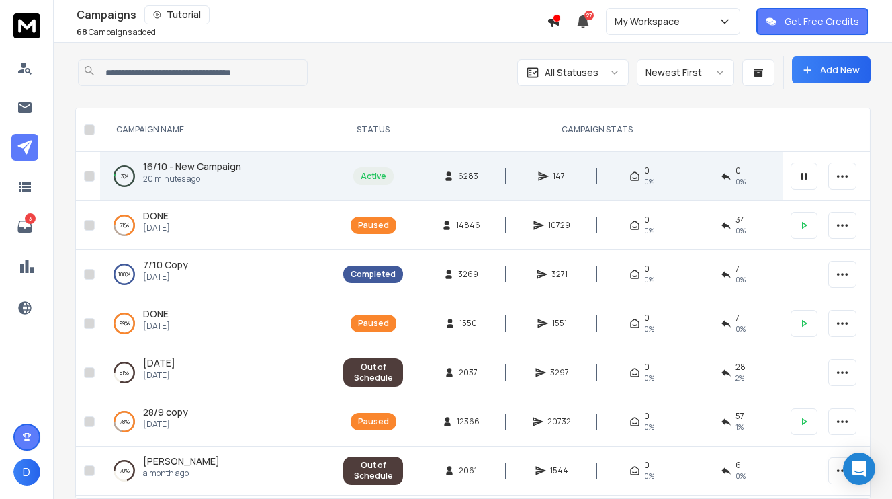
click at [212, 168] on span "16/10 - New Campaign" at bounding box center [192, 166] width 98 height 13
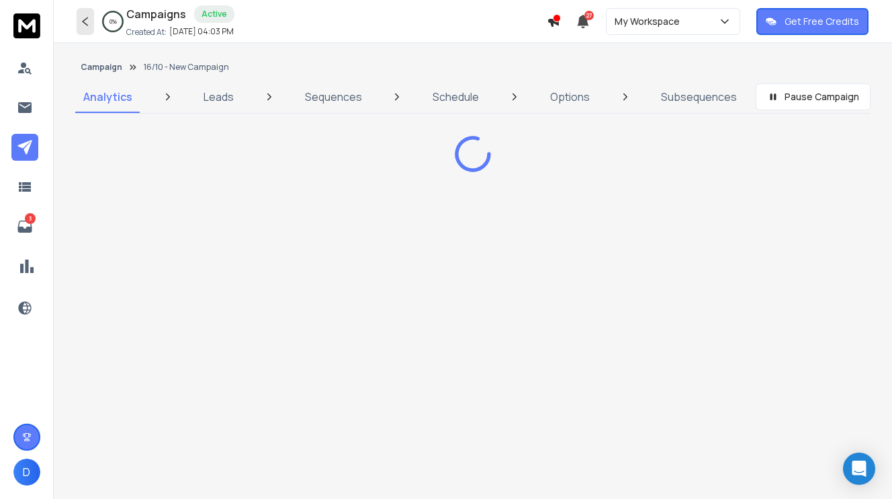
click at [82, 24] on icon at bounding box center [85, 21] width 12 height 12
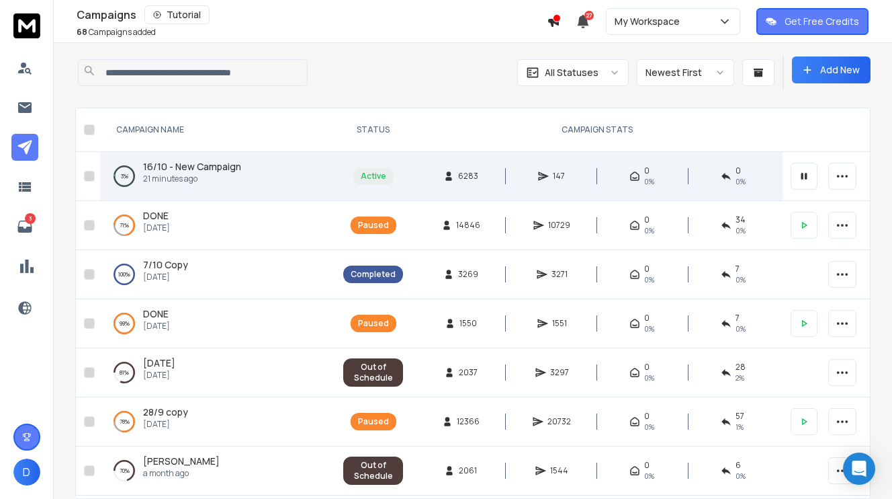
click at [149, 171] on span "16/10 - New Campaign" at bounding box center [192, 166] width 98 height 13
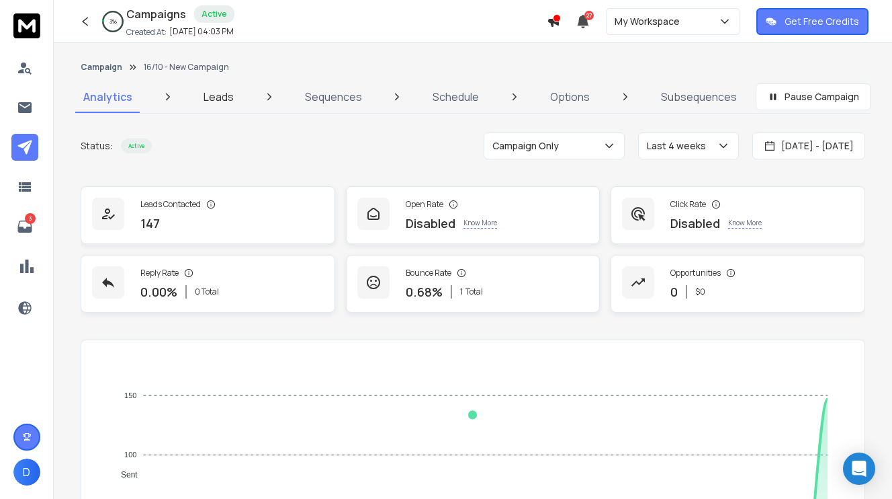
click at [209, 98] on p "Leads" at bounding box center [219, 97] width 30 height 16
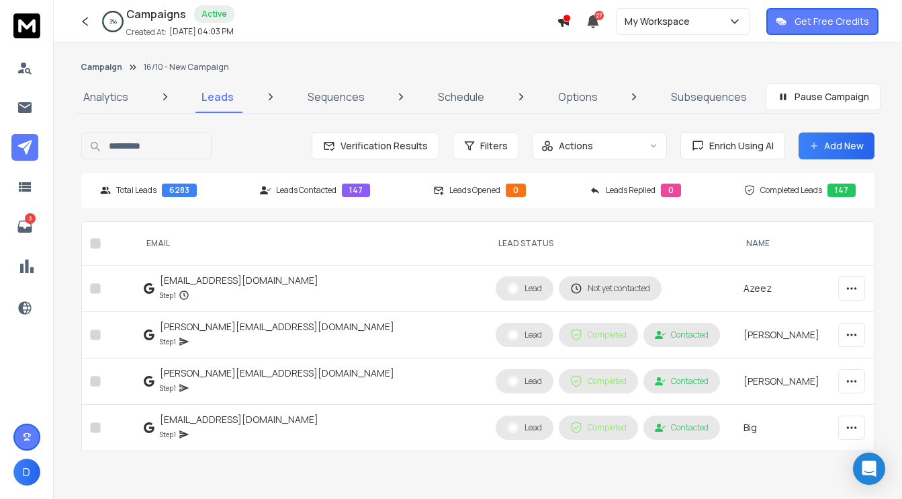
click at [849, 140] on button "Add New" at bounding box center [837, 145] width 76 height 27
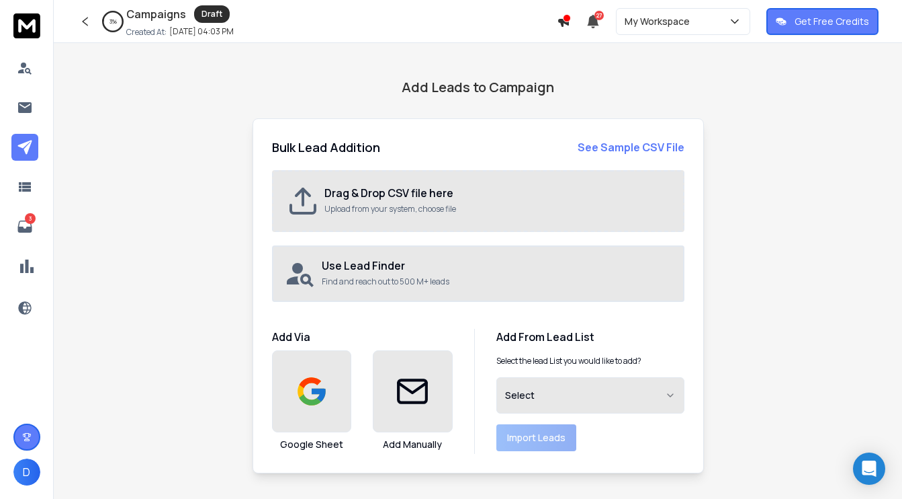
click at [487, 193] on h2 "Drag & Drop CSV file here" at bounding box center [497, 193] width 345 height 16
click at [87, 24] on icon at bounding box center [84, 21] width 5 height 9
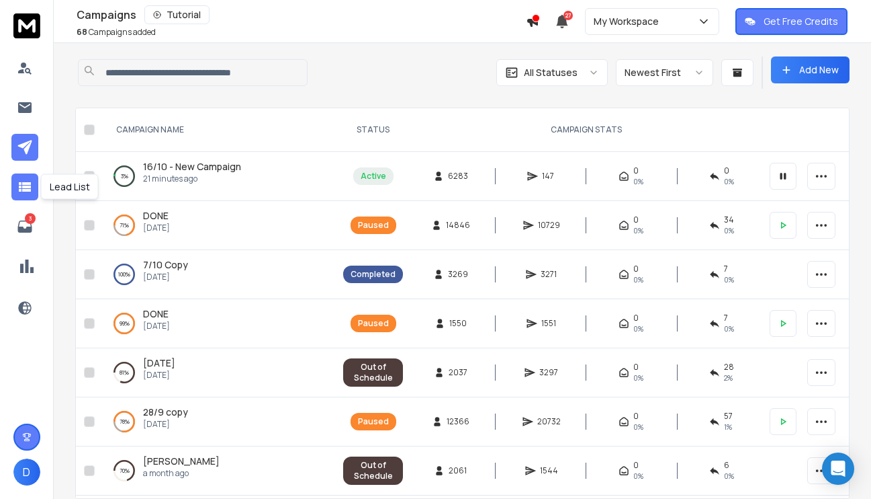
click at [13, 194] on link at bounding box center [24, 186] width 27 height 27
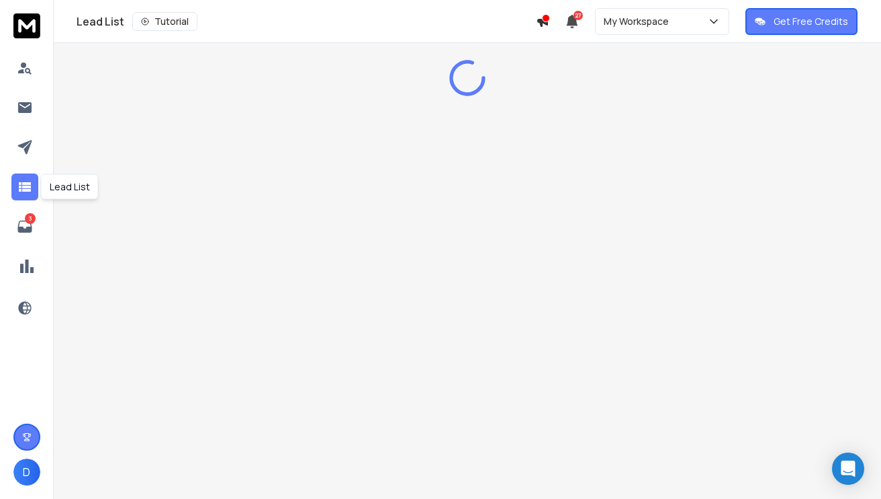
click at [16, 212] on div "3" at bounding box center [26, 189] width 31 height 271
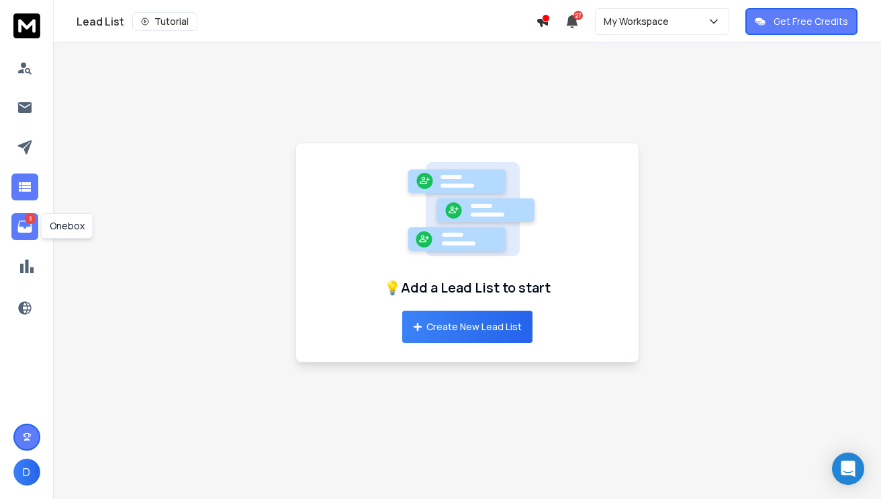
click at [18, 214] on link "3" at bounding box center [24, 226] width 27 height 27
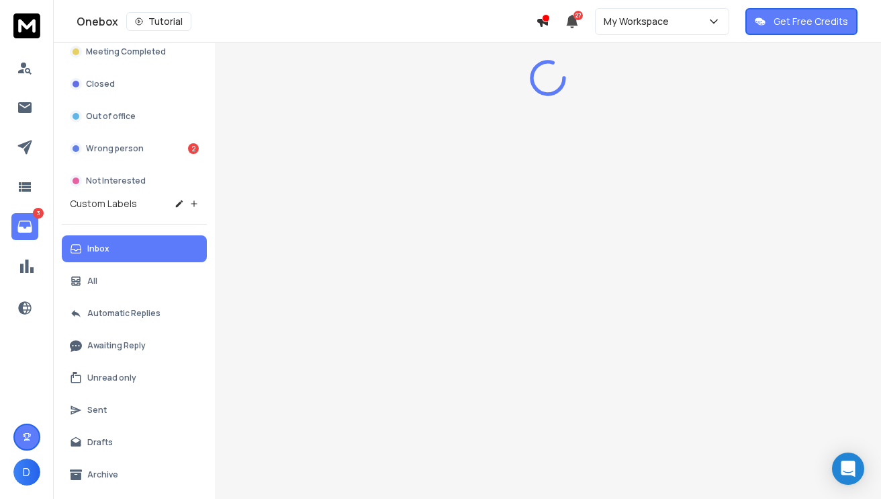
scroll to position [273, 0]
click at [130, 372] on p "Unread only" at bounding box center [111, 377] width 49 height 11
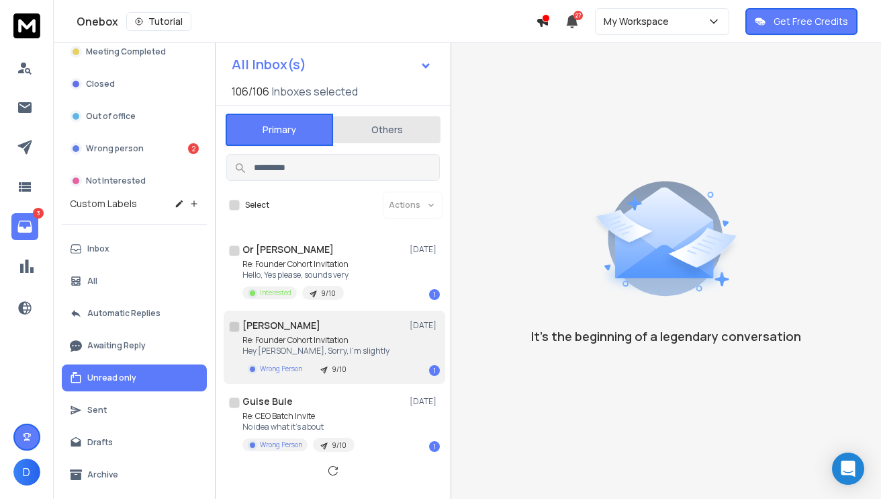
click at [388, 343] on div "Re: Founder Cohort Invitation Hey [PERSON_NAME], Sorry, I’m slightly Wrong Pers…" at bounding box center [342, 355] width 198 height 41
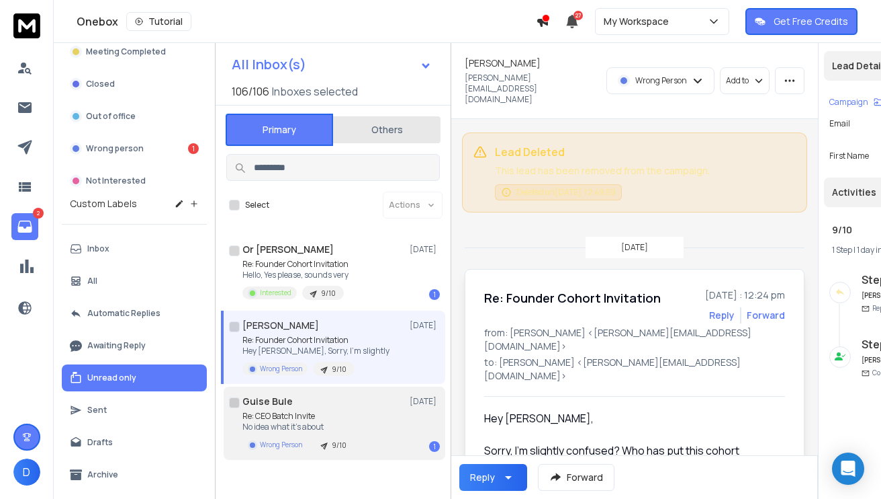
click at [407, 418] on div "Re: CEO Batch Invite No idea what it’s about Wrong Person 9/10 1" at bounding box center [342, 431] width 198 height 41
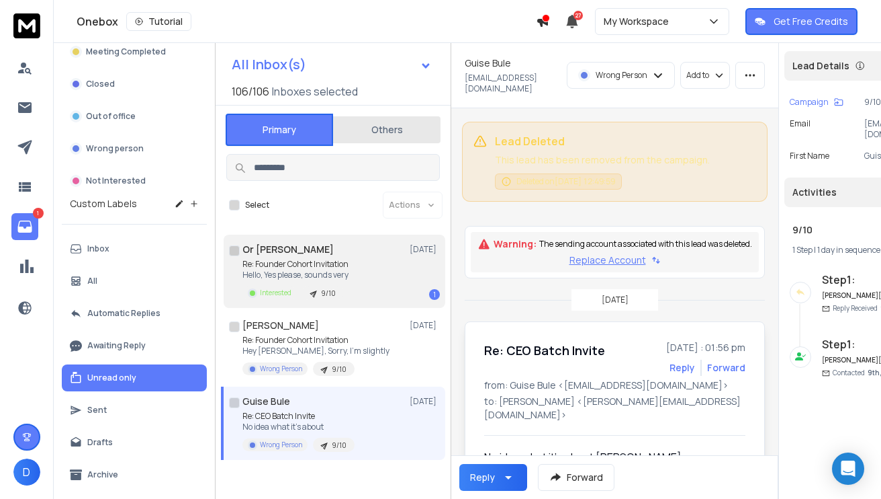
click at [380, 259] on div "Re: Founder Cohort Invitation Hello, Yes please, sounds very Interested 9/10 1" at bounding box center [342, 279] width 198 height 41
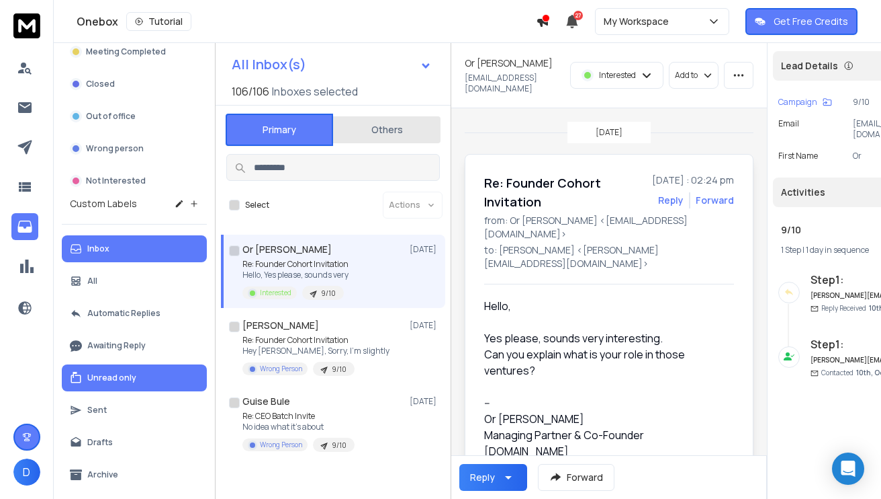
click at [102, 243] on p "Inbox" at bounding box center [98, 248] width 22 height 11
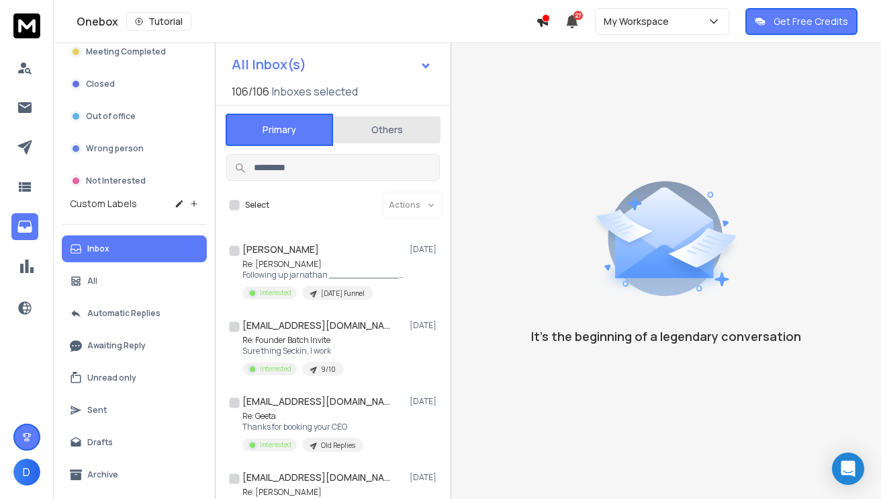
click at [384, 118] on button "Others" at bounding box center [386, 130] width 107 height 30
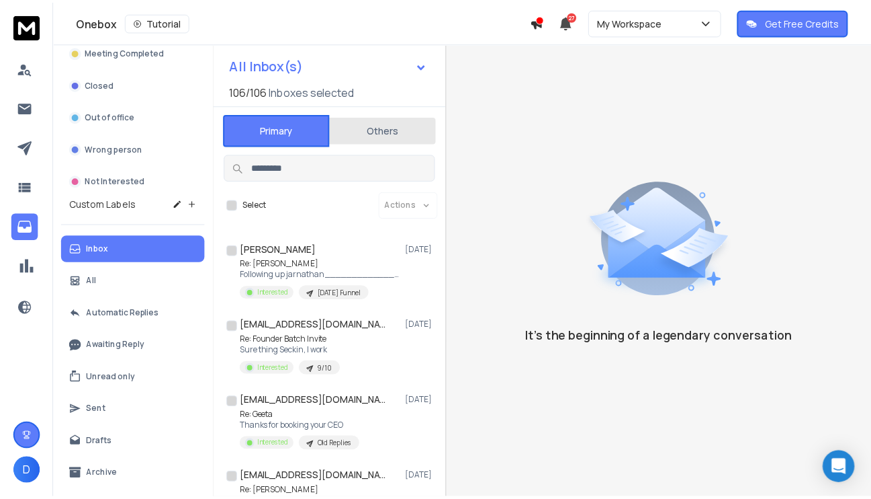
scroll to position [209, 0]
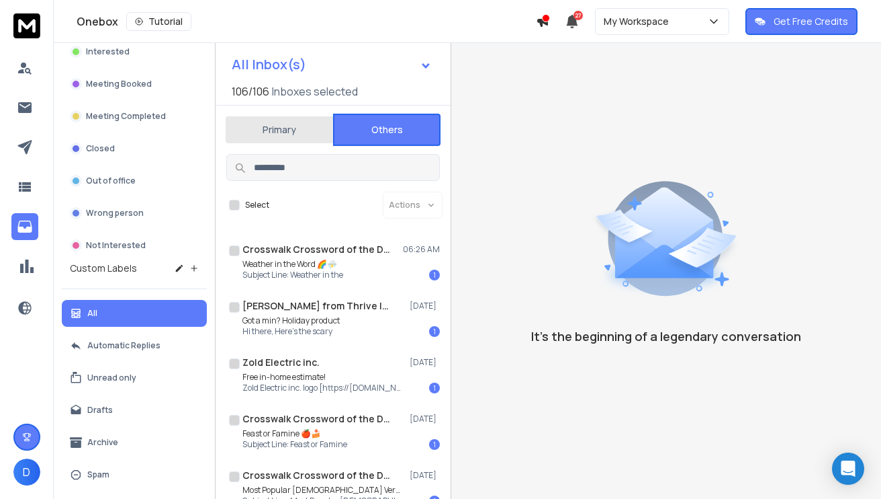
click at [294, 119] on button "Primary" at bounding box center [279, 130] width 107 height 30
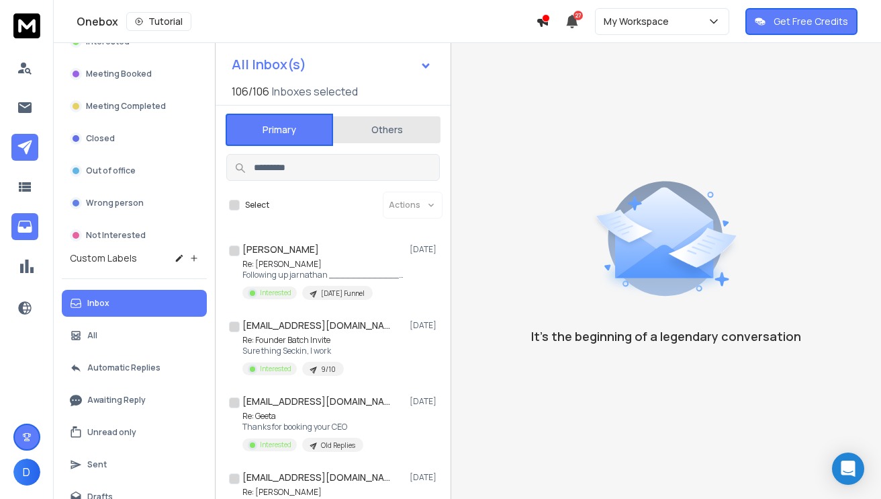
click at [19, 141] on icon at bounding box center [25, 147] width 16 height 16
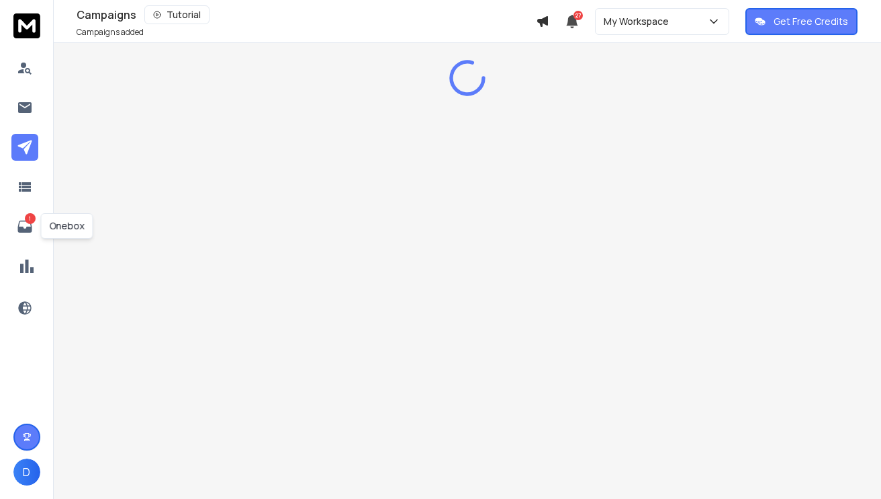
click at [28, 218] on p "1" at bounding box center [30, 218] width 11 height 11
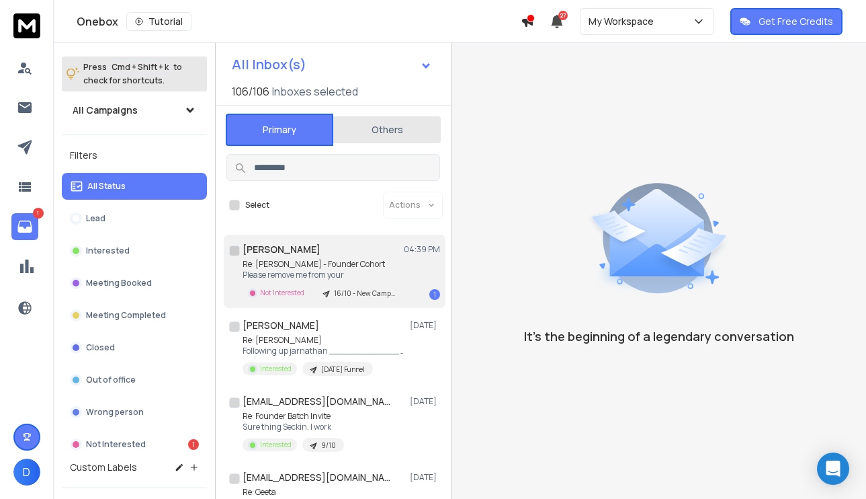
click at [361, 263] on p "Re: [PERSON_NAME] - Founder Cohort" at bounding box center [323, 264] width 161 height 11
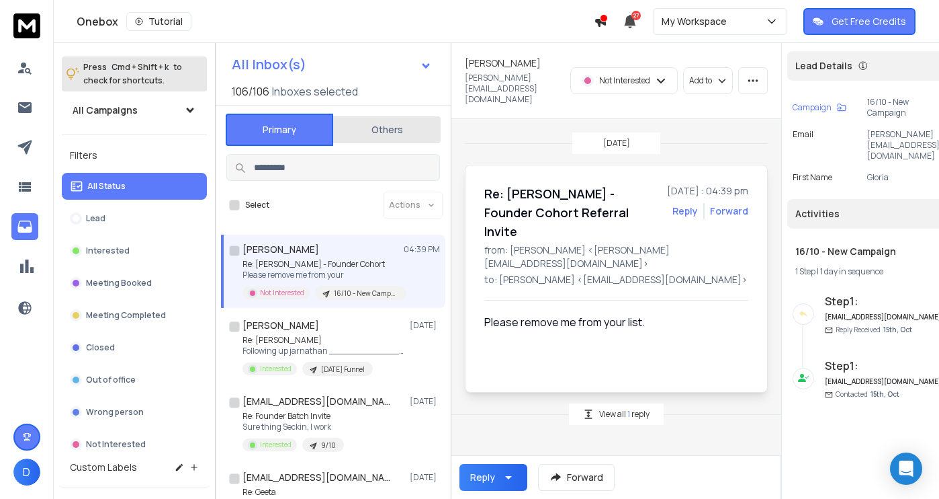
click at [642, 403] on div "View all 1 reply" at bounding box center [616, 413] width 95 height 21
click at [32, 153] on icon at bounding box center [25, 147] width 16 height 16
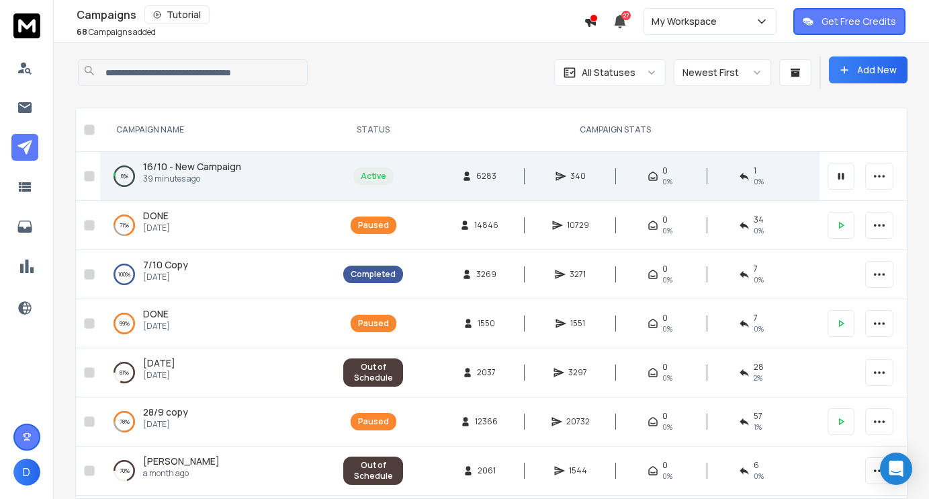
click at [219, 162] on span "16/10 - New Campaign" at bounding box center [192, 166] width 98 height 13
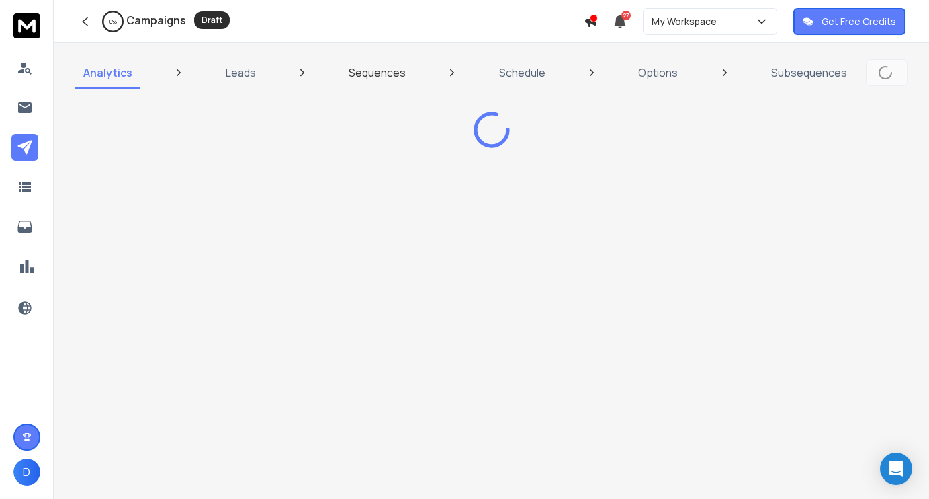
click at [359, 73] on p "Sequences" at bounding box center [377, 72] width 57 height 16
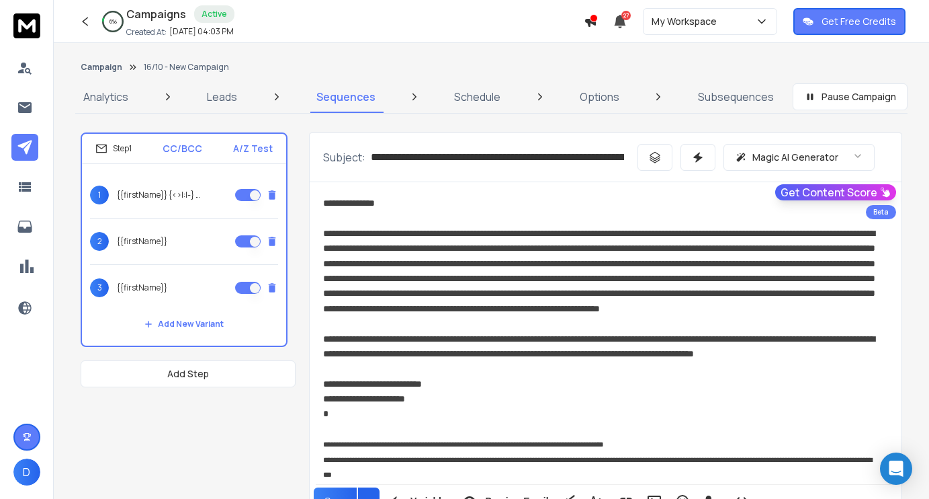
scroll to position [0, 278]
drag, startPoint x: 437, startPoint y: 157, endPoint x: 735, endPoint y: 169, distance: 298.6
click at [624, 165] on input "**********" at bounding box center [497, 157] width 254 height 16
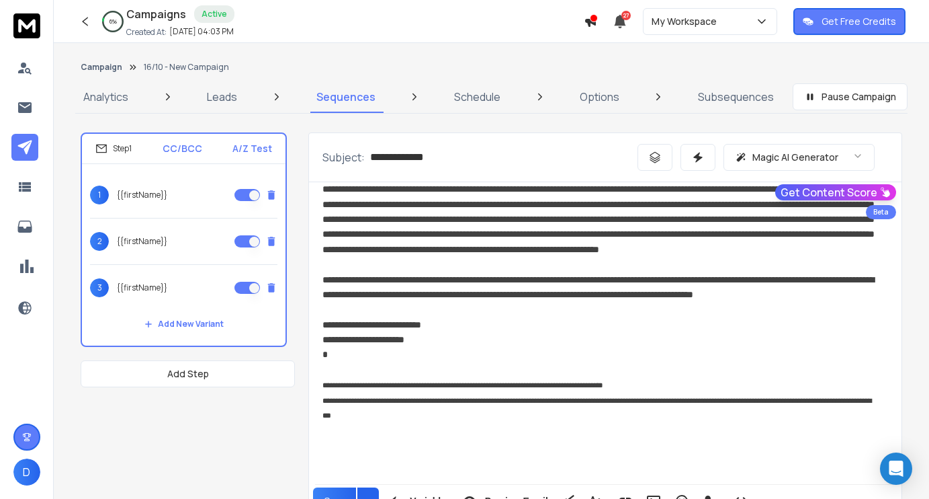
scroll to position [40, 0]
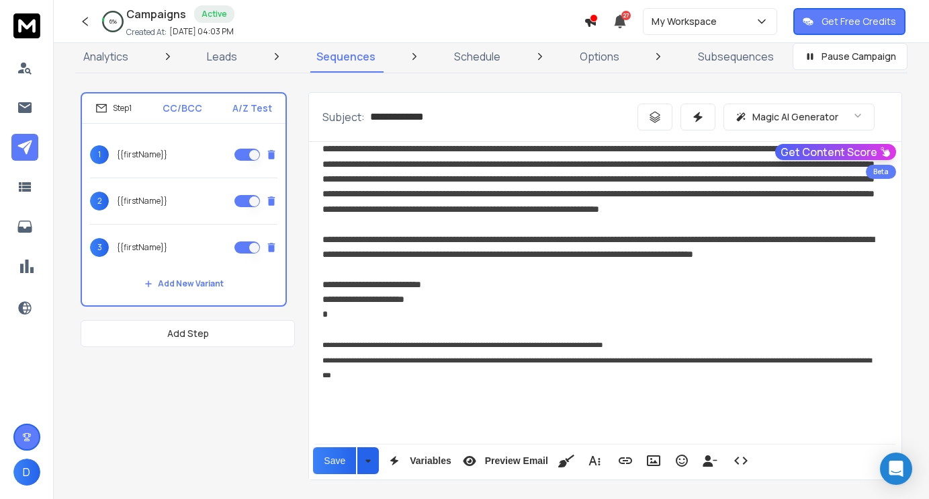
type input "**********"
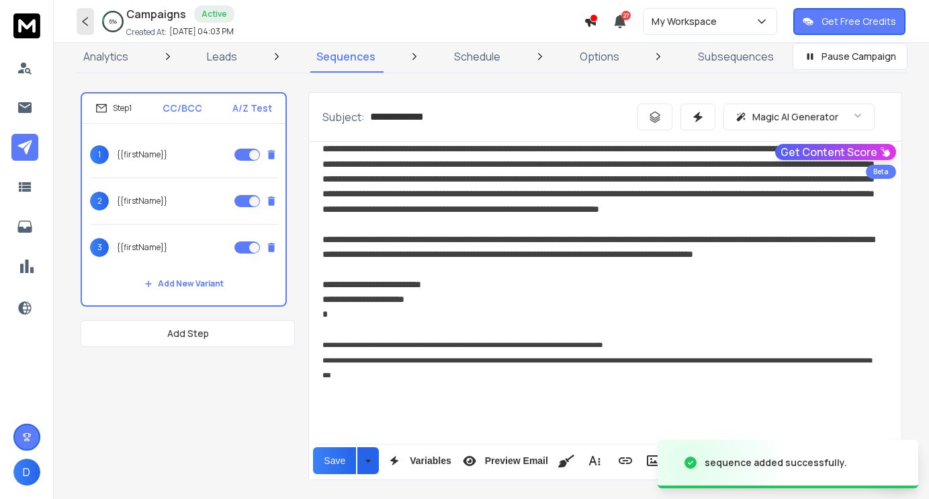
click at [85, 23] on icon at bounding box center [84, 21] width 5 height 9
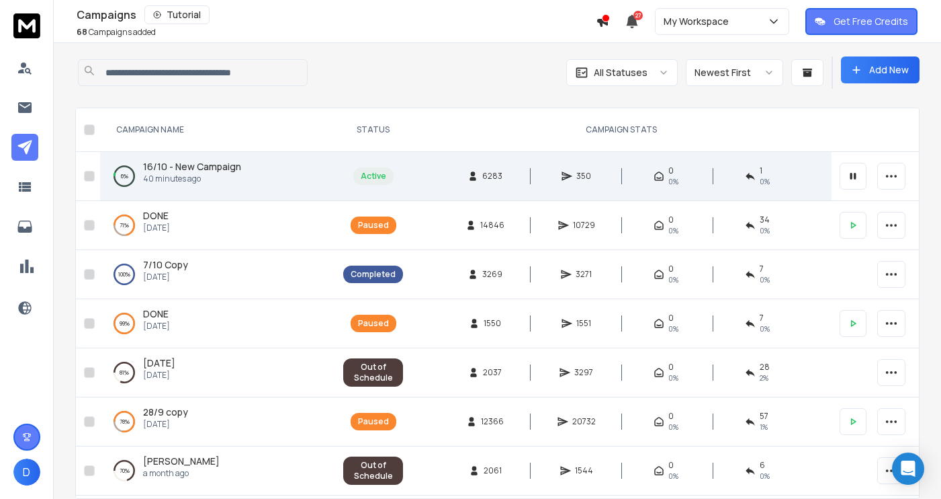
click at [194, 165] on span "16/10 - New Campaign" at bounding box center [192, 166] width 98 height 13
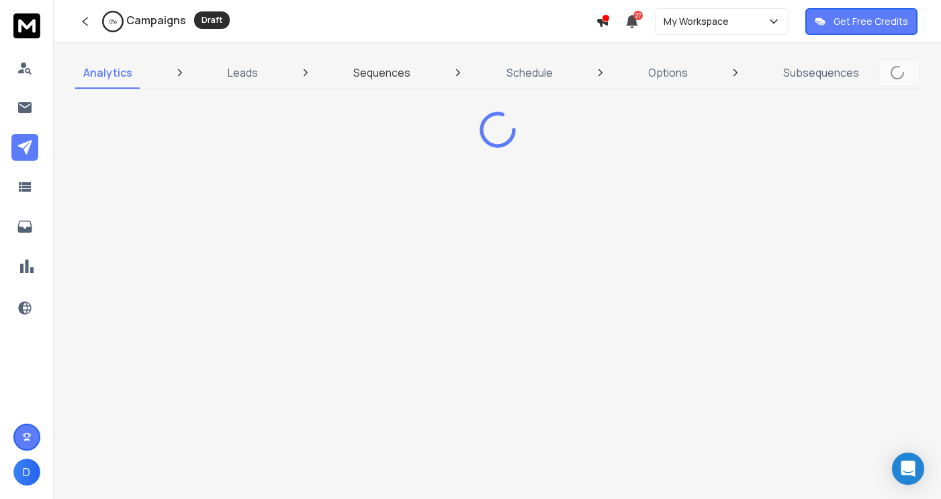
click at [372, 83] on link "Sequences" at bounding box center [381, 72] width 73 height 32
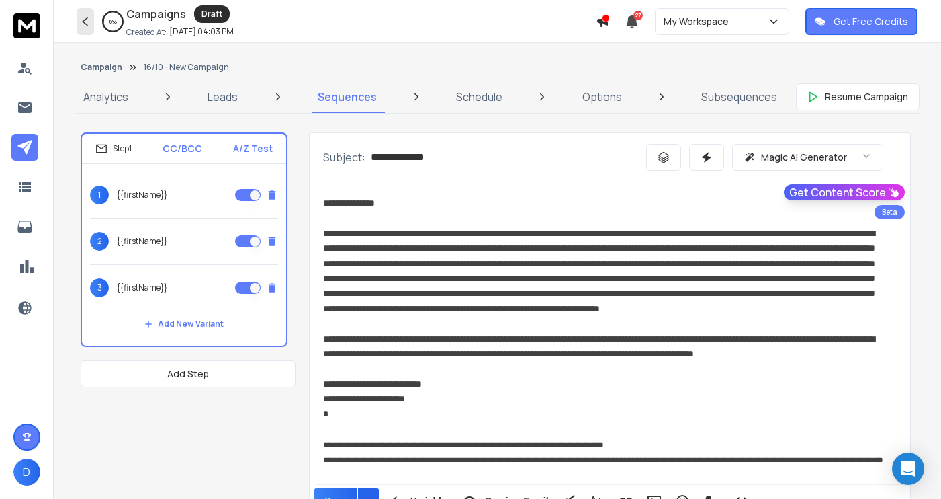
click at [89, 26] on icon at bounding box center [85, 21] width 12 height 12
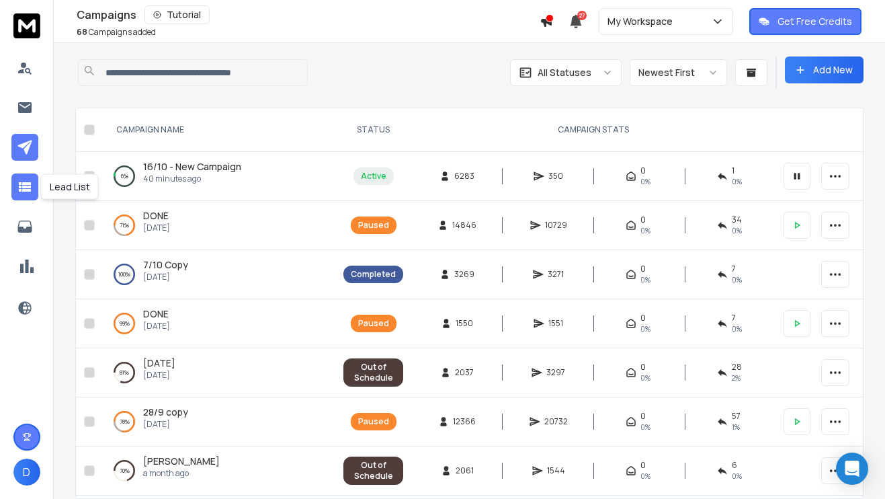
click at [30, 185] on icon at bounding box center [25, 187] width 16 height 16
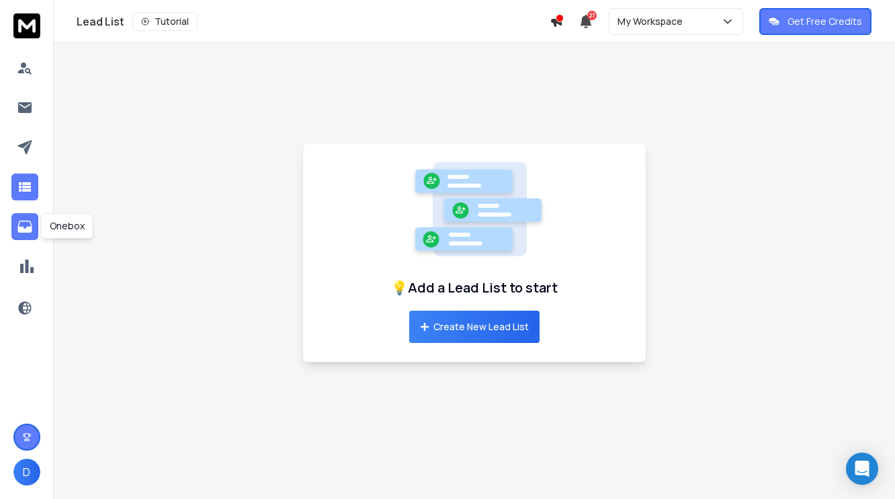
click at [29, 227] on icon at bounding box center [24, 226] width 14 height 12
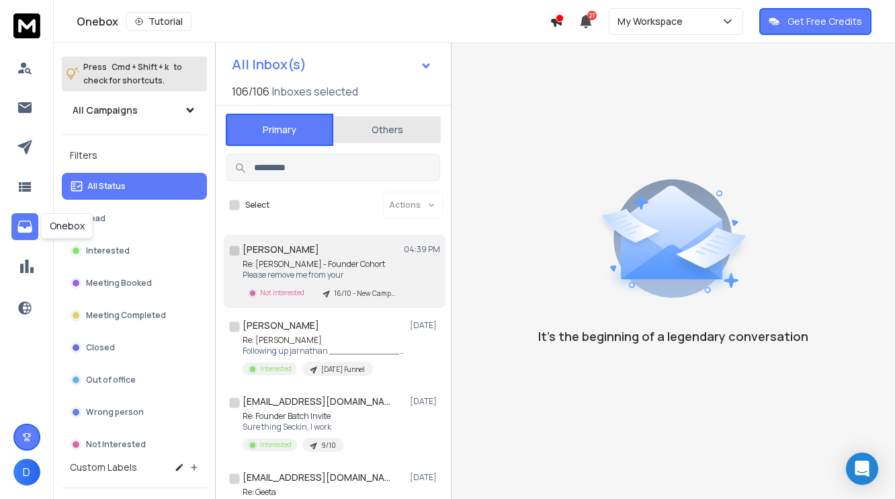
click at [376, 259] on p "Re: Gloria - Founder Cohort" at bounding box center [323, 264] width 161 height 11
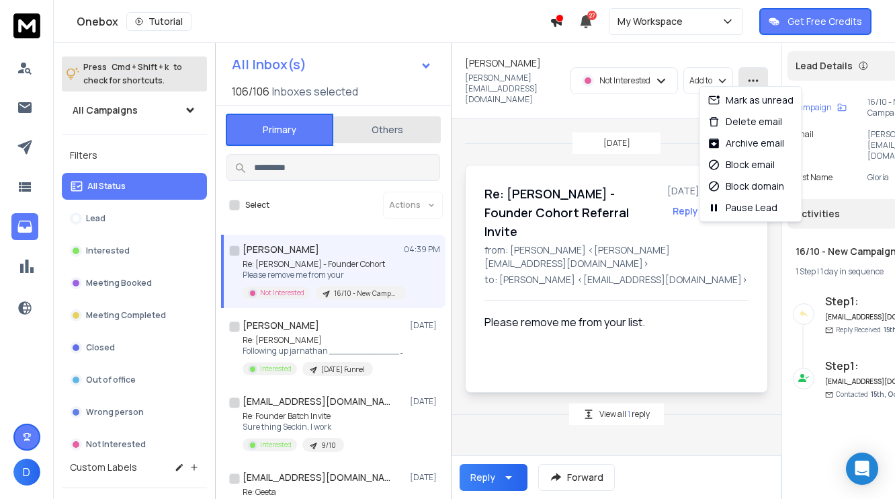
click at [768, 78] on button "button" at bounding box center [753, 80] width 30 height 27
click at [750, 170] on div "Block email" at bounding box center [741, 164] width 67 height 13
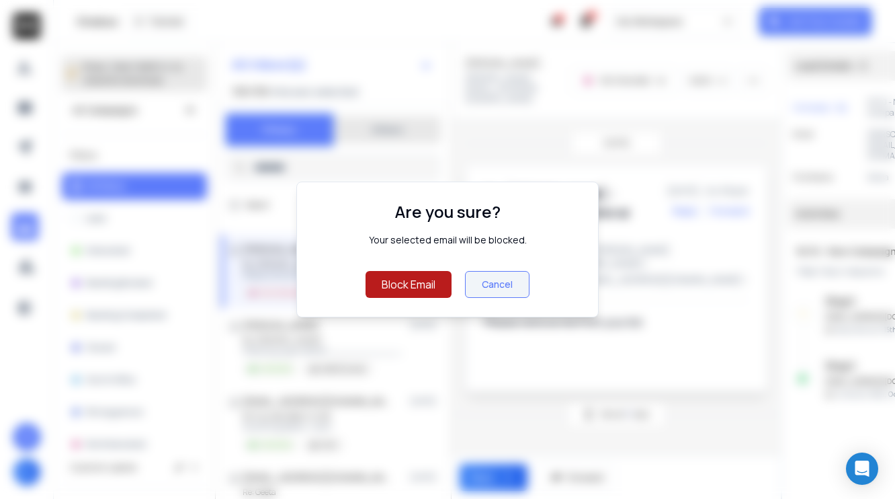
click at [410, 284] on button "Block Email" at bounding box center [408, 284] width 86 height 27
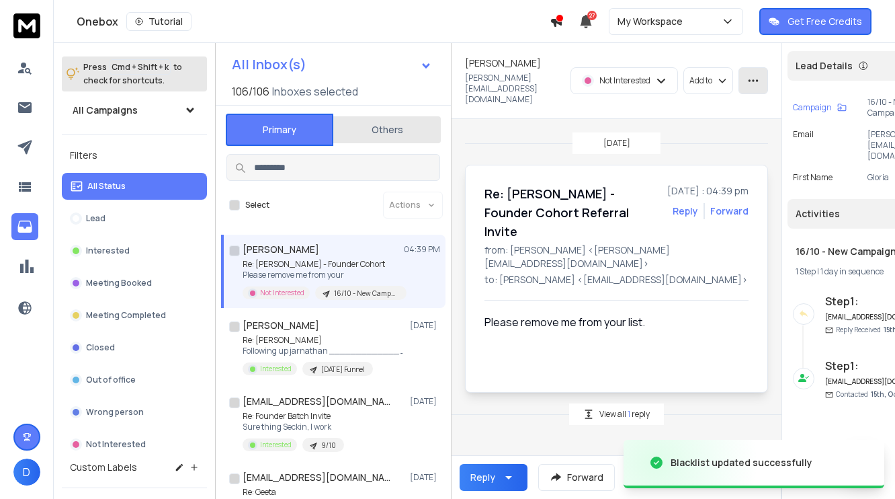
click at [759, 75] on icon "button" at bounding box center [753, 81] width 12 height 12
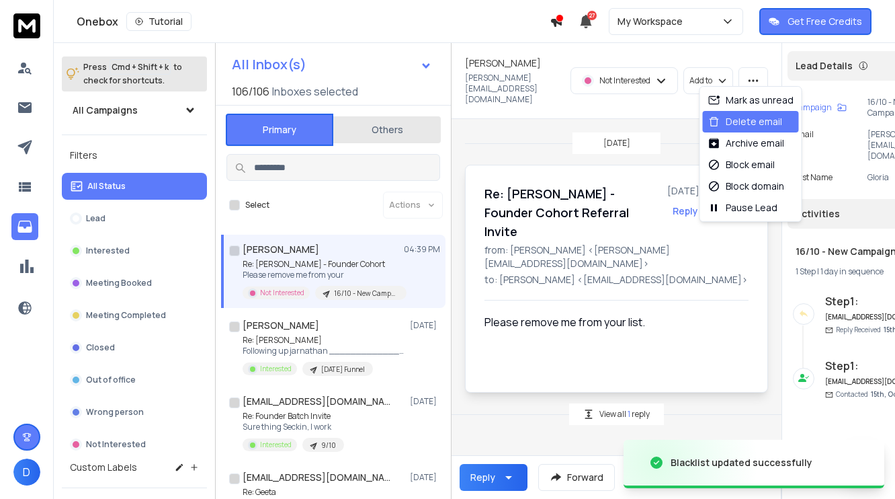
click at [746, 120] on div "Delete email" at bounding box center [745, 121] width 74 height 13
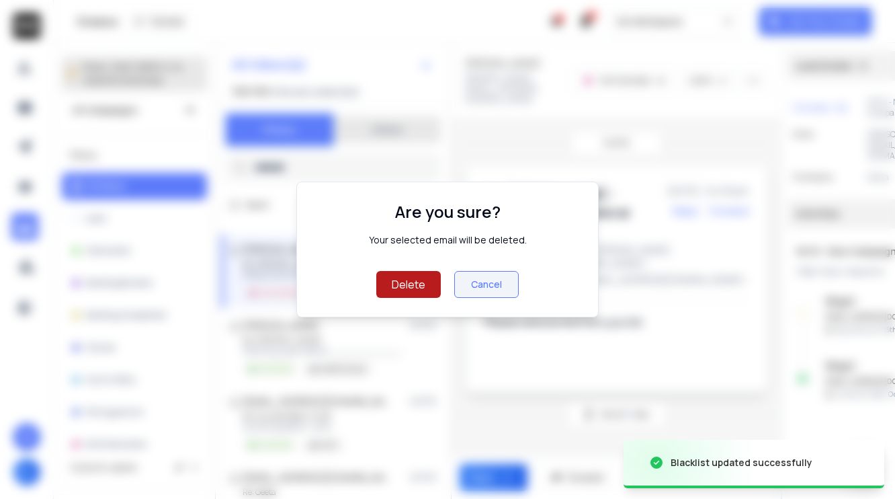
click at [406, 279] on button "Delete" at bounding box center [408, 284] width 64 height 27
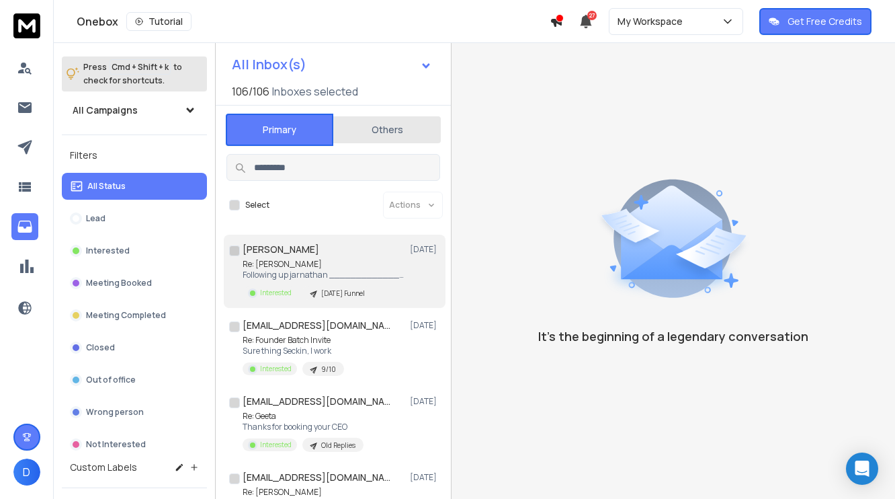
click at [266, 260] on p "Re: Erik" at bounding box center [323, 264] width 161 height 11
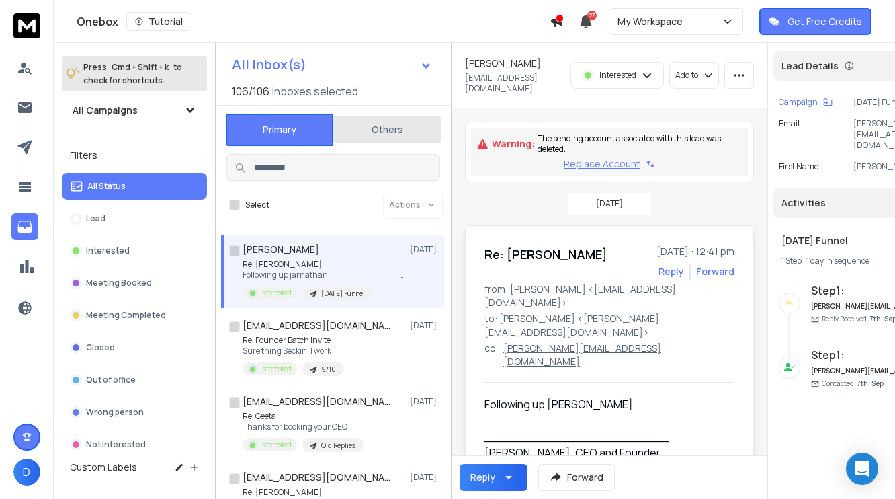
click at [335, 136] on button "Others" at bounding box center [386, 130] width 107 height 30
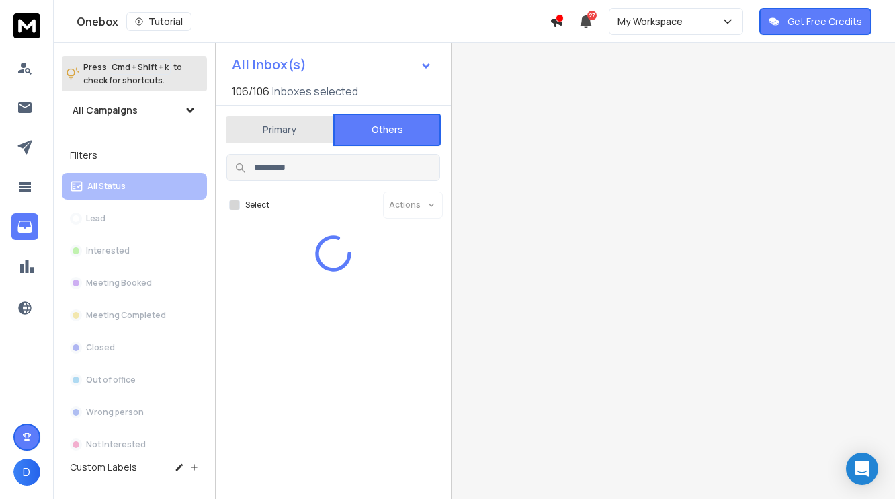
click at [248, 131] on button "Primary" at bounding box center [279, 130] width 107 height 30
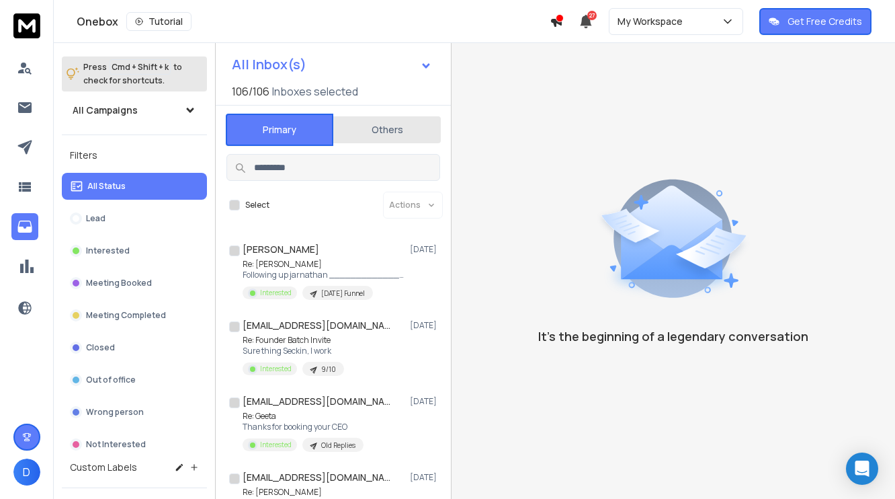
drag, startPoint x: 382, startPoint y: 282, endPoint x: 451, endPoint y: 282, distance: 69.2
click at [380, 282] on div "Re: Erik Following up jarnathan _________________________ Erik Interested Sep3 …" at bounding box center [323, 279] width 161 height 41
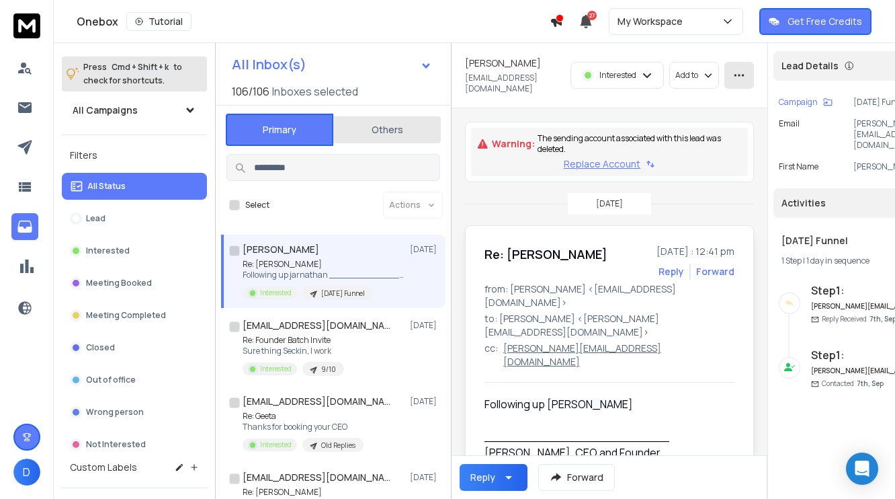
click at [745, 71] on icon "button" at bounding box center [739, 75] width 12 height 12
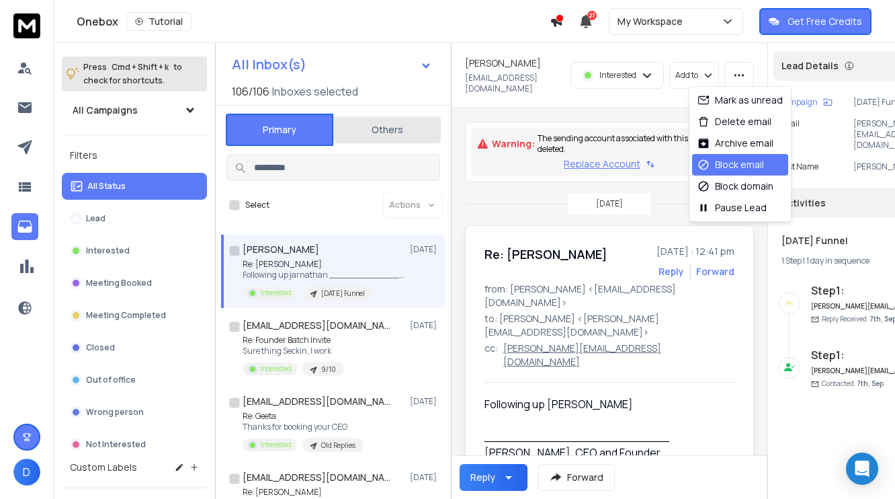
click at [750, 162] on div "Block email" at bounding box center [730, 164] width 67 height 13
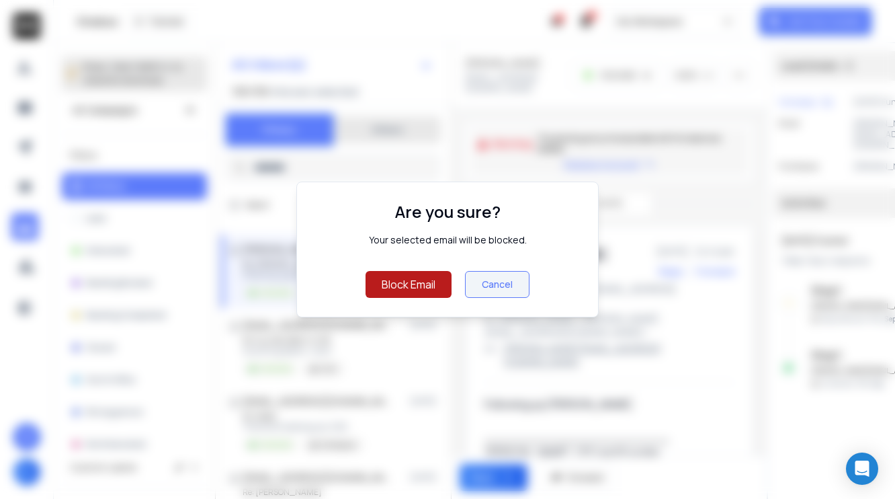
click at [404, 284] on button "Block Email" at bounding box center [408, 284] width 86 height 27
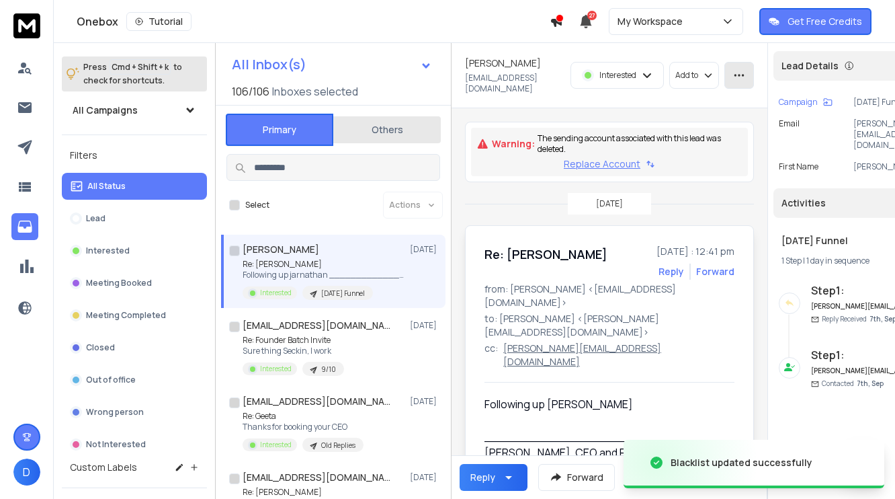
click at [754, 68] on button "button" at bounding box center [739, 75] width 30 height 27
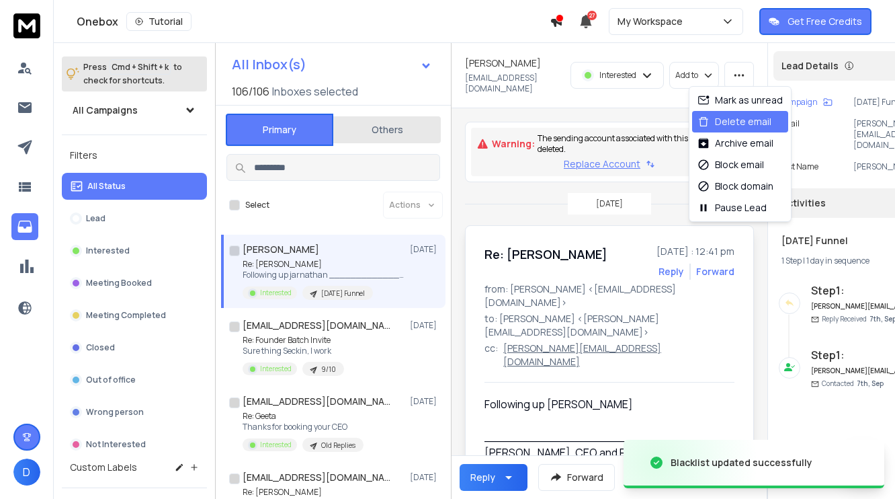
click at [744, 115] on div "Delete email" at bounding box center [740, 121] width 96 height 21
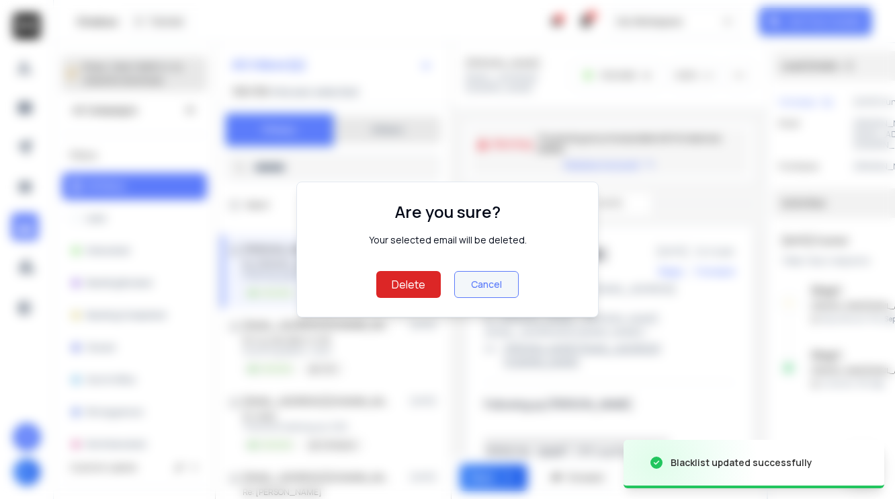
click at [499, 284] on button "Cancel" at bounding box center [486, 284] width 64 height 27
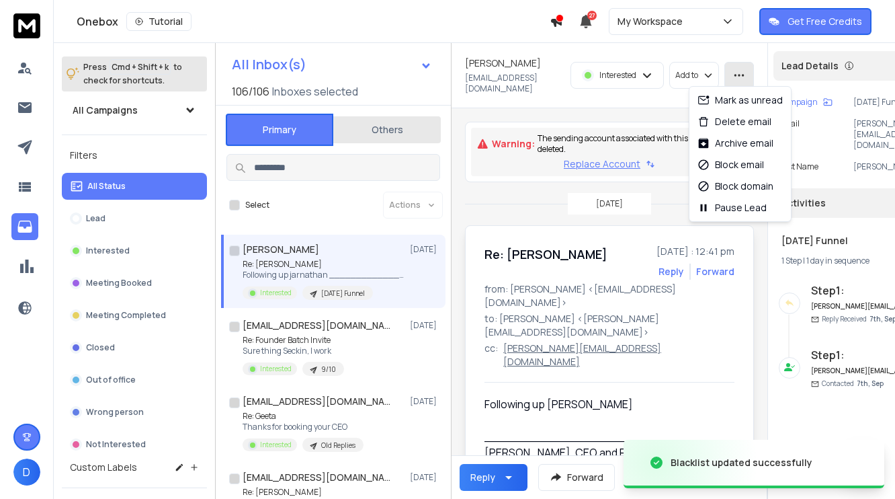
click at [745, 75] on icon "button" at bounding box center [739, 75] width 12 height 12
click at [736, 181] on div "Block domain" at bounding box center [735, 185] width 76 height 13
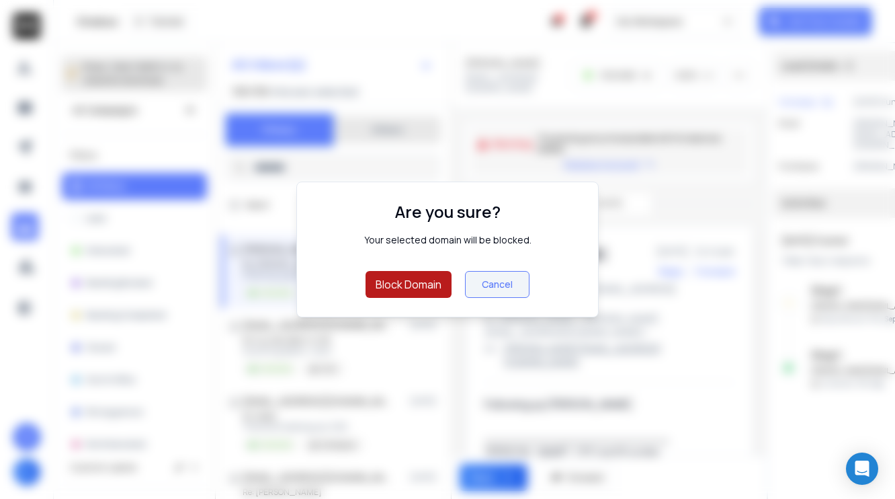
click at [405, 275] on button "Block Domain" at bounding box center [408, 284] width 86 height 27
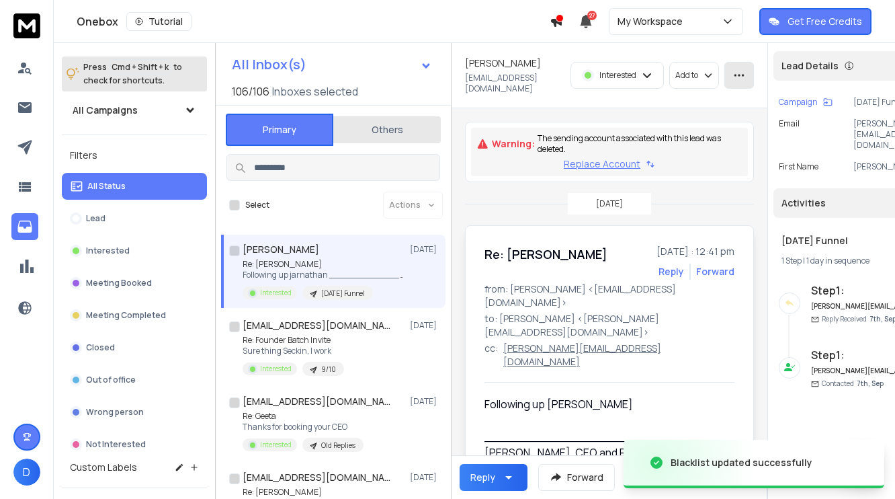
click at [745, 69] on icon "button" at bounding box center [739, 75] width 12 height 12
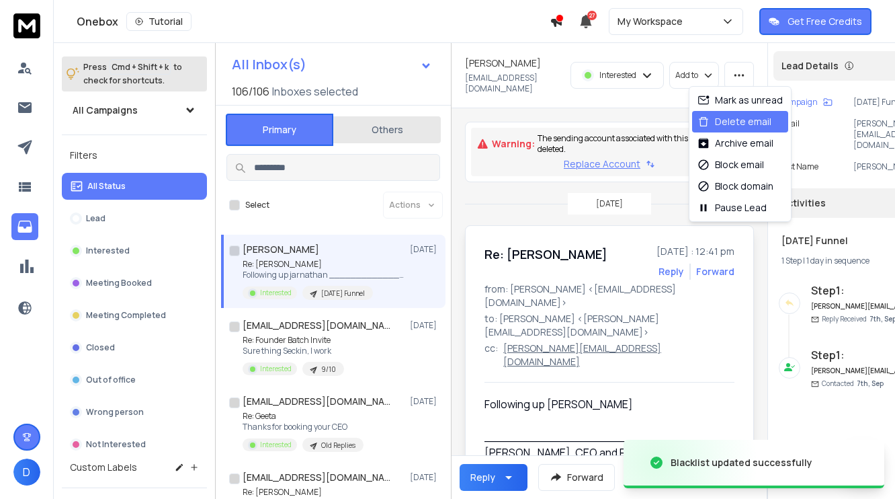
click at [746, 115] on div "Delete email" at bounding box center [740, 121] width 96 height 21
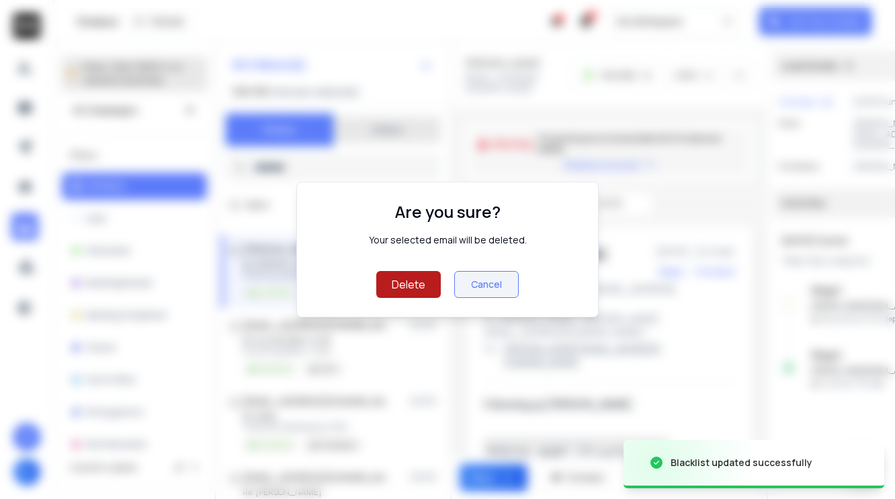
drag, startPoint x: 417, startPoint y: 286, endPoint x: 437, endPoint y: 289, distance: 20.4
click at [417, 285] on button "Delete" at bounding box center [408, 284] width 64 height 27
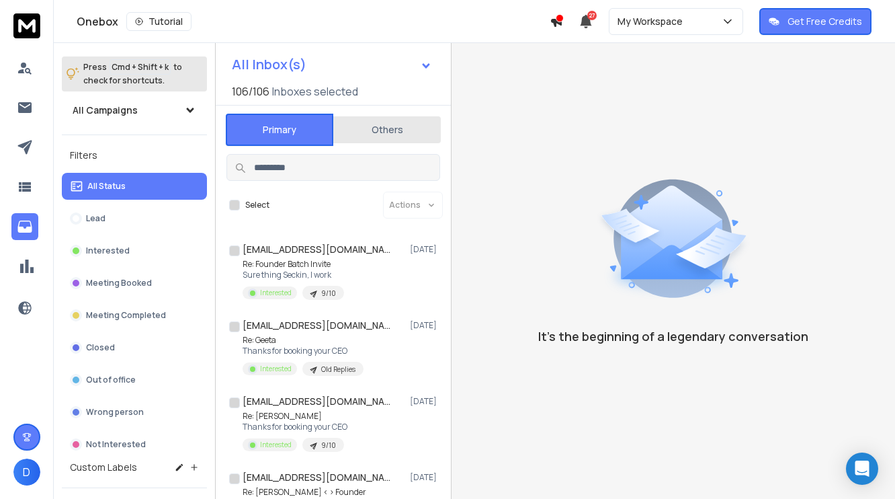
click at [368, 136] on button "Others" at bounding box center [386, 130] width 107 height 30
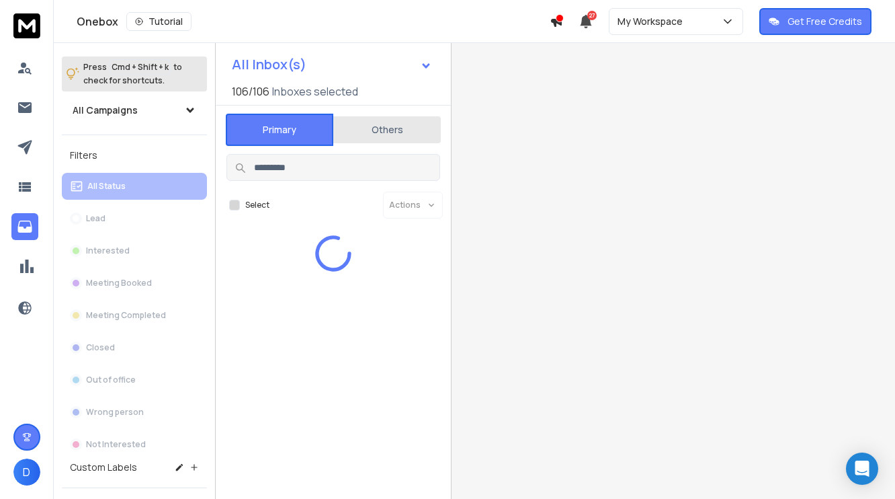
click at [295, 120] on button "Primary" at bounding box center [279, 130] width 107 height 32
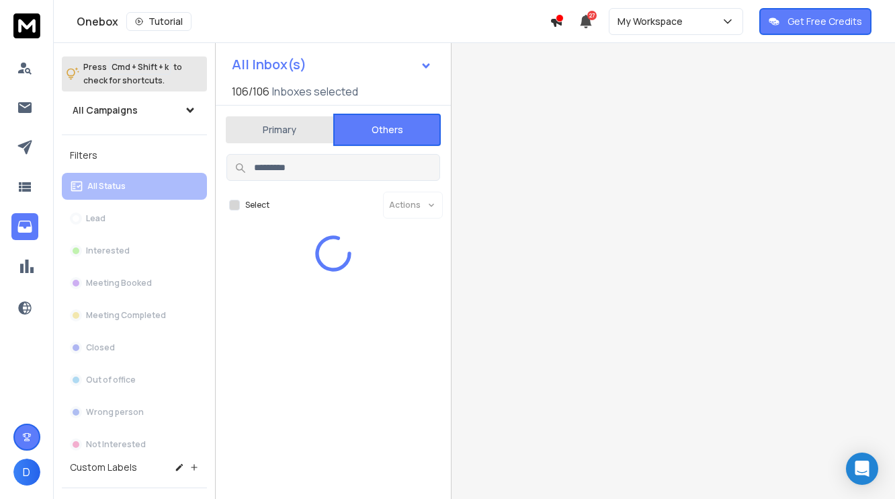
click at [384, 132] on button "Others" at bounding box center [386, 130] width 107 height 32
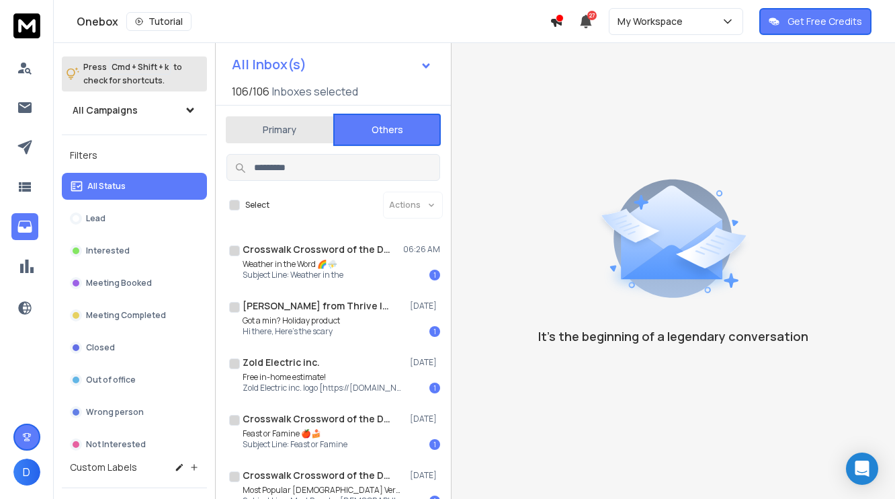
click at [288, 128] on button "Primary" at bounding box center [279, 130] width 107 height 30
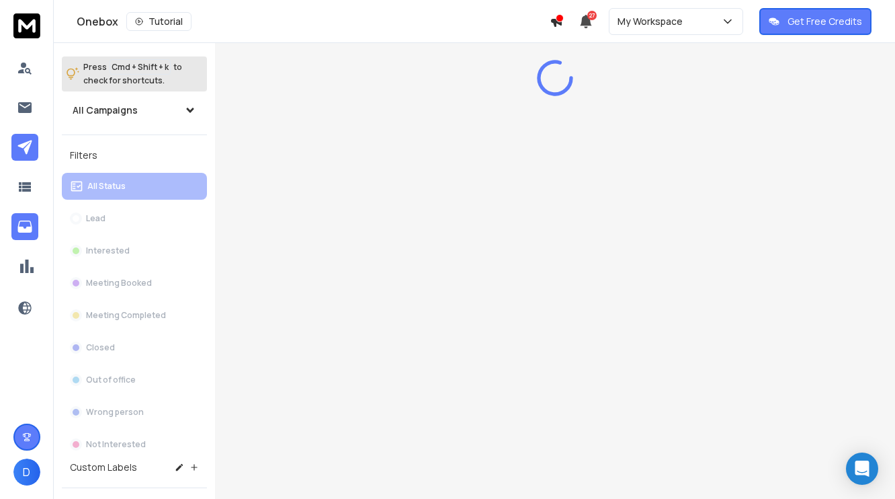
click at [21, 155] on icon at bounding box center [25, 147] width 16 height 16
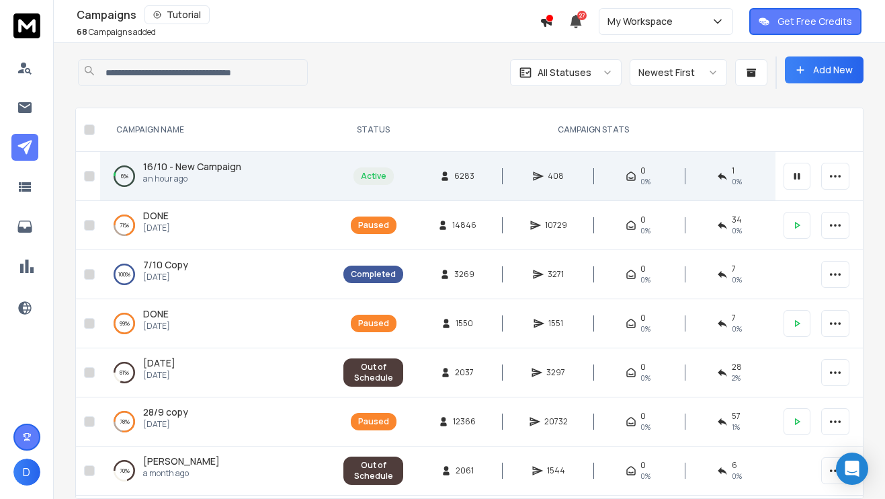
click at [791, 175] on icon at bounding box center [797, 176] width 12 height 12
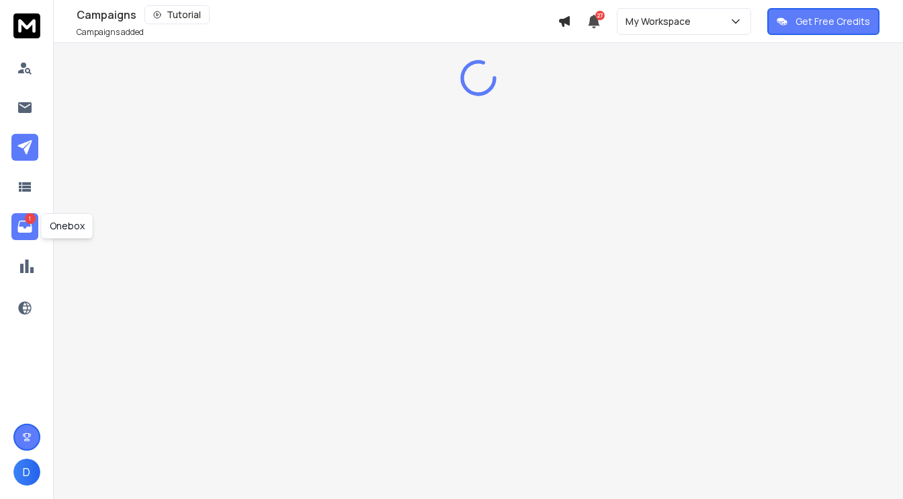
click at [32, 220] on p "1" at bounding box center [30, 218] width 11 height 11
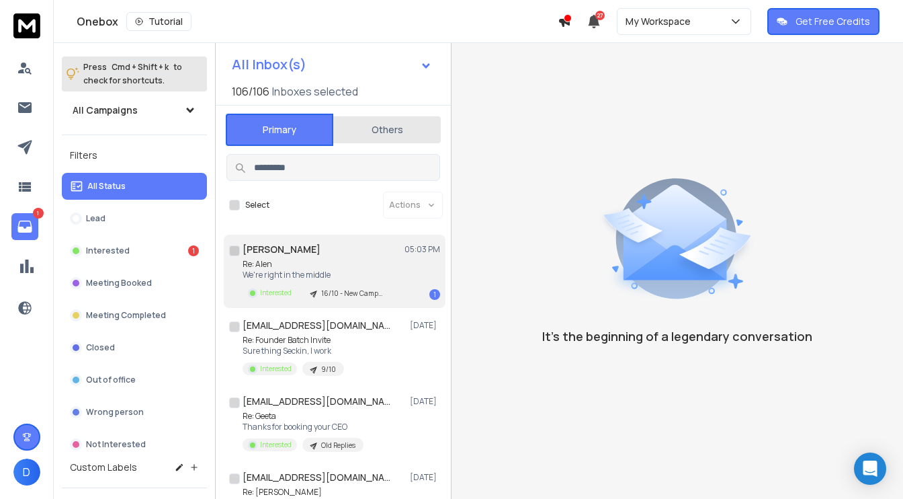
click at [324, 252] on div "[PERSON_NAME] 05:03 PM" at bounding box center [342, 249] width 198 height 13
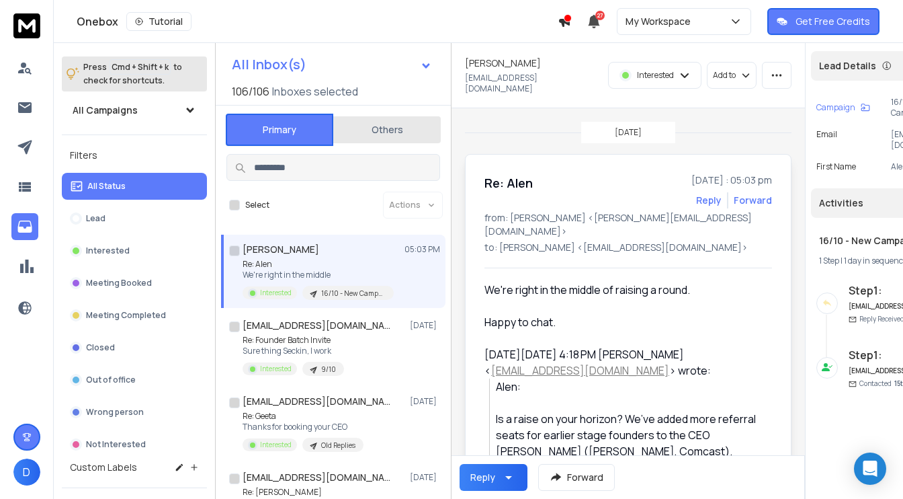
click at [483, 472] on div "Reply" at bounding box center [482, 476] width 25 height 13
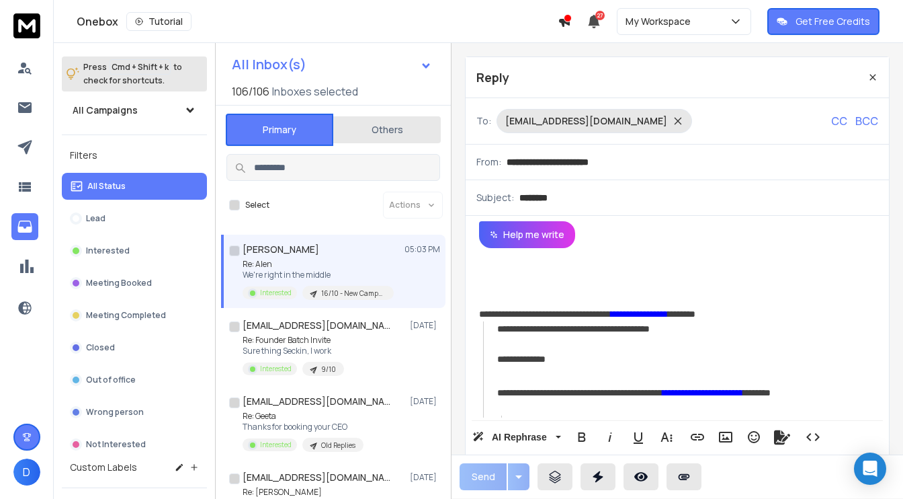
click at [487, 261] on div at bounding box center [677, 268] width 396 height 15
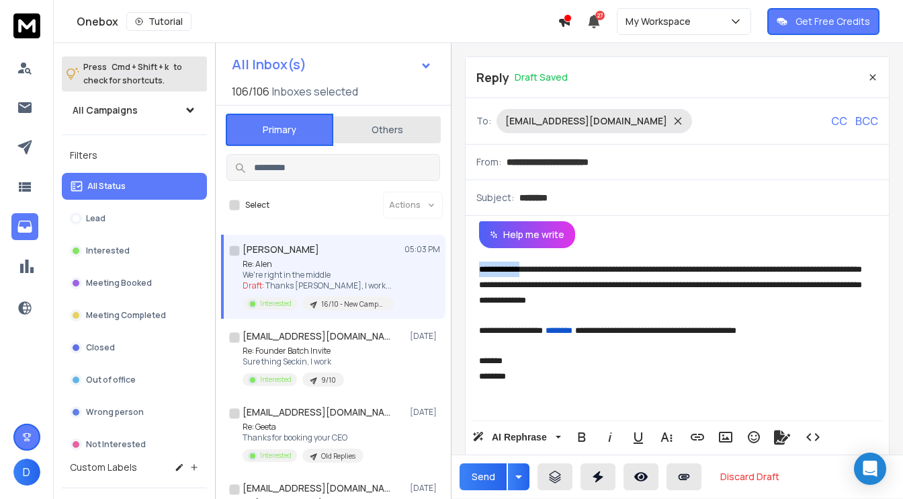
drag, startPoint x: 505, startPoint y: 267, endPoint x: 443, endPoint y: 267, distance: 62.5
click at [466, 267] on div "**********" at bounding box center [677, 332] width 423 height 169
click at [646, 282] on span "**********" at bounding box center [670, 285] width 383 height 40
click at [677, 472] on icon at bounding box center [683, 476] width 13 height 13
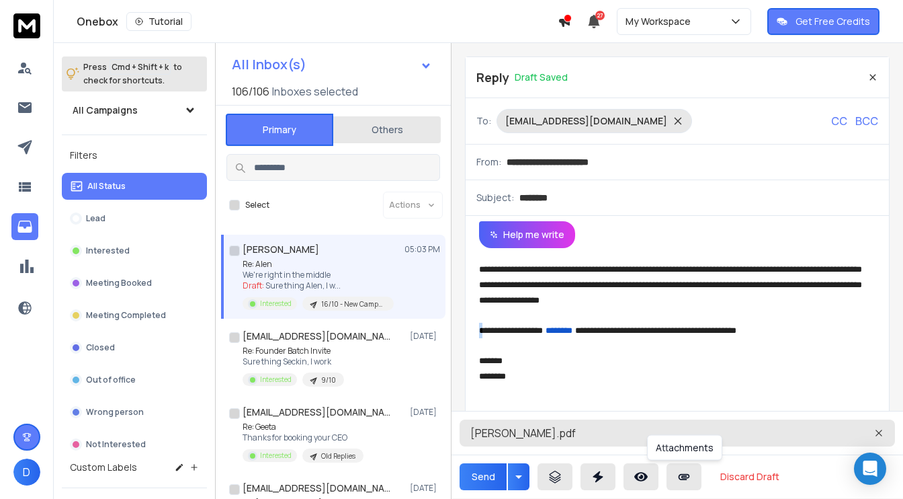
drag, startPoint x: 484, startPoint y: 328, endPoint x: 476, endPoint y: 327, distance: 8.1
click at [476, 327] on div "**********" at bounding box center [677, 332] width 423 height 169
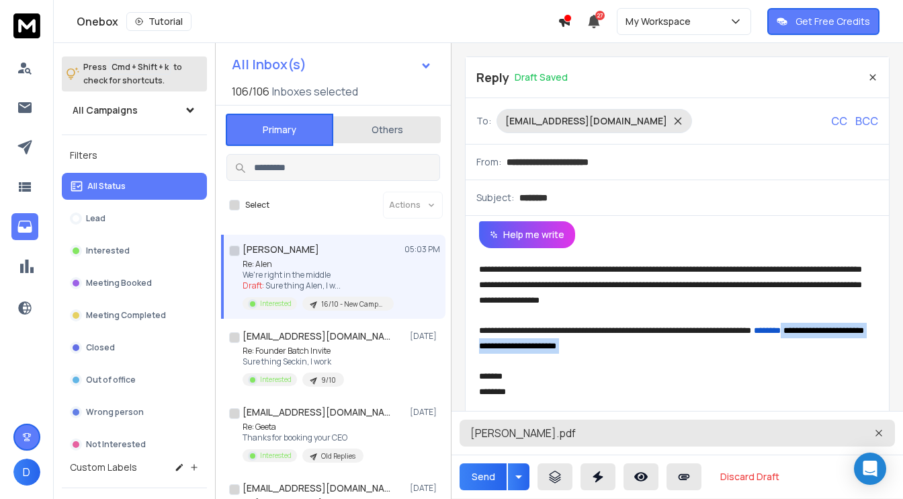
drag, startPoint x: 698, startPoint y: 358, endPoint x: 820, endPoint y: 327, distance: 125.5
click at [820, 327] on div "**********" at bounding box center [677, 329] width 396 height 137
click at [604, 384] on div "**********" at bounding box center [677, 329] width 396 height 137
drag, startPoint x: 574, startPoint y: 345, endPoint x: 818, endPoint y: 325, distance: 244.7
click at [818, 325] on div "**********" at bounding box center [677, 329] width 396 height 137
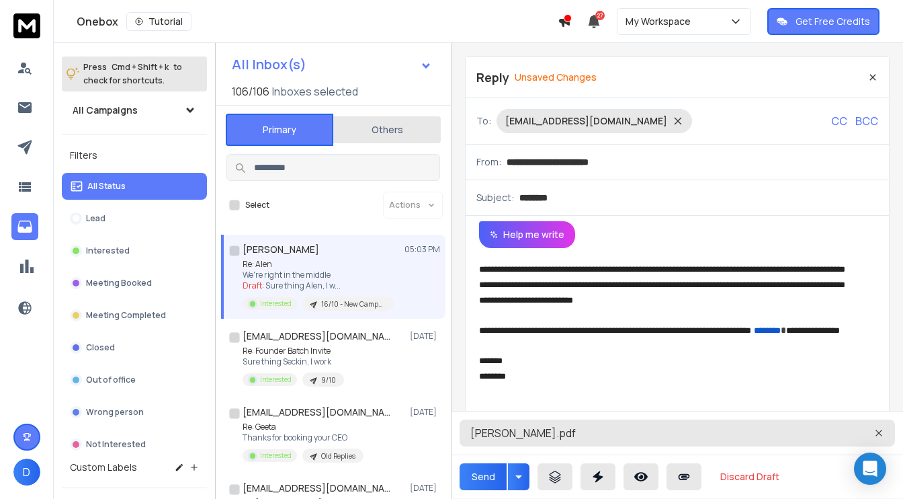
click at [832, 349] on div "**********" at bounding box center [667, 329] width 376 height 136
drag, startPoint x: 487, startPoint y: 474, endPoint x: 494, endPoint y: 476, distance: 7.0
click at [487, 474] on button "Send" at bounding box center [483, 476] width 47 height 27
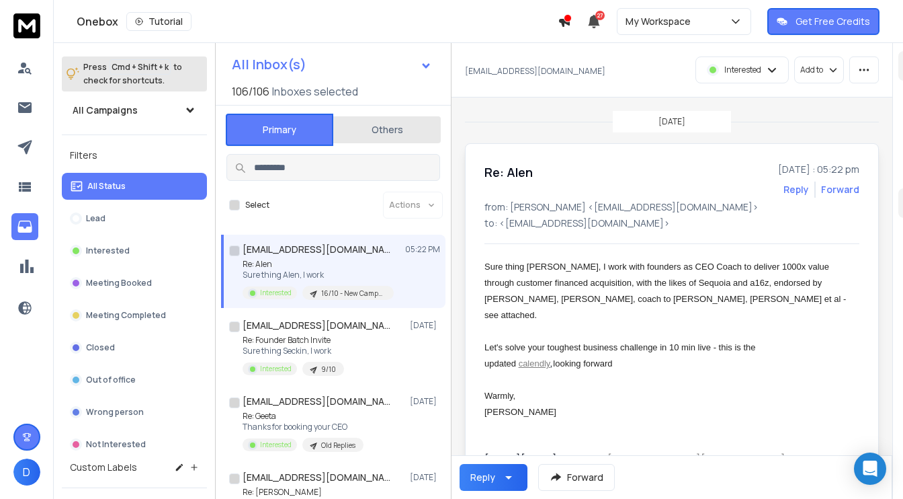
scroll to position [75, 0]
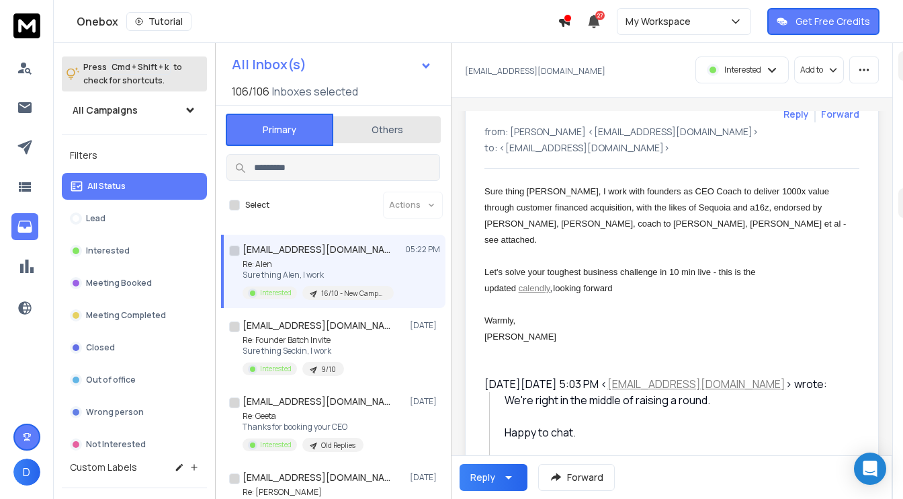
click at [525, 283] on link "calendly" at bounding box center [535, 288] width 32 height 10
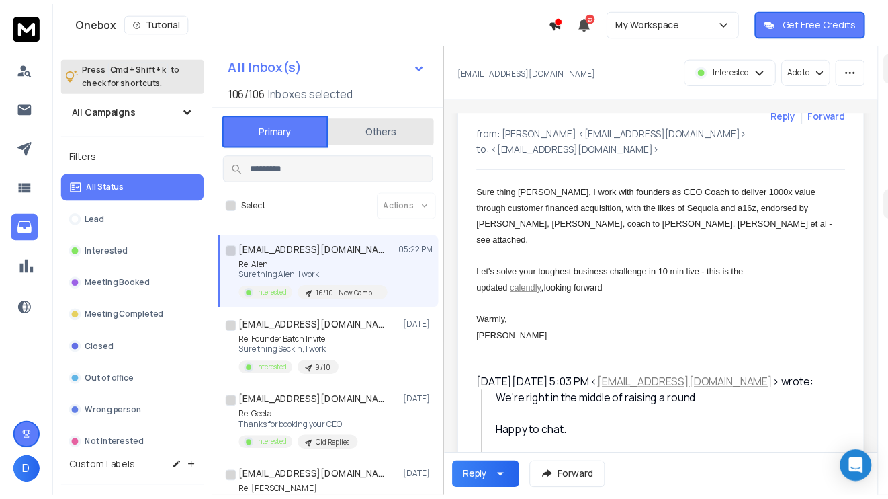
scroll to position [0, 0]
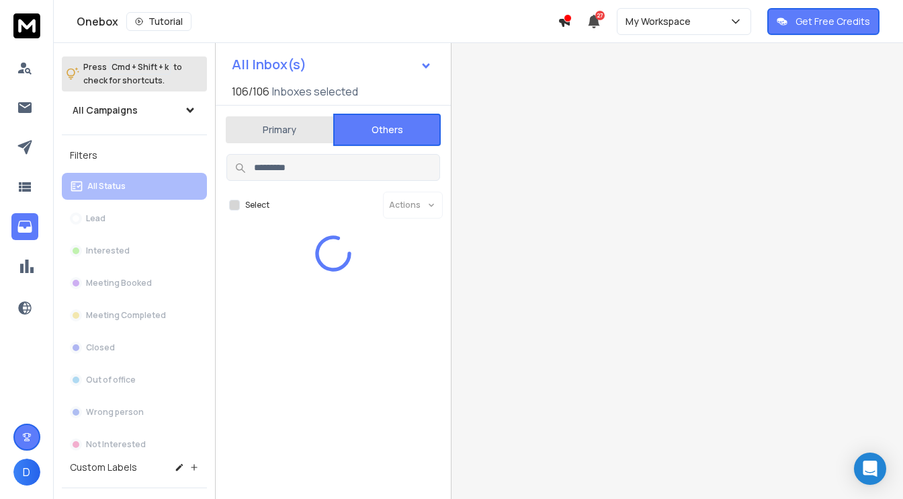
click at [365, 128] on button "Others" at bounding box center [386, 130] width 107 height 32
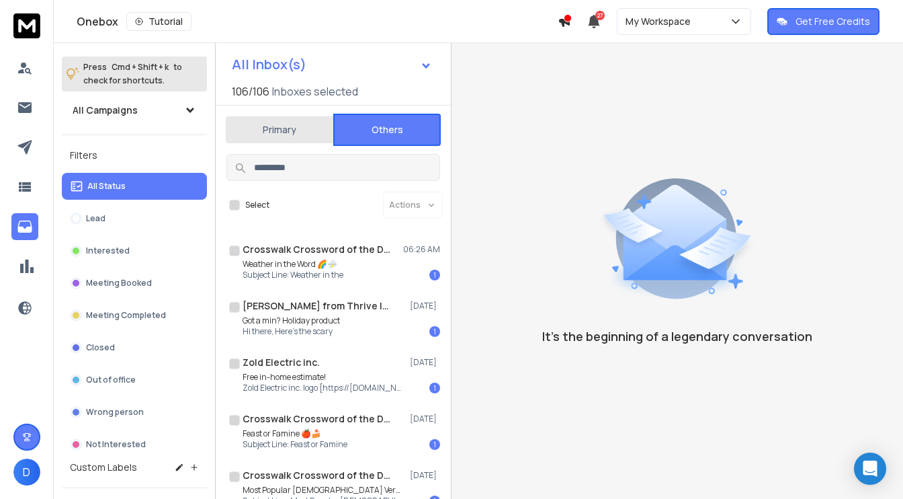
click at [277, 126] on button "Primary" at bounding box center [279, 130] width 107 height 30
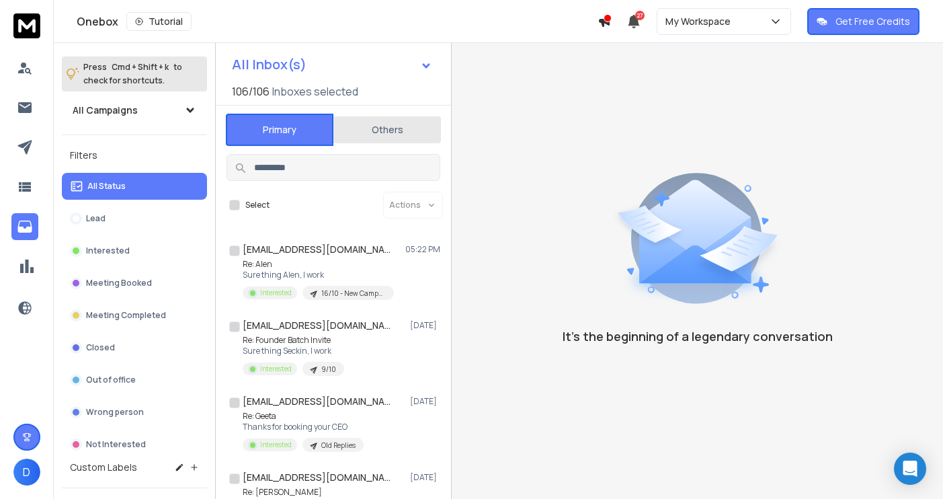
drag, startPoint x: 386, startPoint y: 115, endPoint x: 382, endPoint y: 122, distance: 7.5
click at [386, 116] on button "Others" at bounding box center [386, 130] width 107 height 30
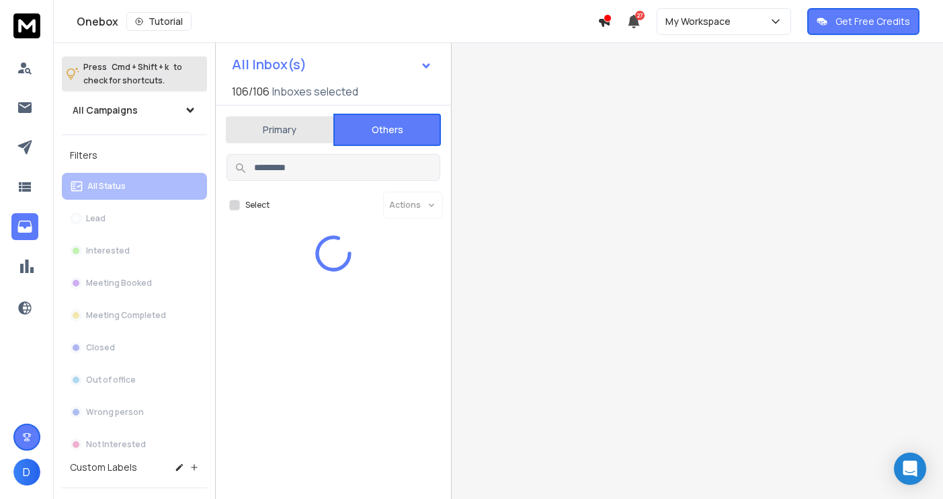
click at [382, 122] on button "Others" at bounding box center [386, 130] width 107 height 32
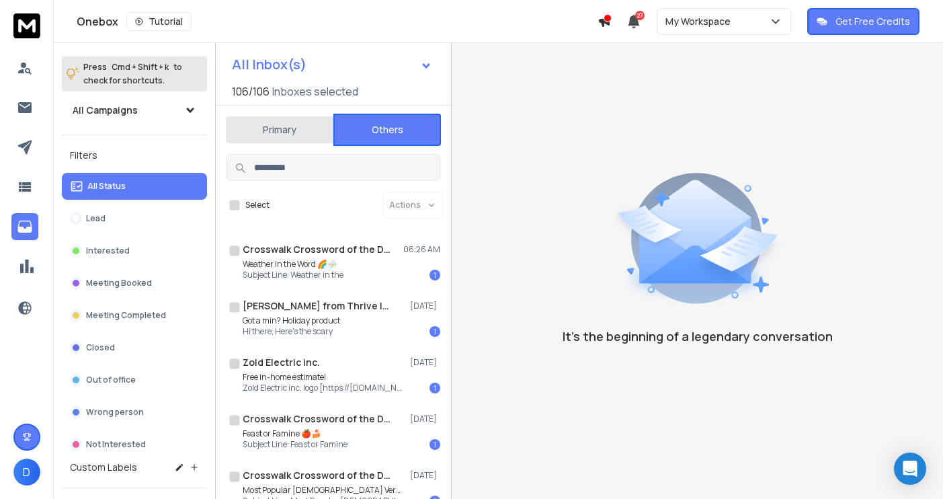
click at [281, 122] on button "Primary" at bounding box center [279, 130] width 107 height 30
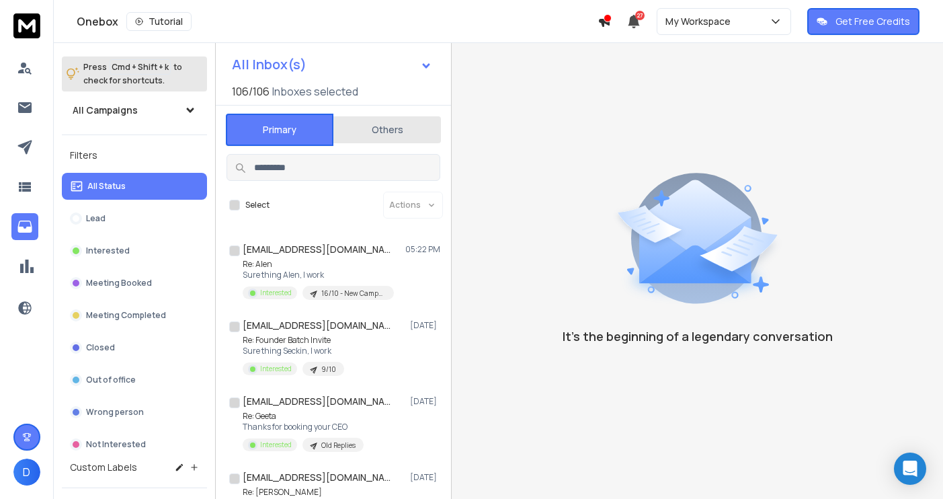
click at [370, 135] on button "Others" at bounding box center [386, 130] width 107 height 30
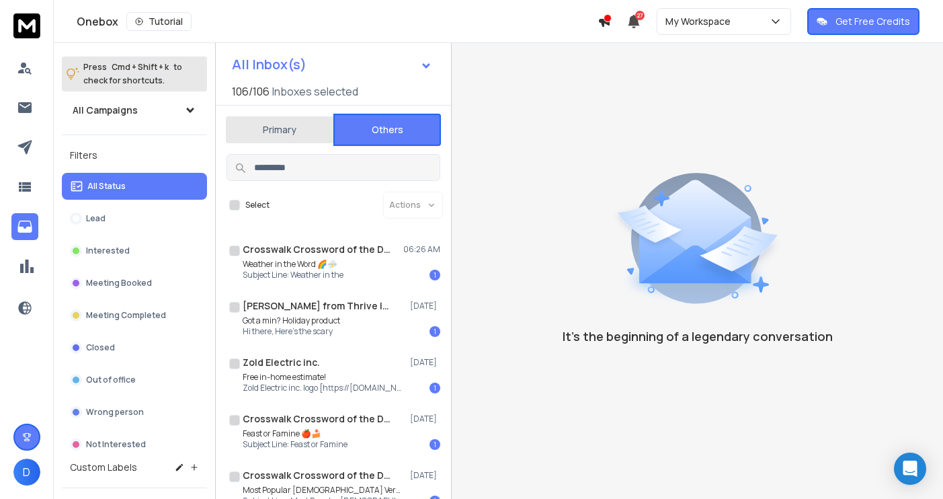
click at [286, 120] on button "Primary" at bounding box center [279, 130] width 107 height 30
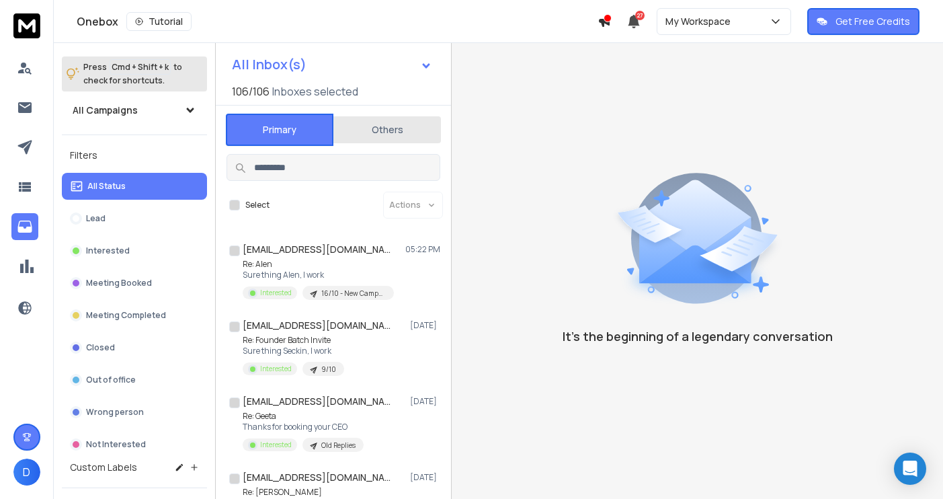
click at [339, 128] on button "Others" at bounding box center [386, 130] width 107 height 30
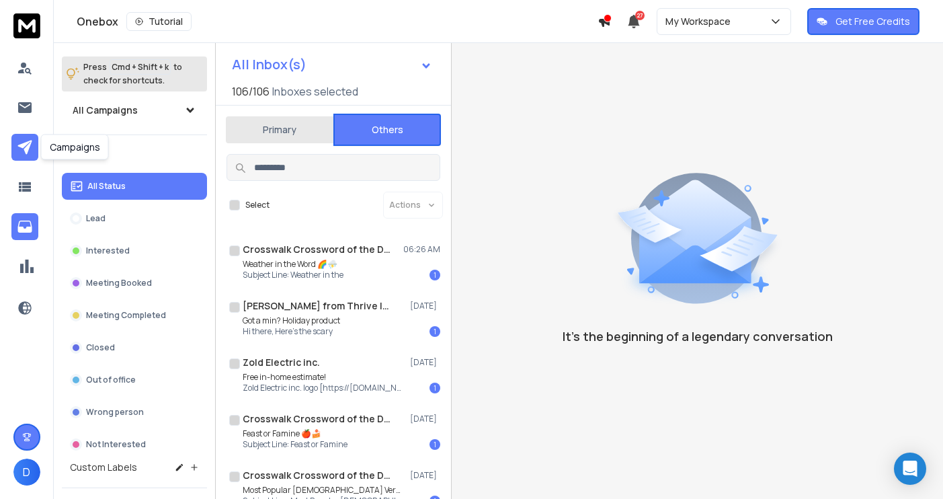
click at [27, 140] on icon at bounding box center [25, 147] width 16 height 16
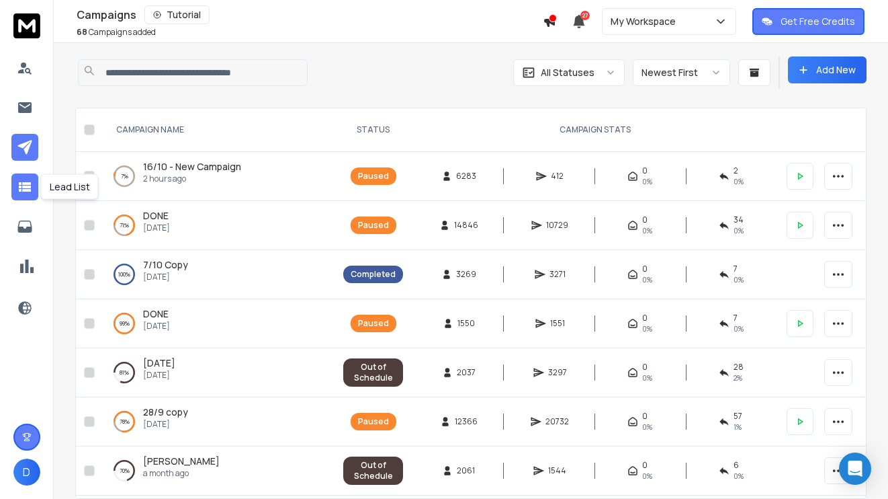
click at [27, 185] on icon at bounding box center [25, 187] width 16 height 16
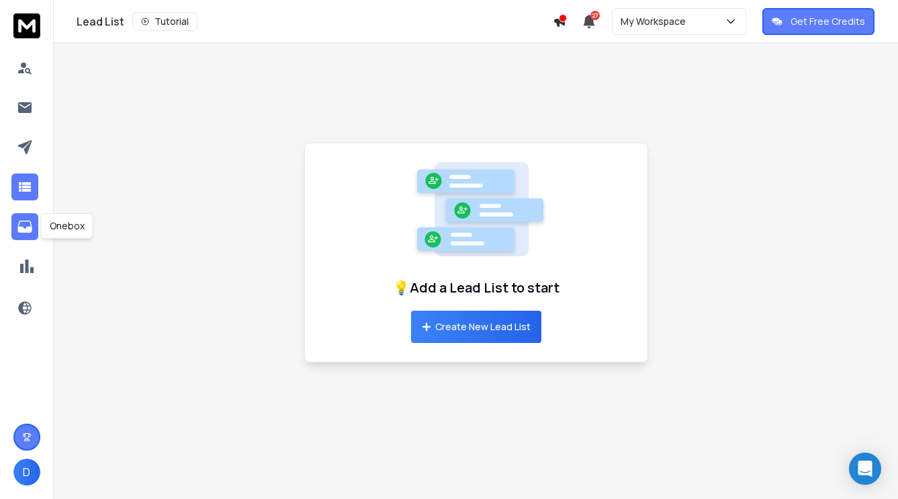
click at [30, 214] on link at bounding box center [24, 226] width 27 height 27
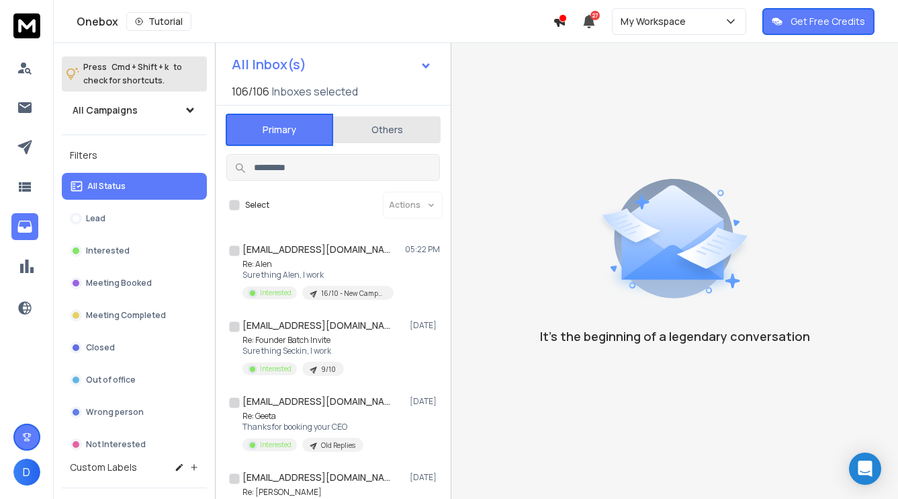
click at [396, 137] on button "Others" at bounding box center [386, 130] width 107 height 30
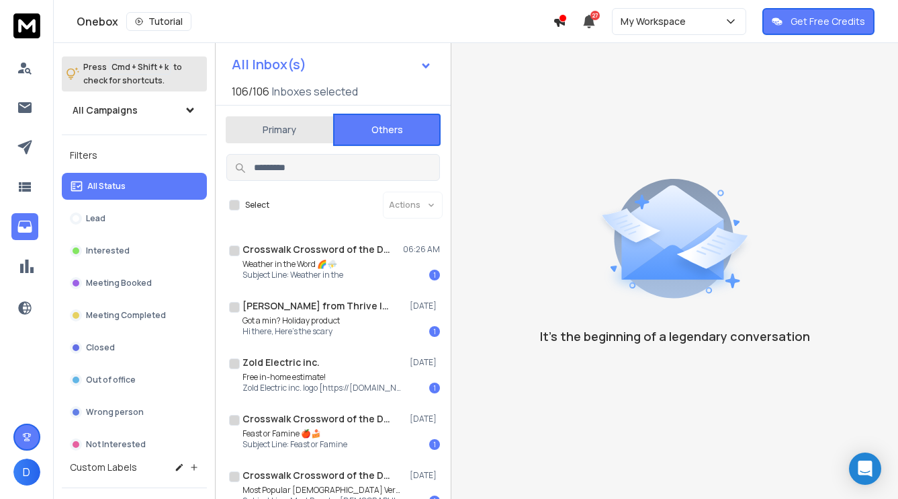
click at [288, 136] on button "Primary" at bounding box center [279, 130] width 107 height 30
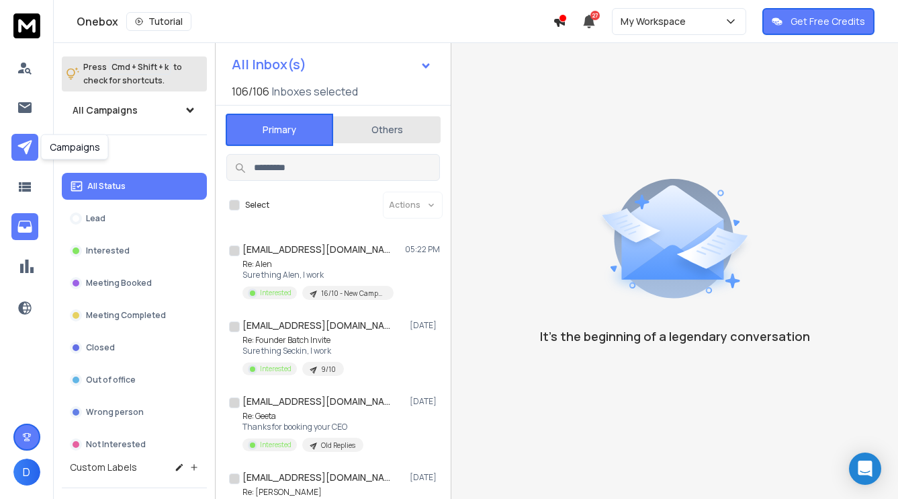
click at [28, 140] on icon at bounding box center [25, 147] width 16 height 16
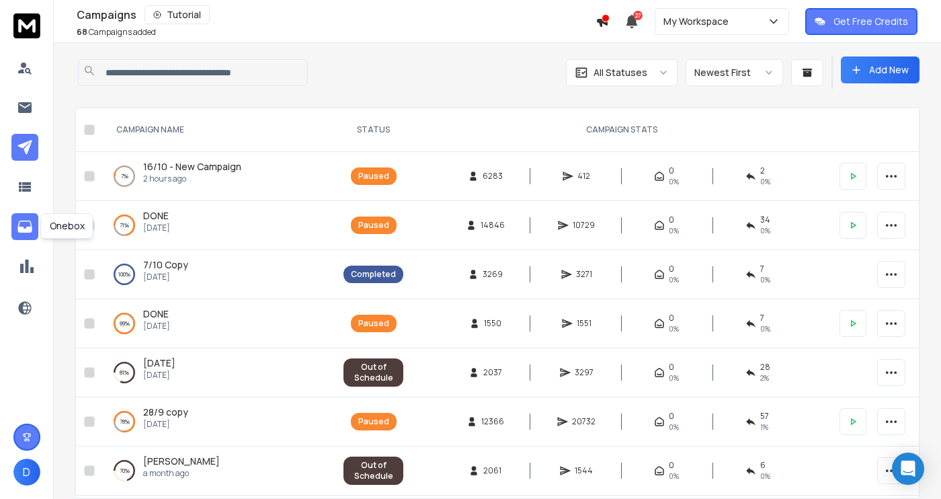
click at [32, 217] on link at bounding box center [24, 226] width 27 height 27
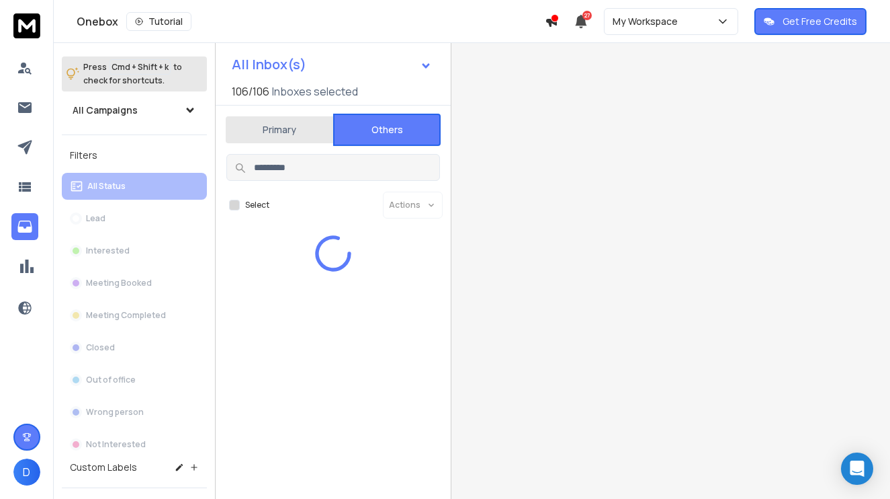
click at [406, 127] on button "Others" at bounding box center [386, 130] width 107 height 32
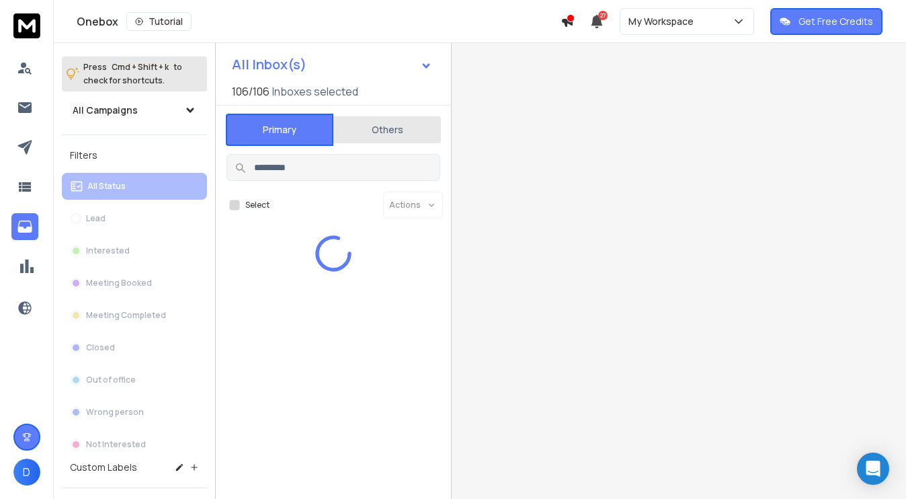
click at [273, 132] on button "Primary" at bounding box center [279, 130] width 107 height 32
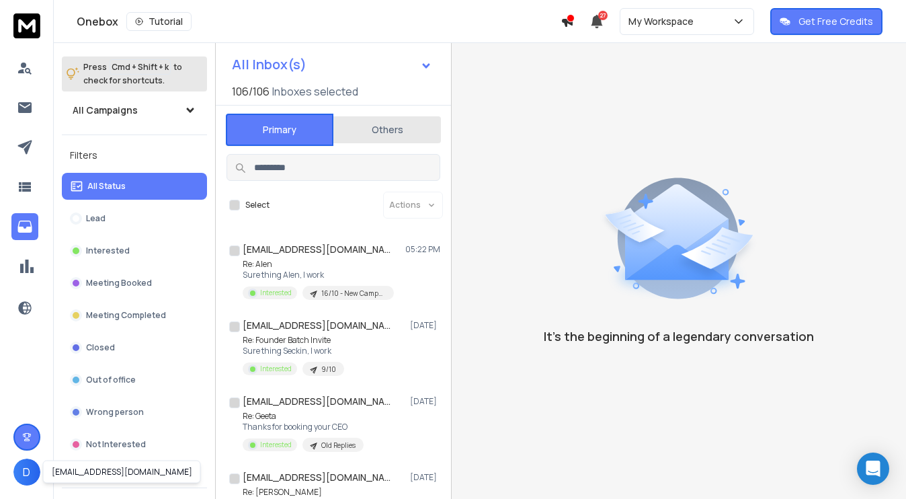
click at [26, 466] on span "D" at bounding box center [26, 471] width 27 height 27
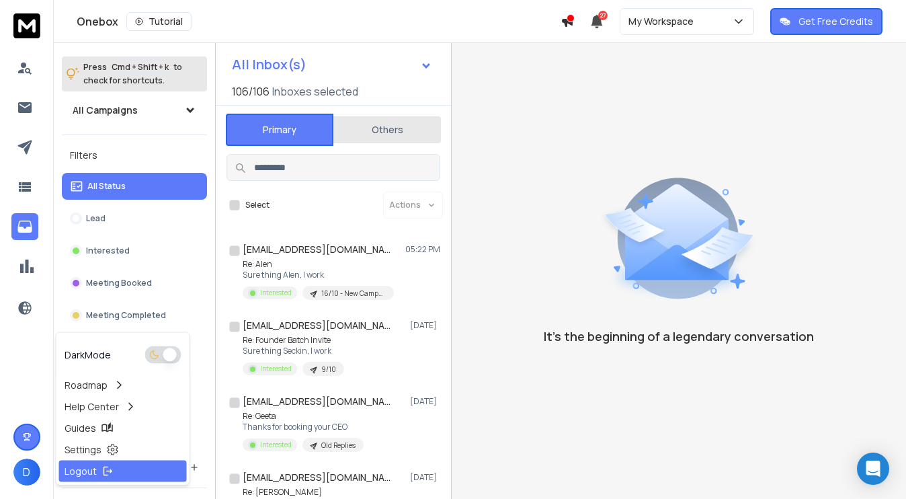
click at [102, 463] on div "Logout" at bounding box center [123, 470] width 128 height 21
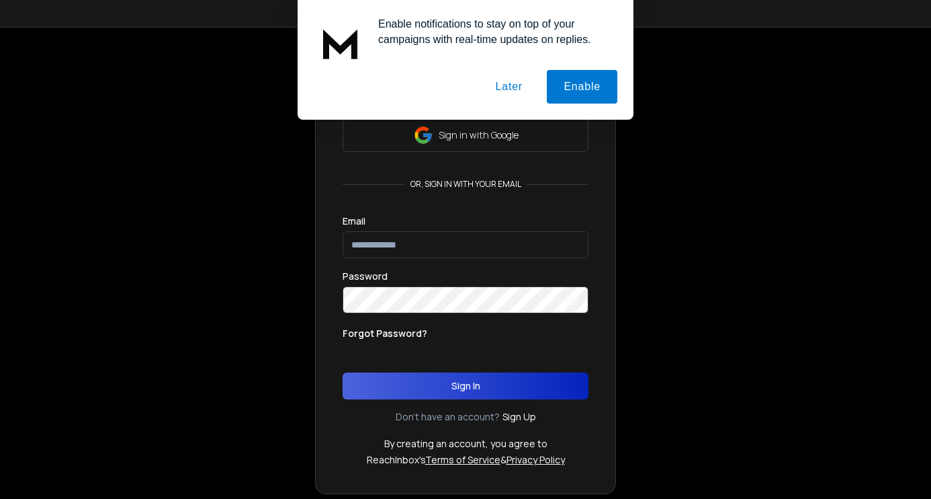
click at [460, 216] on div "Email" at bounding box center [466, 220] width 246 height 9
click at [450, 247] on input "email" at bounding box center [466, 244] width 246 height 27
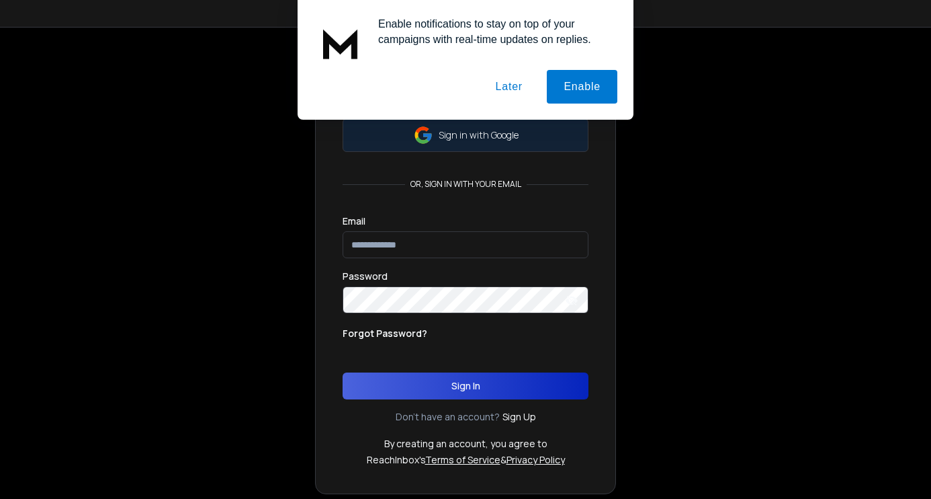
paste input "**********"
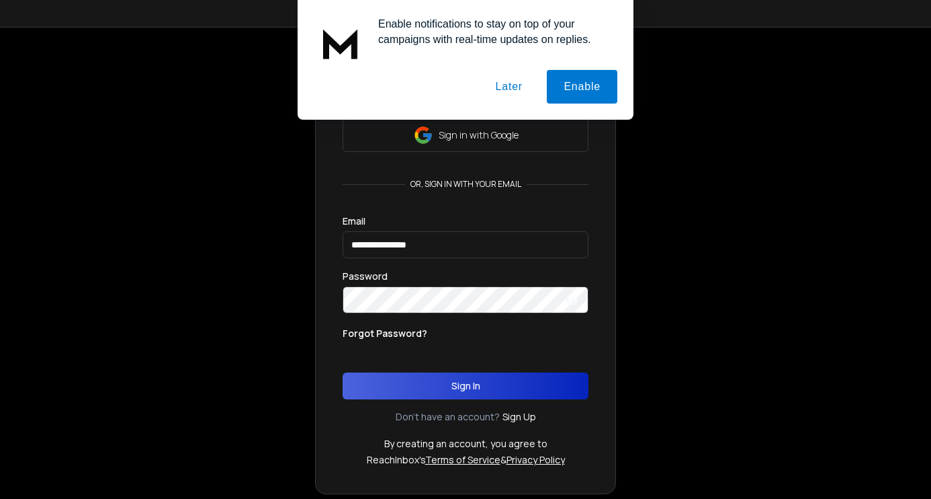
type input "**********"
click at [525, 92] on button "Later" at bounding box center [508, 87] width 60 height 34
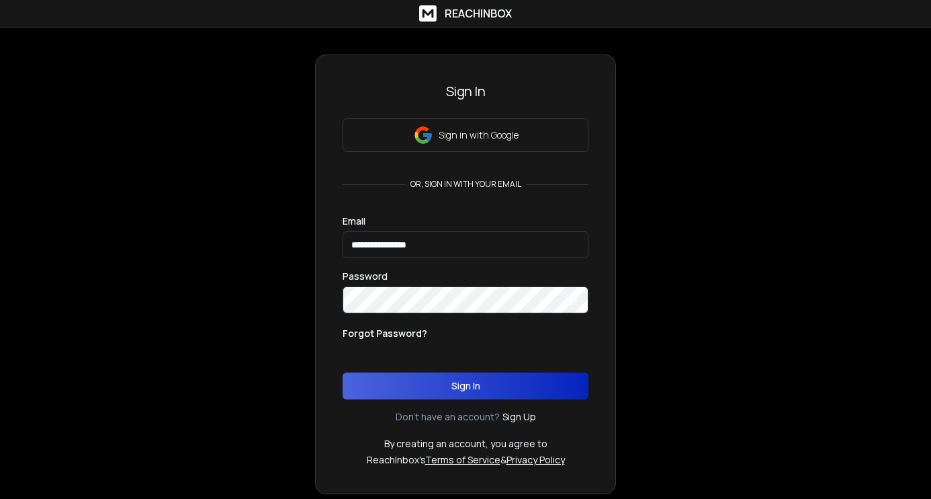
click at [468, 375] on button "Sign In" at bounding box center [466, 385] width 246 height 27
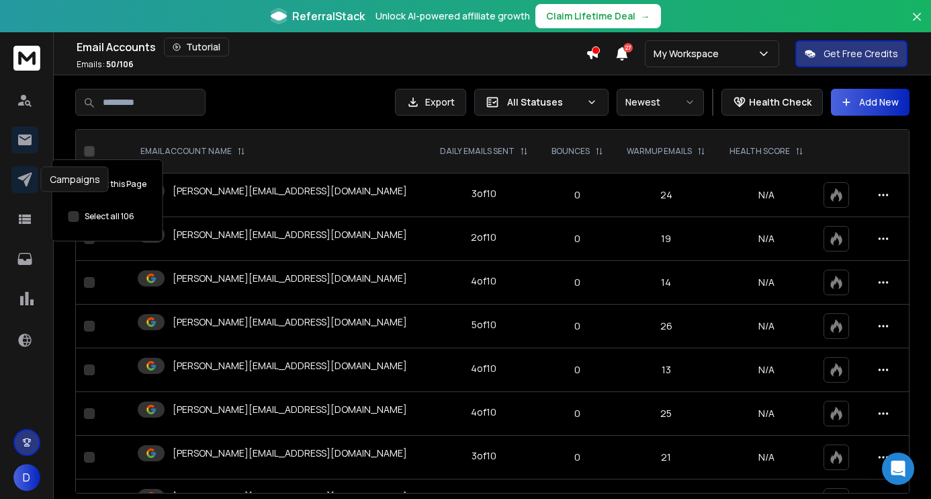
click at [31, 186] on icon at bounding box center [25, 179] width 16 height 16
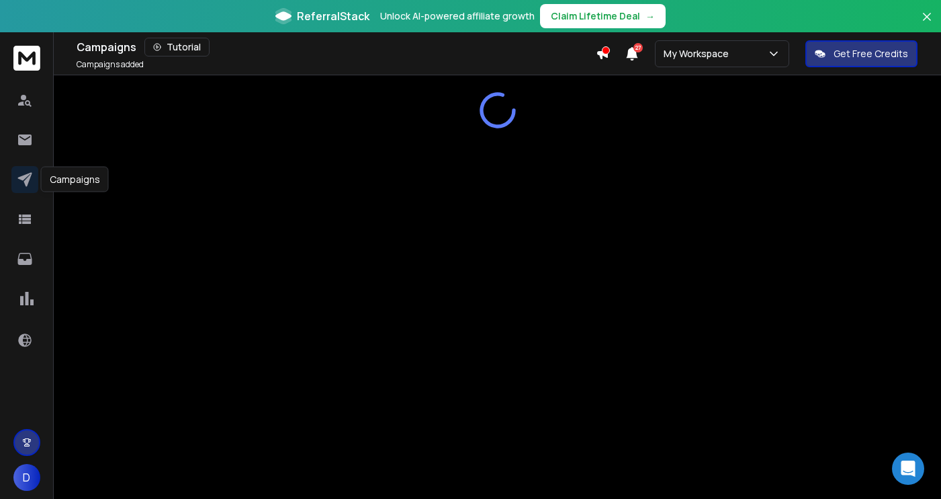
click at [927, 14] on icon "Close banner" at bounding box center [927, 17] width 12 height 12
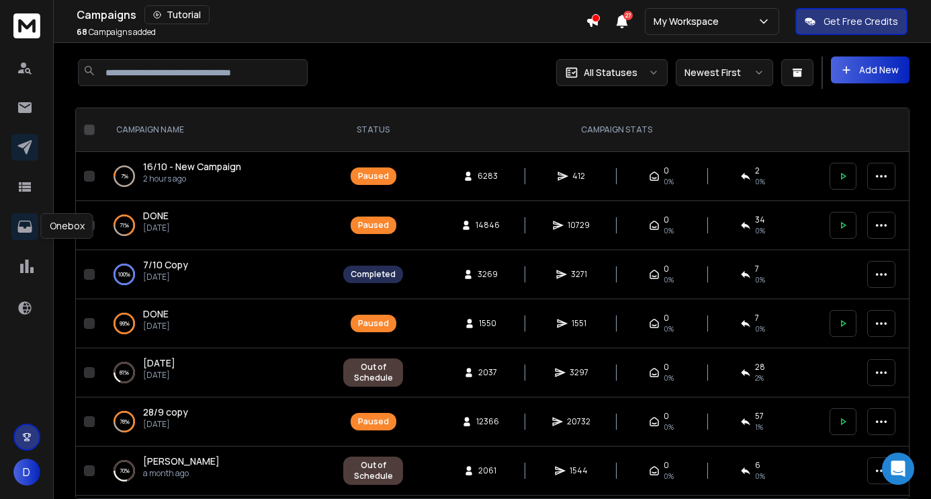
click at [33, 219] on link at bounding box center [24, 226] width 27 height 27
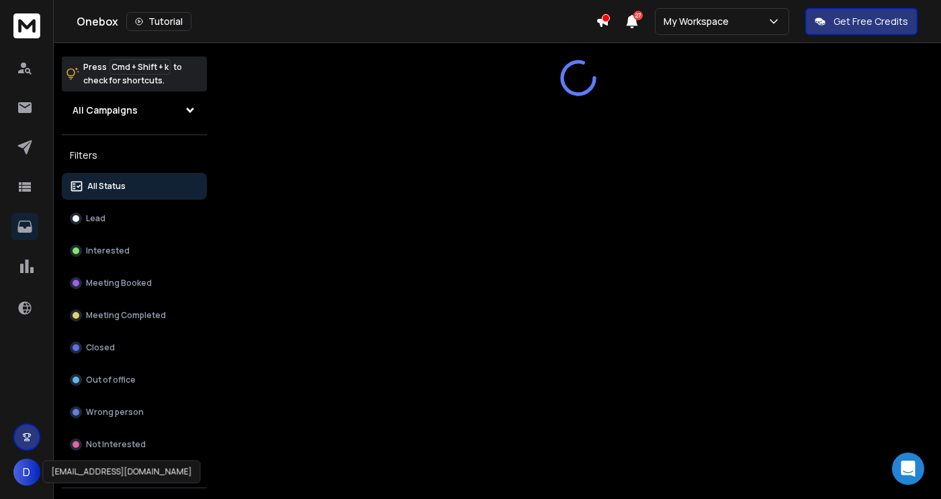
click at [22, 460] on span "D" at bounding box center [26, 471] width 27 height 27
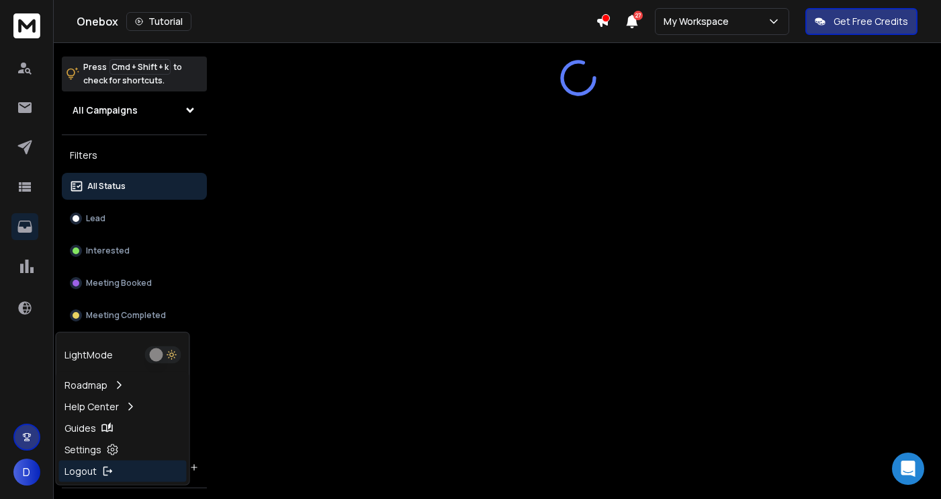
click at [79, 466] on p "Logout" at bounding box center [80, 470] width 32 height 13
